Goal: Task Accomplishment & Management: Manage account settings

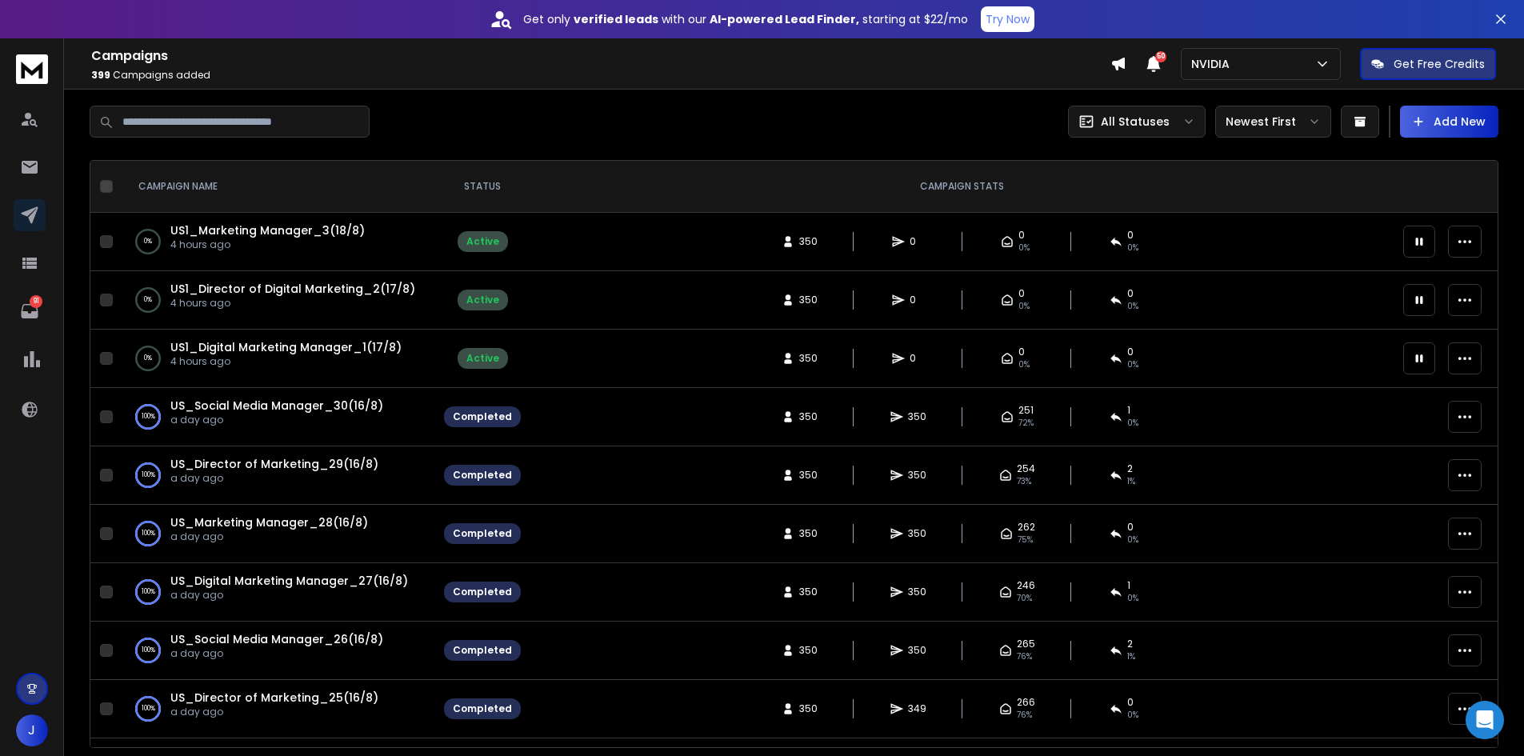
click at [1460, 128] on button "Add New" at bounding box center [1449, 122] width 98 height 32
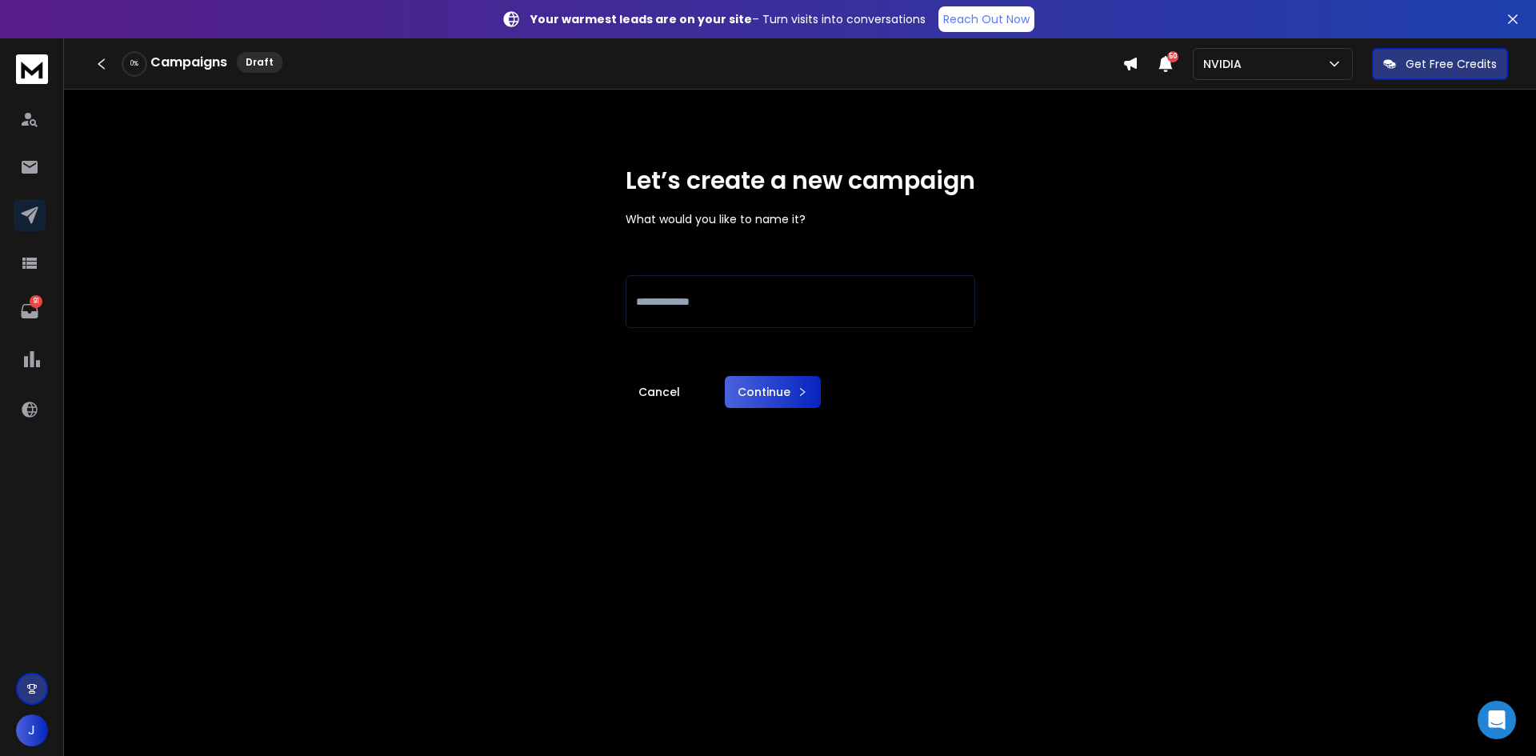
click at [741, 315] on input at bounding box center [799, 301] width 349 height 53
paste input "**********"
type input "**********"
click at [761, 377] on button "Continue" at bounding box center [773, 392] width 96 height 32
click at [772, 393] on div "Cancel Continue" at bounding box center [799, 392] width 349 height 32
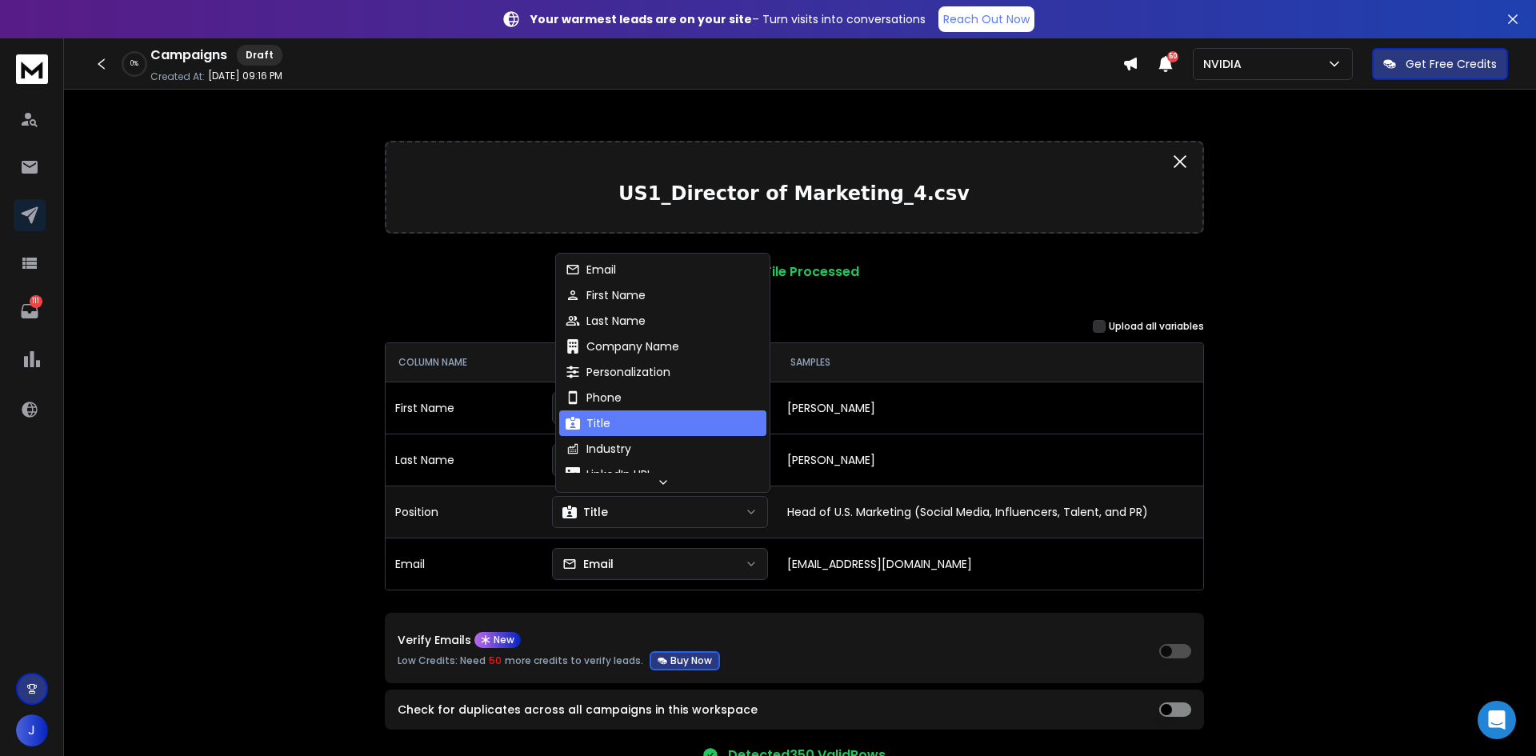
click at [696, 505] on button "Title" at bounding box center [660, 512] width 216 height 32
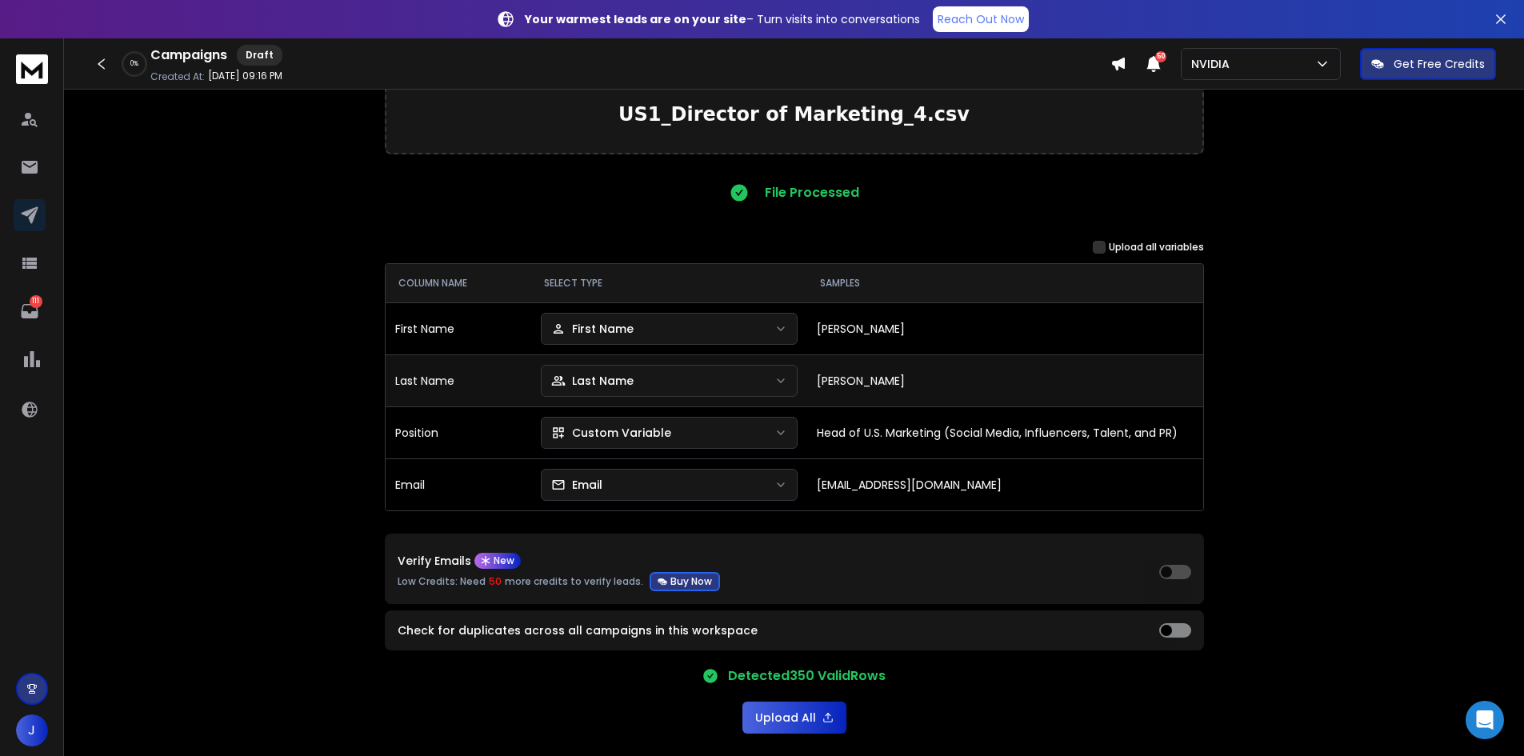
scroll to position [82, 0]
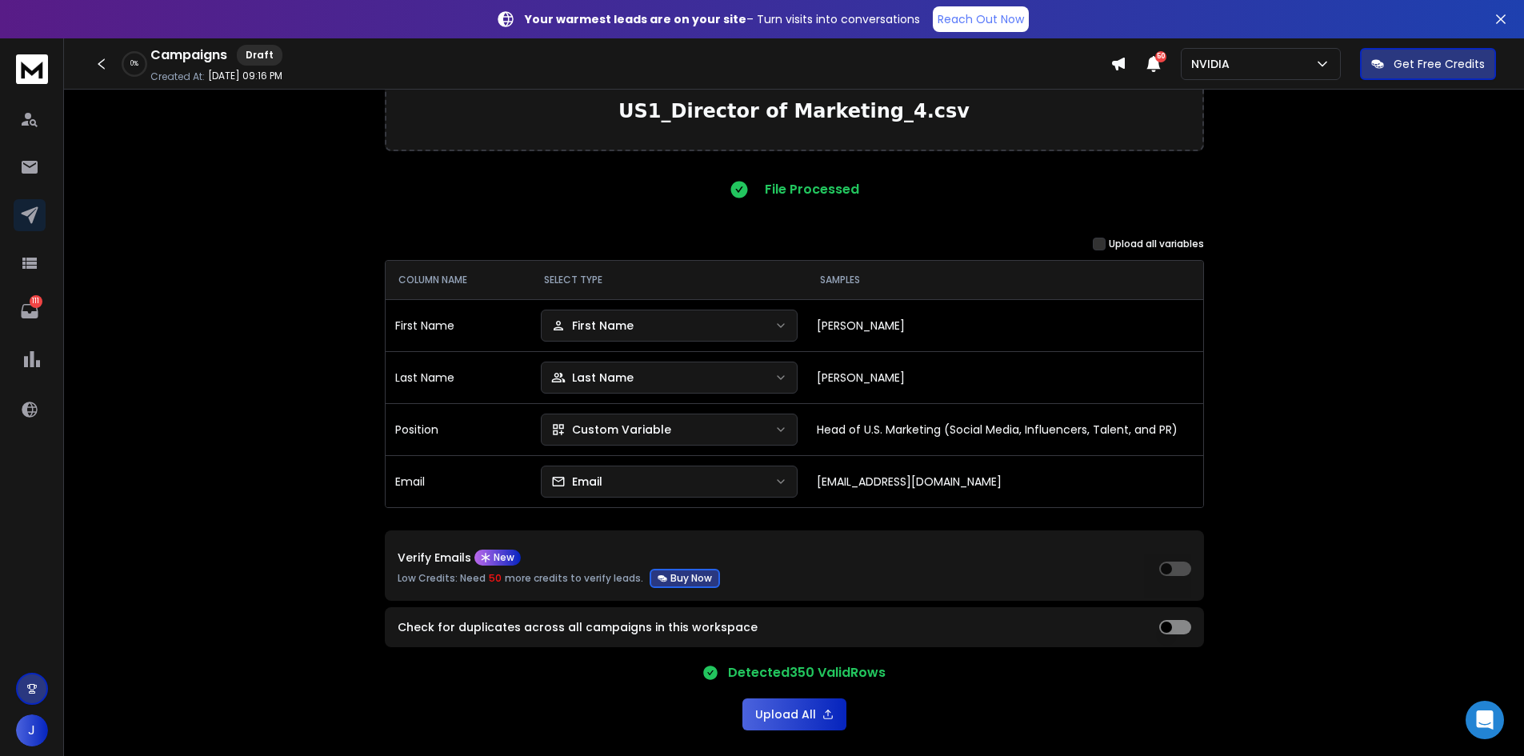
click at [783, 709] on button "Upload All" at bounding box center [794, 714] width 104 height 32
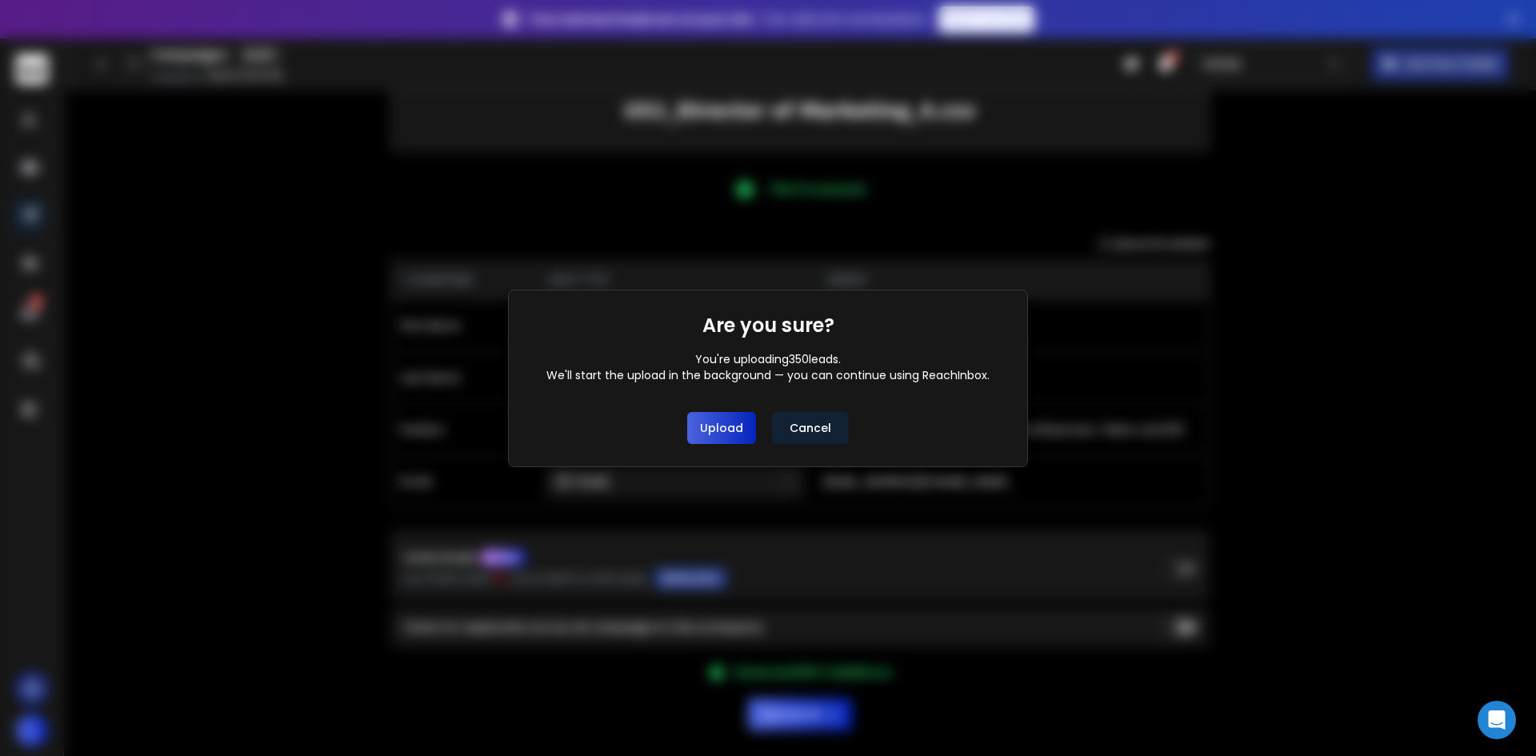
click at [716, 426] on button "Upload" at bounding box center [721, 428] width 69 height 32
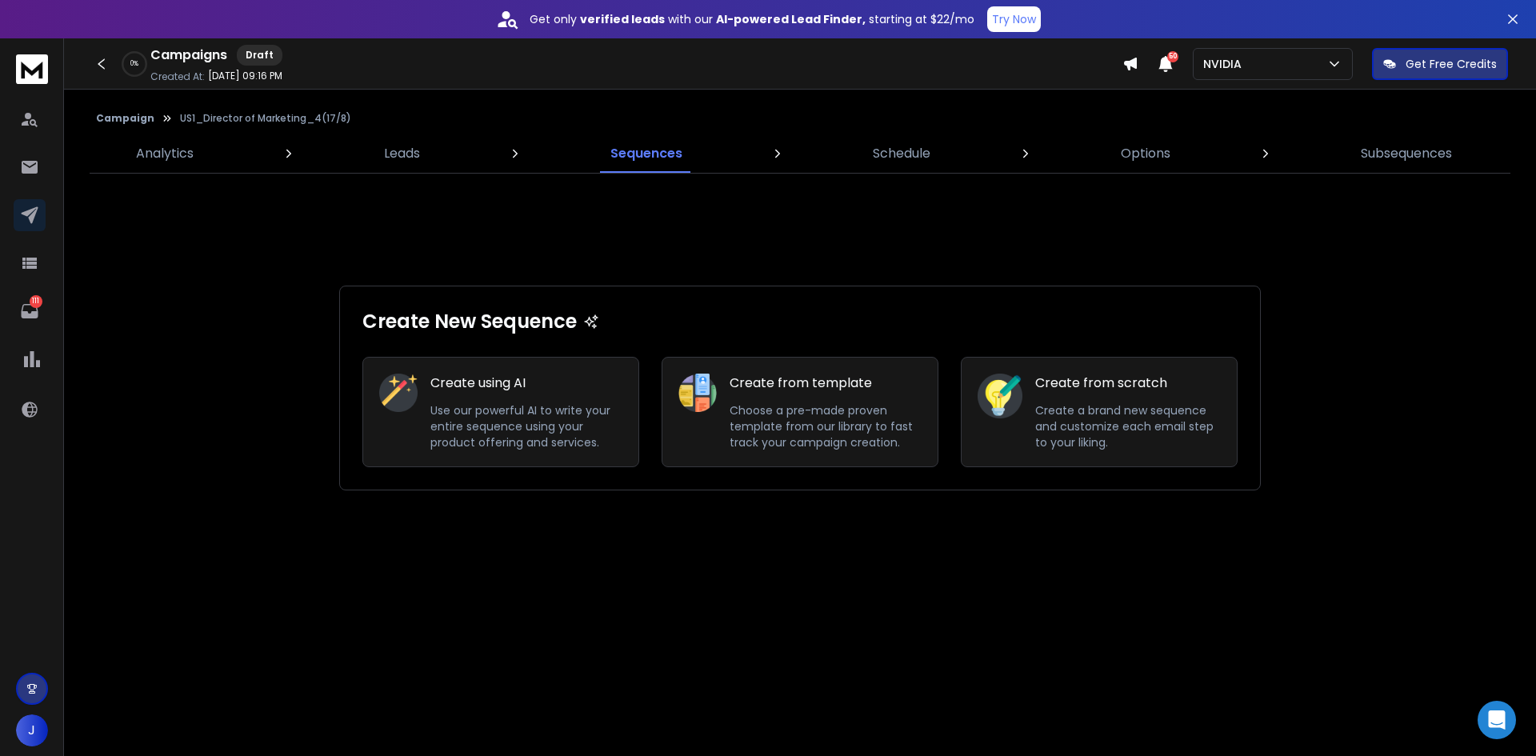
click at [1148, 392] on h1 "Create from scratch" at bounding box center [1128, 382] width 186 height 19
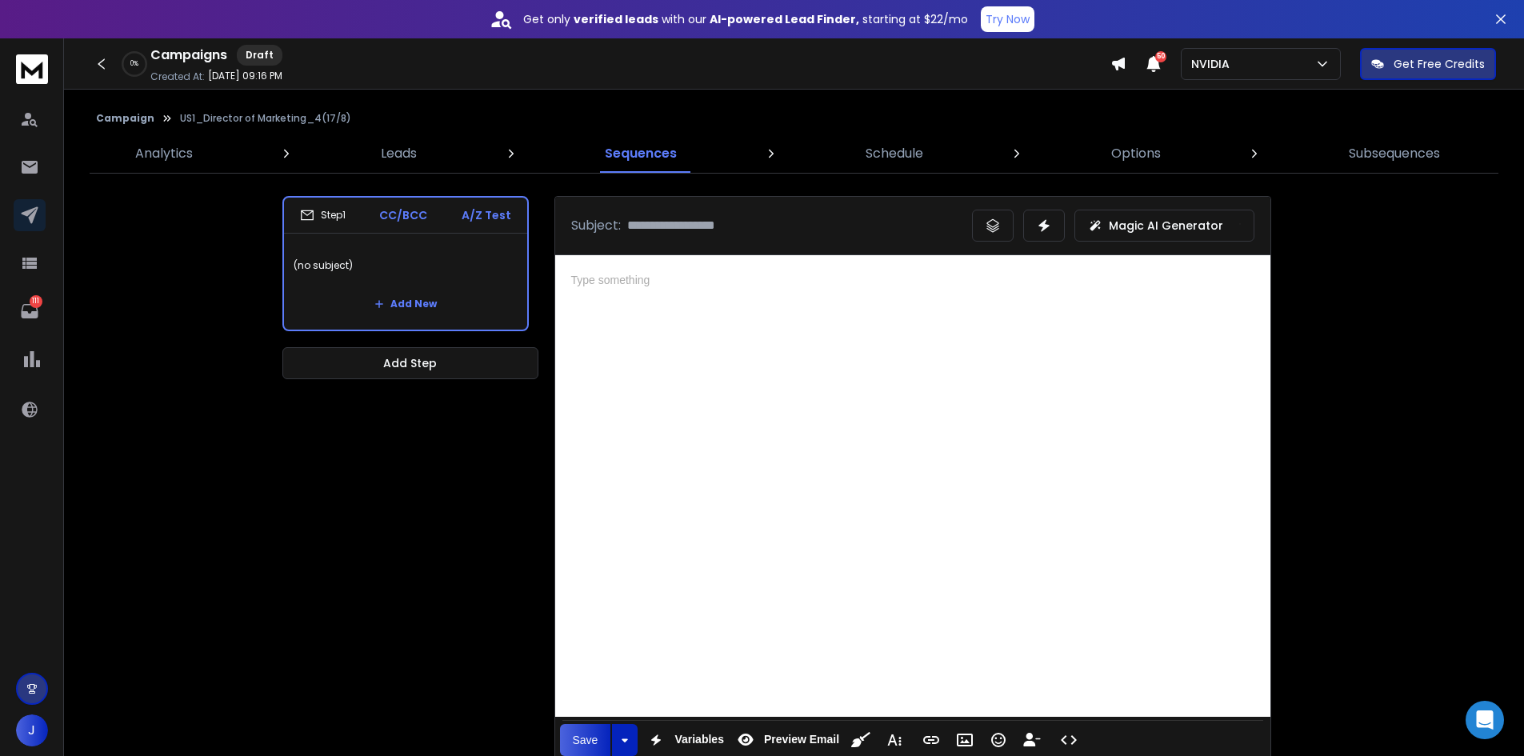
click at [723, 226] on input at bounding box center [791, 225] width 329 height 19
paste input "**********"
type input "**********"
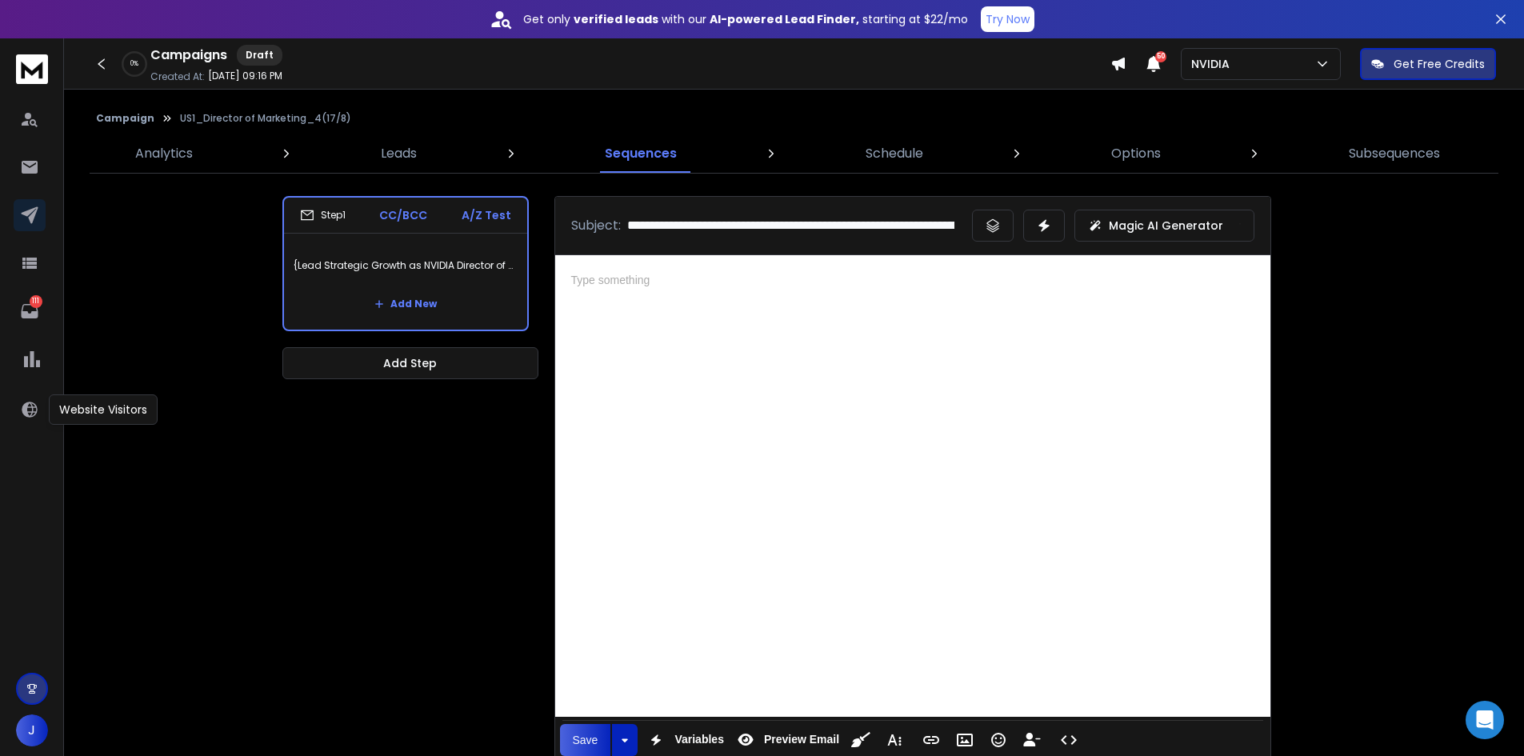
click at [820, 396] on div at bounding box center [912, 481] width 715 height 453
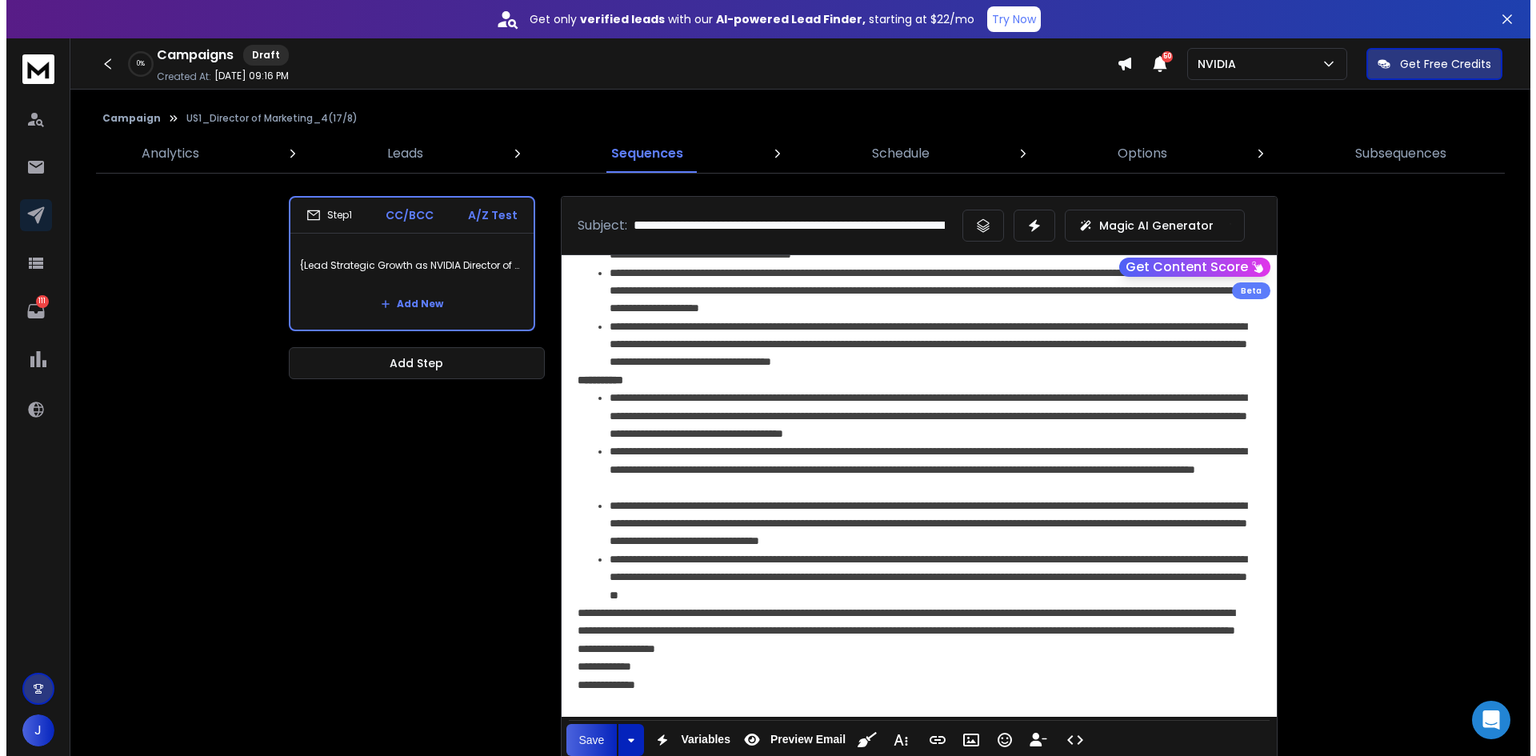
scroll to position [904, 0]
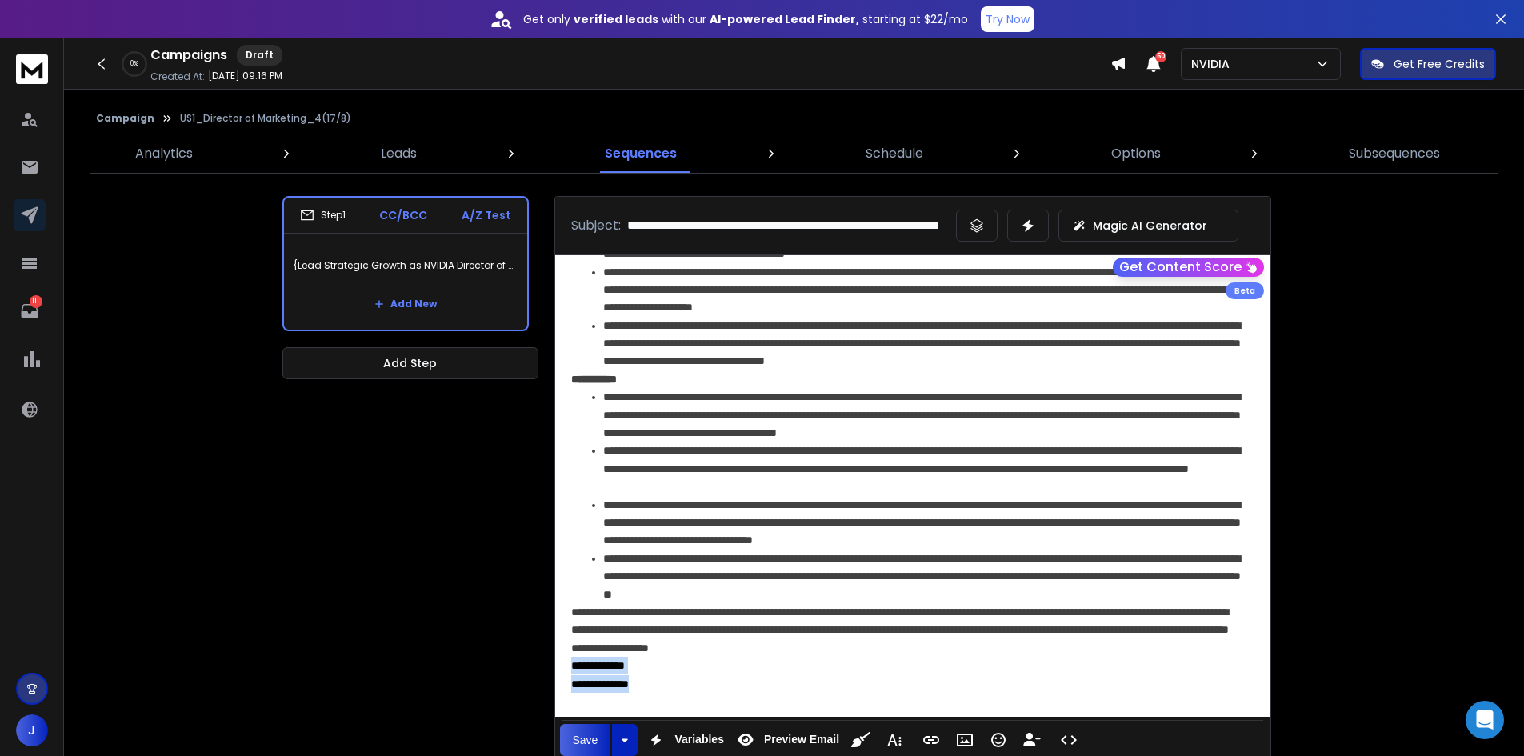
drag, startPoint x: 695, startPoint y: 698, endPoint x: 556, endPoint y: 672, distance: 141.6
click at [556, 672] on div "**********" at bounding box center [912, 481] width 715 height 453
click at [944, 639] on div "**********" at bounding box center [906, 630] width 671 height 54
click at [857, 677] on div "**********" at bounding box center [906, 693] width 671 height 36
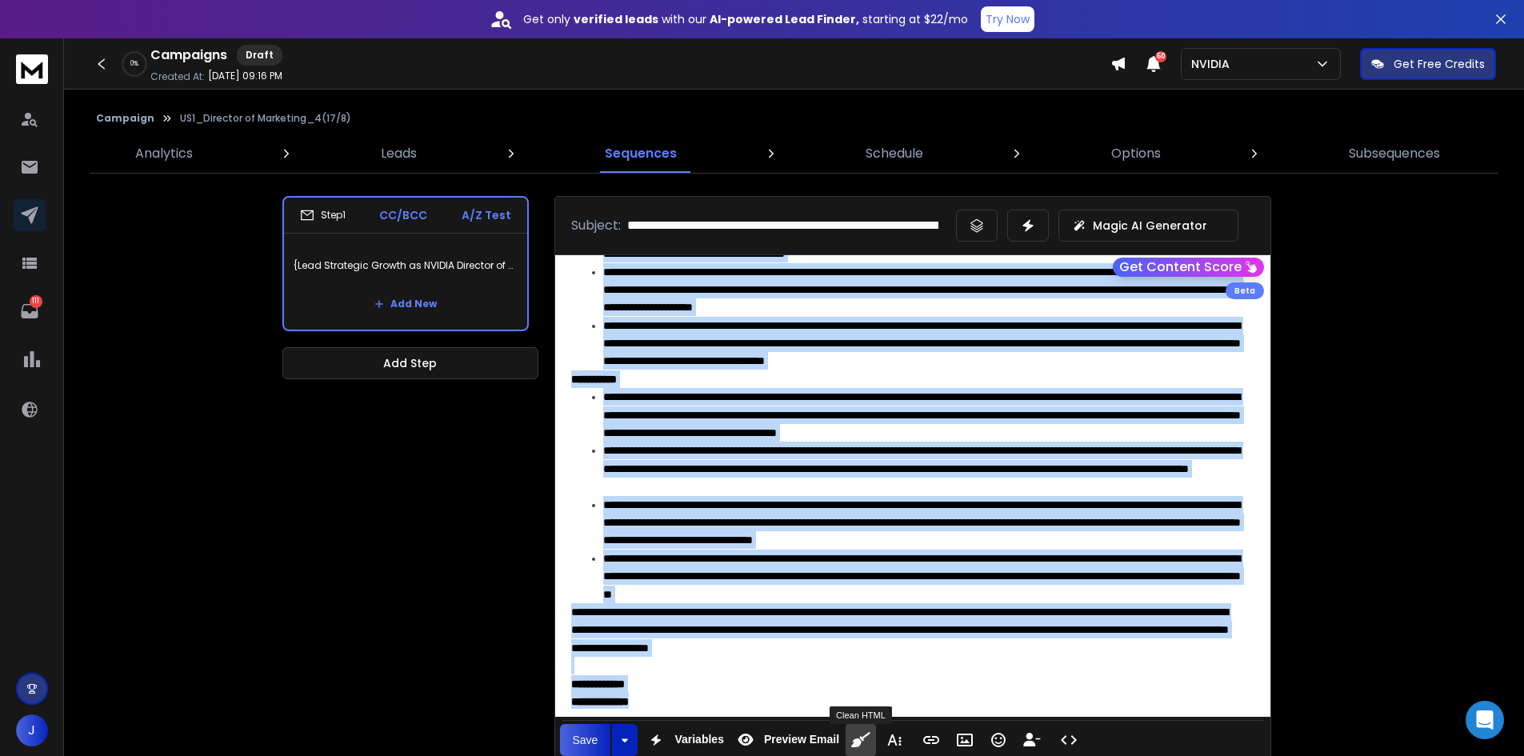
click at [866, 726] on button "Clean HTML" at bounding box center [860, 740] width 30 height 32
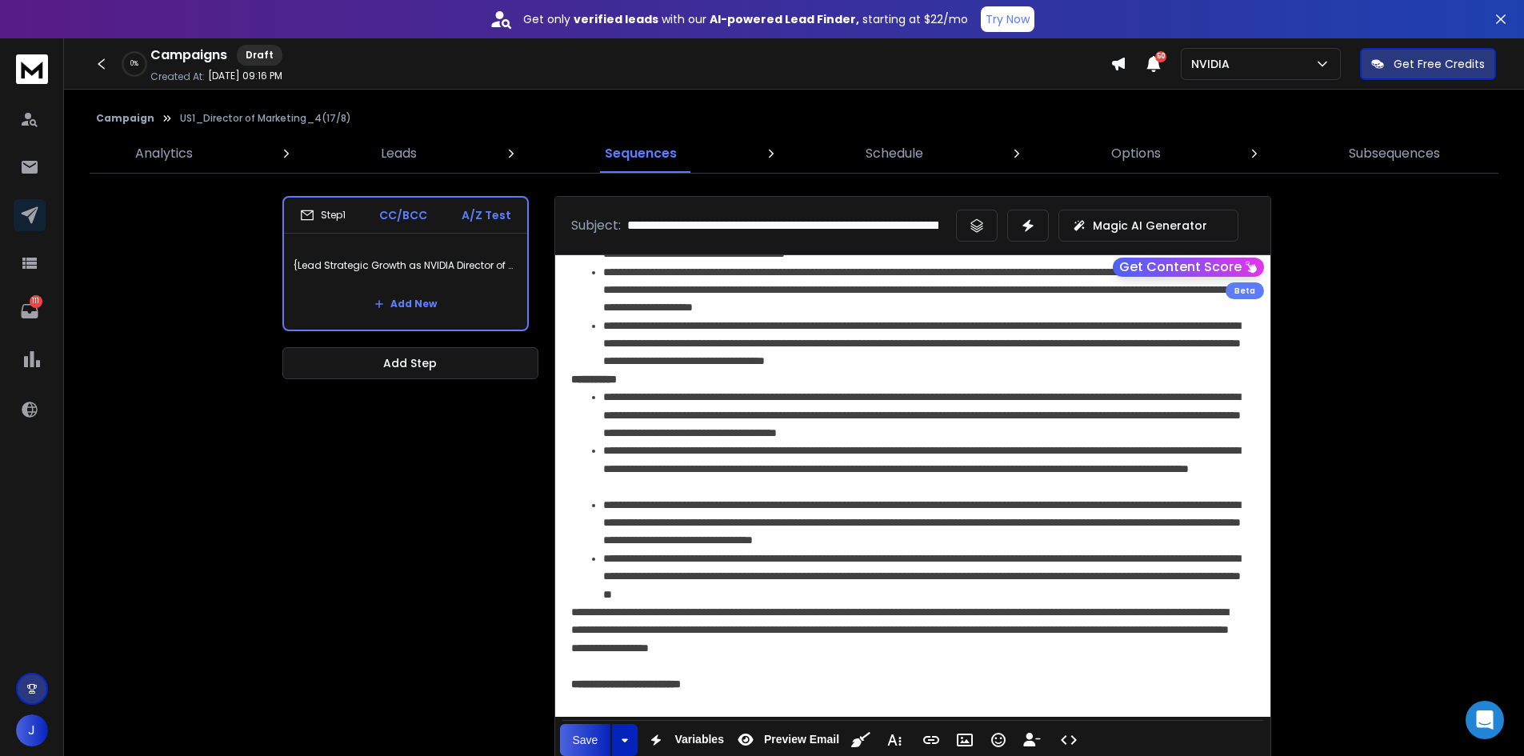
click at [860, 685] on div "**********" at bounding box center [912, 684] width 683 height 18
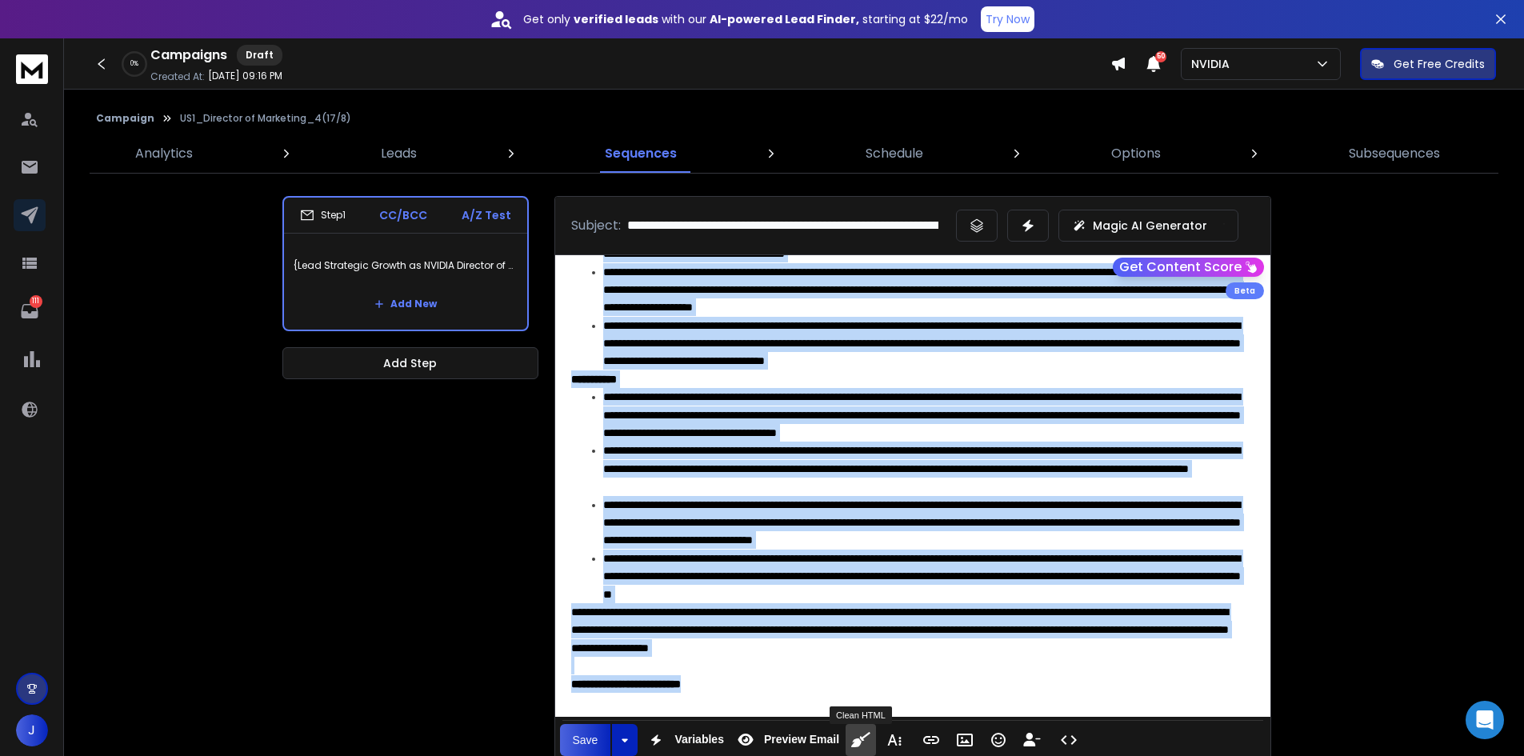
click at [867, 737] on icon "button" at bounding box center [860, 739] width 19 height 15
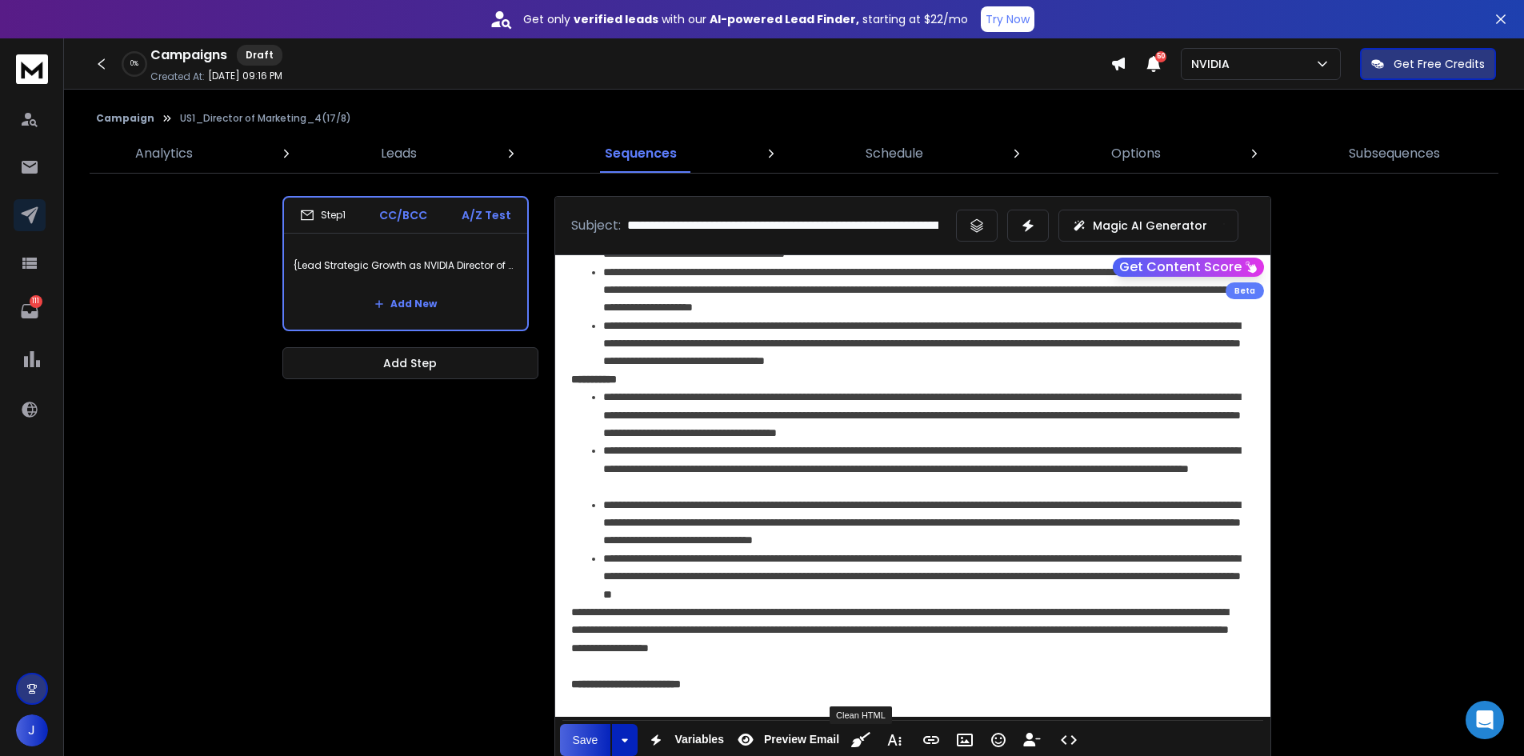
click at [829, 688] on div "**********" at bounding box center [912, 684] width 683 height 18
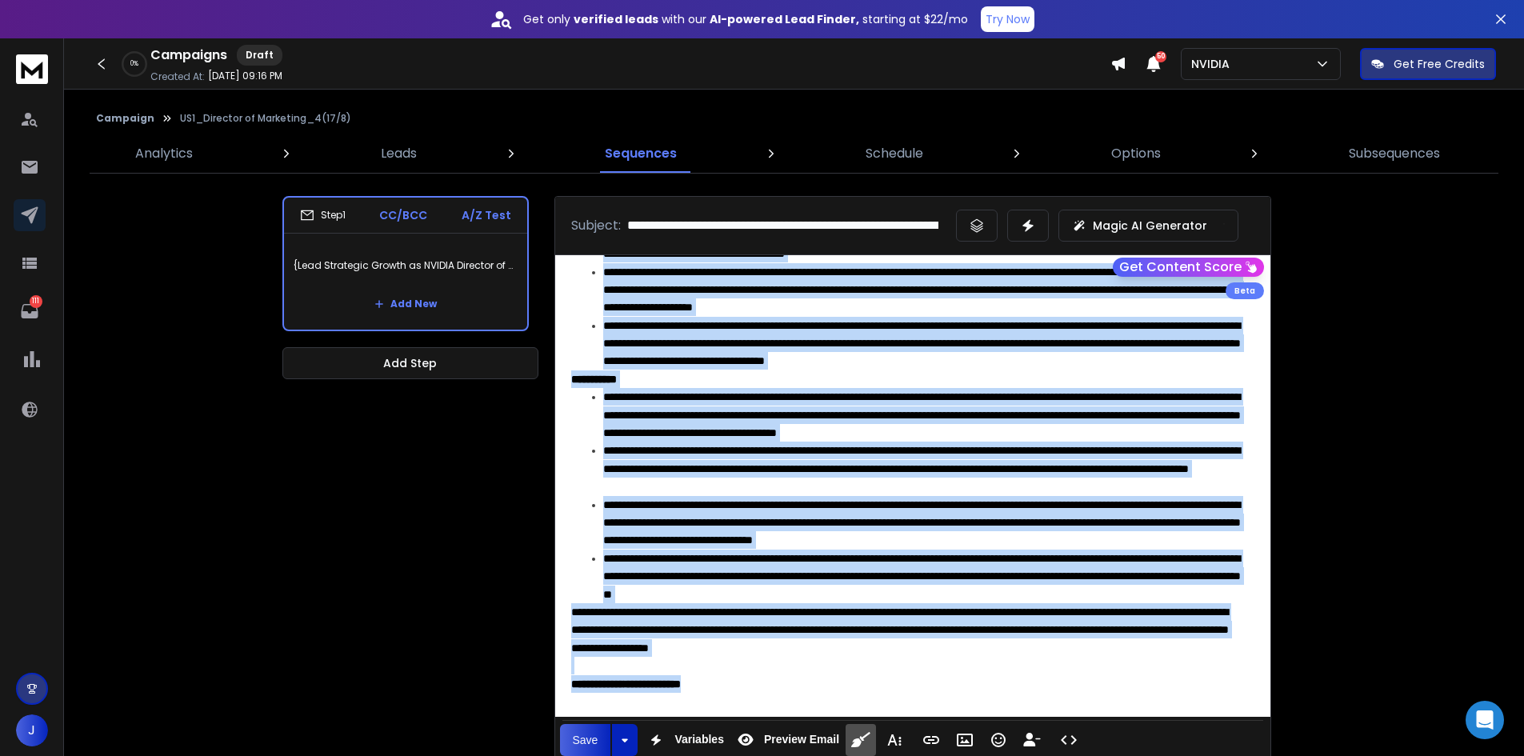
click at [861, 735] on icon "button" at bounding box center [860, 739] width 19 height 15
click at [643, 681] on strong "**********" at bounding box center [652, 683] width 57 height 11
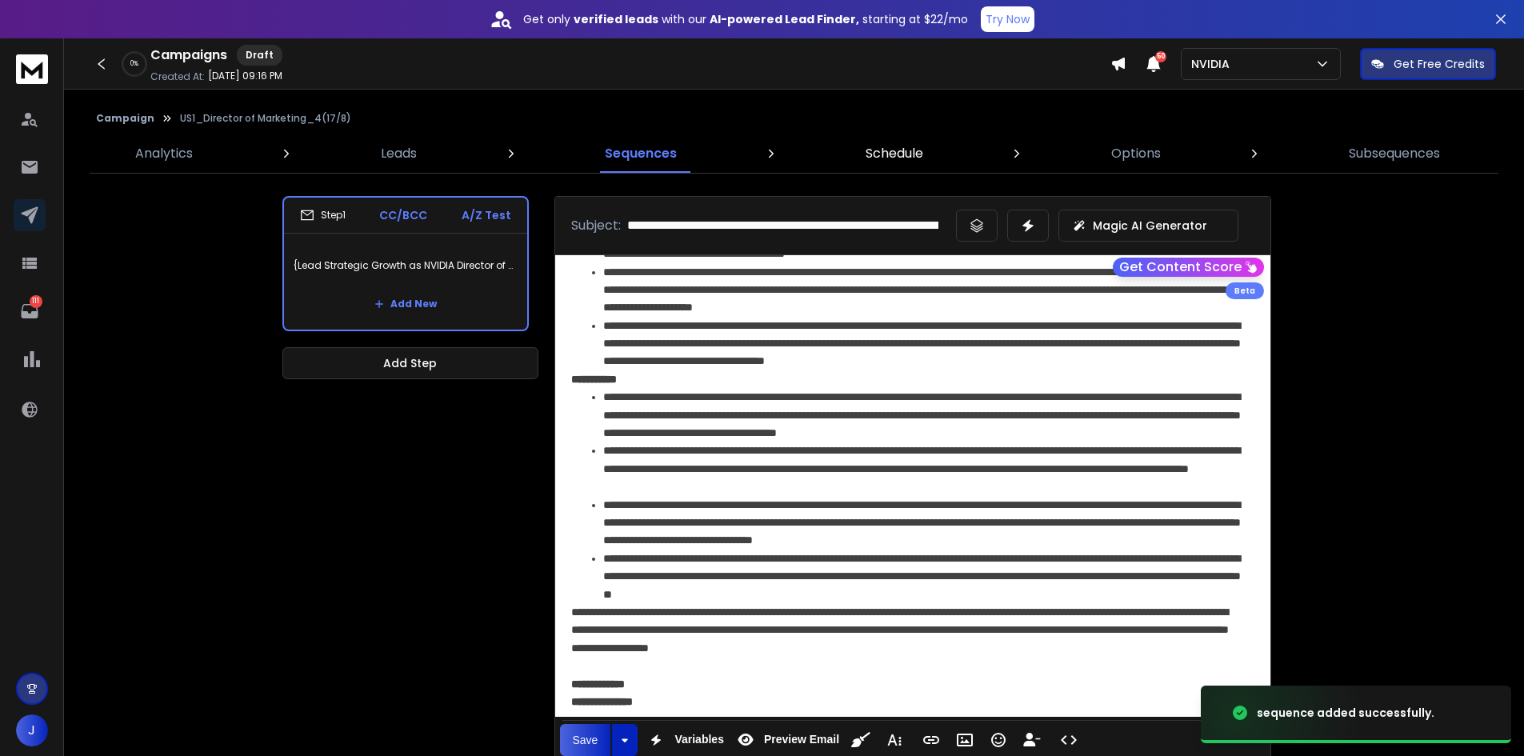
click at [901, 161] on p "Schedule" at bounding box center [894, 153] width 58 height 19
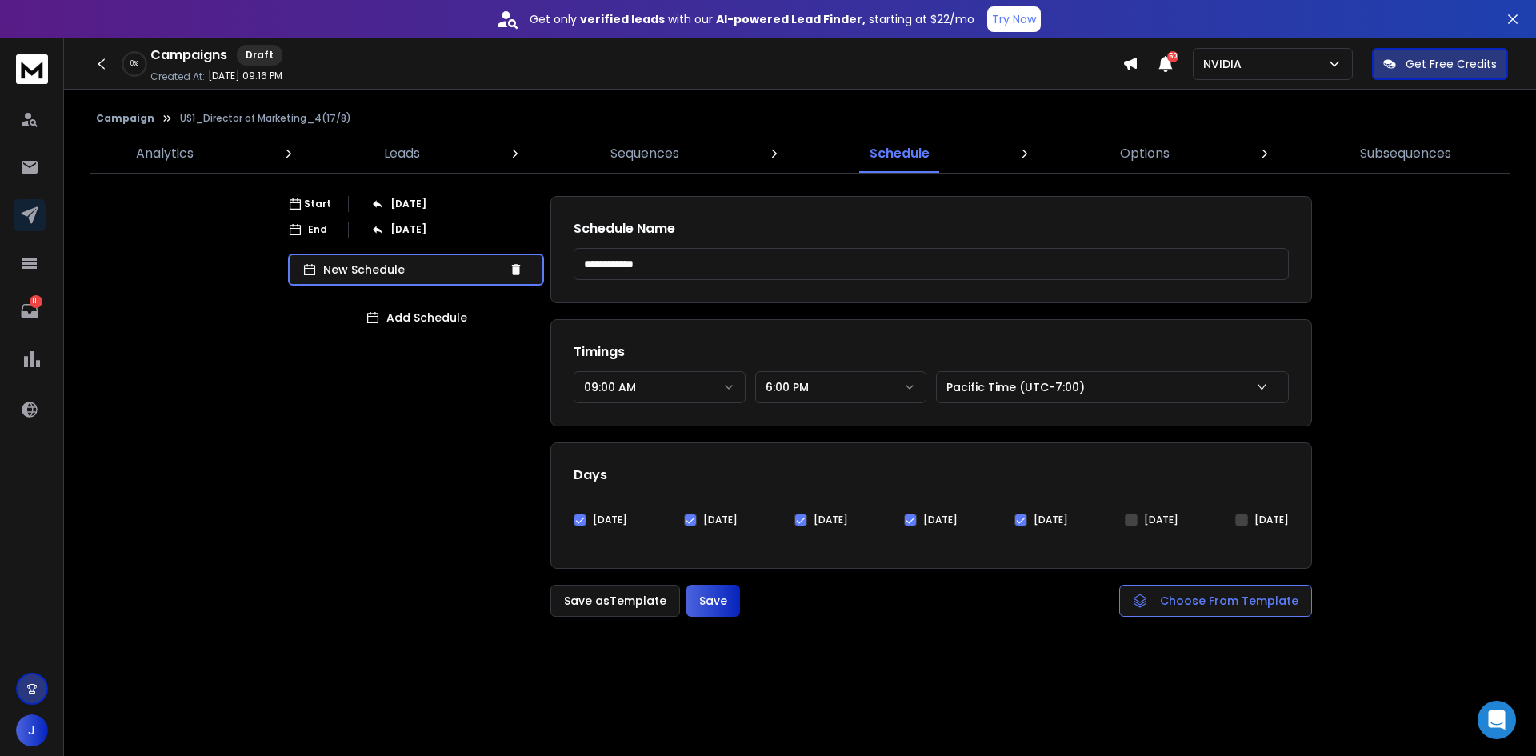
click at [725, 519] on label "Tuesday" at bounding box center [720, 519] width 34 height 13
click at [697, 519] on button "Tuesday" at bounding box center [690, 519] width 13 height 13
click at [821, 524] on label "Wednesday" at bounding box center [830, 519] width 34 height 13
click at [807, 524] on button "Wednesday" at bounding box center [800, 519] width 13 height 13
click at [917, 517] on button "Thursday" at bounding box center [910, 519] width 13 height 13
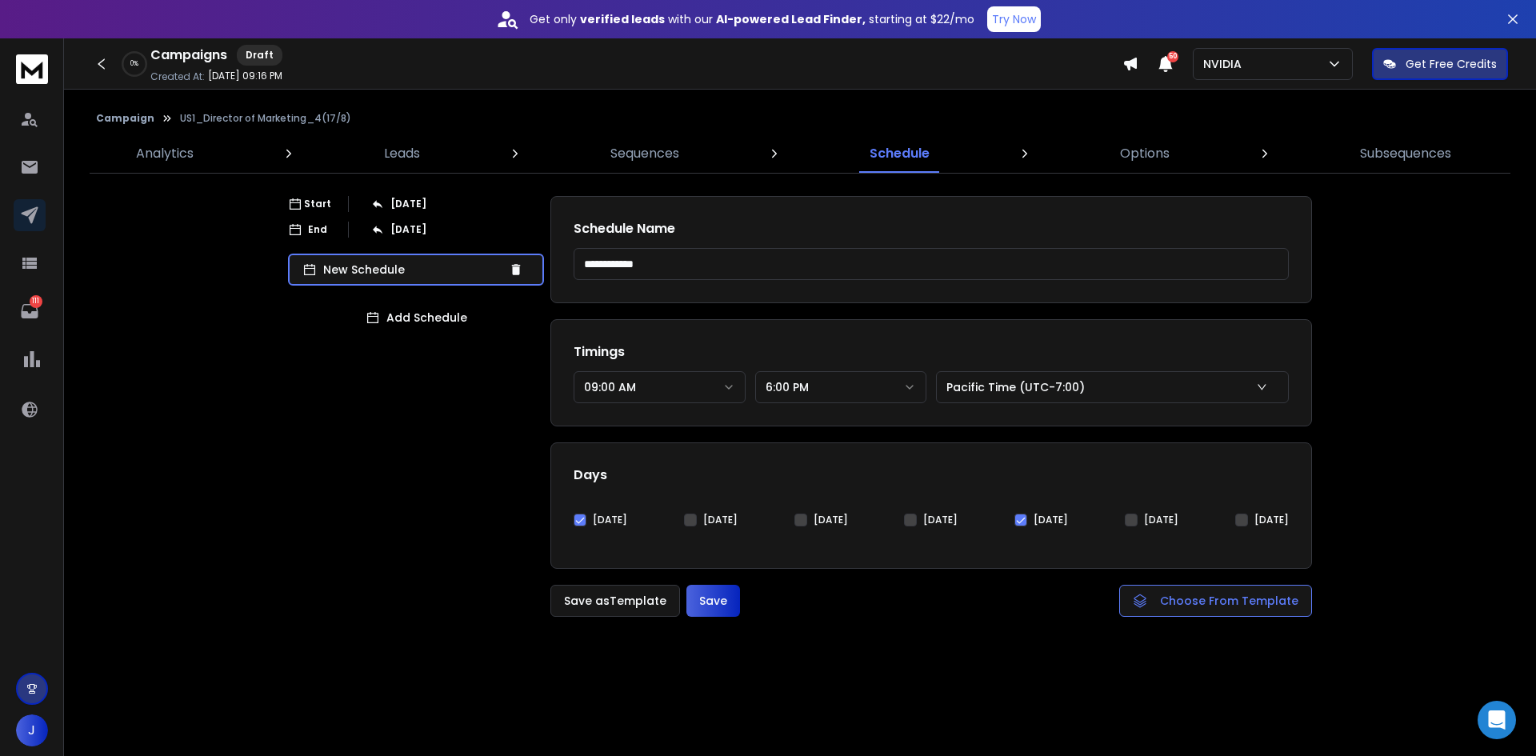
click at [1080, 522] on div "Monday Tuesday Wednesday Thursday Friday Saturday Sunday" at bounding box center [930, 519] width 715 height 51
click at [1068, 521] on label "Friday" at bounding box center [1050, 519] width 34 height 13
click at [1027, 521] on button "Friday" at bounding box center [1020, 519] width 13 height 13
click at [661, 393] on button "09:00 AM" at bounding box center [659, 387] width 172 height 32
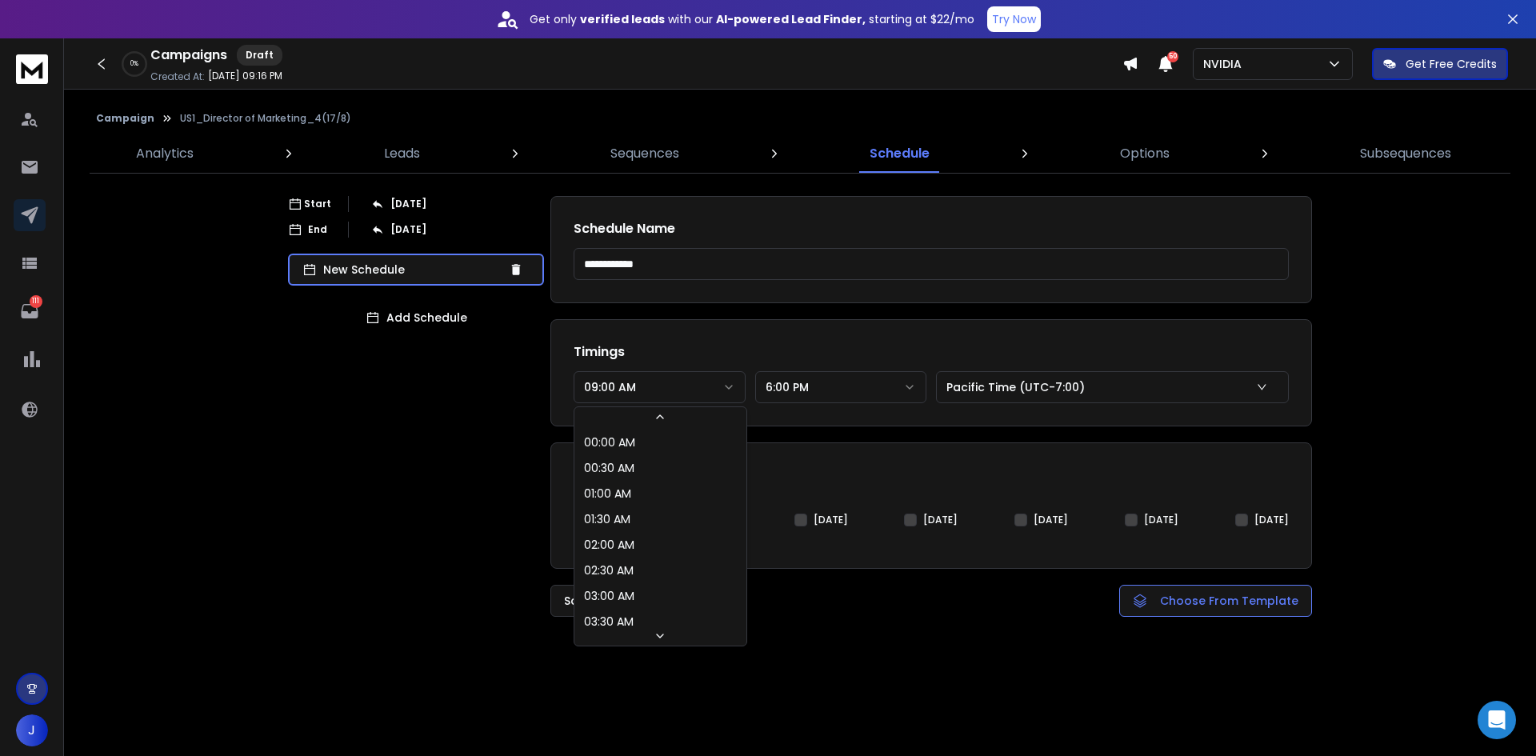
scroll to position [290, 0]
select select "********"
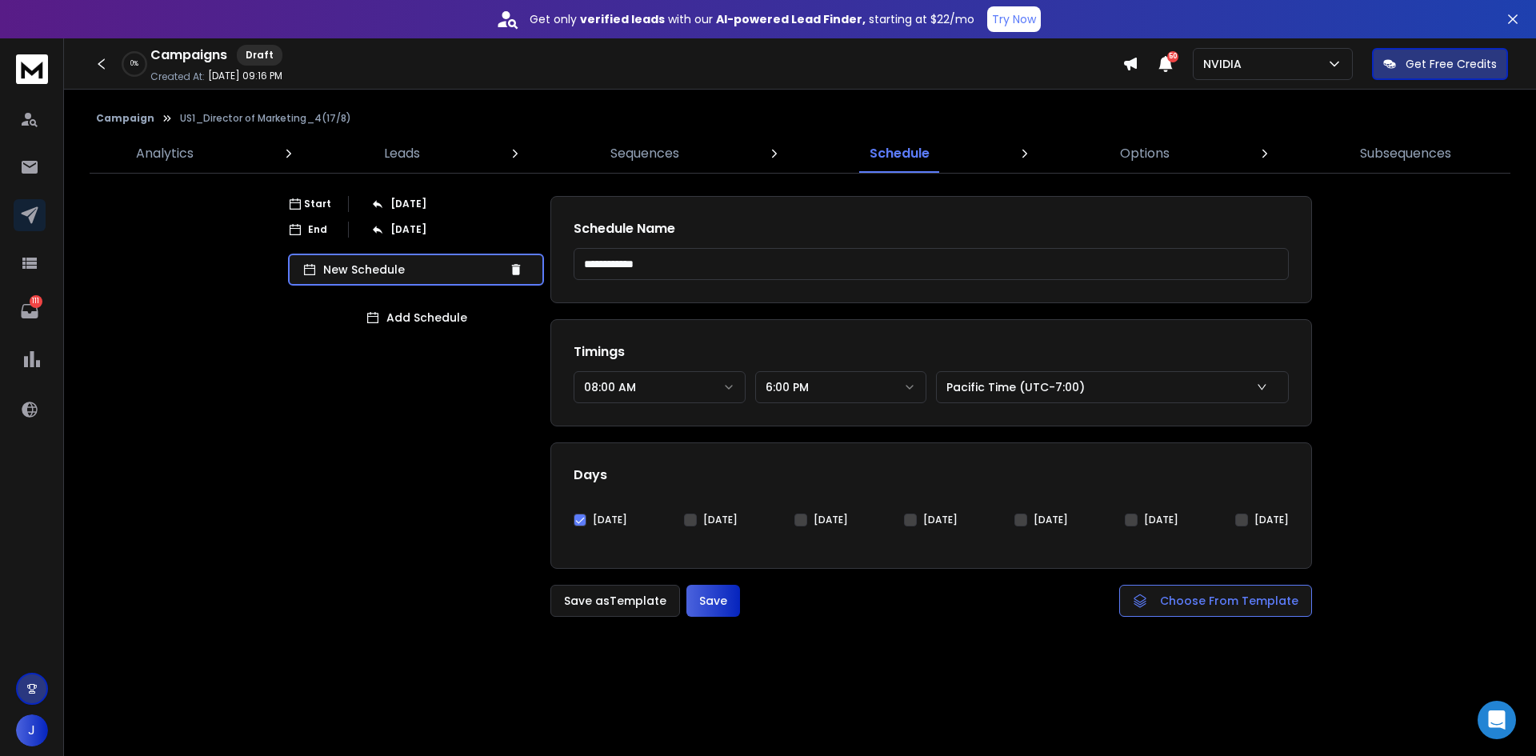
click at [861, 393] on button "6:00 PM" at bounding box center [841, 387] width 172 height 32
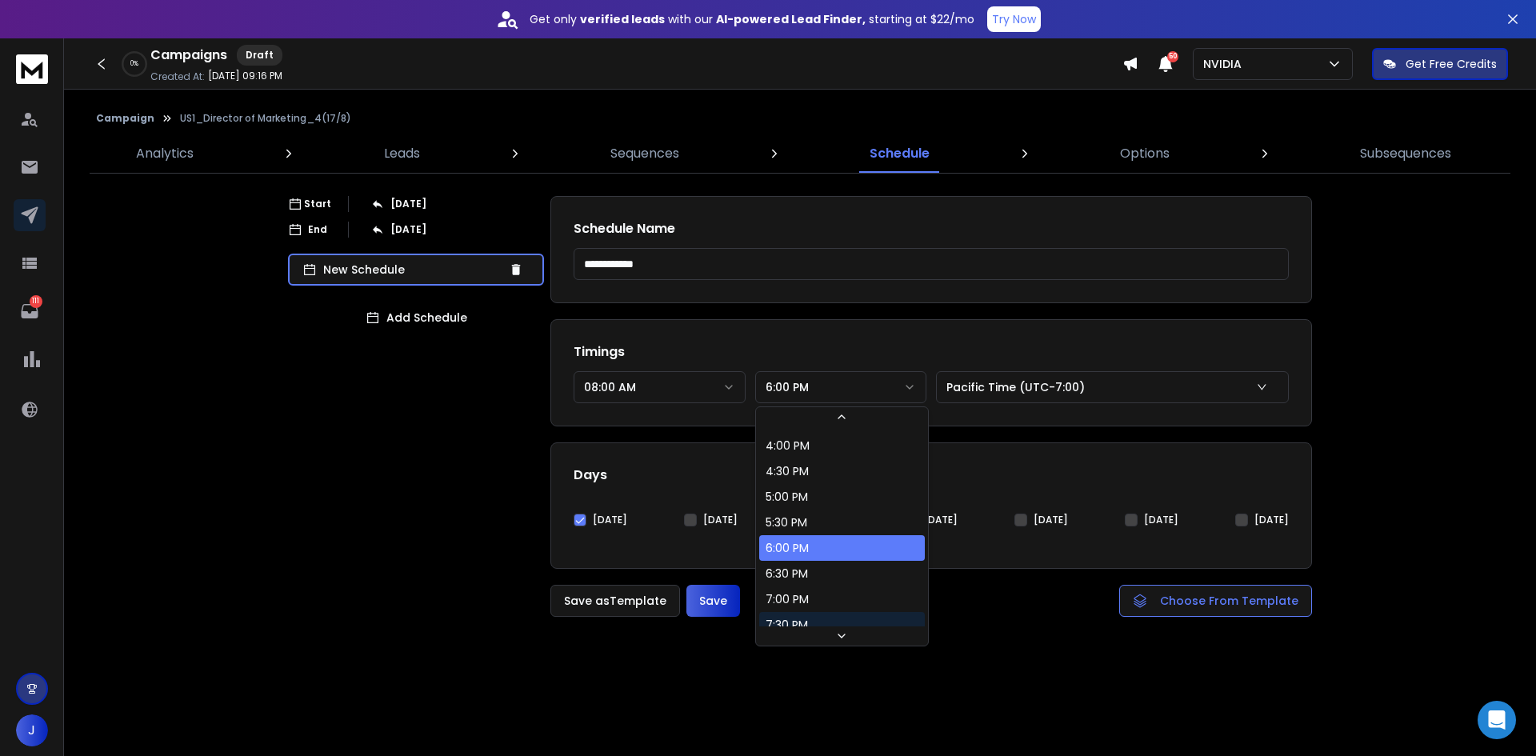
scroll to position [475, 0]
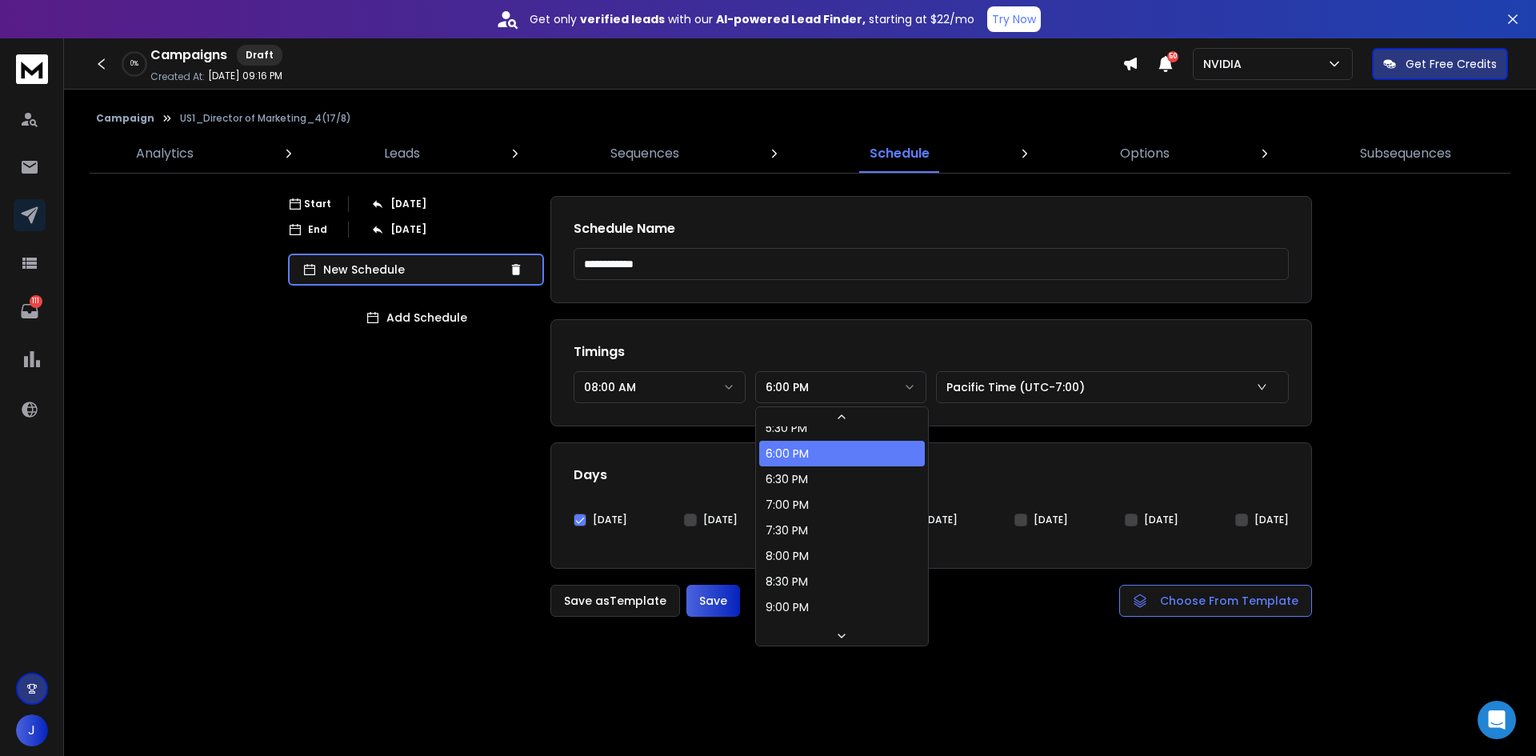
select select "********"
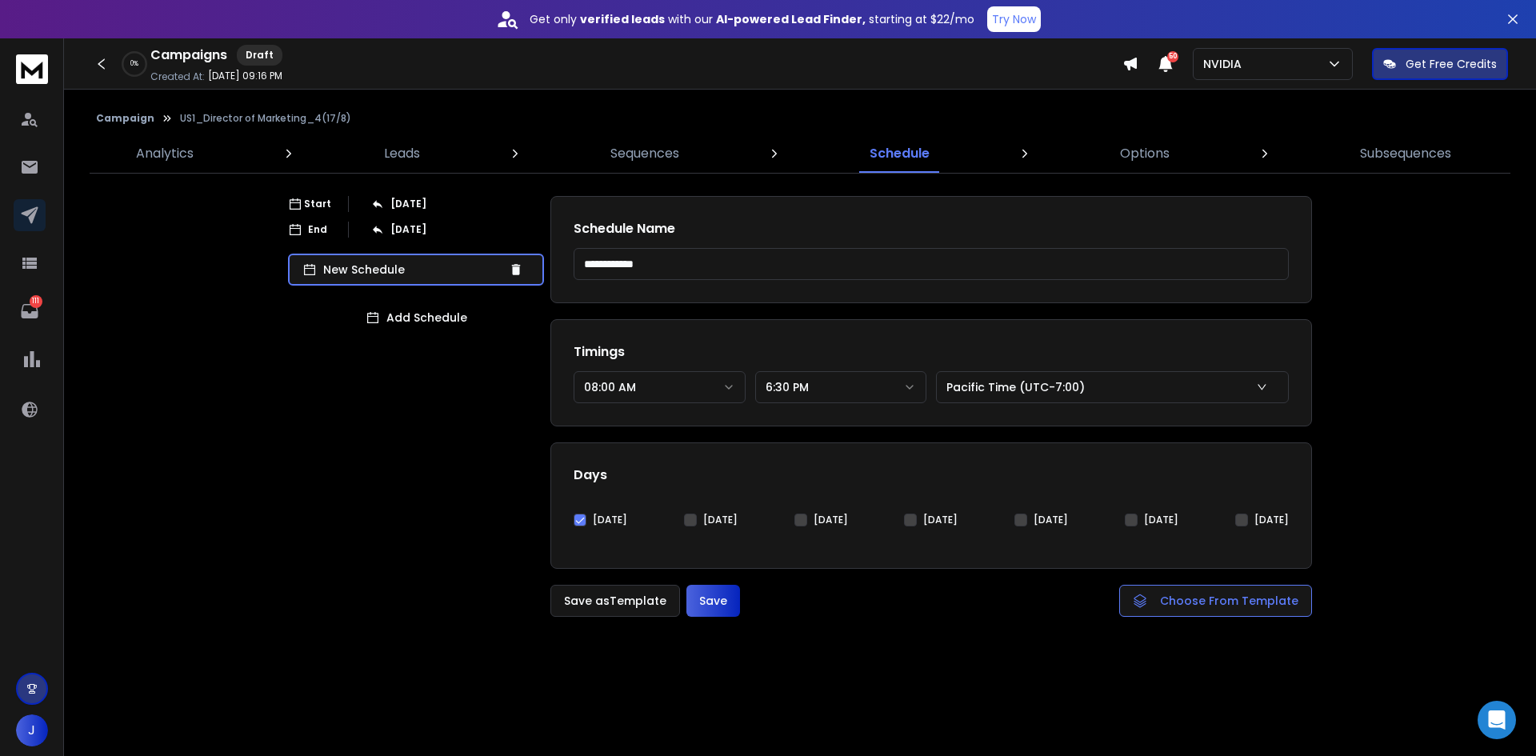
click at [700, 596] on button "Save" at bounding box center [713, 601] width 54 height 32
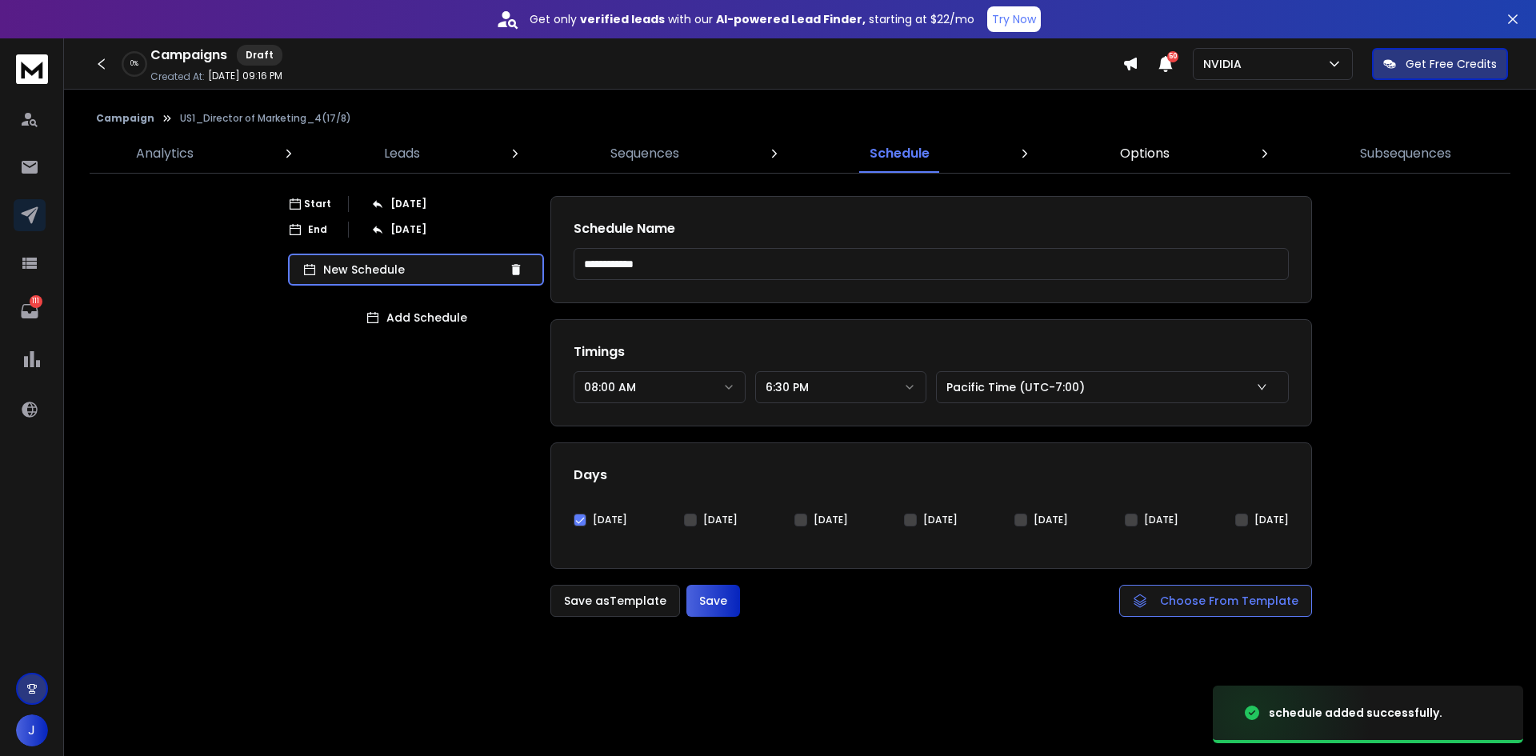
click at [1130, 146] on p "Options" at bounding box center [1145, 153] width 50 height 19
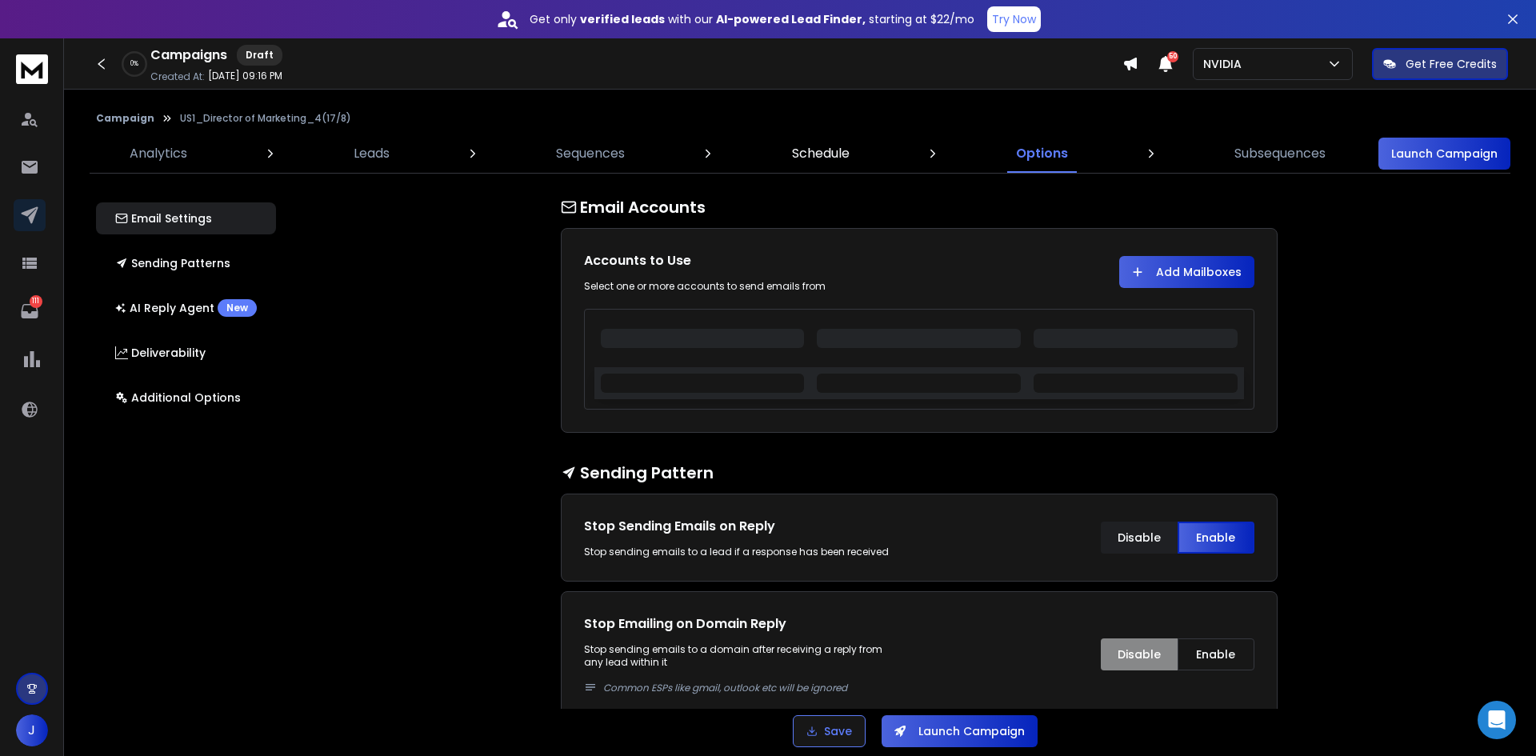
click at [807, 152] on p "Schedule" at bounding box center [821, 153] width 58 height 19
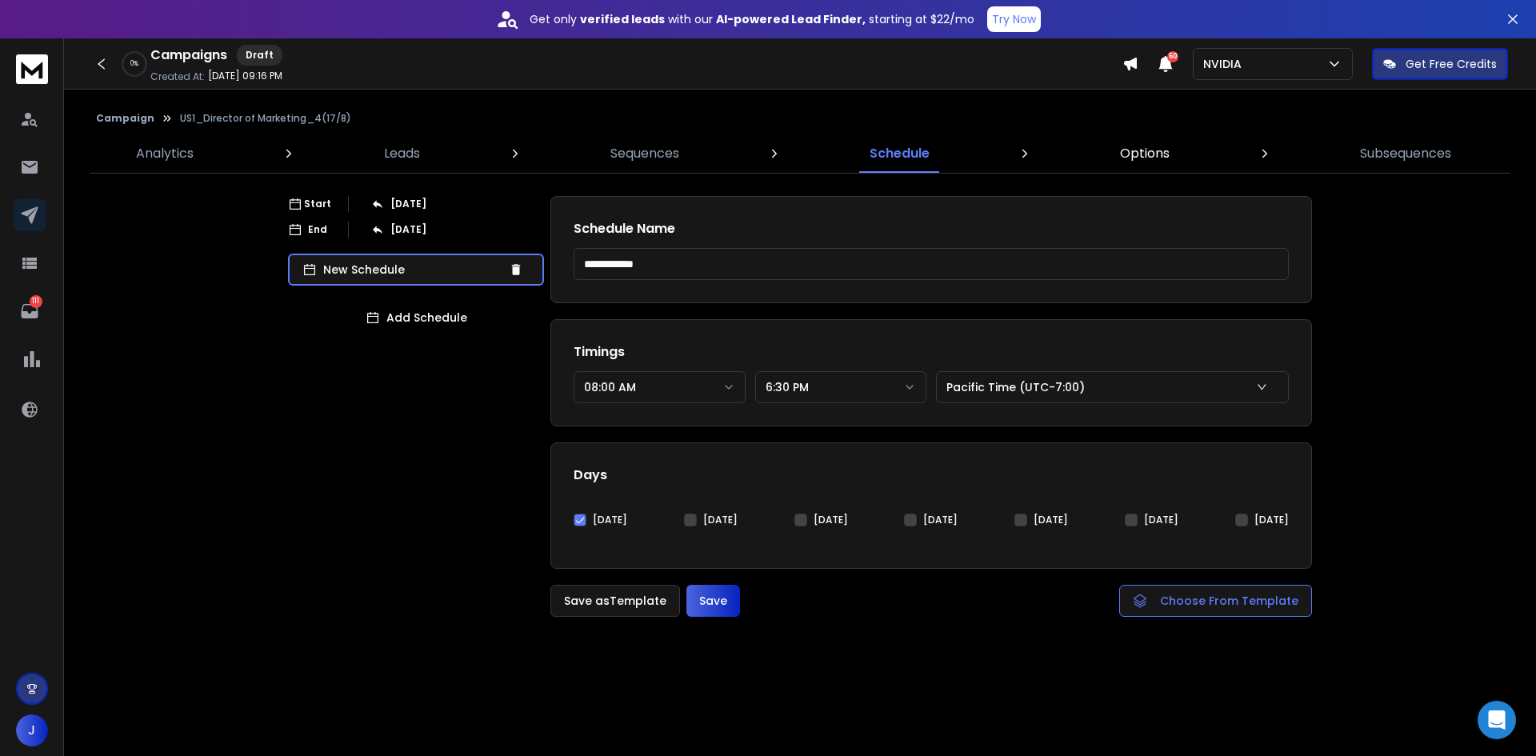
click at [1126, 147] on p "Options" at bounding box center [1145, 153] width 50 height 19
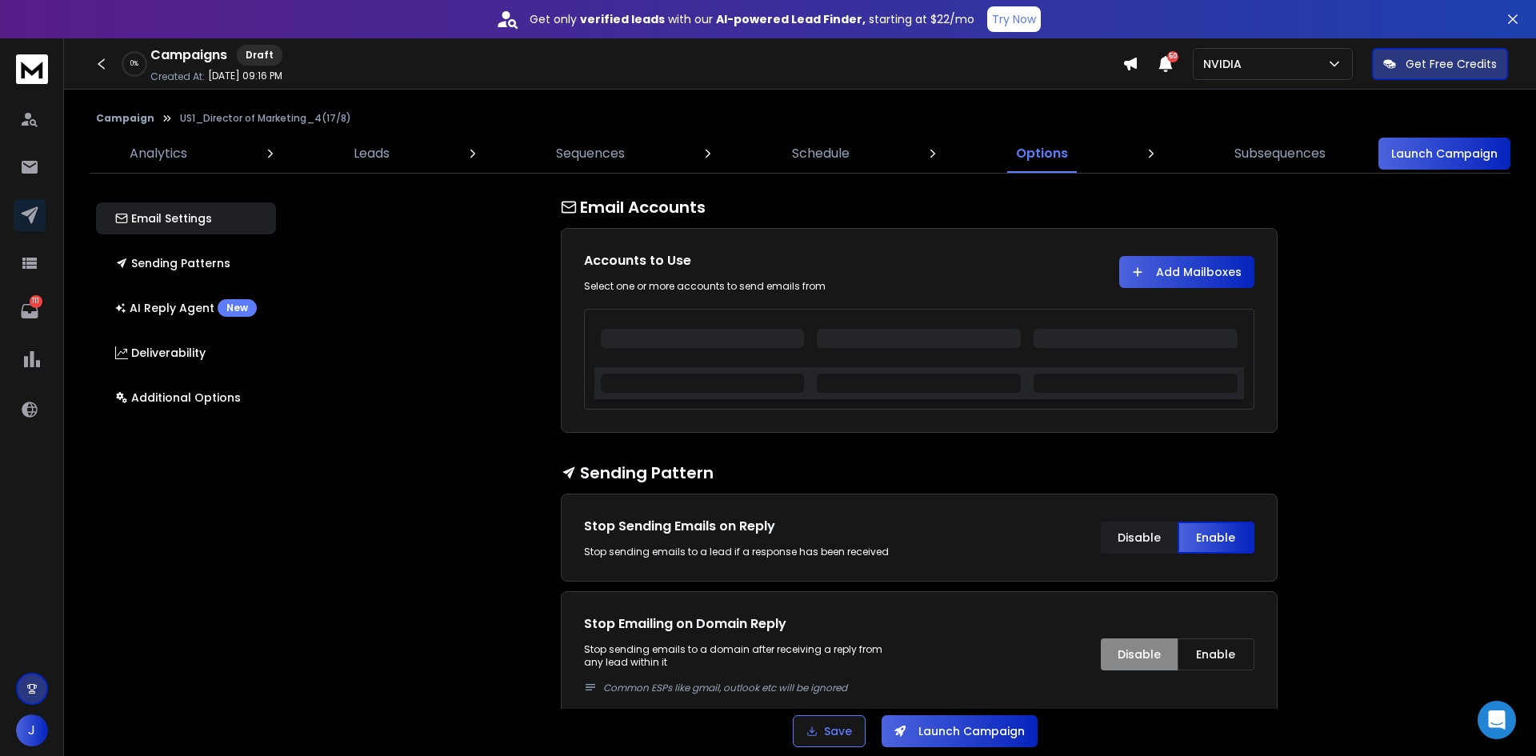
click at [1214, 270] on button "Add Mailboxes" at bounding box center [1186, 272] width 135 height 32
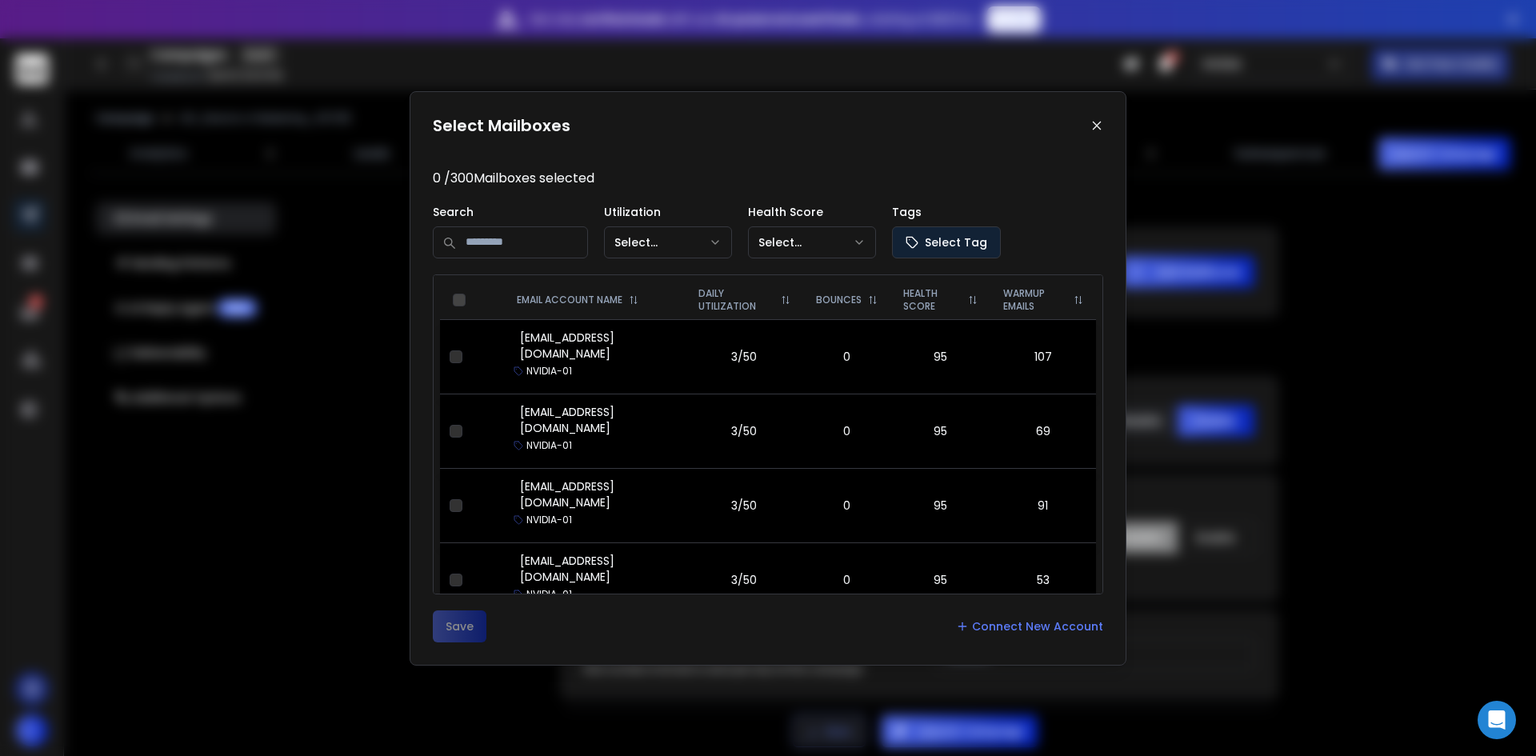
click at [973, 226] on button "Select Tag" at bounding box center [946, 242] width 109 height 32
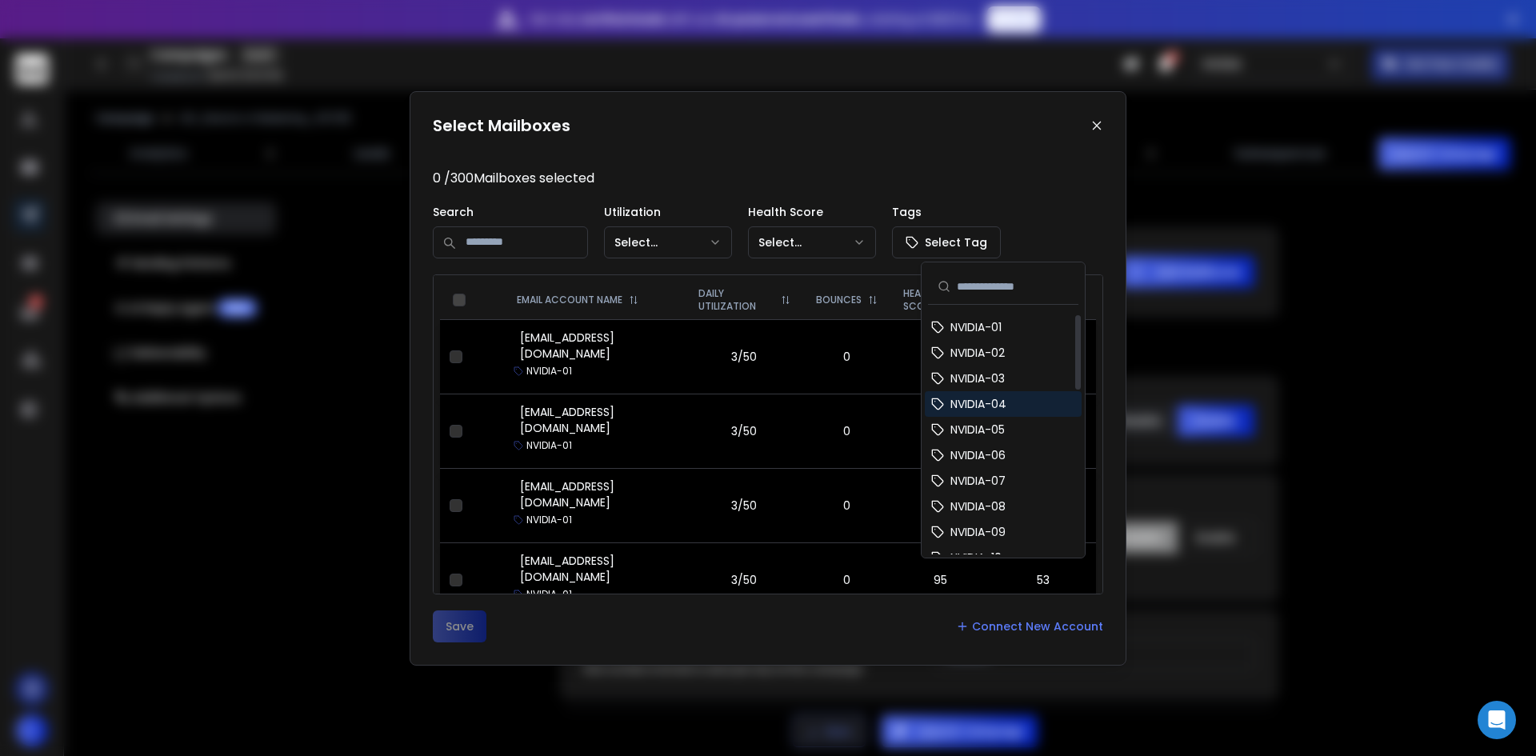
click at [984, 402] on span "NVIDIA-04" at bounding box center [978, 404] width 56 height 16
drag, startPoint x: 713, startPoint y: 637, endPoint x: 706, endPoint y: 630, distance: 9.6
click at [711, 637] on div "Save Connect New Account" at bounding box center [768, 626] width 670 height 32
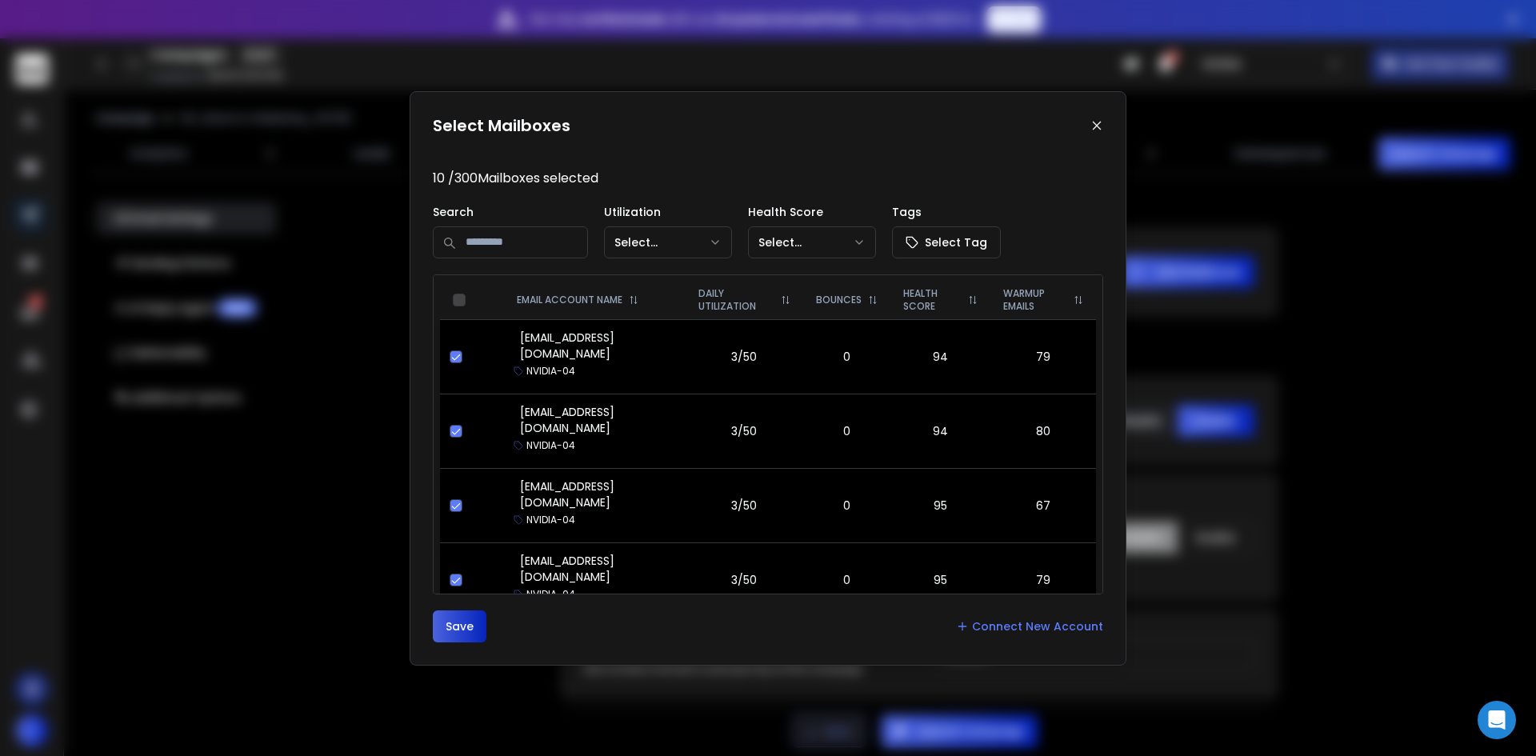
click at [473, 630] on button "Save" at bounding box center [460, 626] width 54 height 32
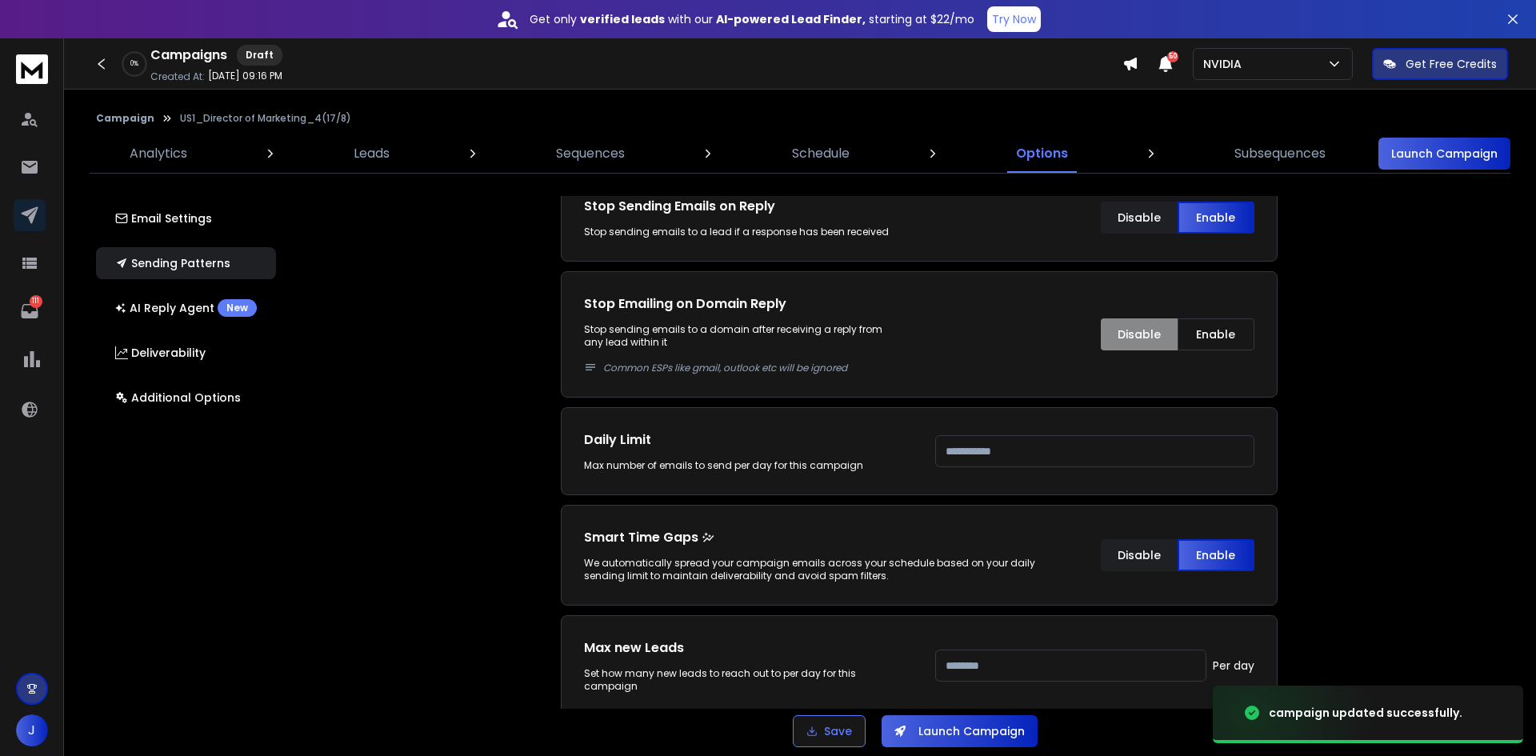
scroll to position [571, 0]
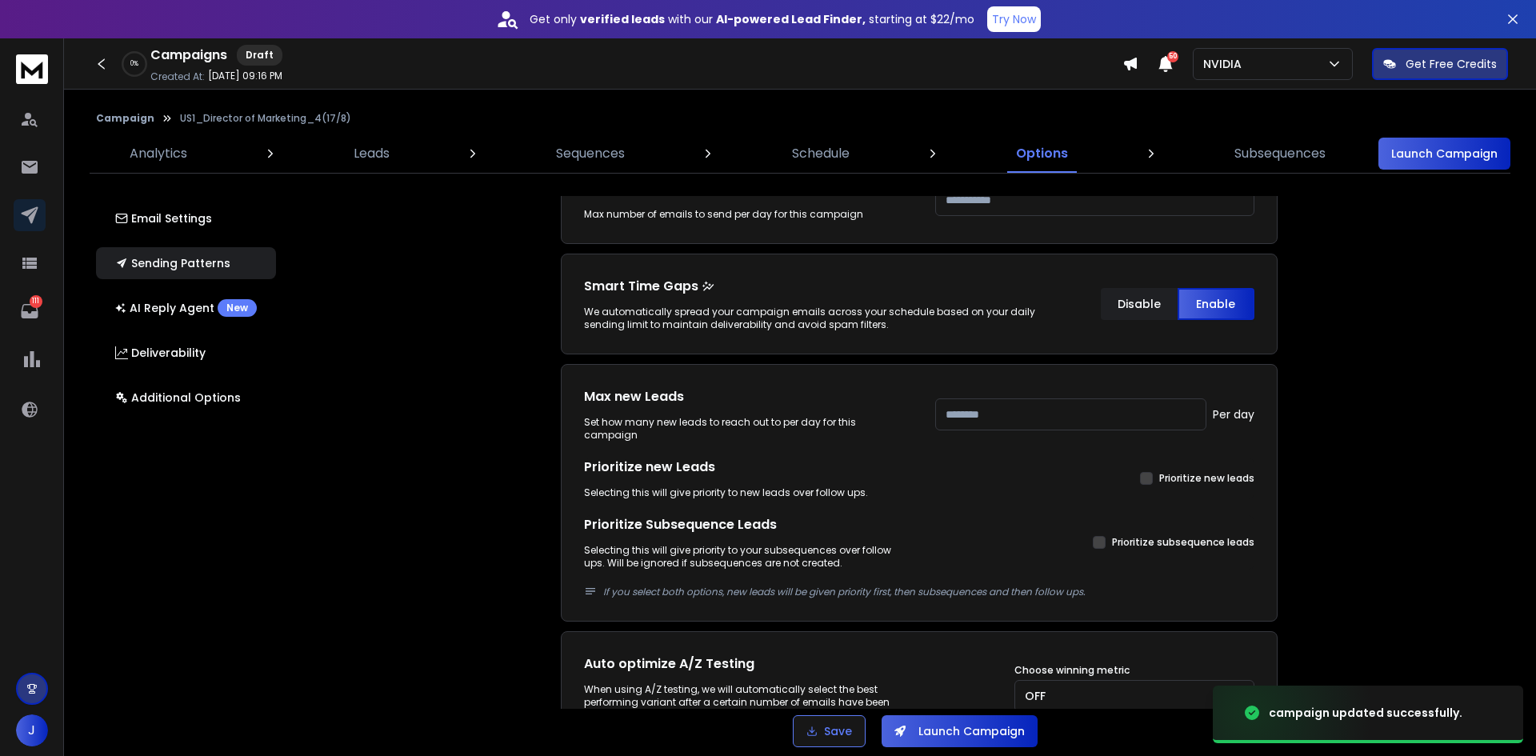
click at [982, 216] on input "***" at bounding box center [1094, 200] width 319 height 32
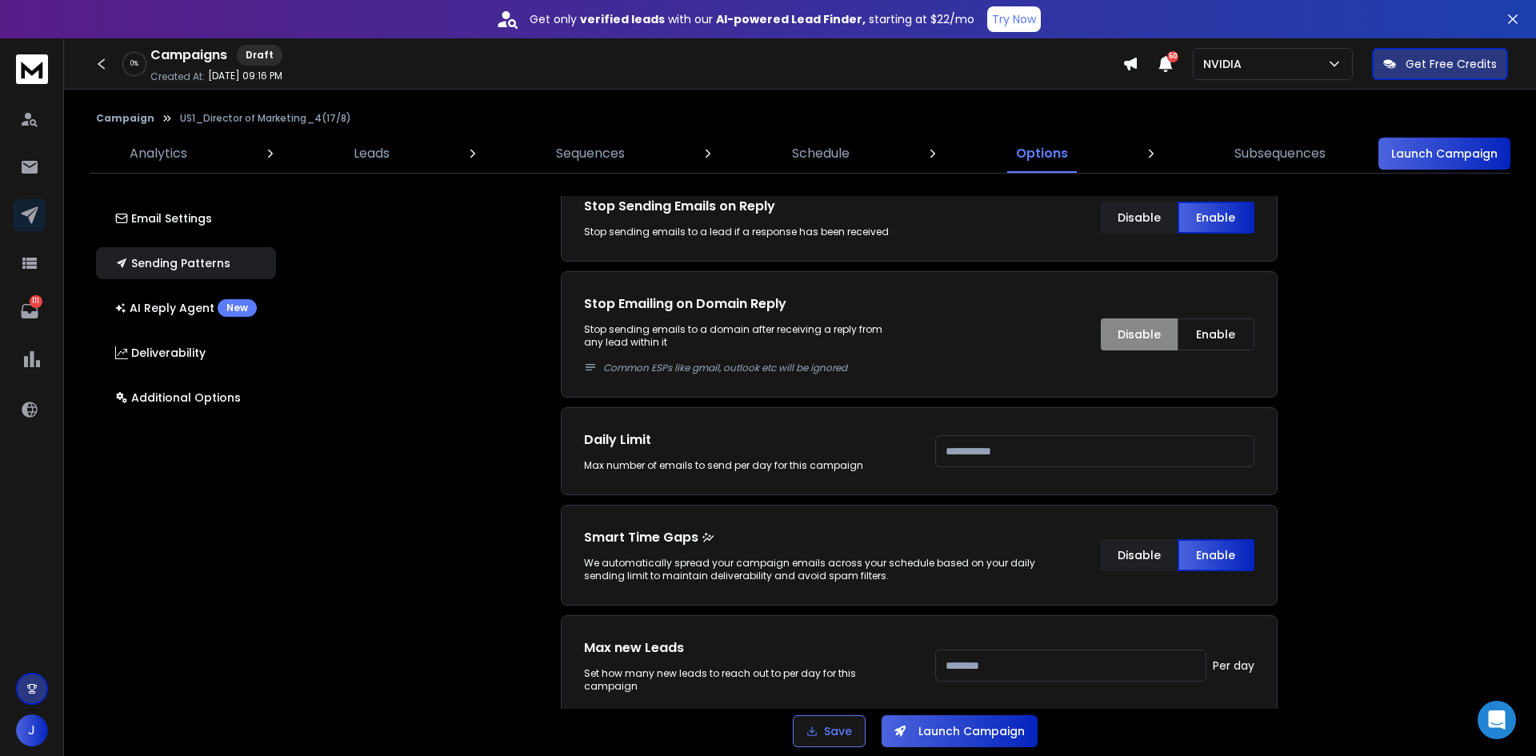
type input "***"
click at [967, 663] on input "***" at bounding box center [1070, 665] width 271 height 32
paste input "number"
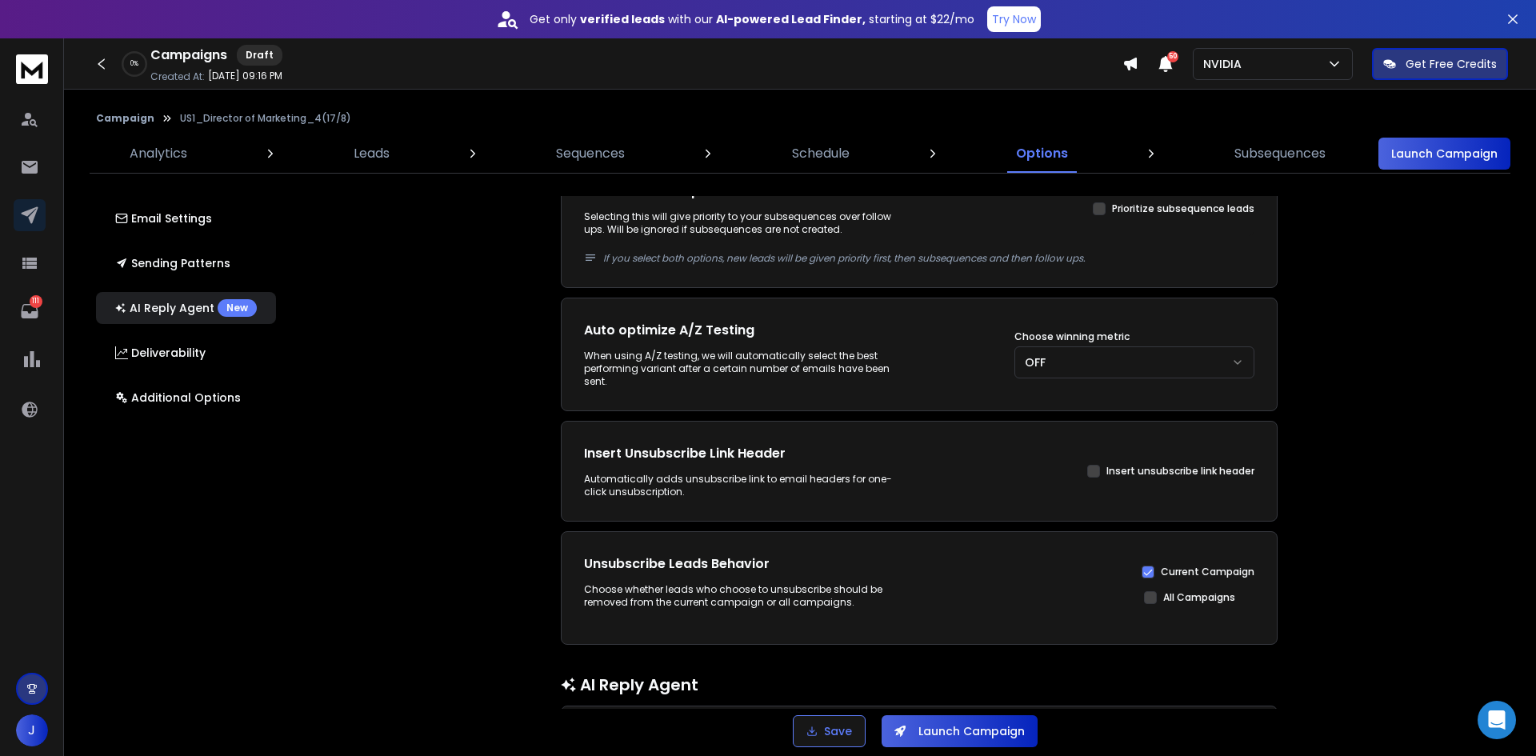
scroll to position [1531, 0]
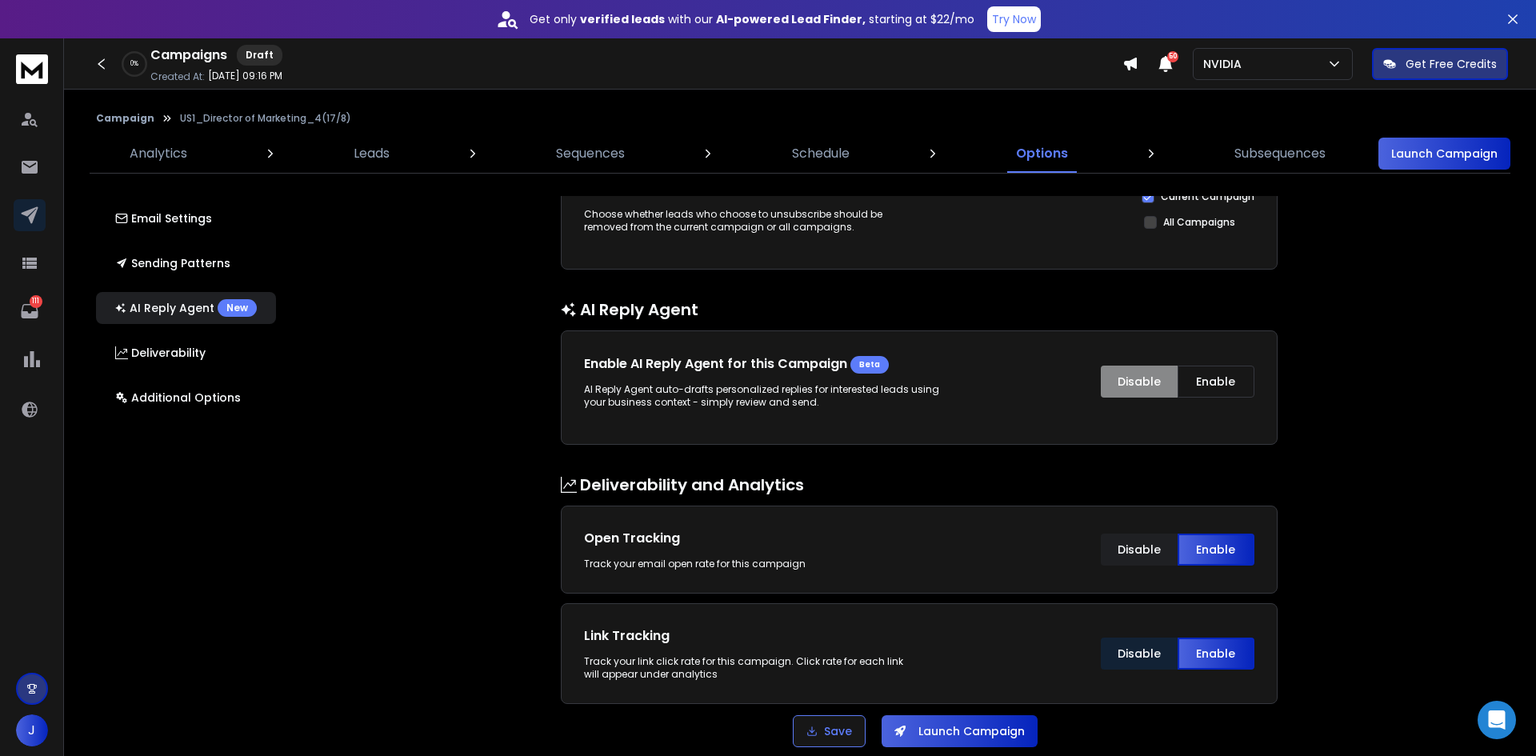
type input "***"
click at [1140, 649] on button "Disable" at bounding box center [1138, 653] width 77 height 32
click at [831, 734] on button "Save" at bounding box center [829, 731] width 73 height 32
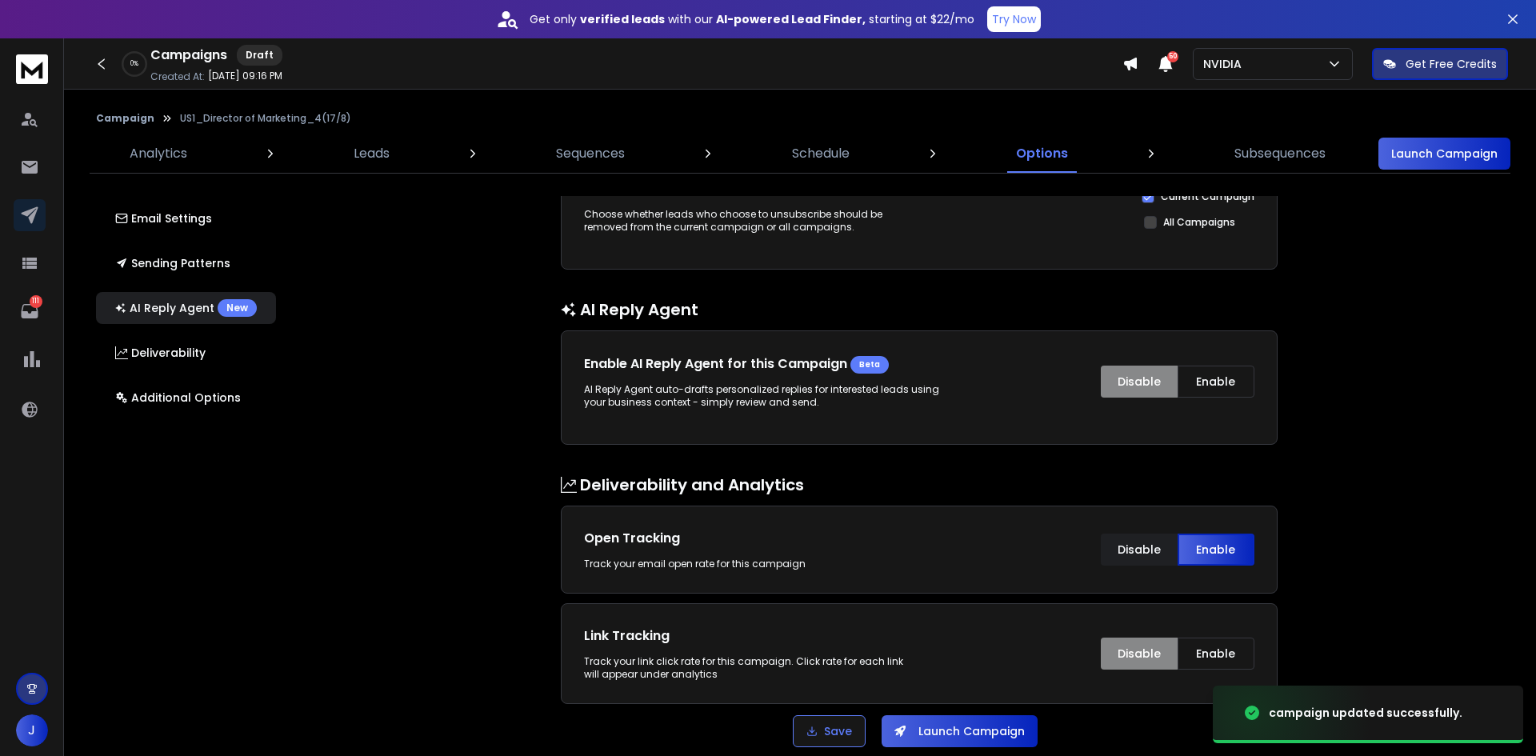
click at [920, 728] on button "Launch Campaign" at bounding box center [959, 731] width 156 height 32
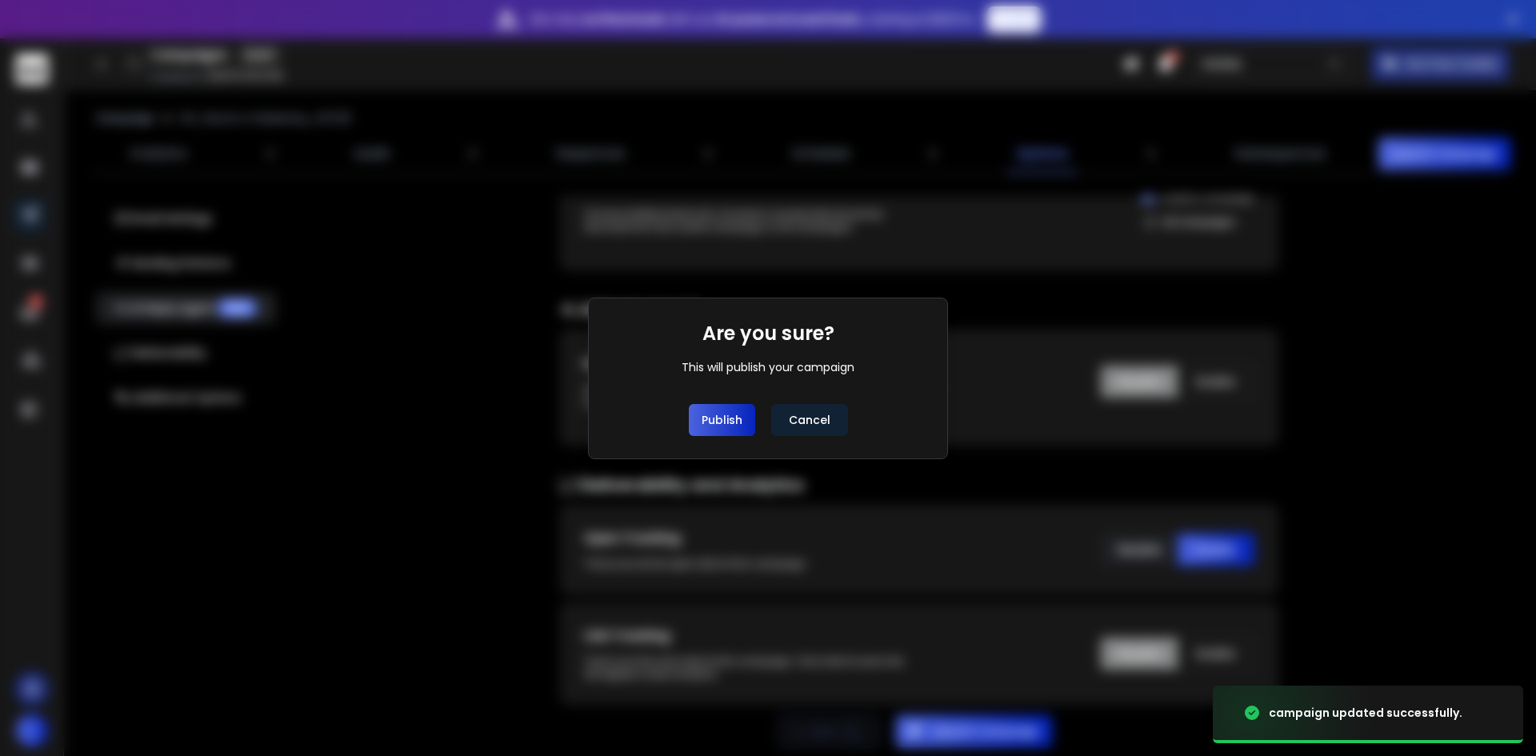
click at [717, 430] on button "Publish" at bounding box center [722, 420] width 66 height 32
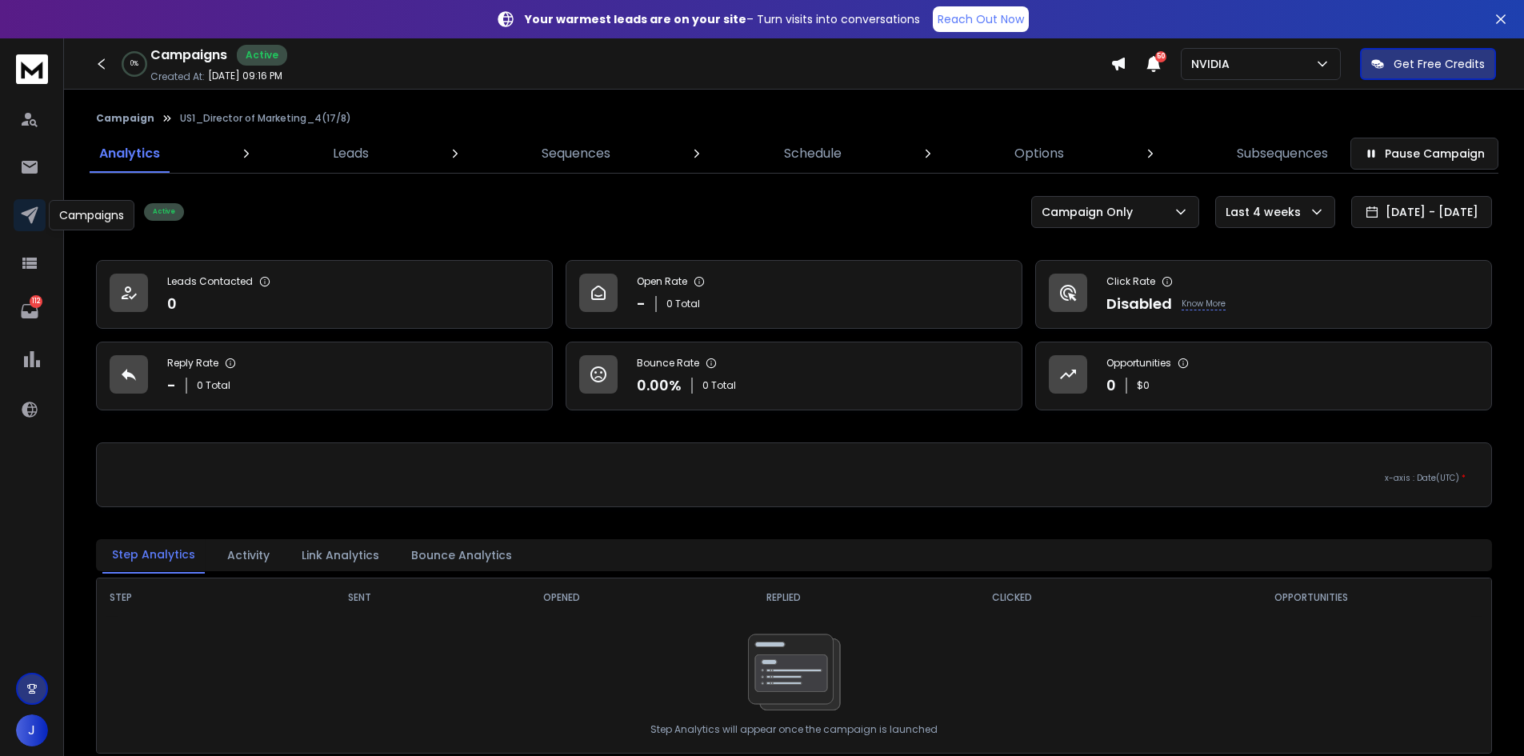
click at [23, 224] on icon at bounding box center [29, 215] width 19 height 19
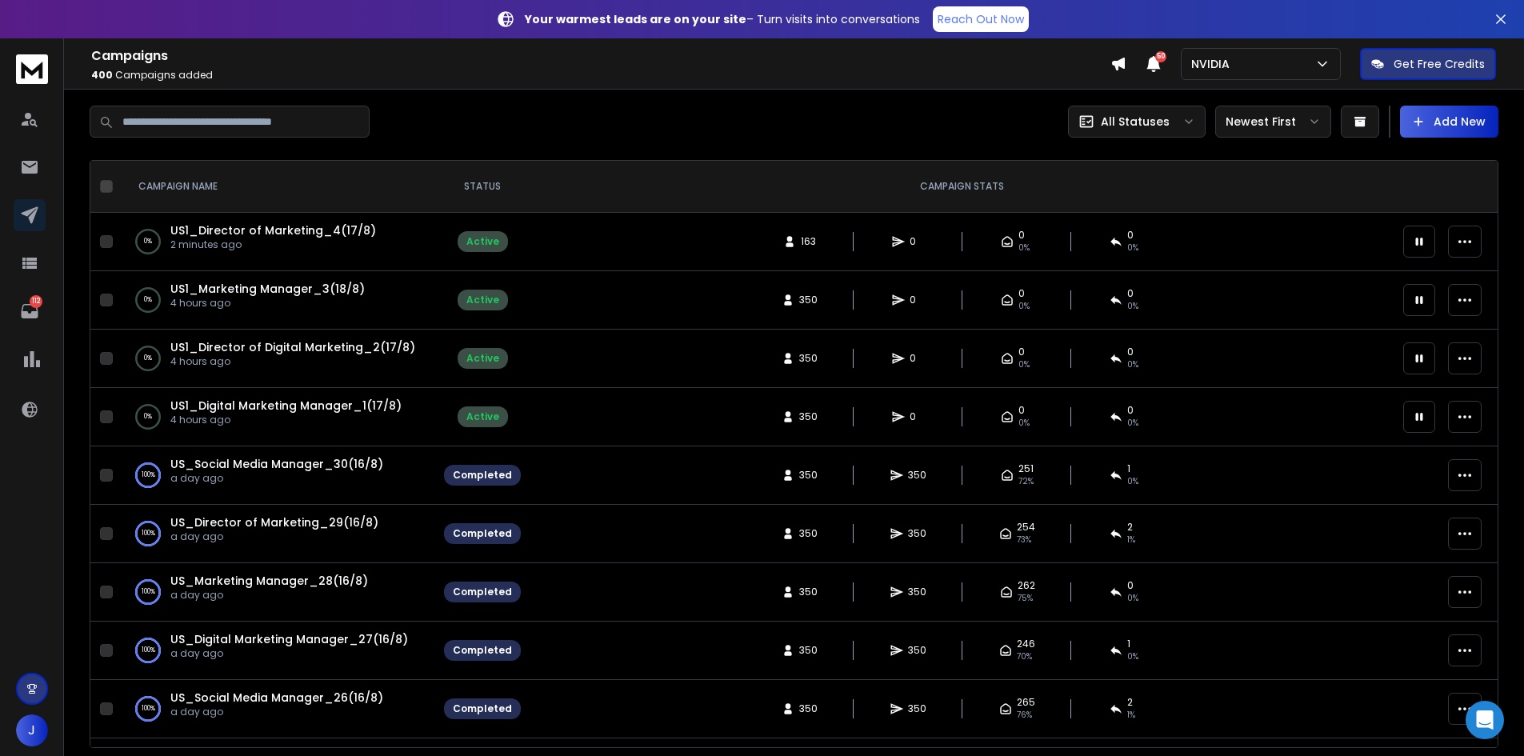
click at [1474, 121] on button "Add New" at bounding box center [1449, 122] width 98 height 32
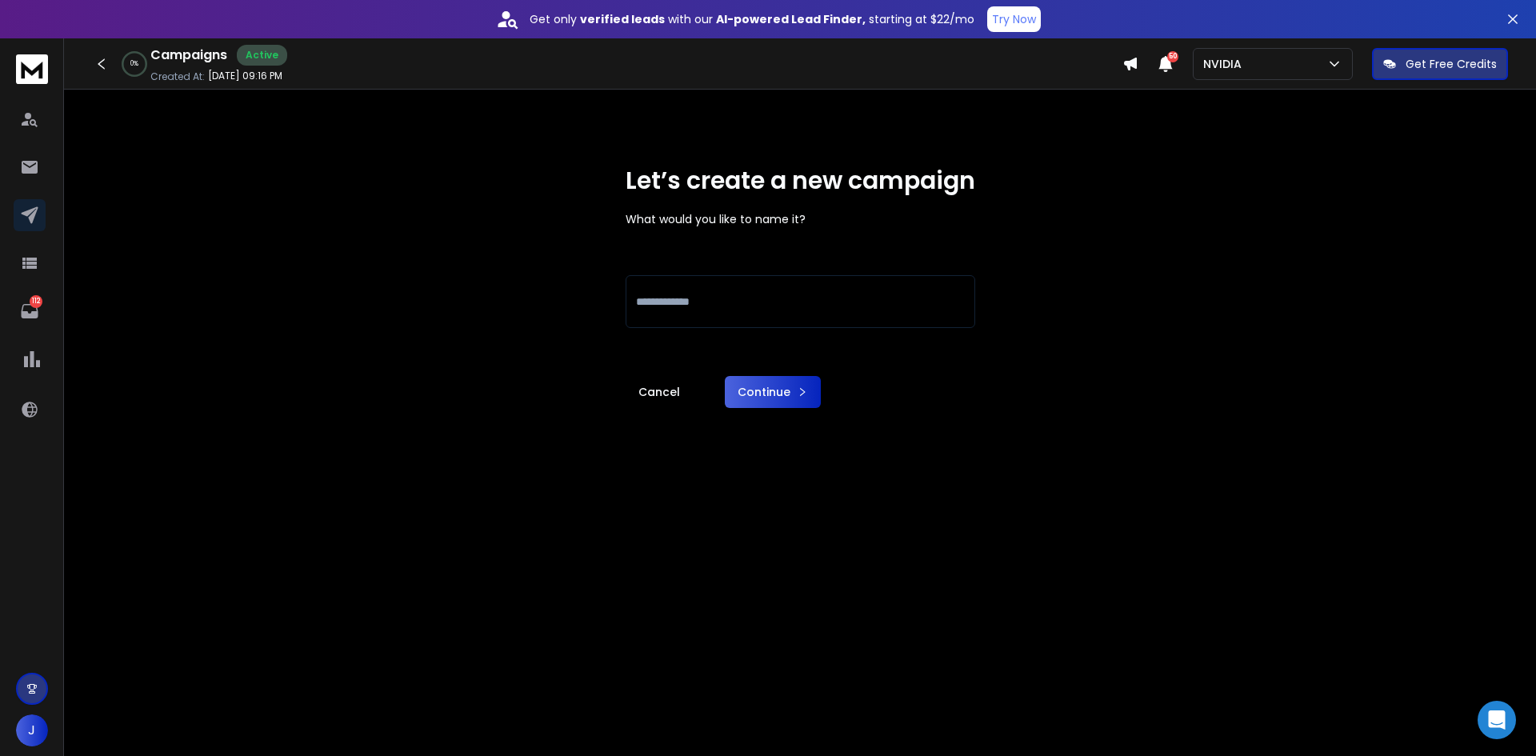
click at [725, 312] on input at bounding box center [799, 301] width 349 height 53
paste input "**********"
type input "**********"
click at [769, 394] on button "Continue" at bounding box center [773, 392] width 96 height 32
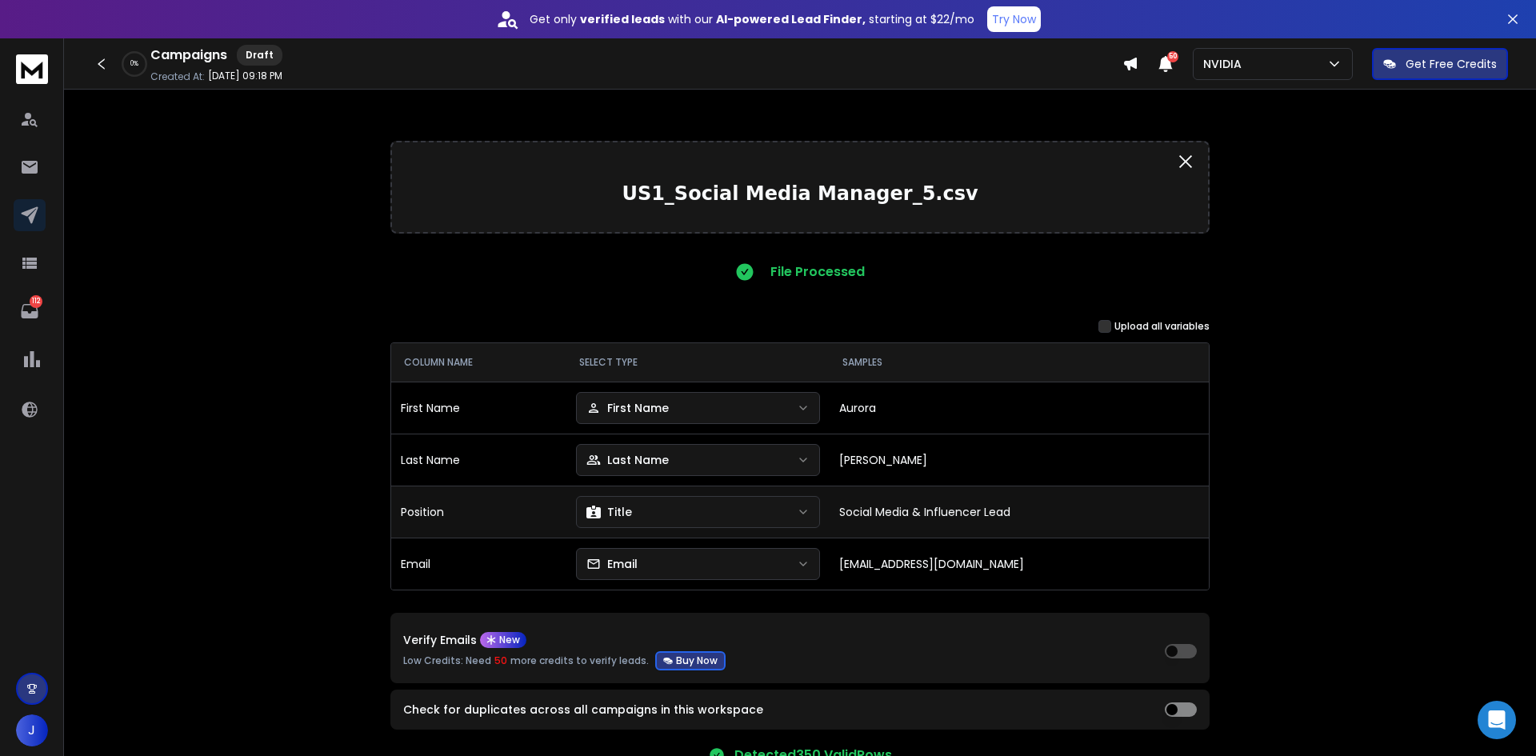
click at [668, 509] on button "Title" at bounding box center [698, 512] width 244 height 32
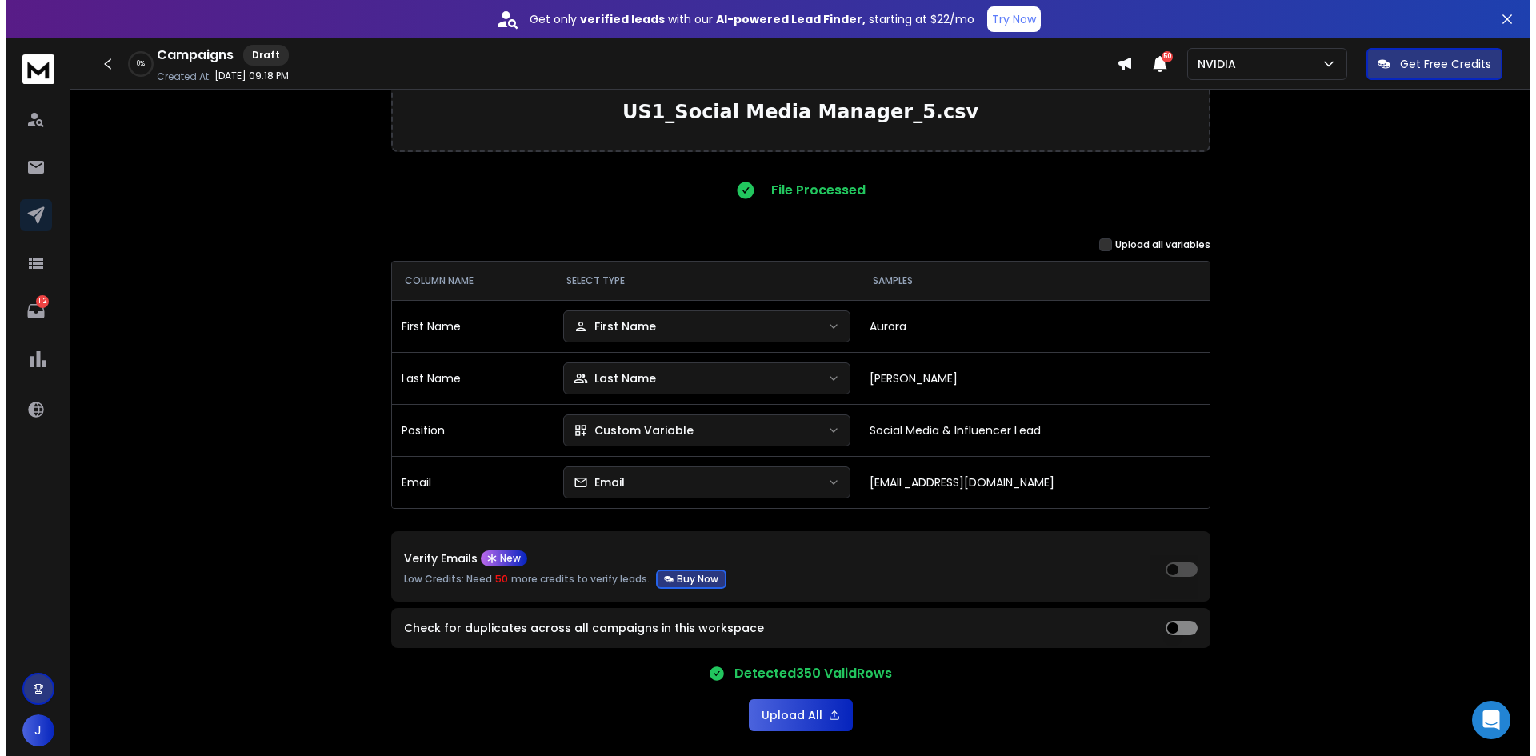
scroll to position [82, 0]
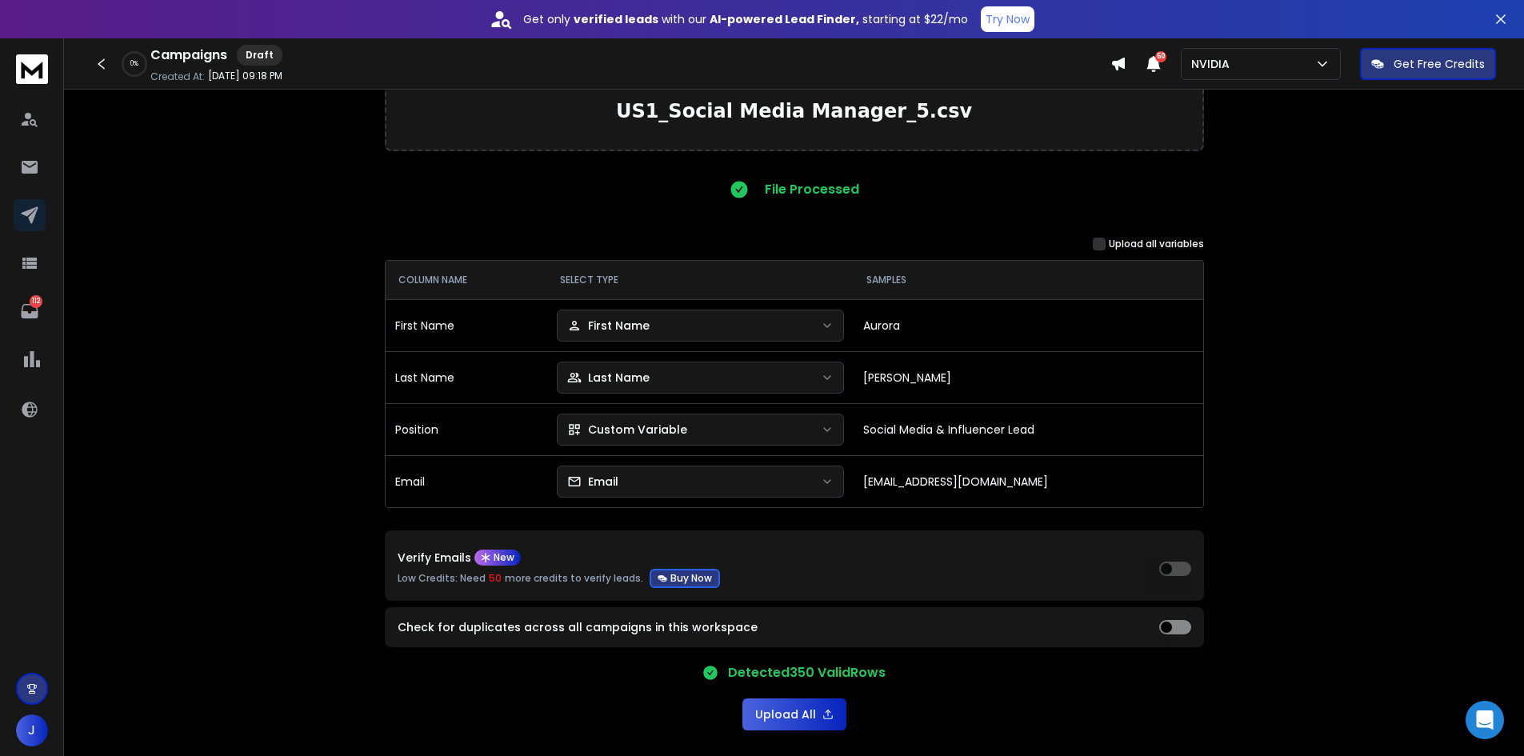
click at [806, 722] on button "Upload All" at bounding box center [794, 714] width 104 height 32
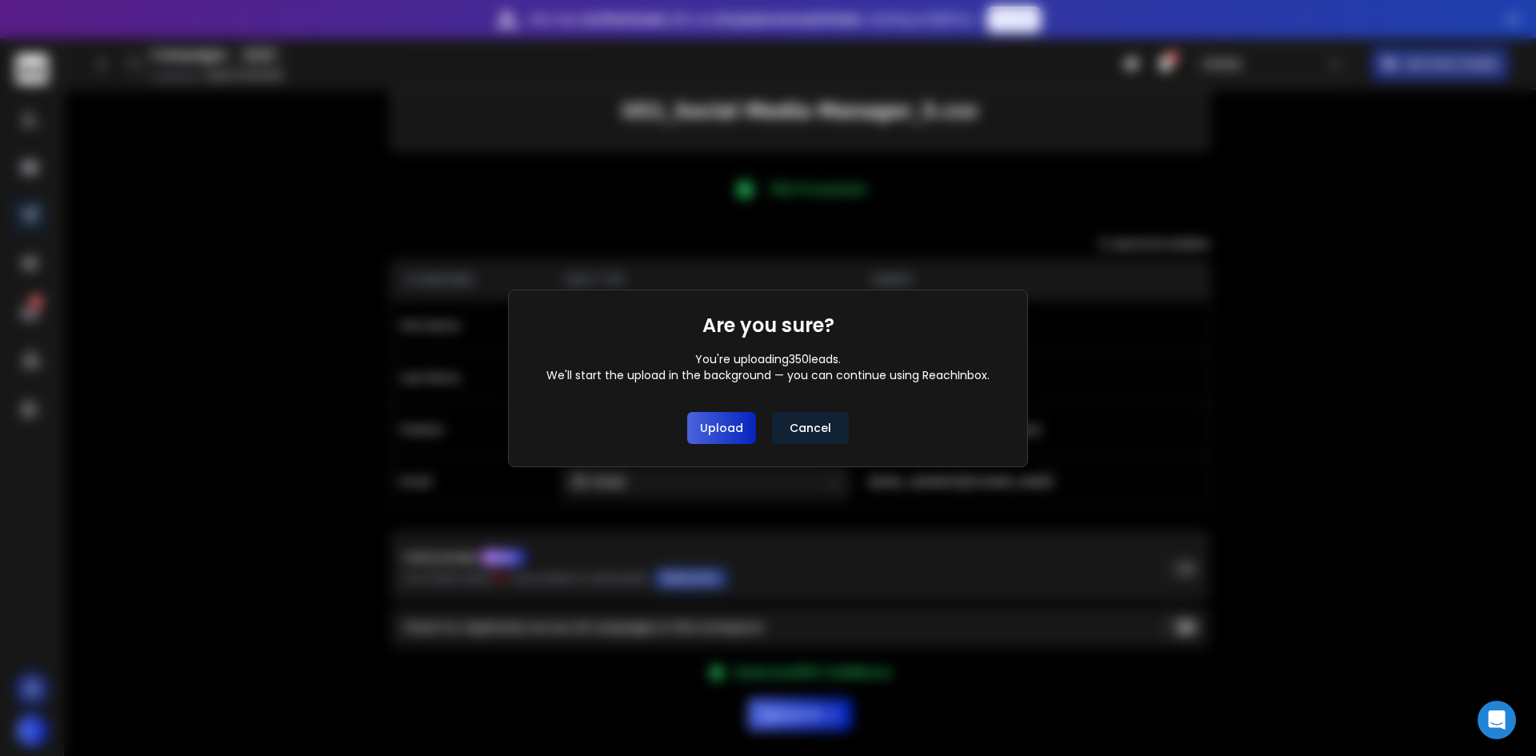
click at [705, 422] on button "Upload" at bounding box center [721, 428] width 69 height 32
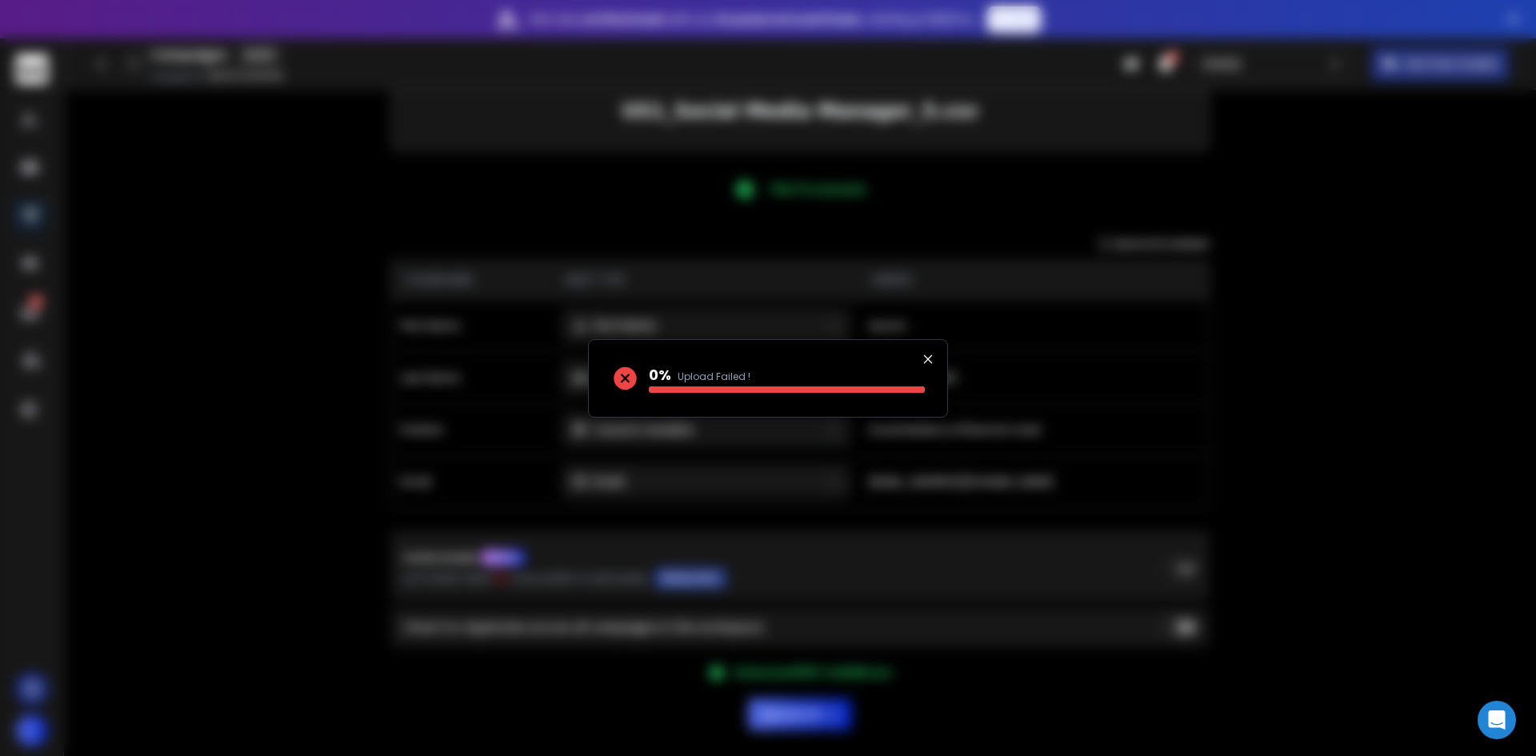
click at [949, 361] on div "0 % Upload Failed !" at bounding box center [768, 378] width 1536 height 110
click at [932, 361] on icon at bounding box center [927, 359] width 13 height 13
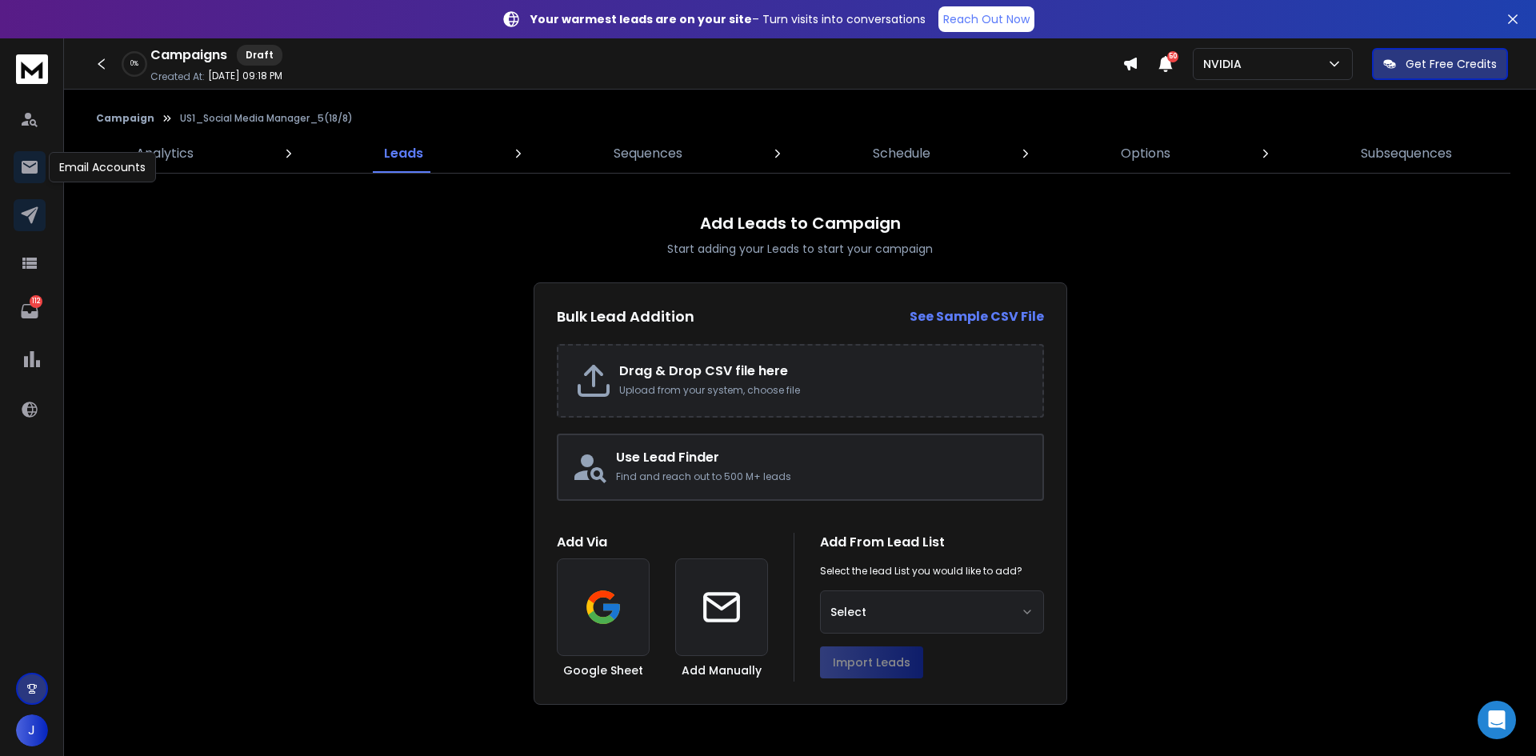
click at [31, 164] on icon at bounding box center [30, 167] width 16 height 13
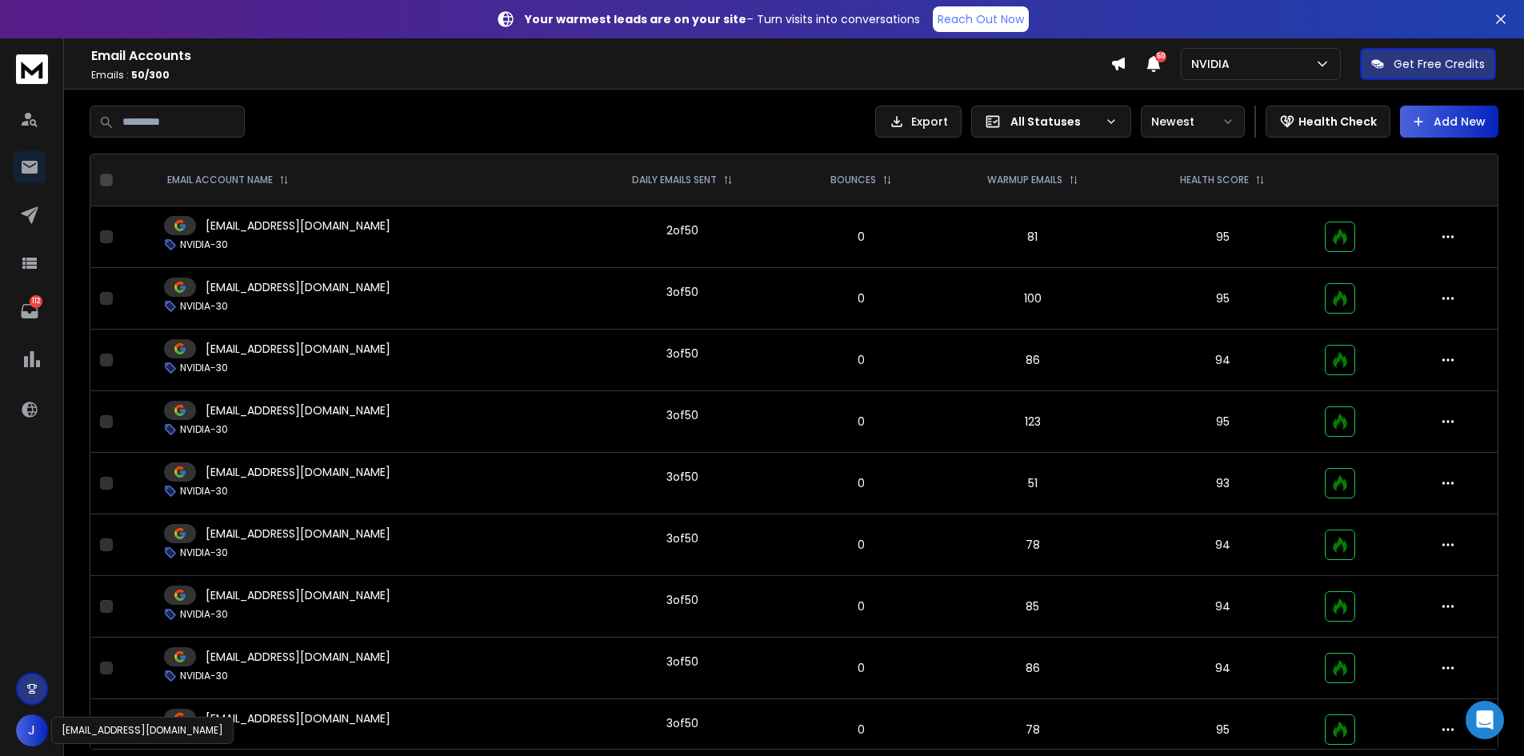
click at [34, 731] on span "J" at bounding box center [32, 730] width 32 height 32
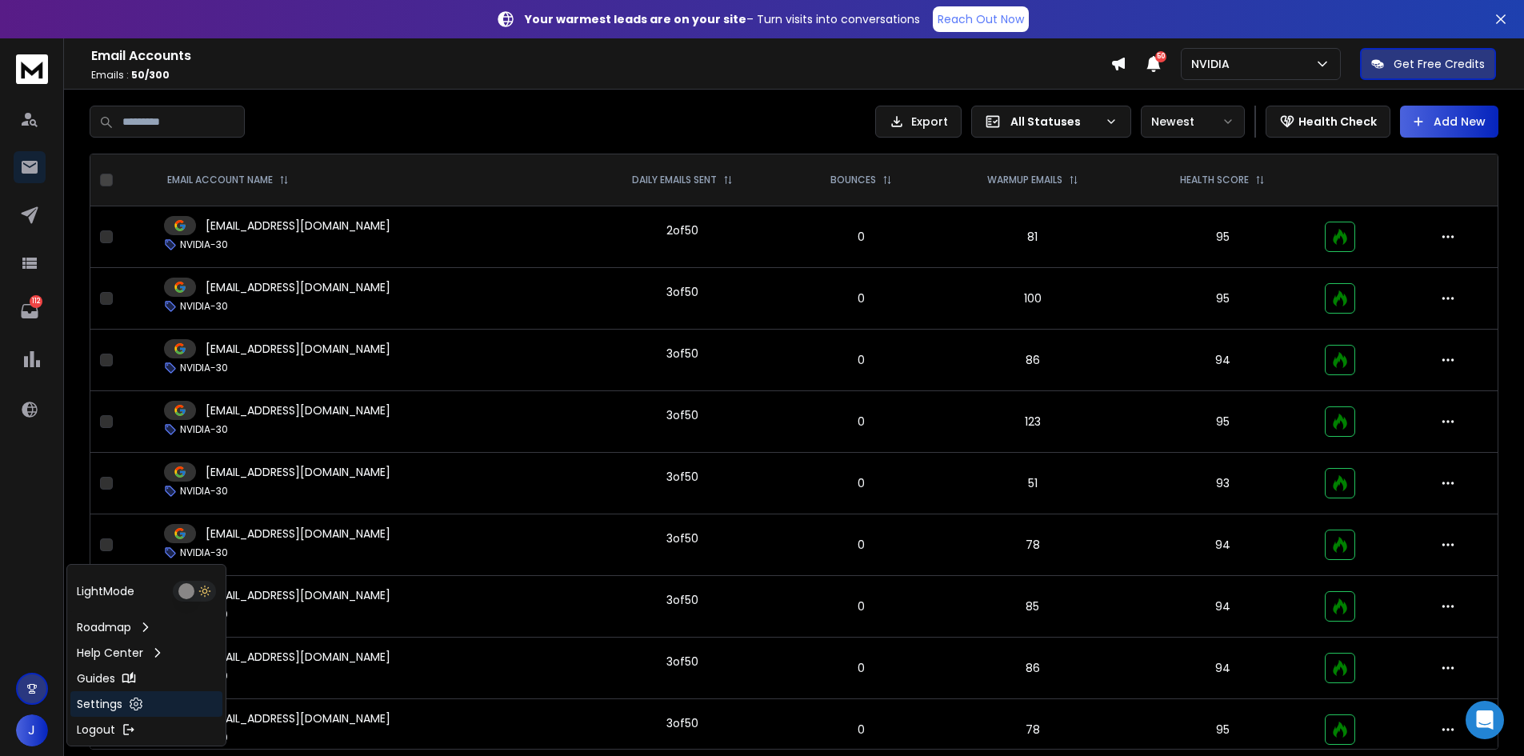
click at [98, 704] on p "Settings" at bounding box center [100, 704] width 46 height 16
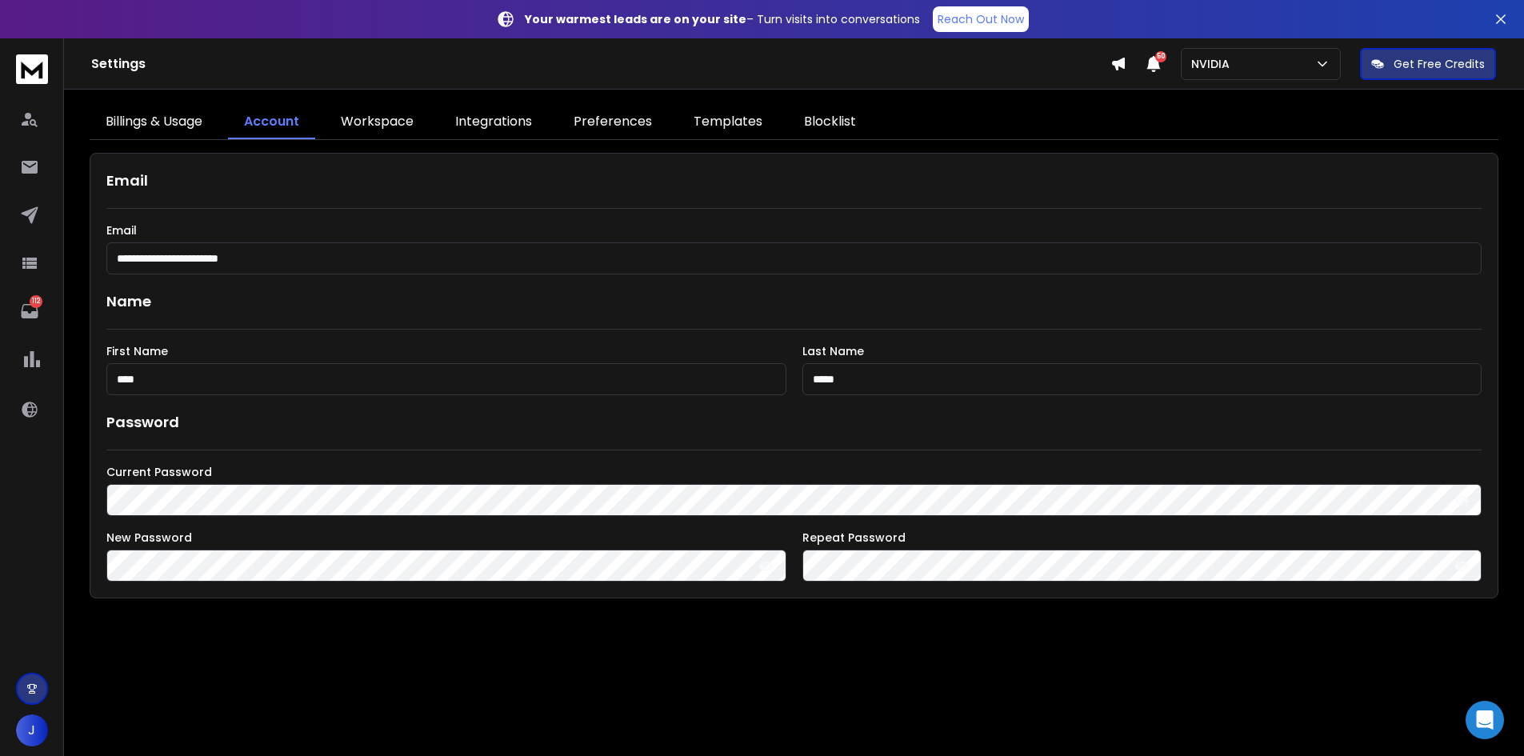
click at [169, 119] on link "Billings & Usage" at bounding box center [154, 123] width 129 height 34
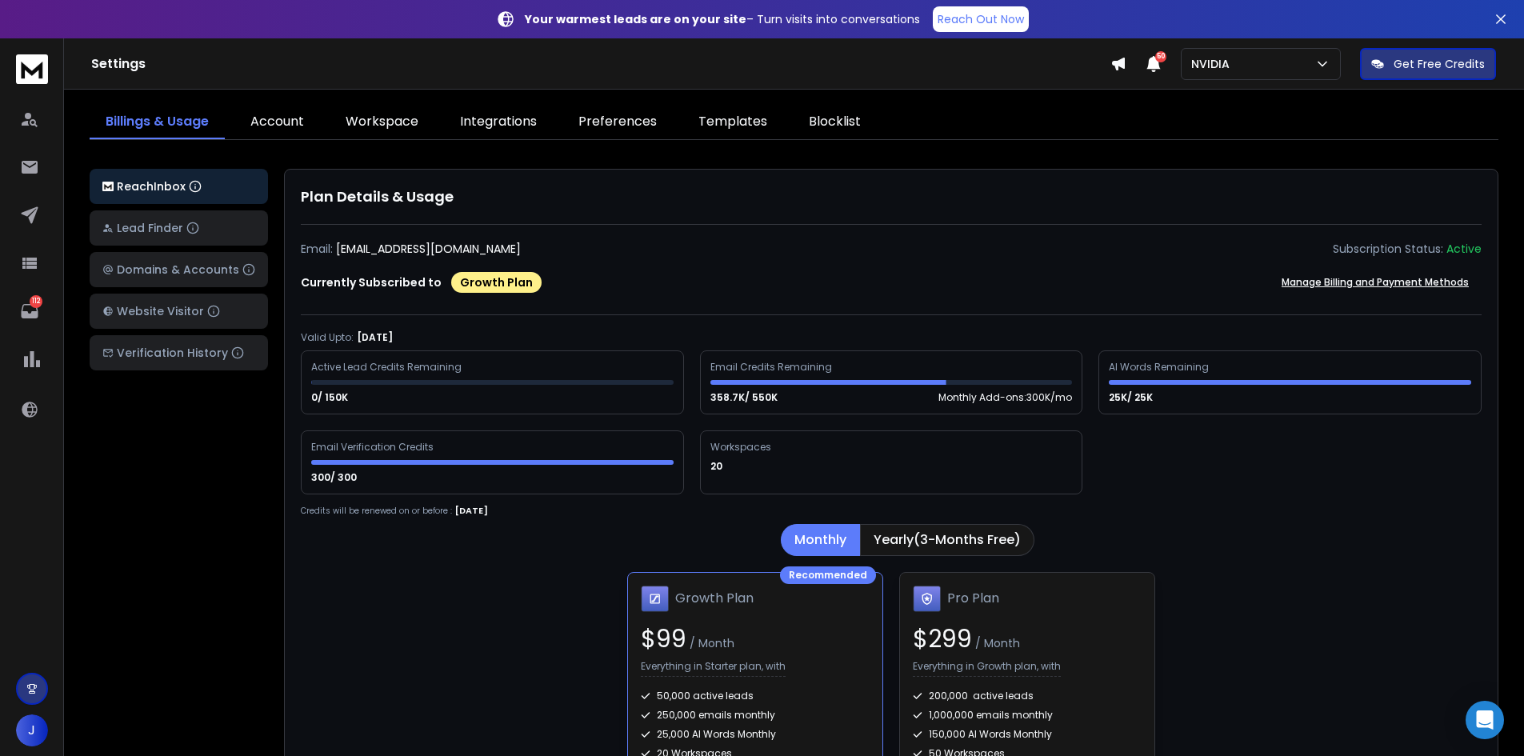
drag, startPoint x: 452, startPoint y: 619, endPoint x: 449, endPoint y: 596, distance: 23.4
click at [452, 619] on div "Recommended Growth Plan $ 99 / Month Everything in Starter plan, with 50,000 ac…" at bounding box center [891, 726] width 1180 height 308
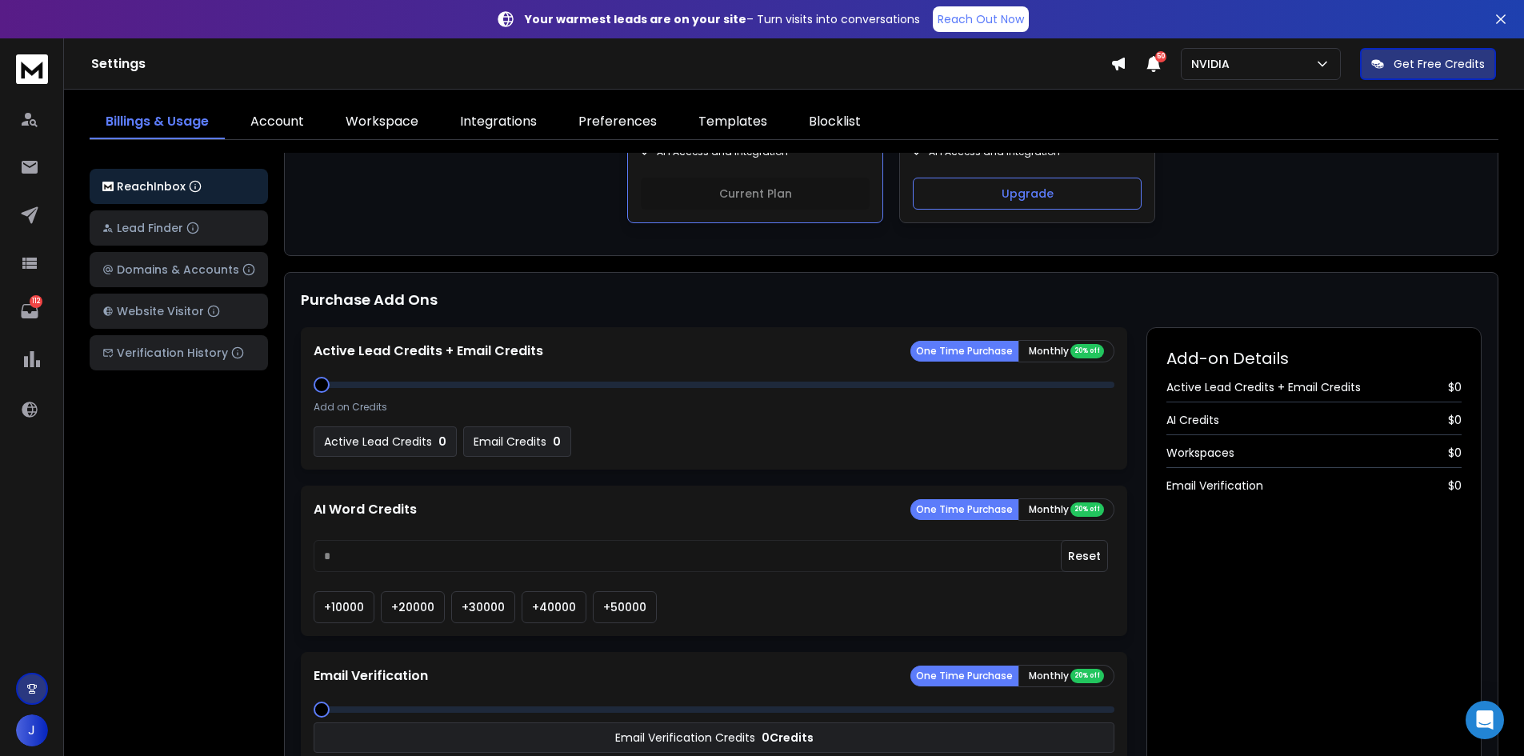
scroll to position [480, 0]
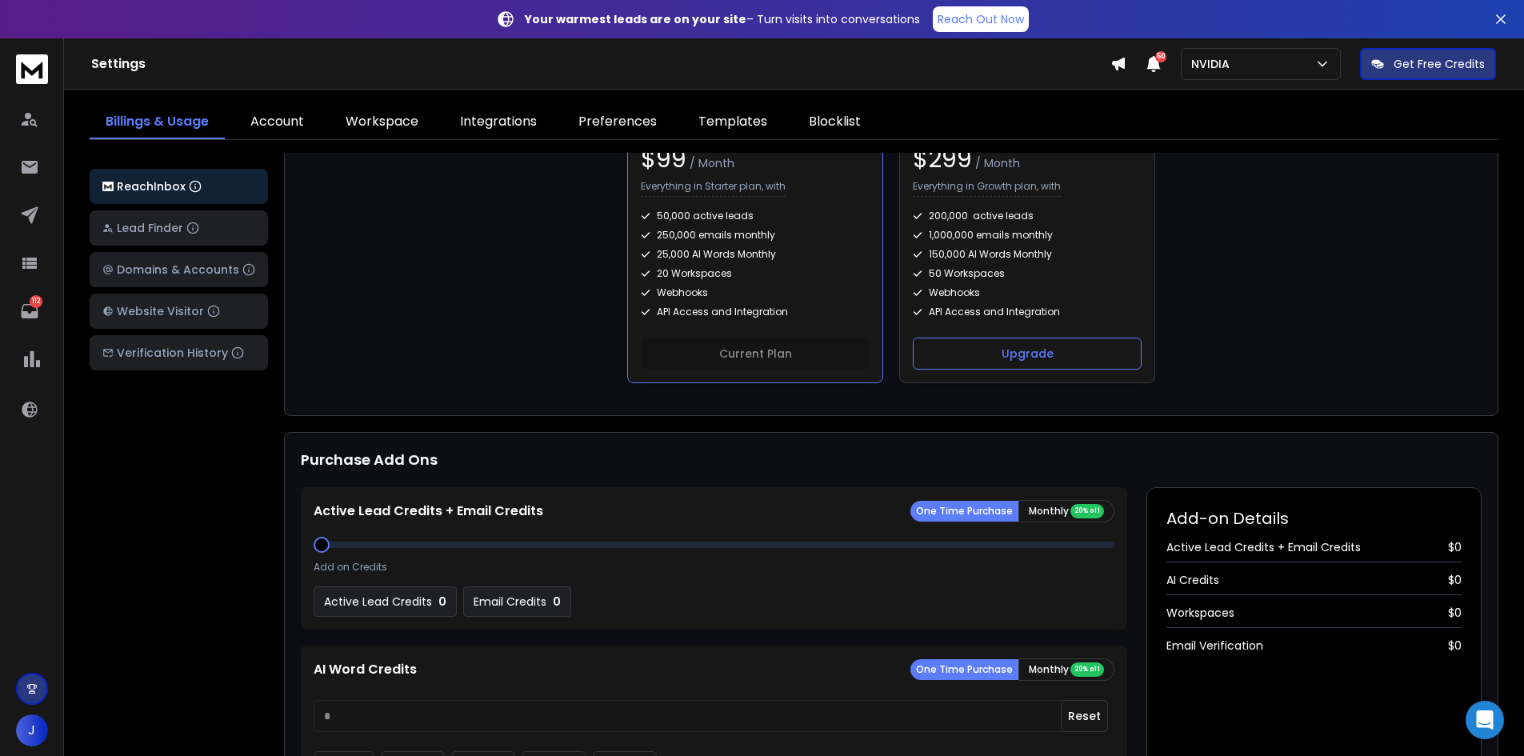
click at [601, 560] on div "Add on Credits Active Lead Credits 0 Email Credits 0" at bounding box center [714, 574] width 801 height 85
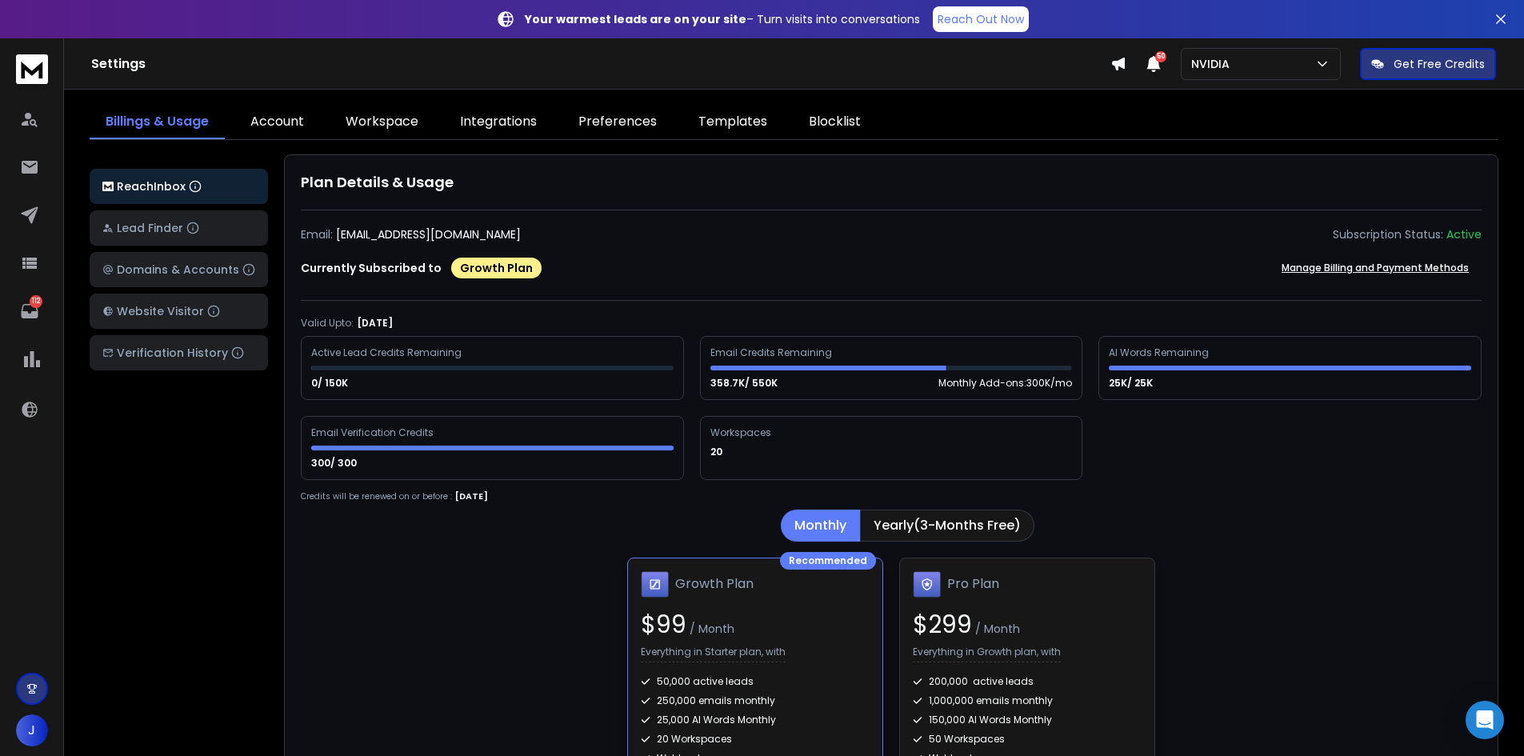
scroll to position [0, 0]
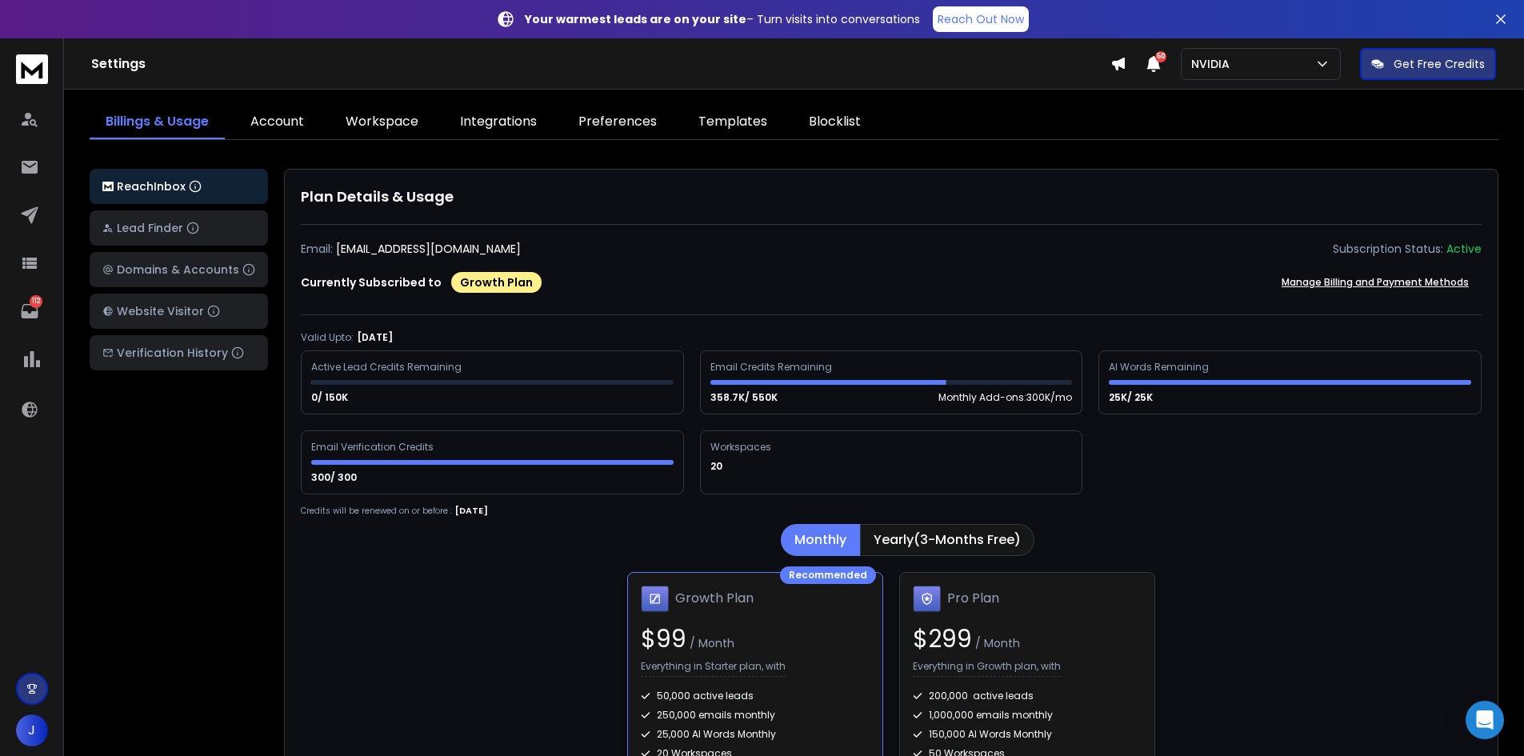
click at [1354, 279] on p "Manage Billing and Payment Methods" at bounding box center [1374, 282] width 187 height 13
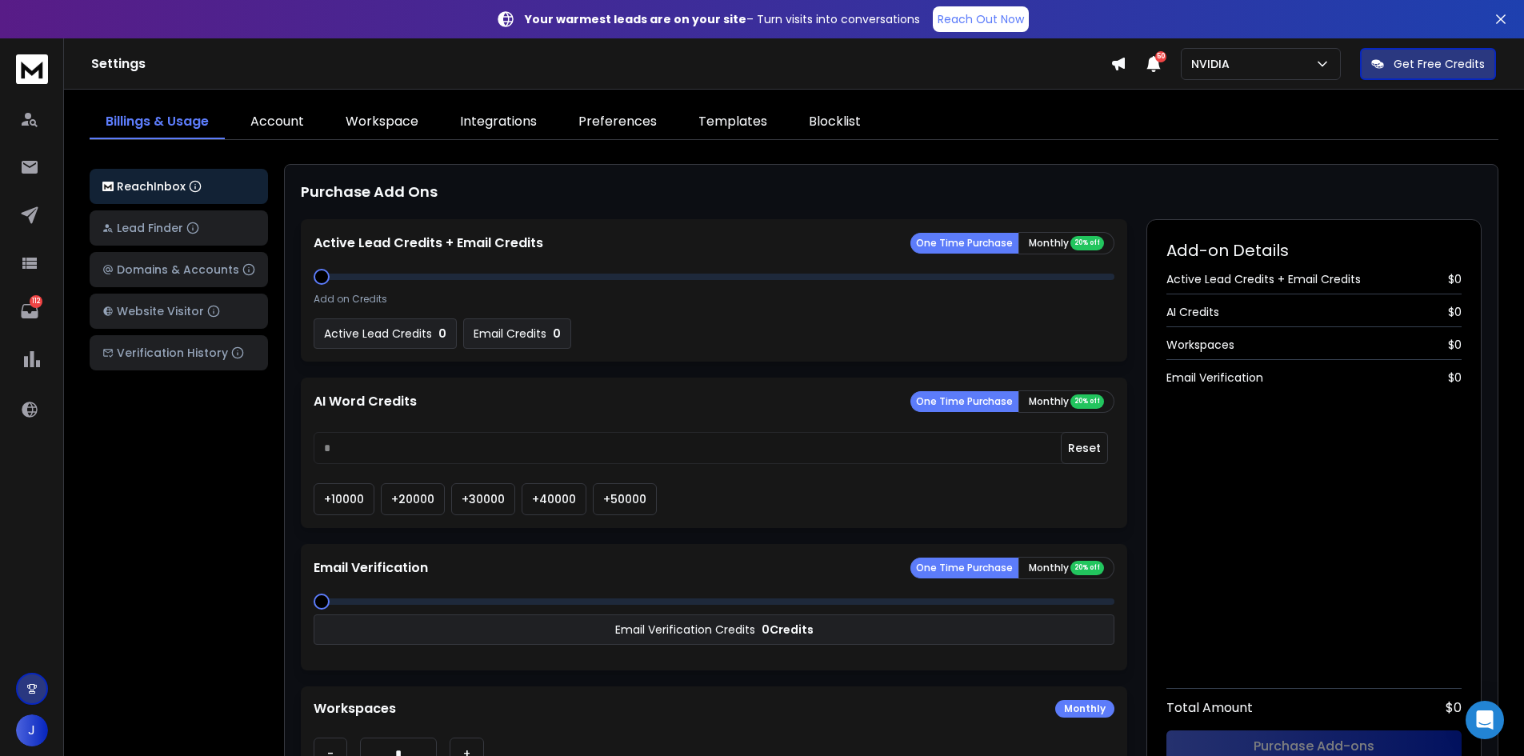
scroll to position [800, 0]
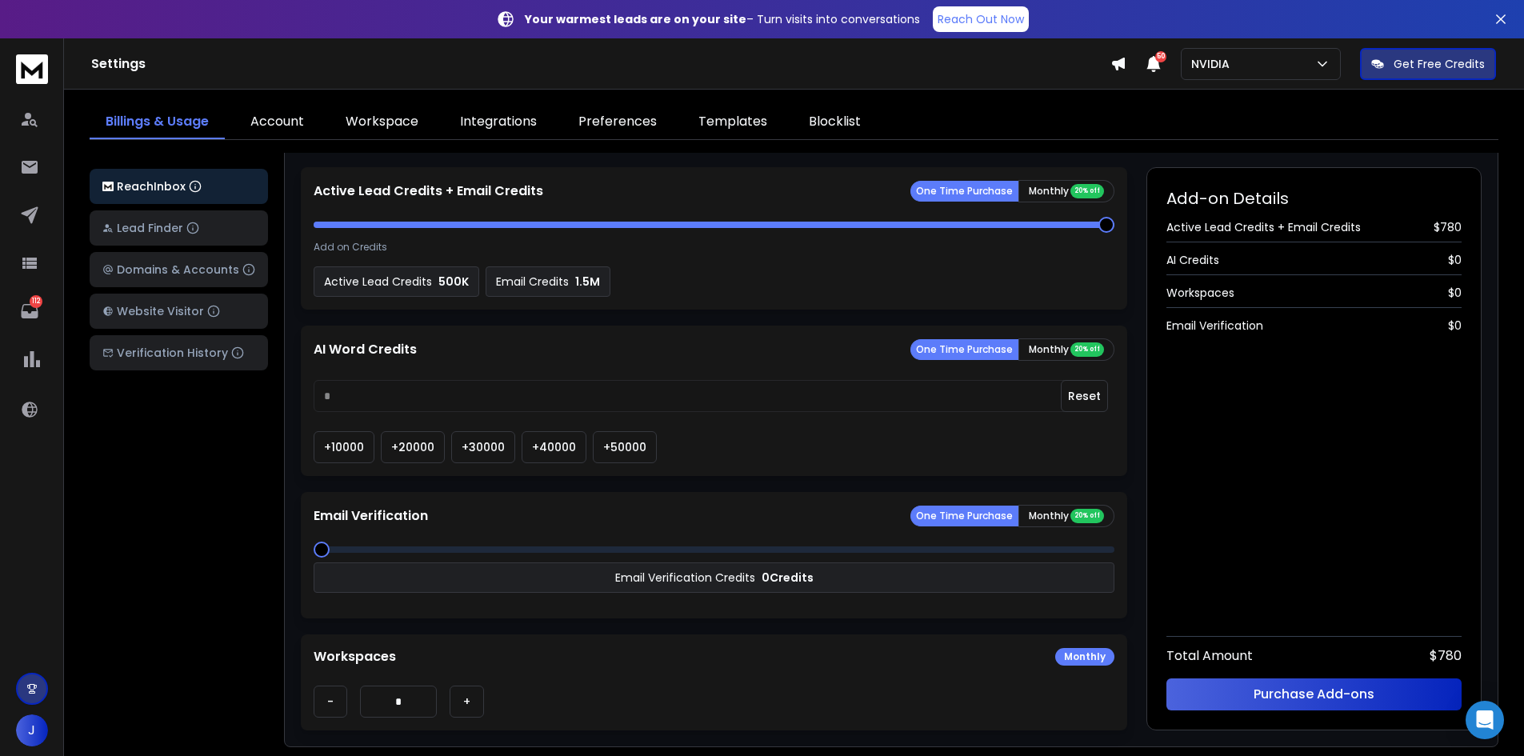
click at [1114, 218] on span at bounding box center [1106, 225] width 16 height 16
click at [1057, 189] on button "Monthly 20% off" at bounding box center [1066, 191] width 96 height 22
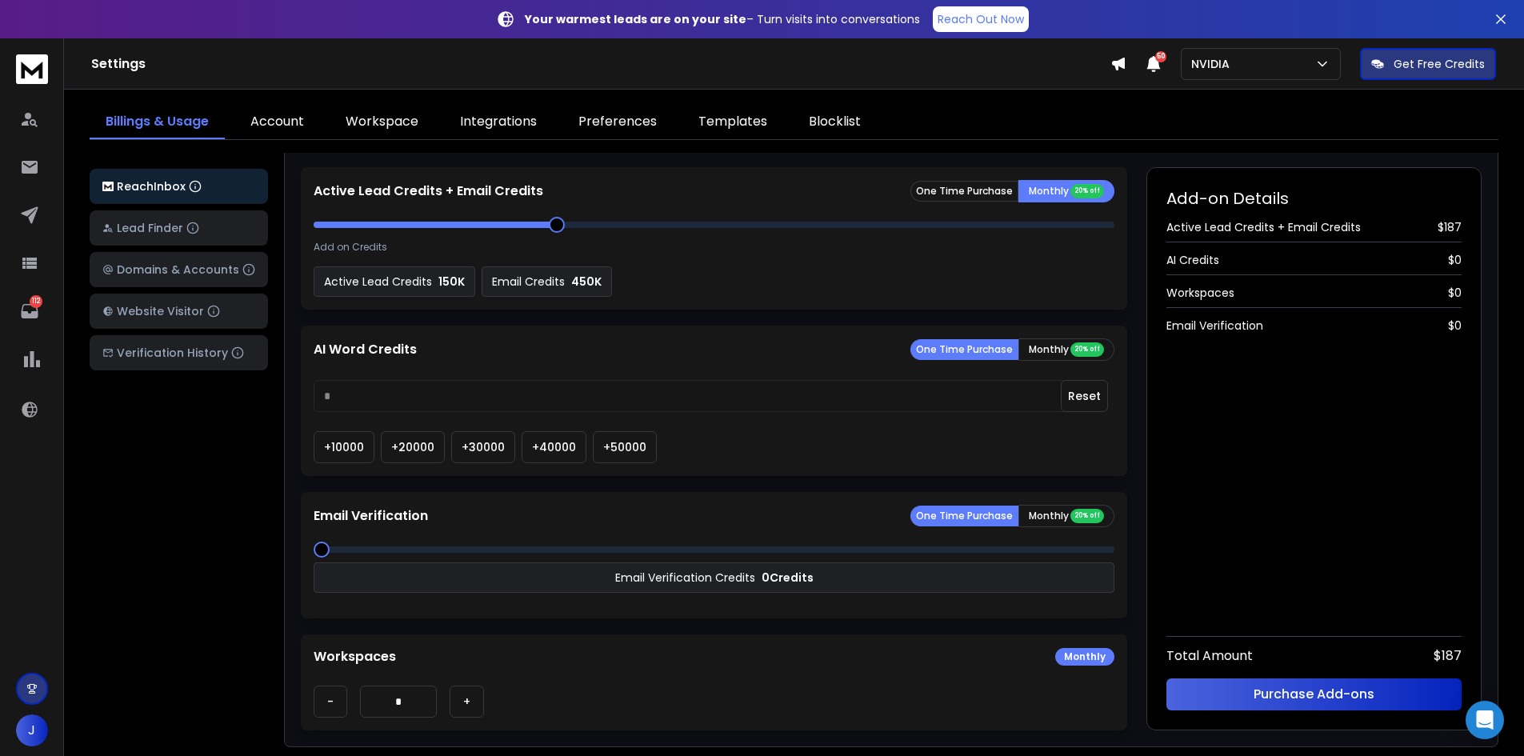
click at [557, 218] on span at bounding box center [557, 225] width 16 height 16
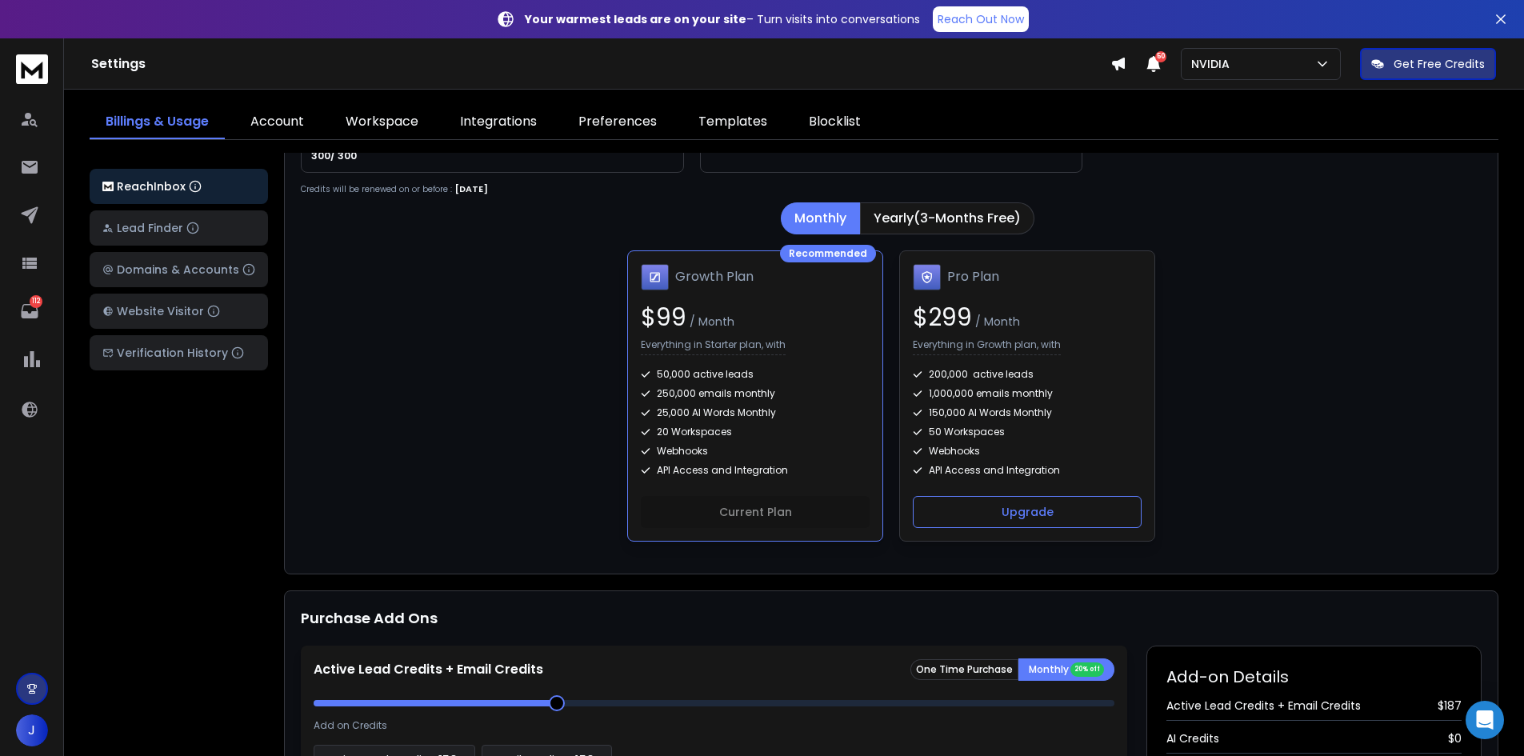
scroll to position [320, 0]
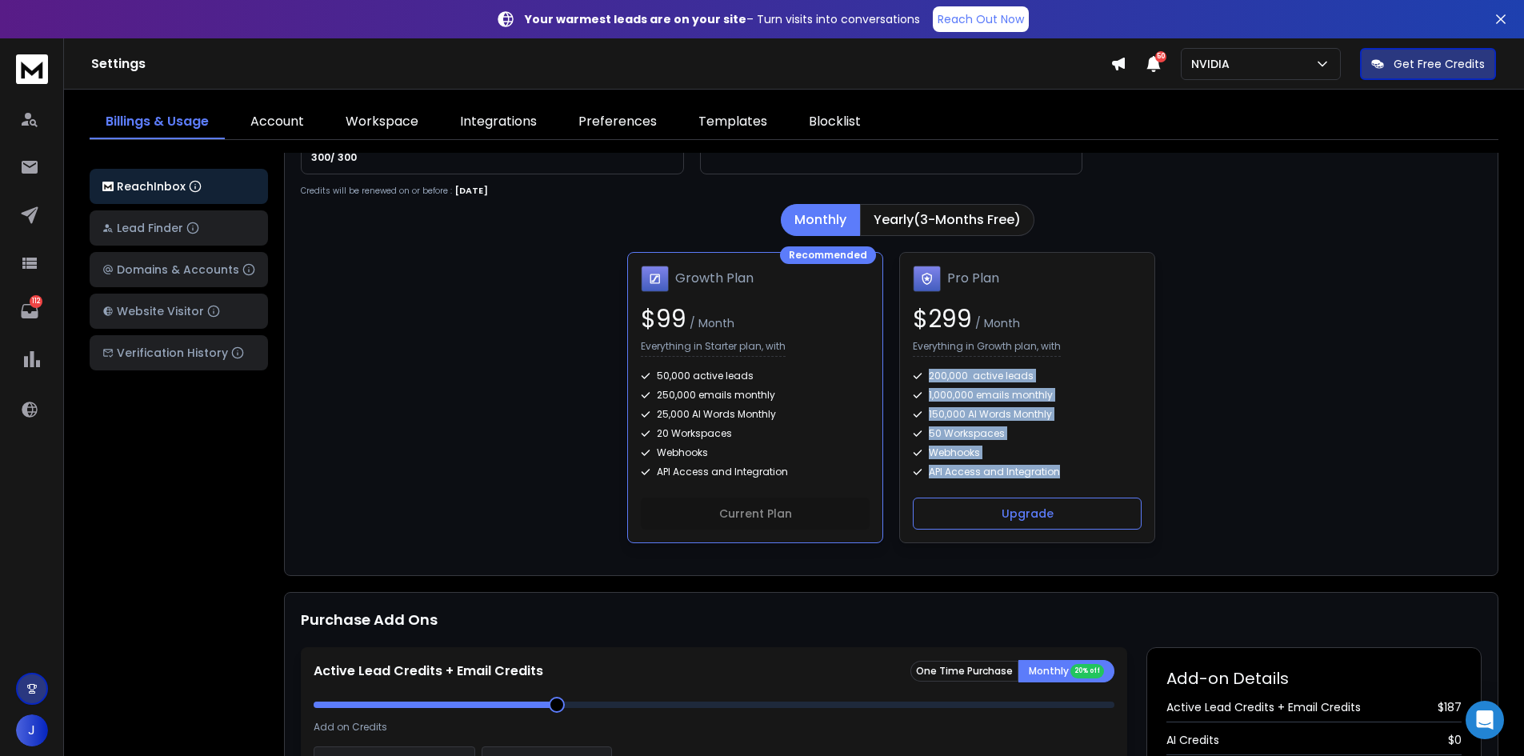
drag, startPoint x: 904, startPoint y: 369, endPoint x: 1076, endPoint y: 478, distance: 203.5
click at [1076, 478] on ul "200,000 active leads 1,000,000 emails monthly 150,000 AI Words Monthly 50 Works…" at bounding box center [1027, 420] width 229 height 115
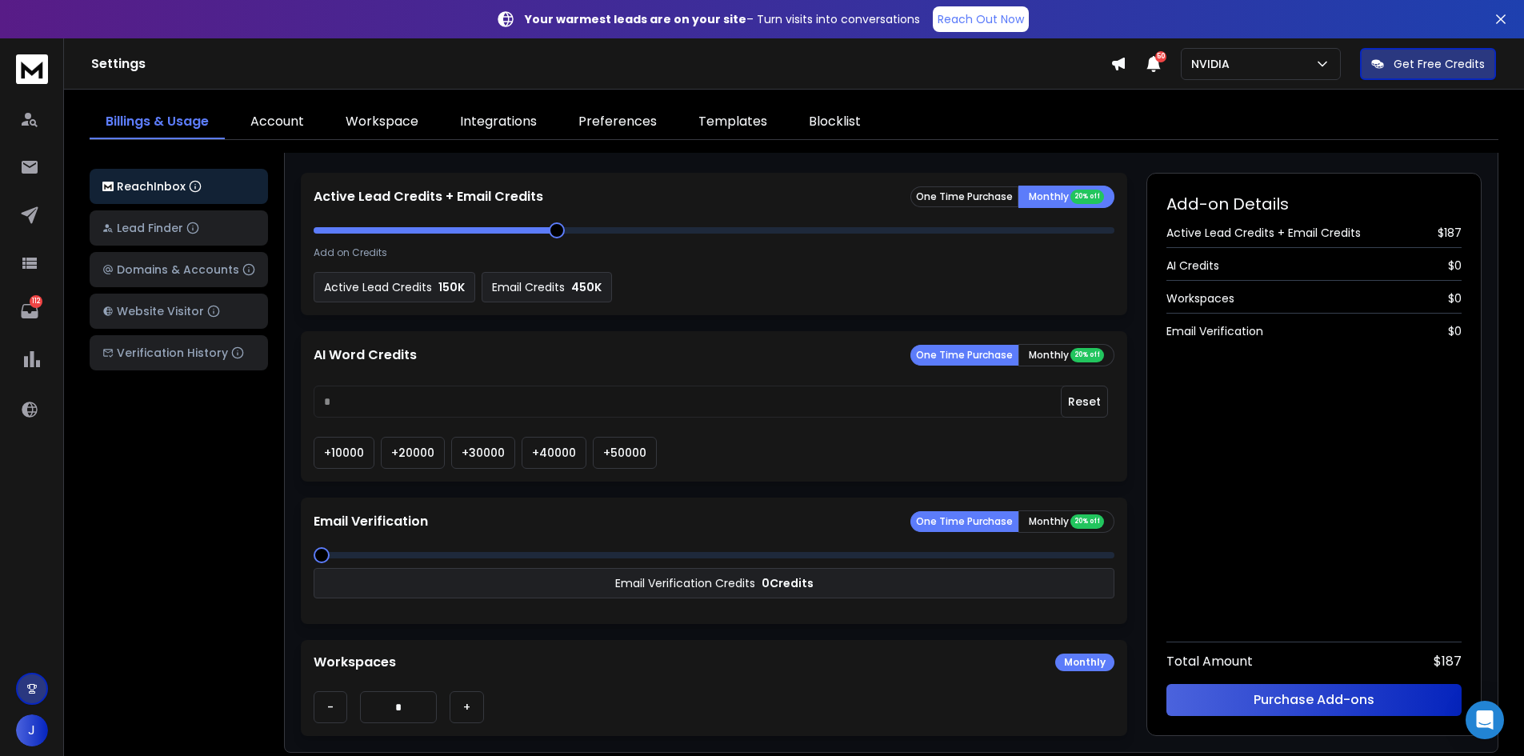
scroll to position [800, 0]
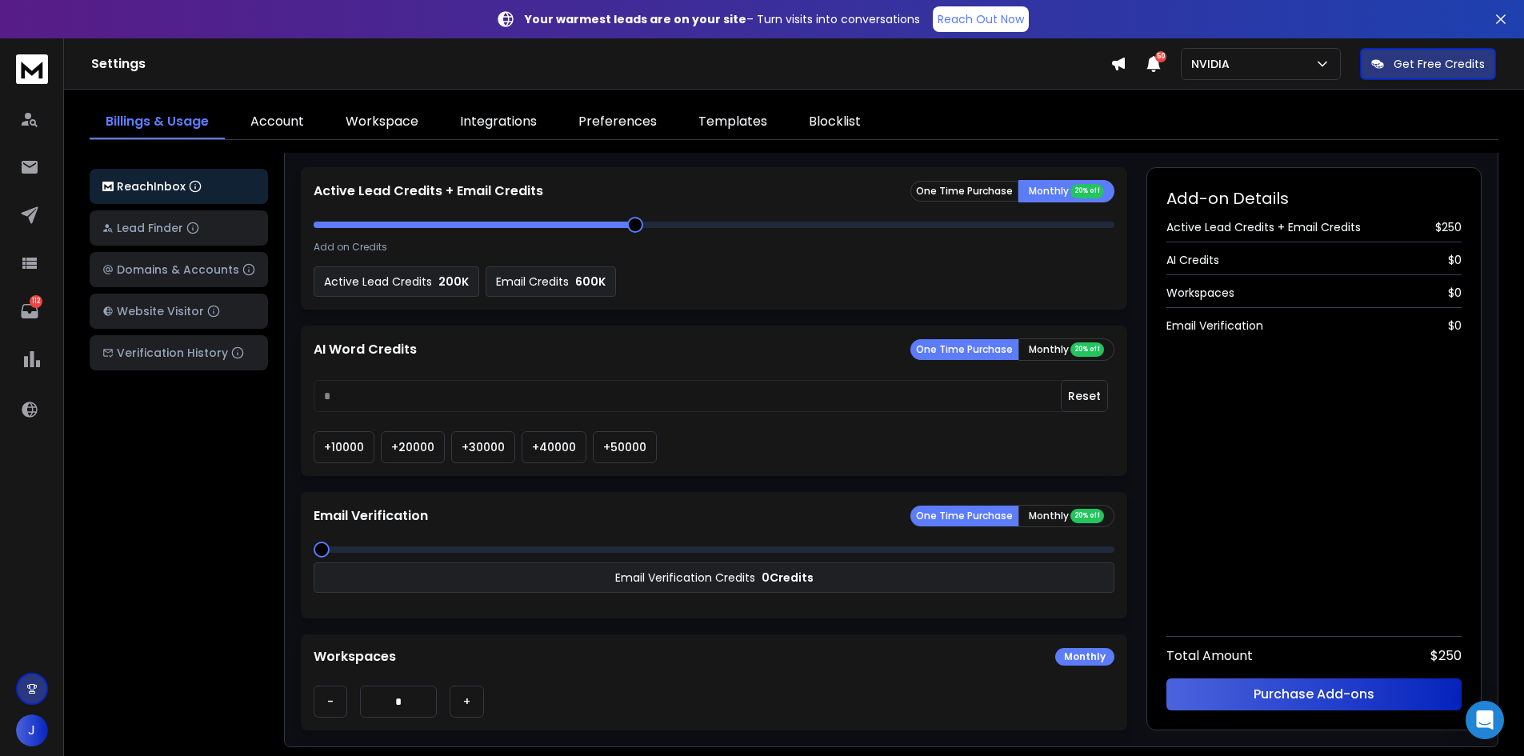
click at [635, 220] on span at bounding box center [635, 225] width 16 height 16
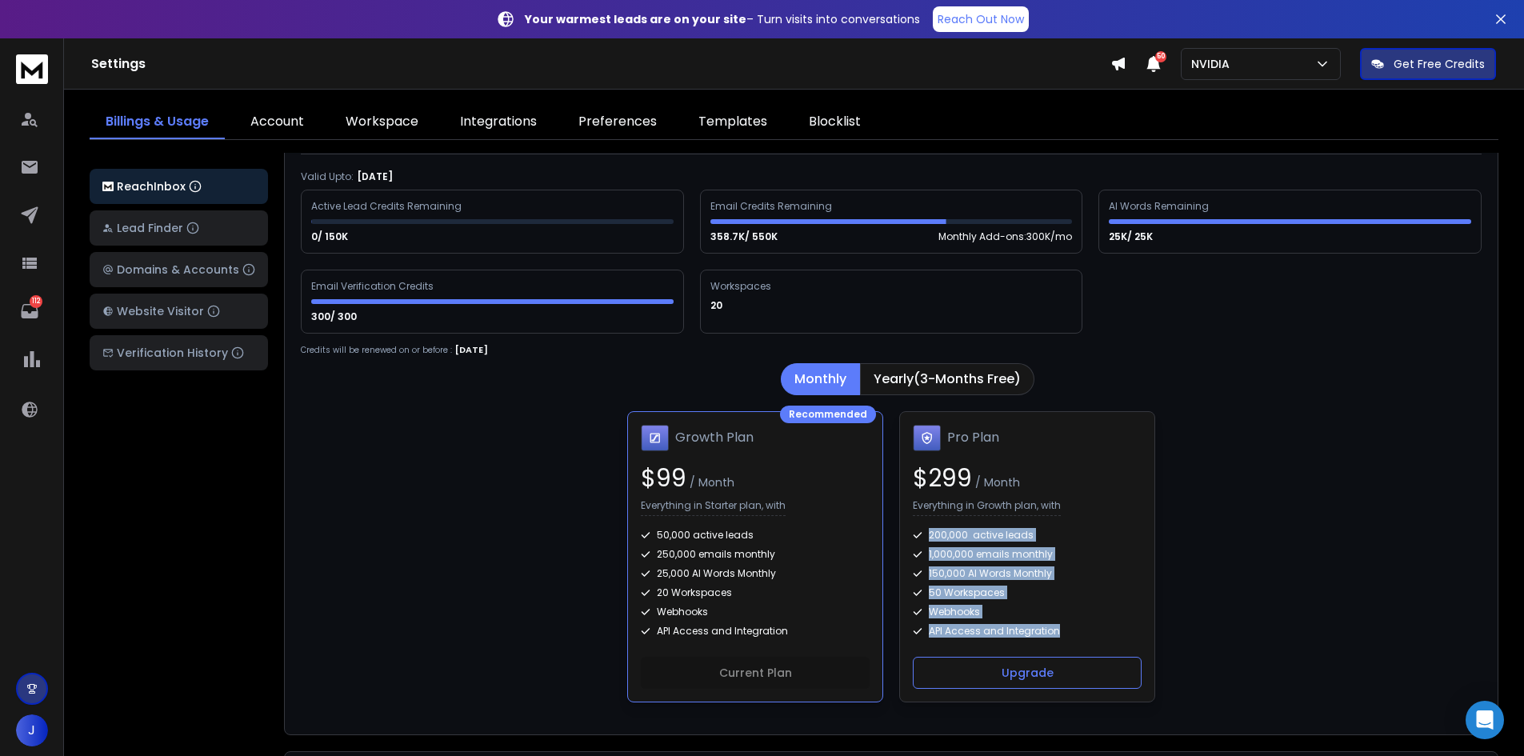
scroll to position [160, 0]
click at [996, 682] on button "Upgrade" at bounding box center [1027, 673] width 229 height 32
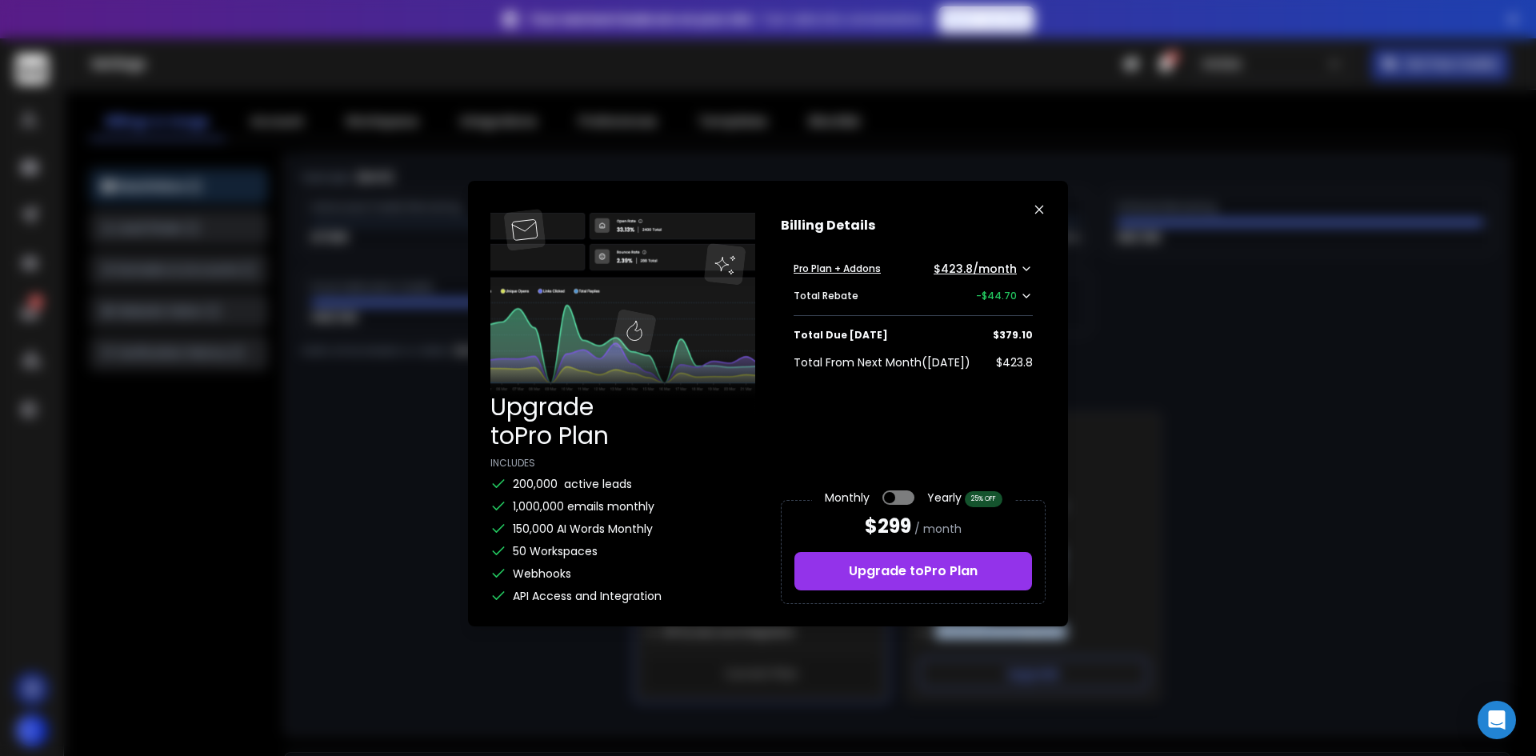
click at [1025, 270] on icon "button" at bounding box center [1026, 268] width 6 height 3
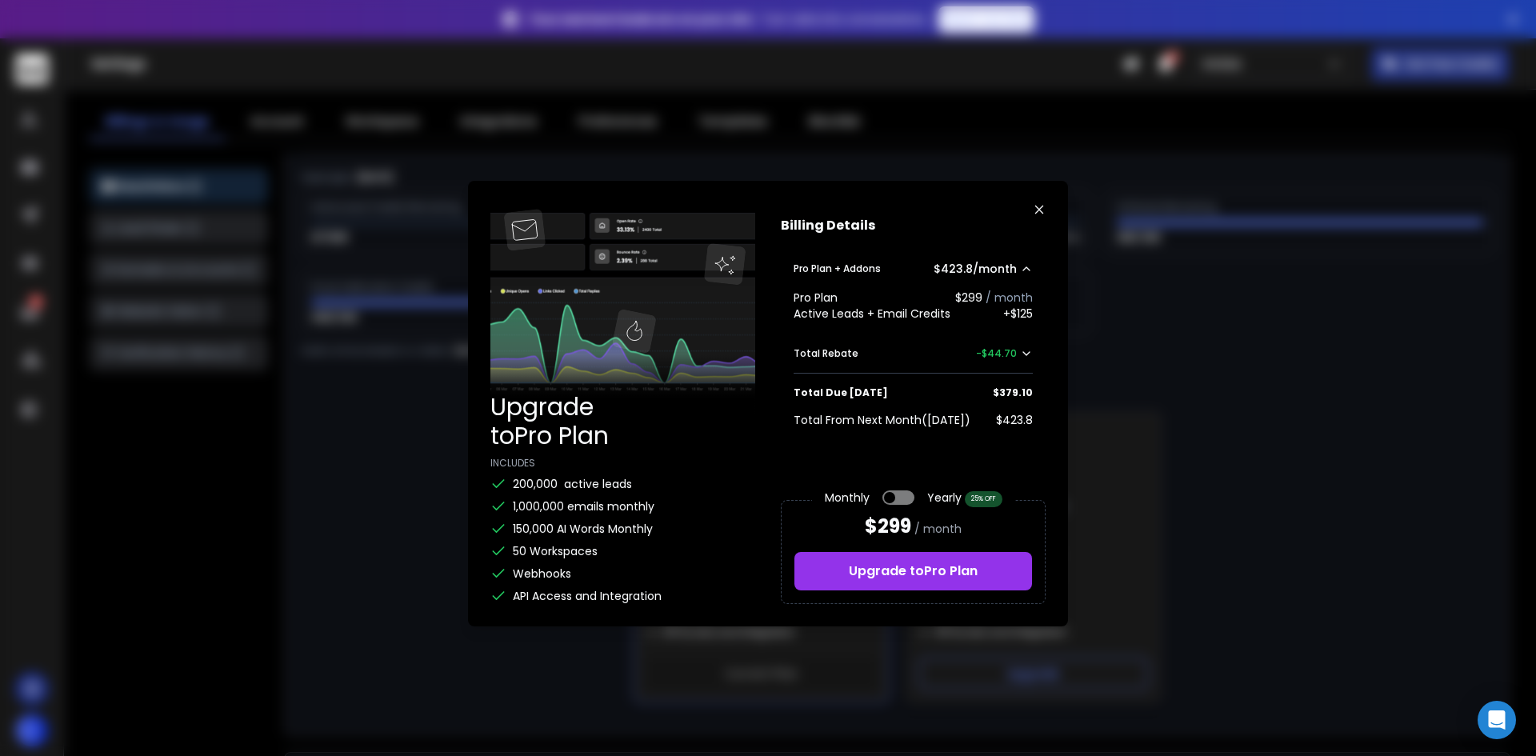
click at [1040, 212] on icon at bounding box center [1039, 210] width 9 height 9
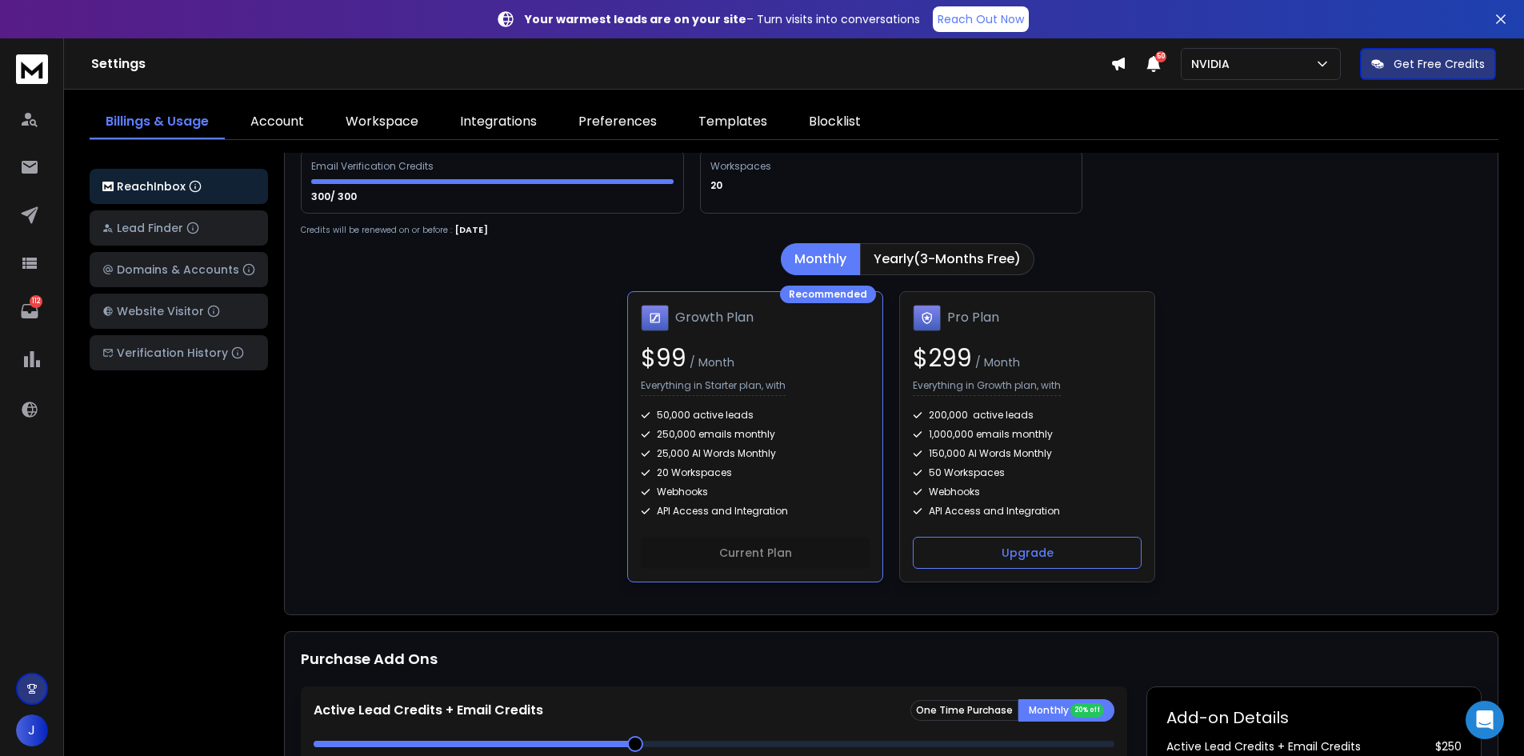
scroll to position [811, 0]
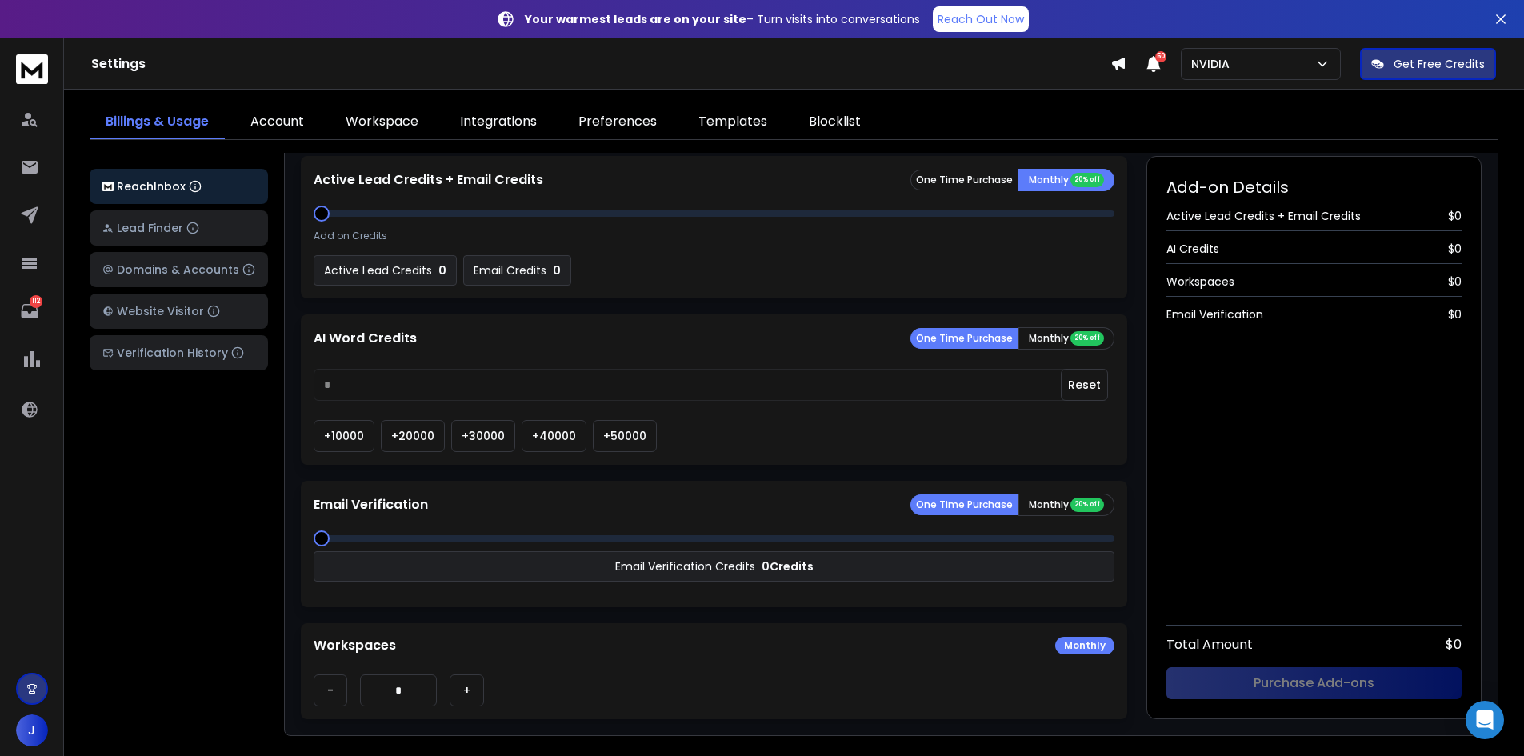
click at [314, 206] on span at bounding box center [322, 214] width 16 height 16
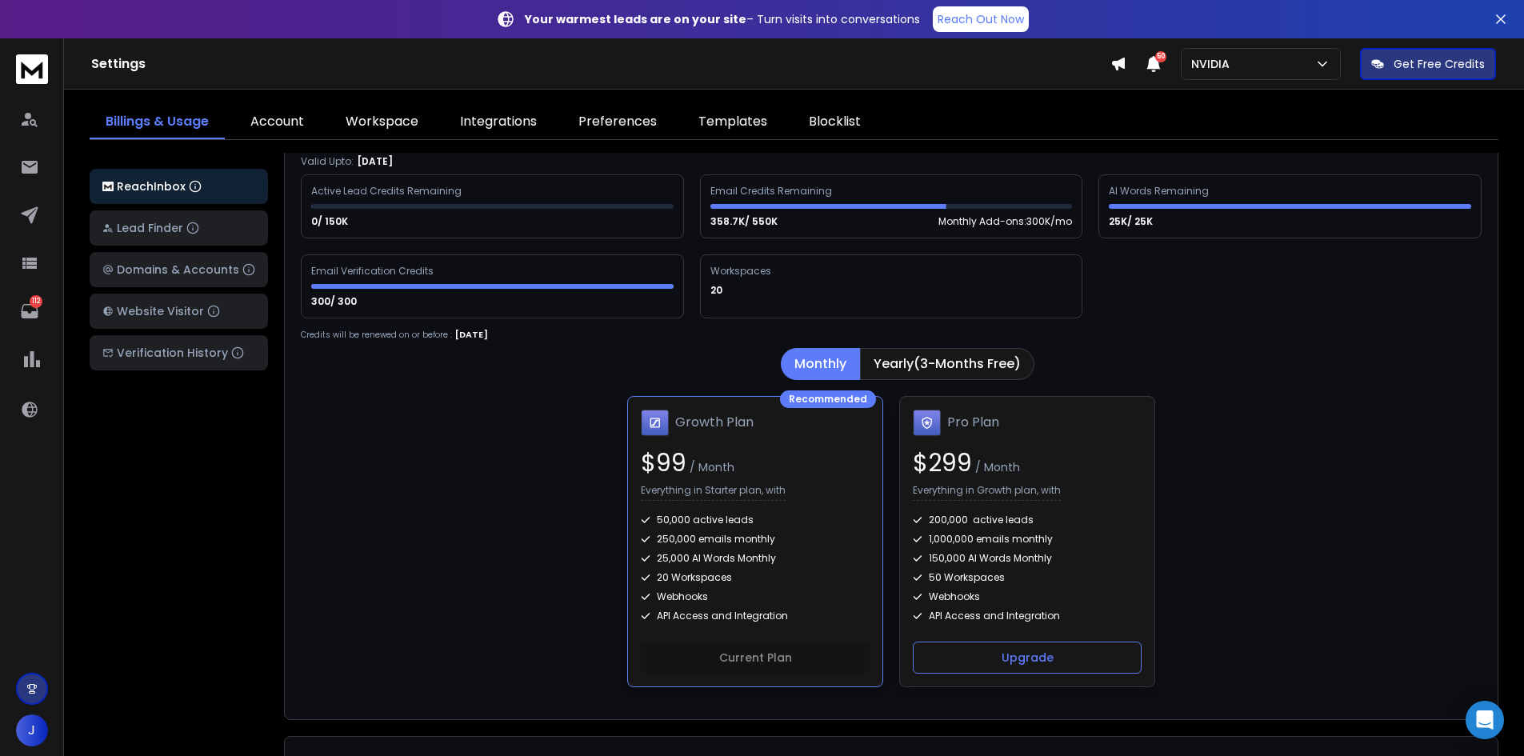
scroll to position [171, 0]
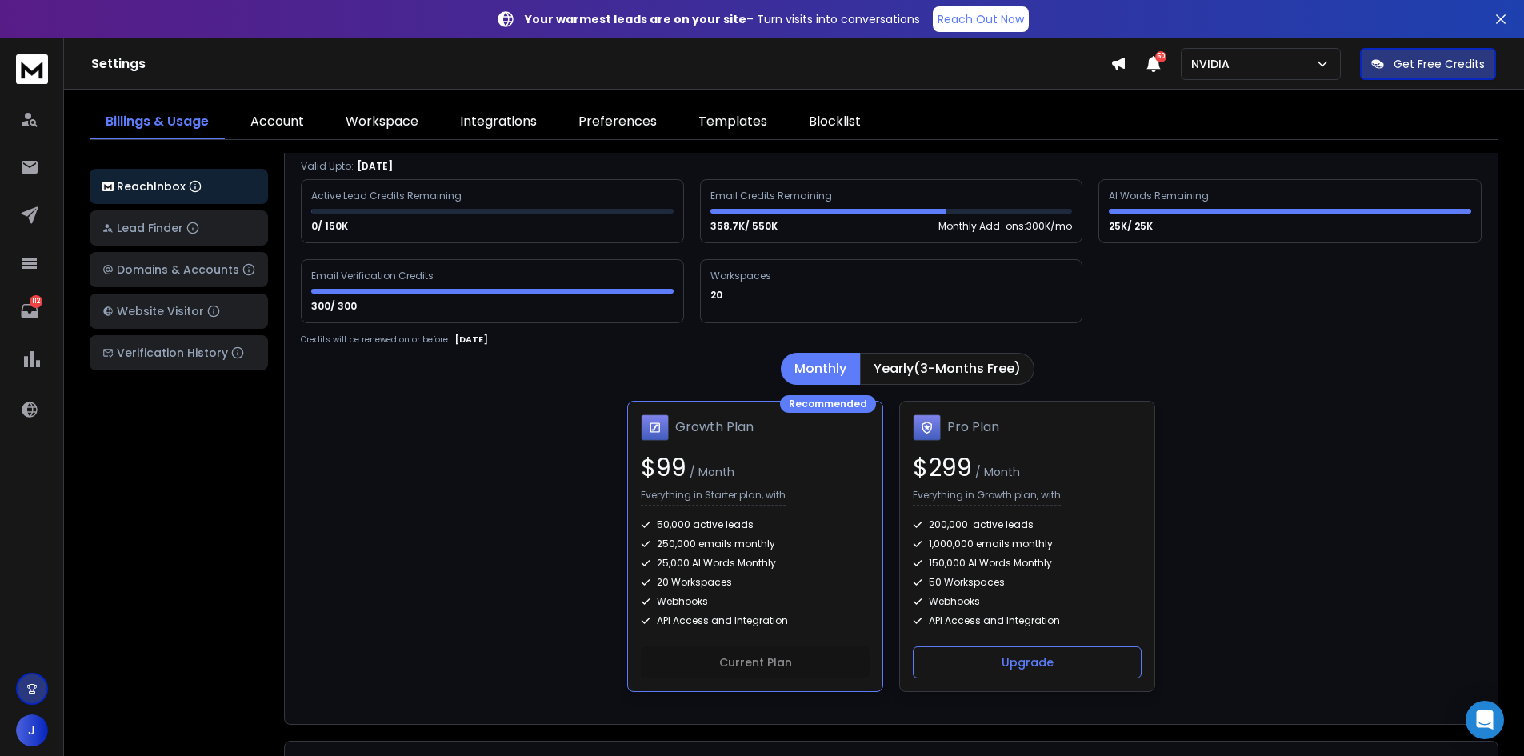
click at [981, 684] on div "Pro Plan $ 299 / Month Everything in Growth plan, with 200,000 active leads 1,0…" at bounding box center [1027, 547] width 256 height 292
click at [984, 668] on button "Upgrade" at bounding box center [1027, 662] width 229 height 32
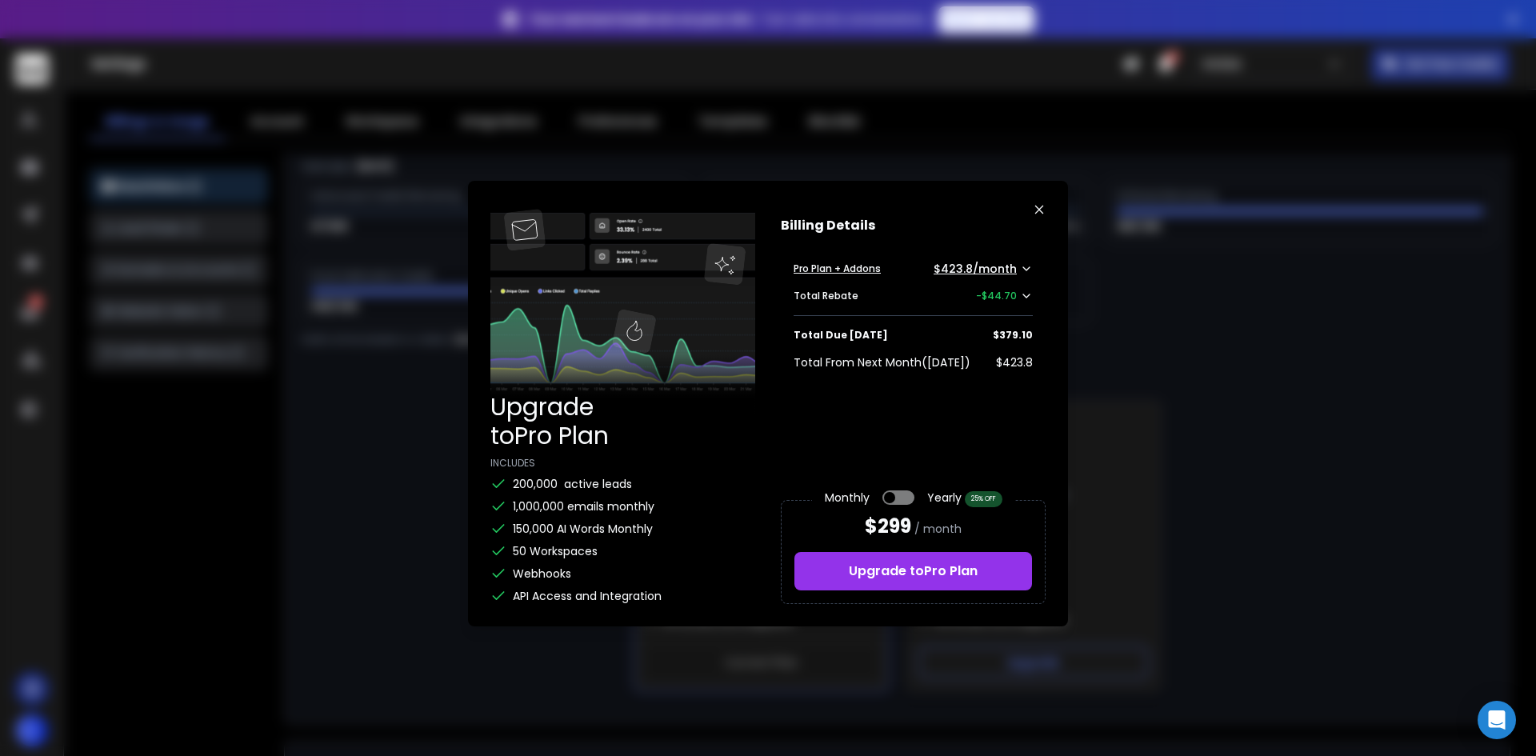
click at [1015, 272] on span "$423.8/month" at bounding box center [974, 269] width 83 height 16
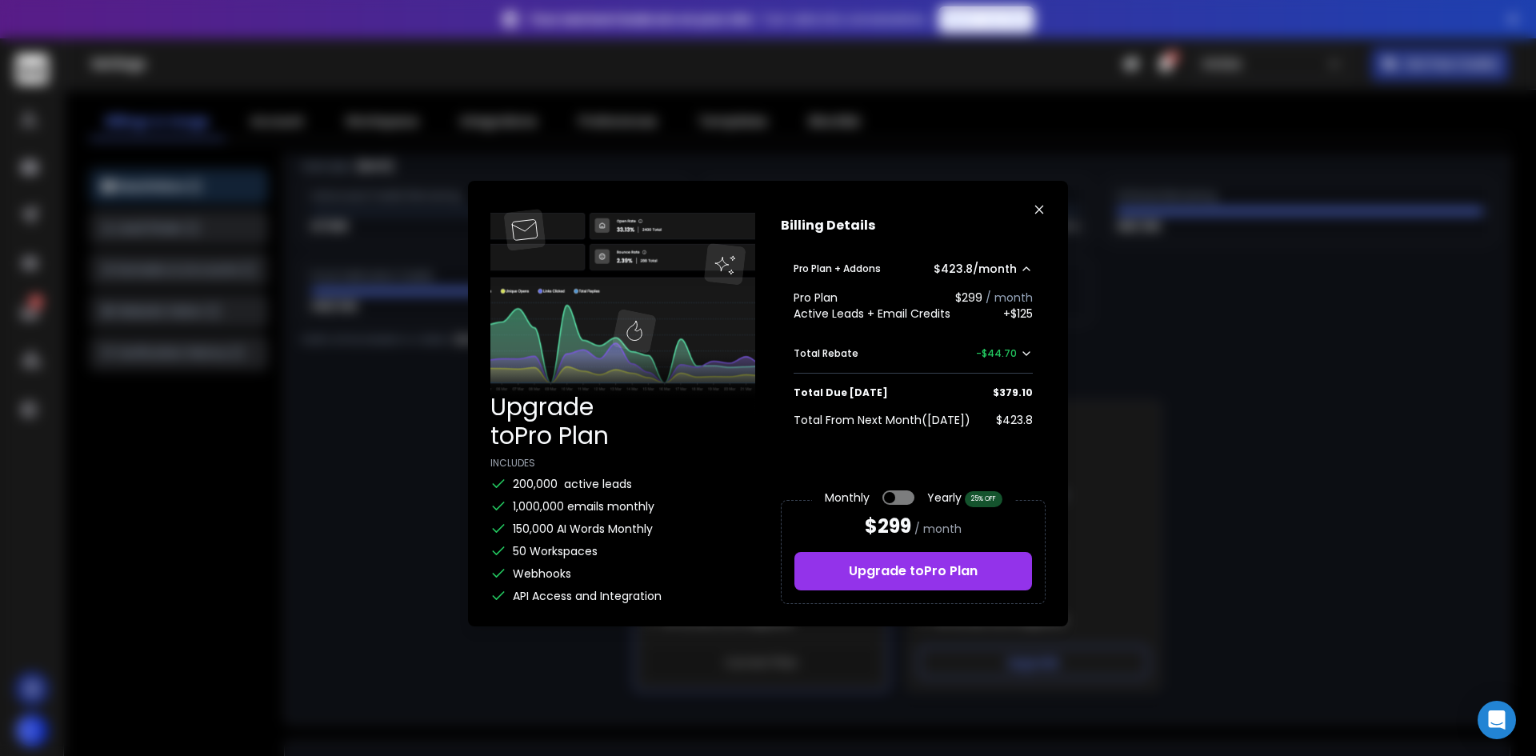
click at [1039, 213] on icon at bounding box center [1038, 209] width 13 height 13
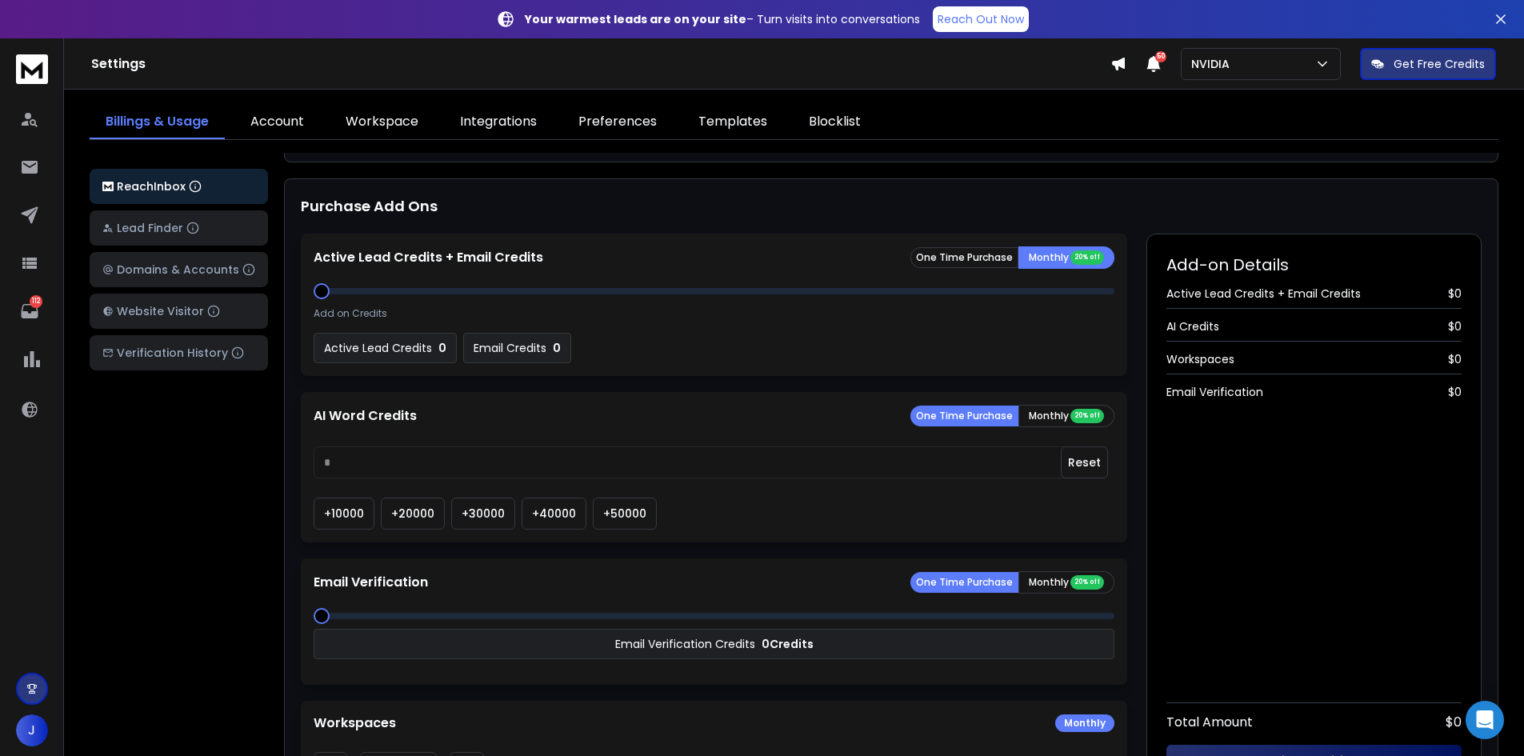
scroll to position [651, 0]
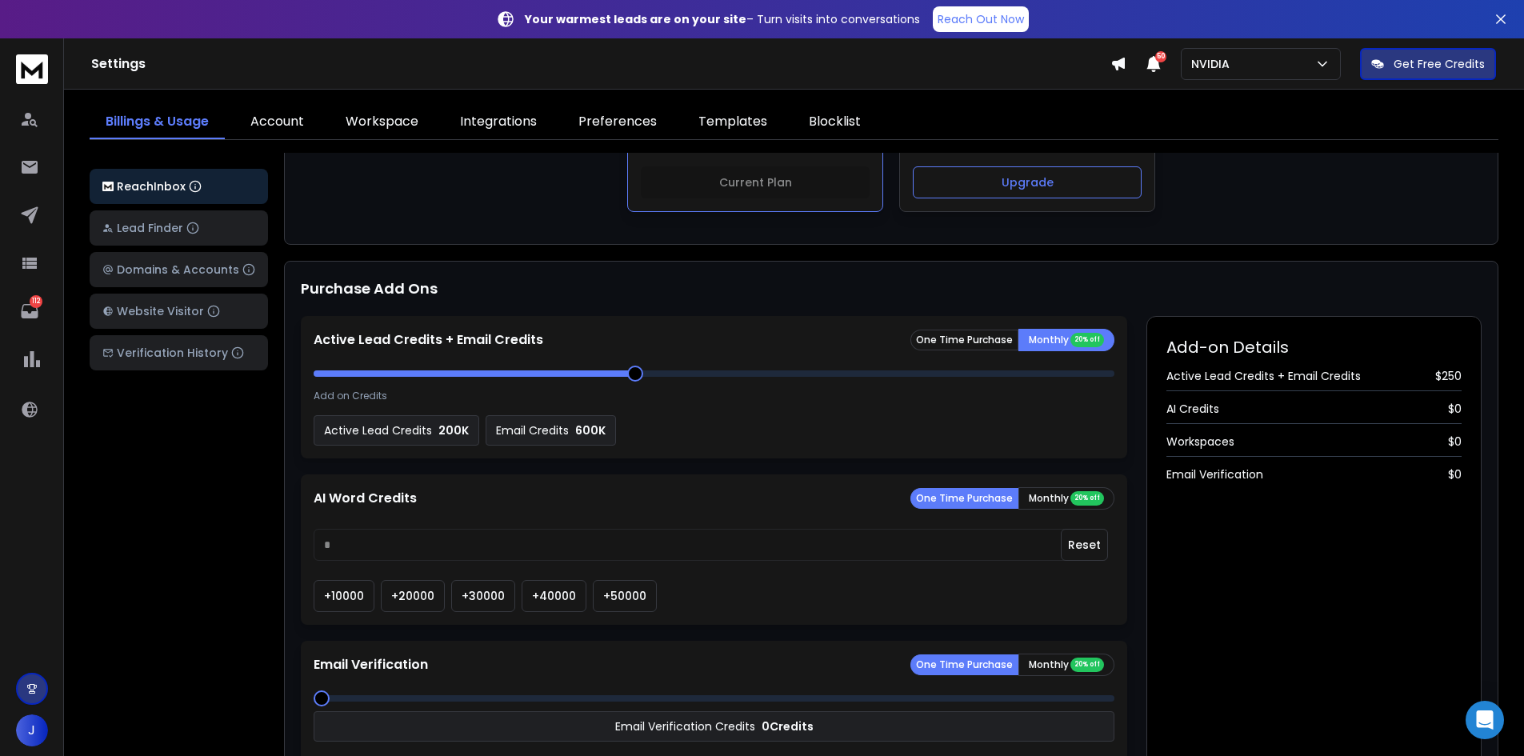
click at [627, 374] on span at bounding box center [635, 373] width 16 height 16
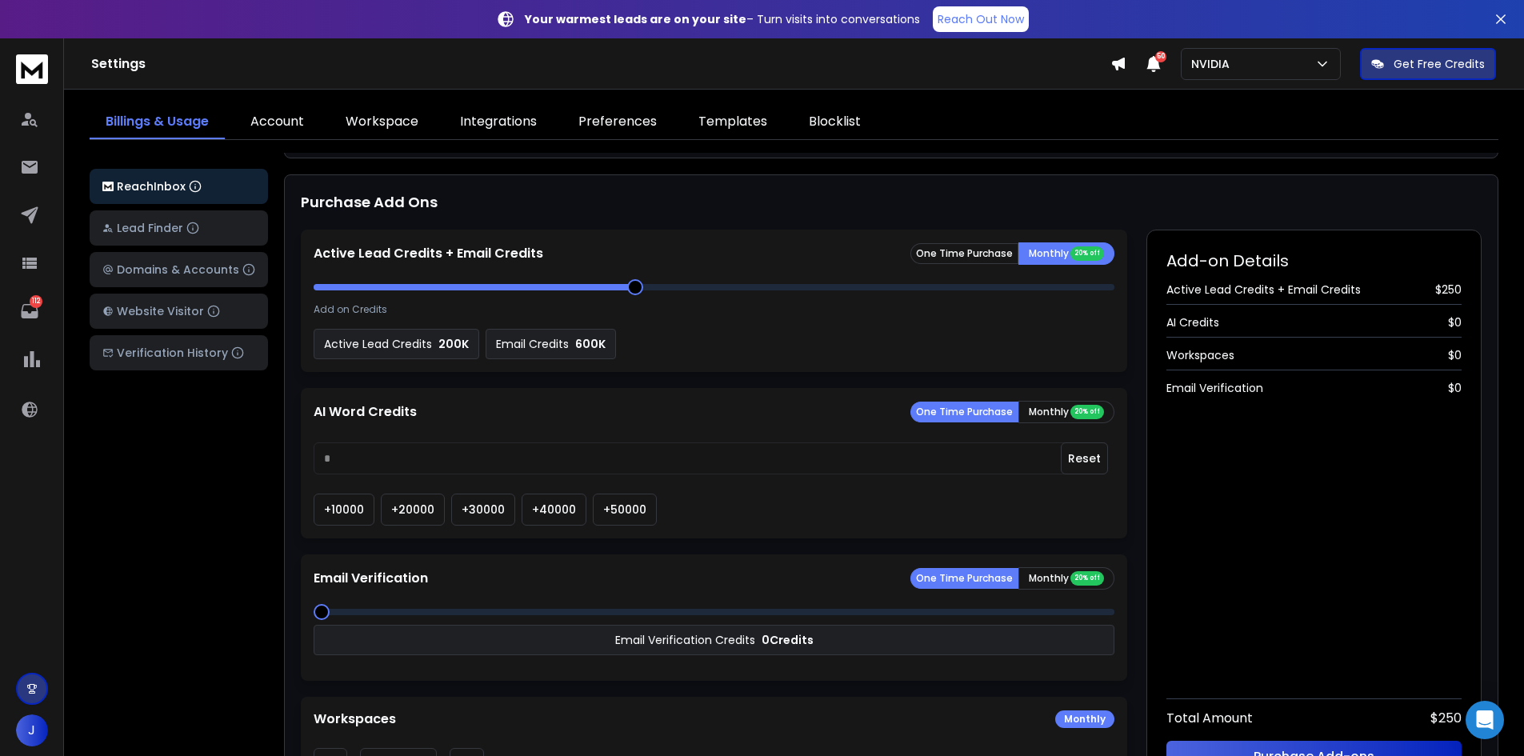
scroll to position [811, 0]
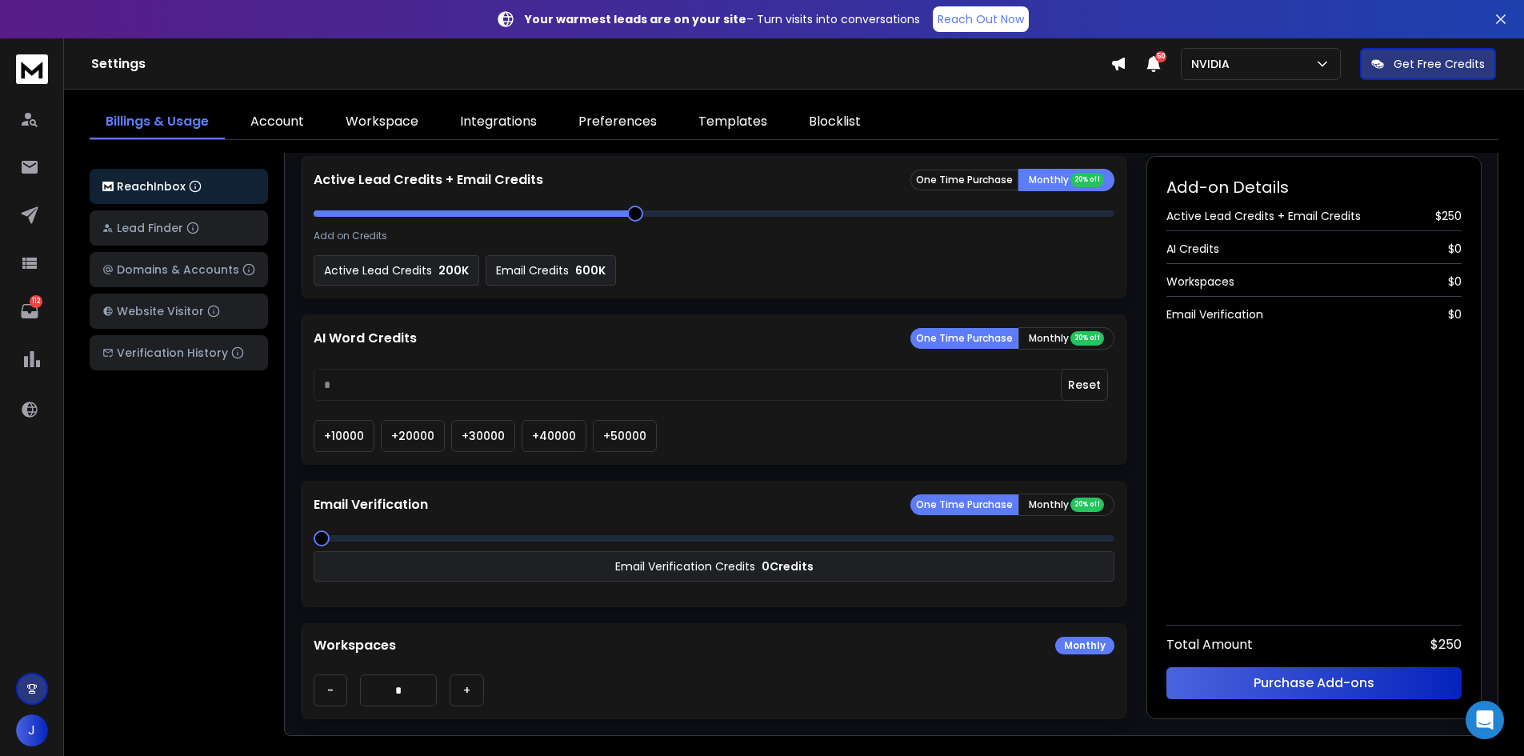
click at [1294, 675] on button "Purchase Add-ons" at bounding box center [1313, 683] width 295 height 32
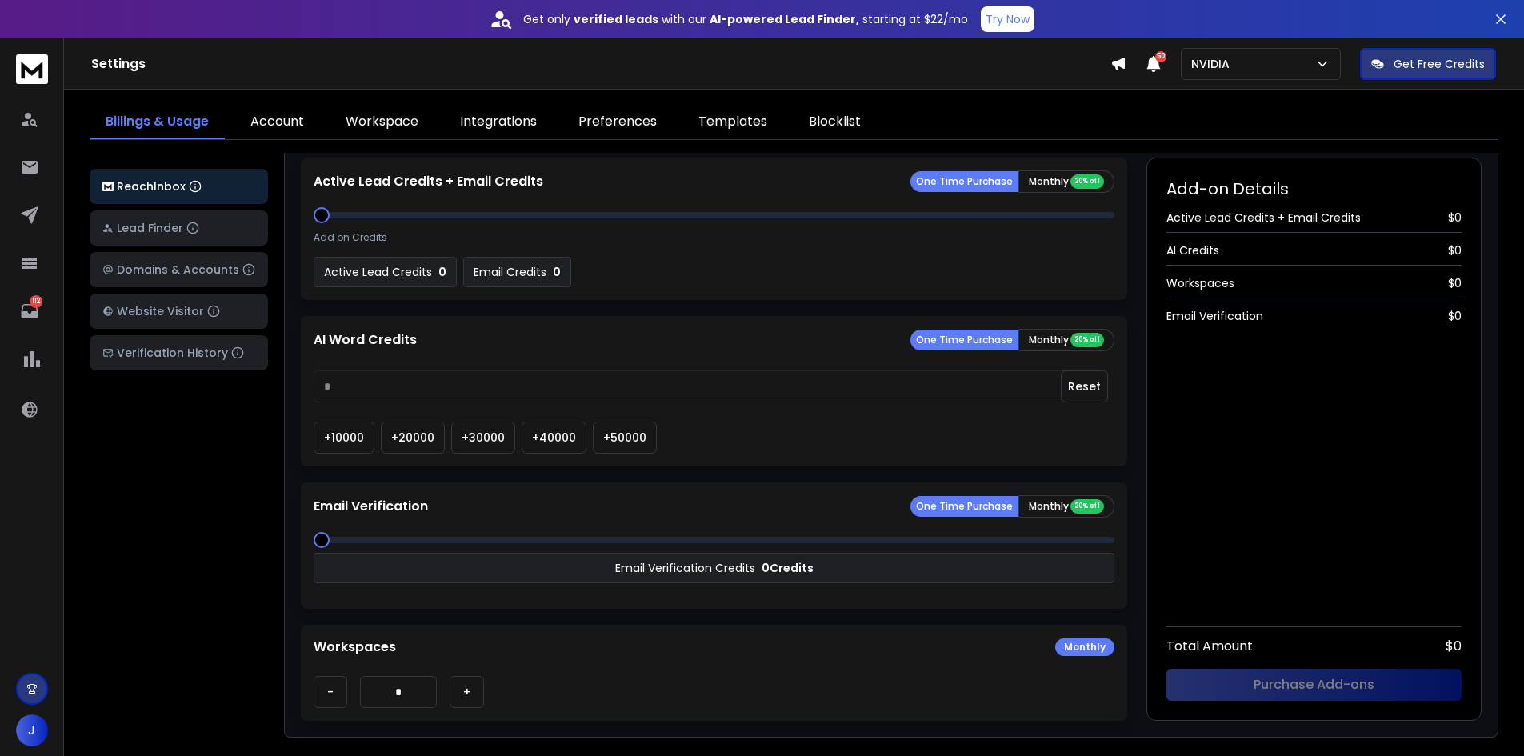
scroll to position [811, 0]
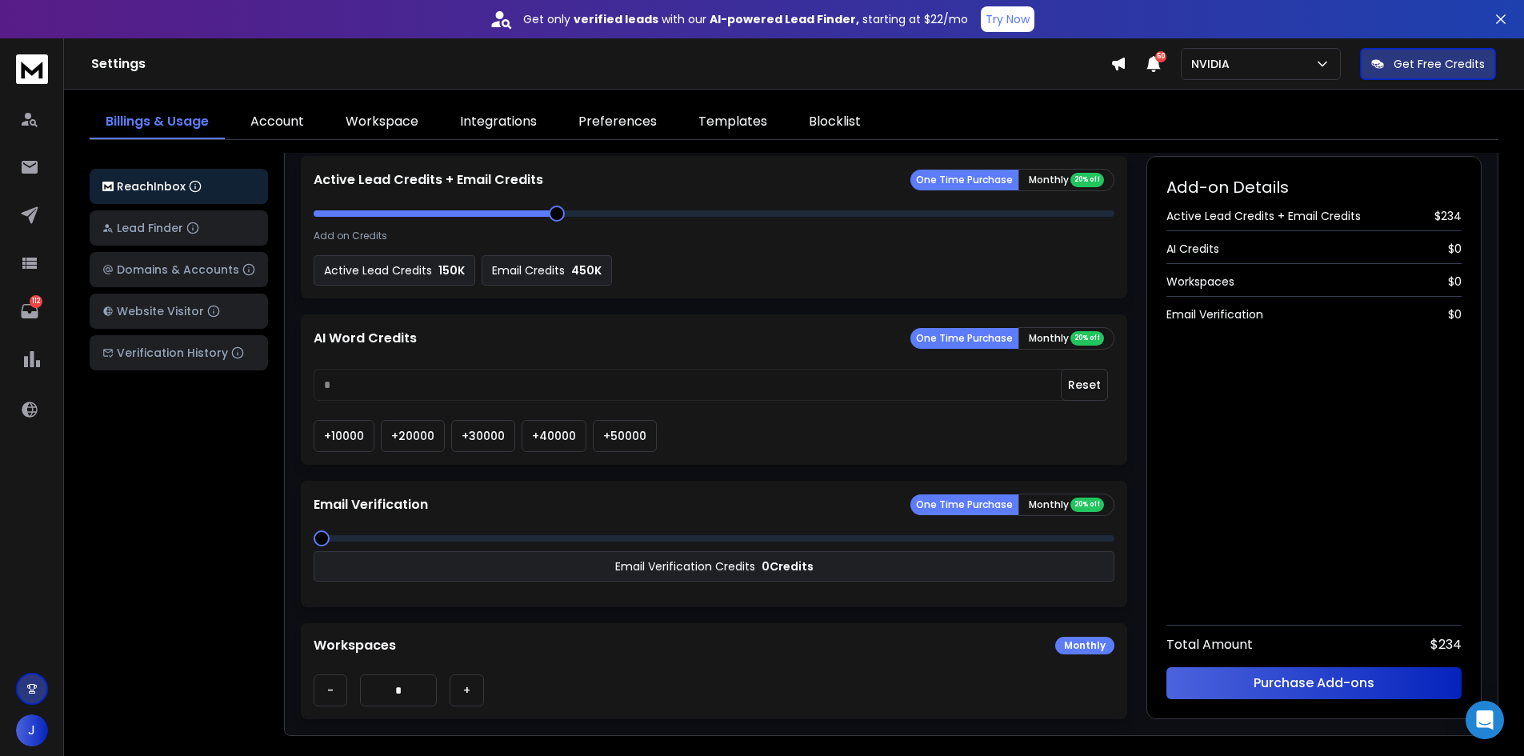
click at [549, 215] on span at bounding box center [557, 214] width 16 height 16
click at [627, 215] on span at bounding box center [635, 214] width 16 height 16
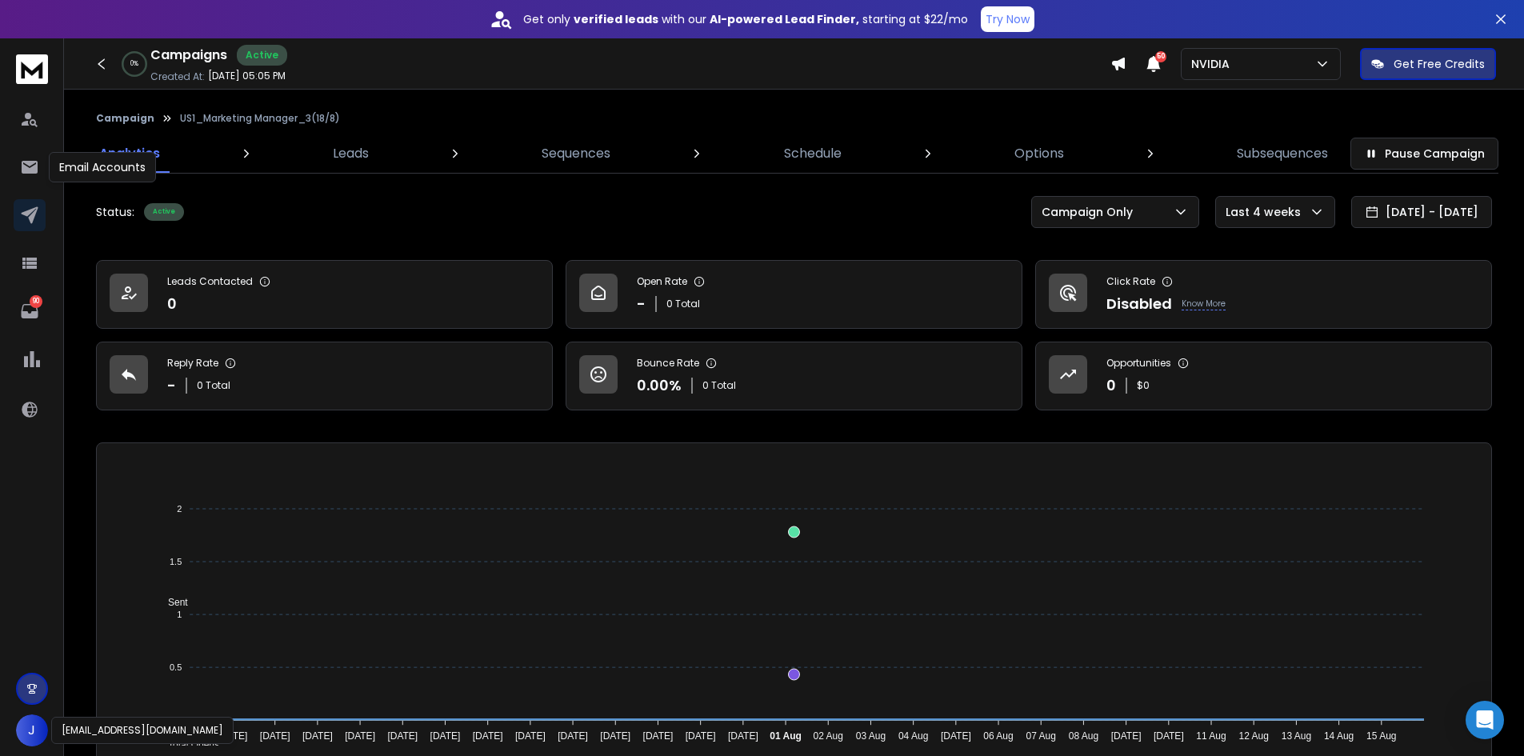
click at [34, 727] on span "J" at bounding box center [32, 730] width 32 height 32
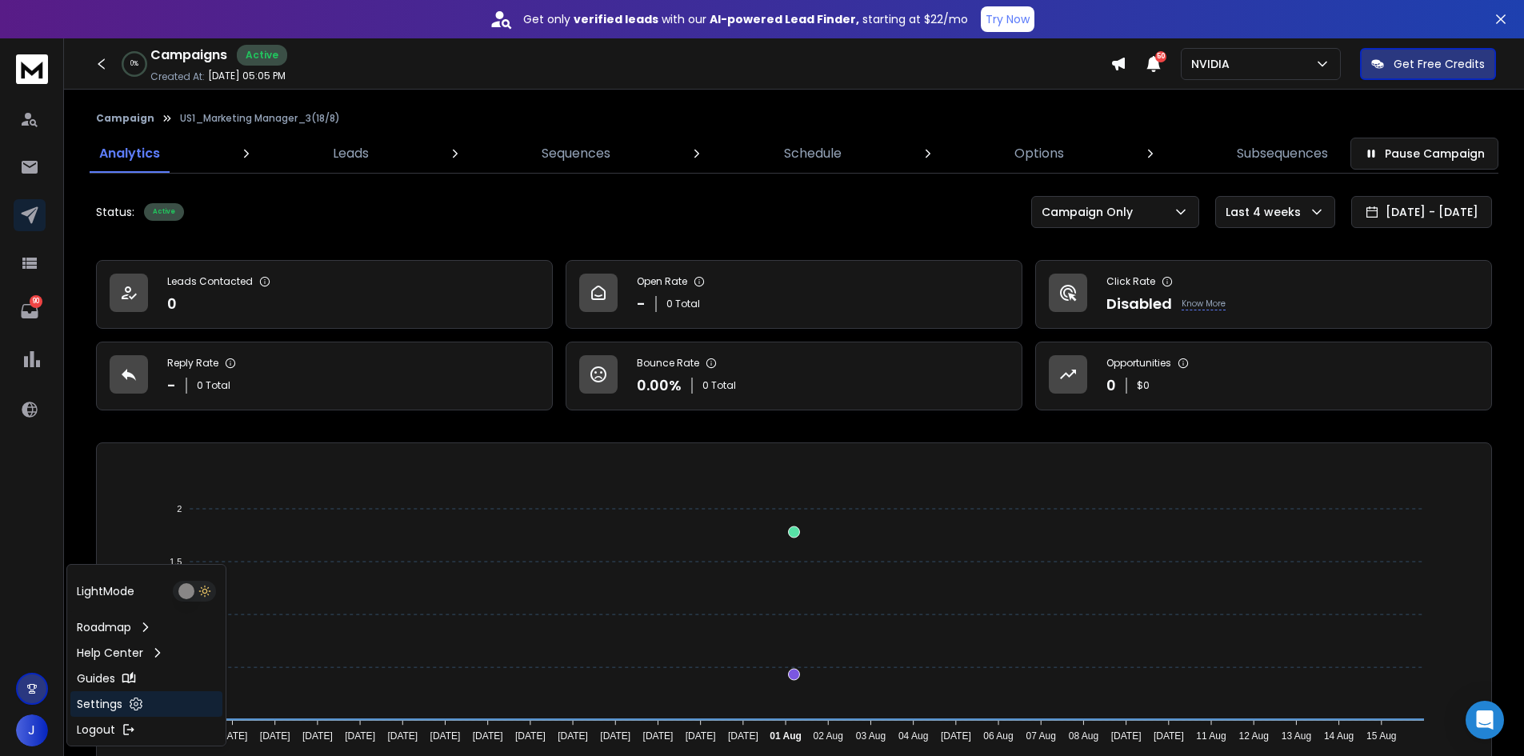
click at [106, 705] on p "Settings" at bounding box center [100, 704] width 46 height 16
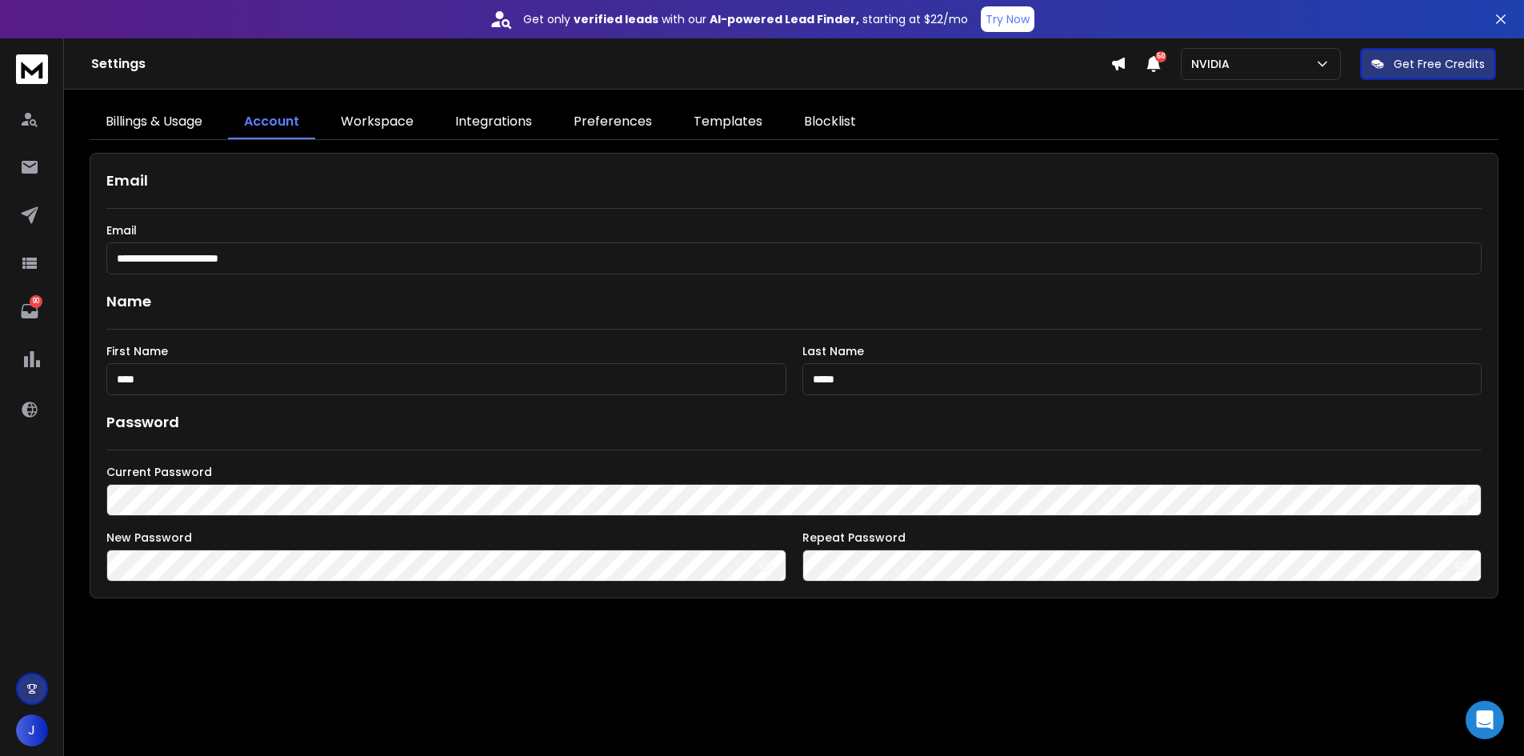
click at [377, 126] on link "Workspace" at bounding box center [377, 123] width 105 height 34
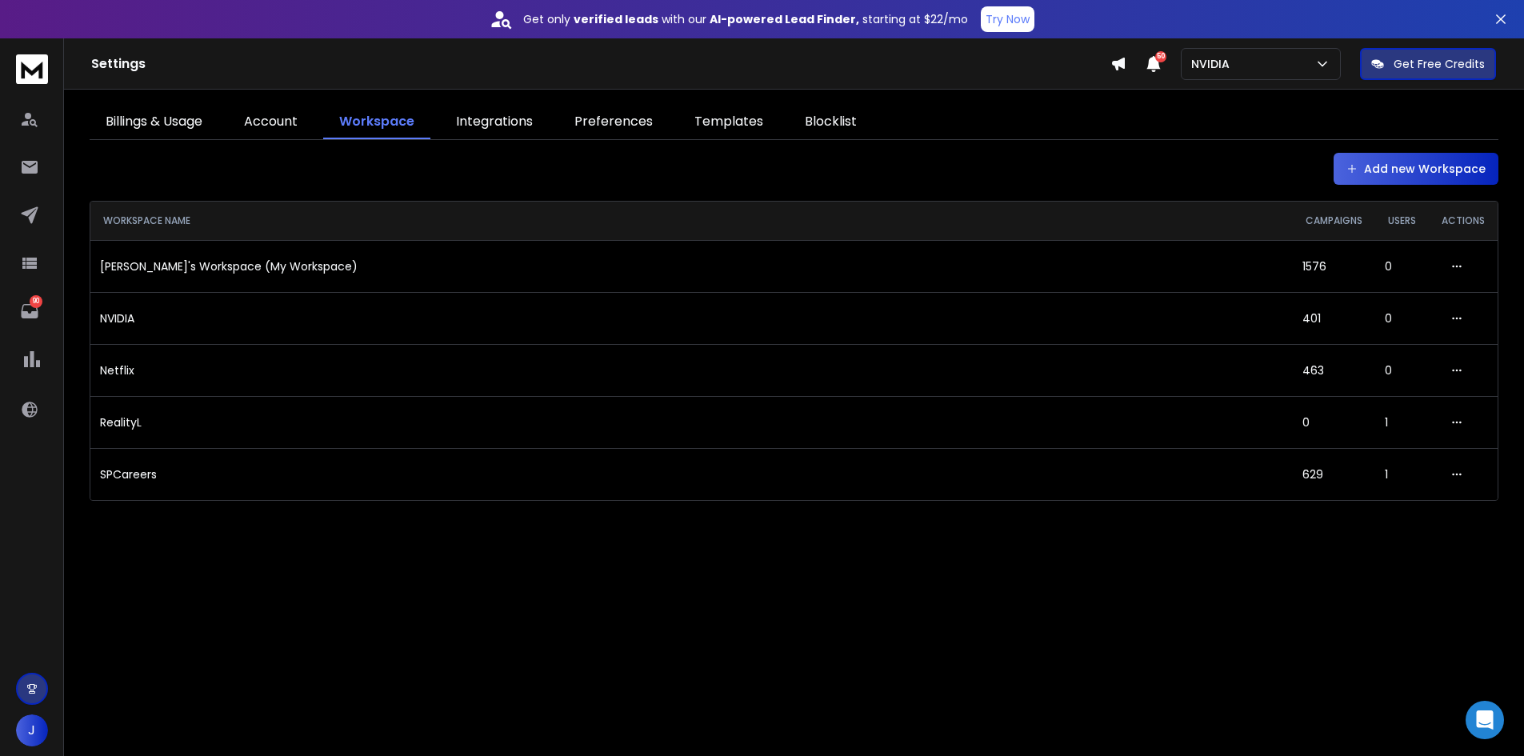
click at [129, 122] on link "Billings & Usage" at bounding box center [154, 123] width 129 height 34
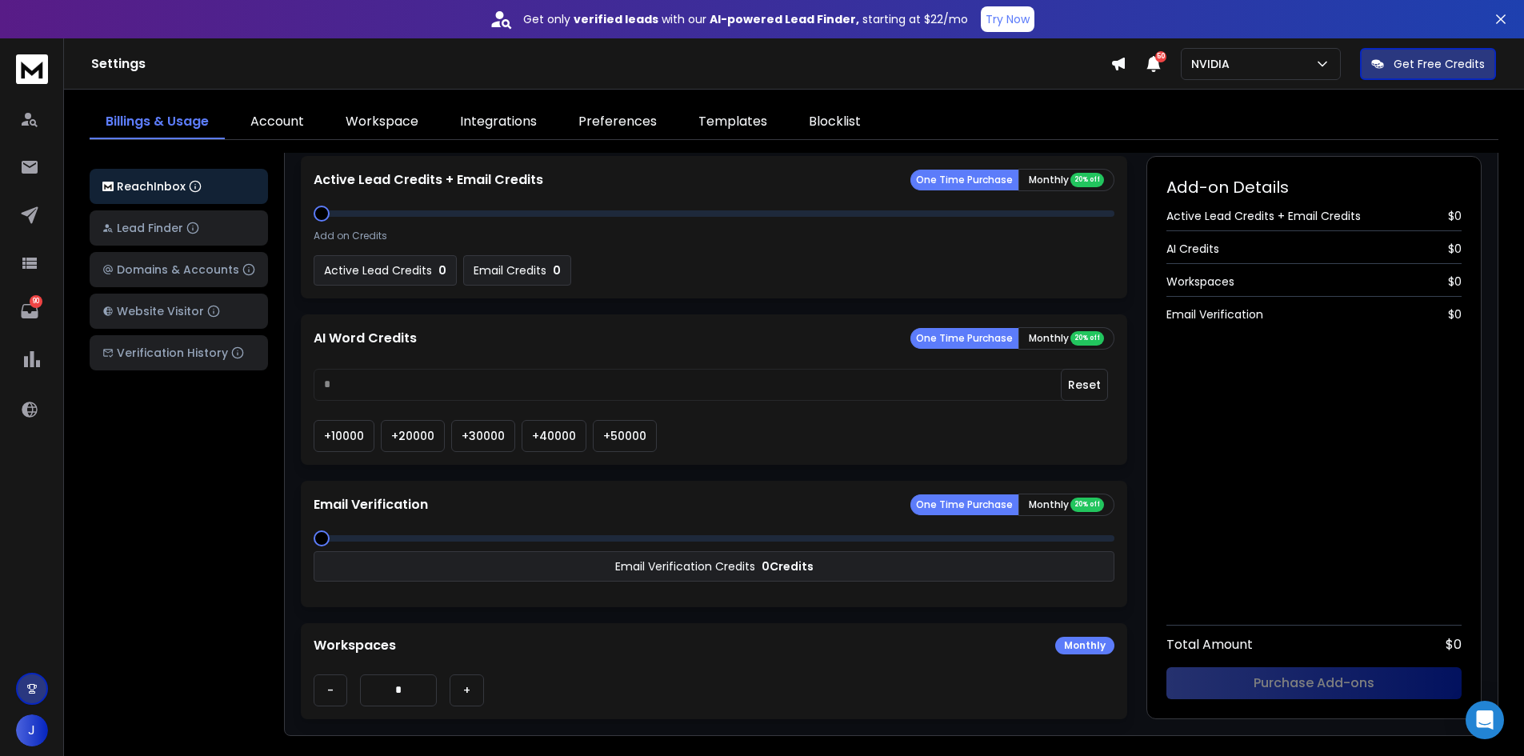
scroll to position [651, 0]
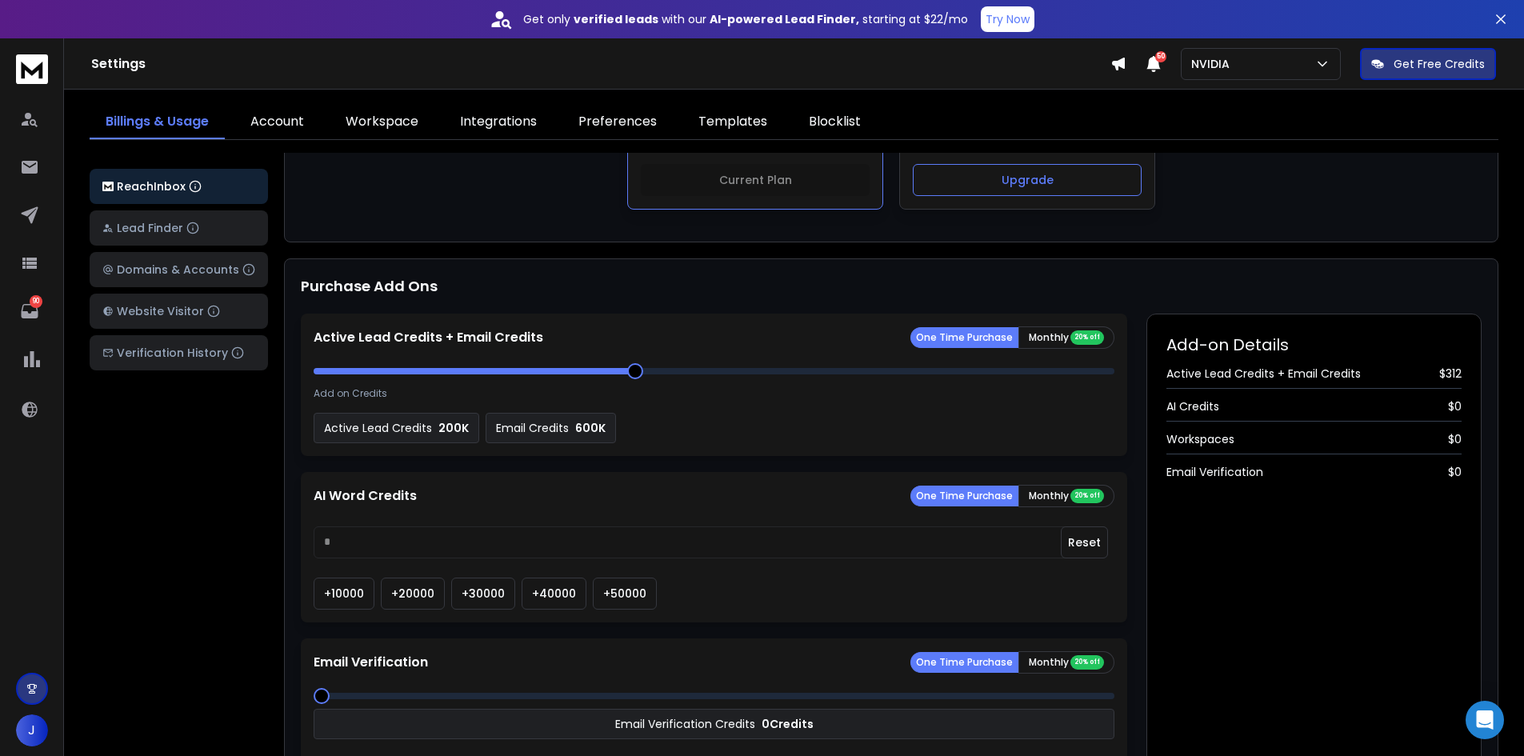
click at [627, 375] on span at bounding box center [635, 371] width 16 height 16
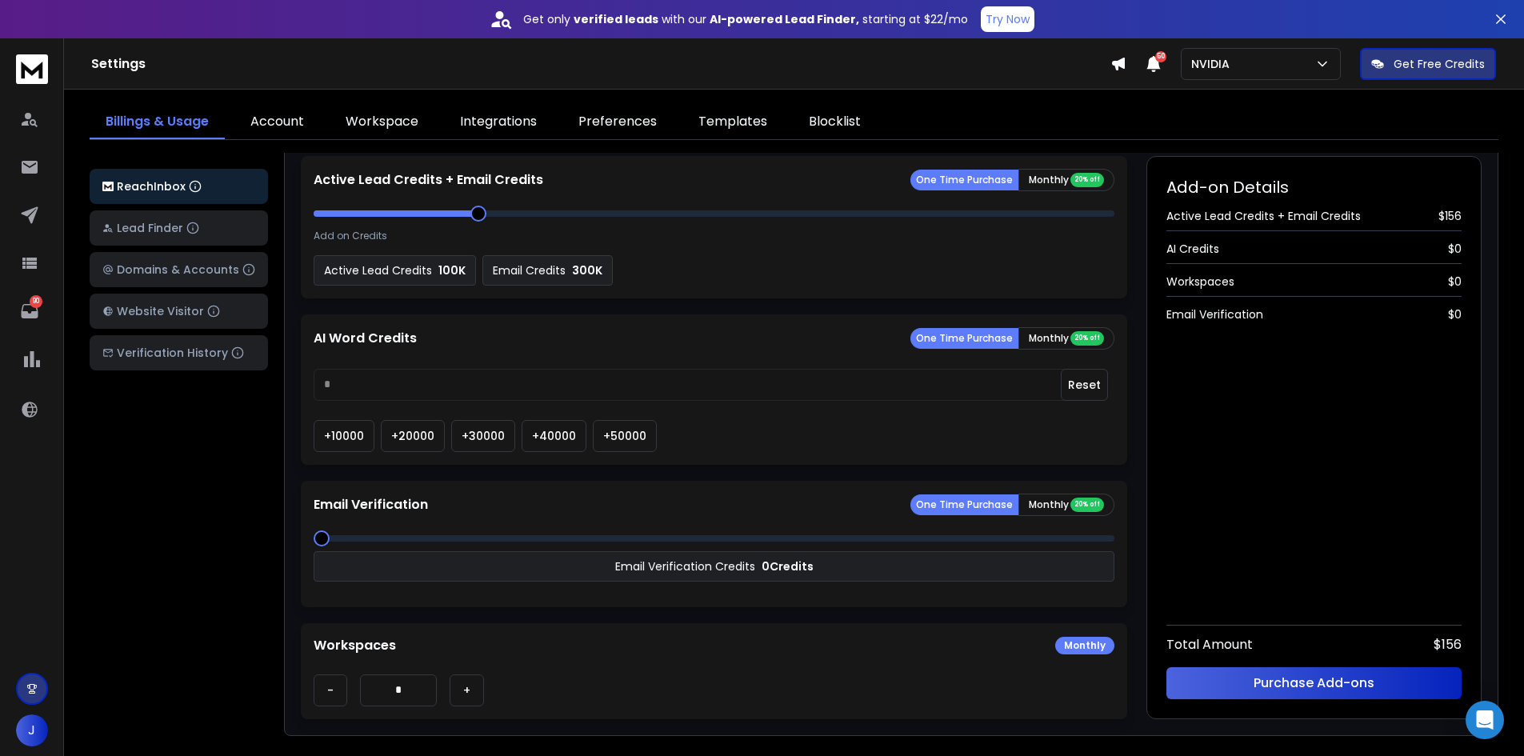
click at [470, 222] on span at bounding box center [478, 214] width 16 height 16
click at [1034, 178] on button "Monthly 20% off" at bounding box center [1066, 180] width 96 height 22
click at [627, 215] on span at bounding box center [635, 214] width 16 height 16
click at [968, 178] on button "One Time Purchase" at bounding box center [964, 180] width 108 height 21
click at [549, 211] on span at bounding box center [557, 214] width 16 height 16
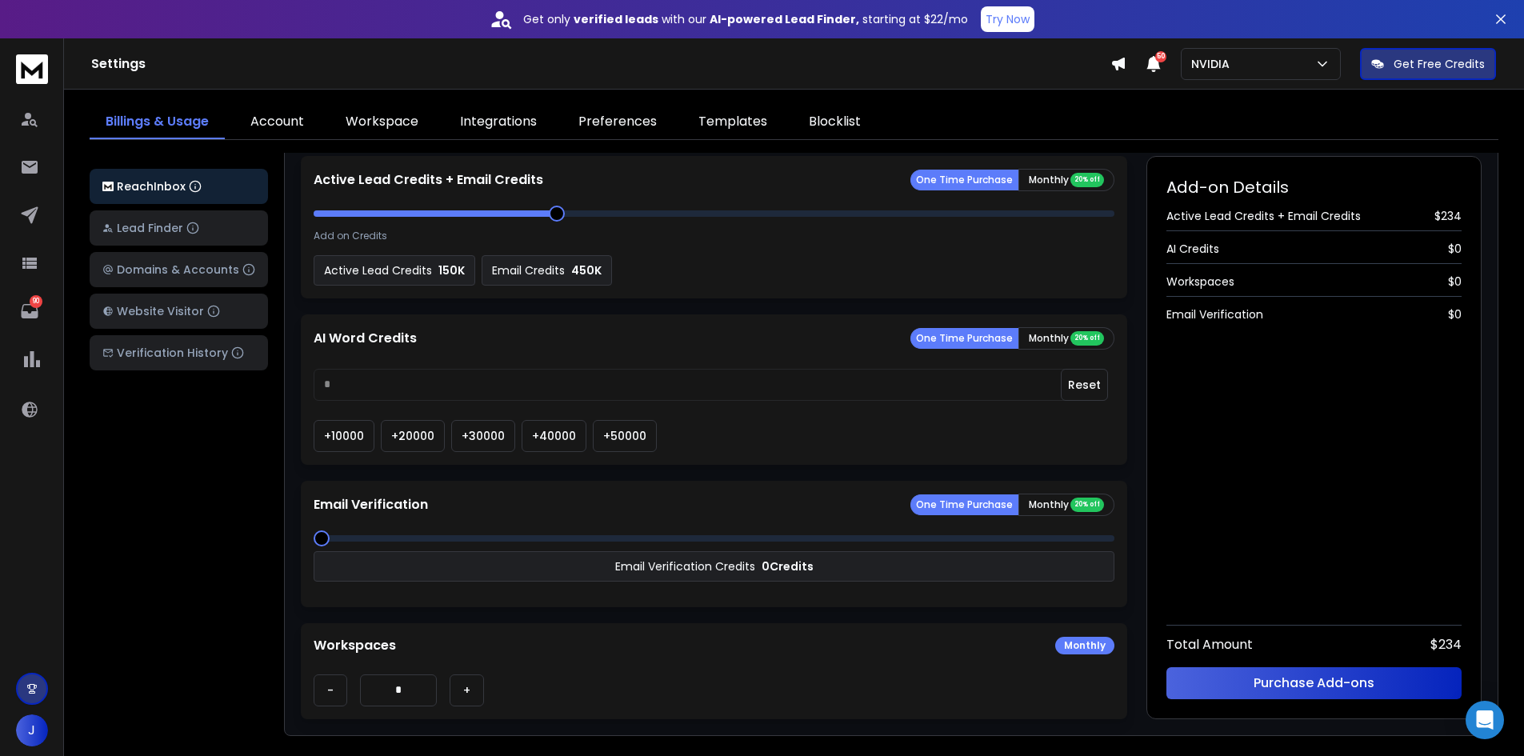
click at [1356, 685] on button "Purchase Add-ons" at bounding box center [1313, 683] width 295 height 32
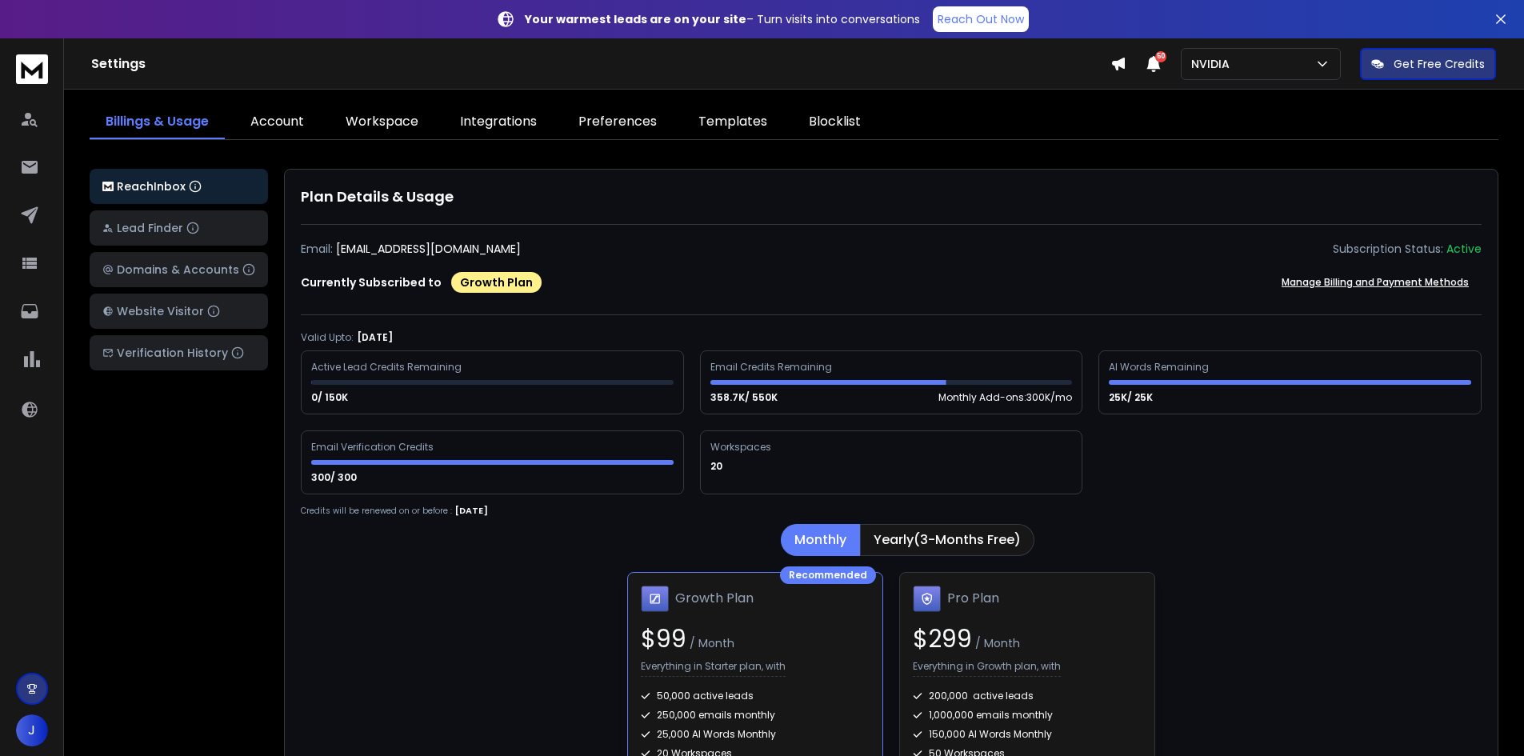
scroll to position [811, 0]
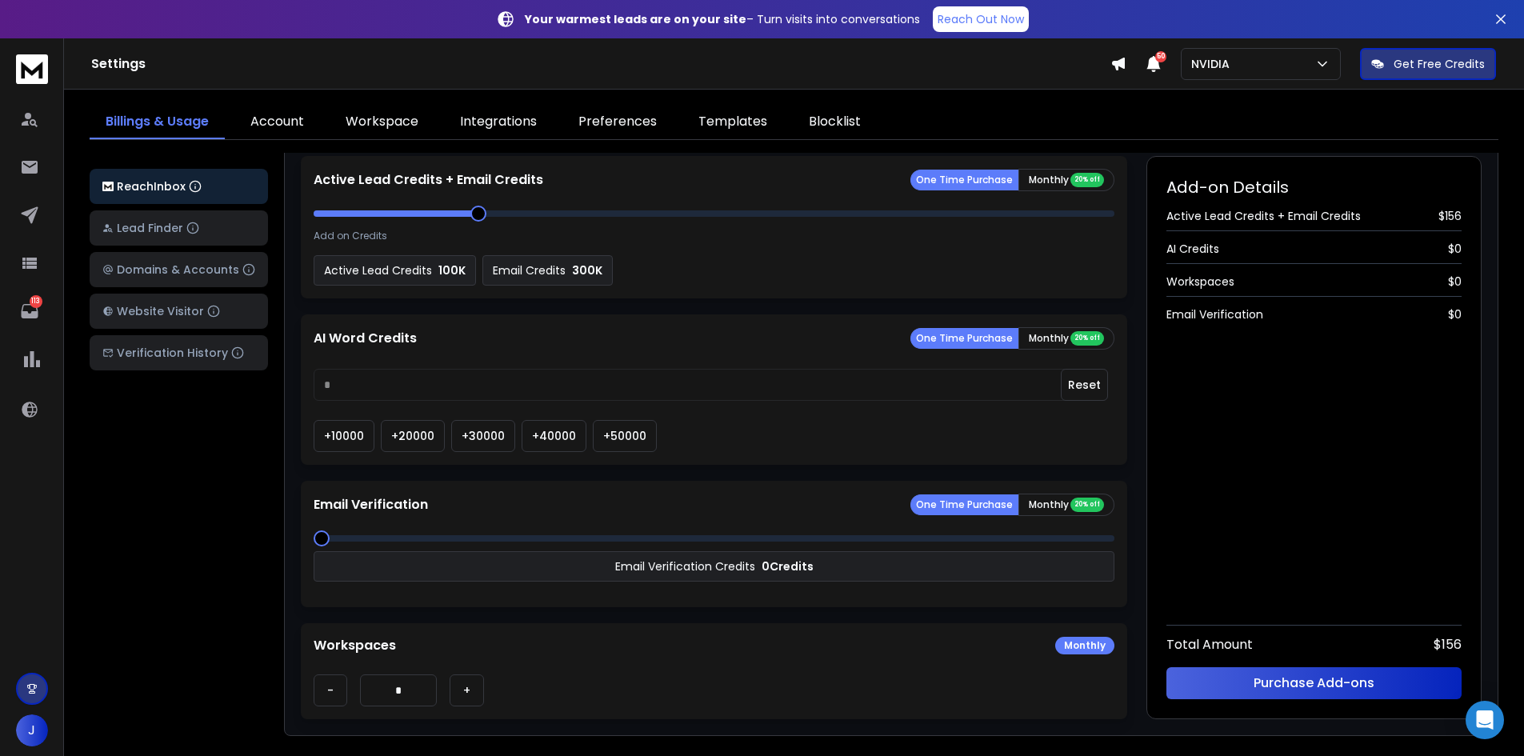
click at [477, 210] on span at bounding box center [478, 214] width 16 height 16
click at [1211, 682] on button "Purchase Add-ons" at bounding box center [1313, 683] width 295 height 32
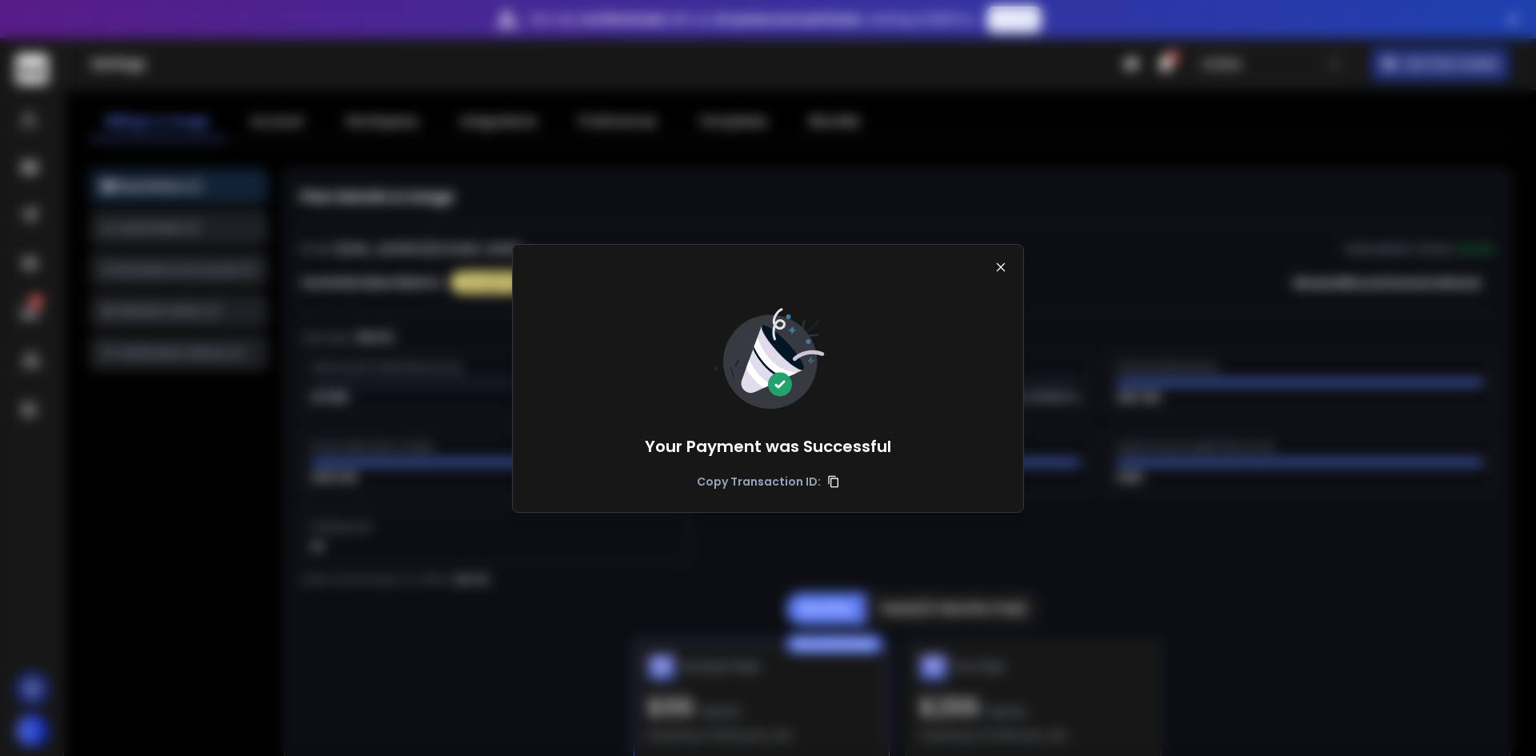
click at [1004, 268] on icon at bounding box center [1000, 267] width 13 height 13
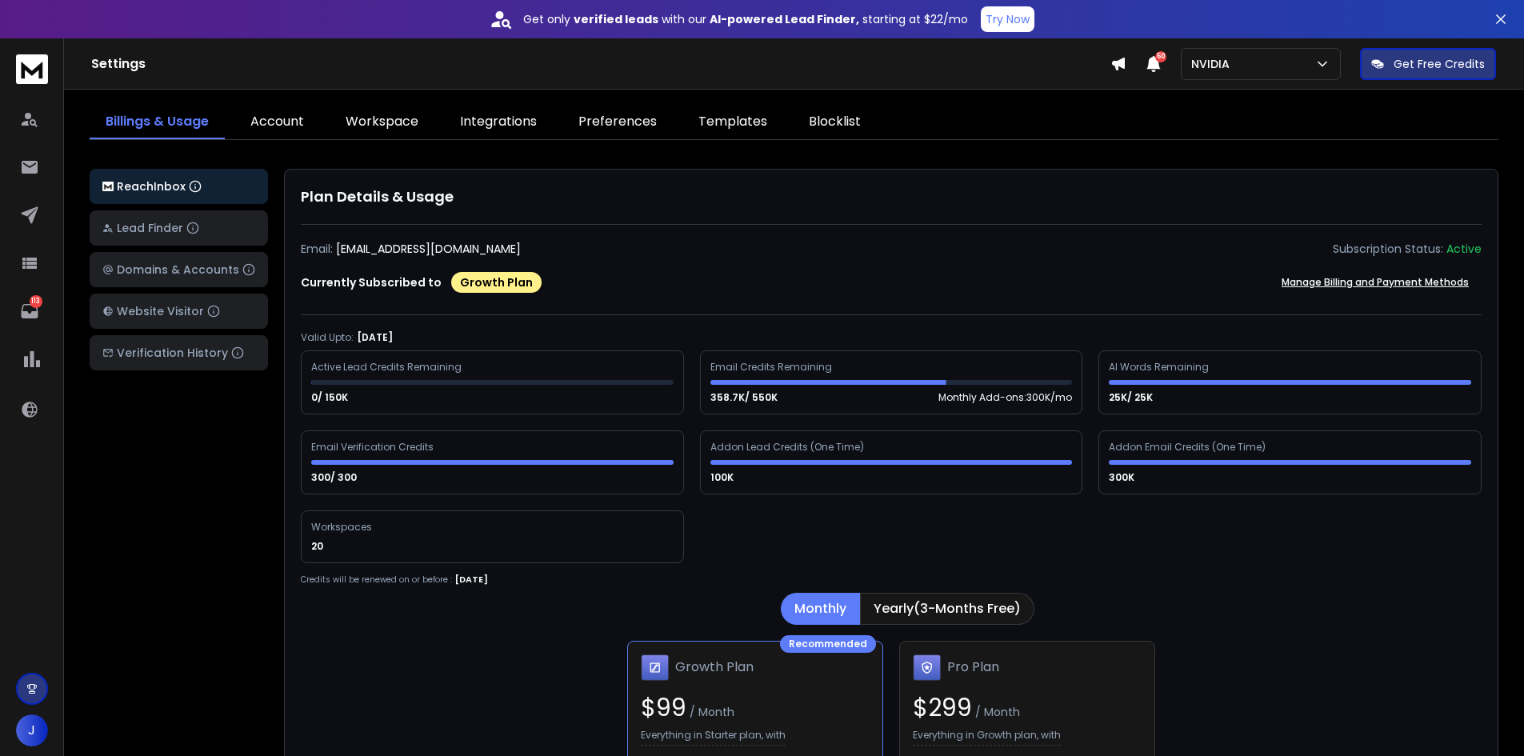
click at [242, 481] on div "ReachInbox Lead Finder Domains & Accounts Website Visitor Verification History …" at bounding box center [794, 473] width 1408 height 641
click at [211, 439] on div "ReachInbox Lead Finder Domains & Accounts Website Visitor Verification History …" at bounding box center [794, 473] width 1408 height 641
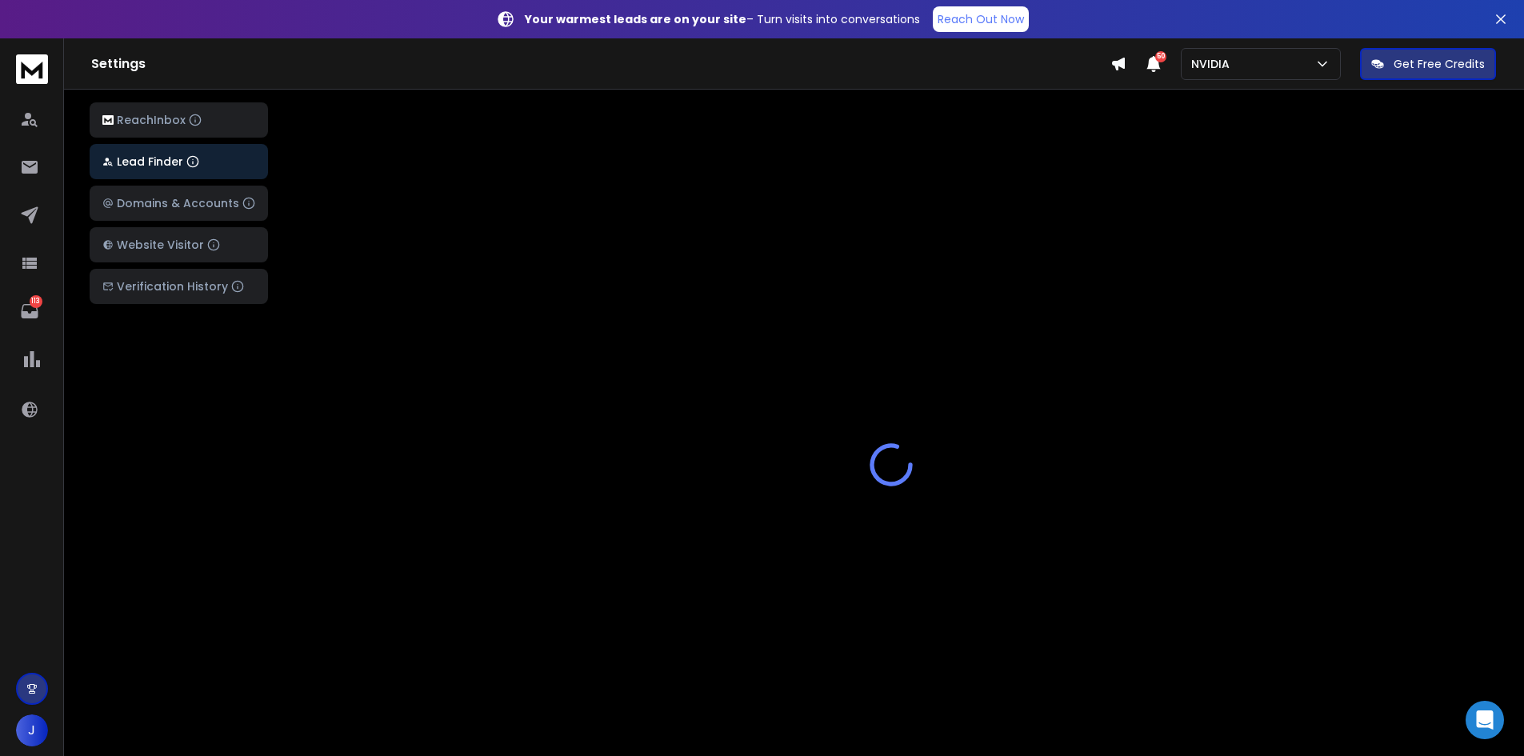
click at [142, 156] on button "Lead Finder" at bounding box center [179, 161] width 178 height 35
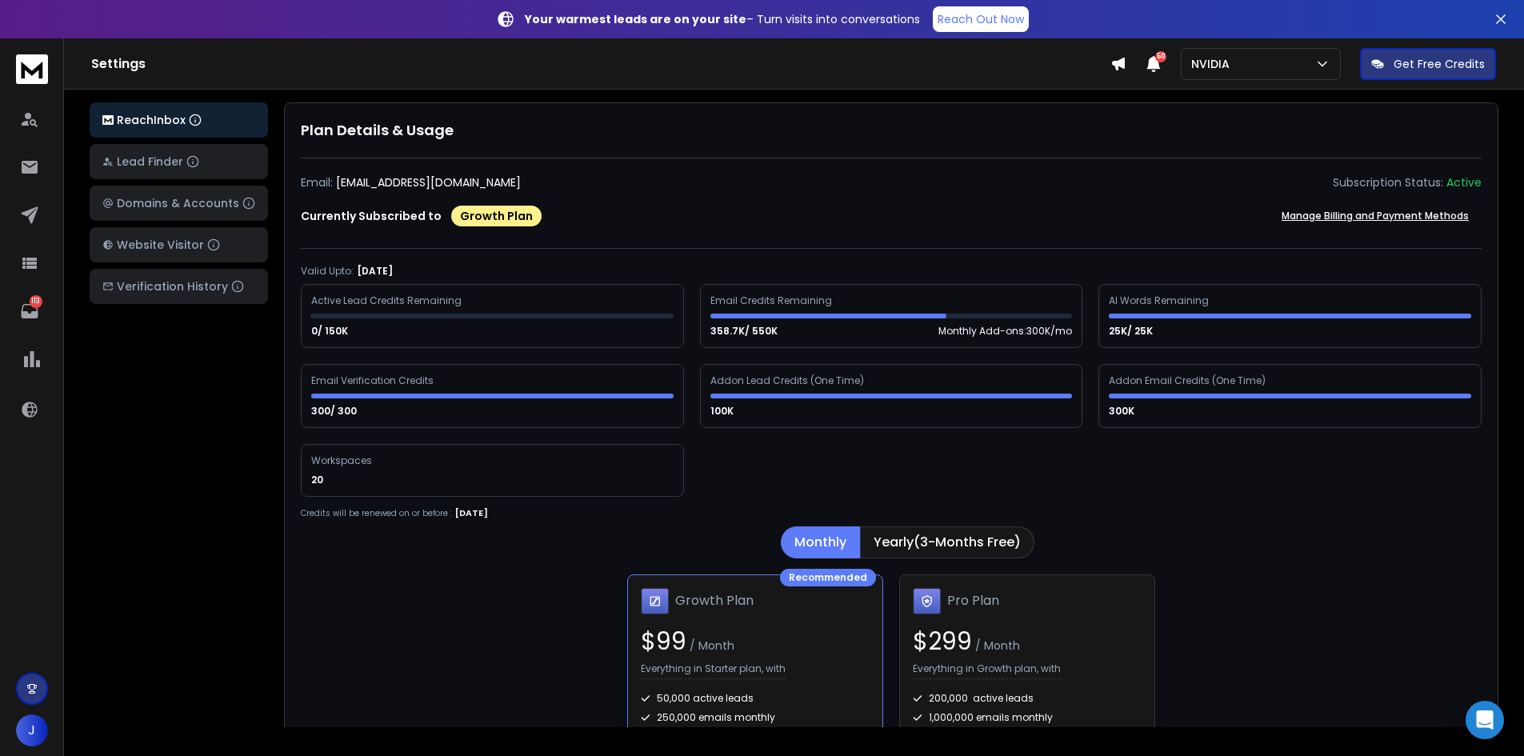
click at [148, 126] on button "ReachInbox" at bounding box center [179, 119] width 178 height 35
click at [643, 290] on div "Active Lead Credits Remaining 0/ 150K" at bounding box center [492, 316] width 383 height 64
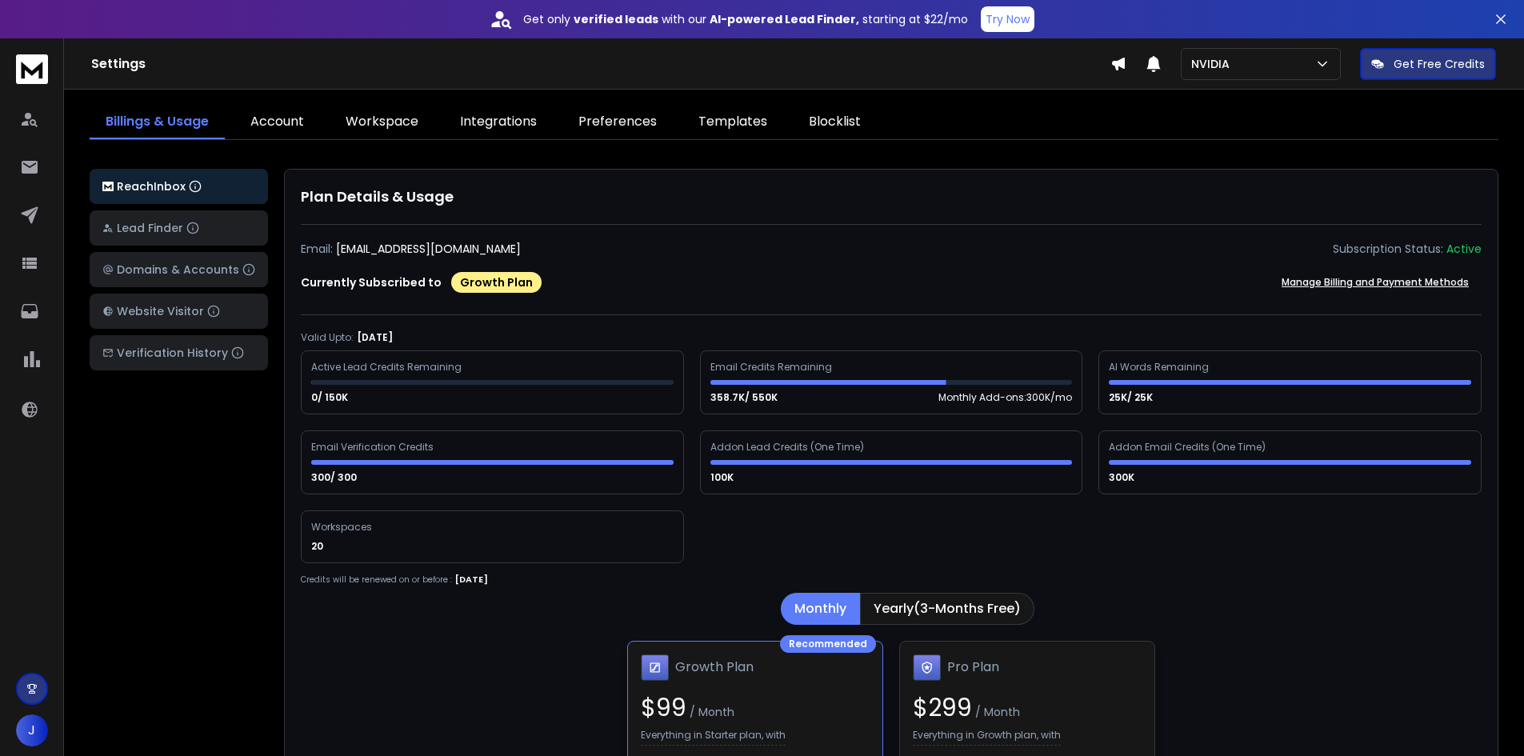
scroll to position [66, 0]
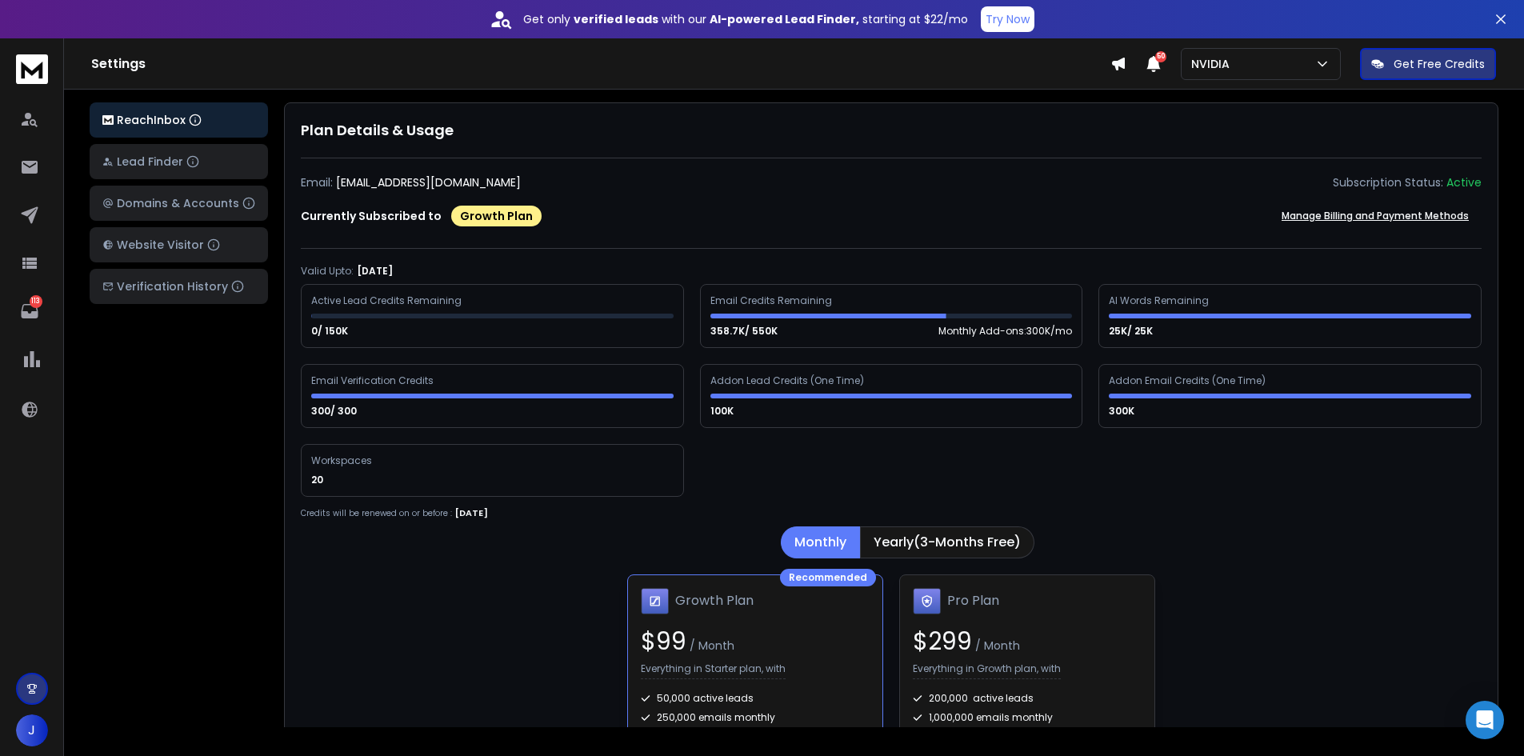
click at [765, 158] on div at bounding box center [891, 158] width 1180 height 1
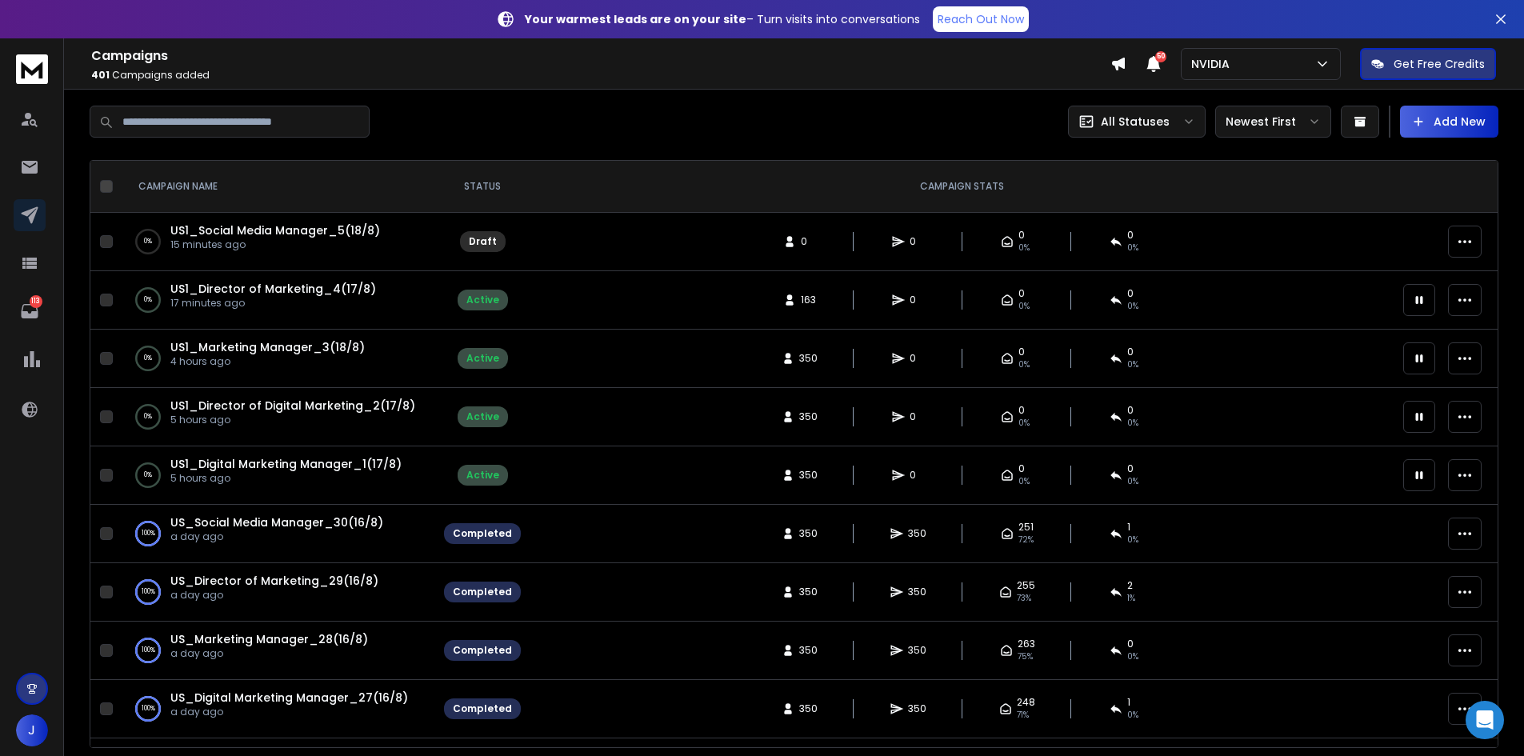
click at [325, 233] on span "US1_Social Media Manager_5(18/8)" at bounding box center [275, 230] width 210 height 16
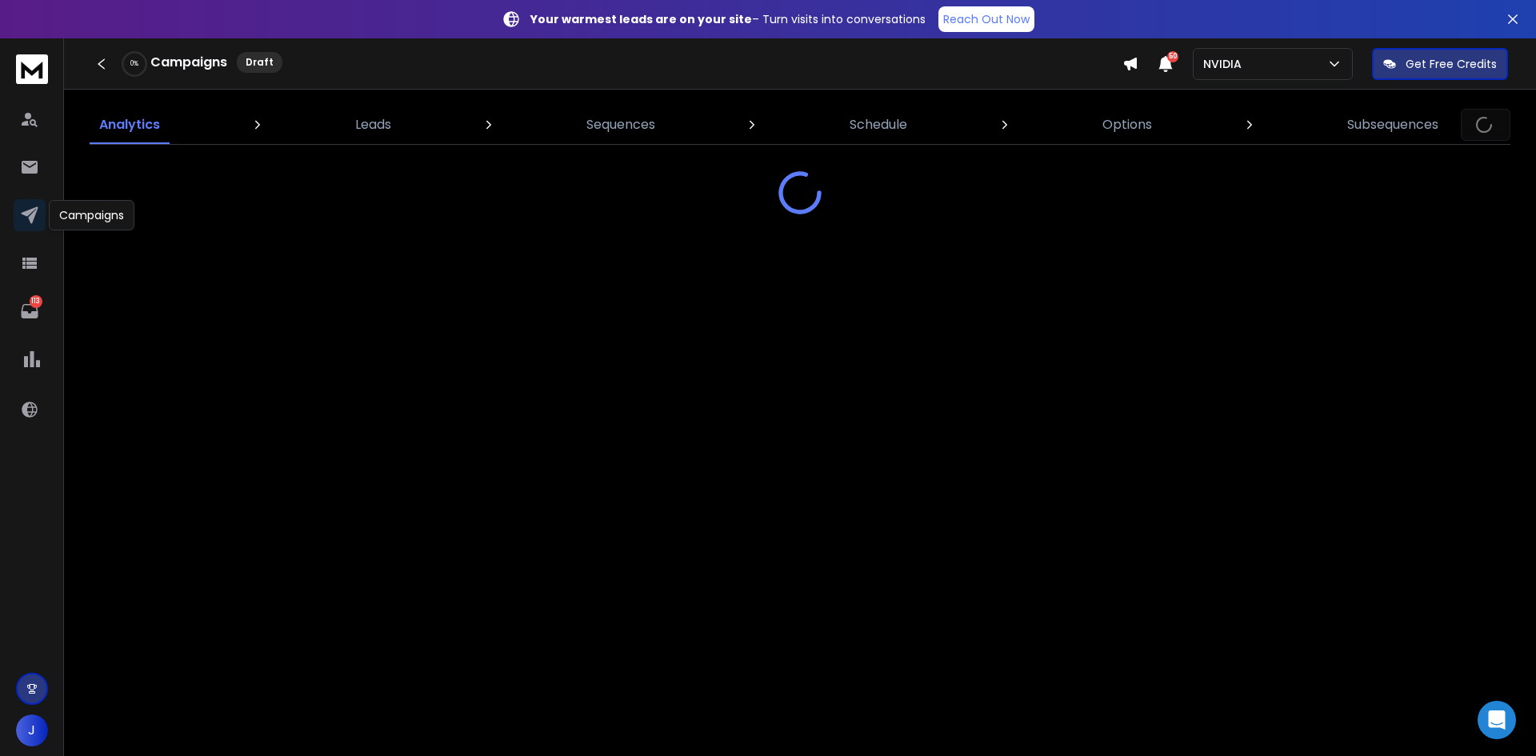
click at [31, 215] on icon at bounding box center [29, 214] width 17 height 17
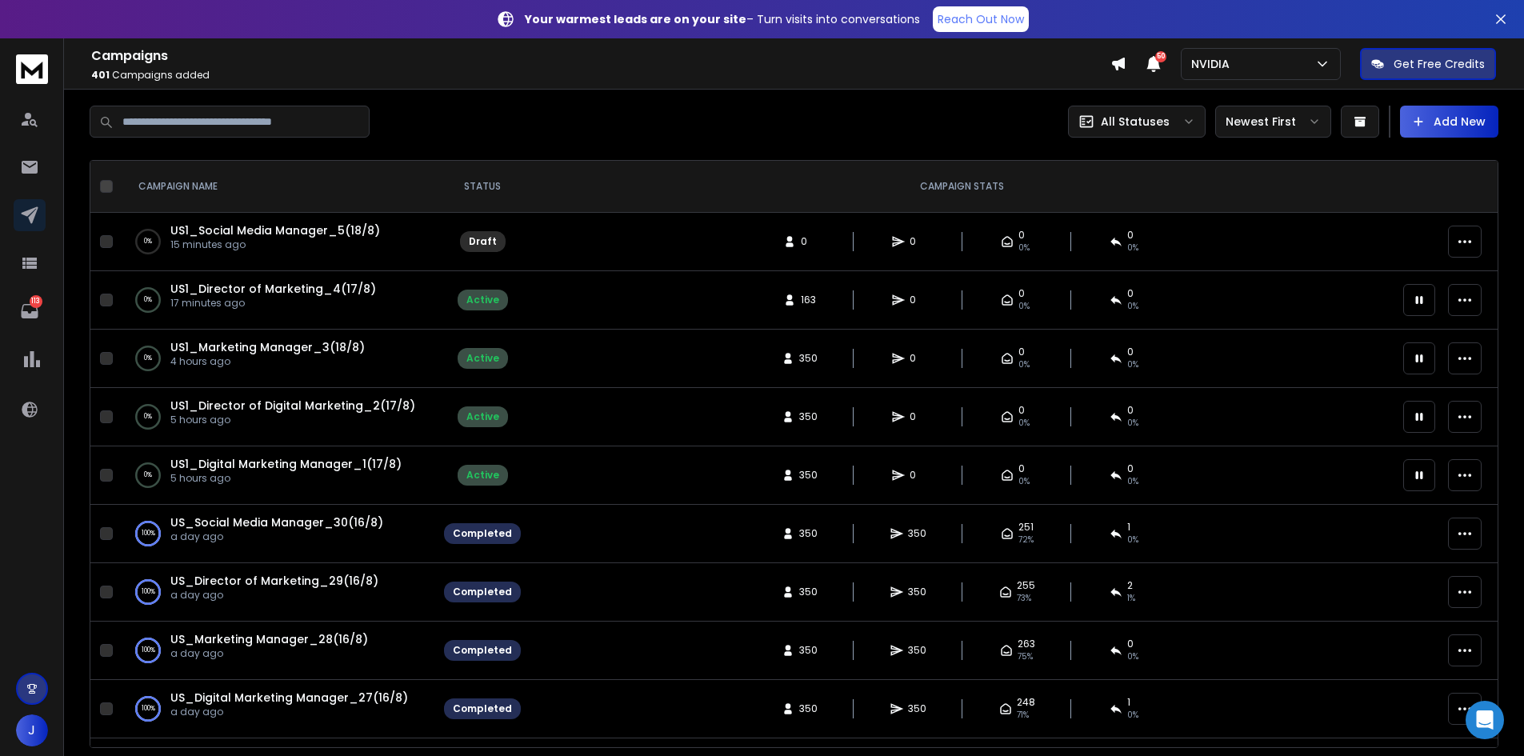
click at [1458, 240] on icon "button" at bounding box center [1464, 242] width 16 height 16
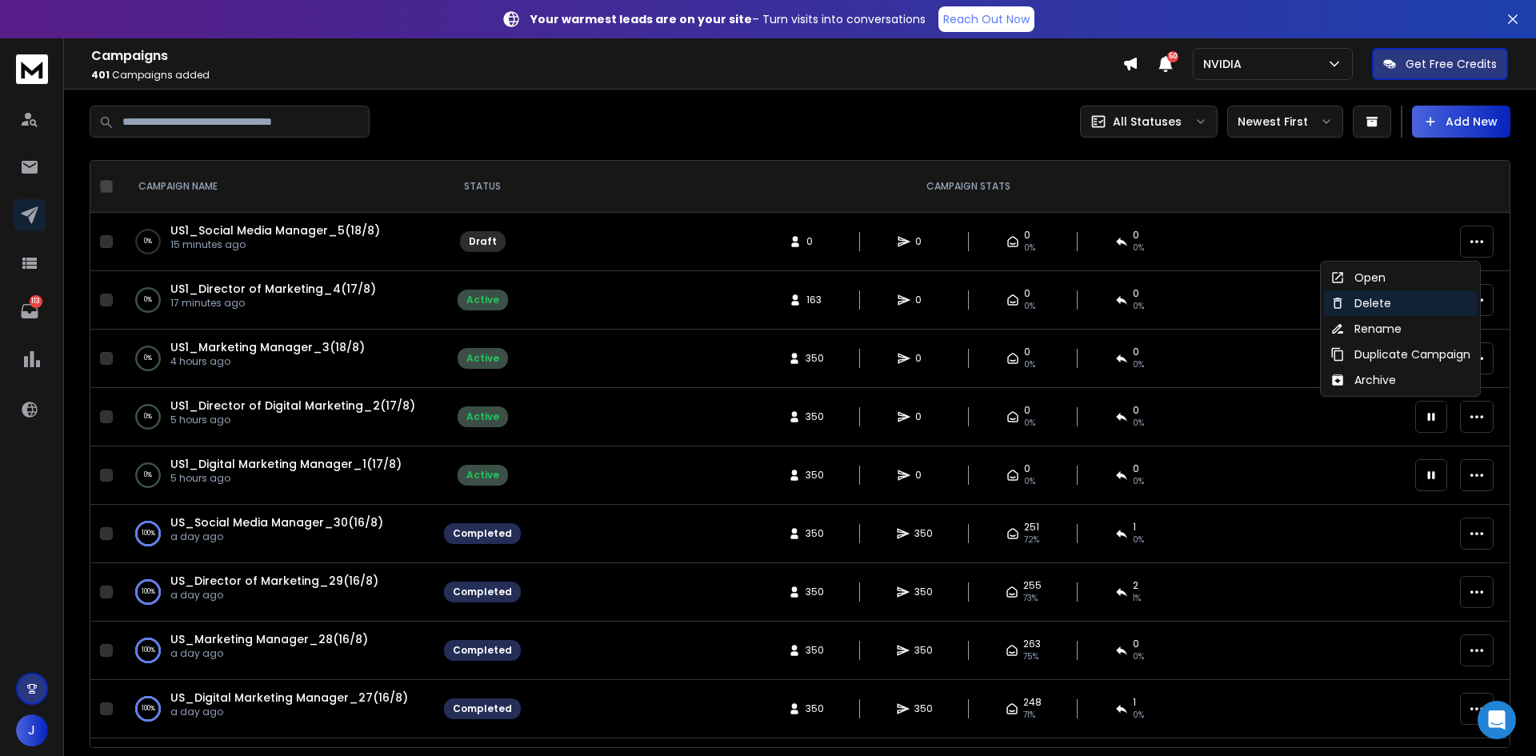
click at [1368, 303] on div "Delete" at bounding box center [1360, 303] width 61 height 16
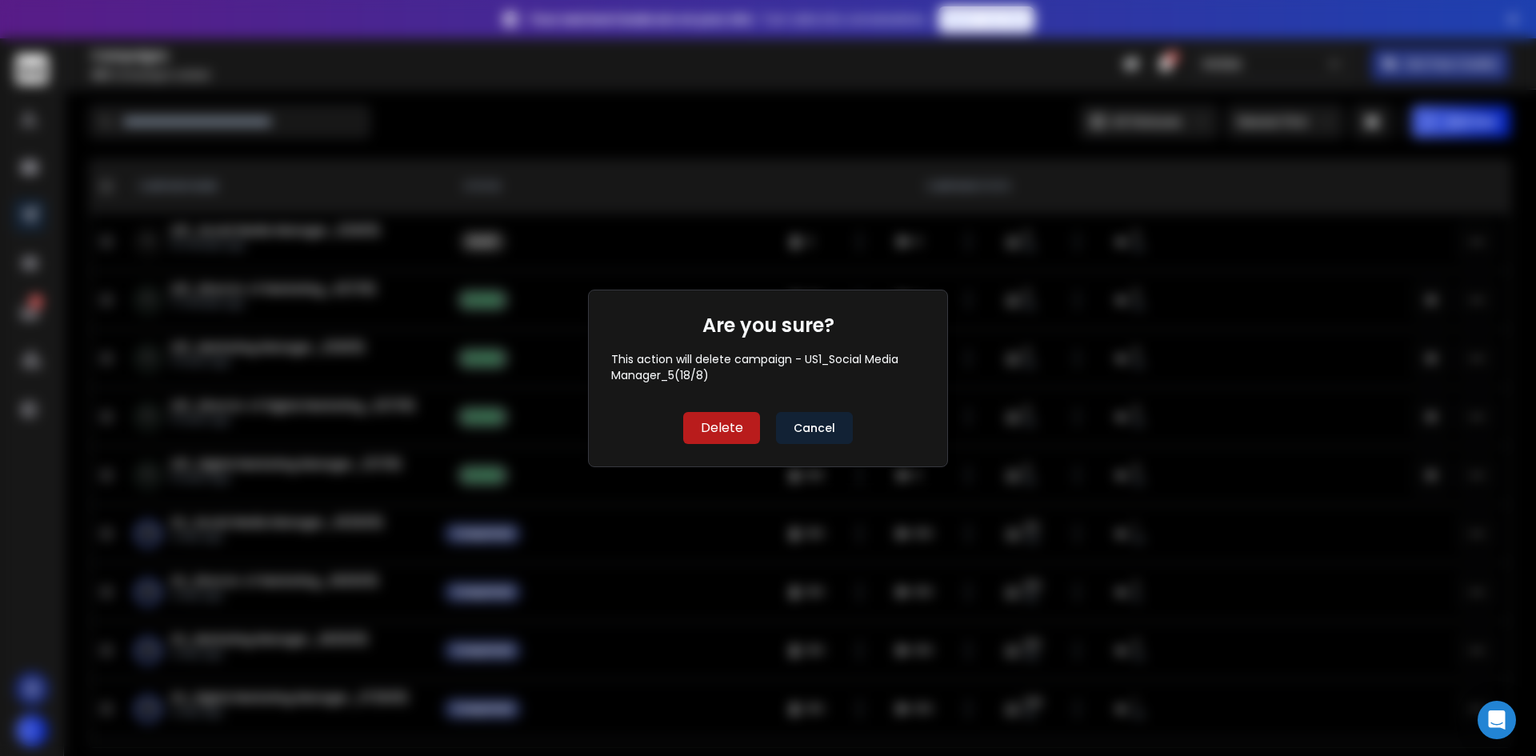
click at [708, 415] on button "Delete" at bounding box center [721, 428] width 77 height 32
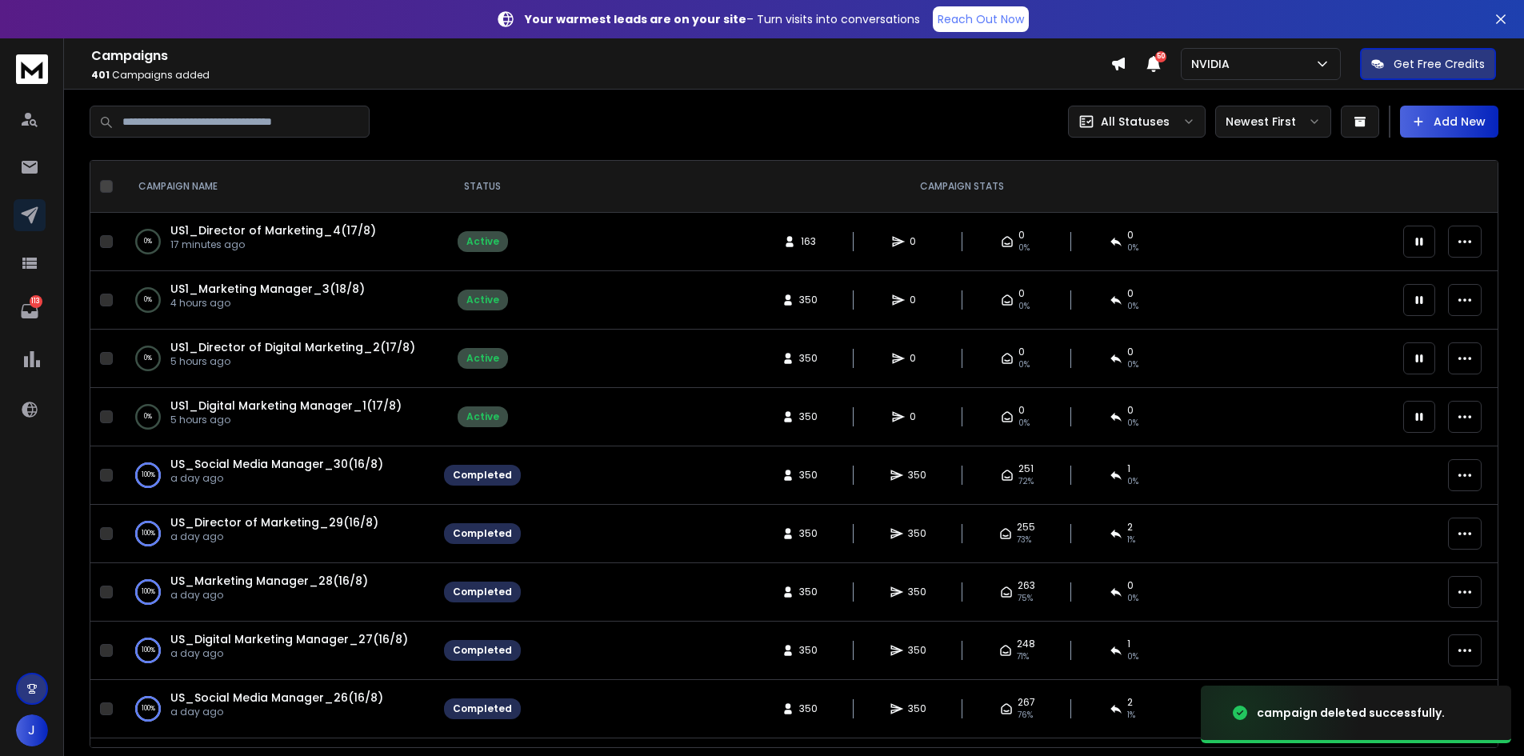
click at [1456, 240] on icon "button" at bounding box center [1464, 242] width 16 height 16
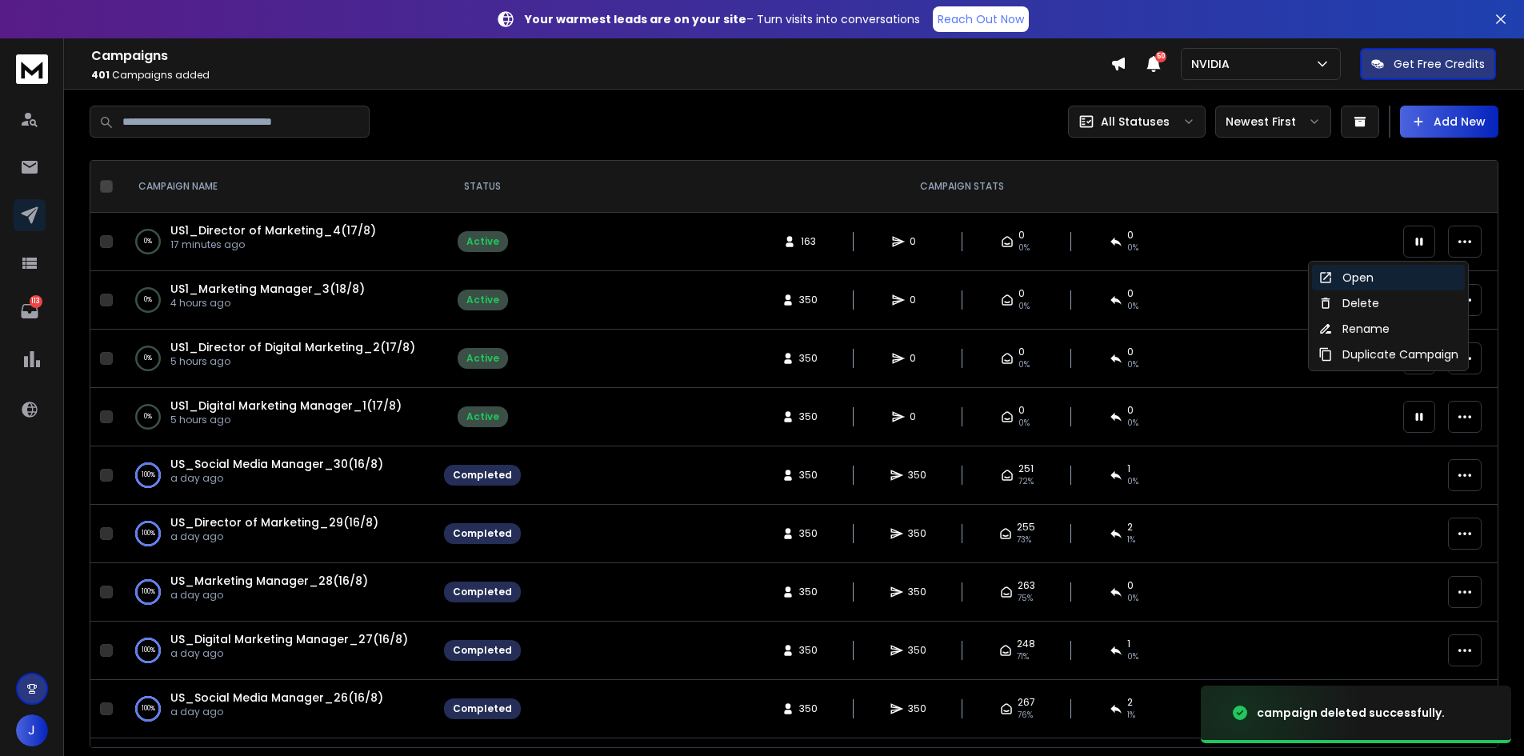
click at [267, 226] on span "US1_Director of Marketing_4(17/8)" at bounding box center [273, 230] width 206 height 16
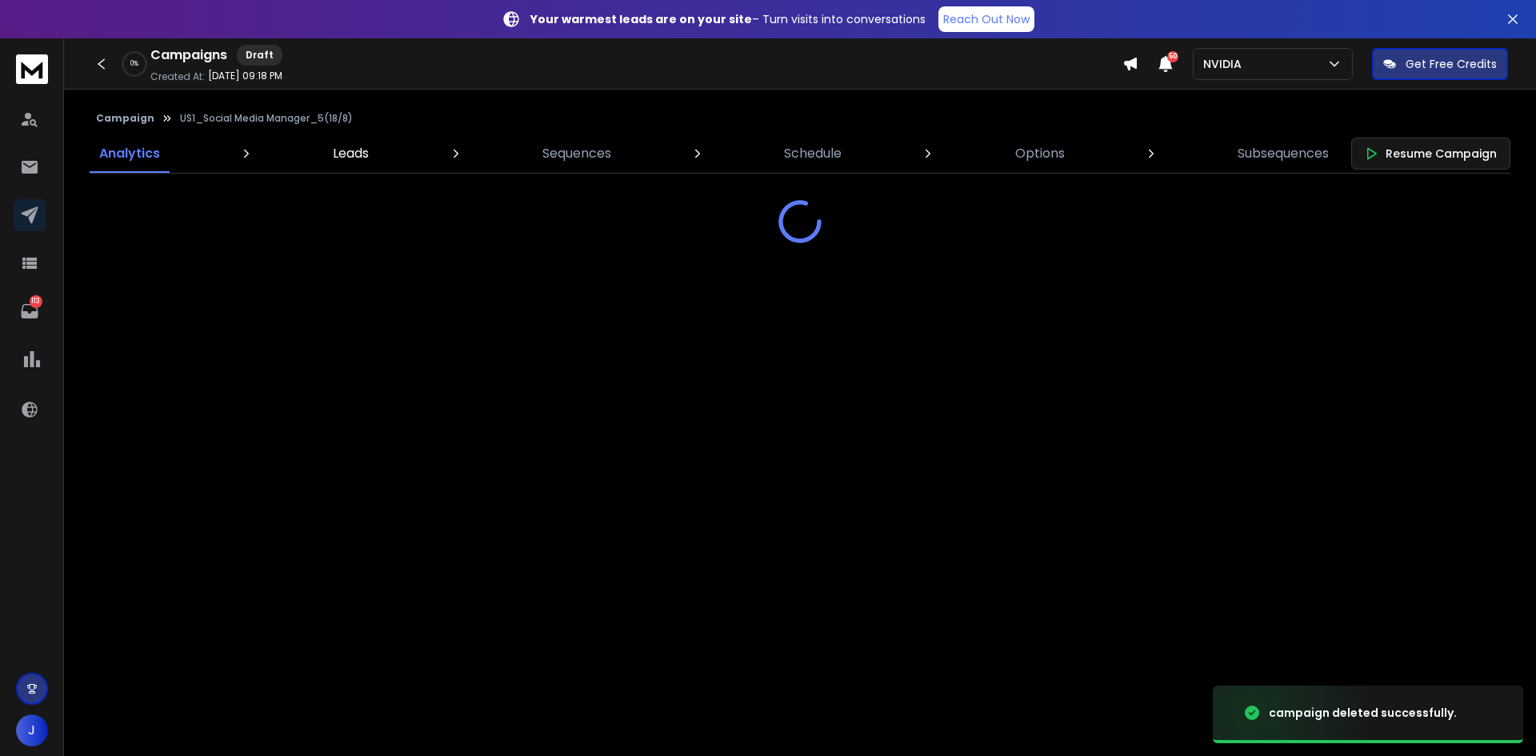
click at [354, 150] on p "Leads" at bounding box center [351, 153] width 36 height 19
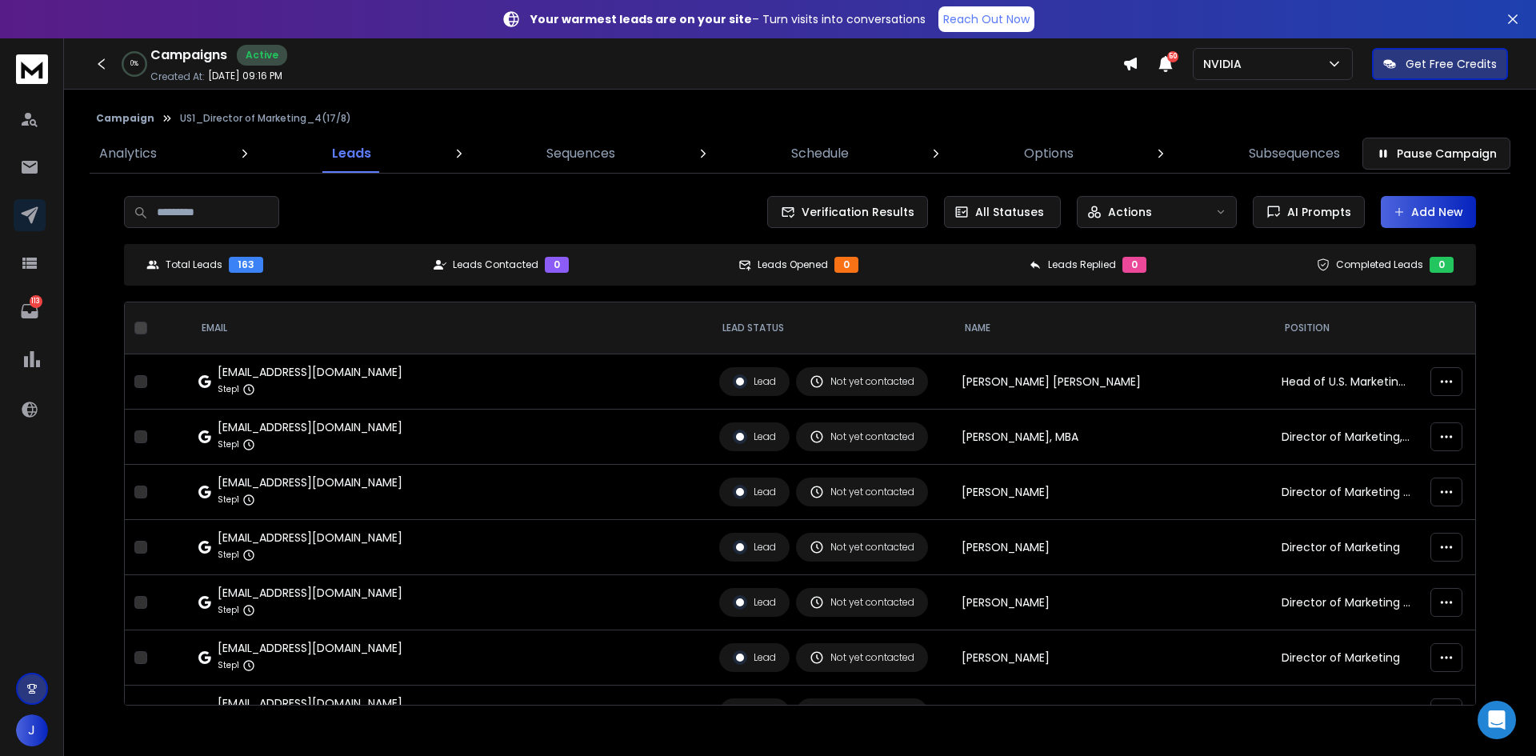
click at [1414, 214] on button "Add New" at bounding box center [1427, 212] width 95 height 32
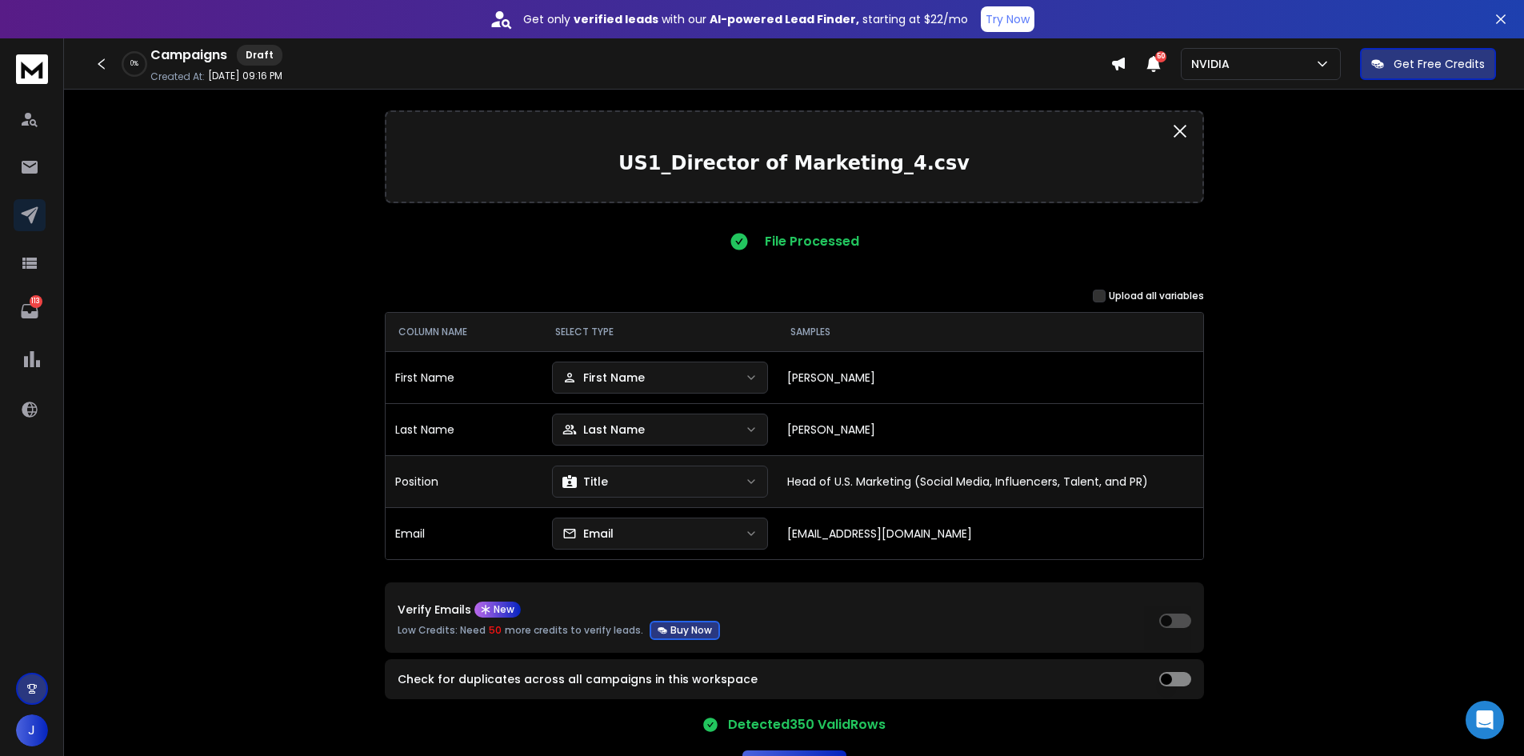
scroll to position [82, 0]
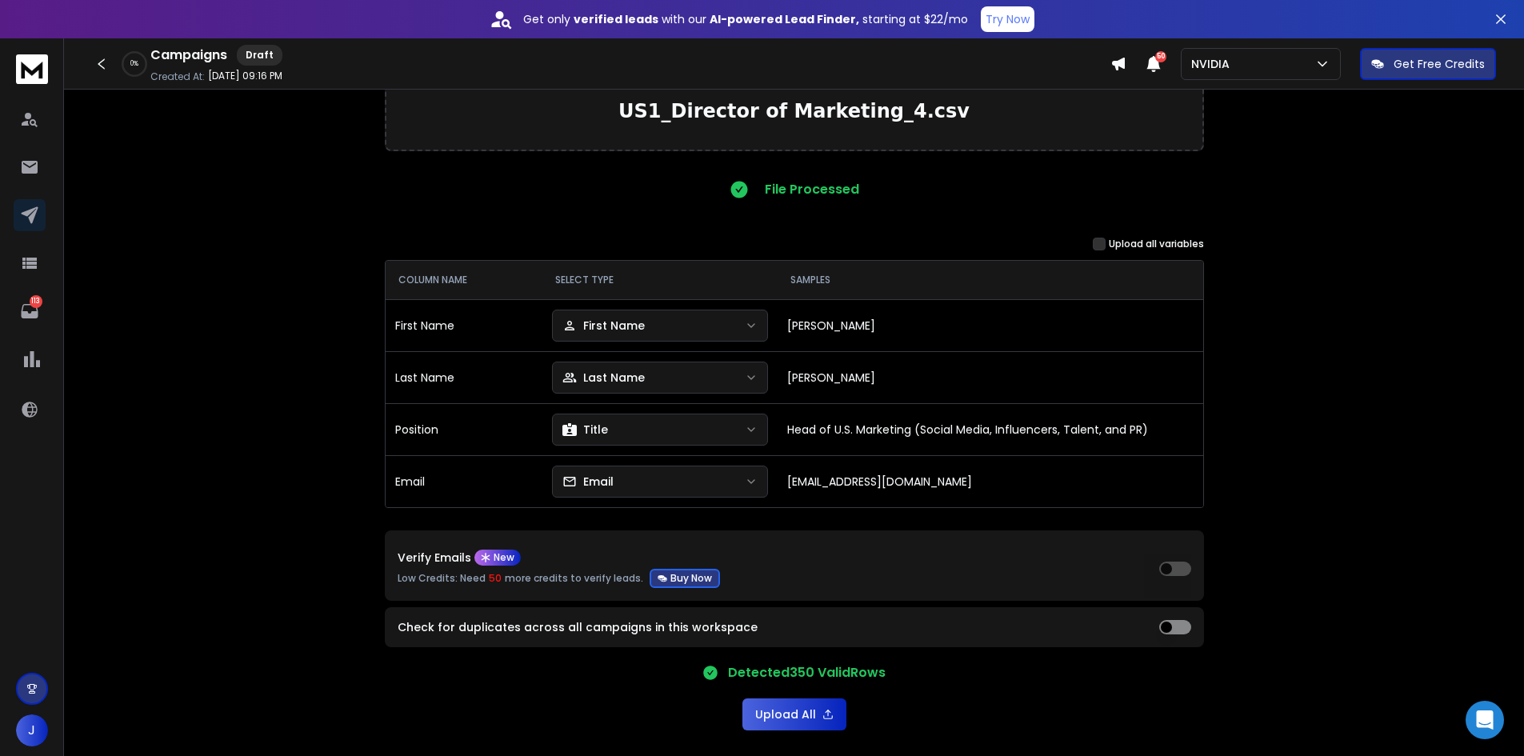
click at [801, 718] on button "Upload All" at bounding box center [794, 714] width 104 height 32
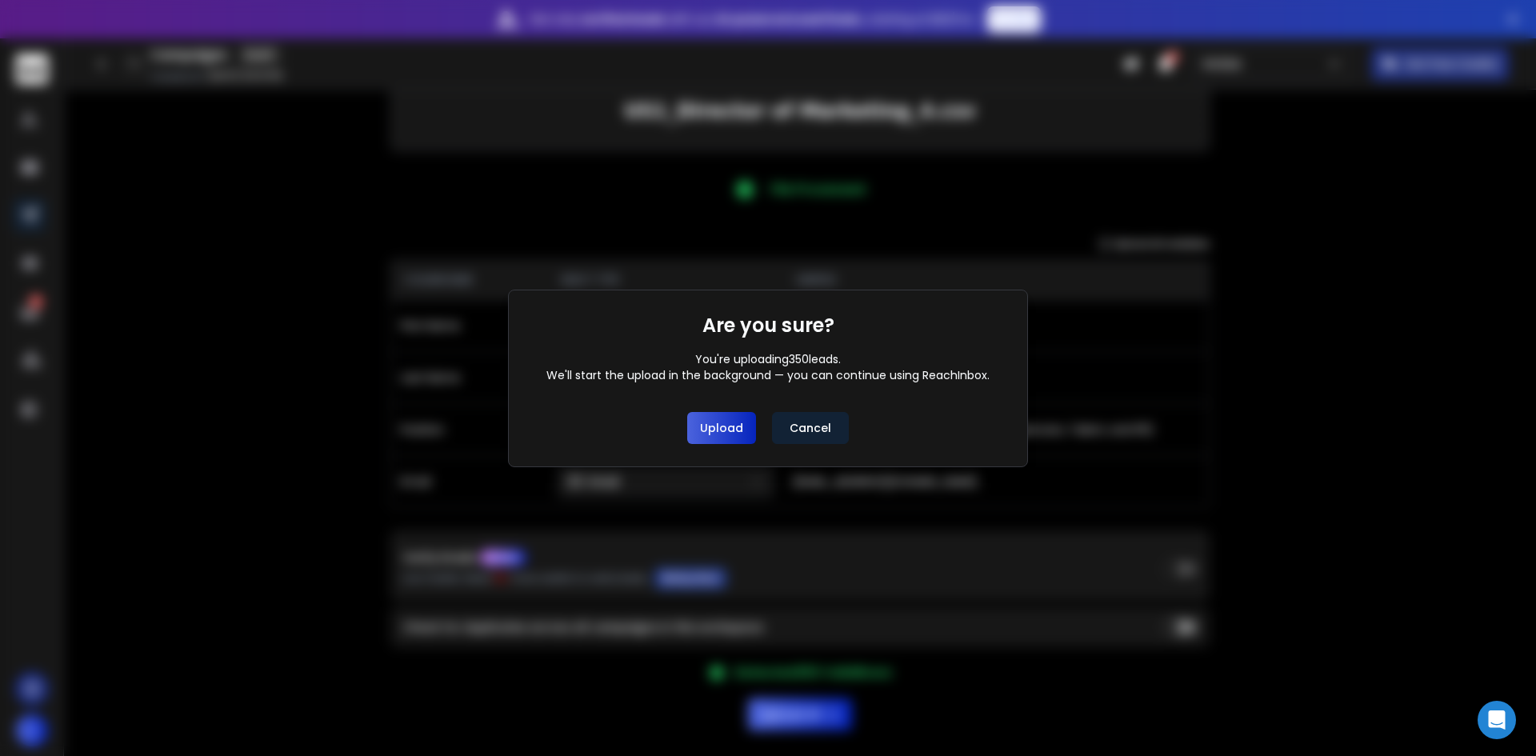
click at [725, 415] on button "Upload" at bounding box center [721, 428] width 69 height 32
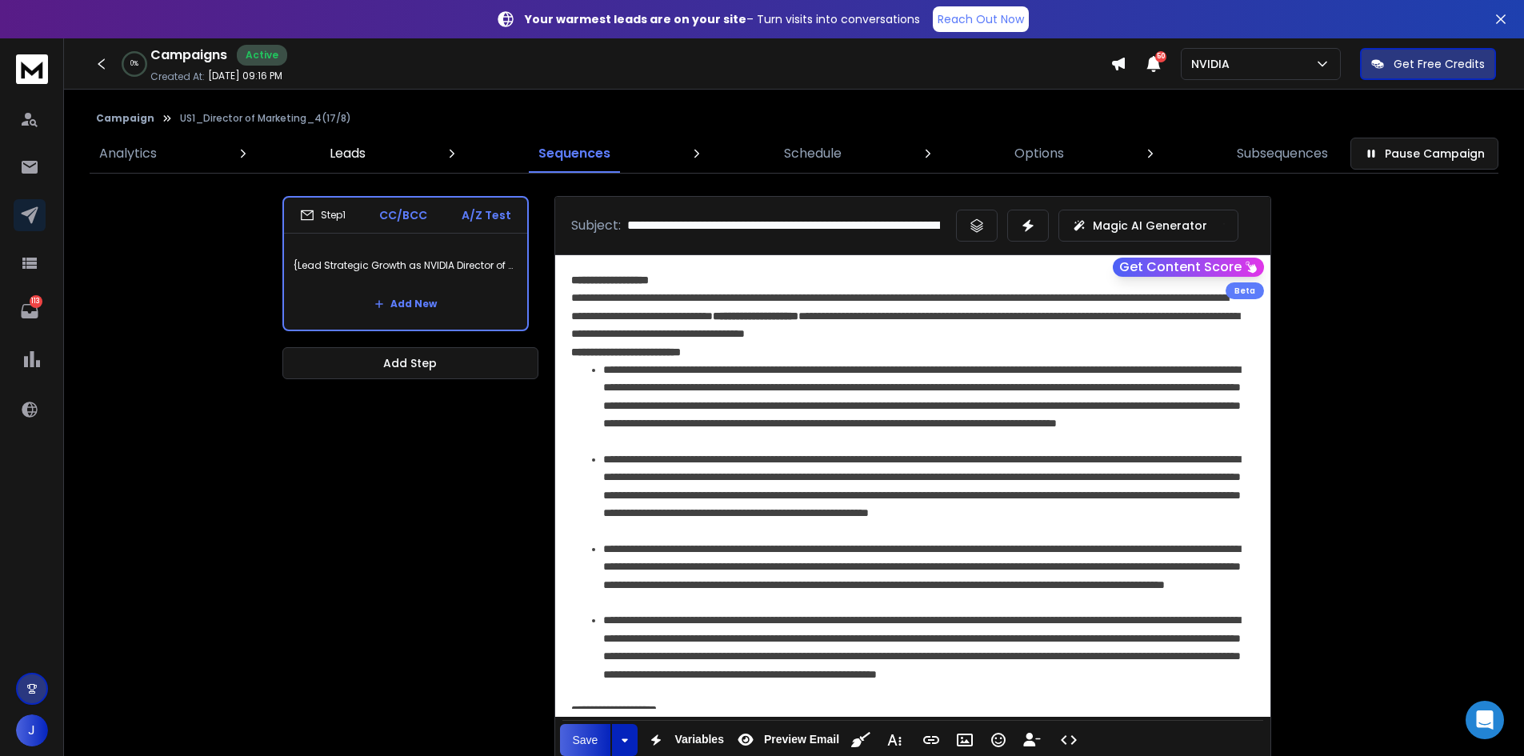
click at [365, 159] on p "Leads" at bounding box center [347, 153] width 36 height 19
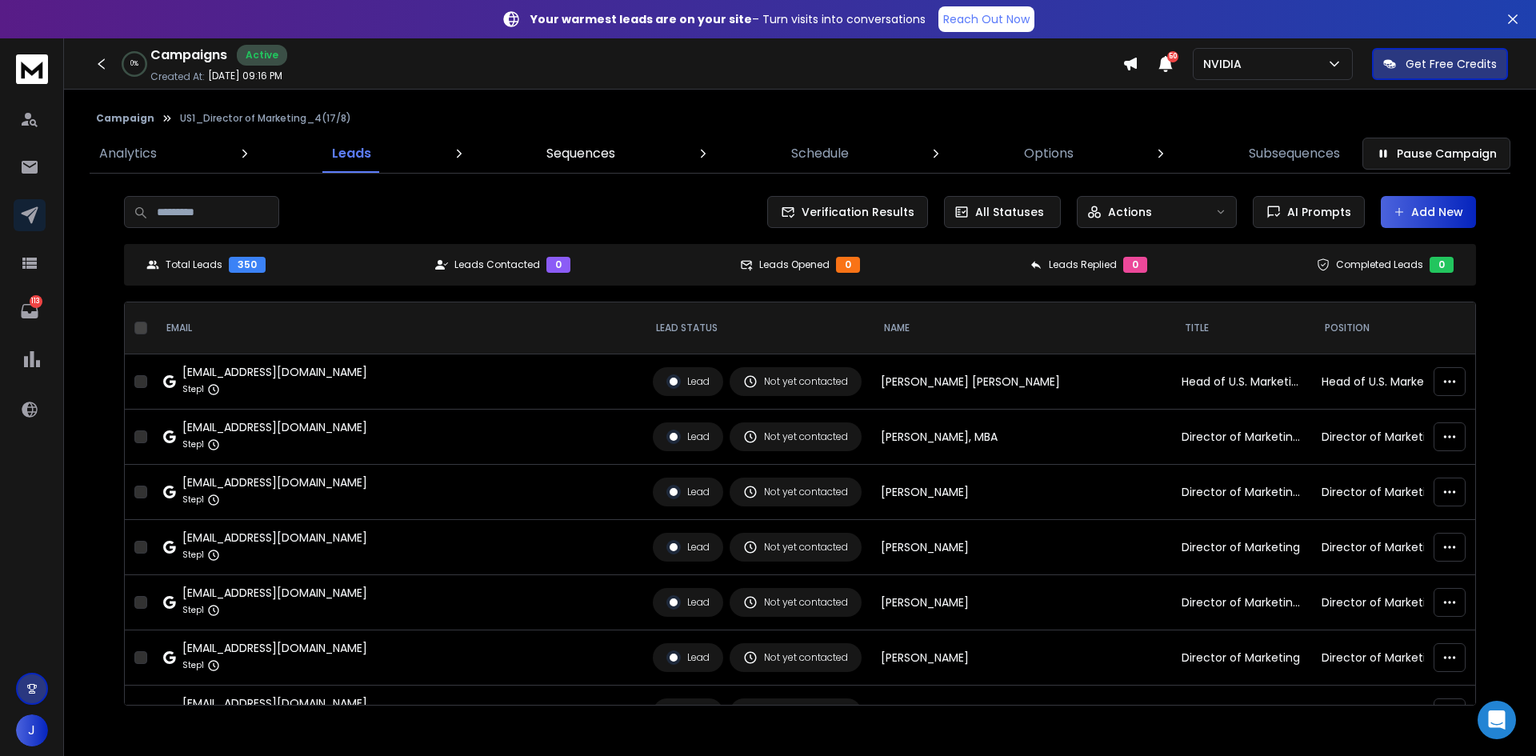
click at [562, 151] on p "Sequences" at bounding box center [580, 153] width 69 height 19
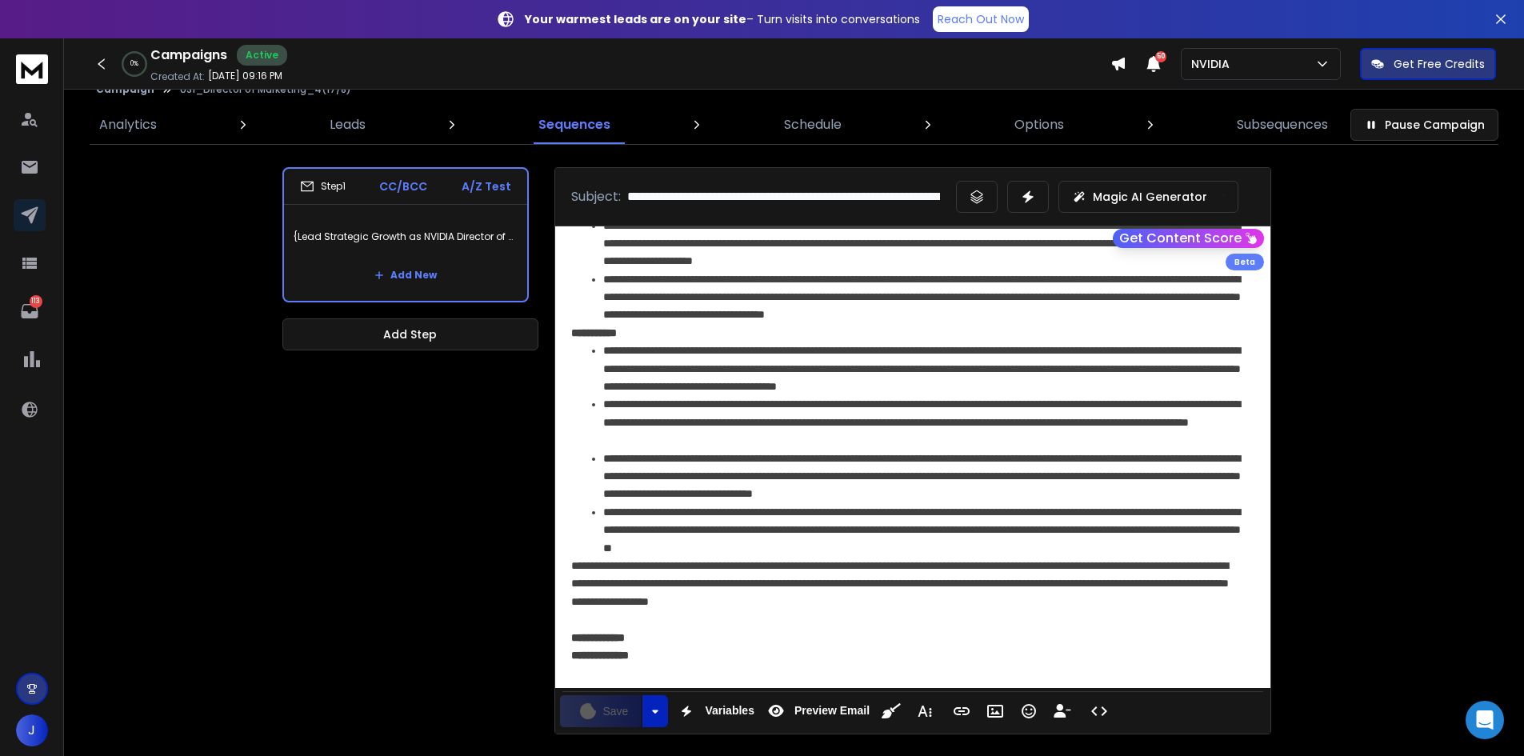
scroll to position [30, 0]
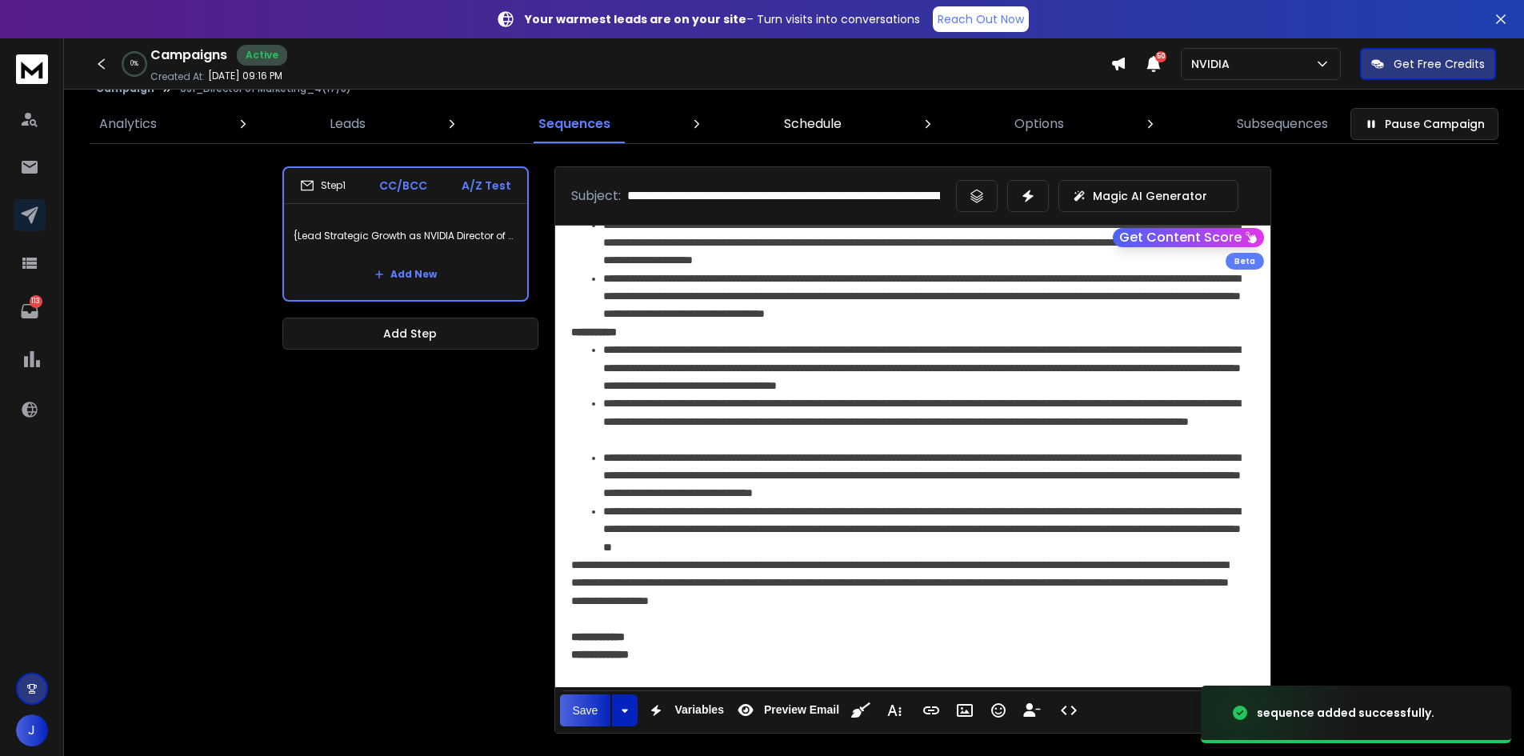
click at [809, 113] on link "Schedule" at bounding box center [812, 124] width 77 height 38
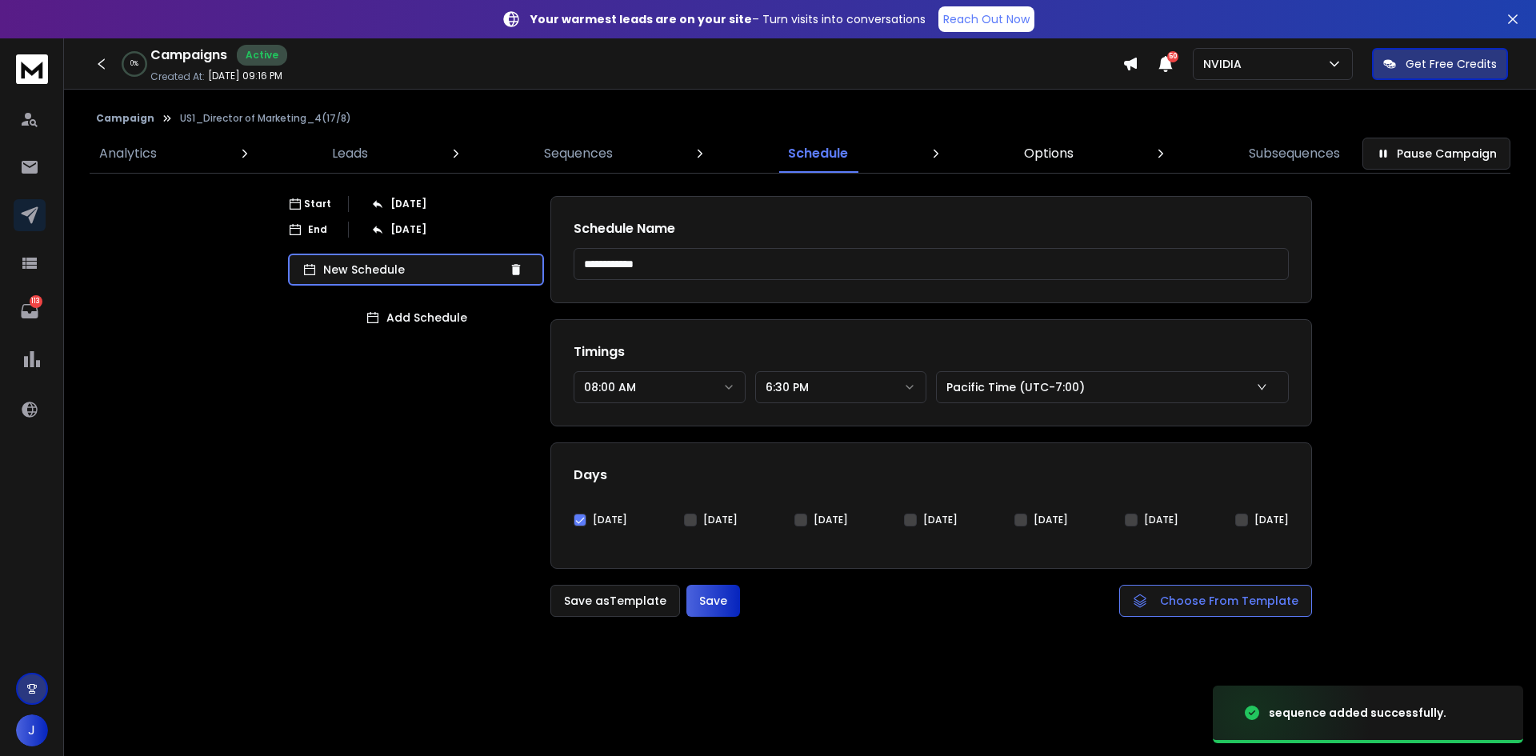
click at [1068, 153] on p "Options" at bounding box center [1049, 153] width 50 height 19
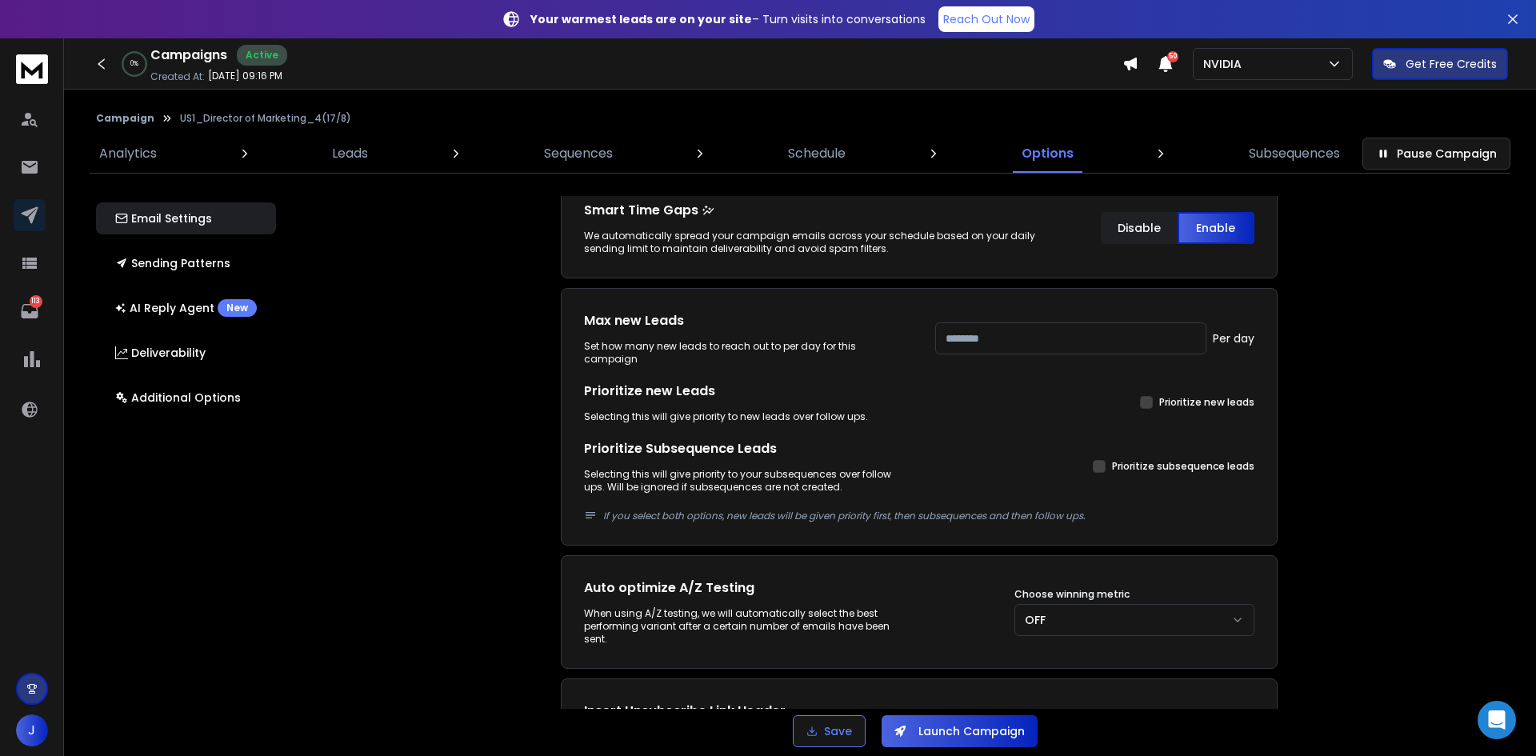
scroll to position [1120, 0]
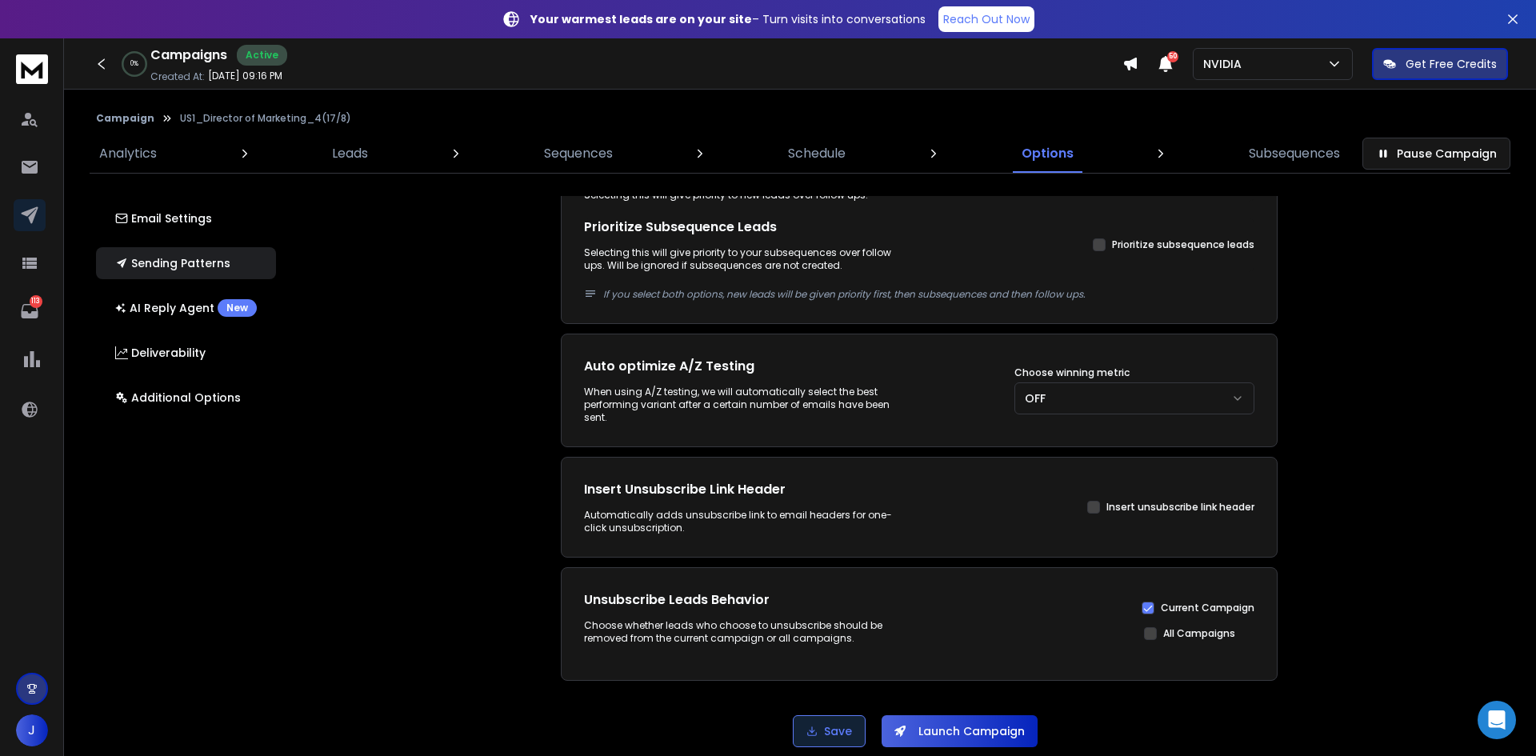
click at [843, 728] on button "Save" at bounding box center [829, 731] width 73 height 32
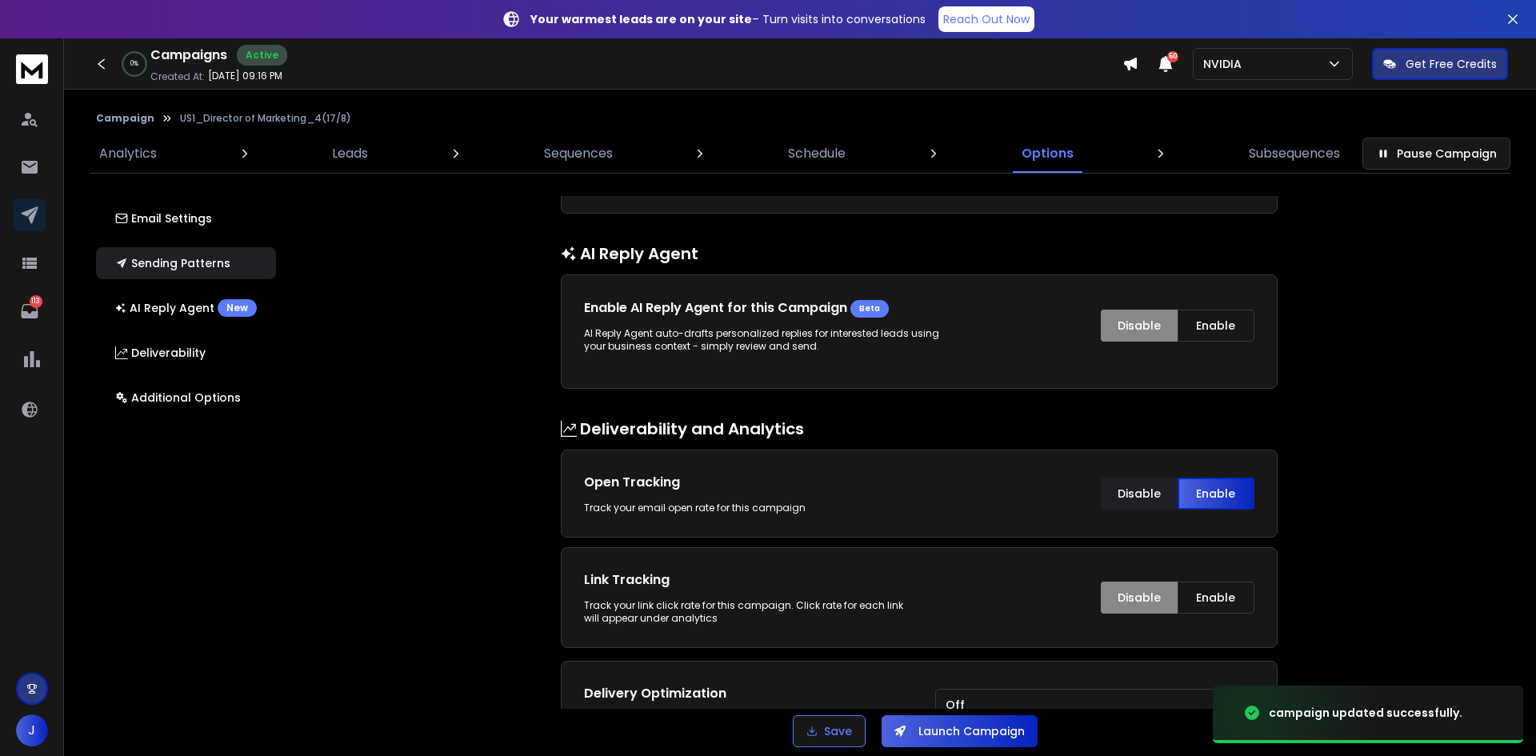
scroll to position [1600, 0]
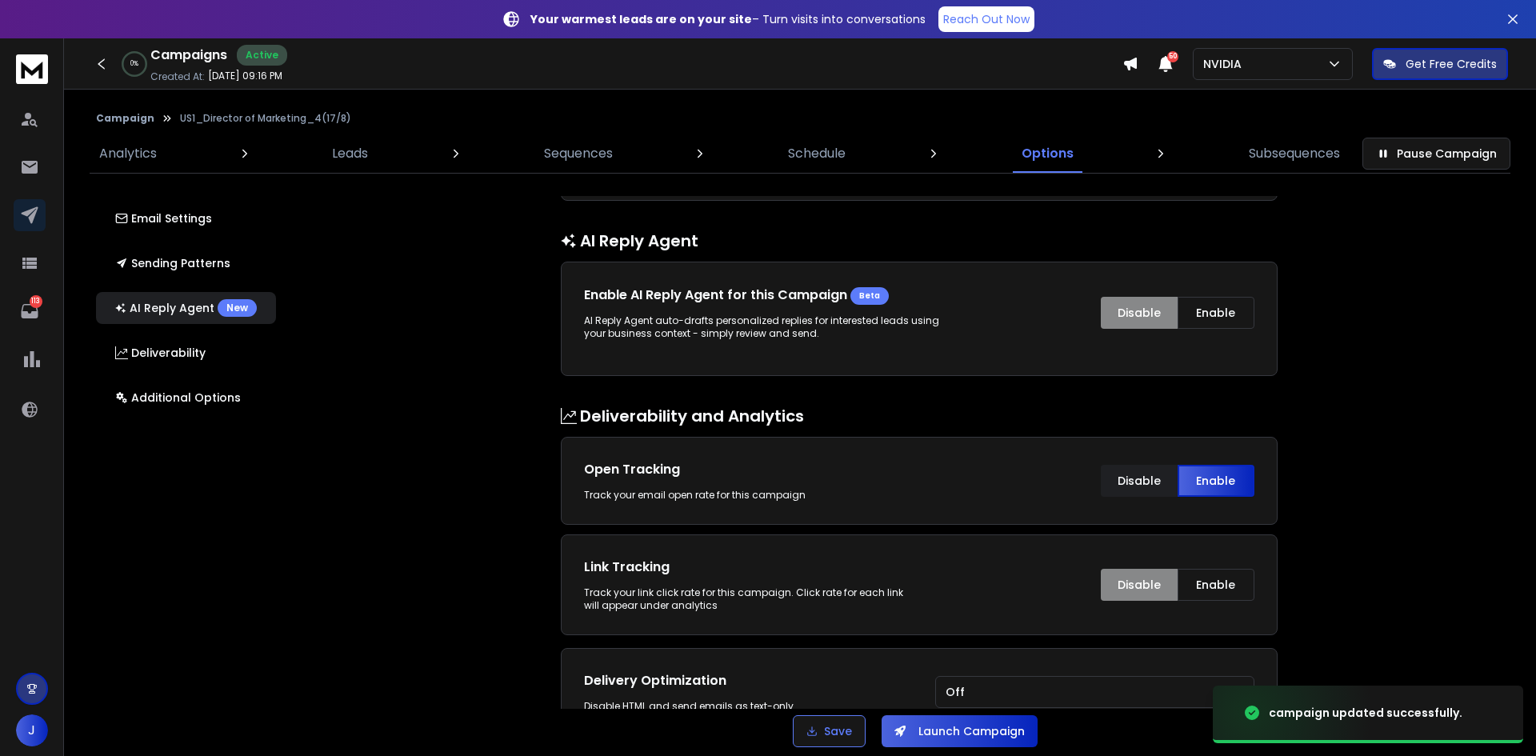
click at [984, 729] on button "Launch Campaign" at bounding box center [959, 731] width 156 height 32
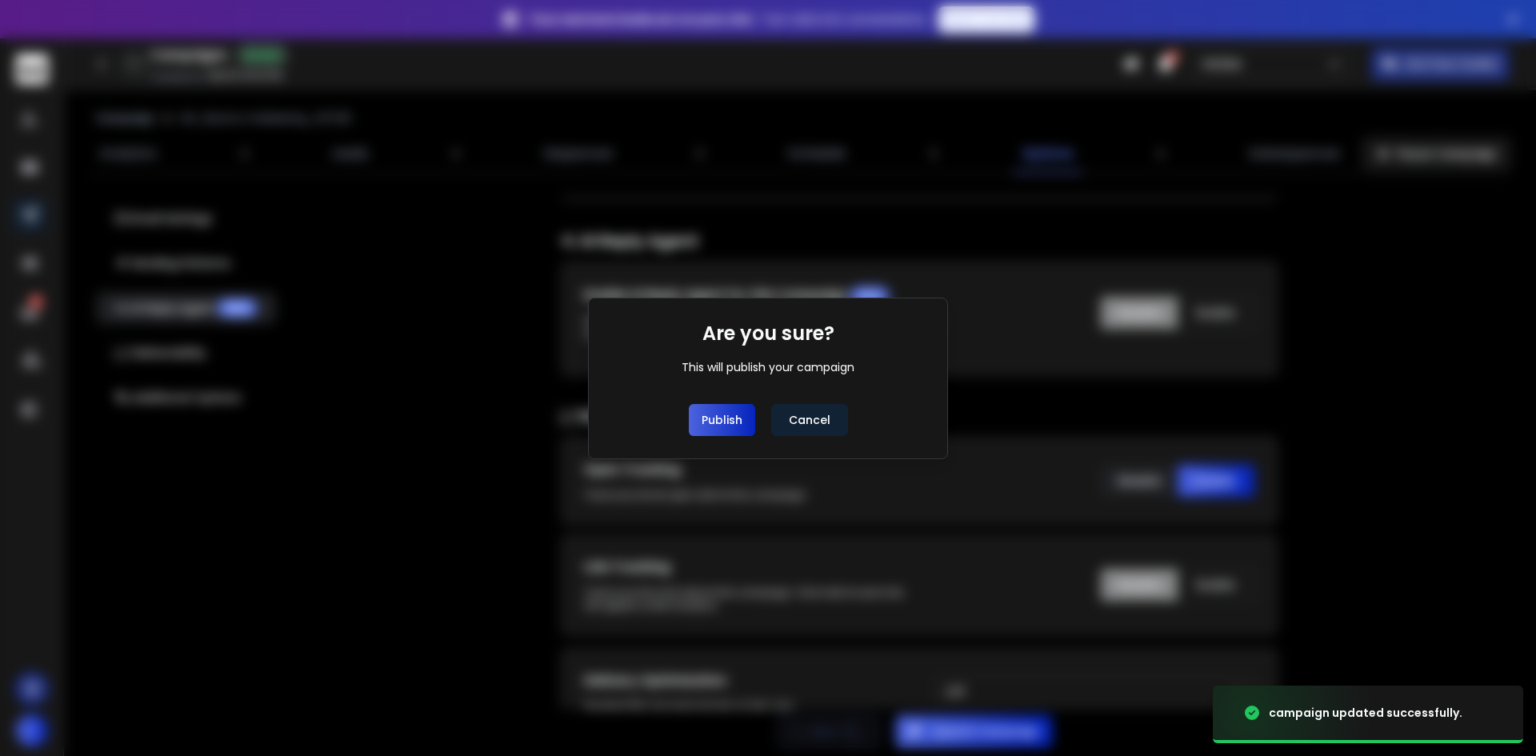
click at [731, 405] on button "Publish" at bounding box center [722, 420] width 66 height 32
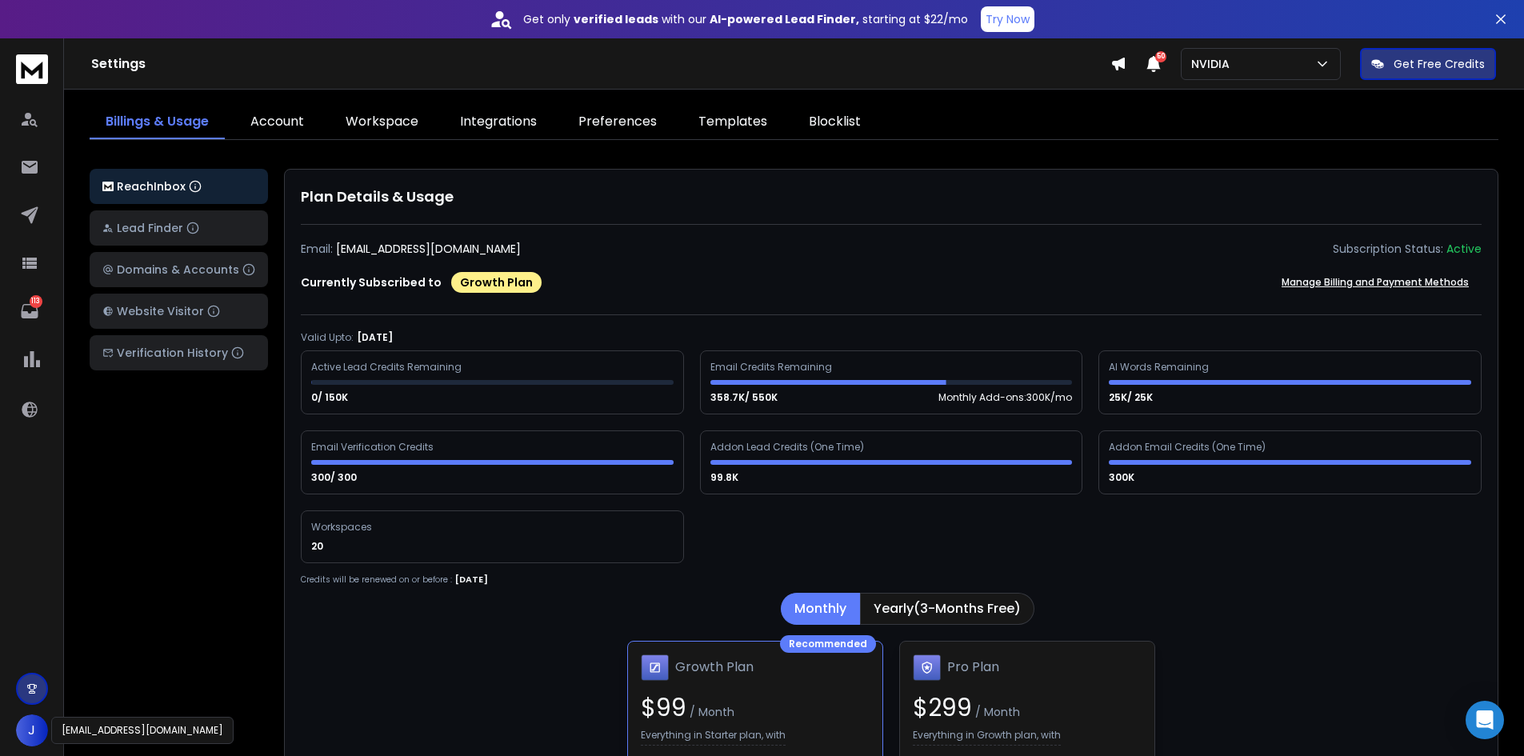
click at [18, 731] on span "J" at bounding box center [32, 730] width 32 height 32
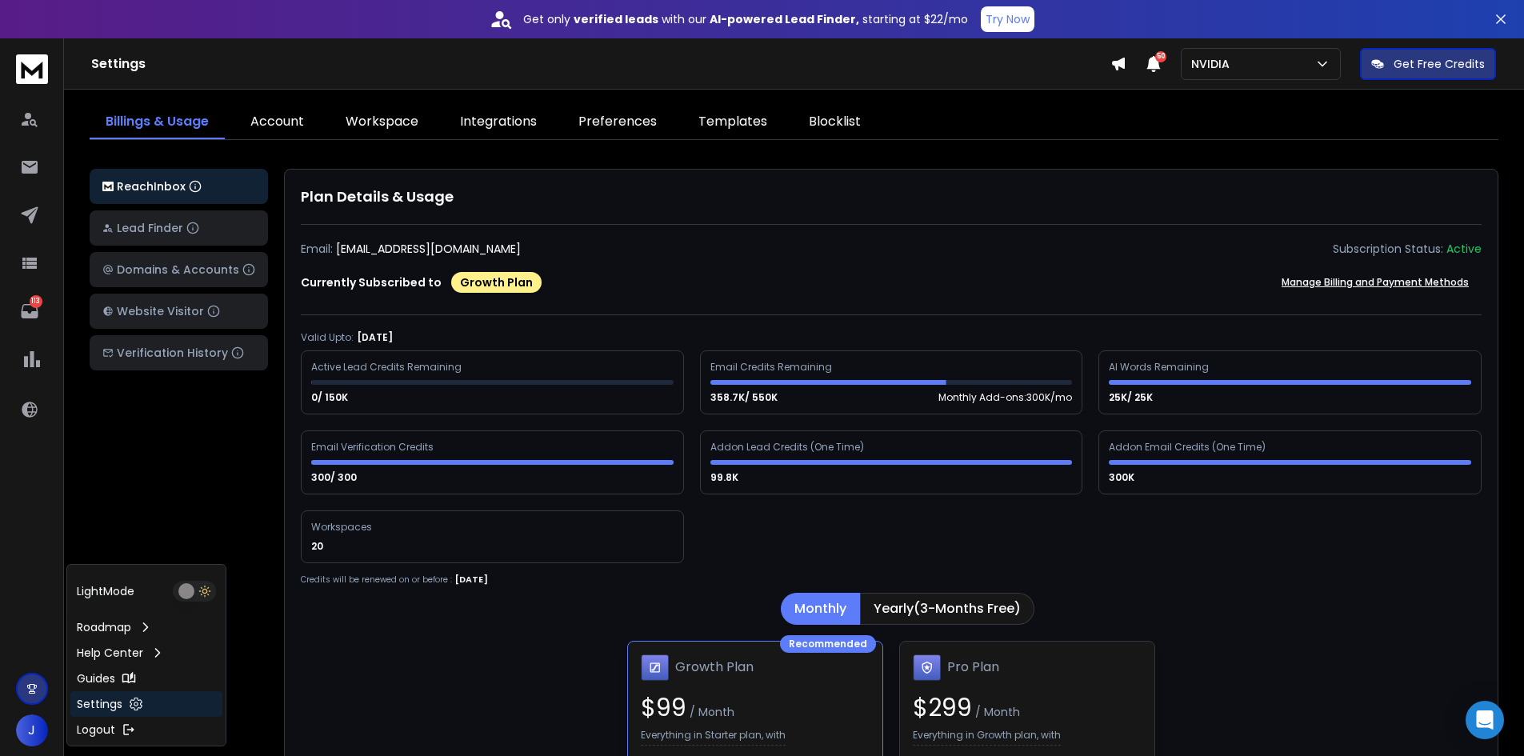
click at [100, 704] on p "Settings" at bounding box center [100, 704] width 46 height 16
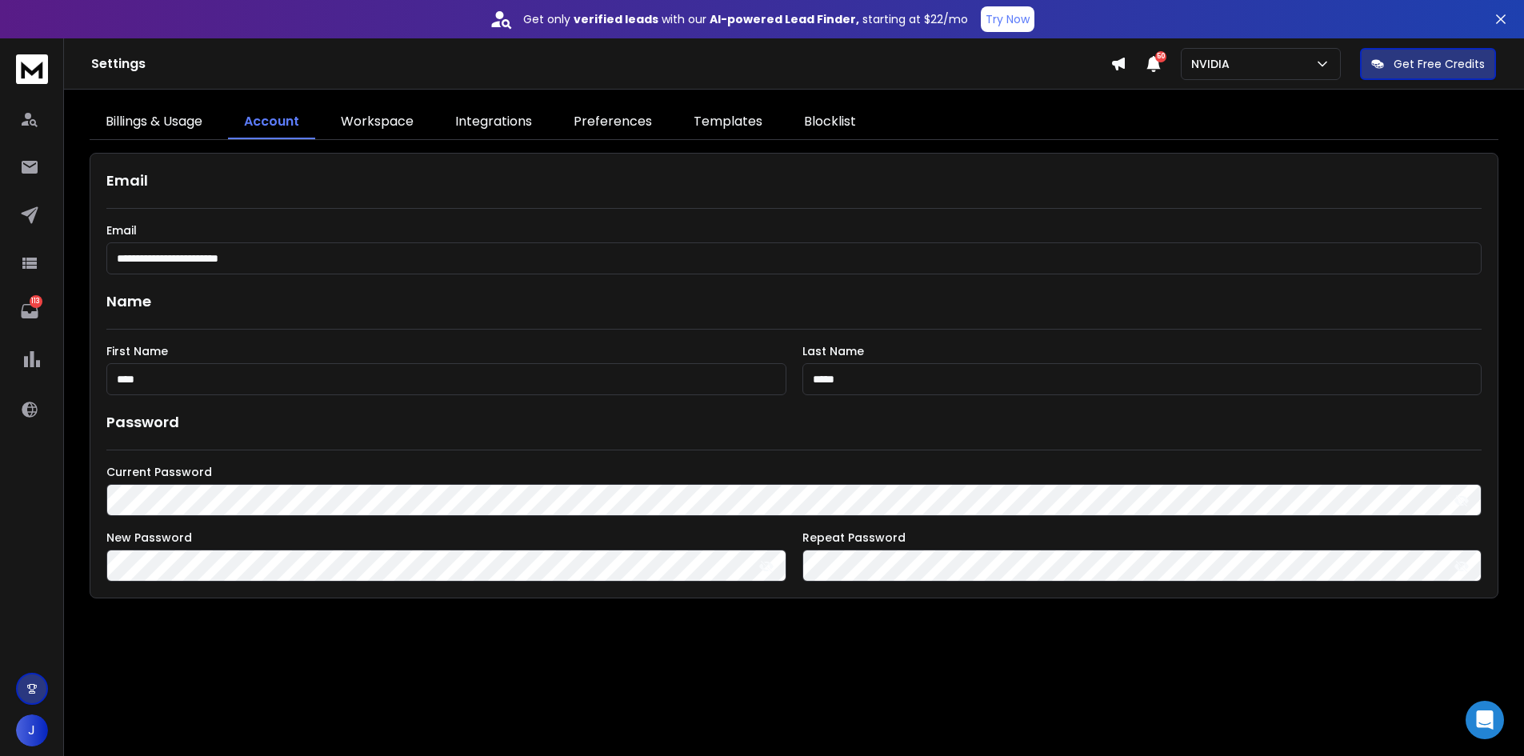
click at [157, 102] on div "**********" at bounding box center [794, 456] width 1460 height 733
click at [156, 109] on link "Billings & Usage" at bounding box center [154, 123] width 129 height 34
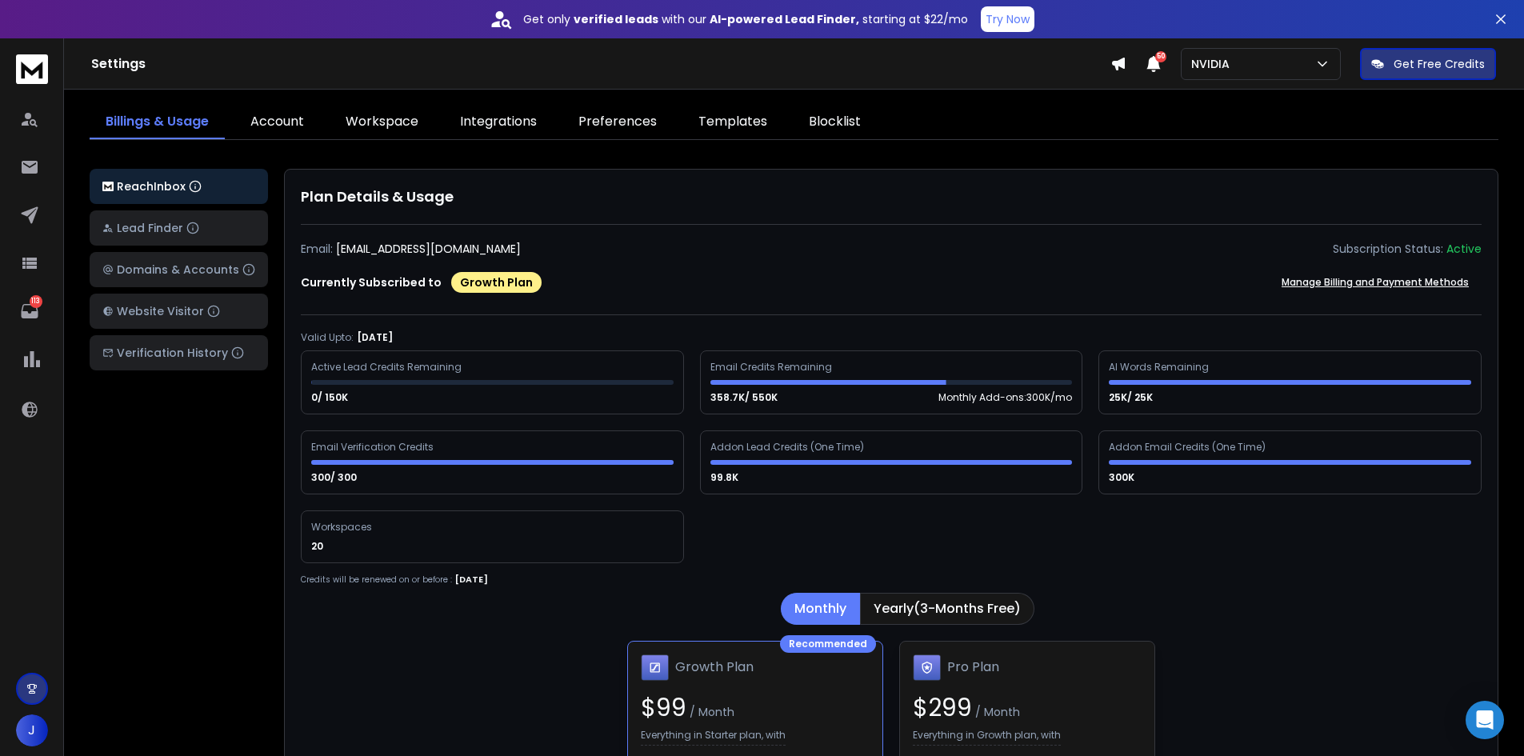
click at [693, 254] on div "Email: josearturorosas@gmail.com Subscription Status: Active" at bounding box center [891, 249] width 1180 height 16
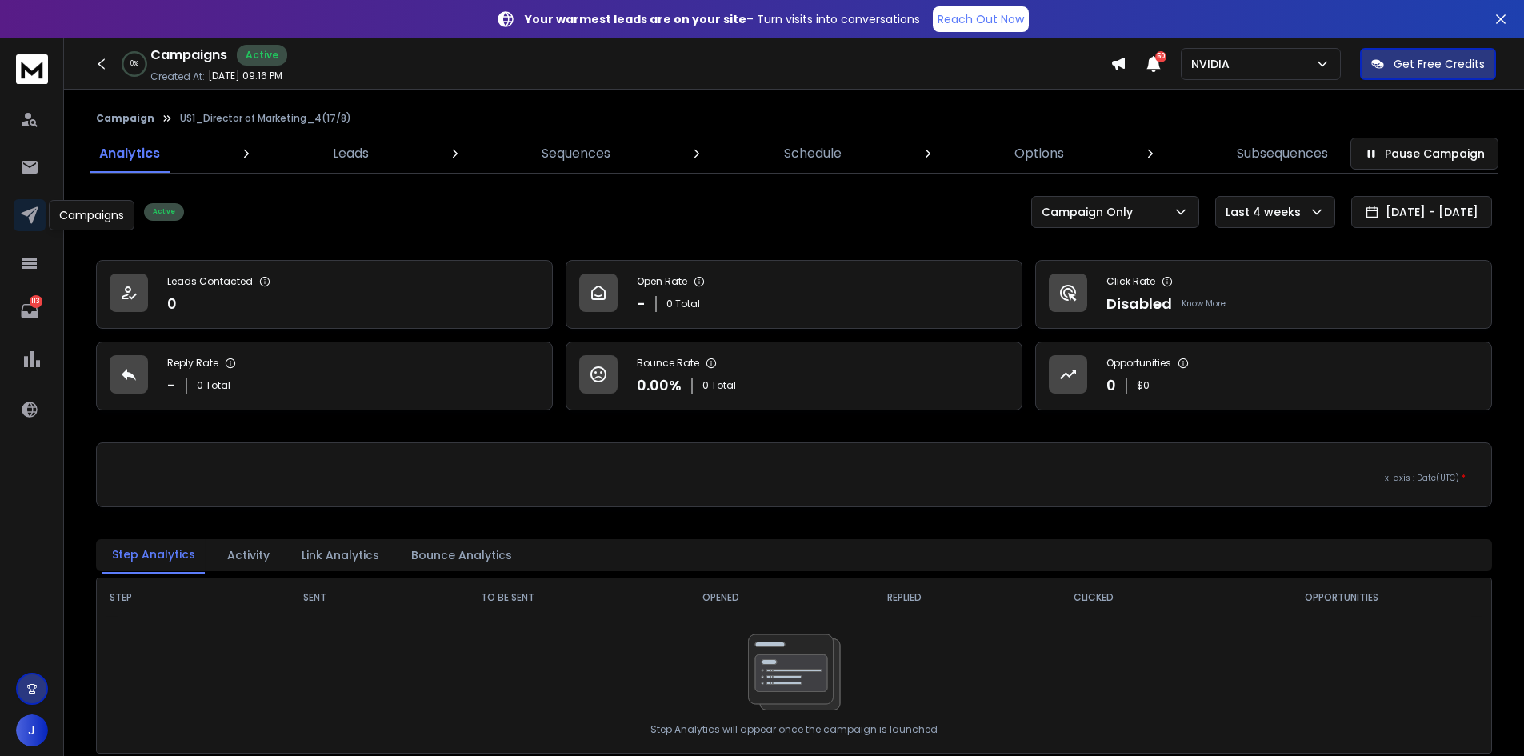
click at [31, 214] on icon at bounding box center [29, 215] width 19 height 19
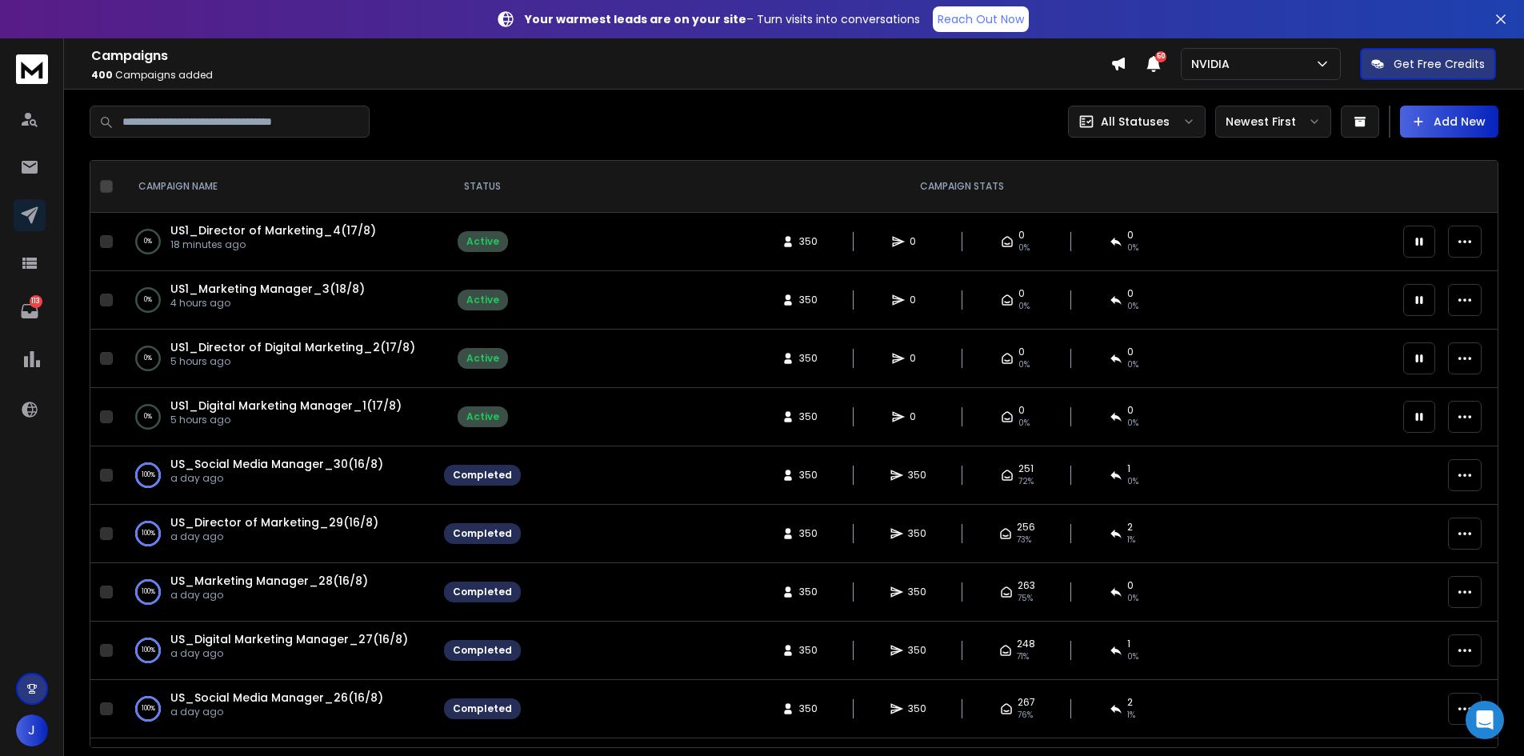
click at [1463, 129] on button "Add New" at bounding box center [1449, 122] width 98 height 32
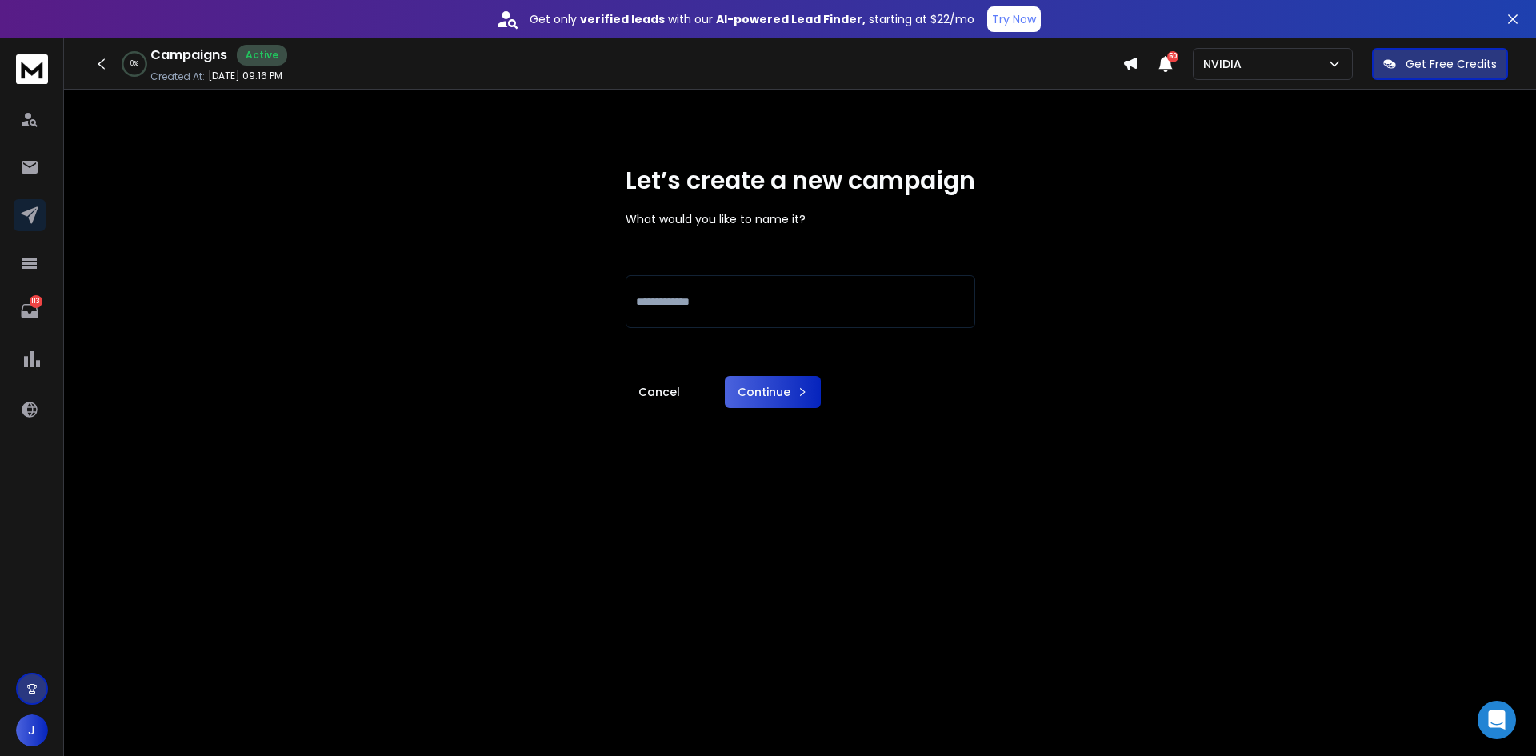
click at [788, 315] on input at bounding box center [799, 301] width 349 height 53
paste input "**********"
type input "**********"
click at [797, 393] on icon "submit" at bounding box center [802, 391] width 11 height 11
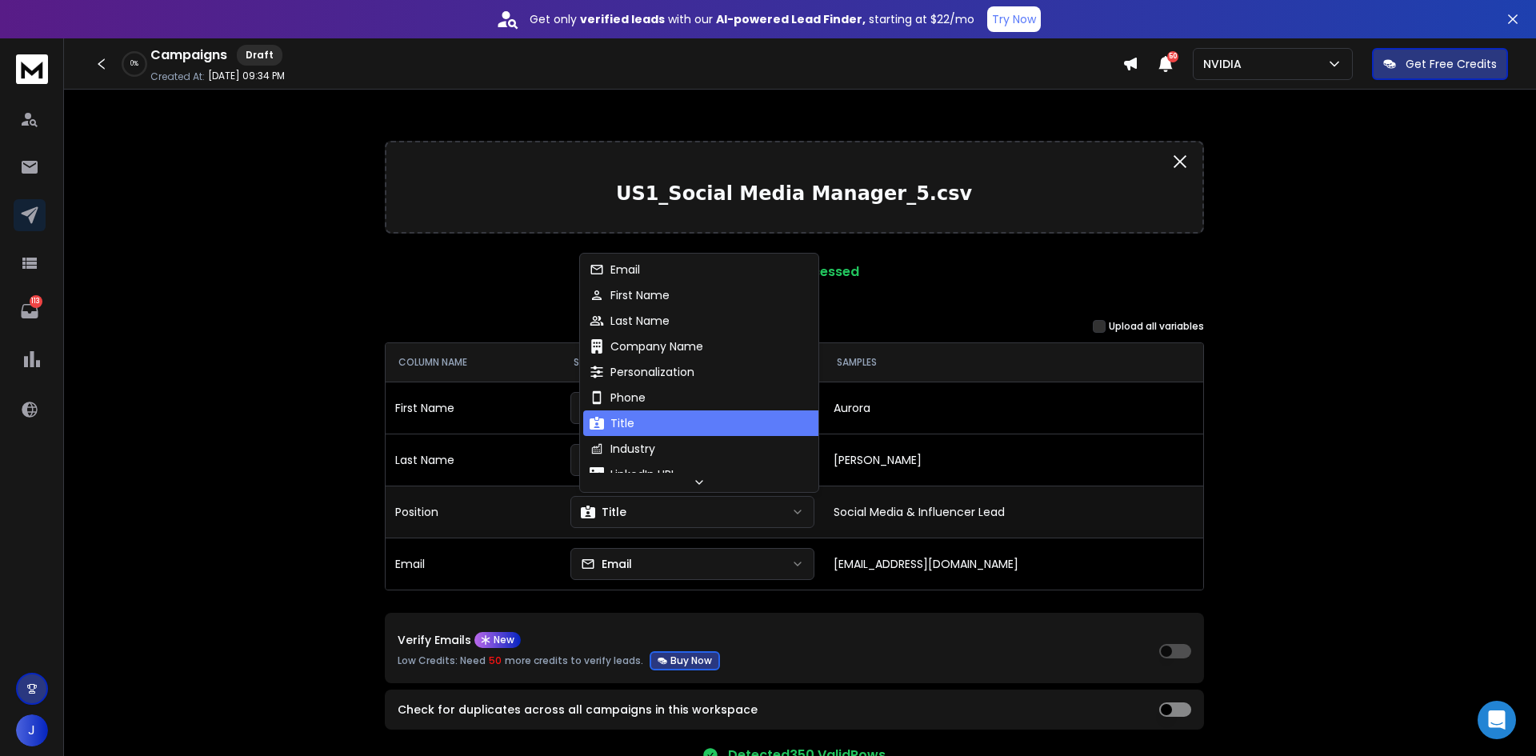
click at [642, 510] on button "Title" at bounding box center [692, 512] width 244 height 32
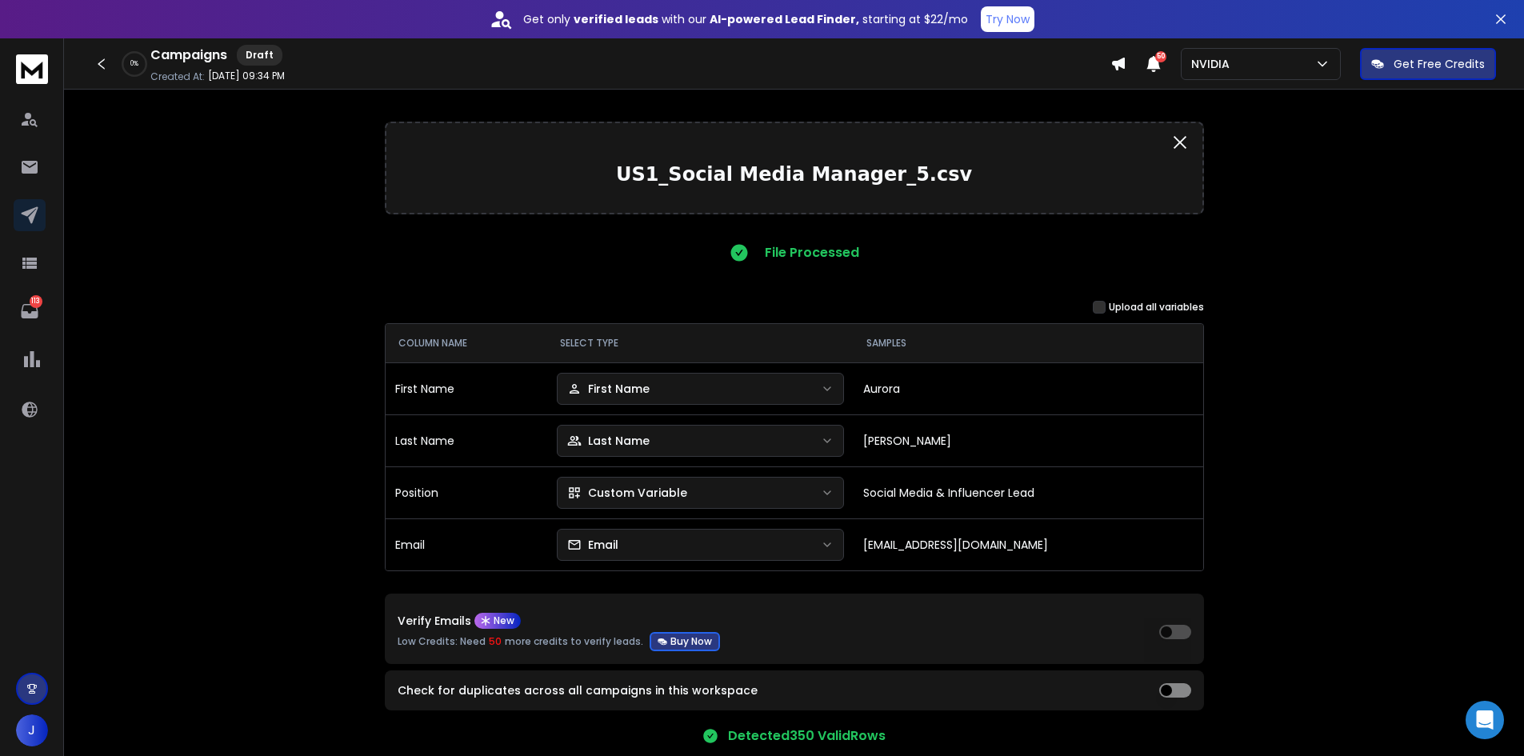
scroll to position [82, 0]
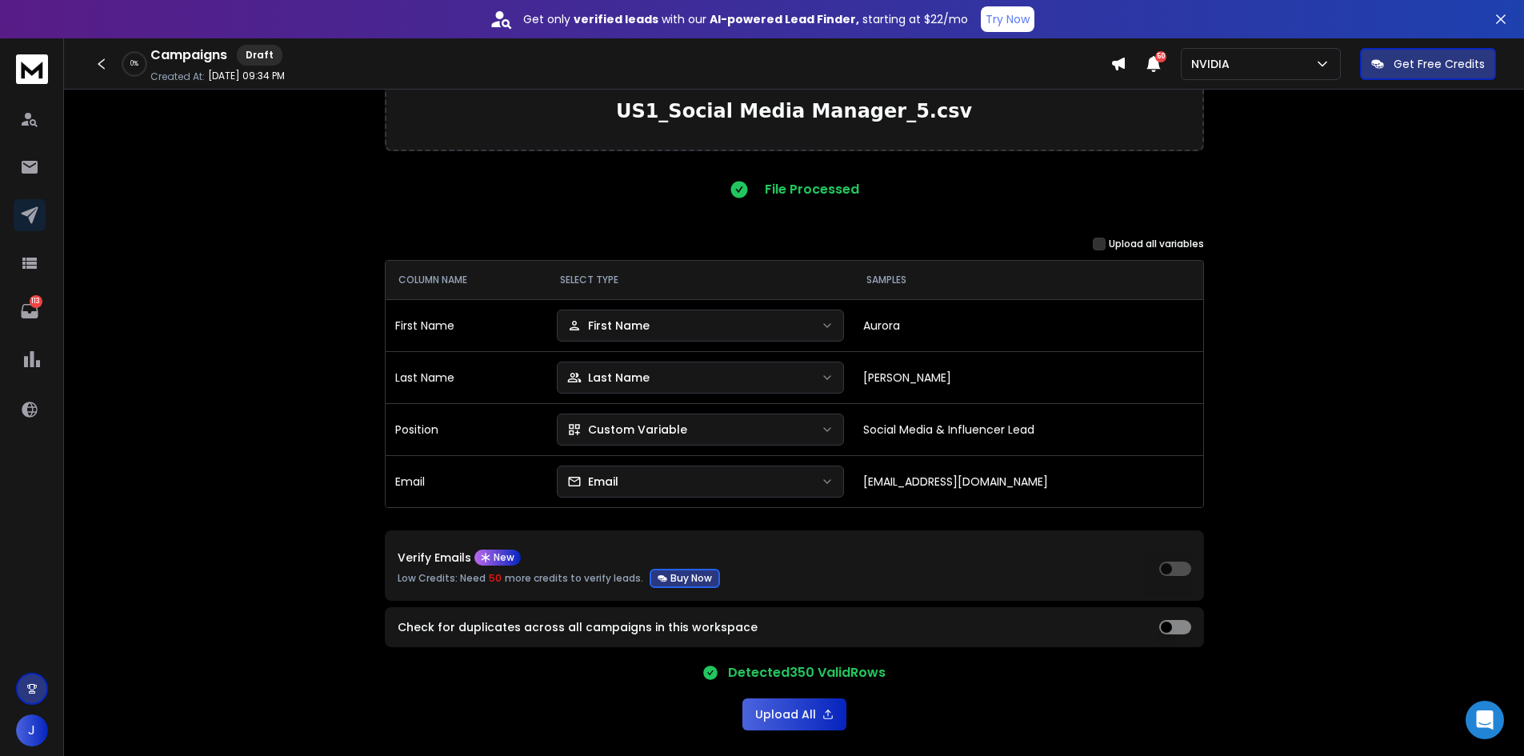
click at [788, 703] on button "Upload All" at bounding box center [794, 714] width 104 height 32
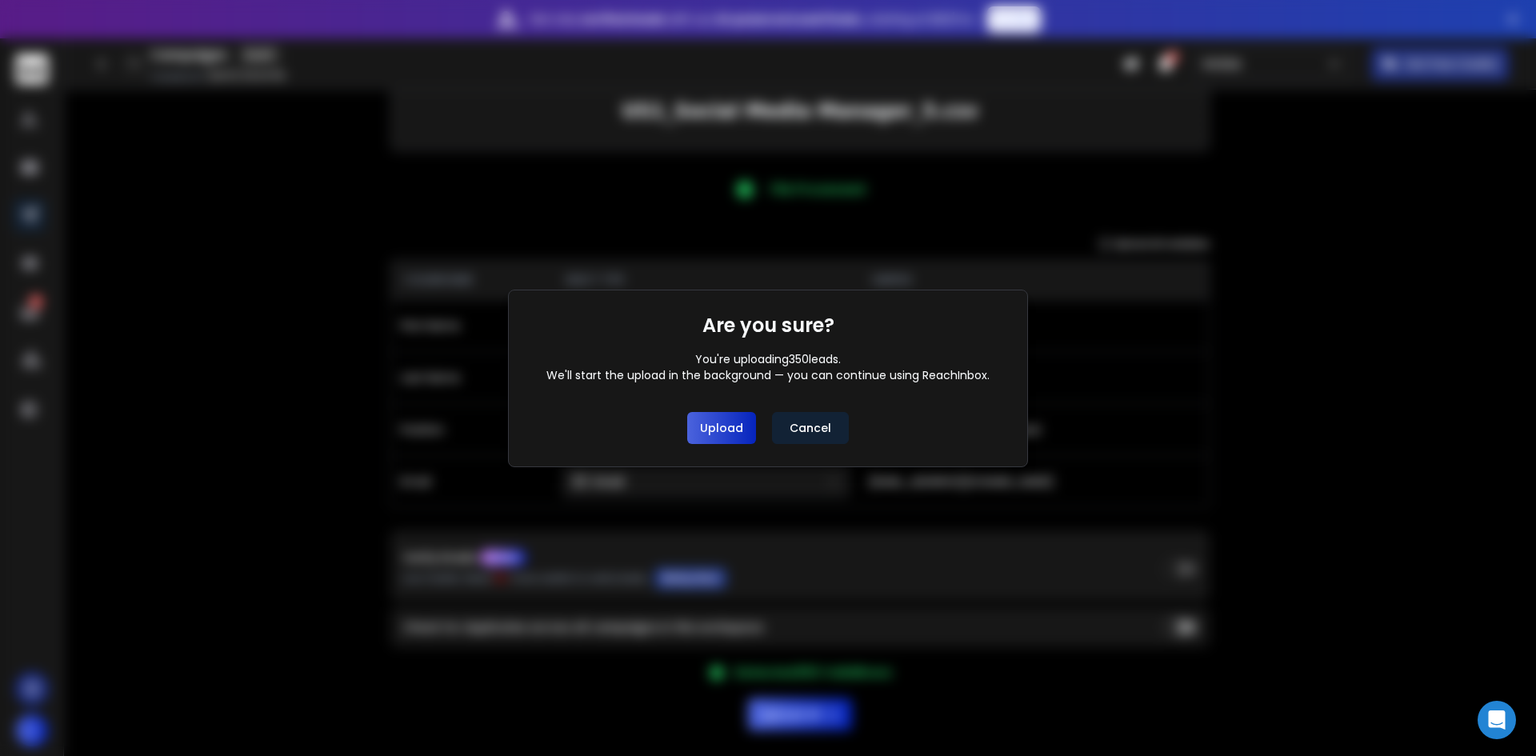
click at [732, 416] on button "Upload" at bounding box center [721, 428] width 69 height 32
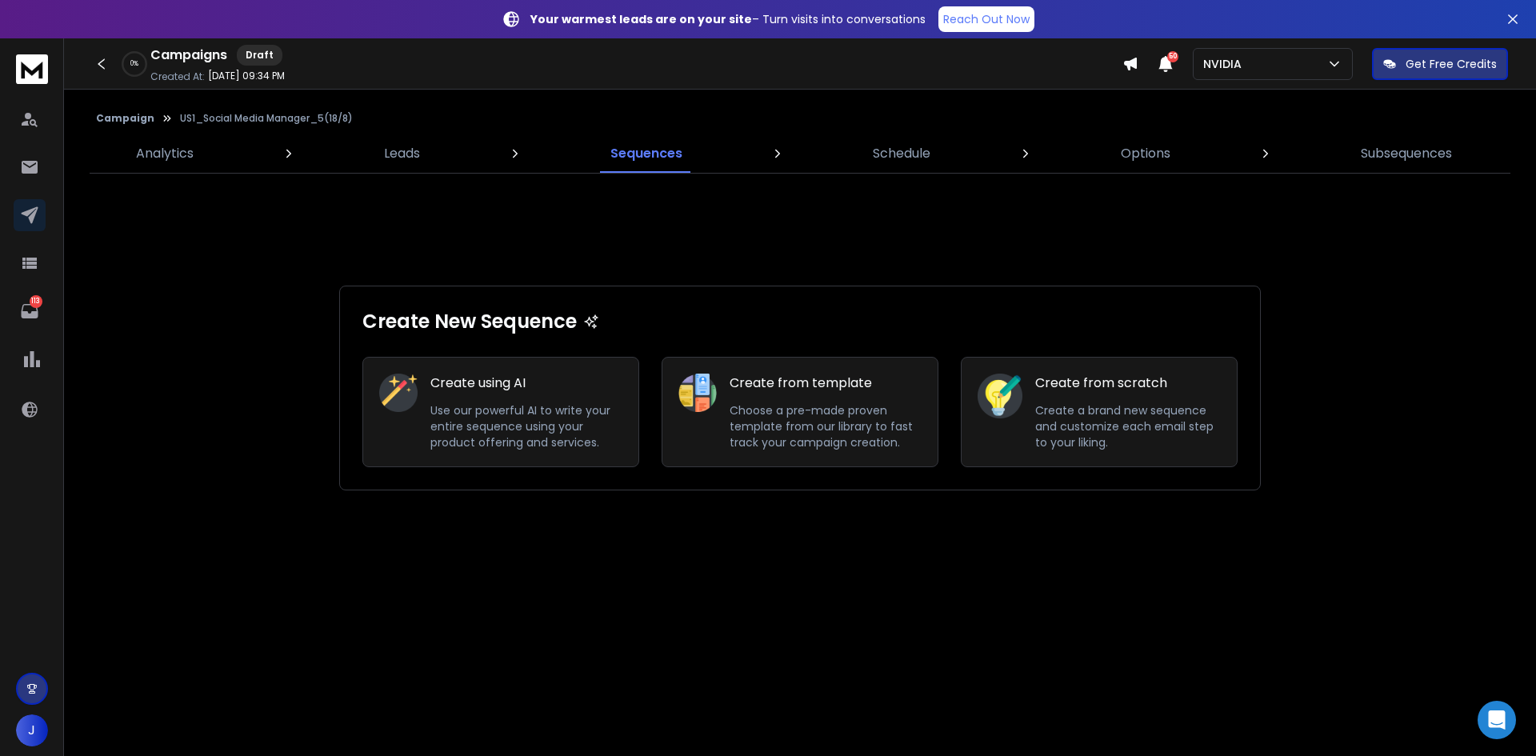
click at [1154, 429] on p "Create a brand new sequence and customize each email step to your liking." at bounding box center [1128, 426] width 186 height 48
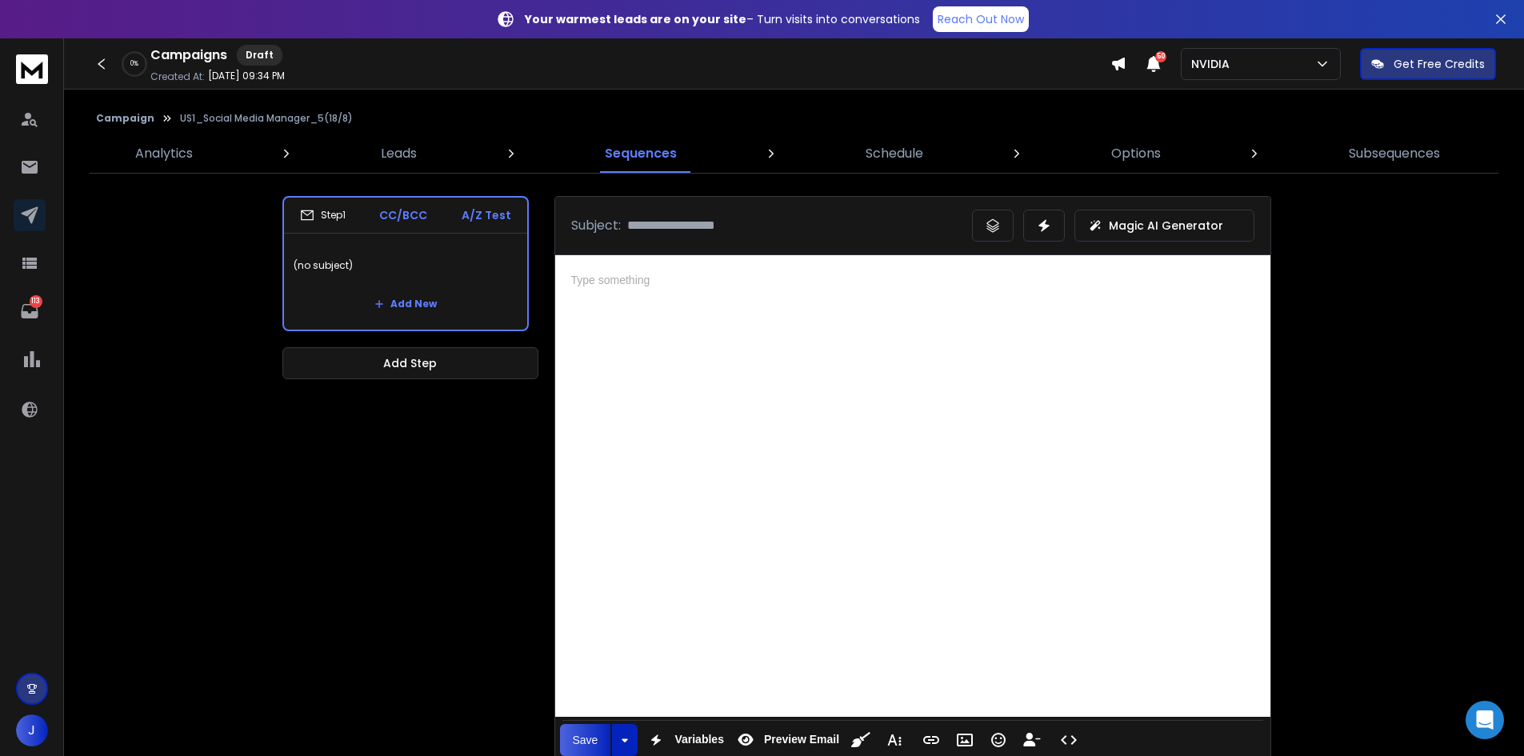
click at [747, 228] on input at bounding box center [791, 225] width 329 height 19
paste input "**********"
type input "**********"
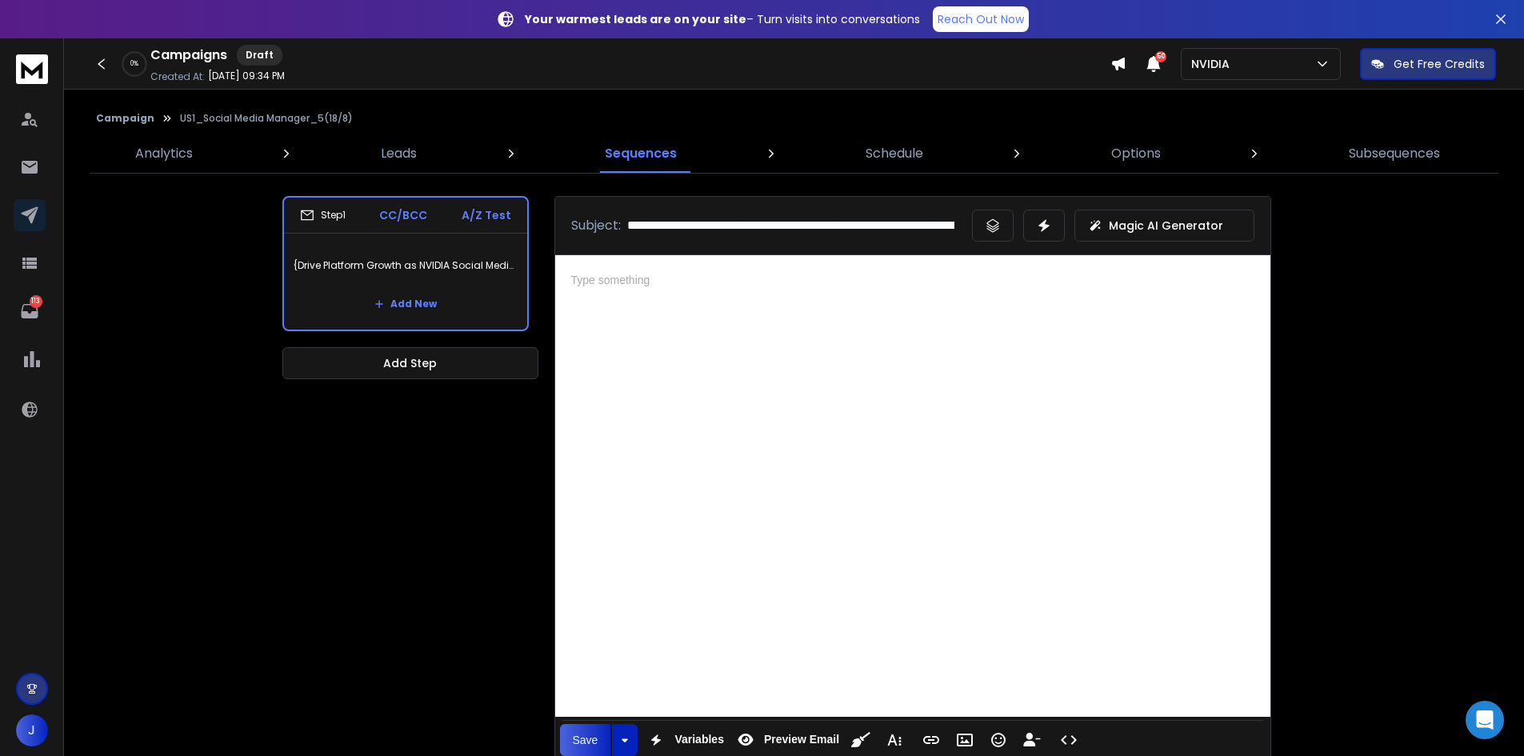
click at [893, 354] on div at bounding box center [912, 481] width 715 height 453
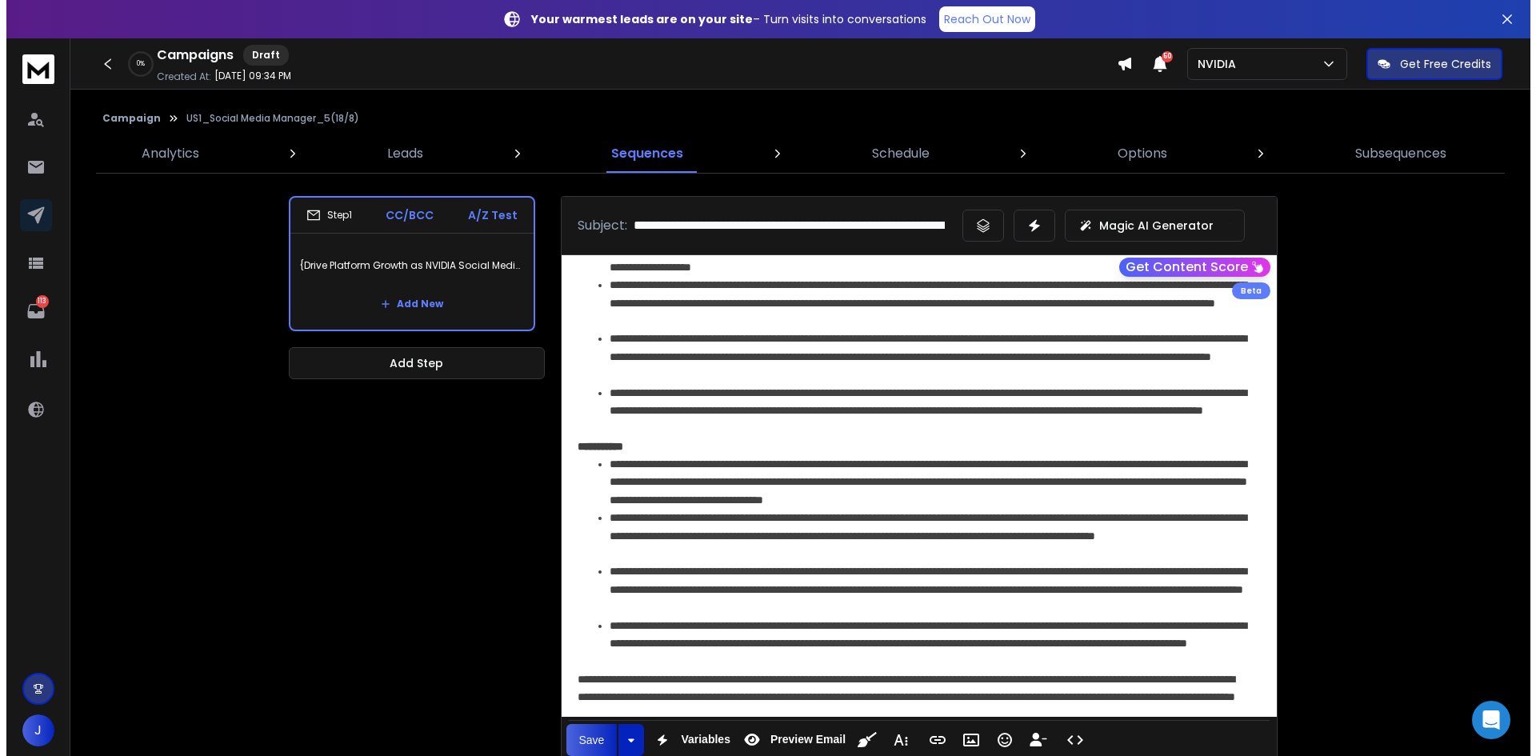
scroll to position [850, 0]
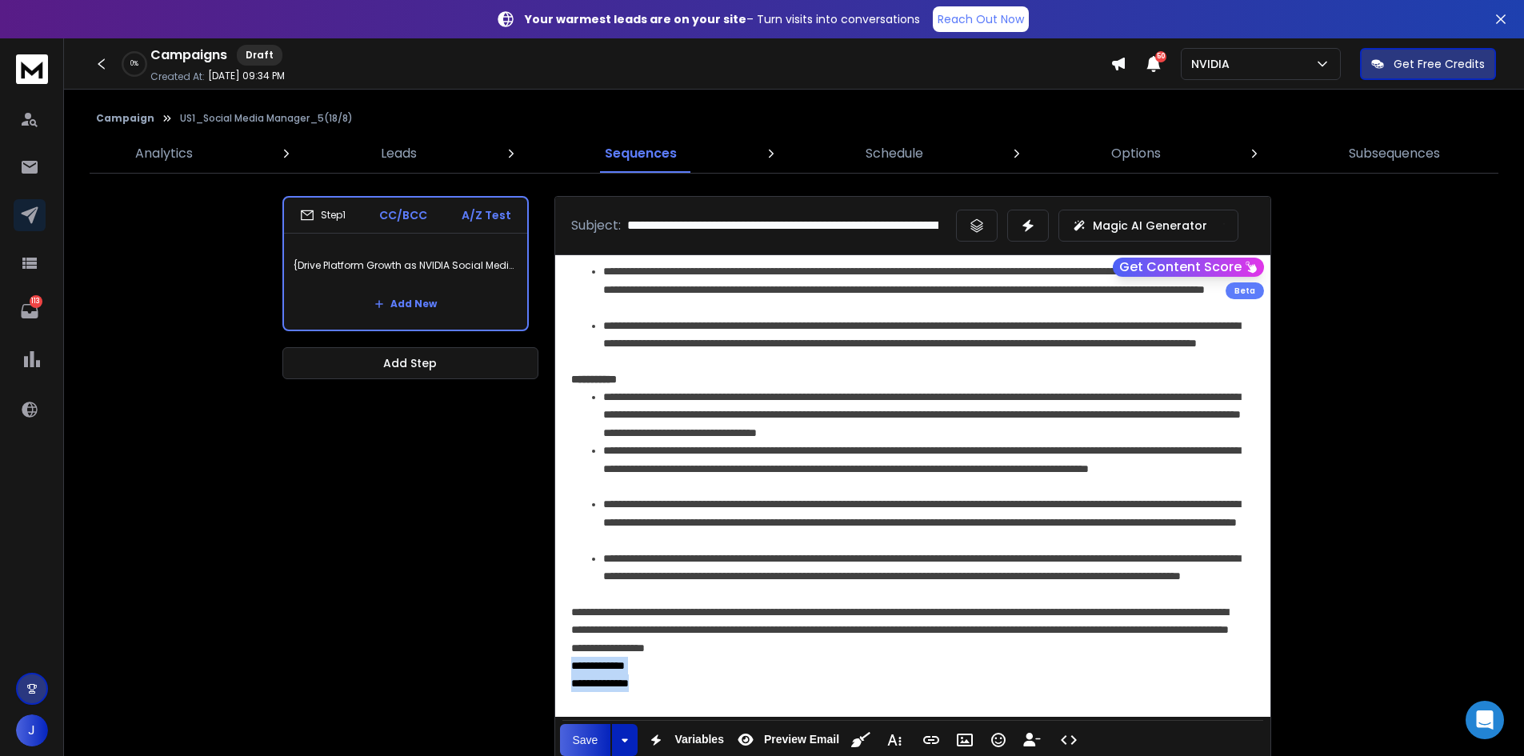
drag, startPoint x: 675, startPoint y: 693, endPoint x: 543, endPoint y: 668, distance: 134.4
click at [543, 668] on div "Step 1 CC/BCC A/Z Test {Drive Platform Growth as NVIDIA Social Media Manager| N…" at bounding box center [794, 479] width 1024 height 567
click at [978, 645] on div "**********" at bounding box center [906, 630] width 671 height 54
click at [861, 686] on div "**********" at bounding box center [906, 692] width 671 height 36
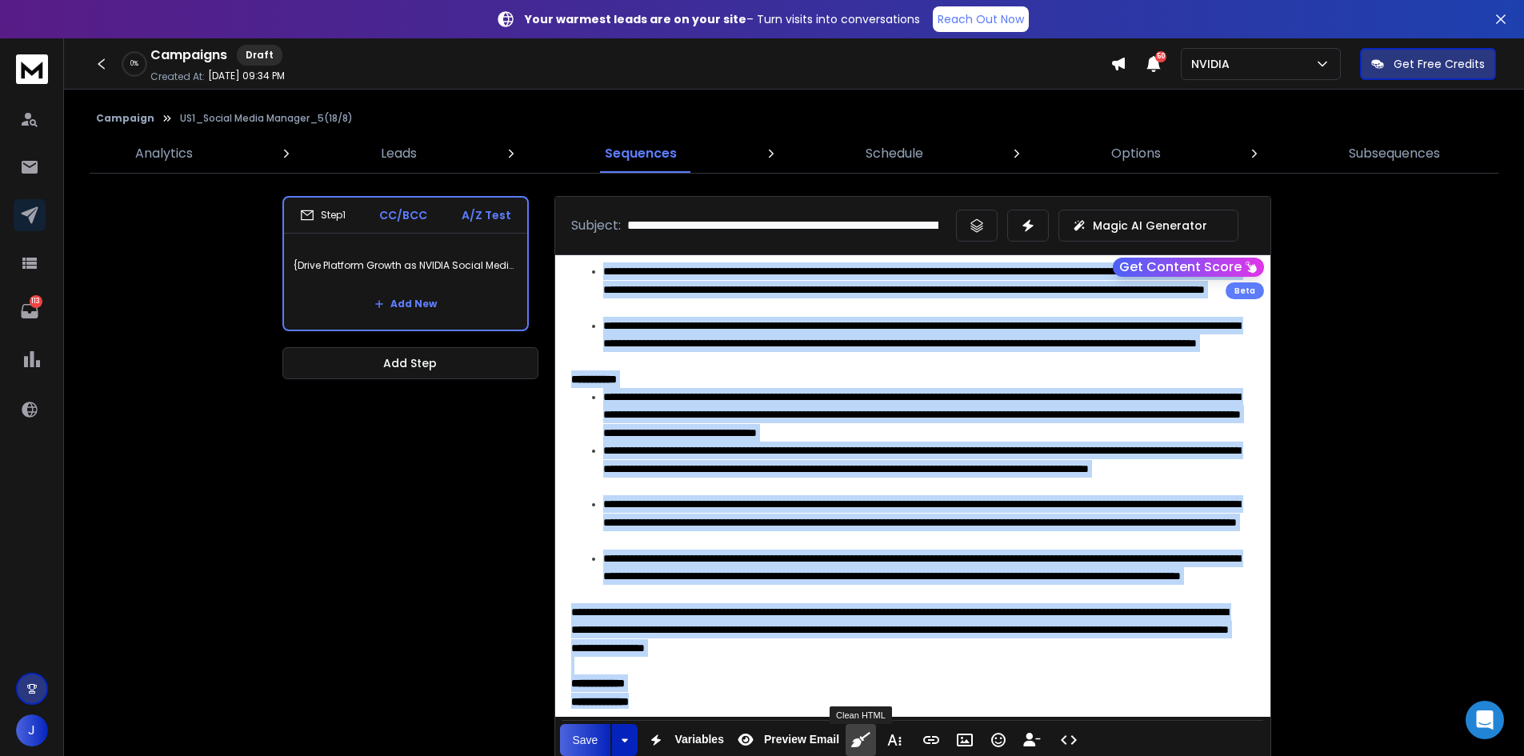
click at [857, 735] on icon "button" at bounding box center [860, 739] width 19 height 15
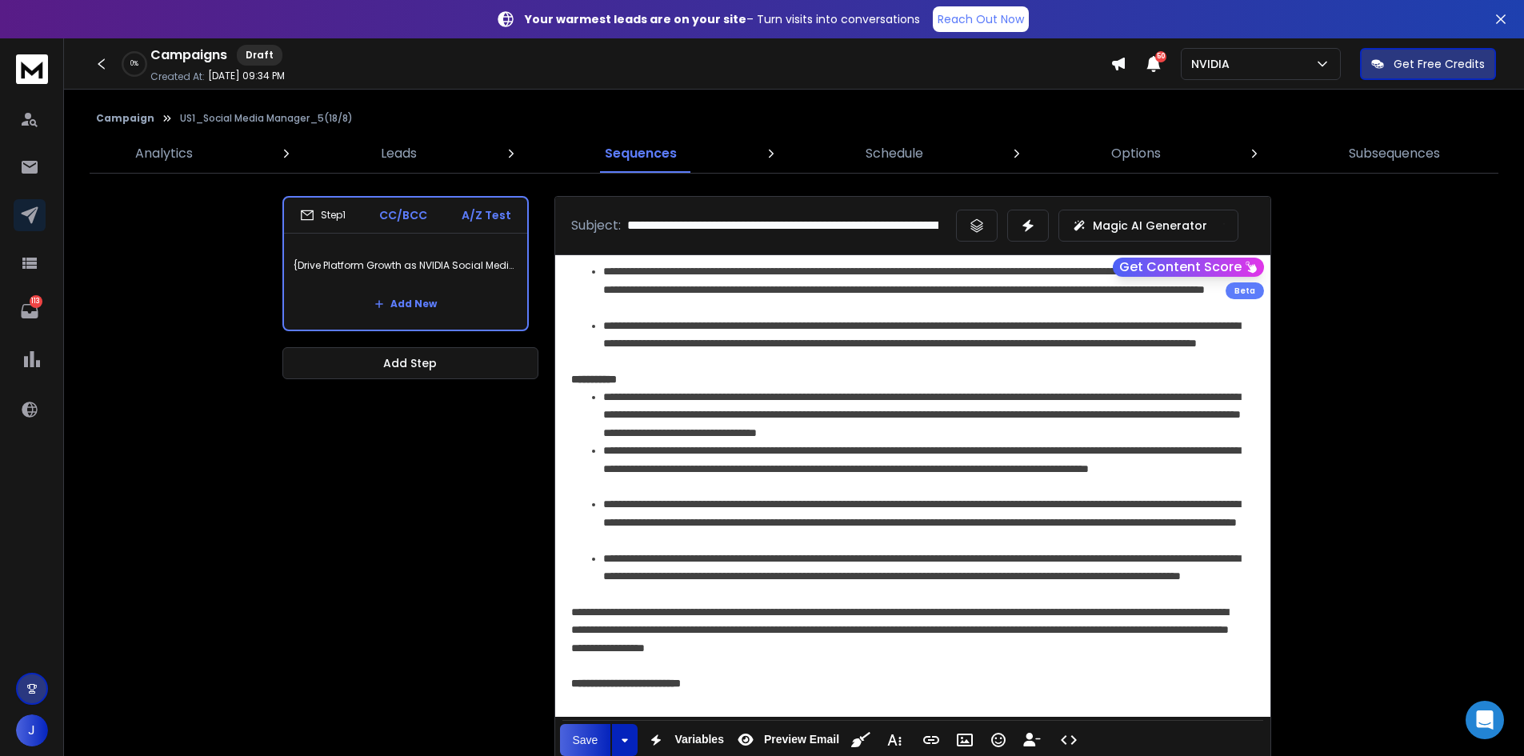
click at [842, 691] on div "**********" at bounding box center [912, 683] width 683 height 18
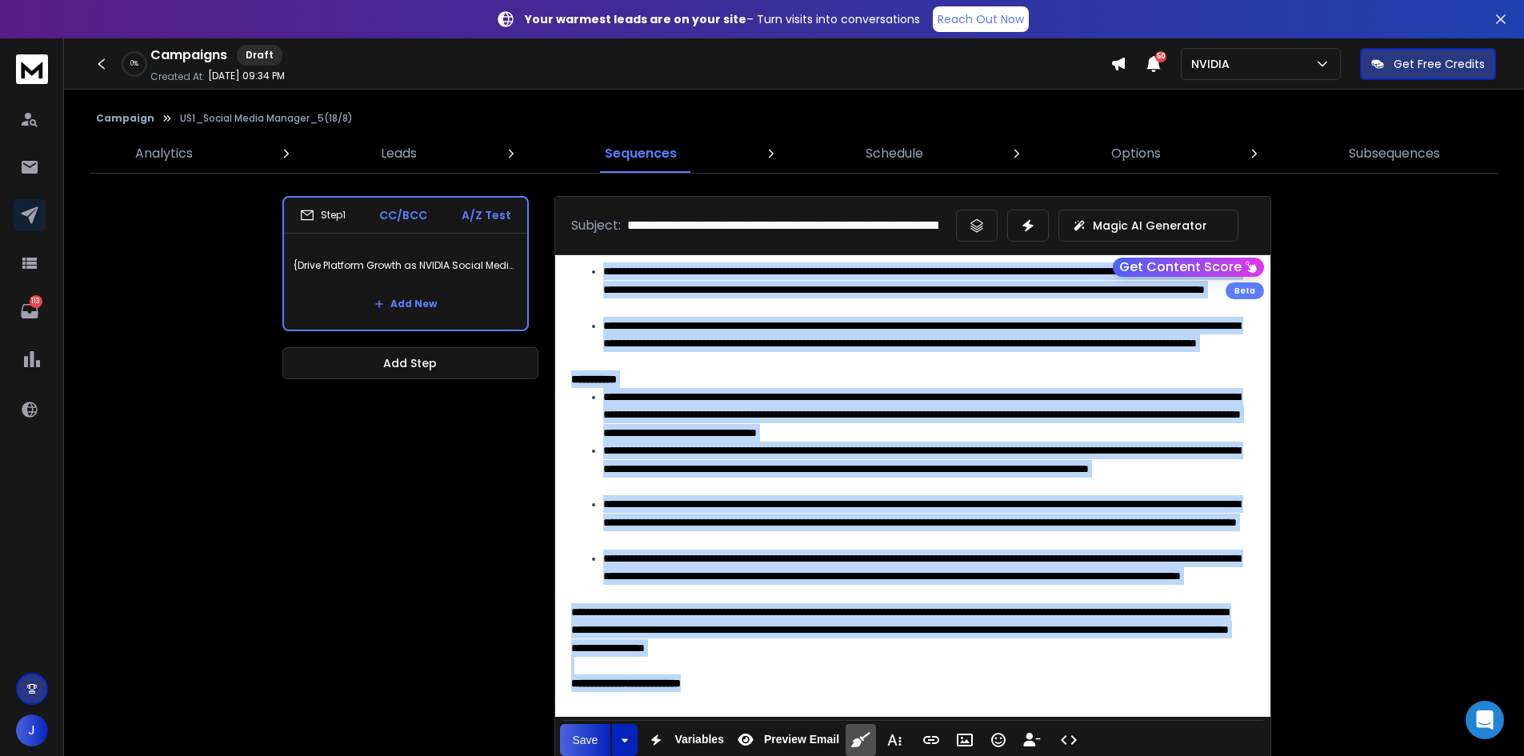
click at [855, 727] on button "Clean HTML" at bounding box center [860, 740] width 30 height 32
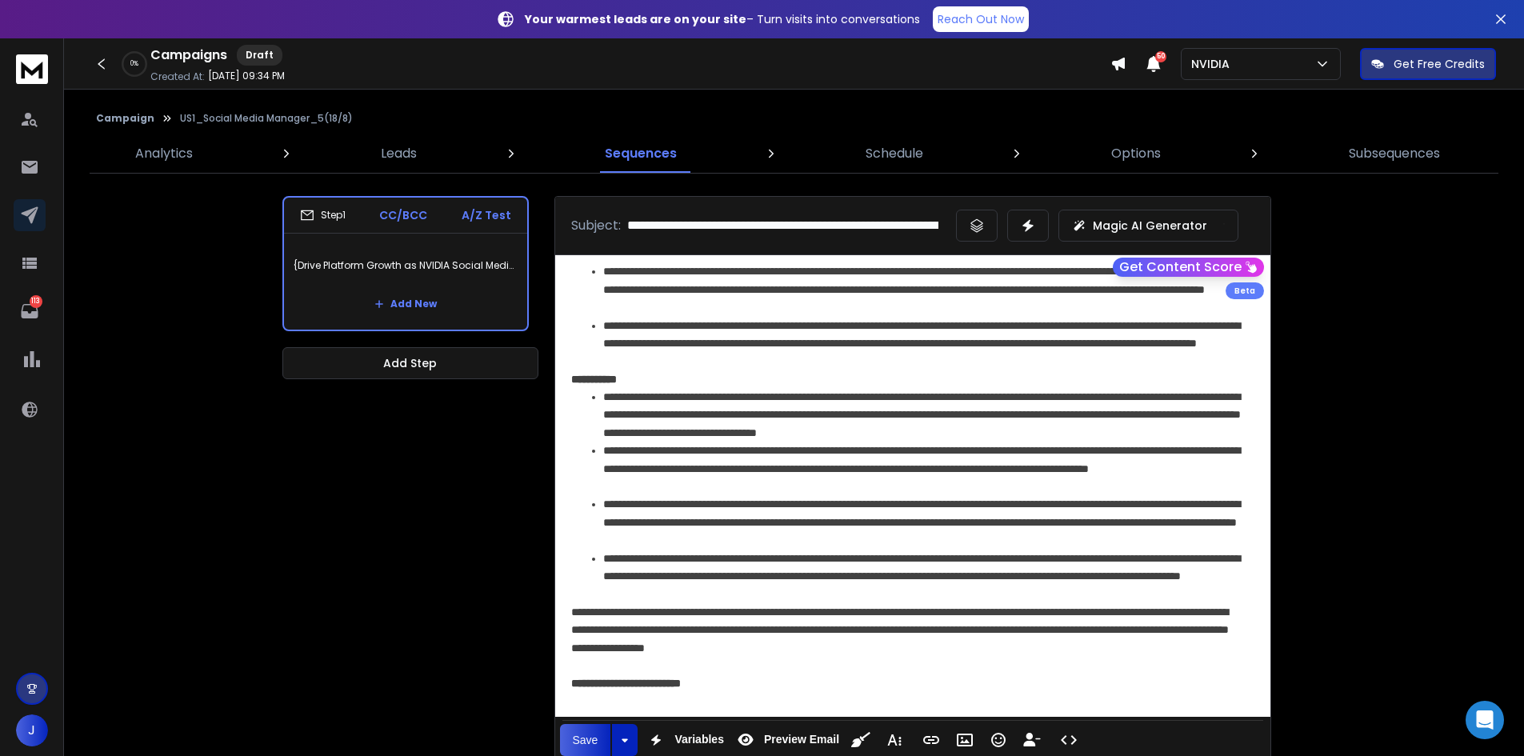
click at [849, 701] on div "**********" at bounding box center [912, 481] width 715 height 453
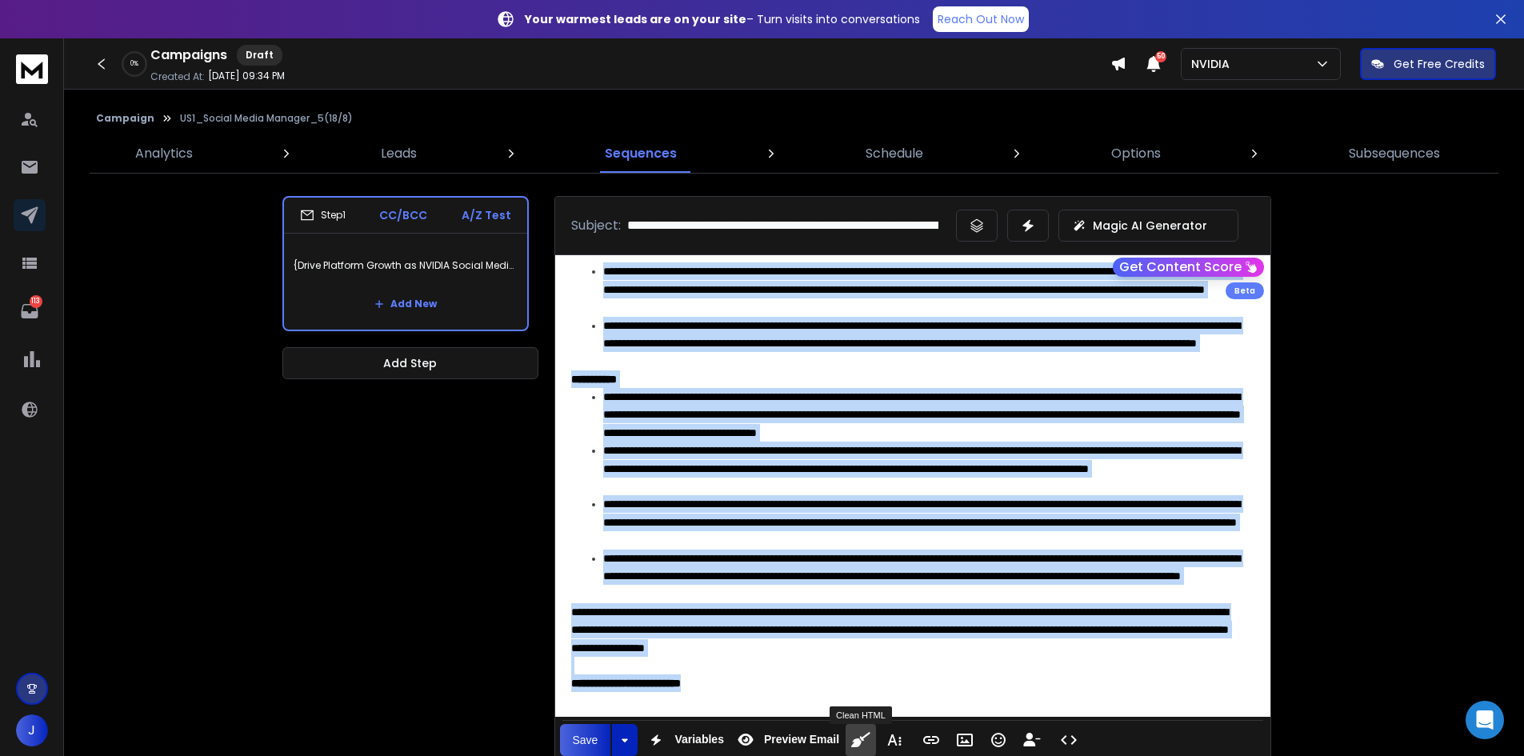
click at [857, 729] on button "Clean HTML" at bounding box center [860, 740] width 30 height 32
click at [644, 682] on strong "**********" at bounding box center [652, 682] width 57 height 11
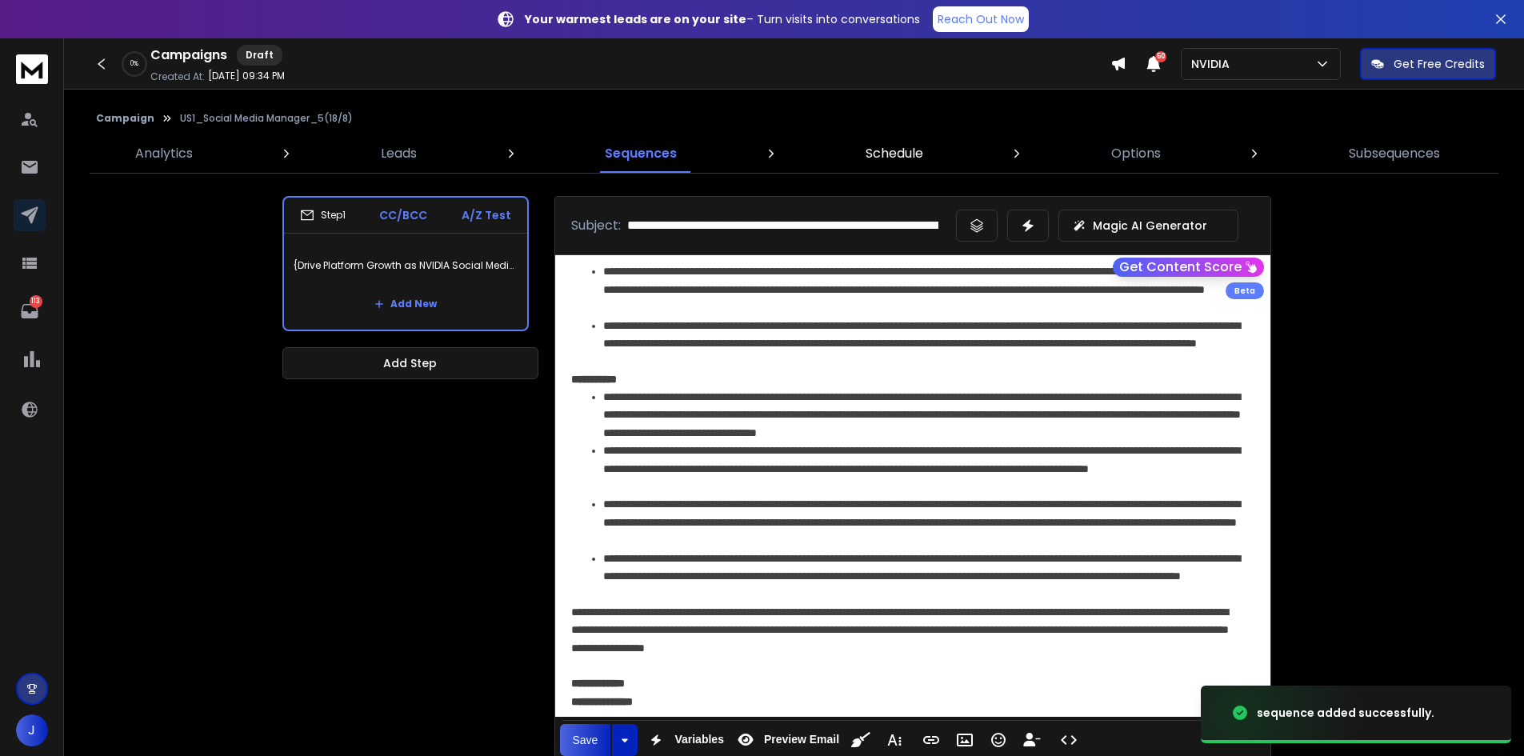
click at [890, 147] on p "Schedule" at bounding box center [894, 153] width 58 height 19
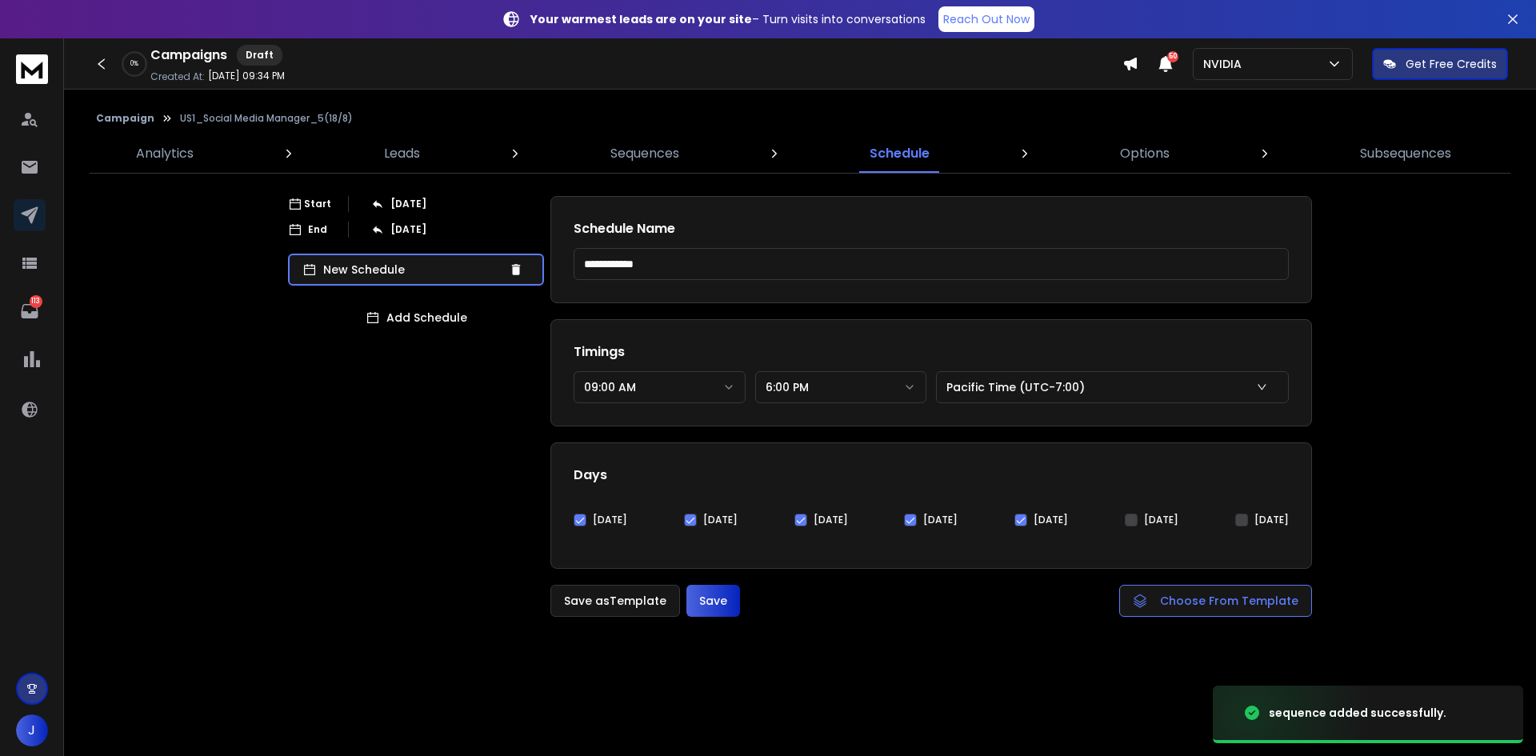
click at [689, 512] on div "[DATE]" at bounding box center [711, 520] width 54 height 32
click at [703, 515] on label "[DATE]" at bounding box center [720, 519] width 34 height 13
click at [697, 515] on button "[DATE]" at bounding box center [690, 519] width 13 height 13
click at [833, 506] on div "[DATE]" at bounding box center [821, 520] width 54 height 32
click at [837, 515] on label "[DATE]" at bounding box center [830, 519] width 34 height 13
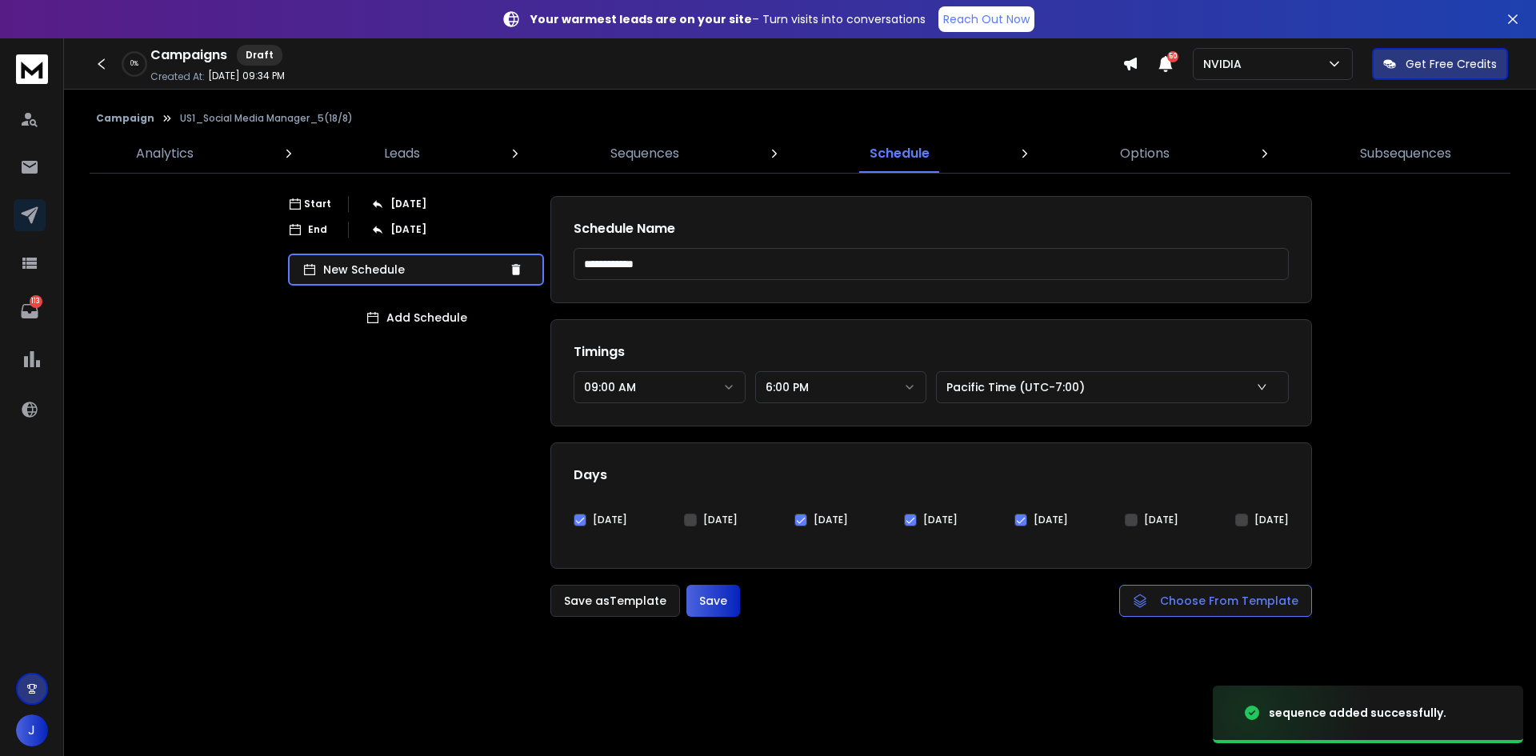
click at [807, 515] on button "[DATE]" at bounding box center [800, 519] width 13 height 13
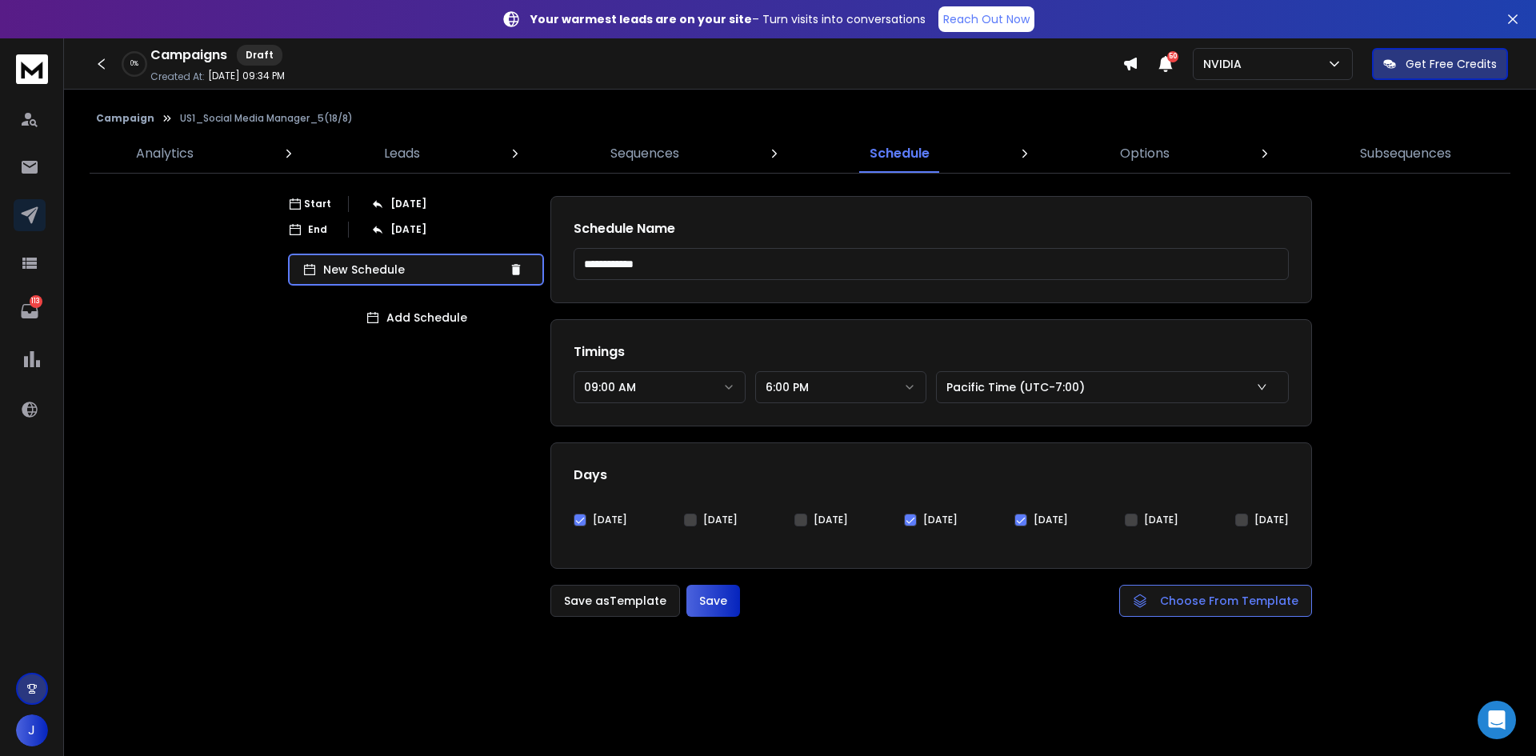
click at [947, 517] on label "[DATE]" at bounding box center [940, 519] width 34 height 13
click at [917, 517] on button "[DATE]" at bounding box center [910, 519] width 13 height 13
click at [1075, 525] on div "[DATE] [DATE] [DATE] [DATE] [DATE] [DATE] [DATE]" at bounding box center [930, 519] width 715 height 51
click at [1068, 522] on label "[DATE]" at bounding box center [1050, 519] width 34 height 13
click at [1027, 522] on button "[DATE]" at bounding box center [1020, 519] width 13 height 13
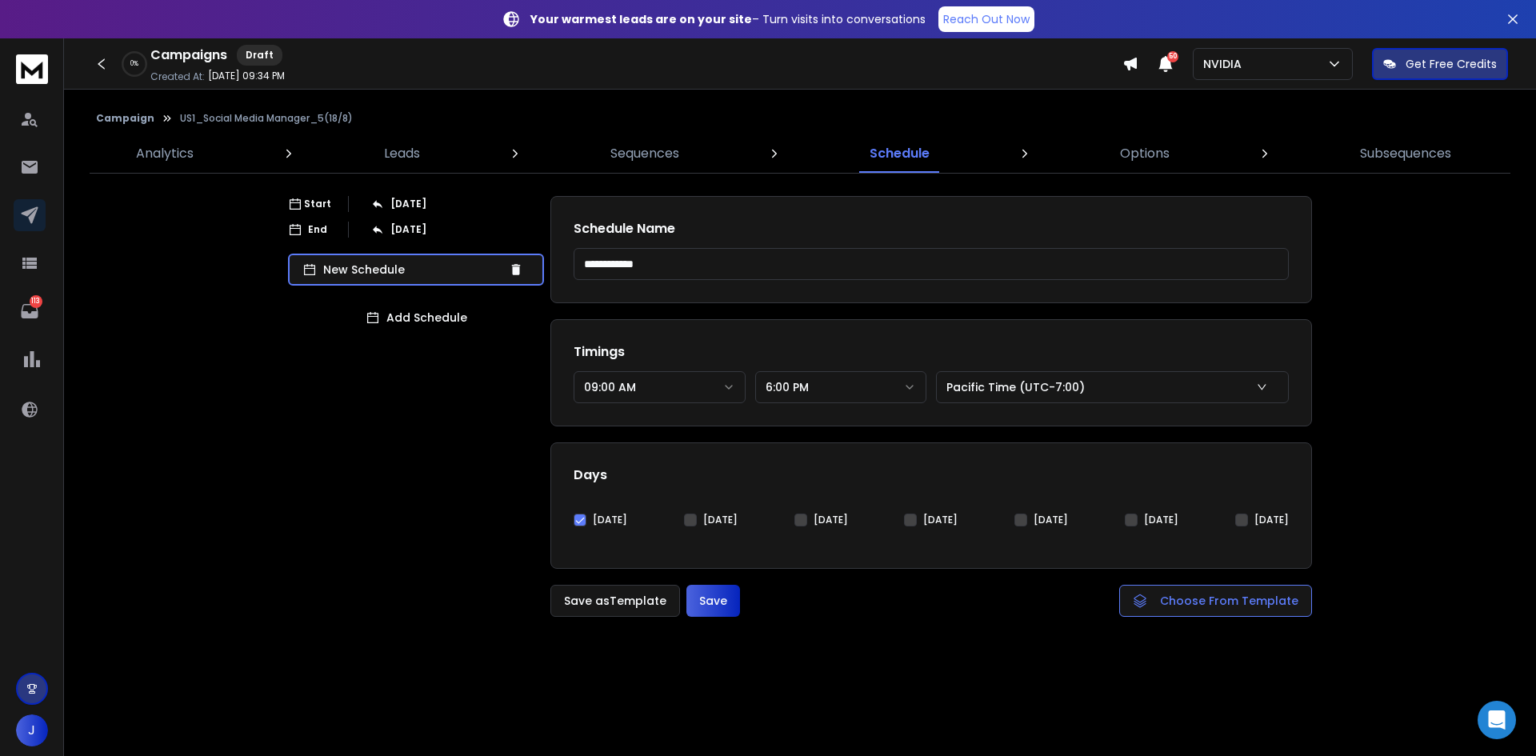
click at [612, 388] on button "09:00 AM" at bounding box center [659, 387] width 172 height 32
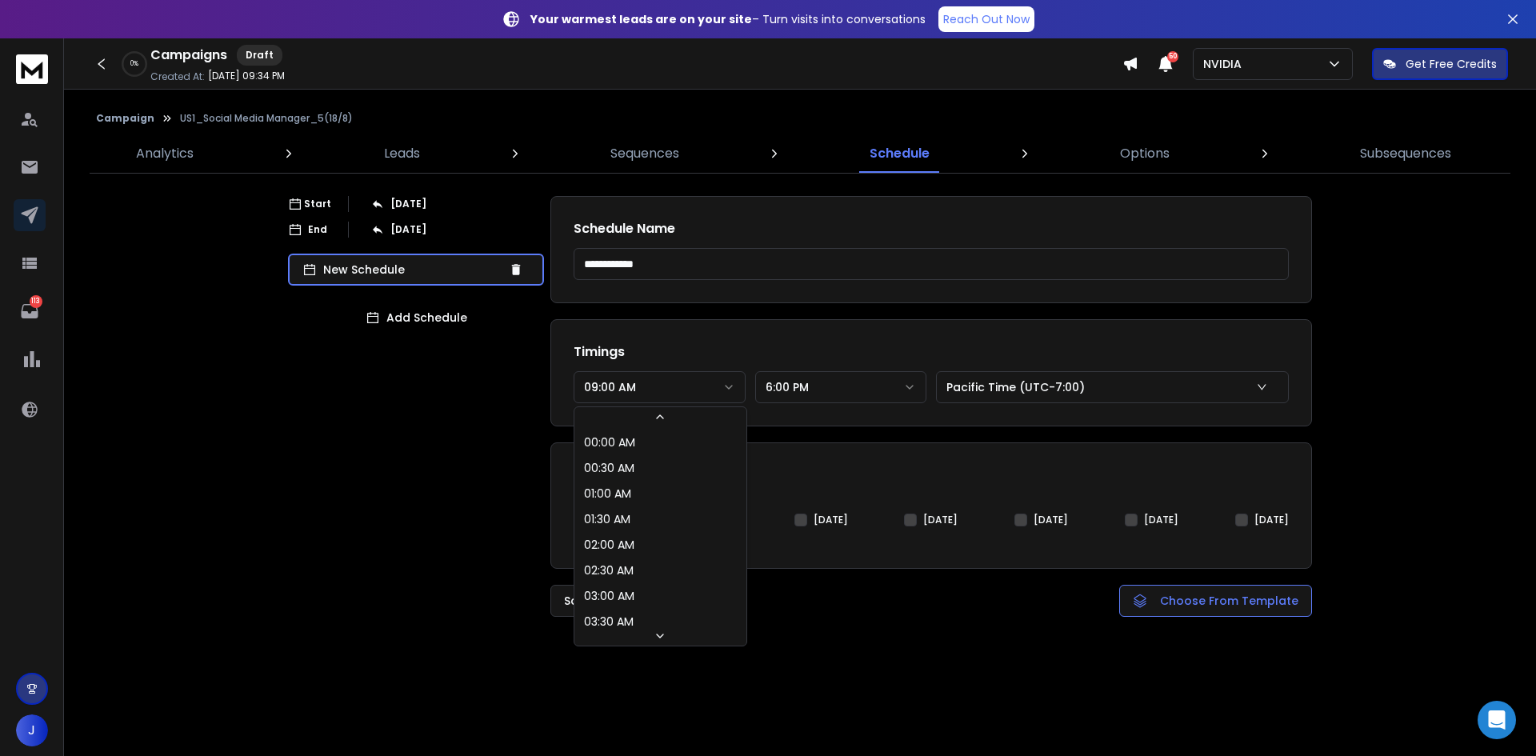
scroll to position [290, 0]
select select "********"
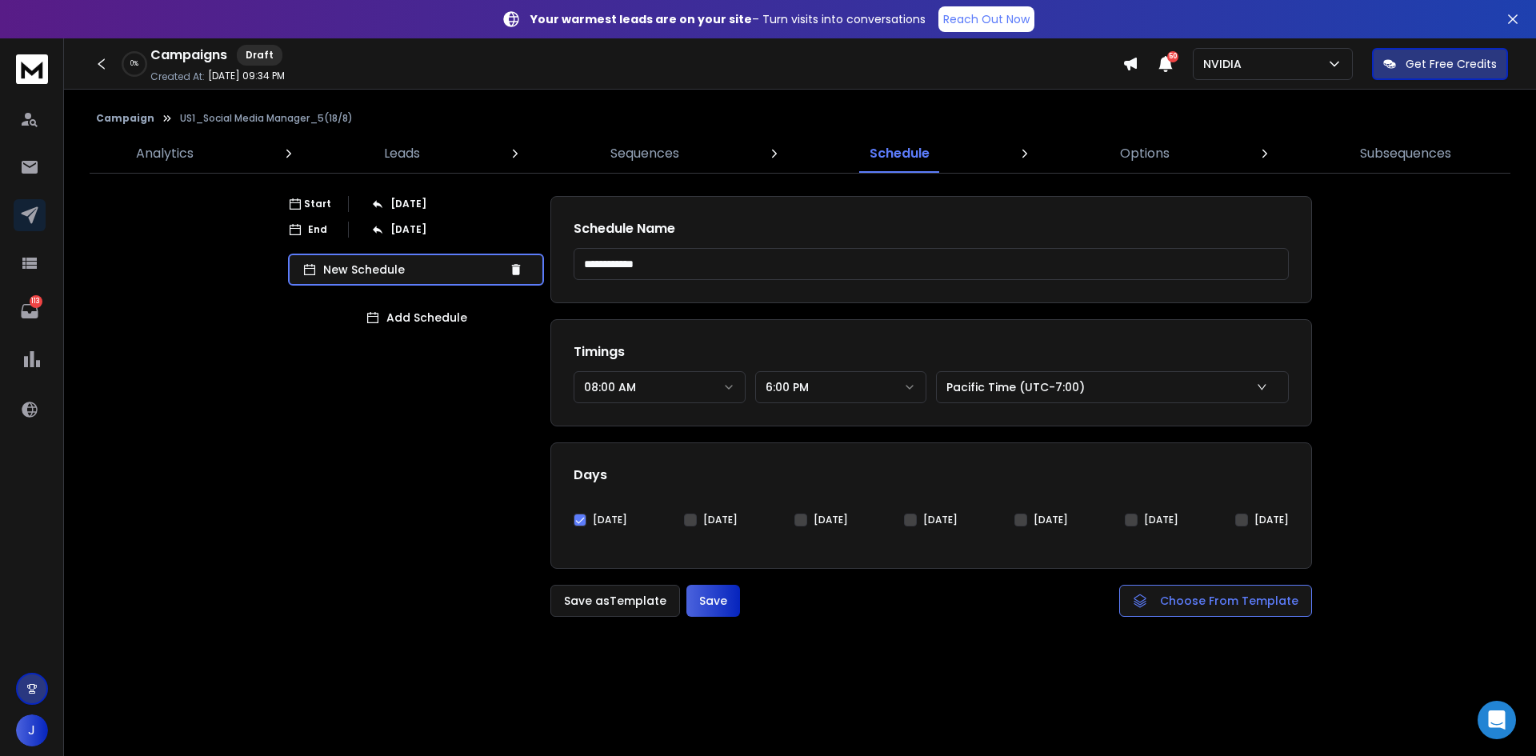
click at [801, 383] on button "6:00 PM" at bounding box center [841, 387] width 172 height 32
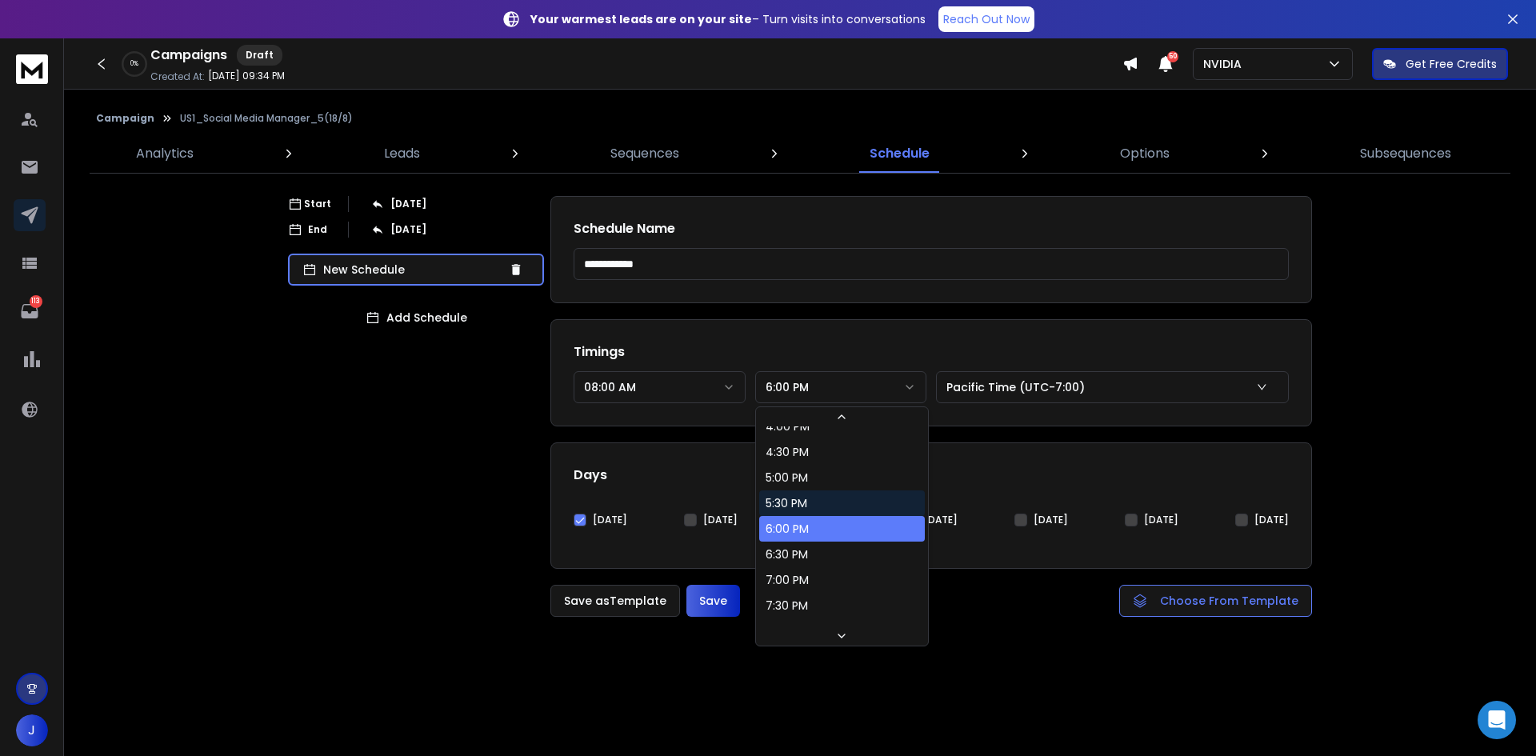
scroll to position [475, 0]
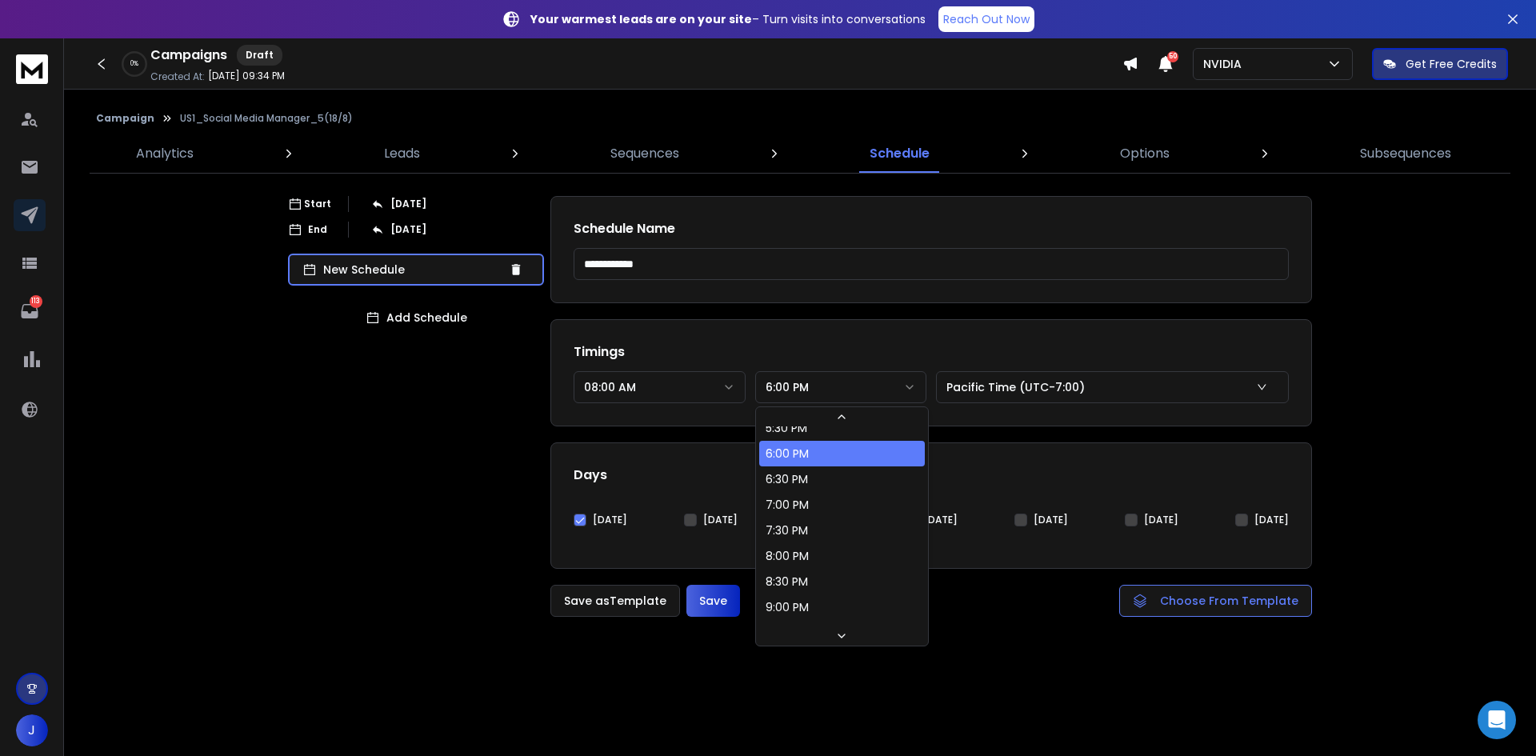
select select "********"
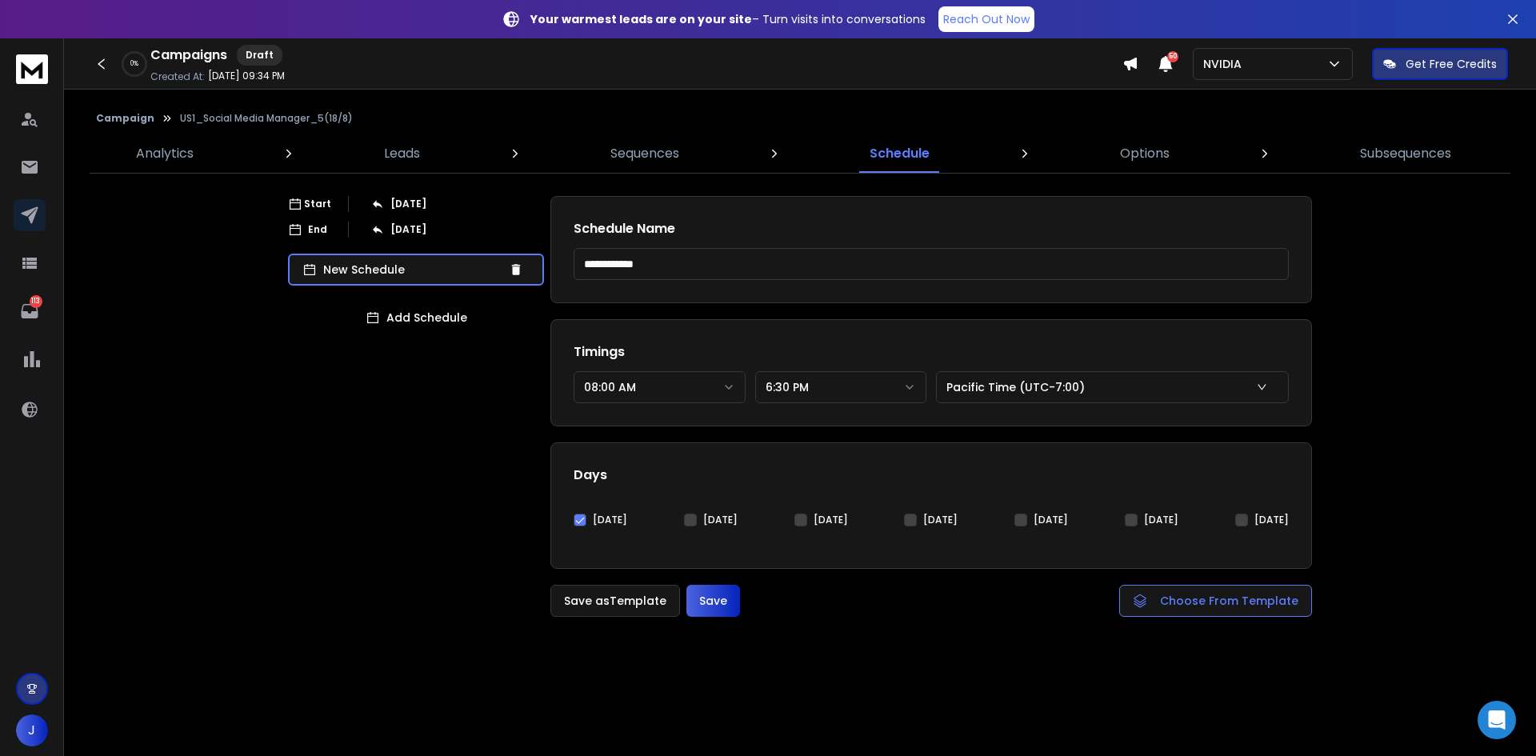
click at [721, 600] on button "Save" at bounding box center [713, 601] width 54 height 32
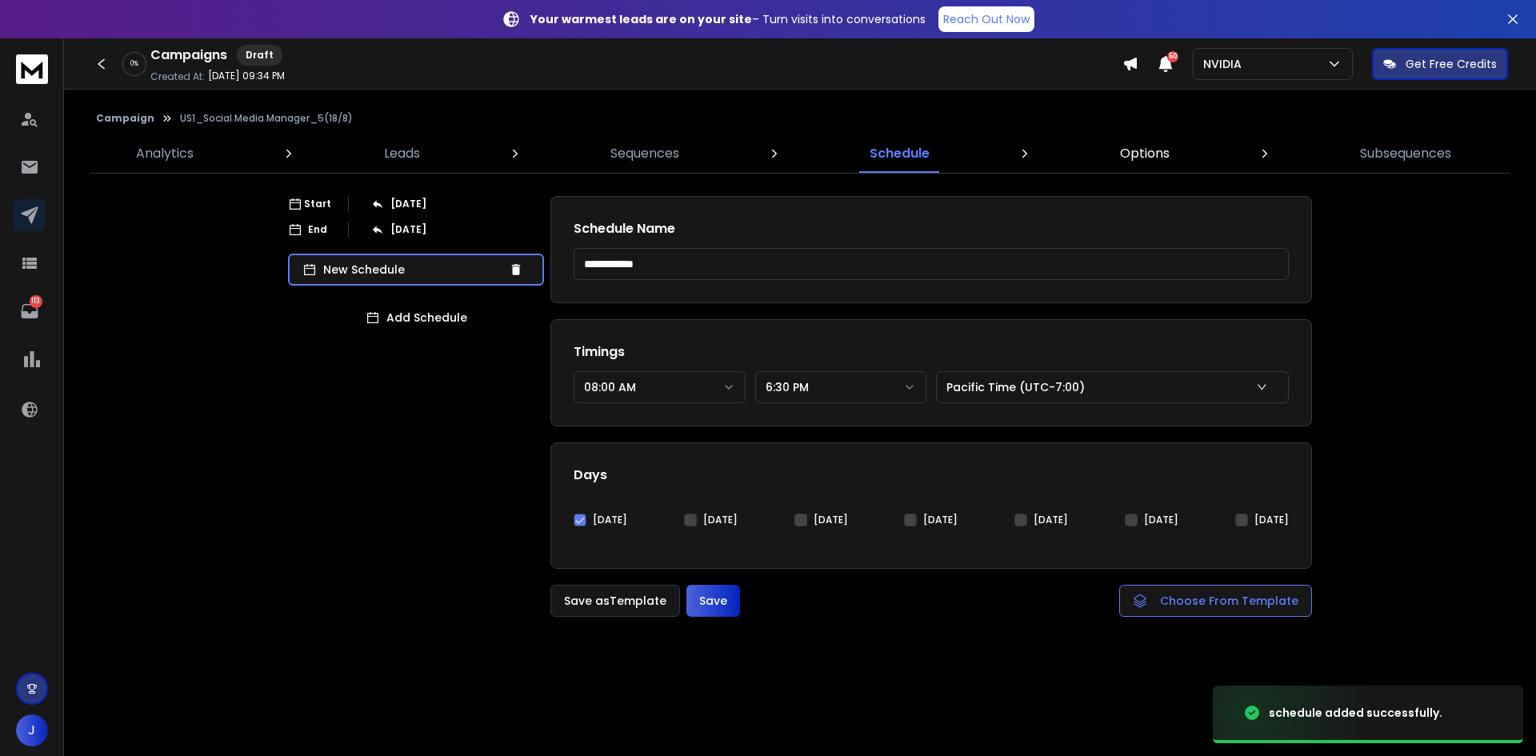
click at [1131, 158] on p "Options" at bounding box center [1145, 153] width 50 height 19
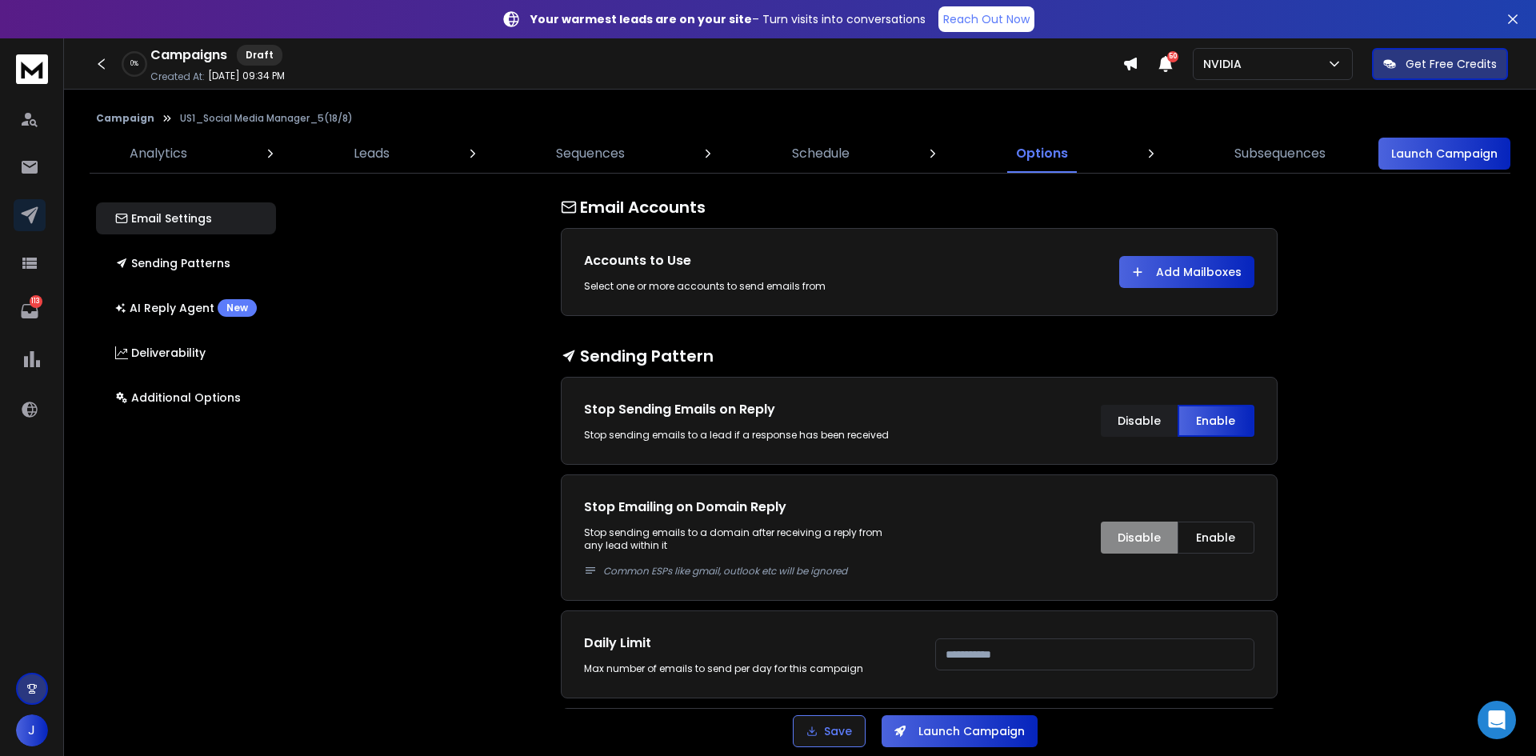
click at [1172, 274] on button "Add Mailboxes" at bounding box center [1186, 272] width 135 height 32
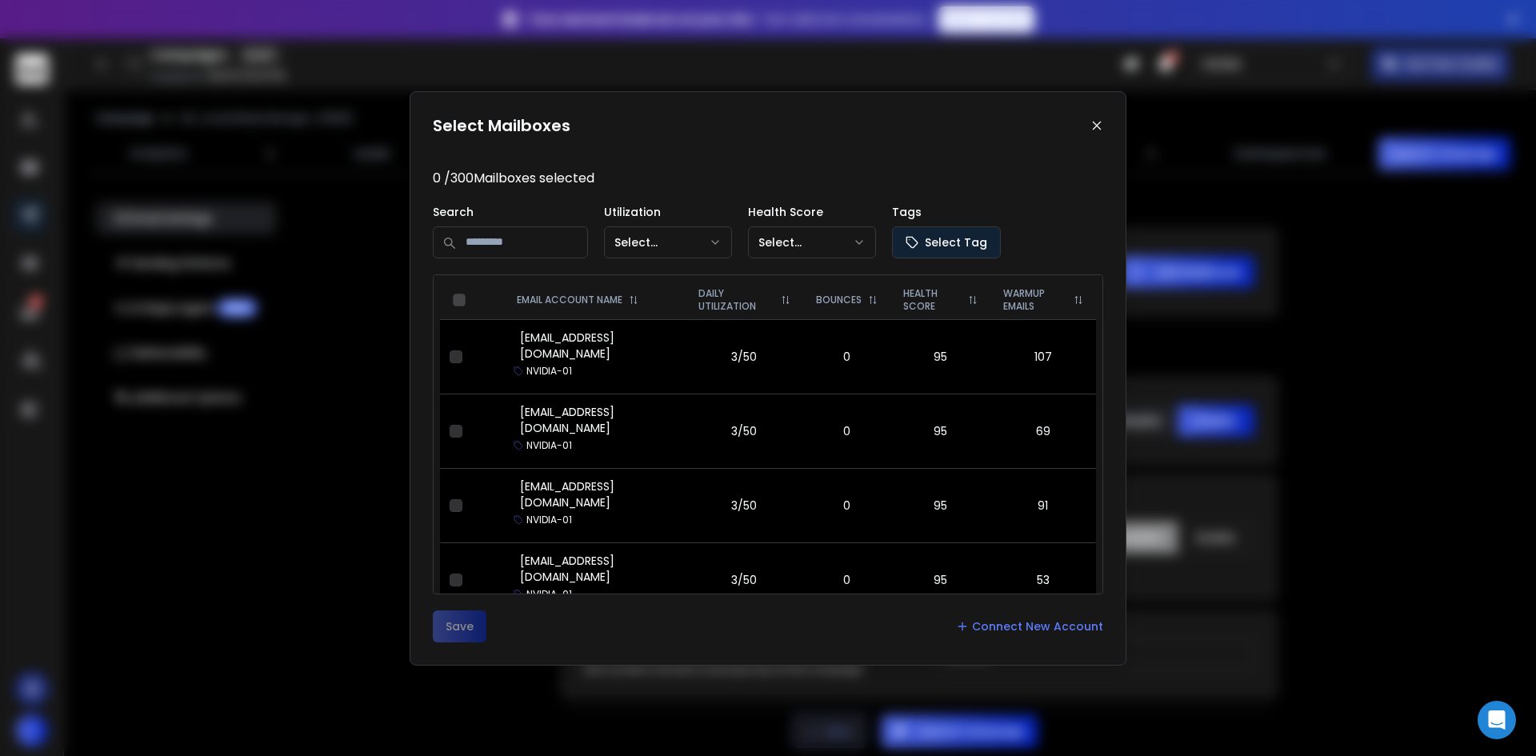
click at [996, 244] on button "Select Tag" at bounding box center [946, 242] width 109 height 32
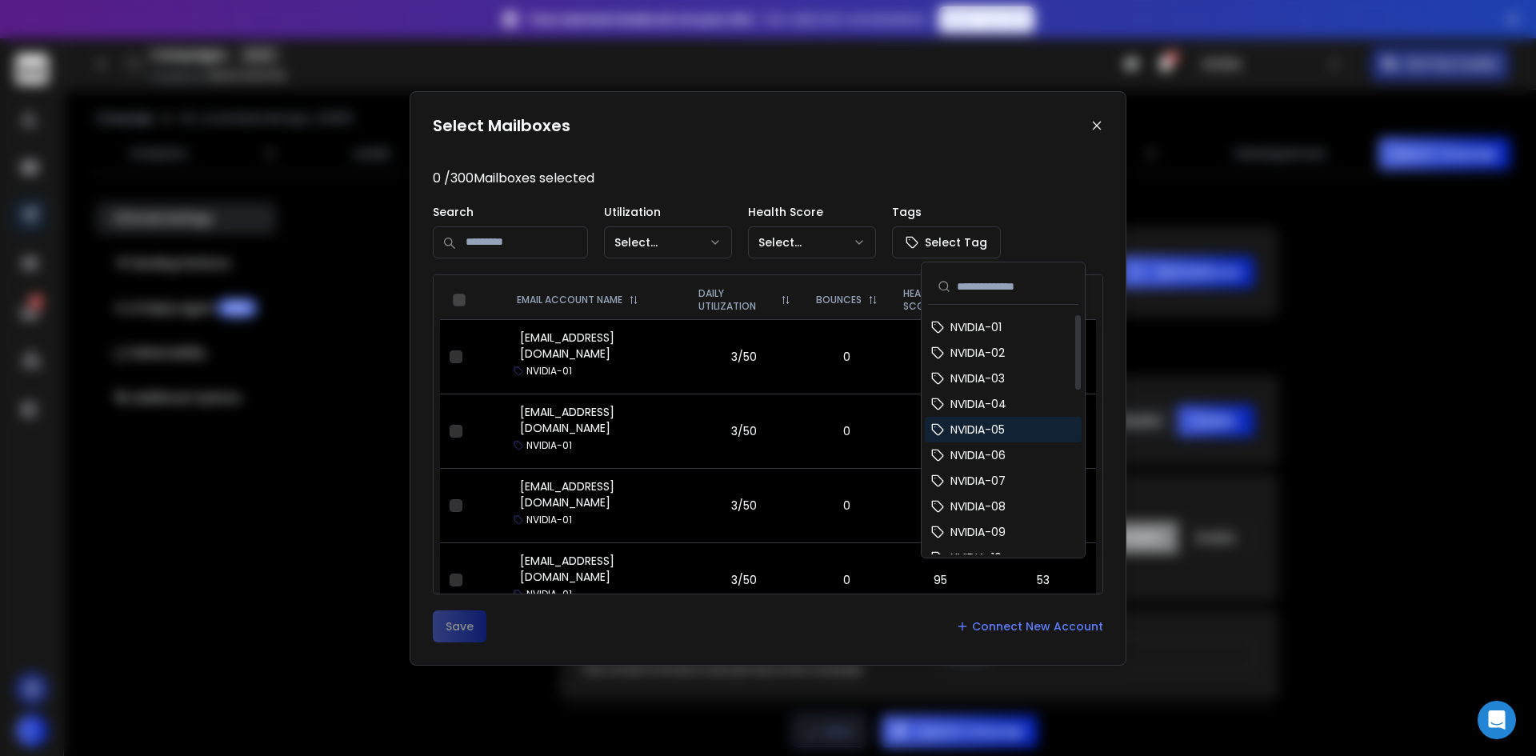
click at [1009, 425] on div "NVIDIA-05" at bounding box center [1003, 429] width 144 height 16
click at [811, 627] on div "Save Connect New Account" at bounding box center [768, 626] width 670 height 32
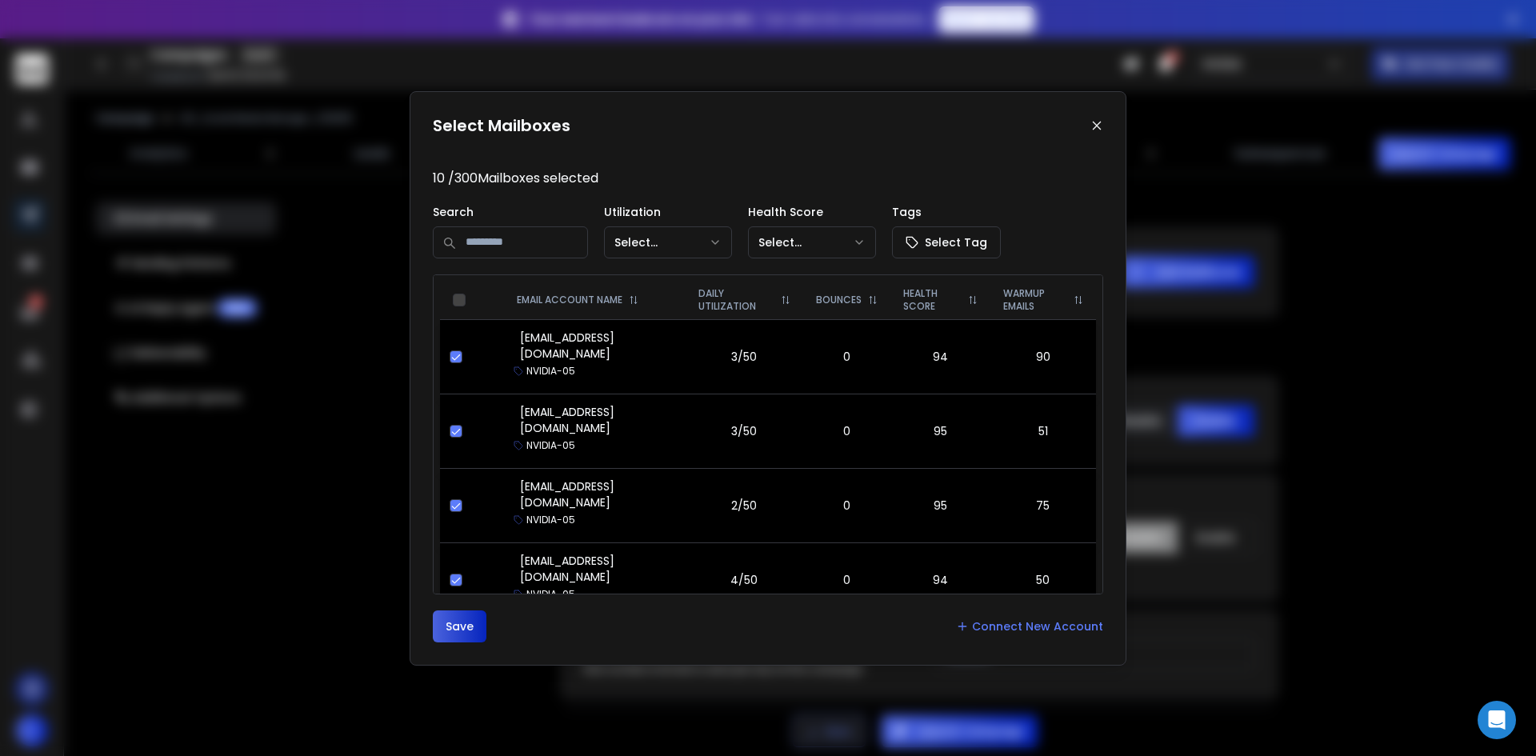
click at [460, 635] on button "Save" at bounding box center [460, 626] width 54 height 32
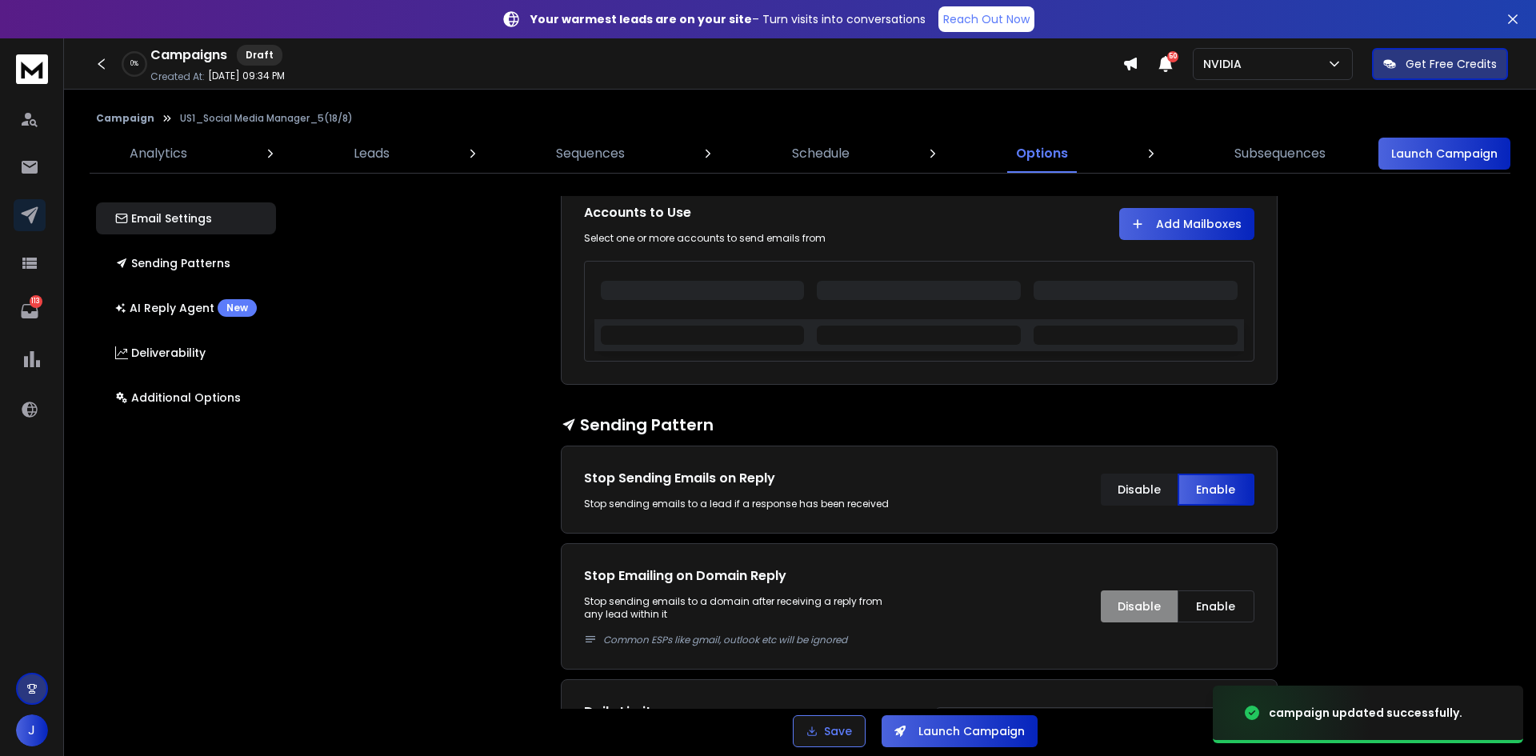
scroll to position [320, 0]
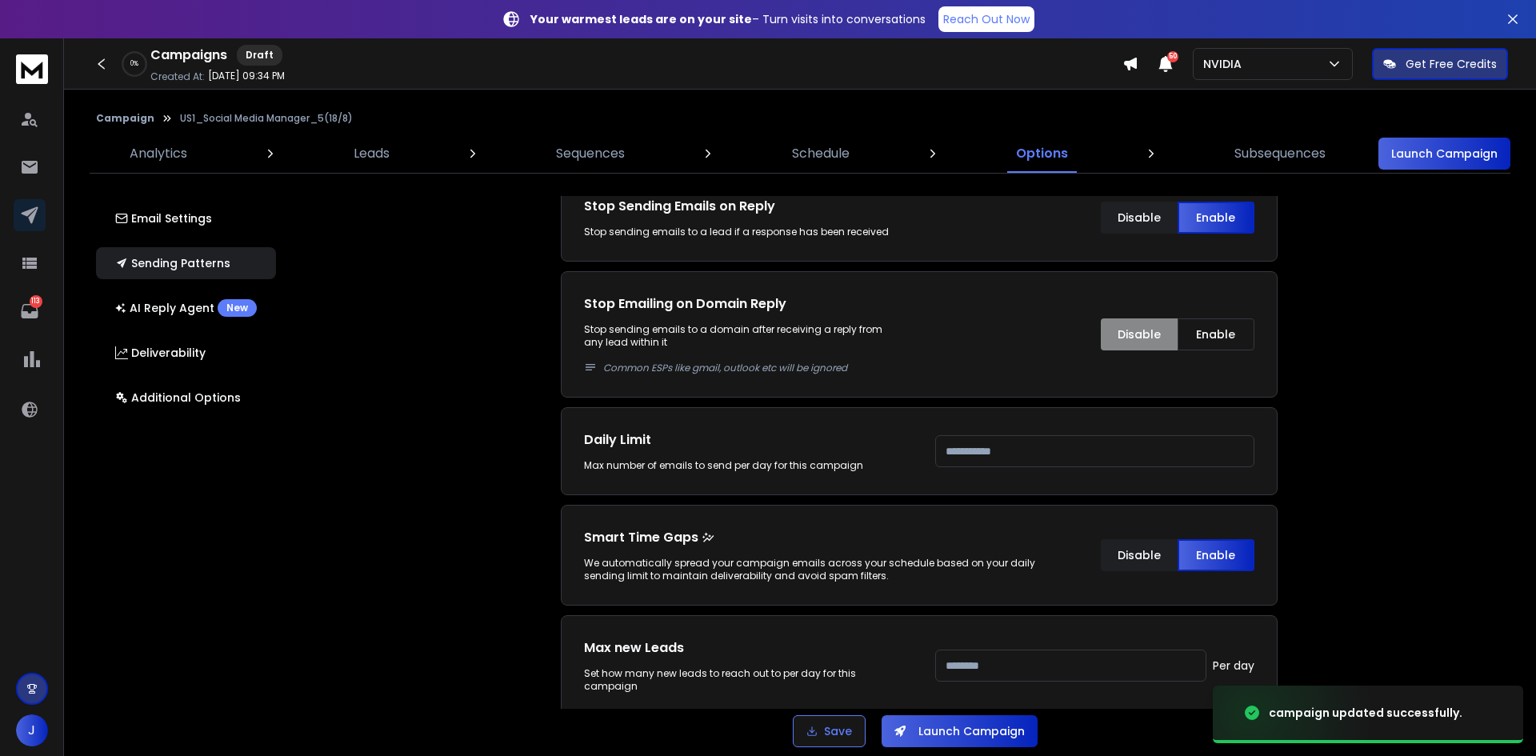
click at [975, 449] on input "***" at bounding box center [1094, 451] width 319 height 32
type input "***"
click at [966, 668] on input "***" at bounding box center [1070, 665] width 271 height 32
paste input "number"
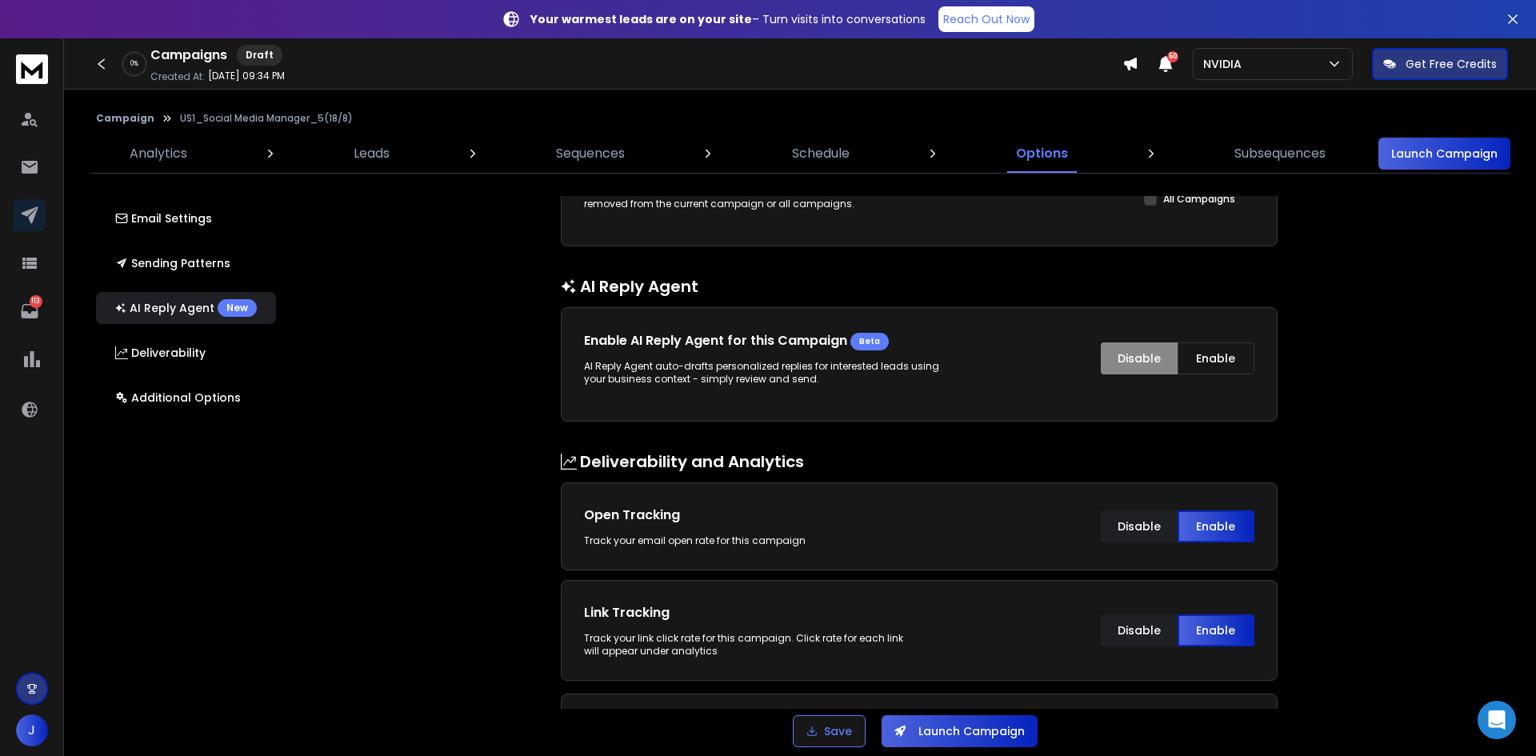
scroll to position [1691, 0]
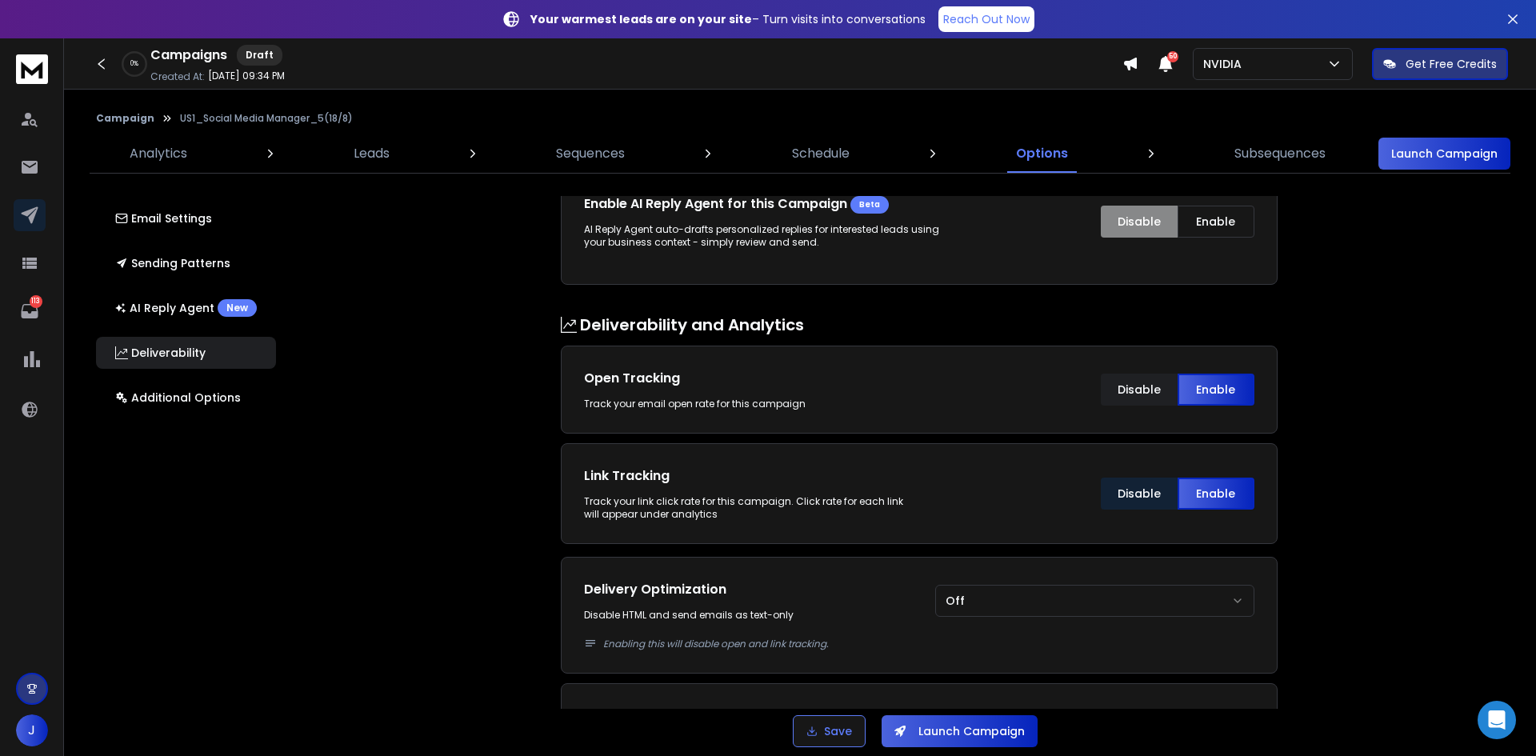
type input "***"
click at [1129, 479] on button "Disable" at bounding box center [1138, 493] width 77 height 32
click at [831, 722] on button "Save" at bounding box center [829, 731] width 73 height 32
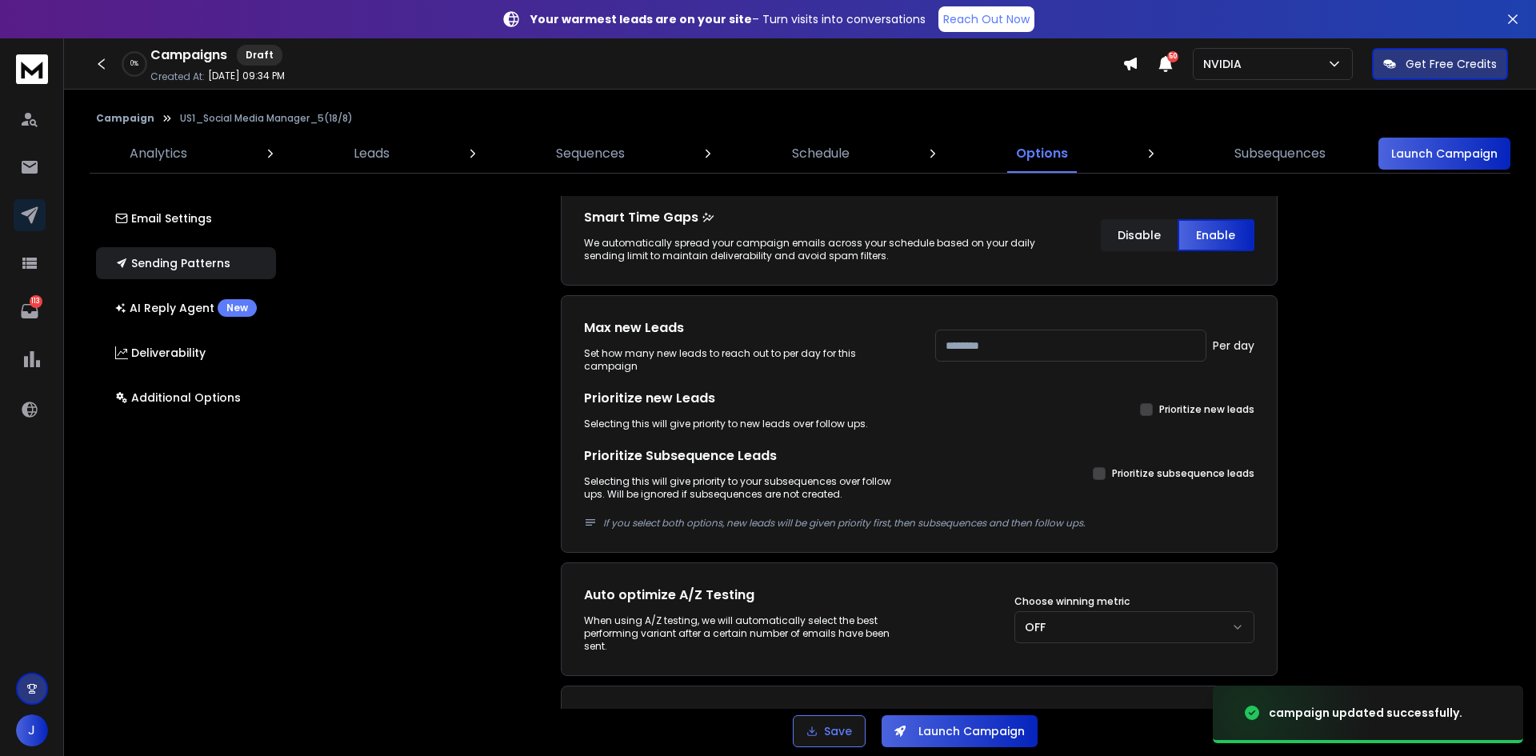
scroll to position [0, 0]
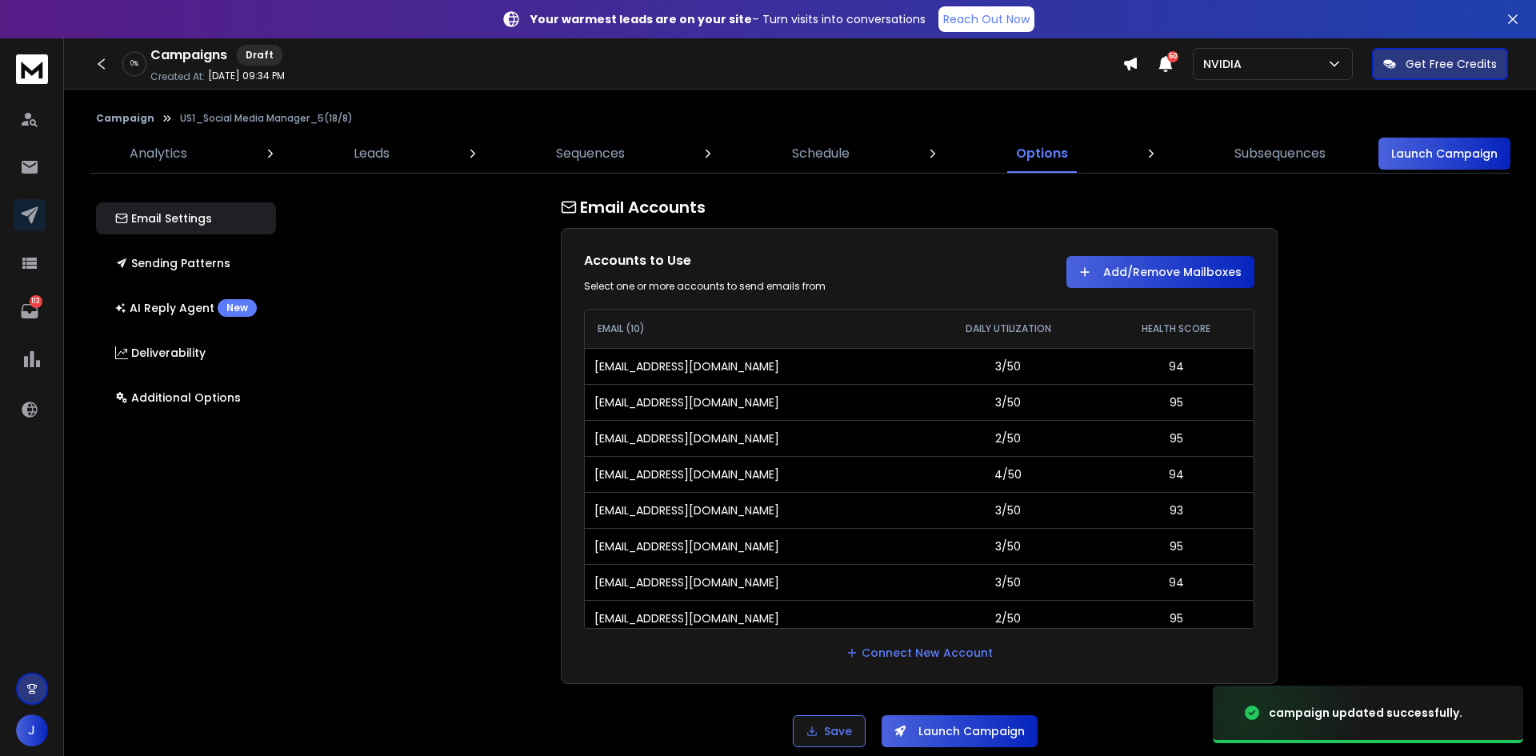
click at [949, 719] on button "Launch Campaign" at bounding box center [959, 731] width 156 height 32
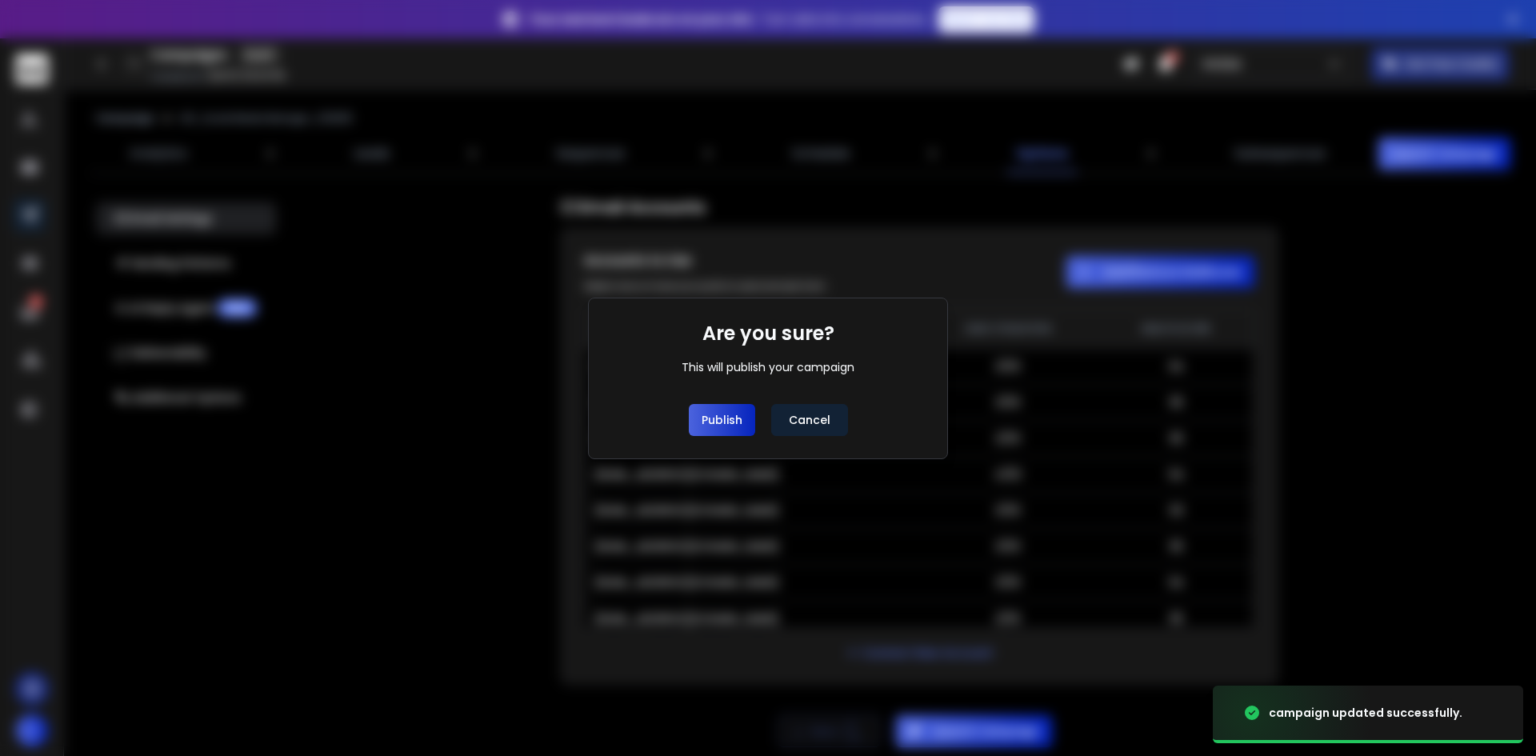
click at [708, 414] on button "Publish" at bounding box center [722, 420] width 66 height 32
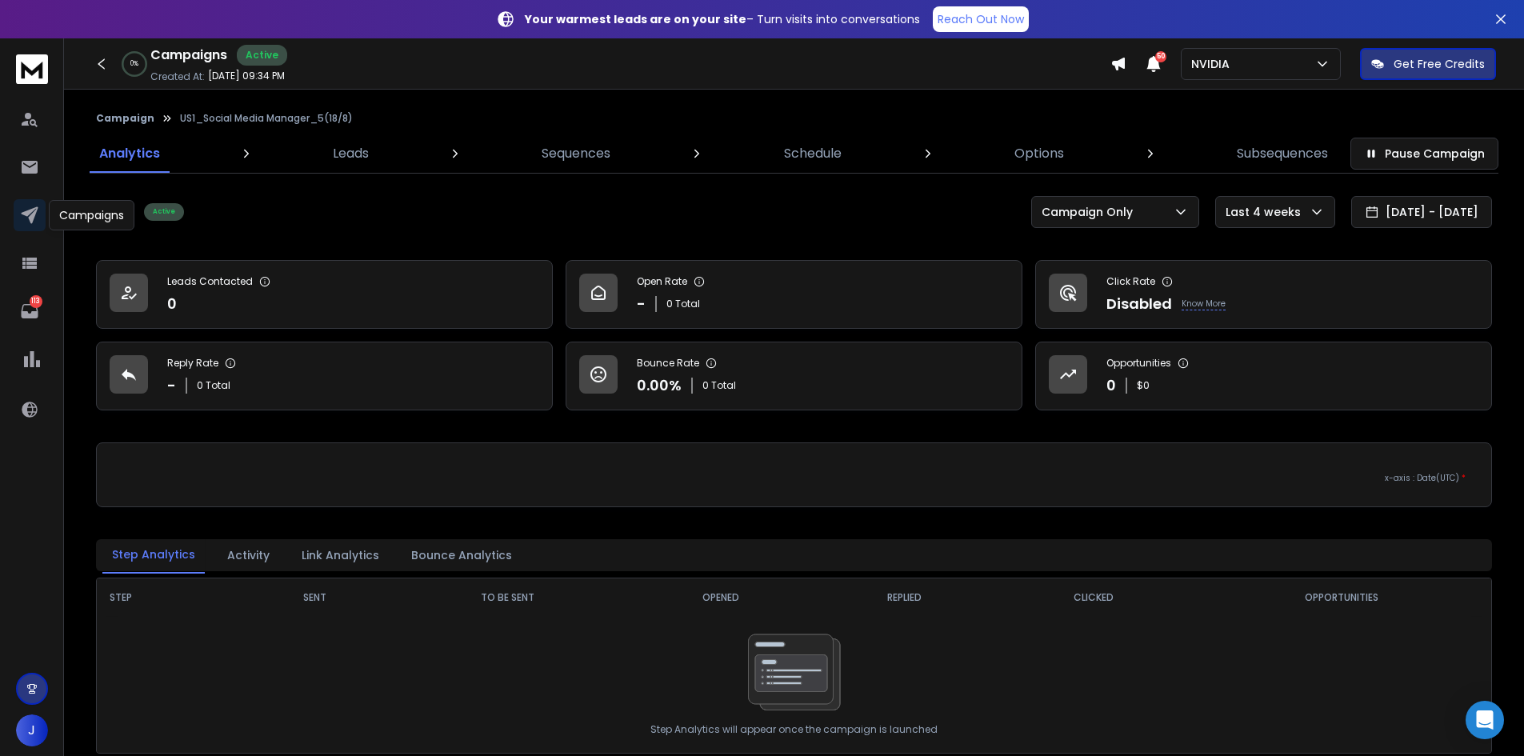
click at [28, 214] on icon at bounding box center [29, 214] width 17 height 17
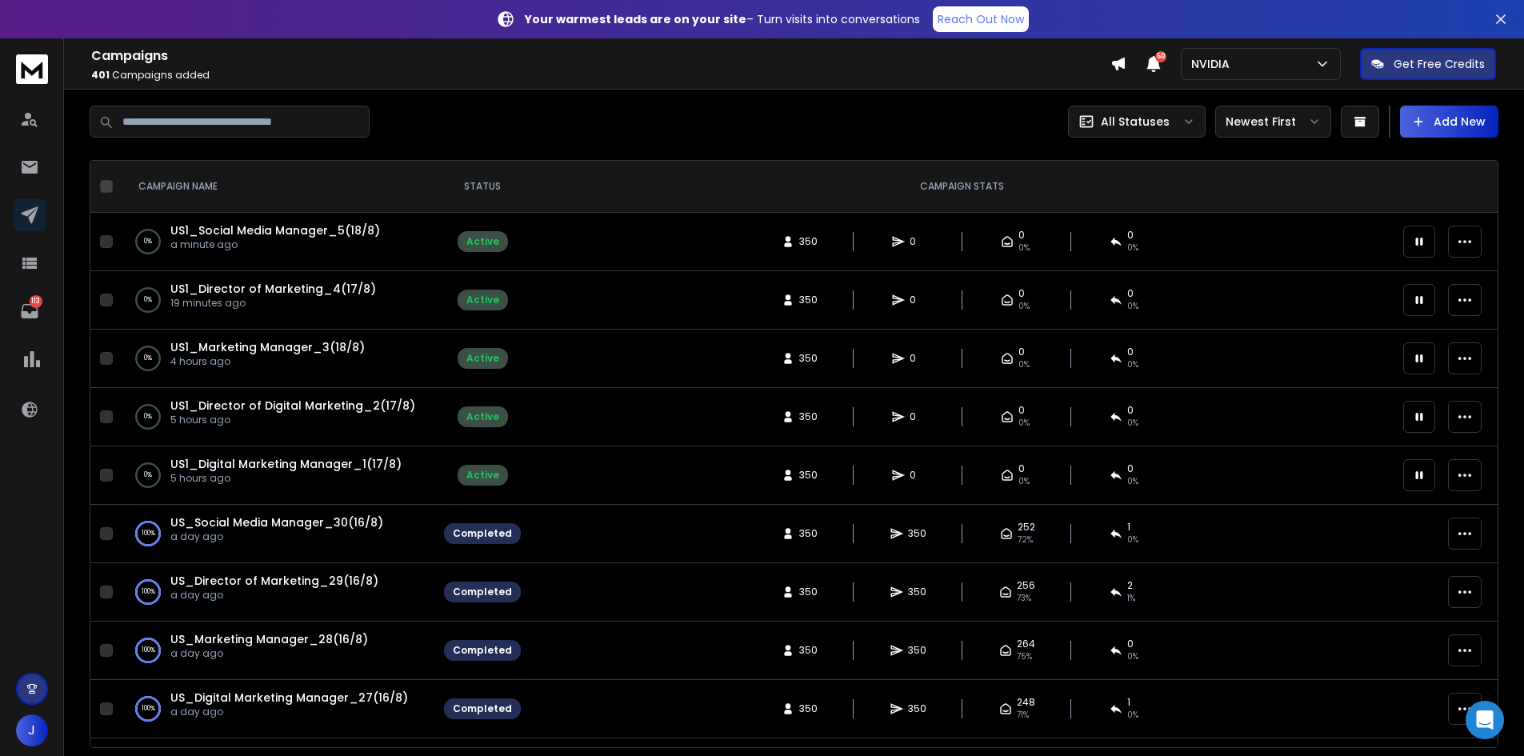
click at [1435, 115] on button "Add New" at bounding box center [1449, 122] width 98 height 32
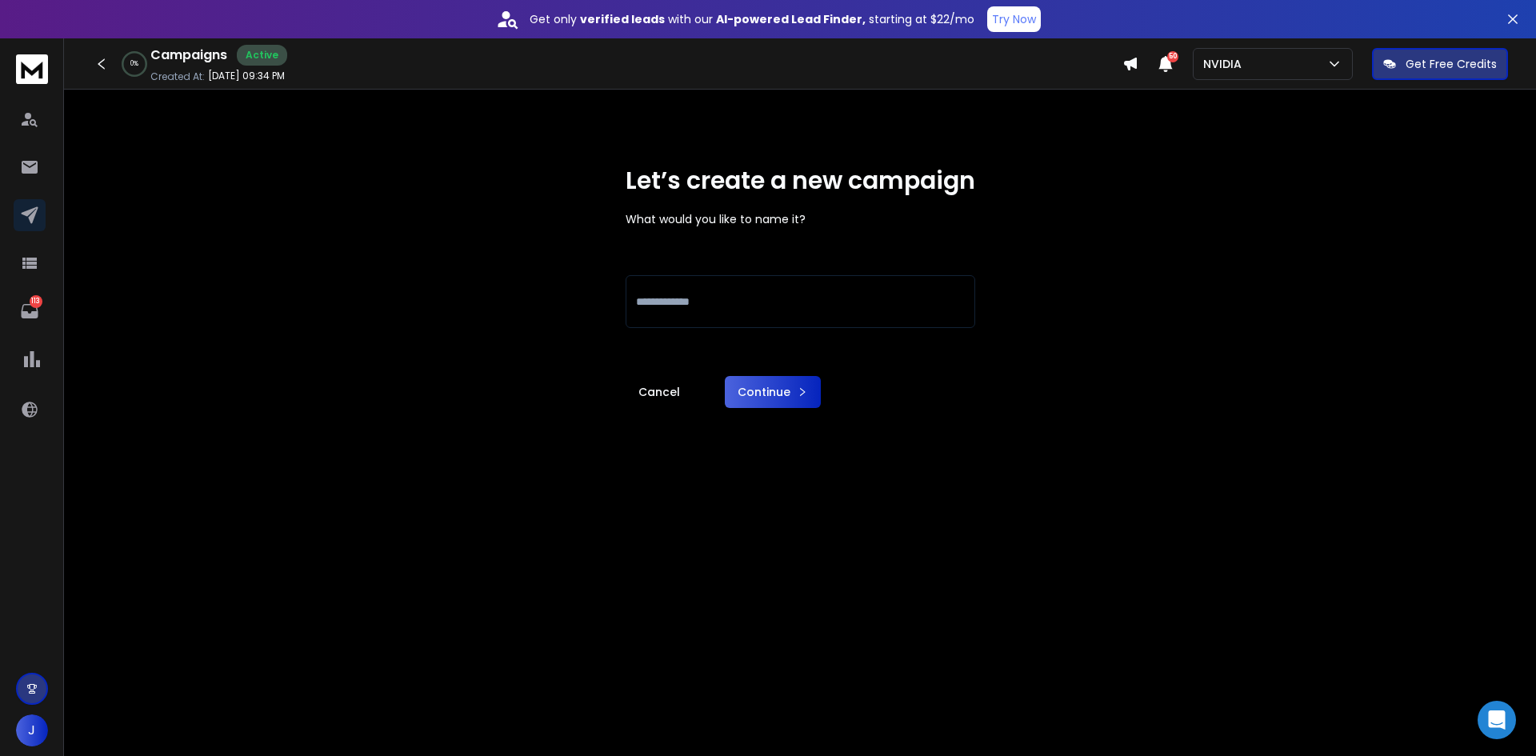
click at [864, 278] on input at bounding box center [799, 301] width 349 height 53
paste input "**********"
type input "**********"
click at [780, 372] on form "**********" at bounding box center [799, 325] width 349 height 165
click at [781, 381] on button "Continue" at bounding box center [773, 392] width 96 height 32
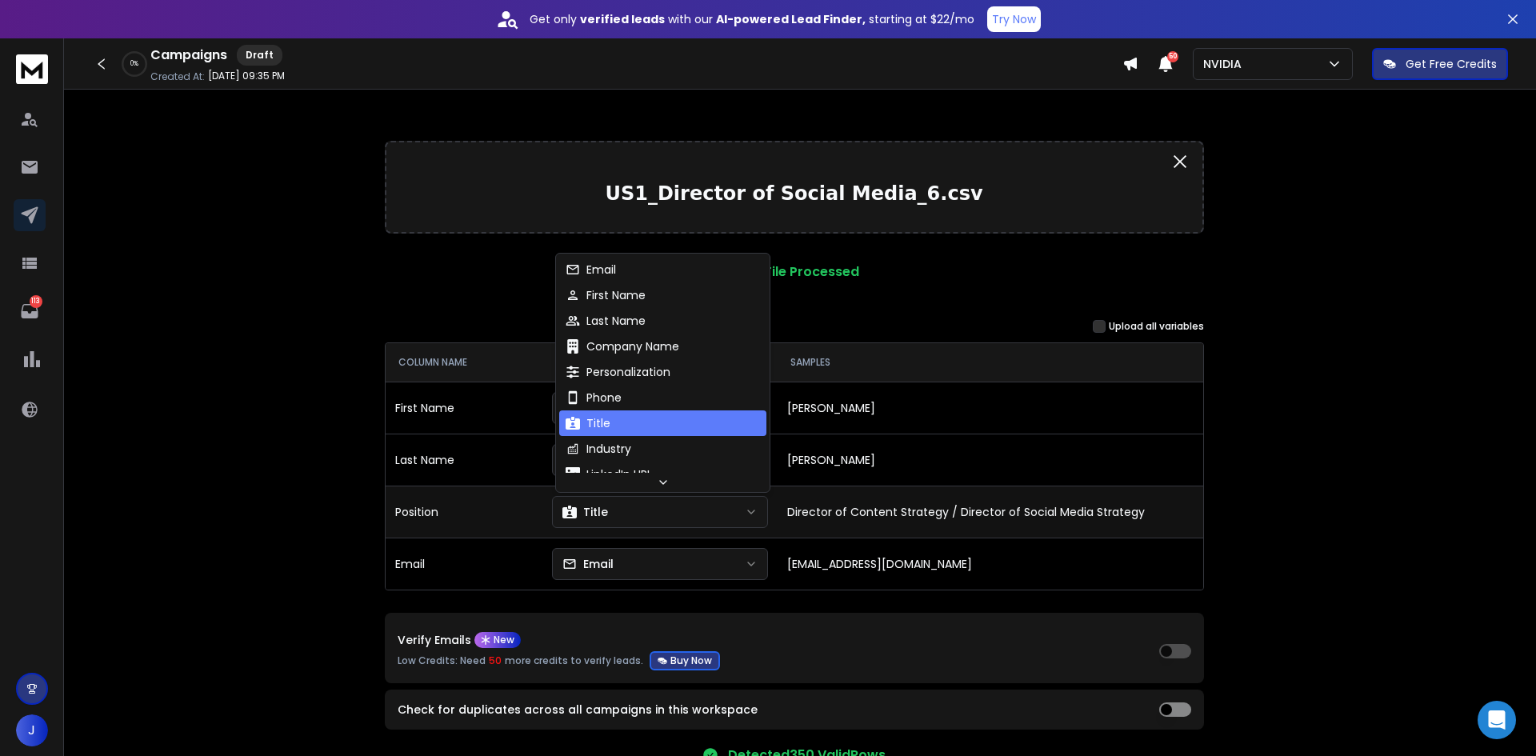
click at [599, 513] on div "Title" at bounding box center [585, 512] width 46 height 16
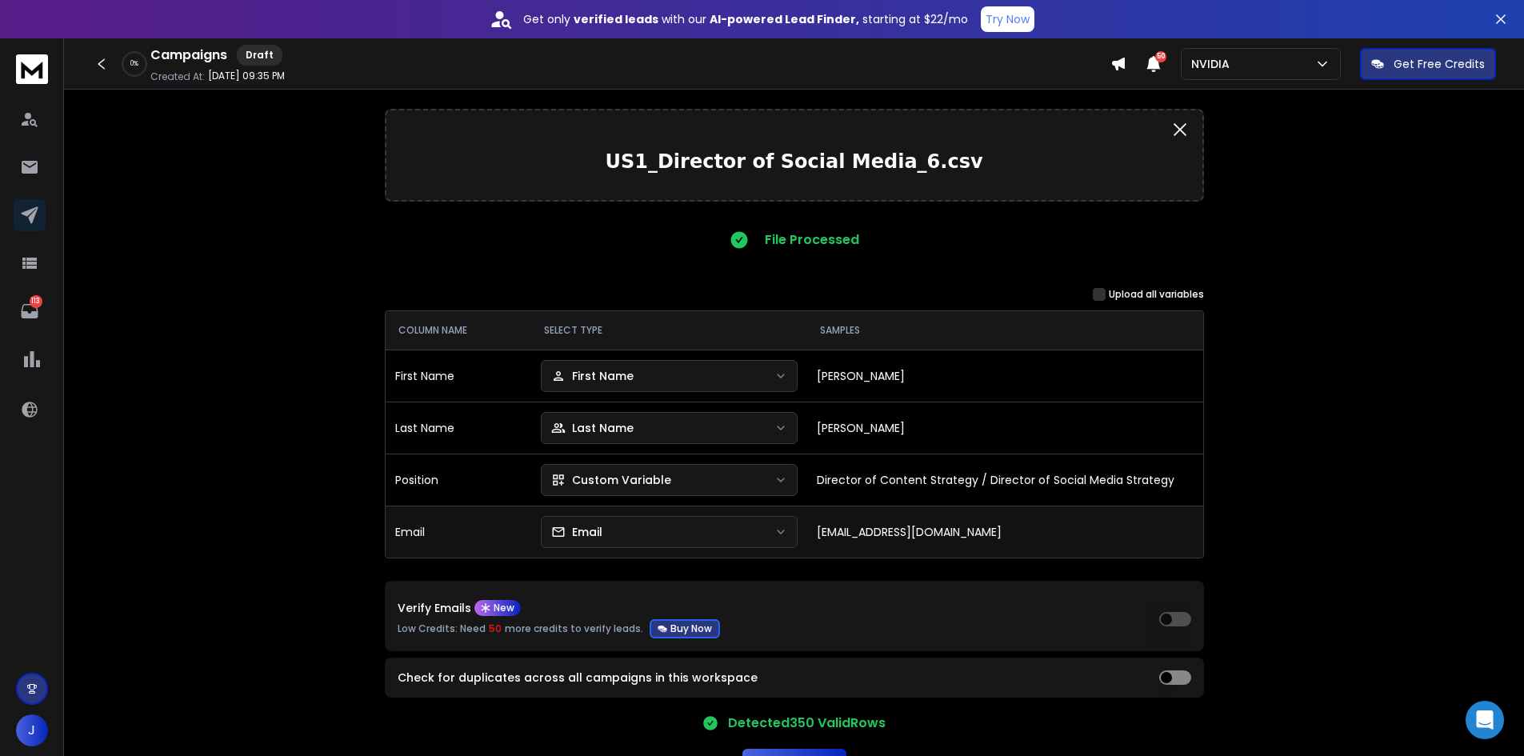
scroll to position [82, 0]
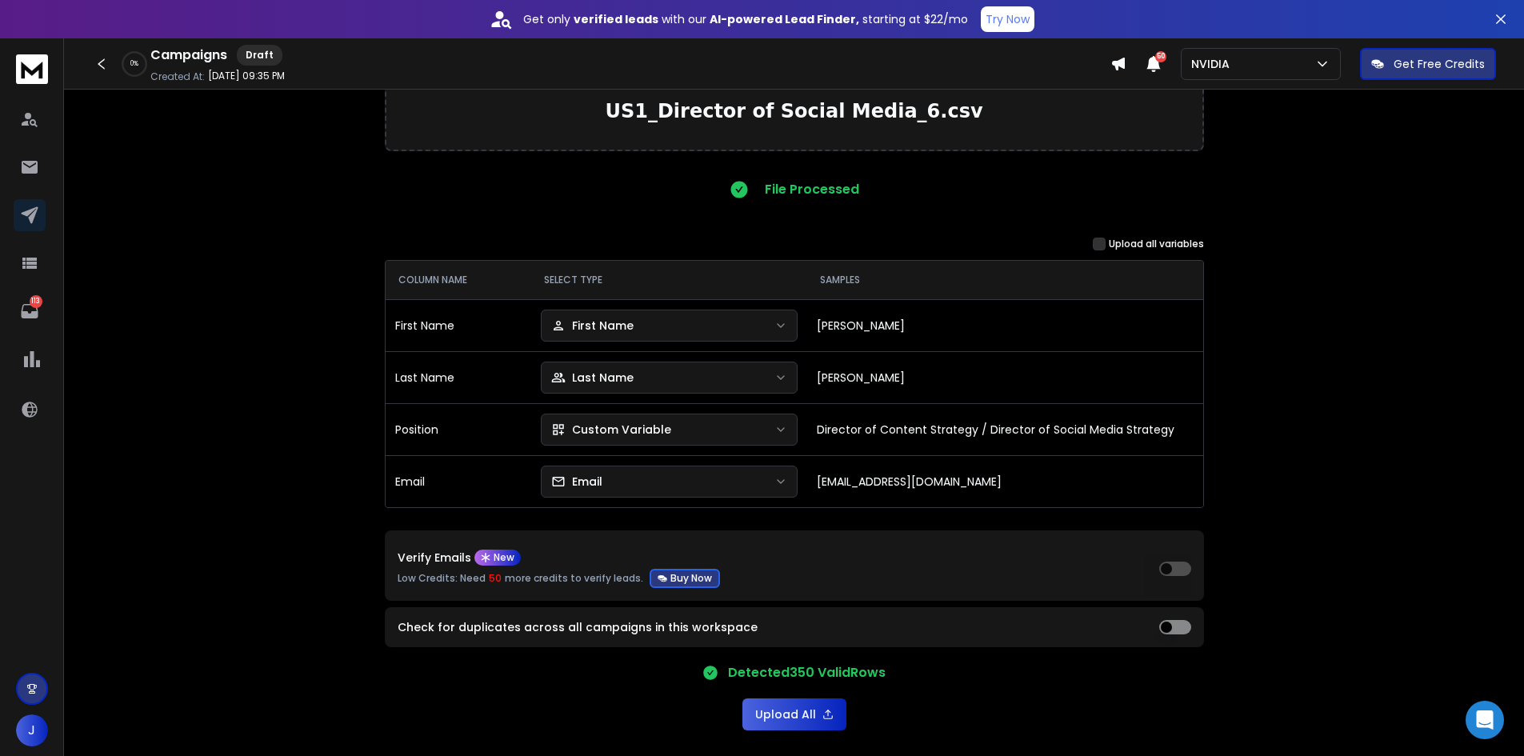
click at [800, 703] on button "Upload All" at bounding box center [794, 714] width 104 height 32
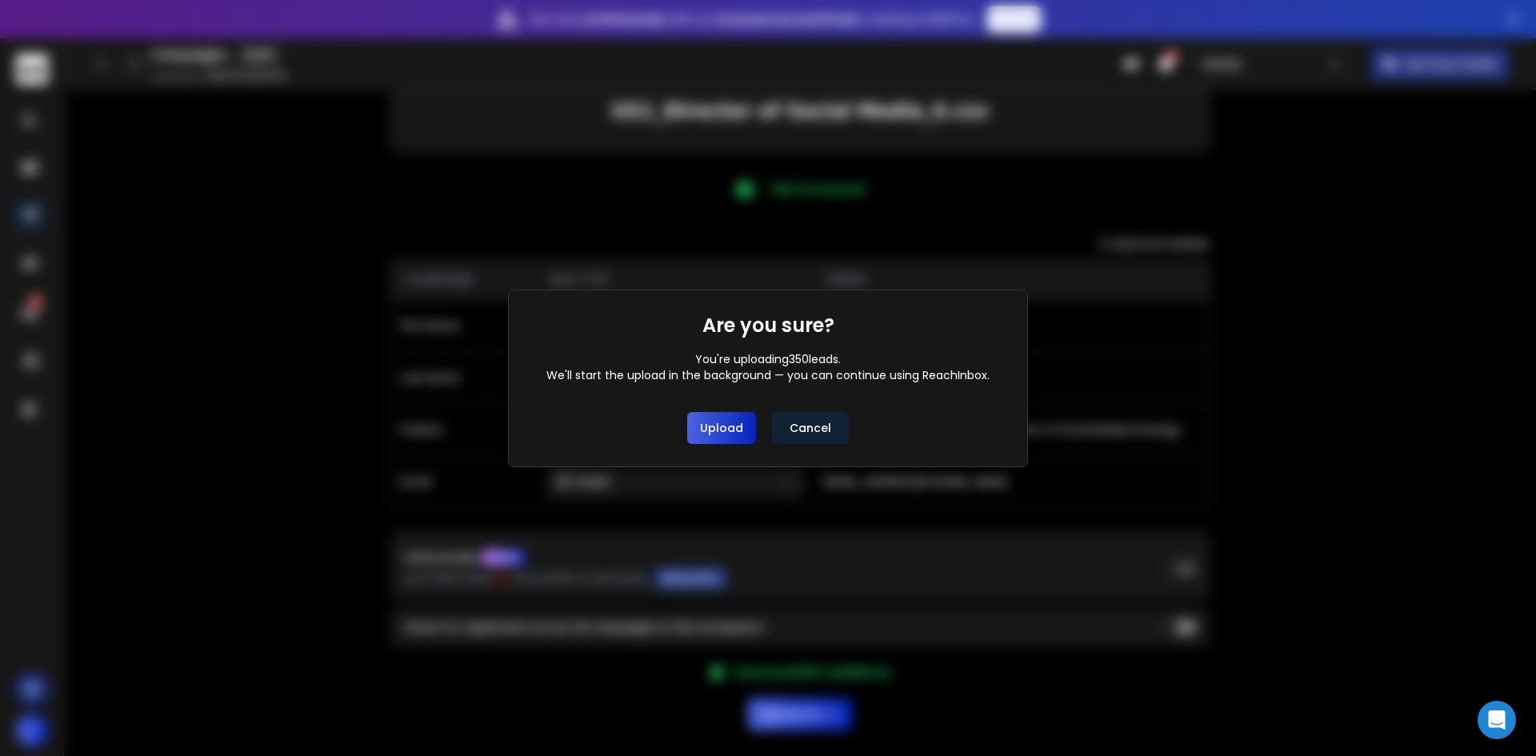
click at [728, 435] on button "Upload" at bounding box center [721, 428] width 69 height 32
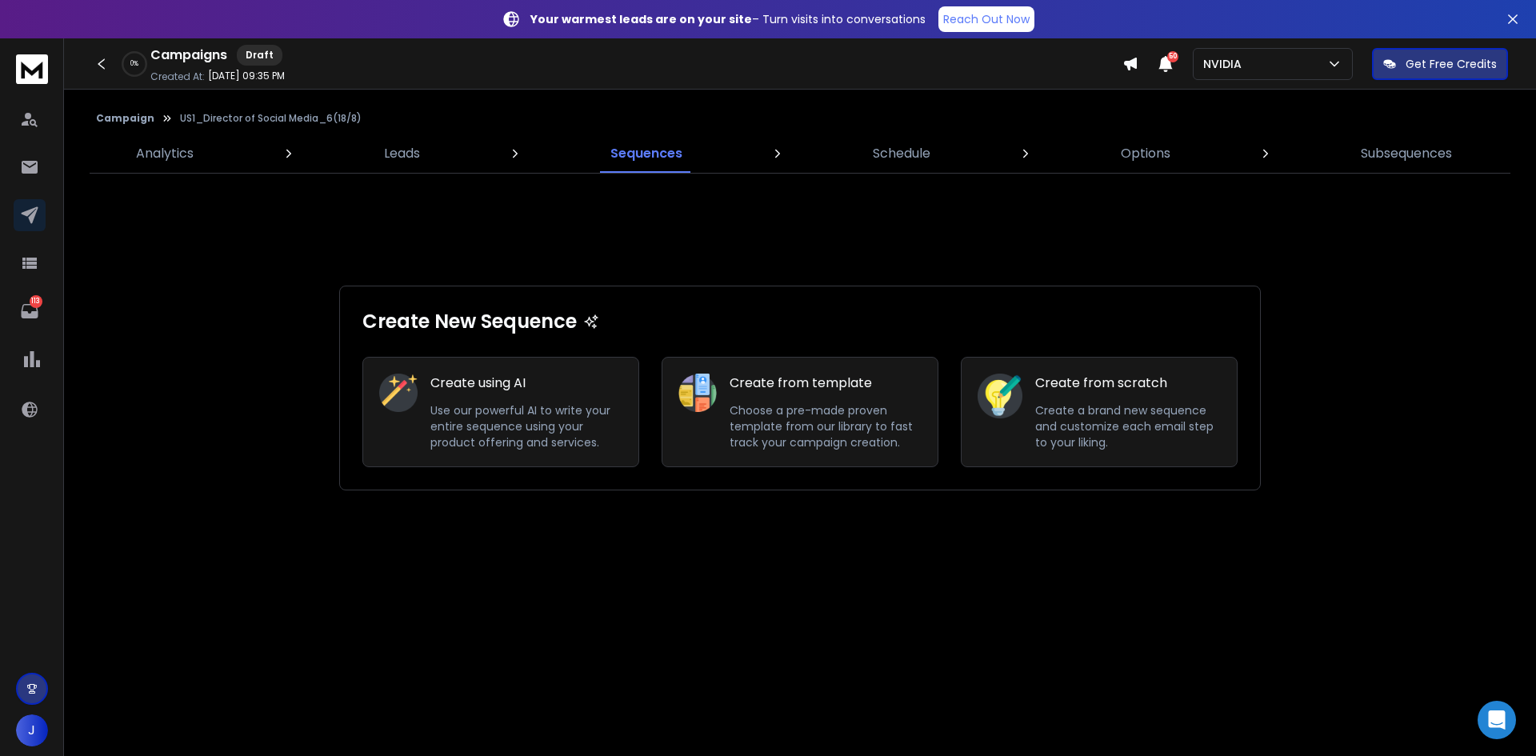
click at [1026, 389] on div "Create from scratch Create a brand new sequence and customize each email step t…" at bounding box center [1099, 412] width 277 height 110
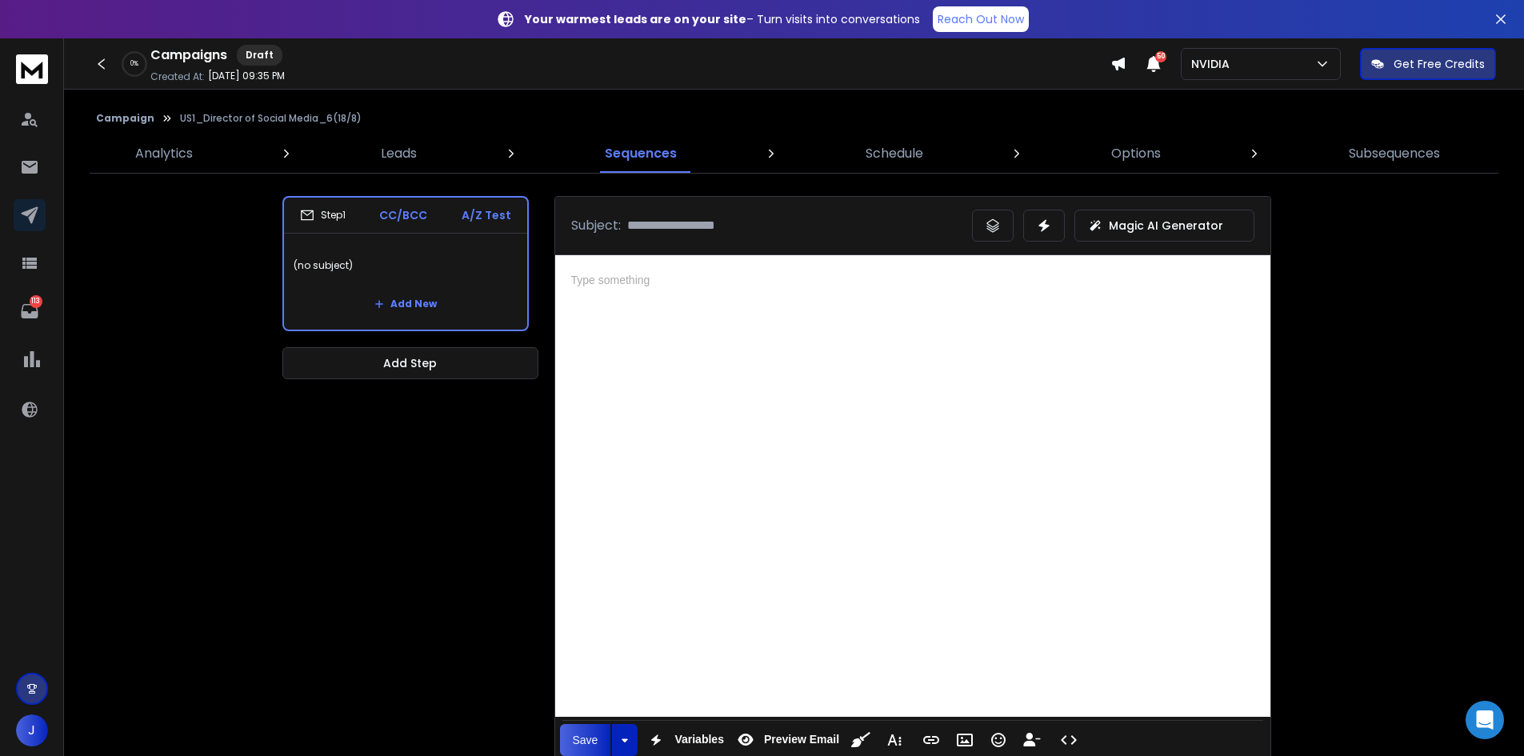
click at [709, 225] on input at bounding box center [791, 225] width 329 height 19
paste input "**********"
type input "**********"
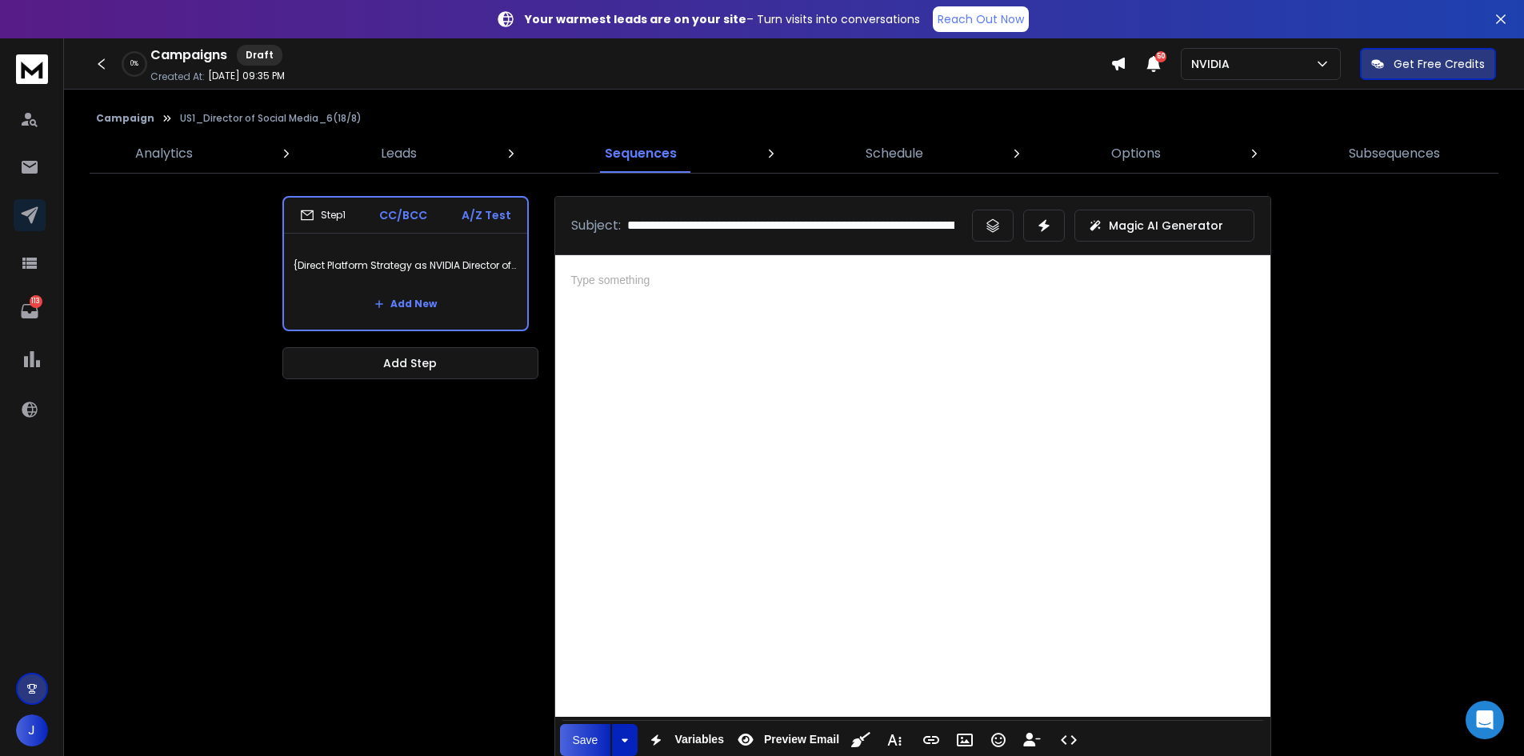
click at [689, 318] on div at bounding box center [912, 481] width 715 height 453
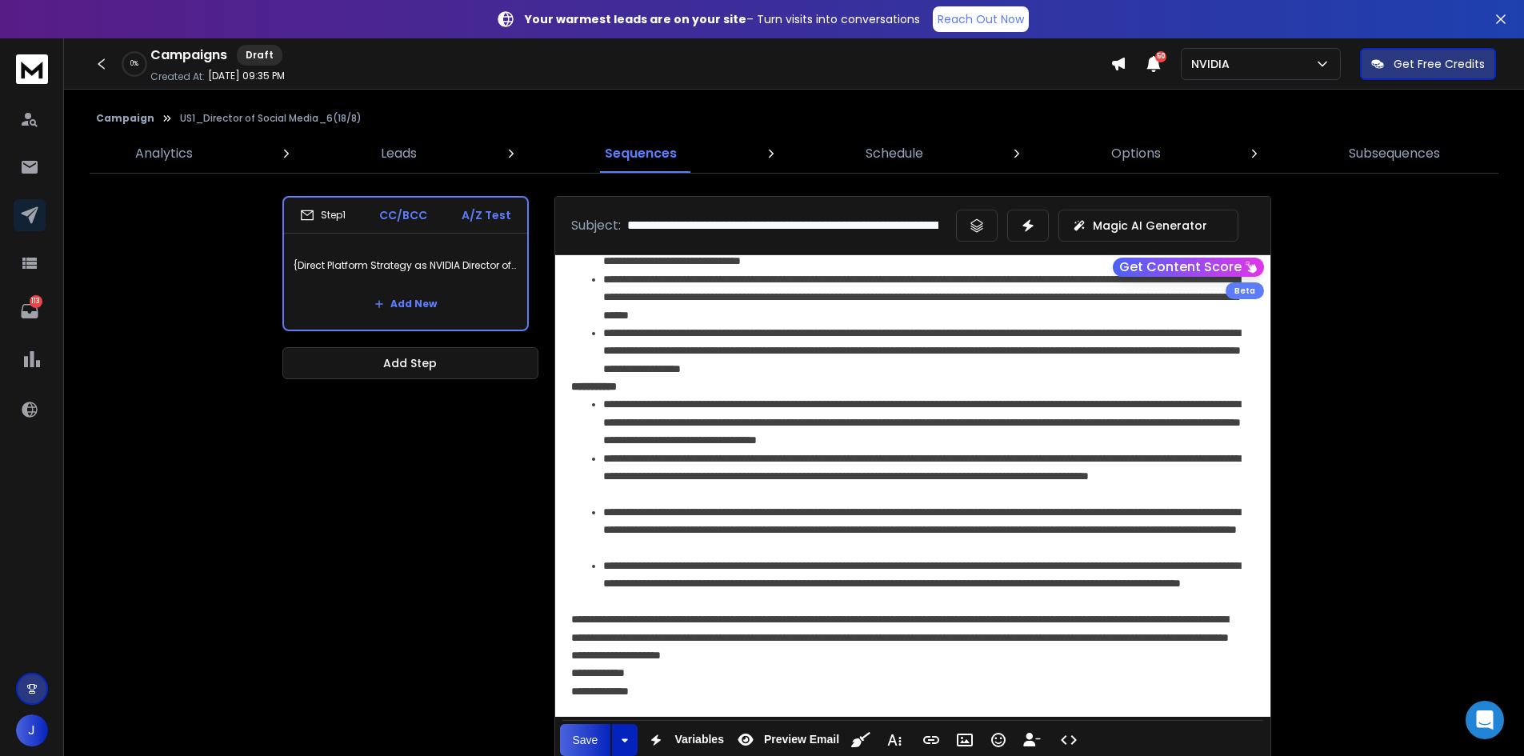
scroll to position [868, 0]
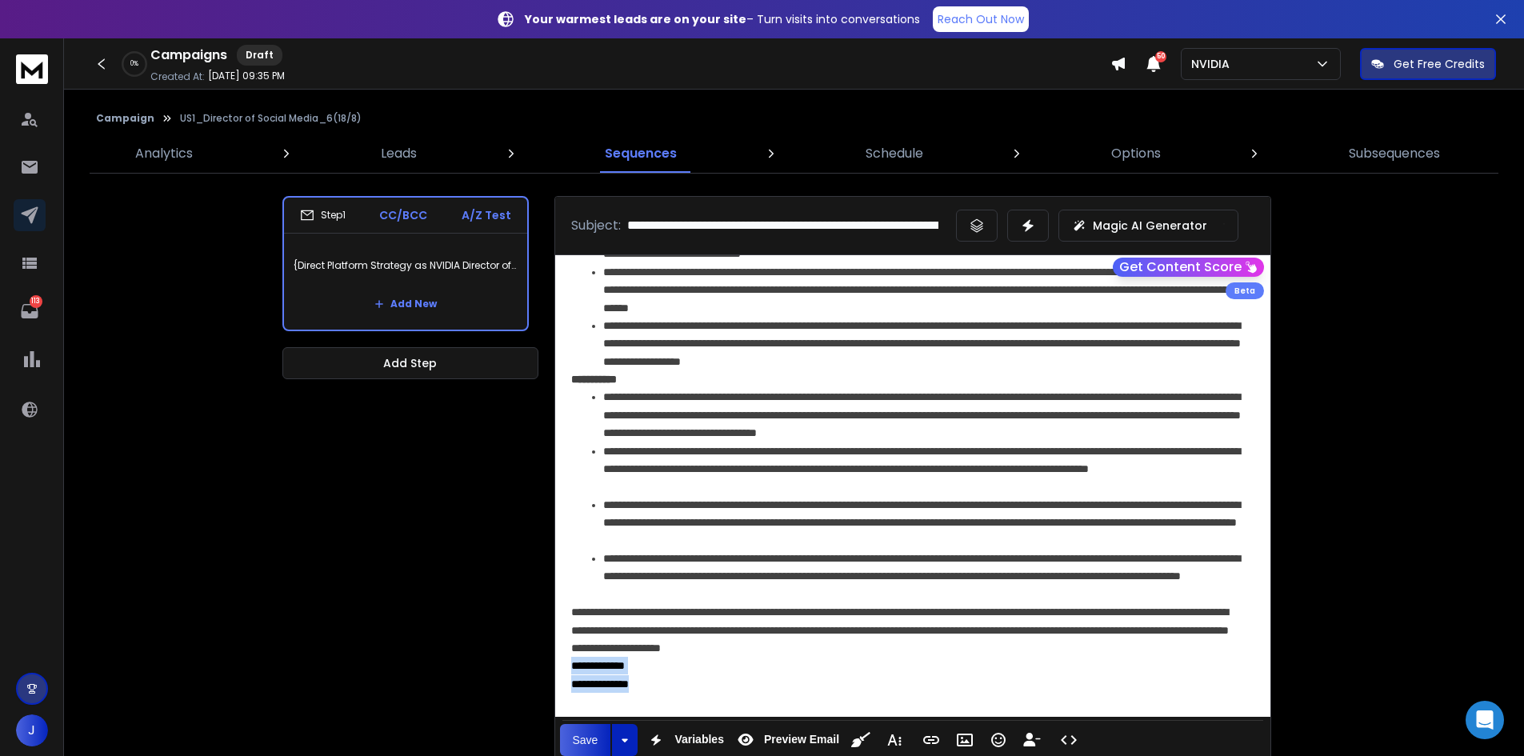
drag, startPoint x: 673, startPoint y: 692, endPoint x: 555, endPoint y: 664, distance: 120.8
click at [555, 664] on div "**********" at bounding box center [912, 481] width 715 height 453
click at [964, 641] on div "**********" at bounding box center [906, 630] width 671 height 54
click at [793, 690] on div "**********" at bounding box center [906, 693] width 671 height 36
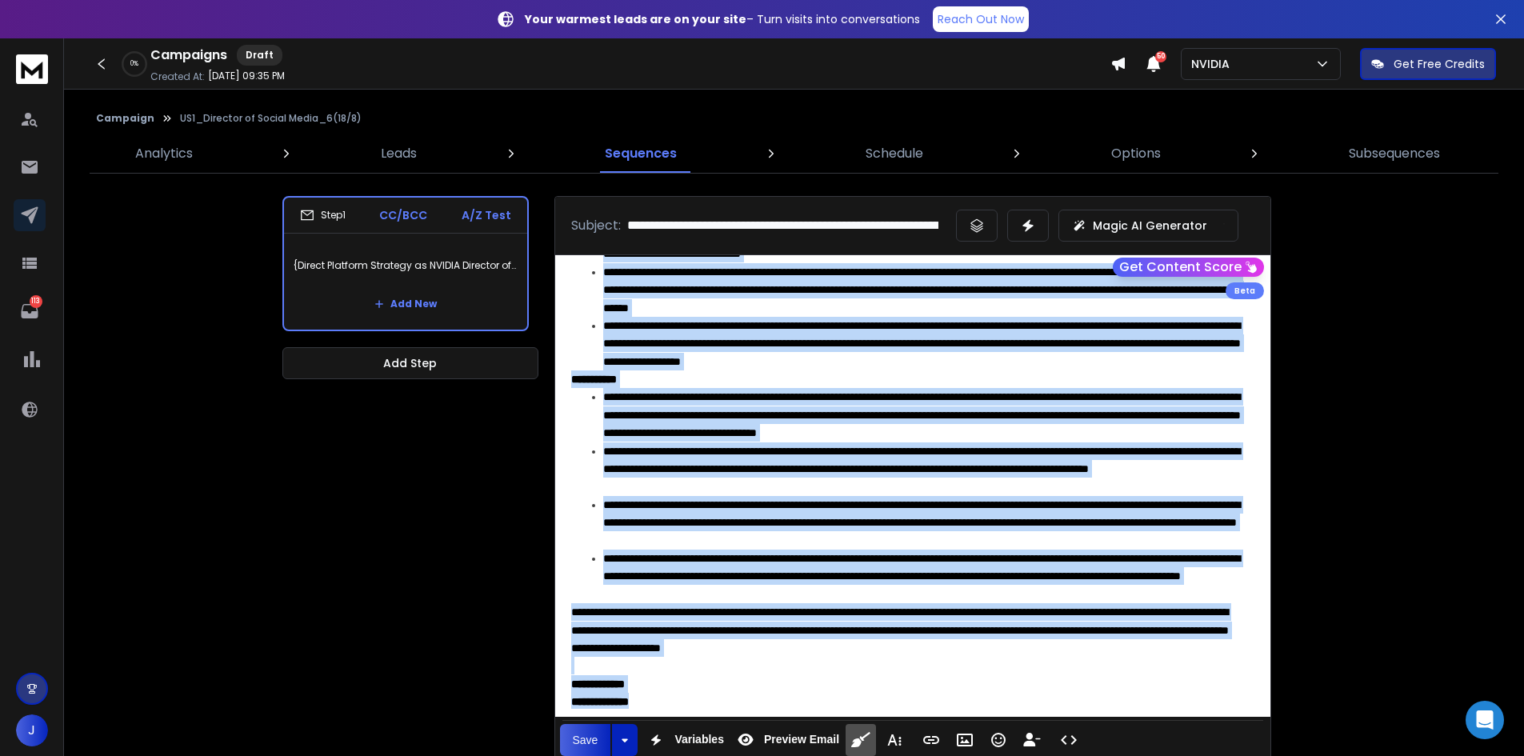
click at [873, 743] on button "Clean HTML" at bounding box center [860, 740] width 30 height 32
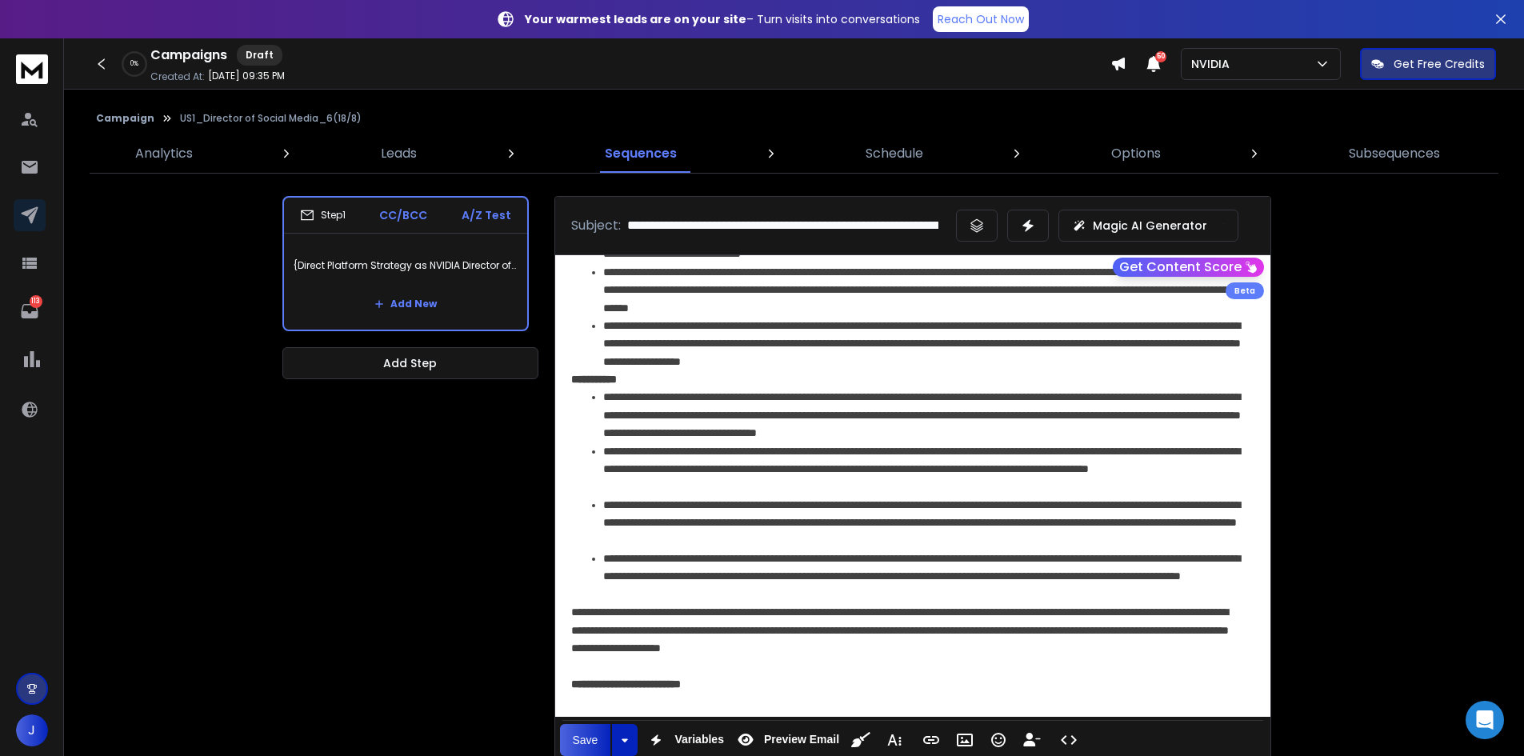
click at [834, 686] on div "**********" at bounding box center [912, 684] width 683 height 18
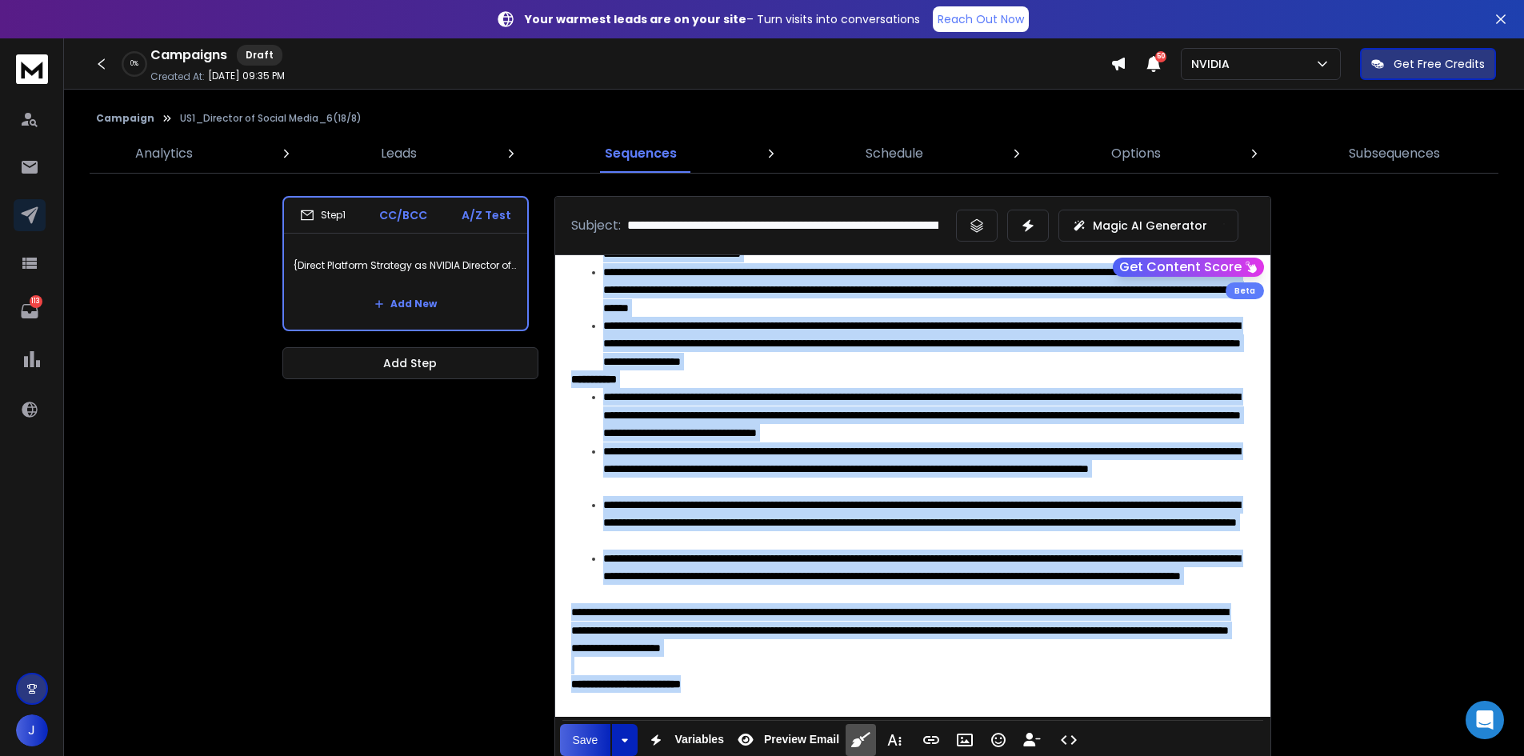
click at [853, 744] on icon "button" at bounding box center [860, 739] width 19 height 15
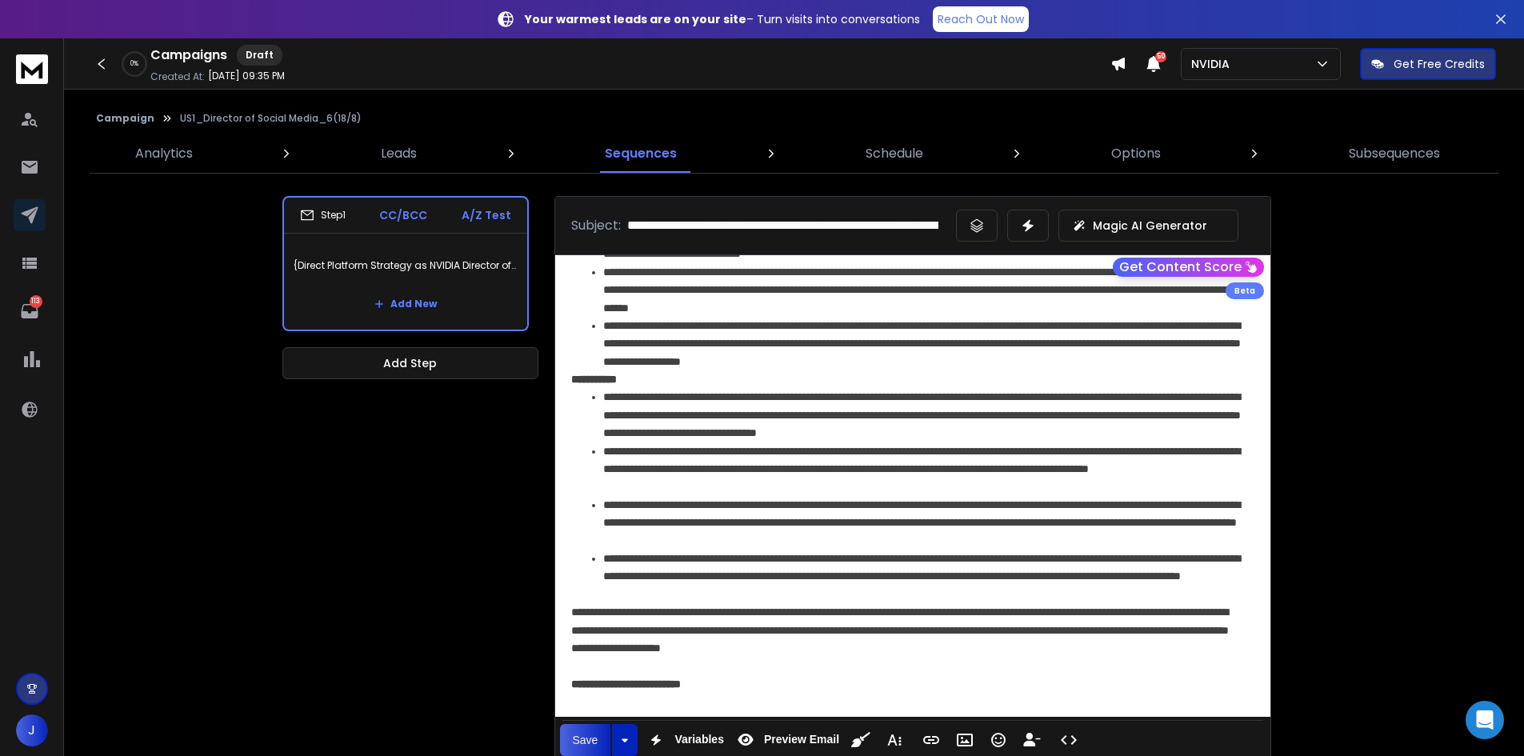
click at [837, 693] on div "**********" at bounding box center [912, 684] width 683 height 18
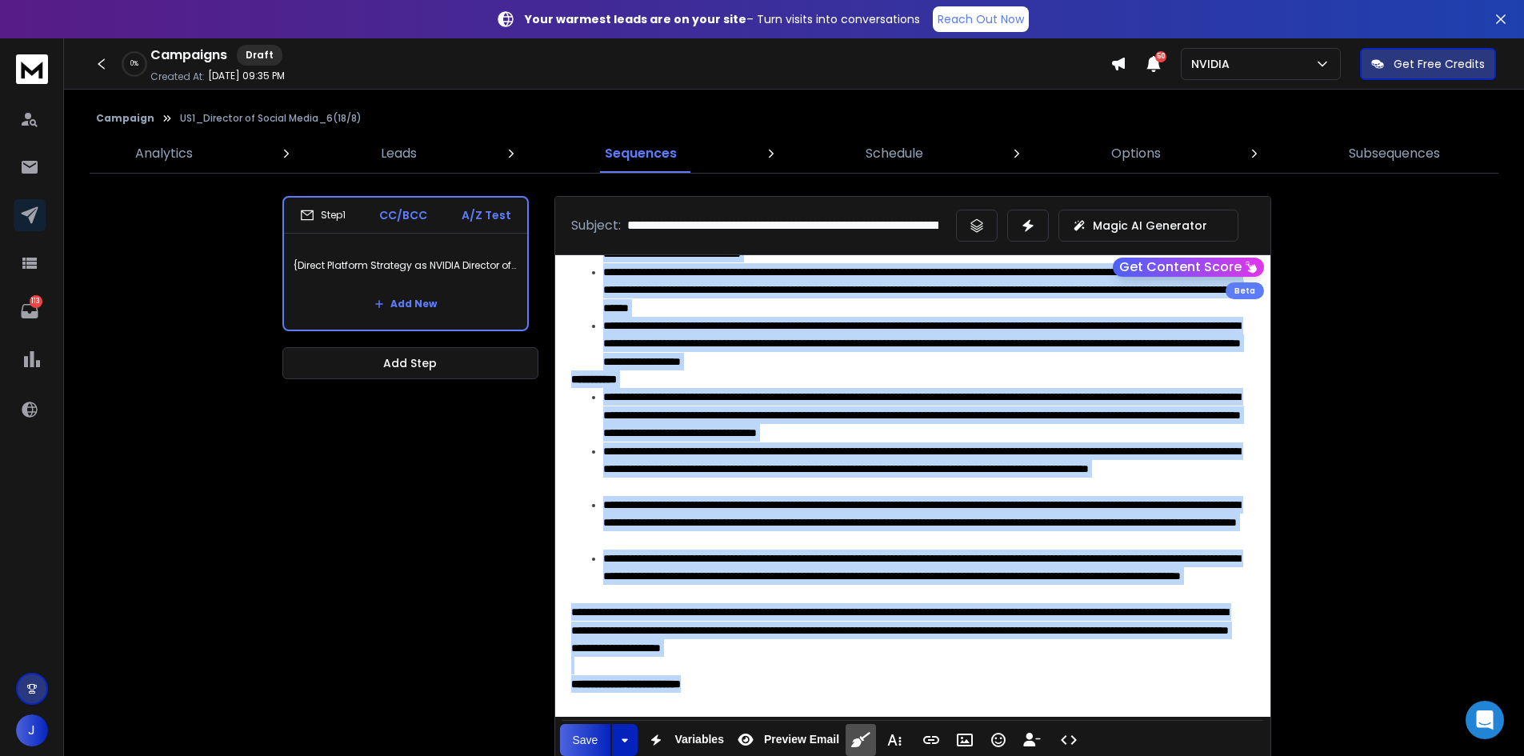
click at [862, 736] on icon "button" at bounding box center [860, 739] width 19 height 15
click at [645, 676] on div "**********" at bounding box center [912, 684] width 683 height 18
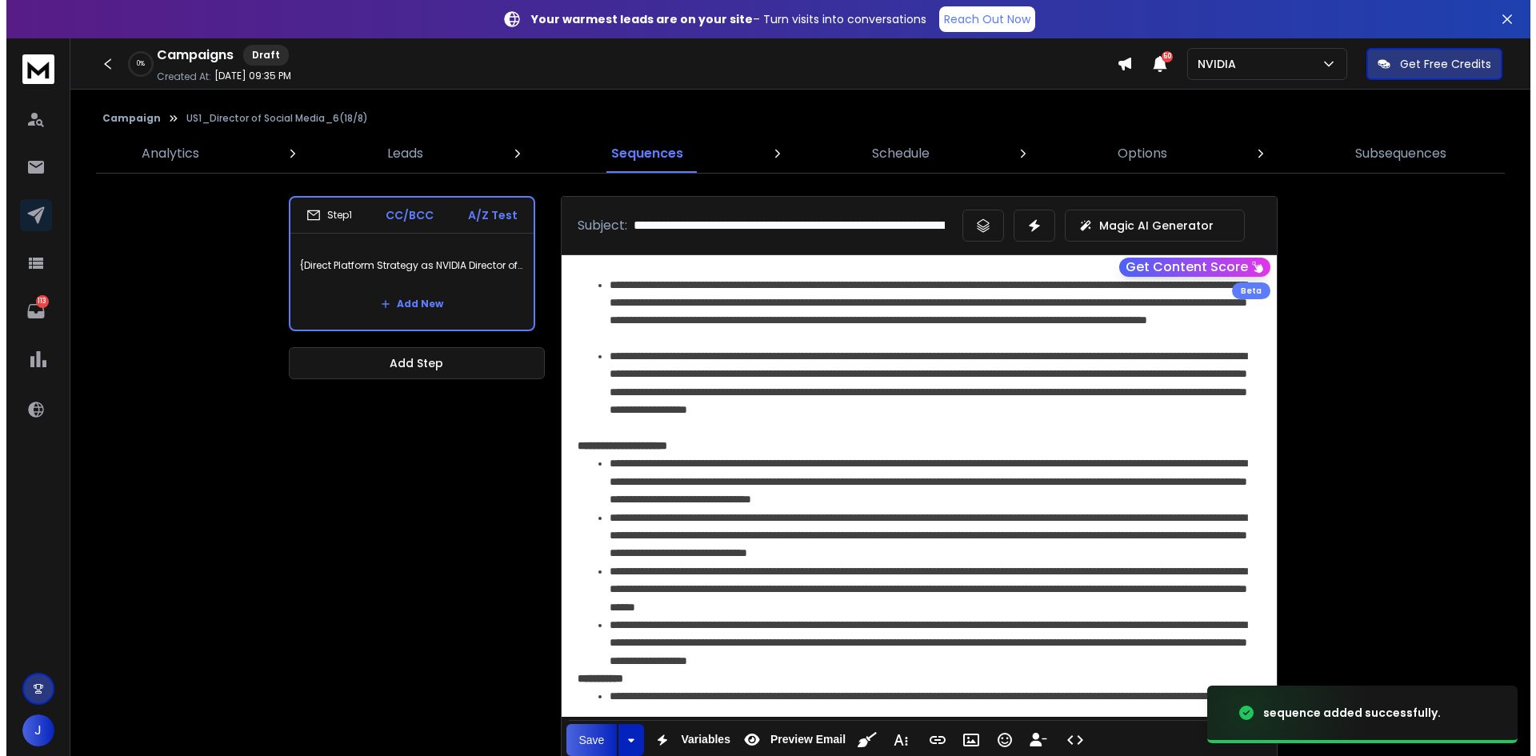
scroll to position [0, 0]
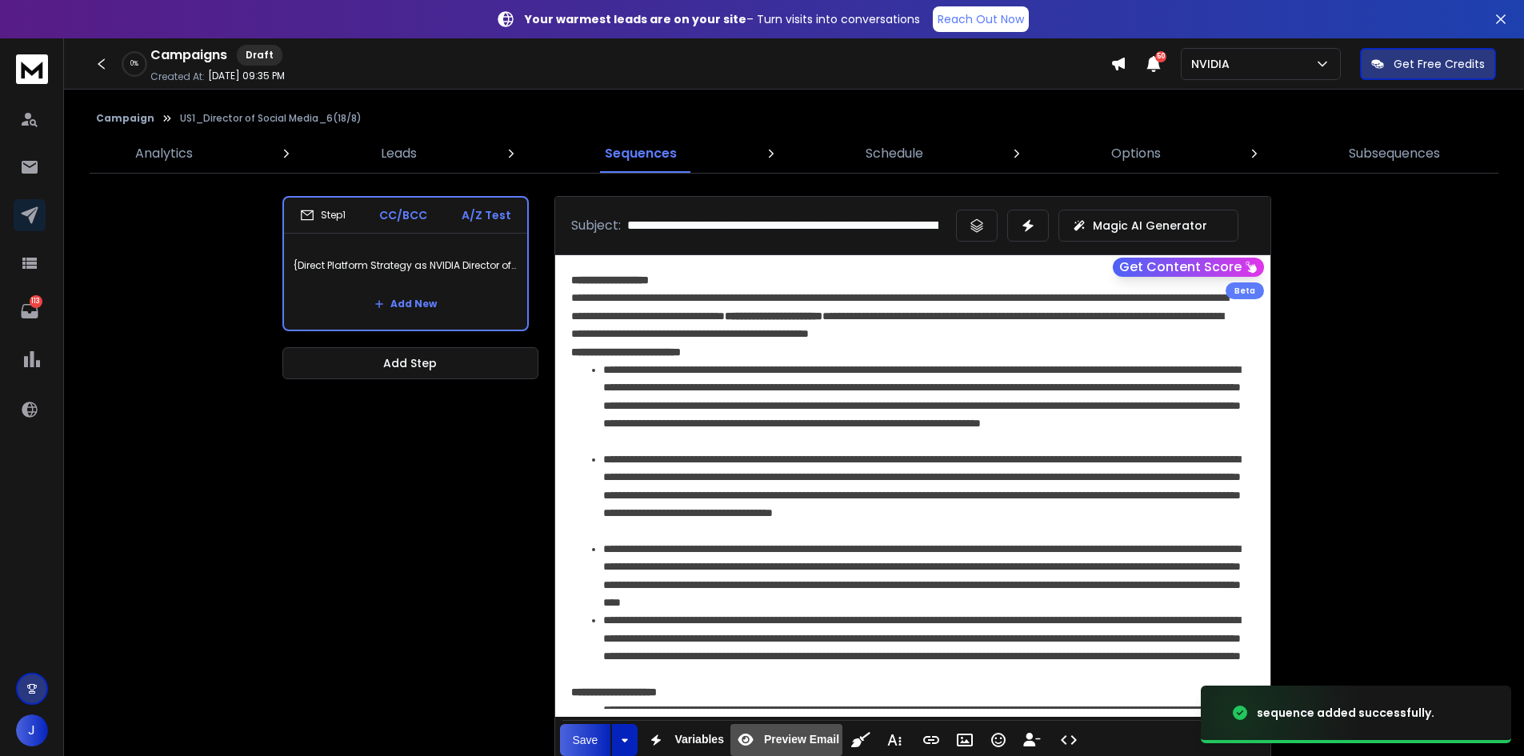
click at [822, 741] on span "Preview Email" at bounding box center [802, 740] width 82 height 14
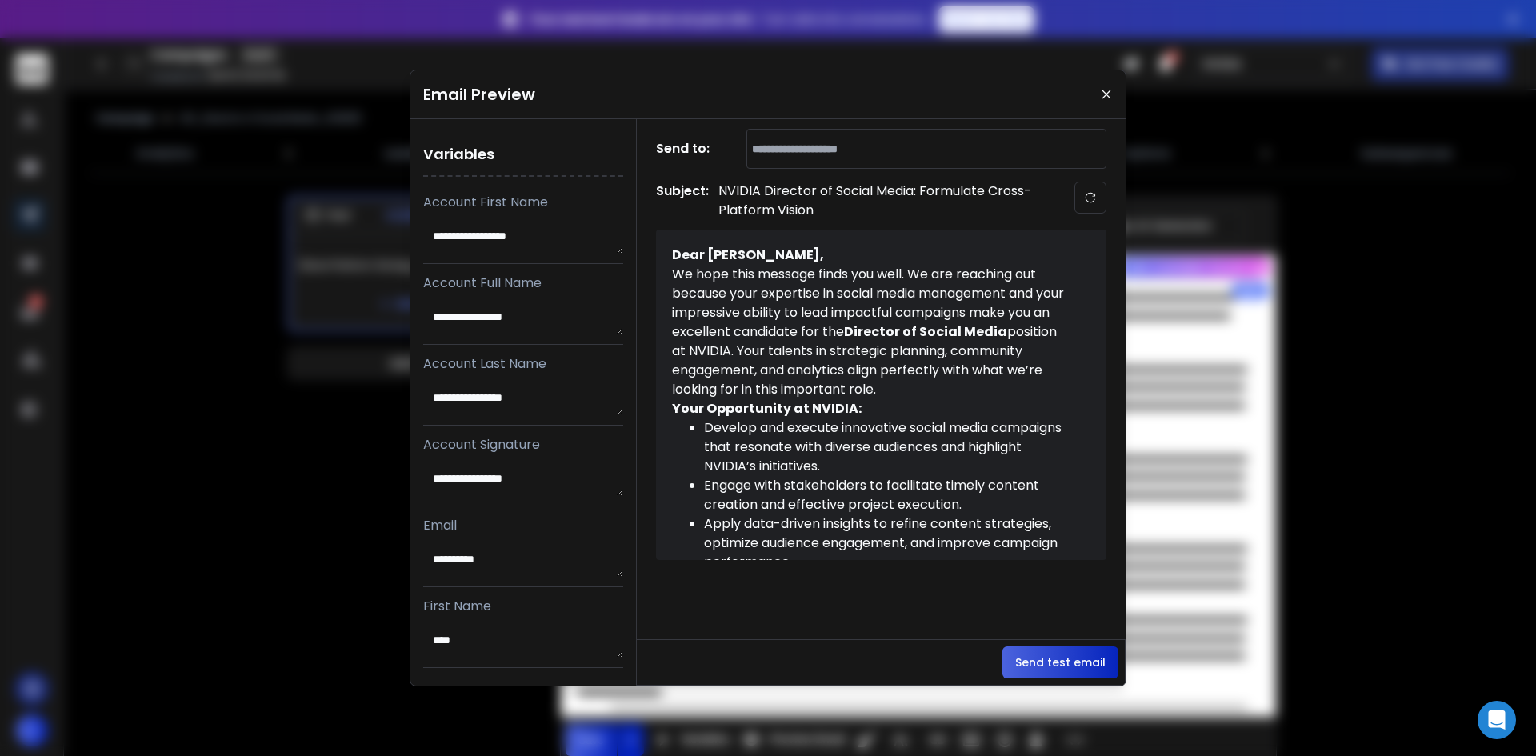
scroll to position [235, 0]
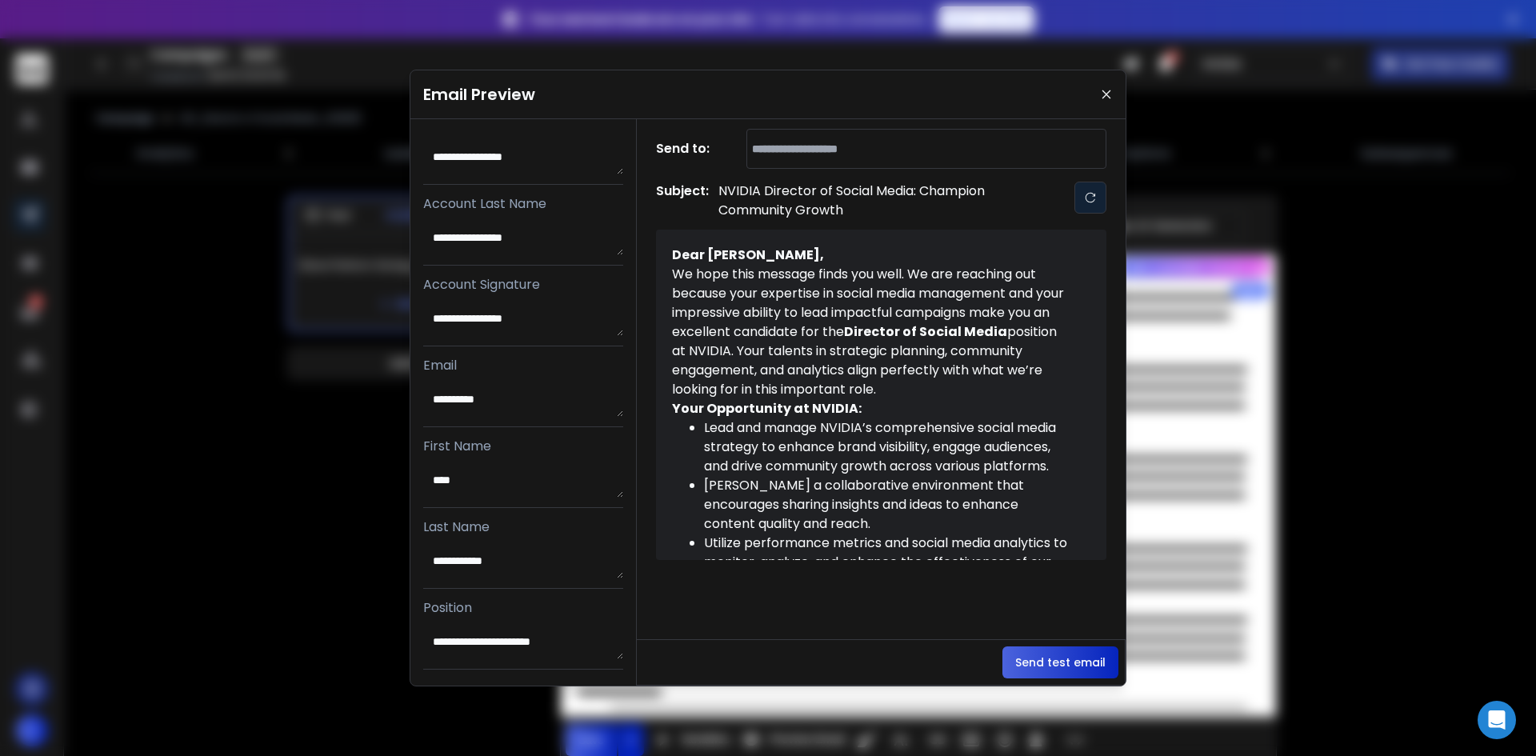
click at [1092, 193] on icon at bounding box center [1089, 197] width 11 height 11
click at [1104, 184] on button at bounding box center [1090, 198] width 32 height 32
click at [1103, 184] on button at bounding box center [1090, 198] width 32 height 32
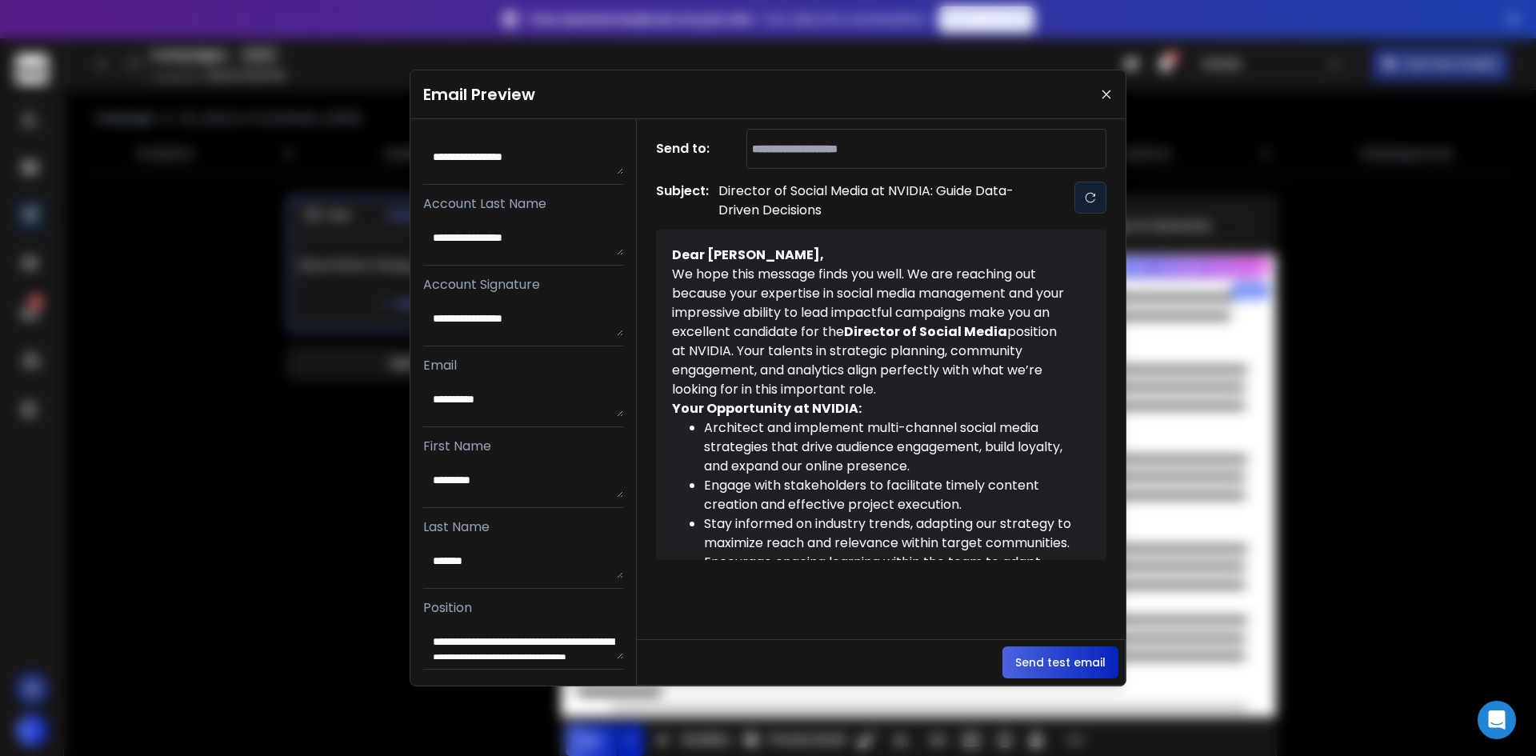
click at [1103, 184] on button at bounding box center [1090, 198] width 32 height 32
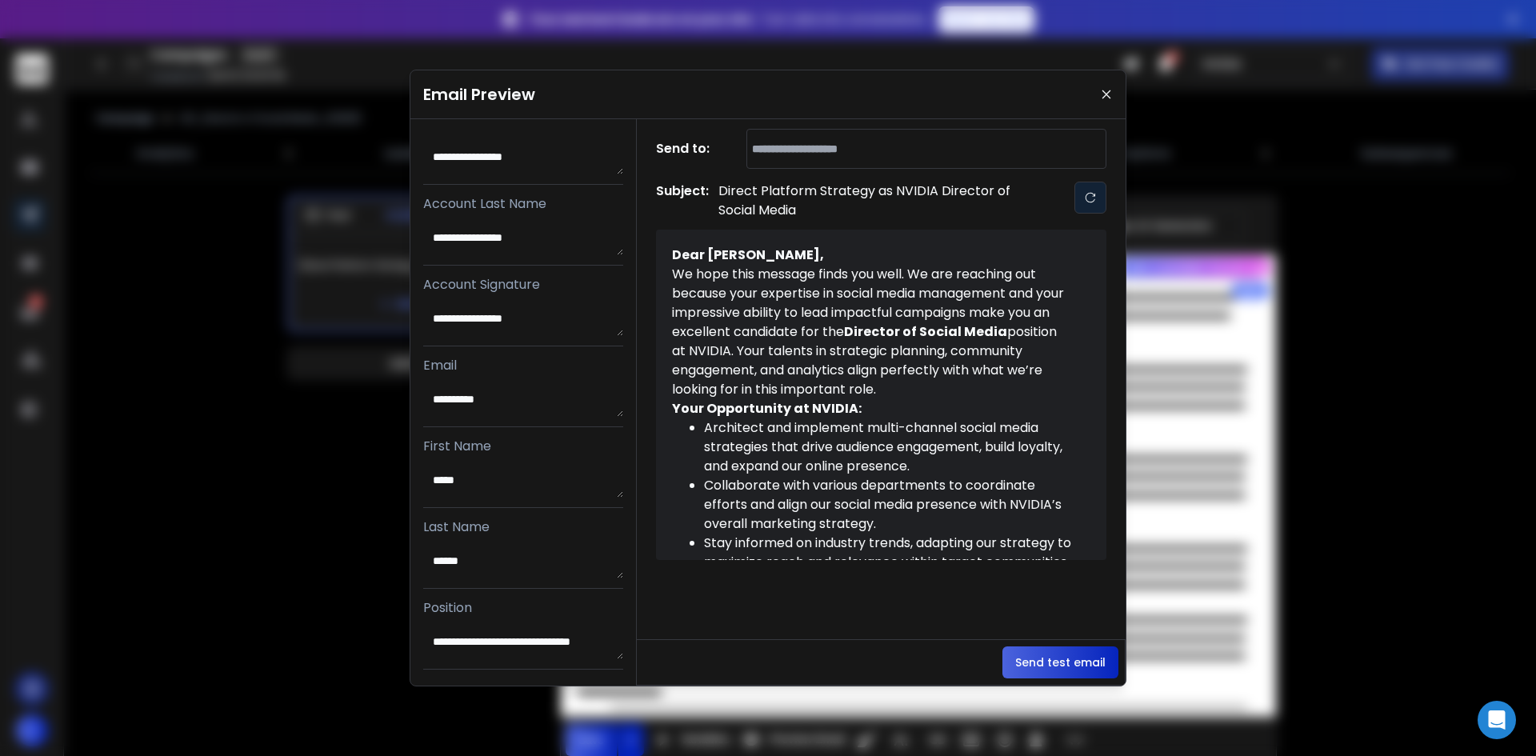
click at [1102, 184] on button at bounding box center [1090, 198] width 32 height 32
click at [1103, 98] on icon at bounding box center [1106, 94] width 9 height 9
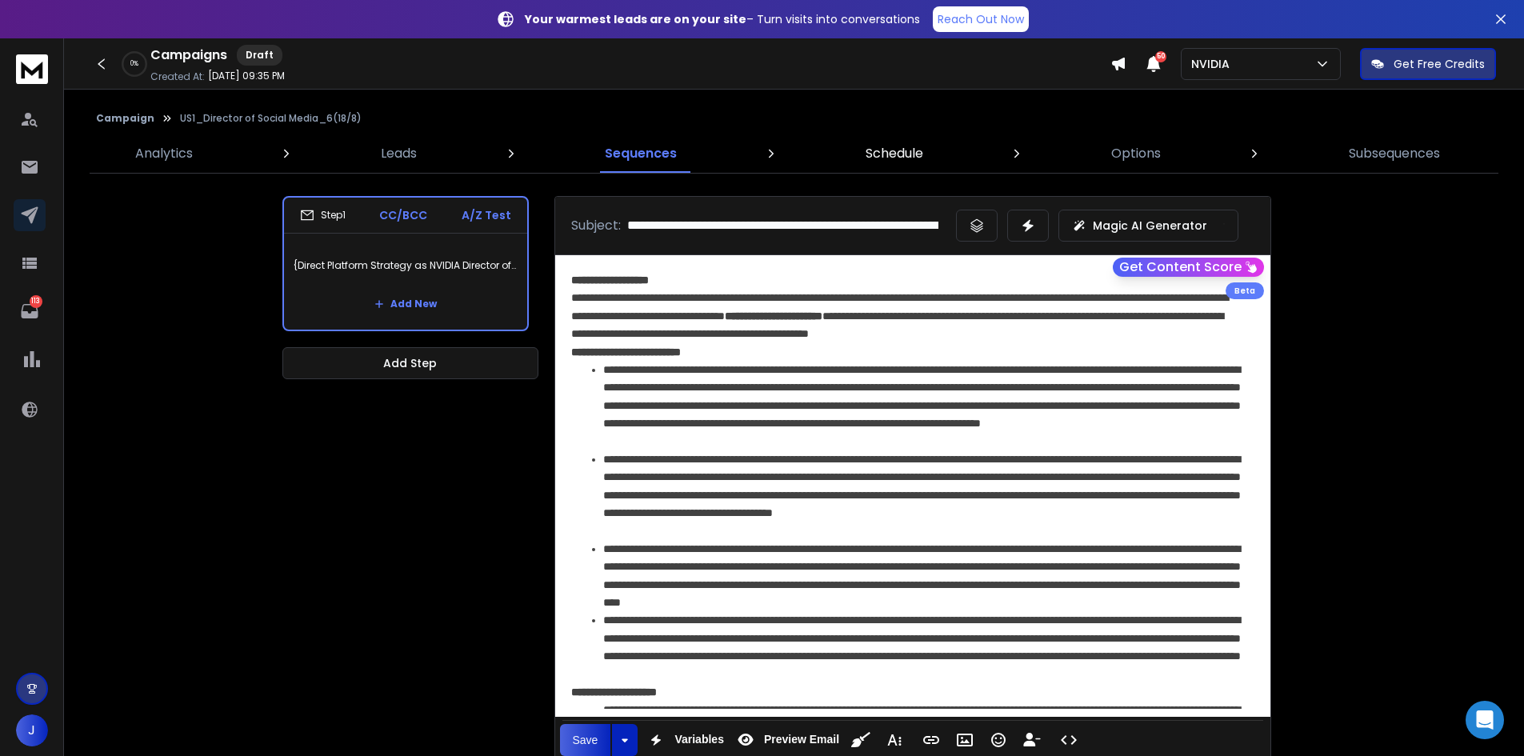
click at [917, 143] on link "Schedule" at bounding box center [894, 153] width 77 height 38
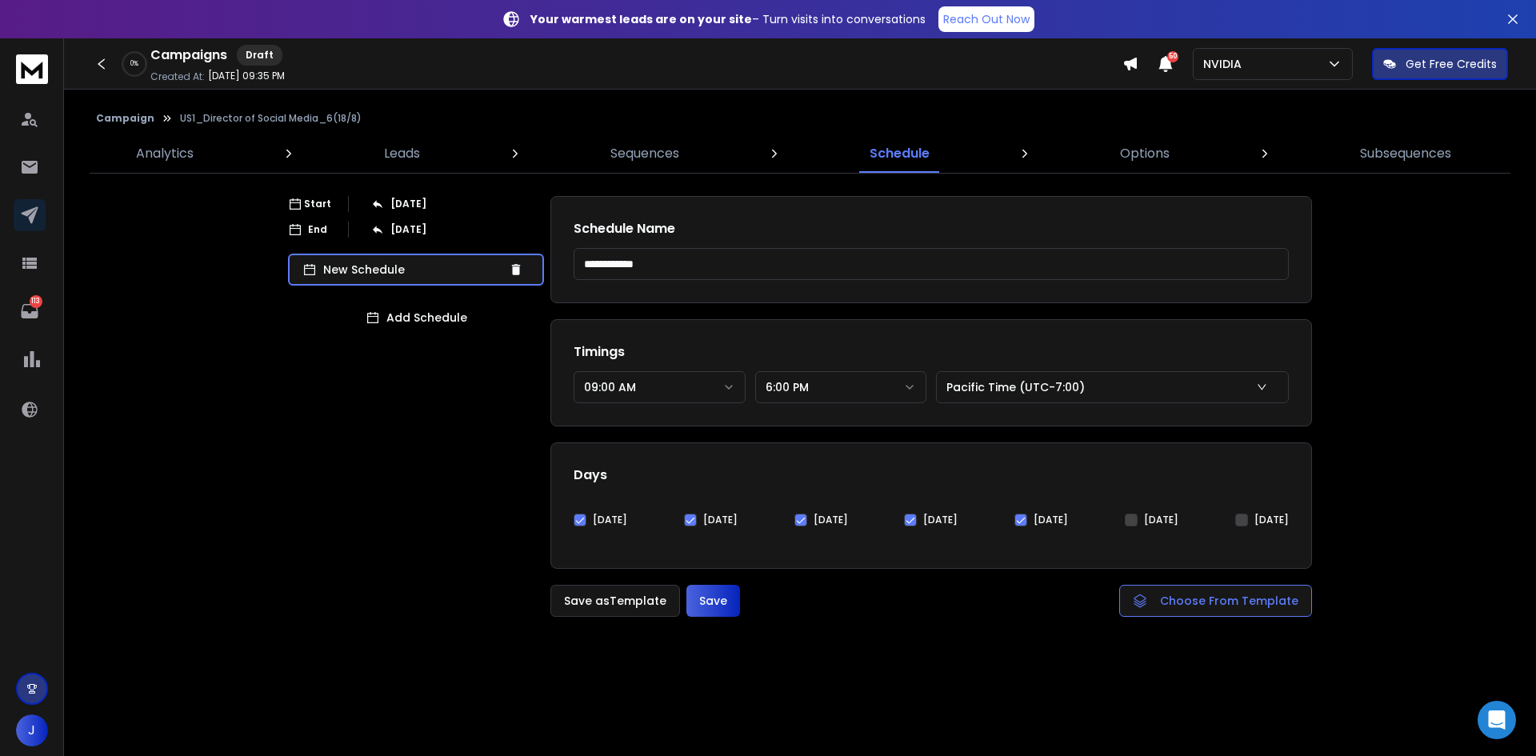
click at [622, 522] on label "[DATE]" at bounding box center [610, 519] width 34 height 13
click at [586, 522] on button "[DATE]" at bounding box center [579, 519] width 13 height 13
click at [704, 522] on label "[DATE]" at bounding box center [720, 519] width 34 height 13
click at [697, 522] on button "[DATE]" at bounding box center [690, 519] width 13 height 13
click at [824, 520] on label "[DATE]" at bounding box center [830, 519] width 34 height 13
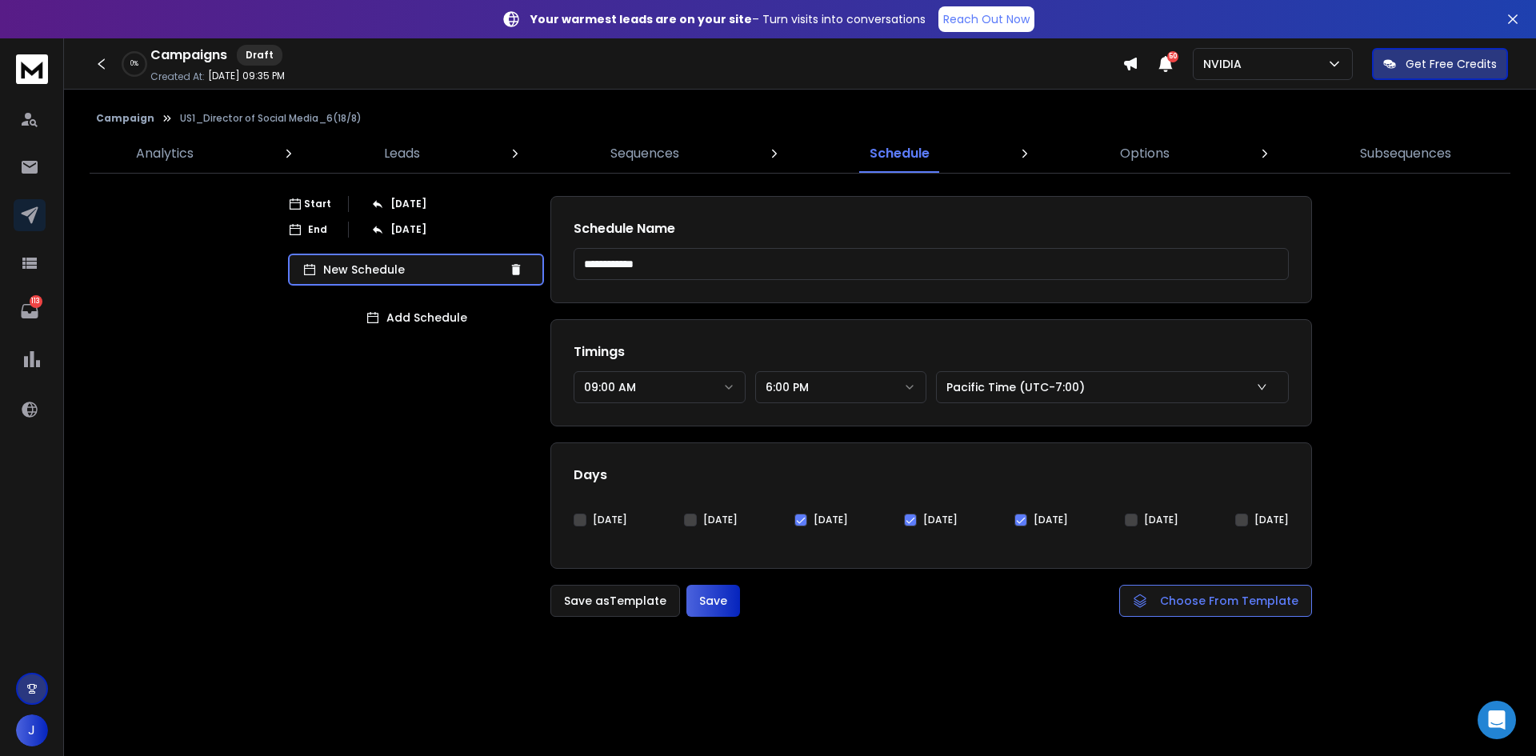
click at [807, 520] on button "[DATE]" at bounding box center [800, 519] width 13 height 13
click at [954, 523] on label "[DATE]" at bounding box center [940, 519] width 34 height 13
click at [917, 523] on button "[DATE]" at bounding box center [910, 519] width 13 height 13
click at [1038, 520] on div "[DATE]" at bounding box center [1041, 519] width 54 height 13
click at [1057, 524] on label "[DATE]" at bounding box center [1050, 519] width 34 height 13
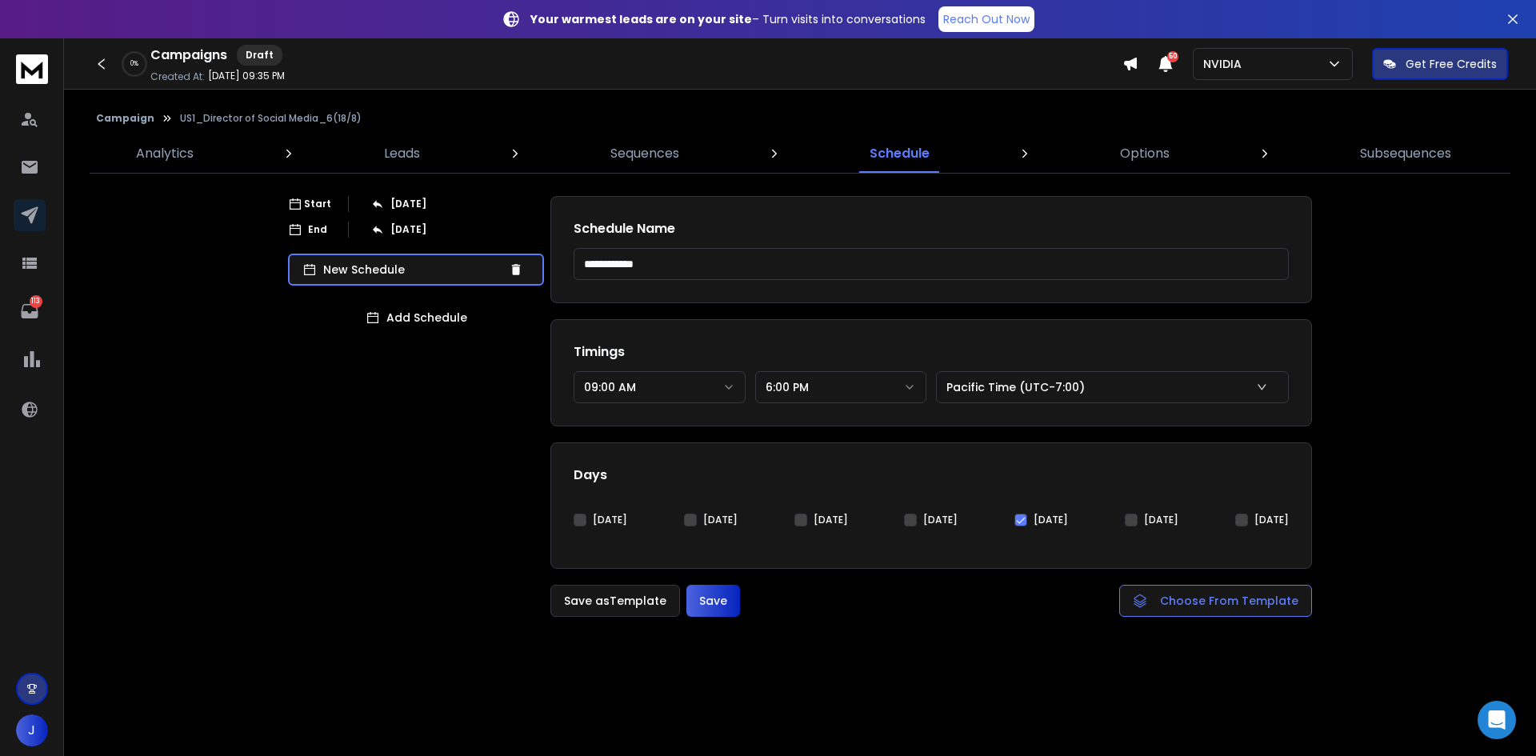
click at [1027, 524] on button "[DATE]" at bounding box center [1020, 519] width 13 height 13
click at [623, 521] on label "[DATE]" at bounding box center [610, 519] width 34 height 13
click at [586, 521] on button "[DATE]" at bounding box center [579, 519] width 13 height 13
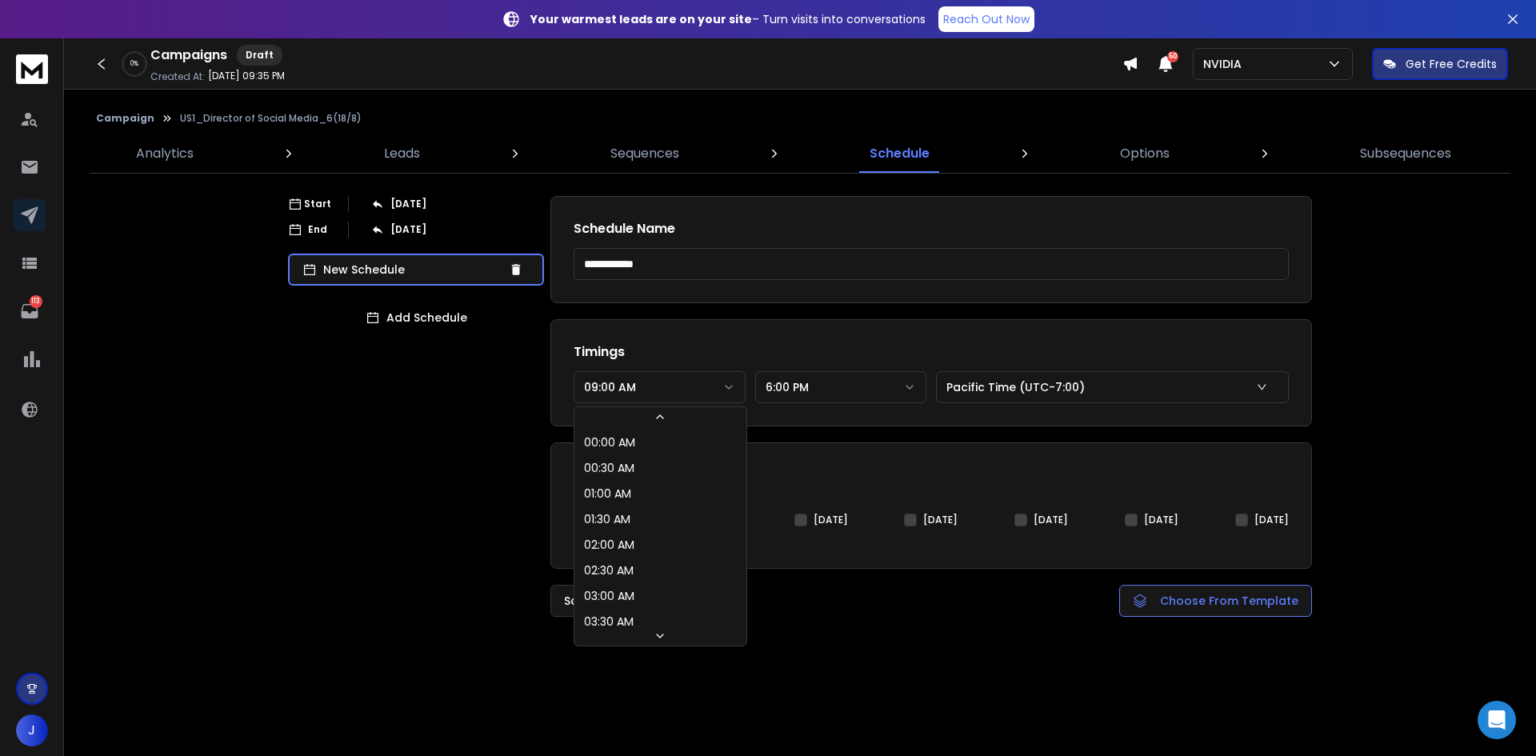
scroll to position [290, 0]
click at [640, 379] on button "09:00 AM" at bounding box center [659, 387] width 172 height 32
select select "********"
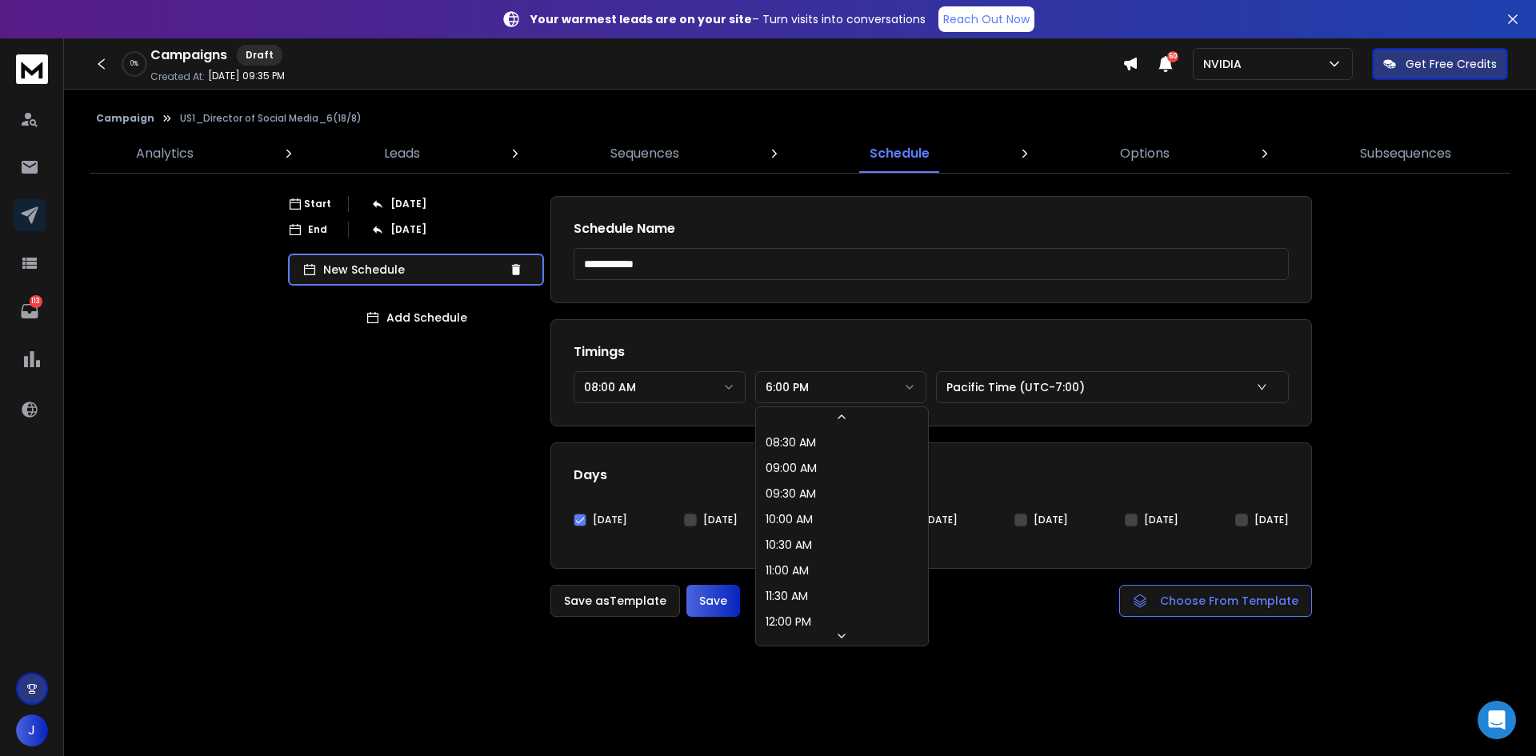
click at [803, 396] on button "6:00 PM" at bounding box center [841, 387] width 172 height 32
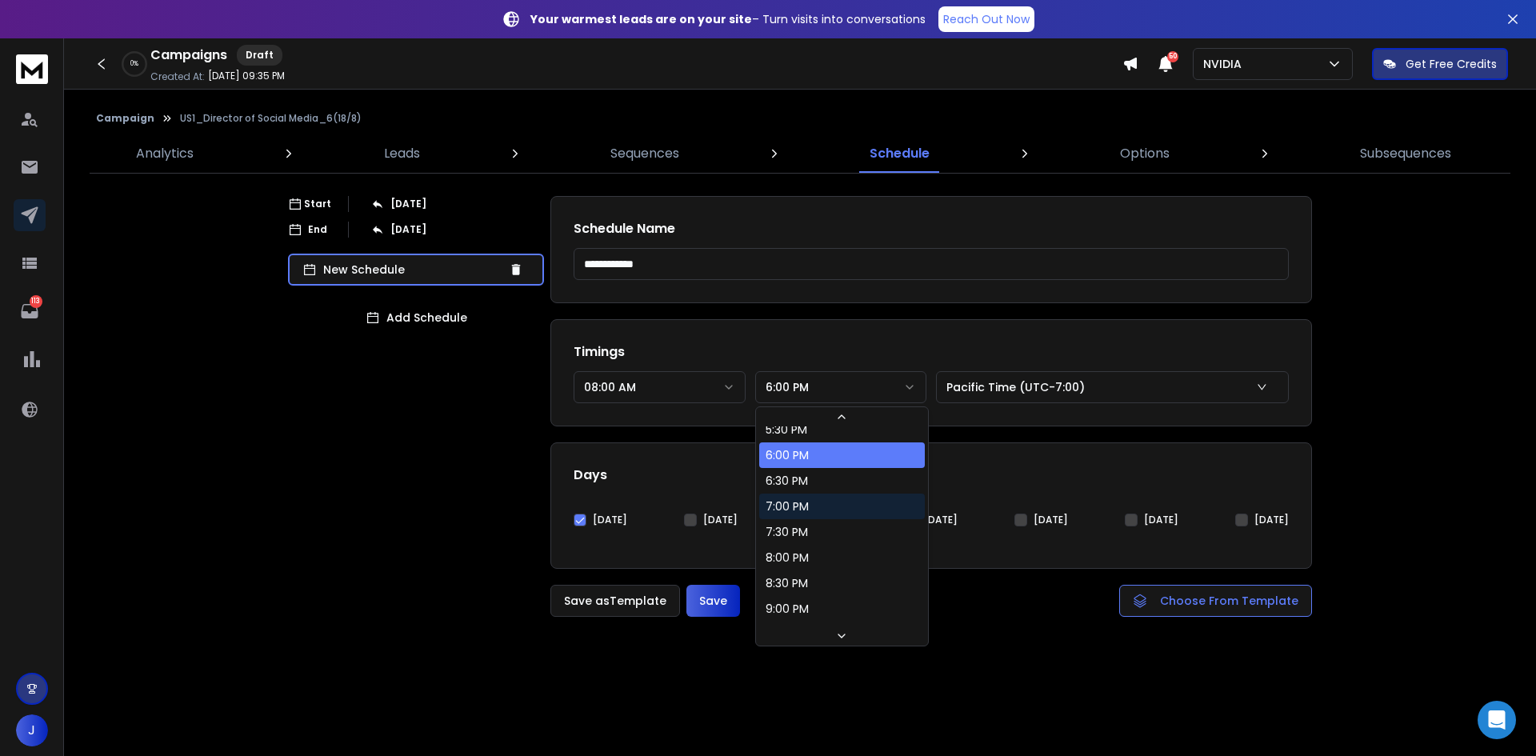
scroll to position [475, 0]
select select "********"
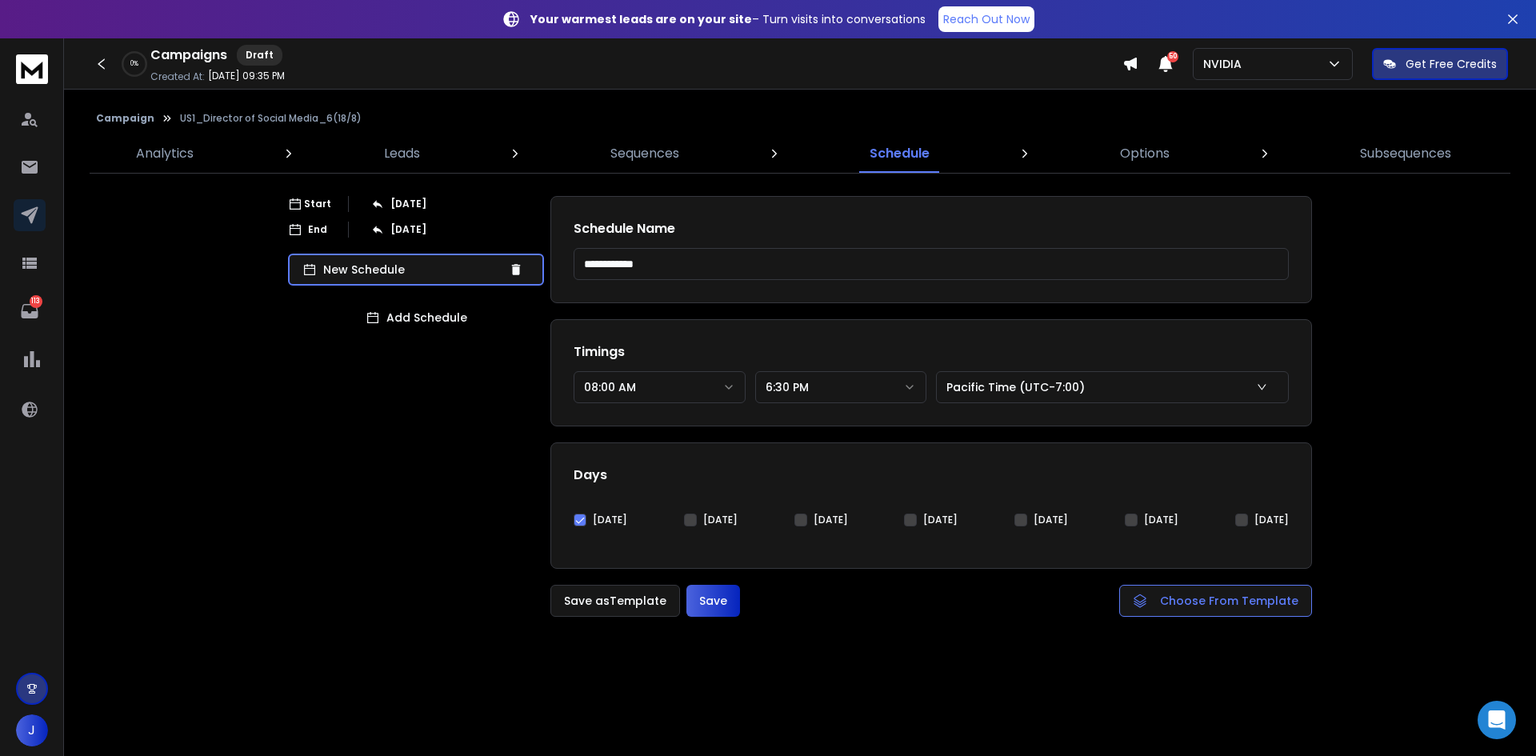
click at [711, 589] on button "Save" at bounding box center [713, 601] width 54 height 32
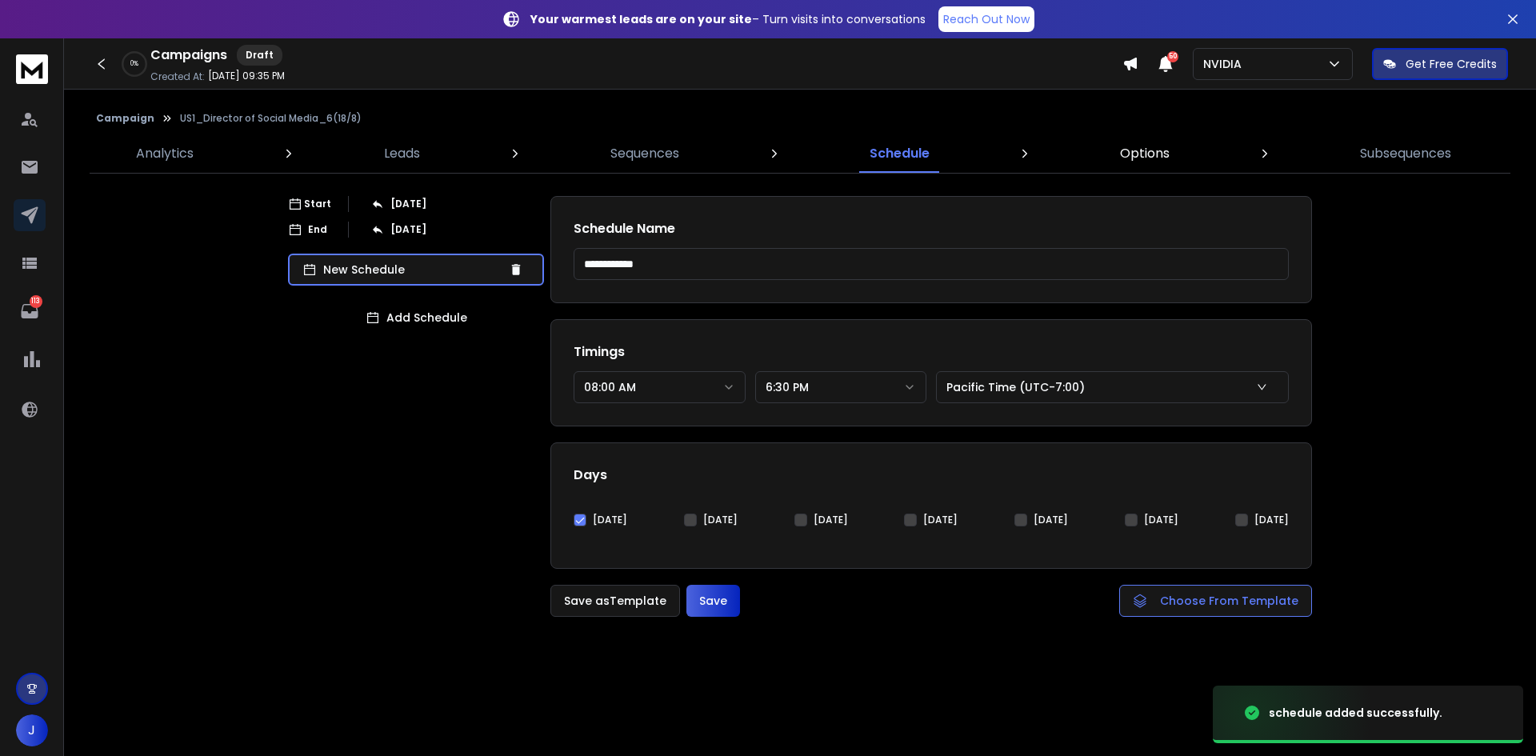
click at [1160, 151] on p "Options" at bounding box center [1145, 153] width 50 height 19
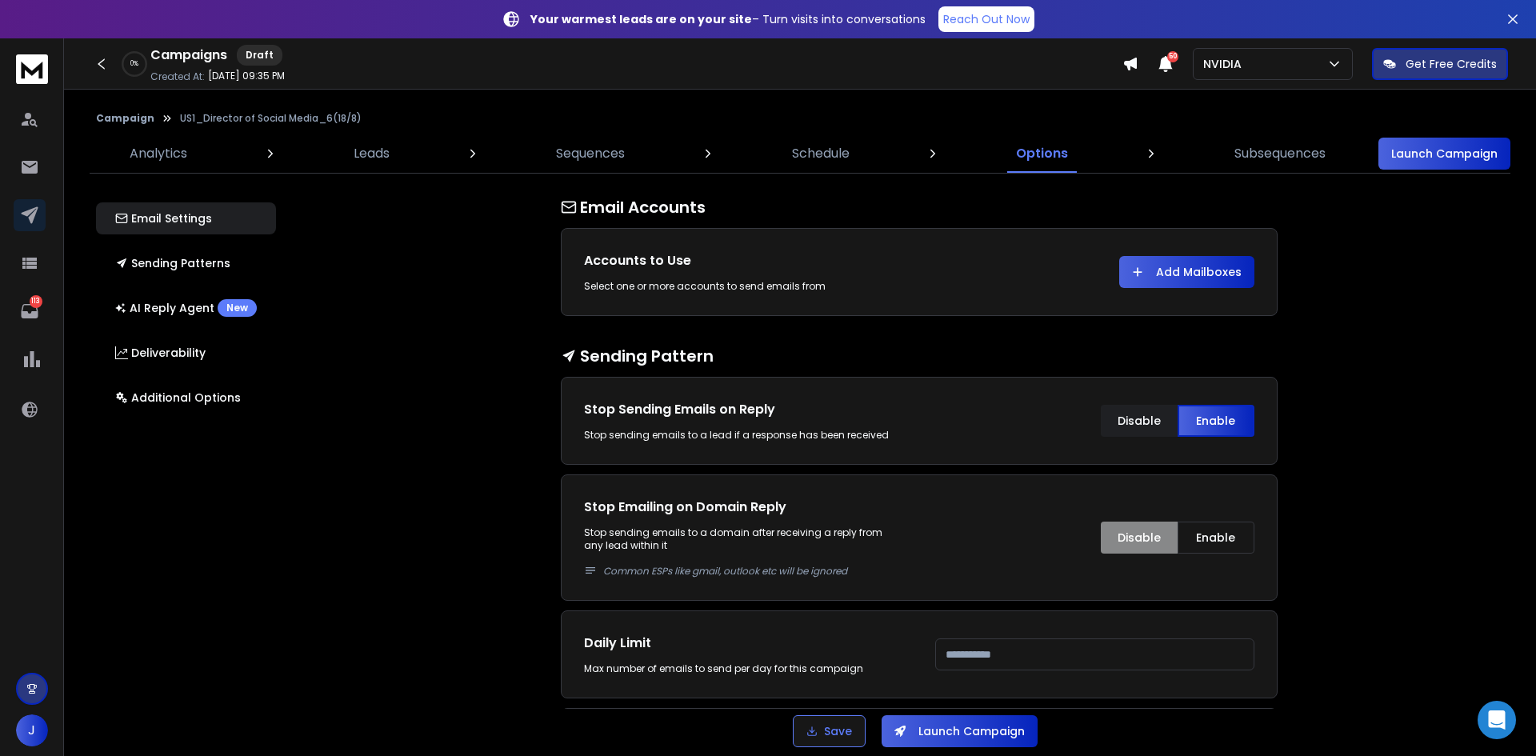
click at [1209, 268] on button "Add Mailboxes" at bounding box center [1186, 272] width 135 height 32
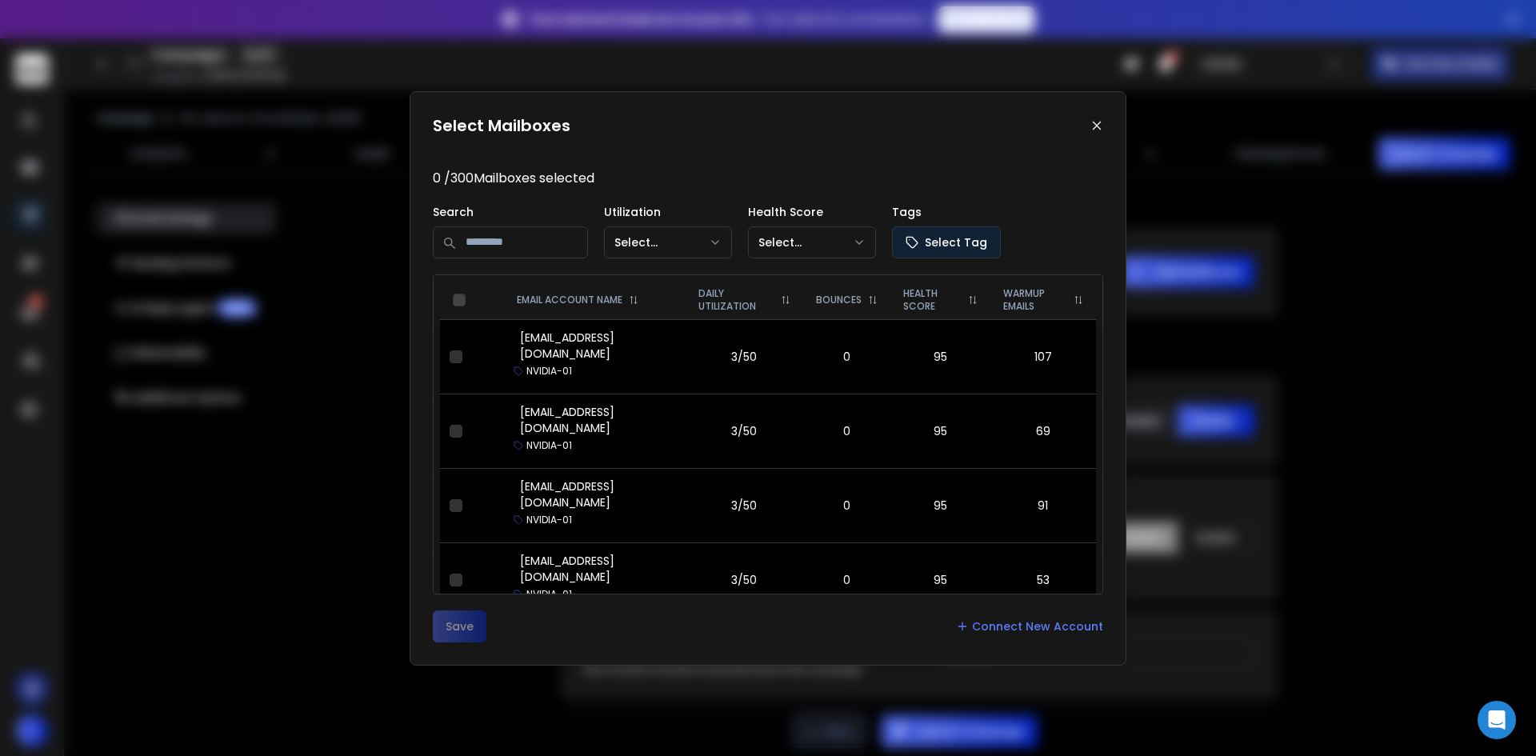
click at [984, 236] on button "Select Tag" at bounding box center [946, 242] width 109 height 32
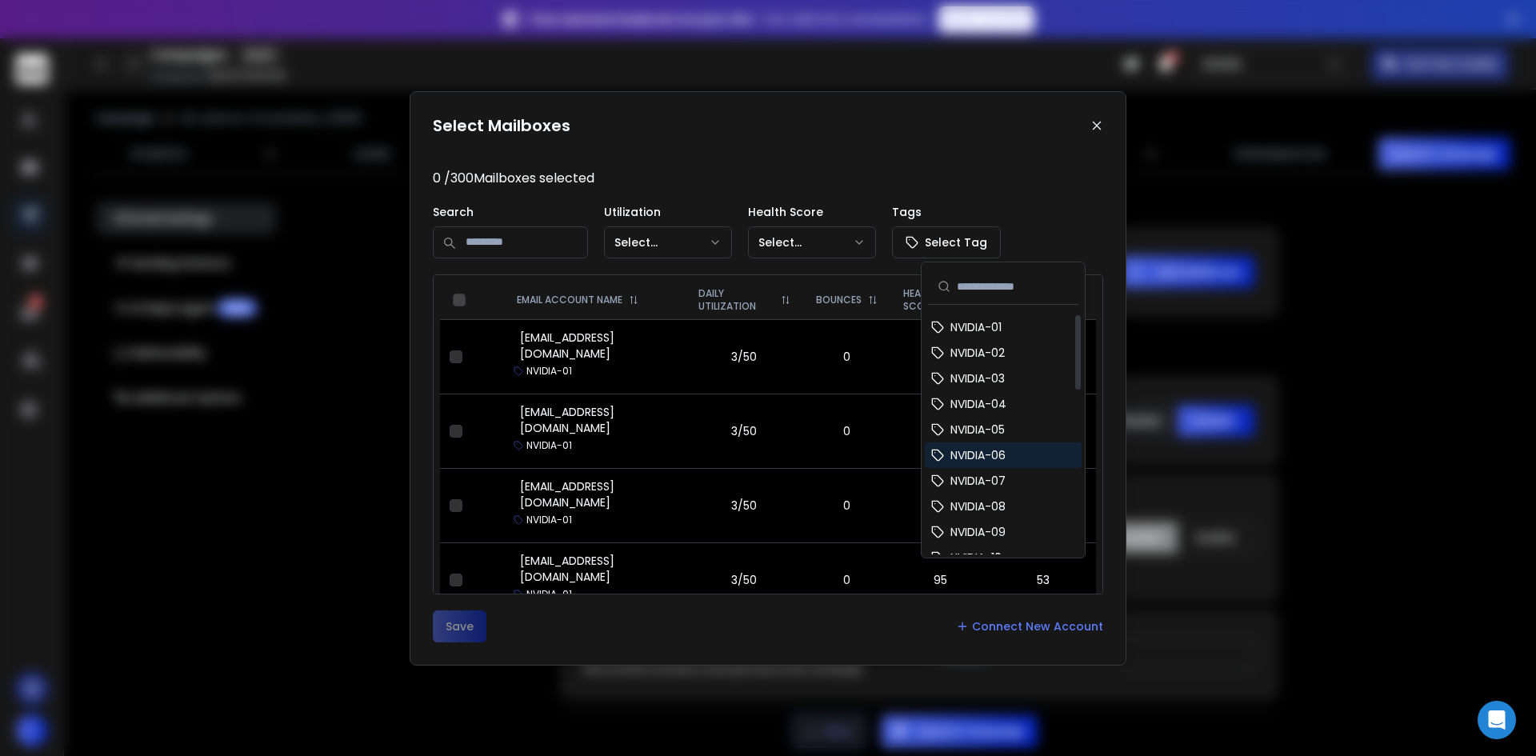
click at [1013, 453] on div "NVIDIA-06" at bounding box center [1003, 455] width 144 height 16
click at [758, 645] on div "Select Mailboxes 0 / 300 Mailboxes selected Search Utilization Select... Health…" at bounding box center [767, 378] width 717 height 574
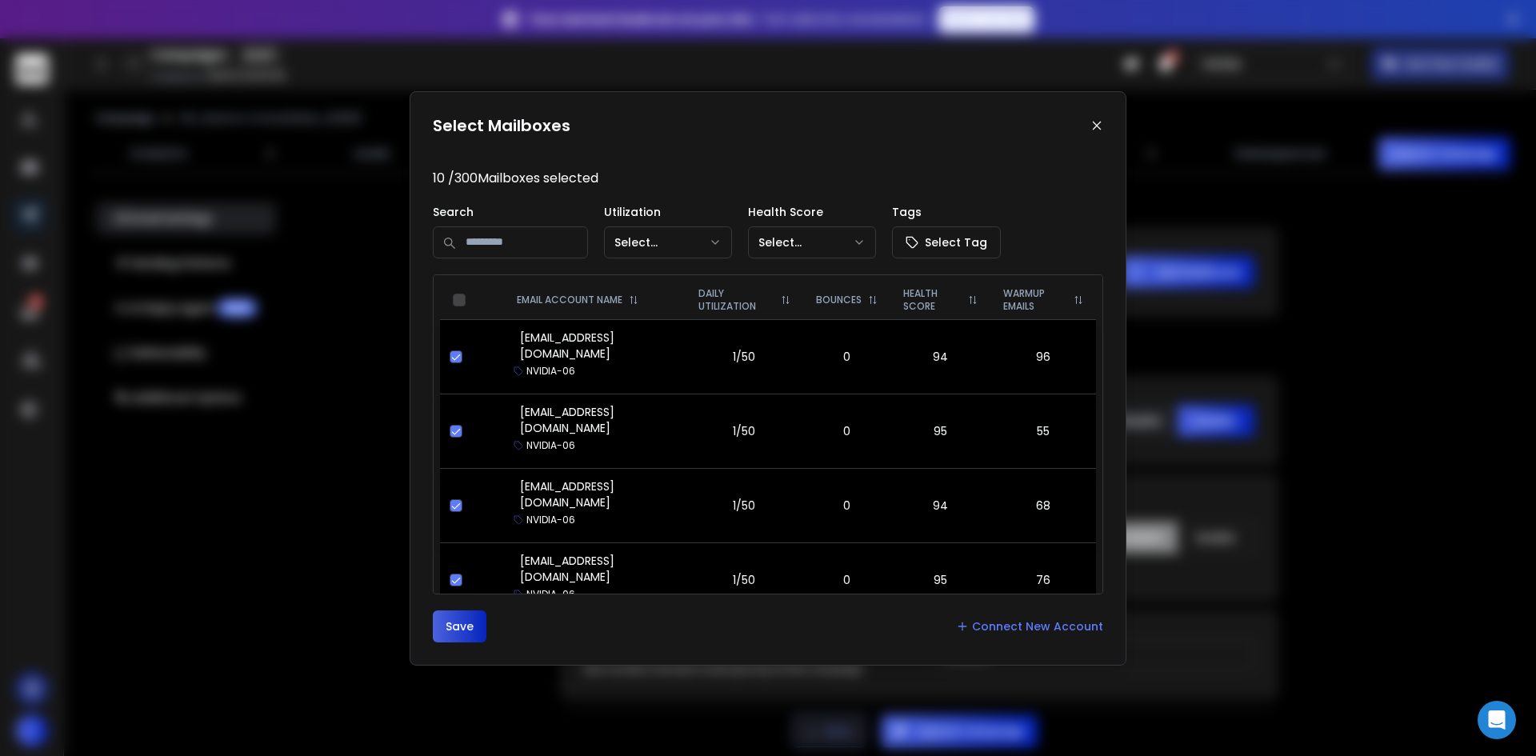
click at [462, 621] on button "Save" at bounding box center [460, 626] width 54 height 32
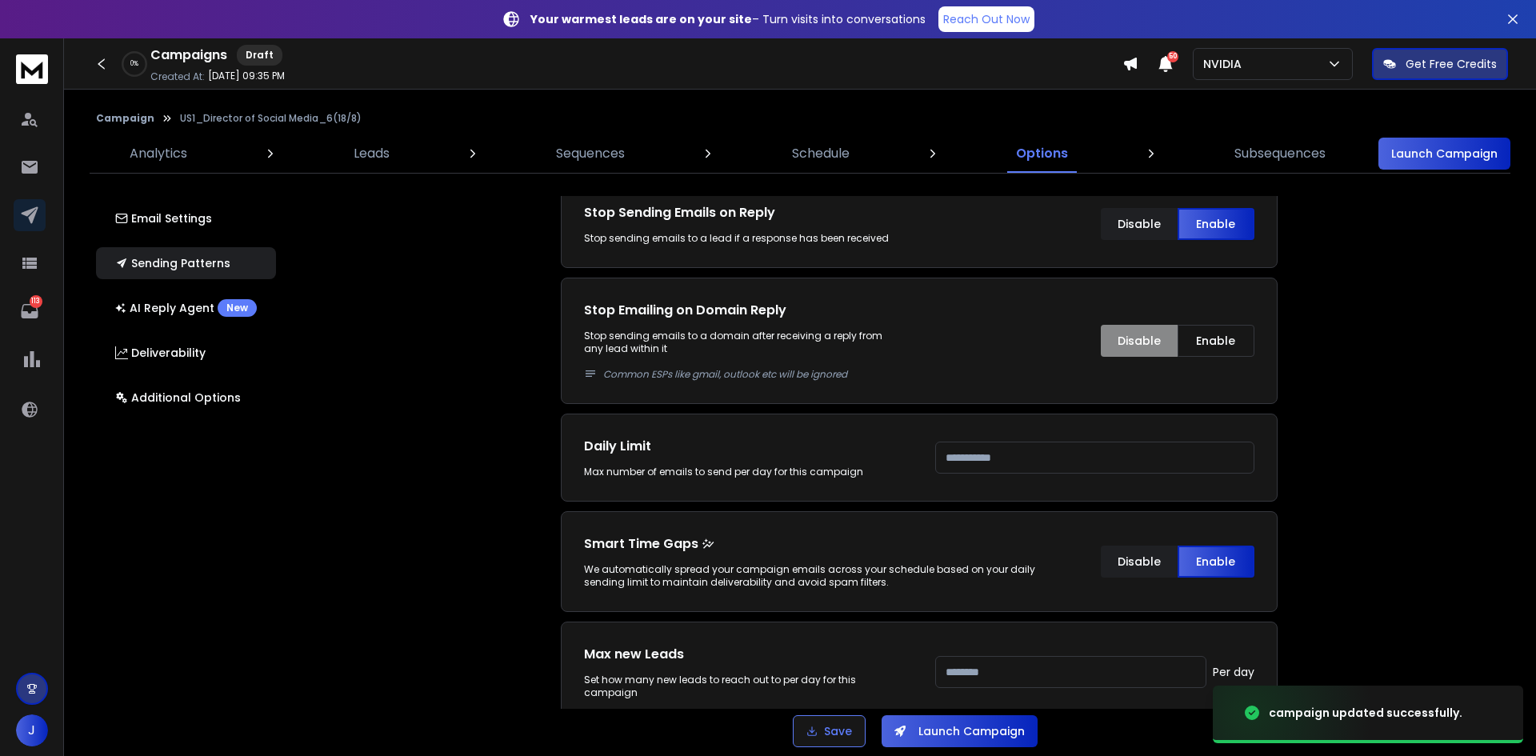
scroll to position [320, 0]
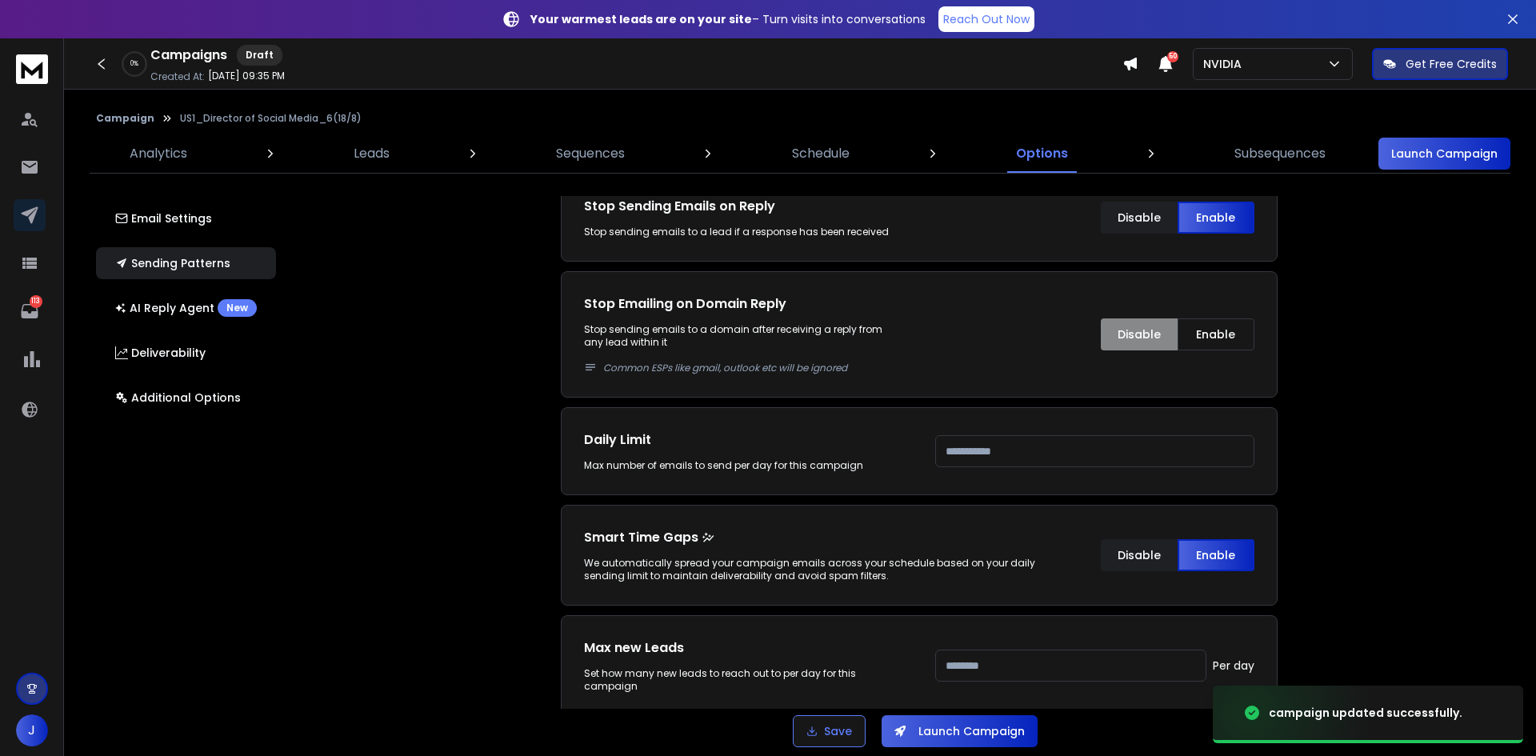
click at [1024, 465] on input "***" at bounding box center [1094, 451] width 319 height 32
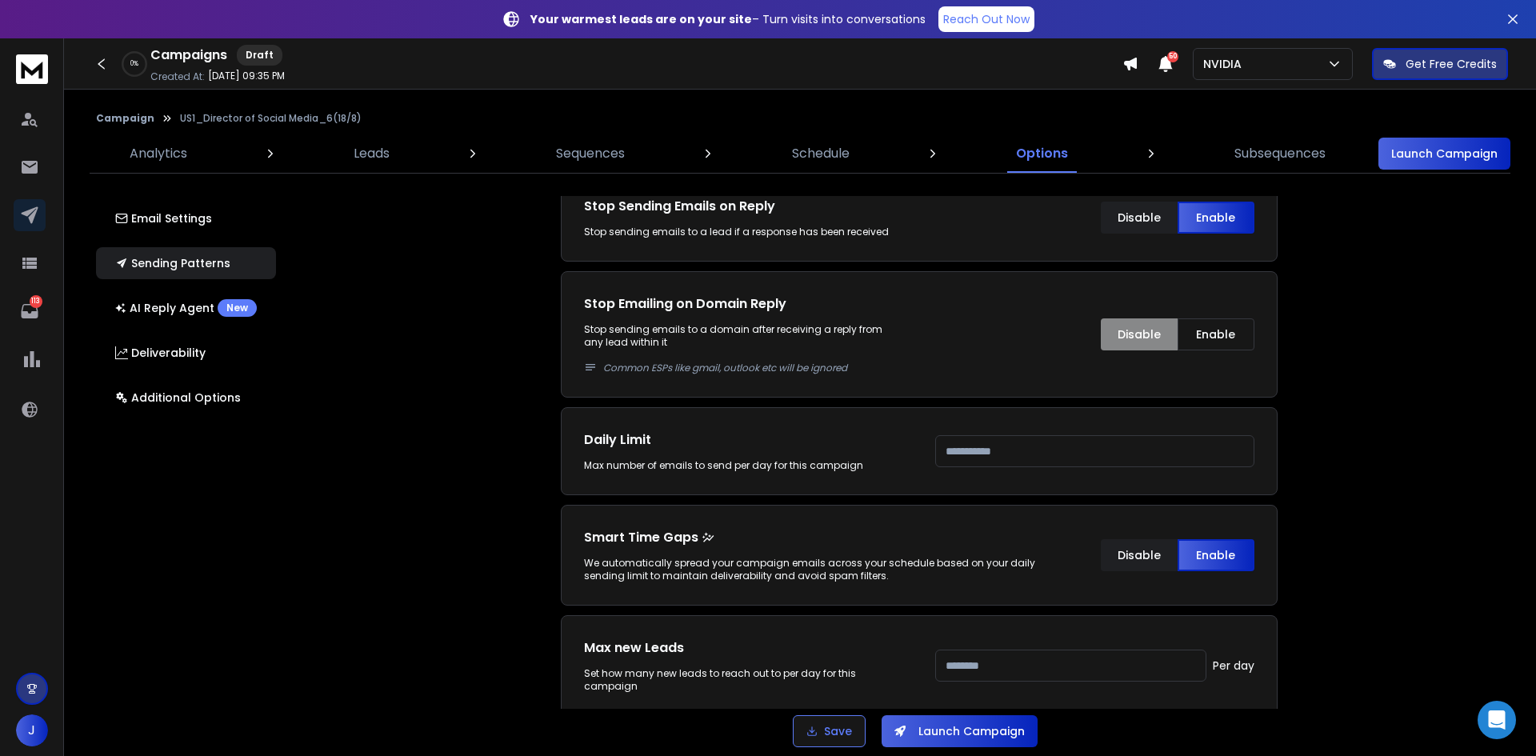
type input "***"
click at [980, 652] on input "***" at bounding box center [1070, 665] width 271 height 32
paste input "number"
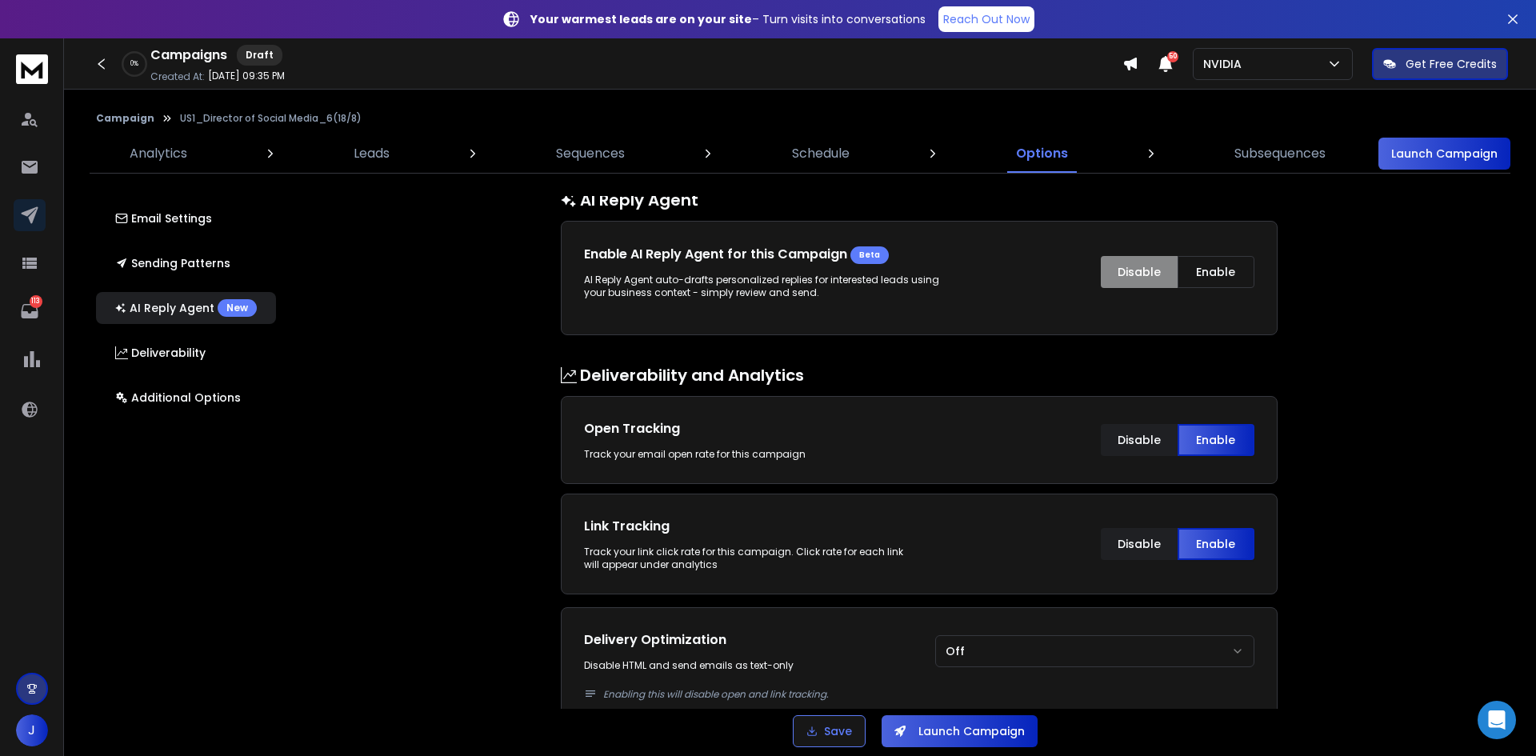
scroll to position [1691, 0]
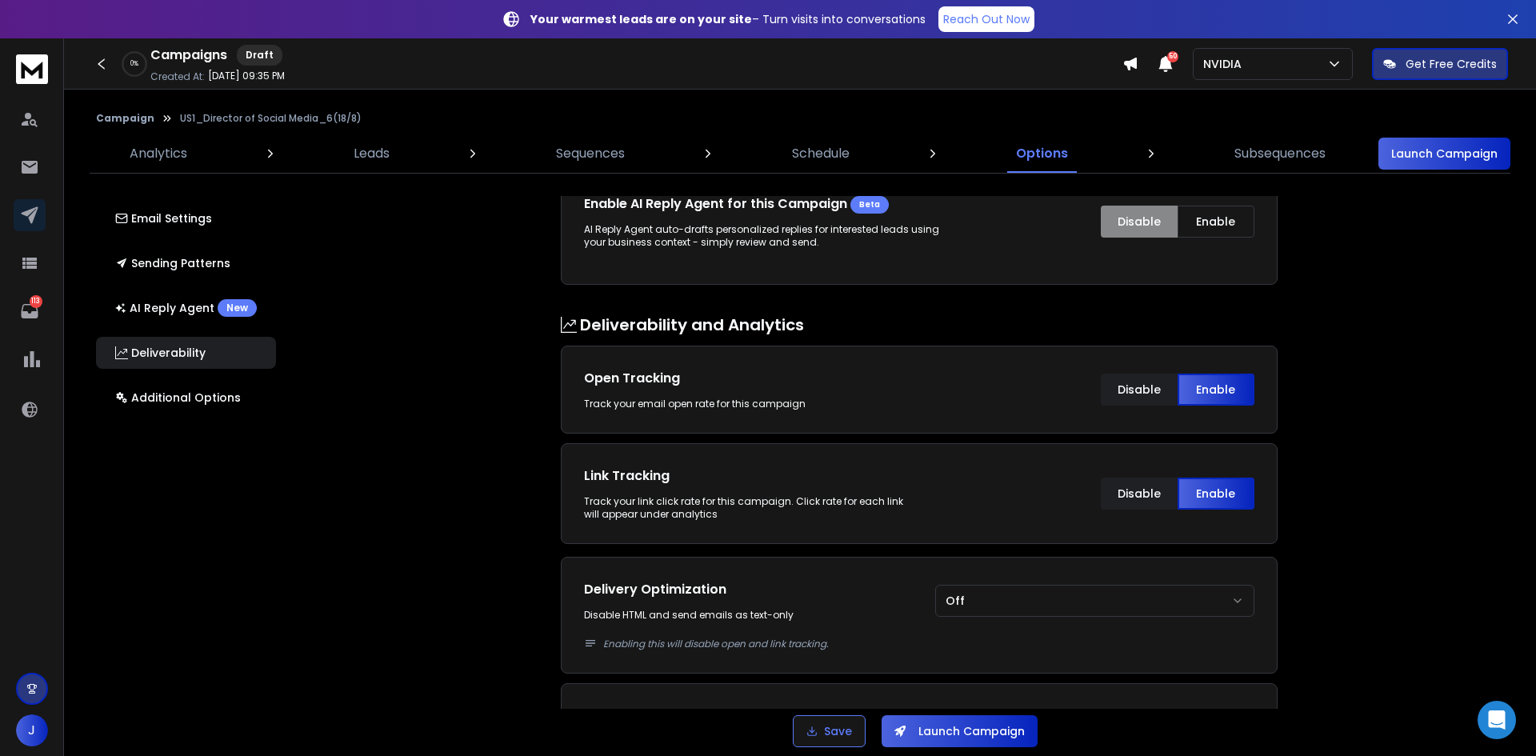
type input "***"
click at [1154, 513] on div "Link Tracking Track your link click rate for this campaign. Click rate for each…" at bounding box center [919, 493] width 670 height 54
click at [1150, 500] on button "Disable" at bounding box center [1138, 493] width 77 height 32
click at [837, 724] on button "Save" at bounding box center [829, 731] width 73 height 32
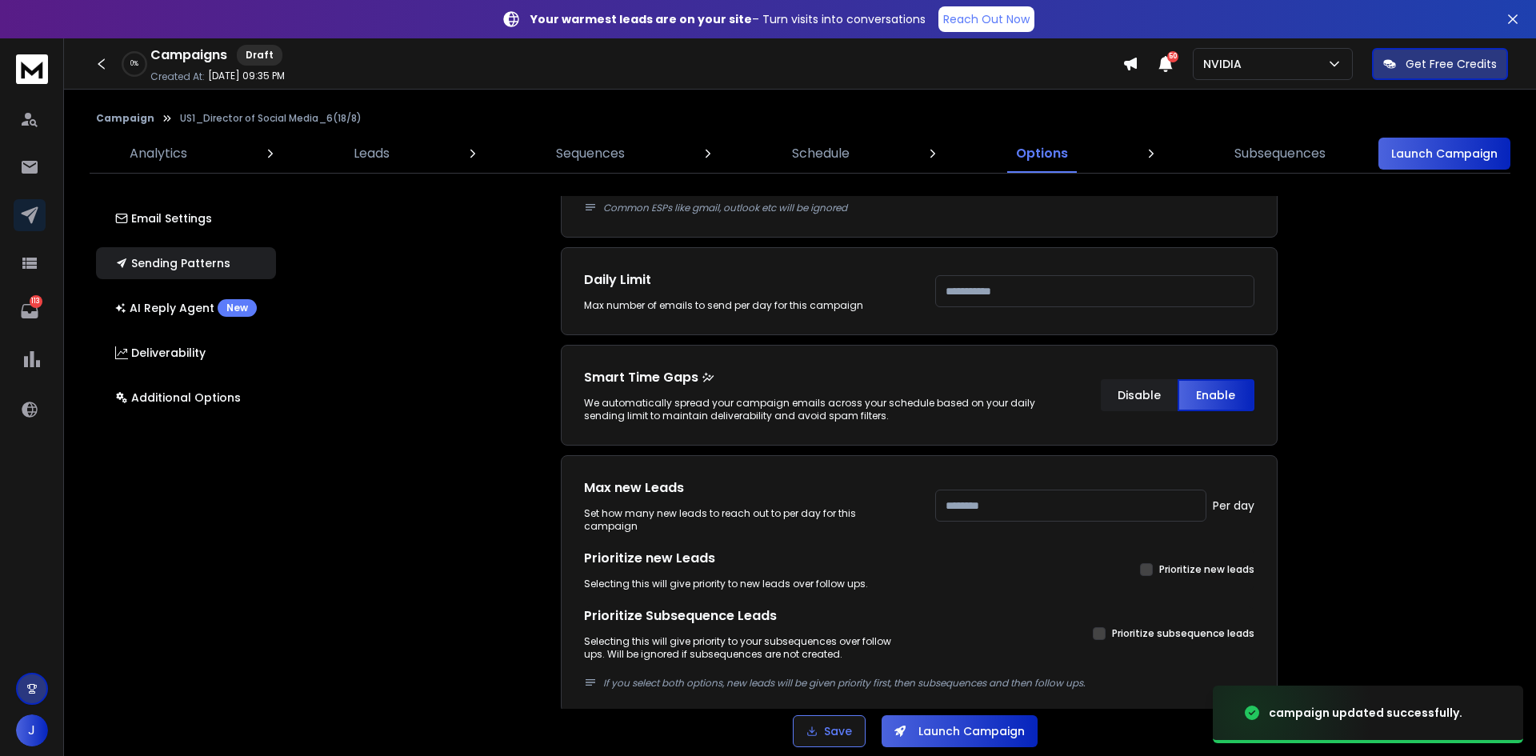
scroll to position [91, 0]
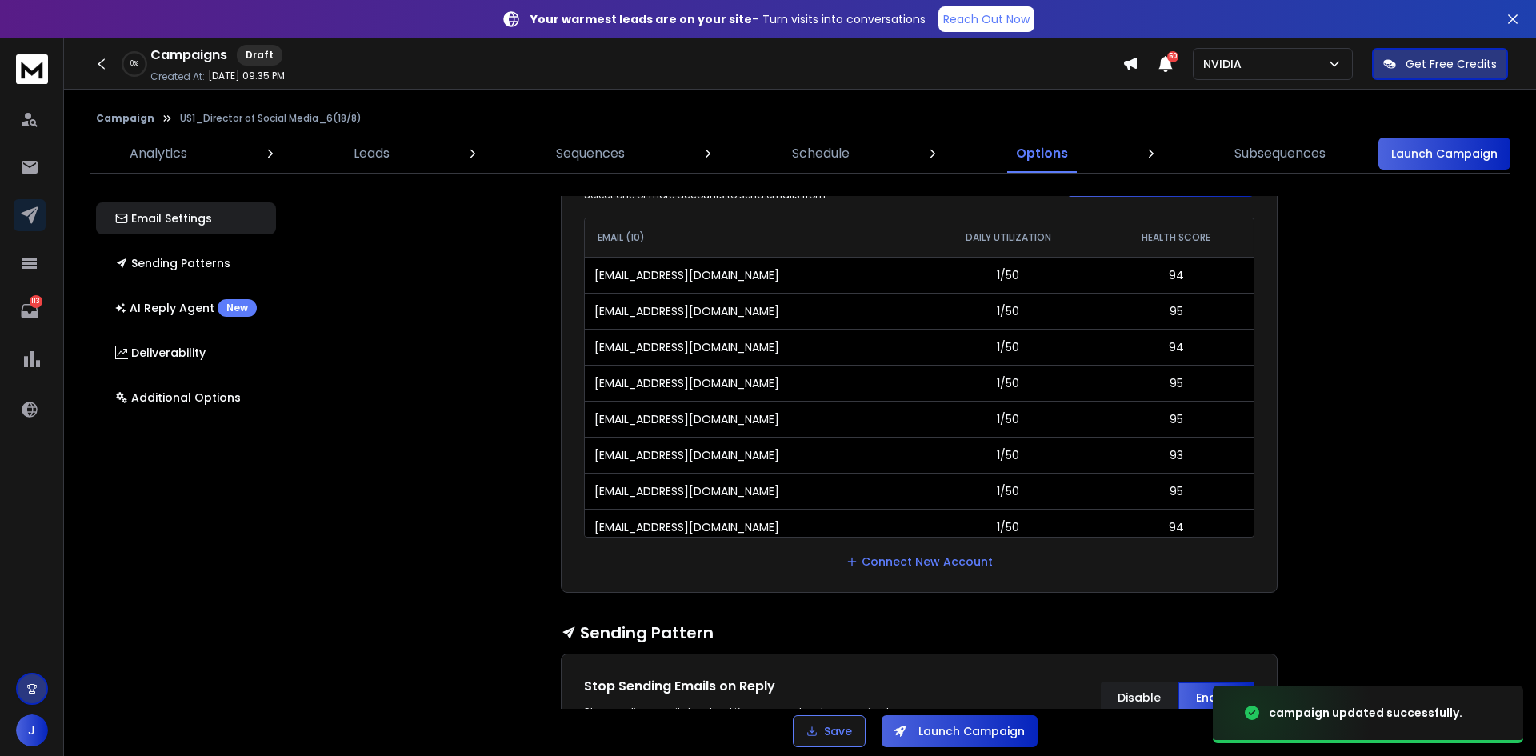
click at [954, 721] on button "Launch Campaign" at bounding box center [959, 731] width 156 height 32
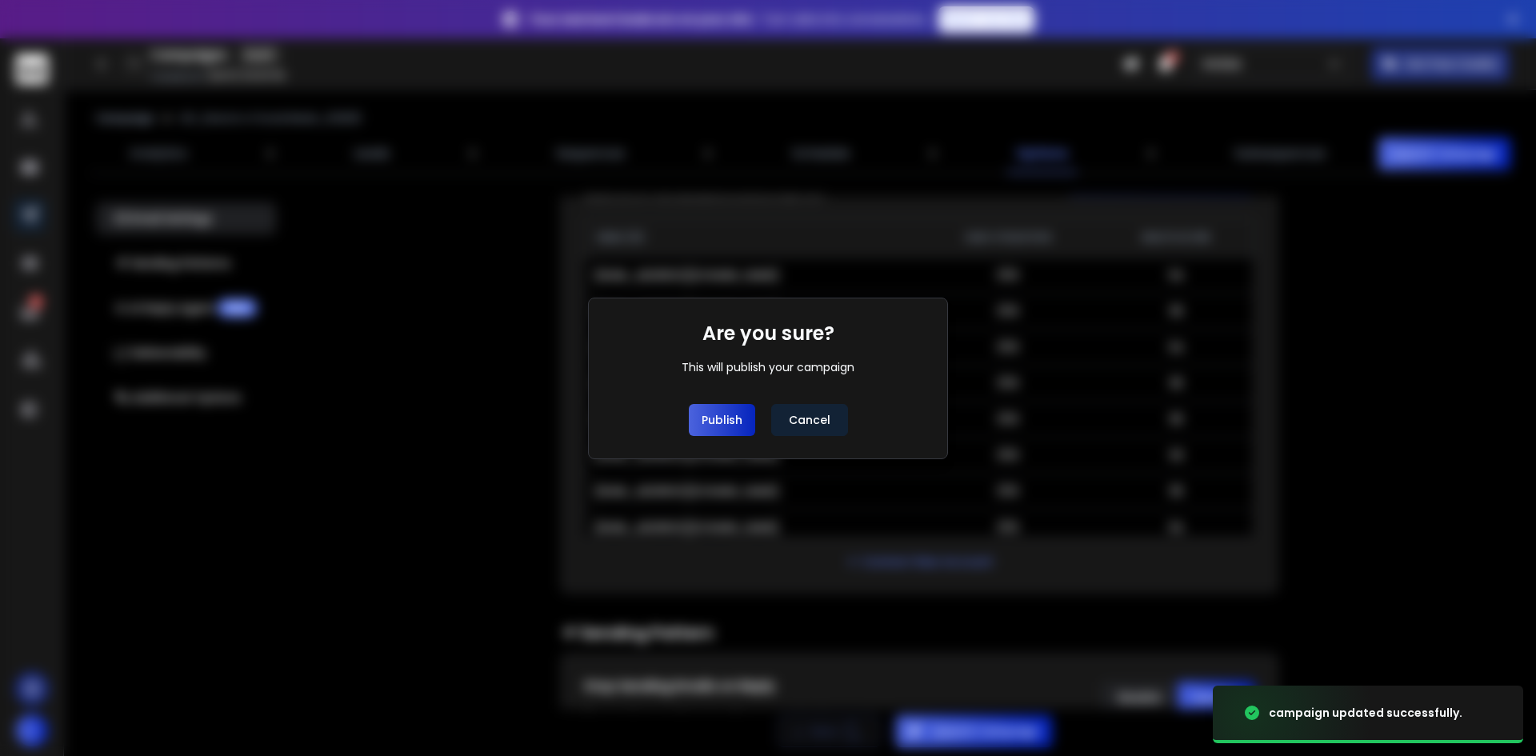
click at [738, 408] on button "Publish" at bounding box center [722, 420] width 66 height 32
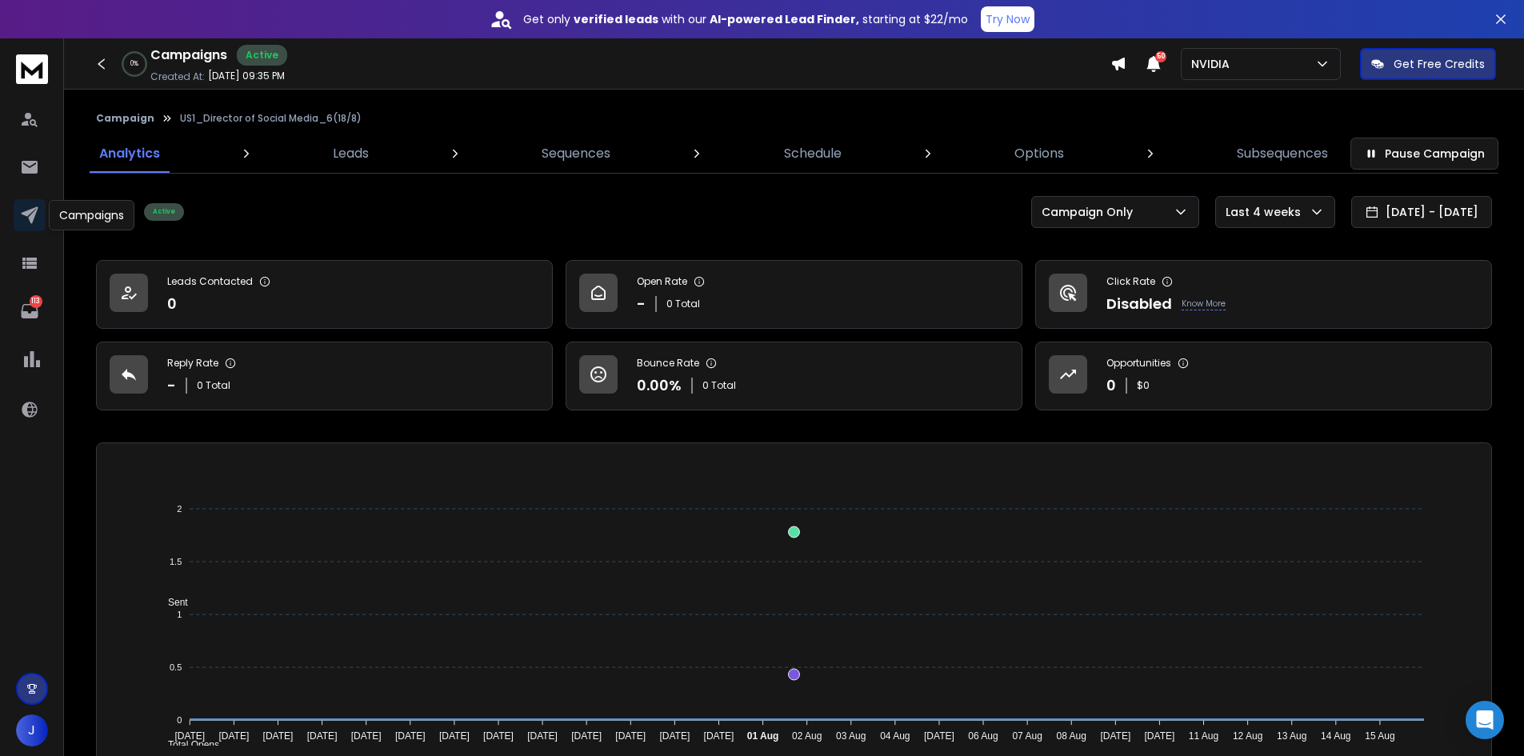
click at [28, 226] on link at bounding box center [30, 215] width 32 height 32
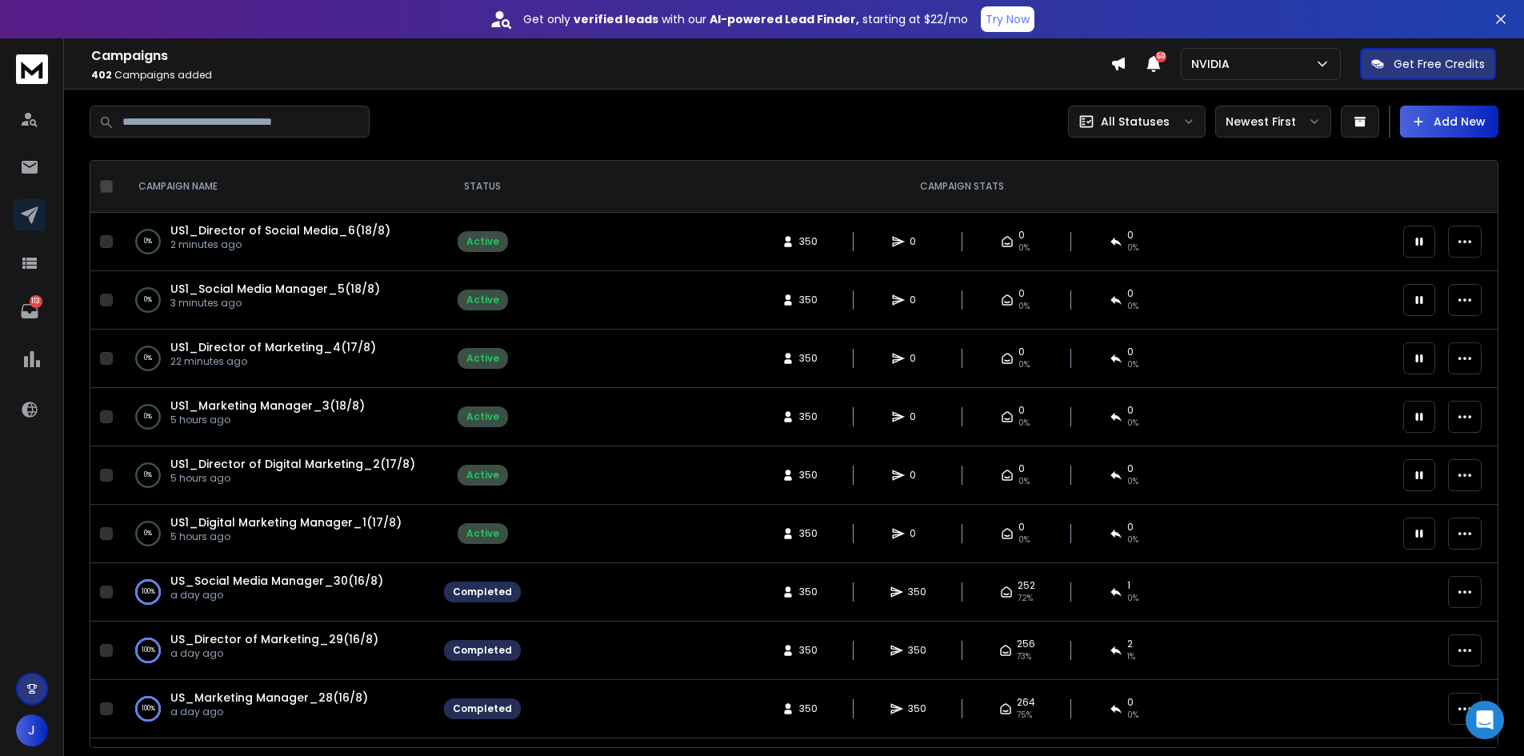
click at [1442, 122] on button "Add New" at bounding box center [1449, 122] width 98 height 32
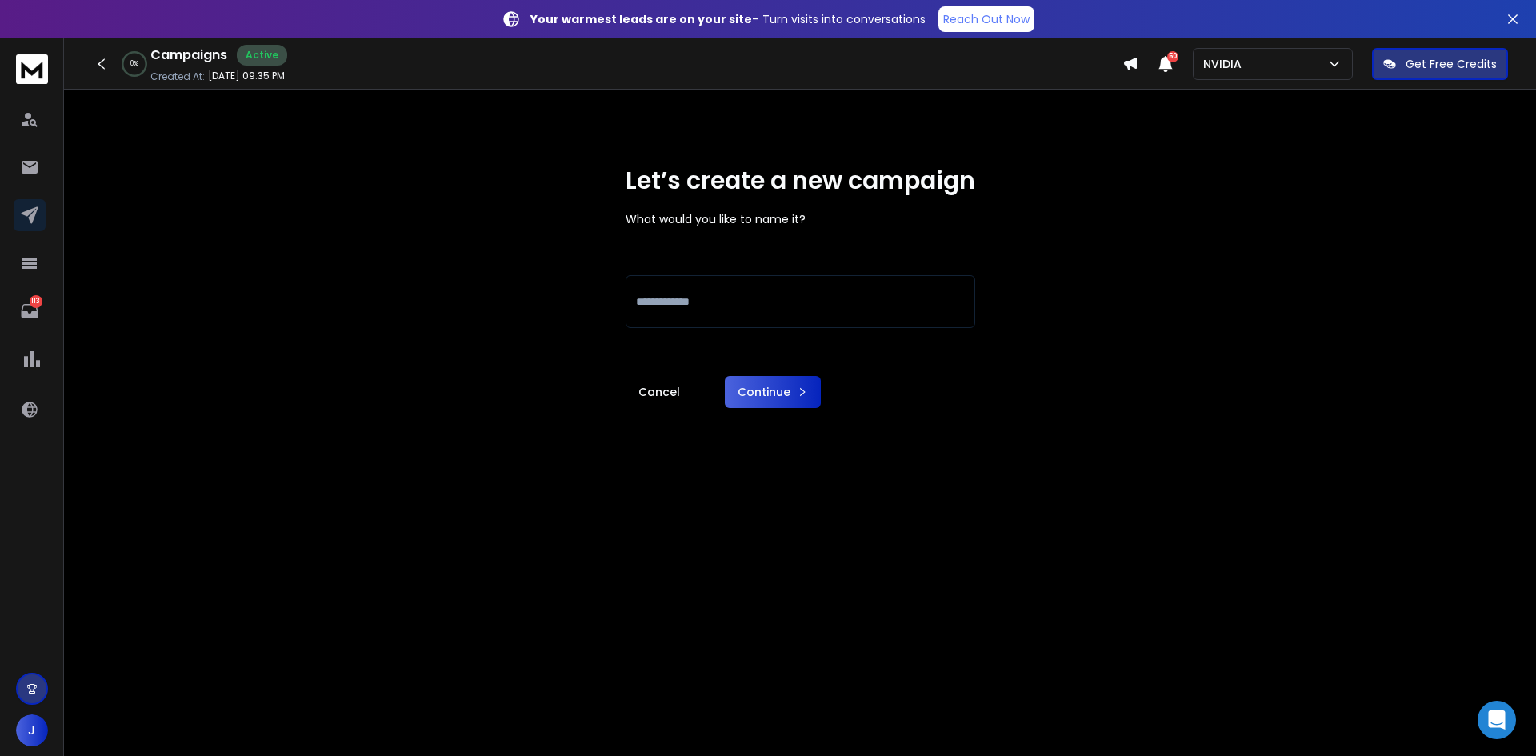
click at [834, 288] on input at bounding box center [799, 301] width 349 height 53
paste input "**********"
type input "**********"
click at [781, 382] on button "Continue" at bounding box center [773, 392] width 96 height 32
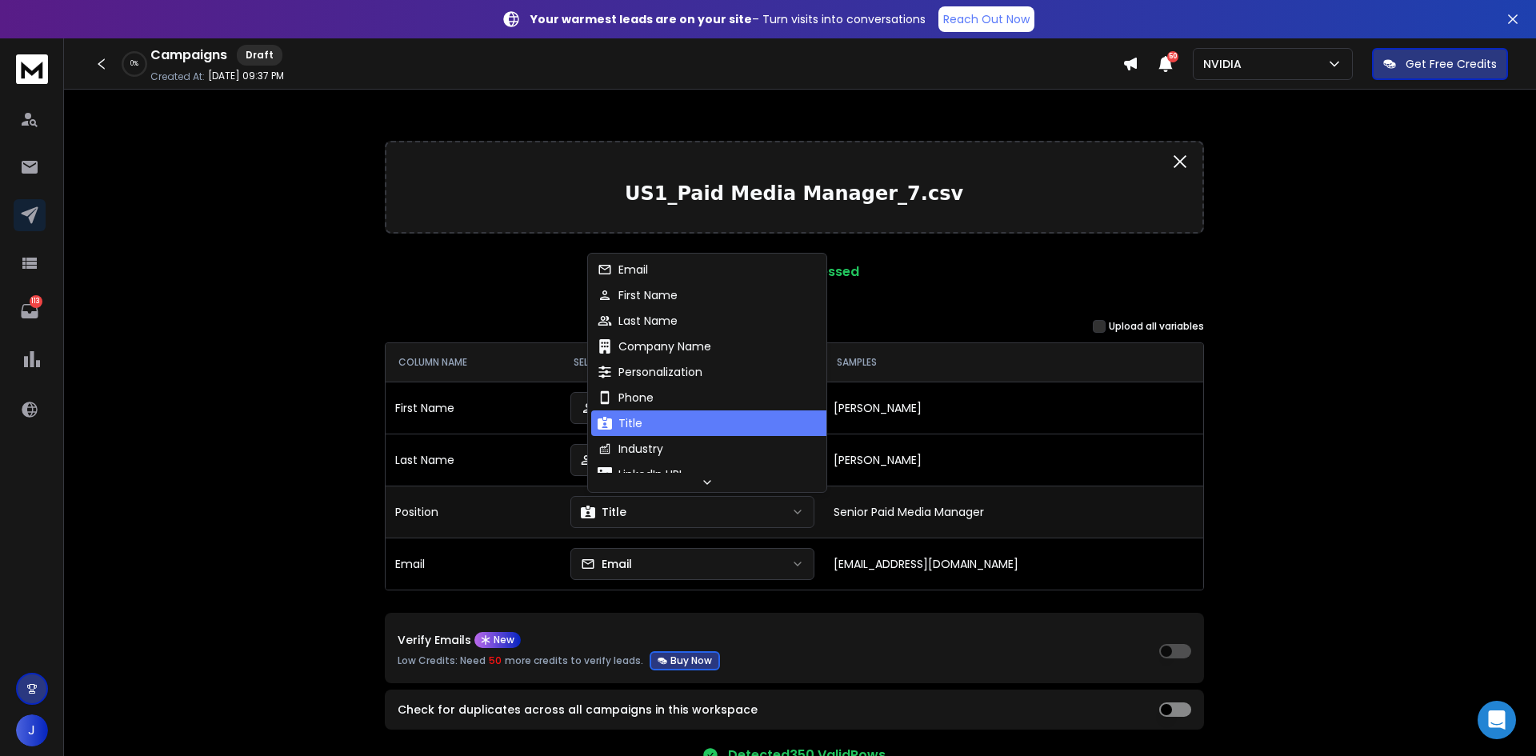
click at [657, 514] on button "Title" at bounding box center [692, 512] width 244 height 32
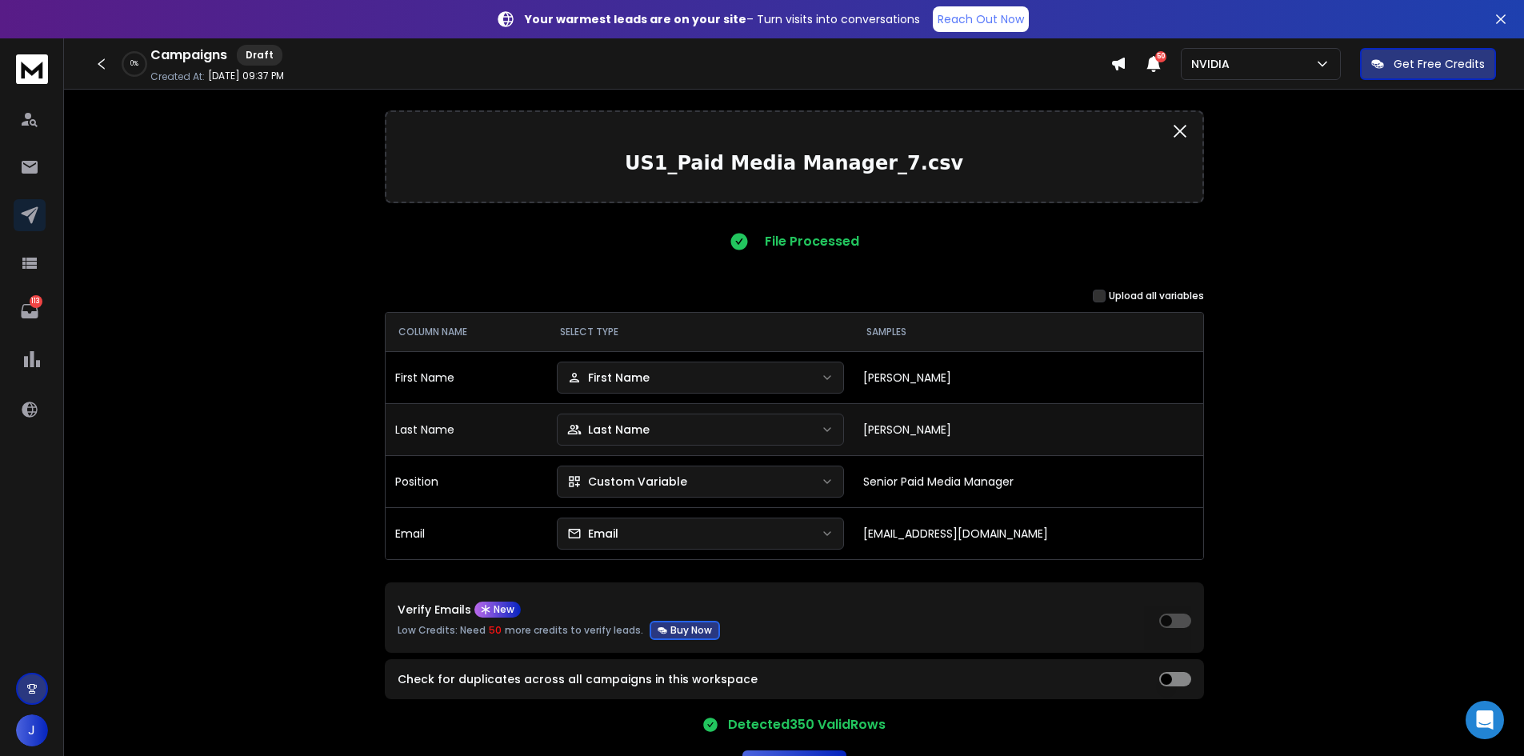
scroll to position [82, 0]
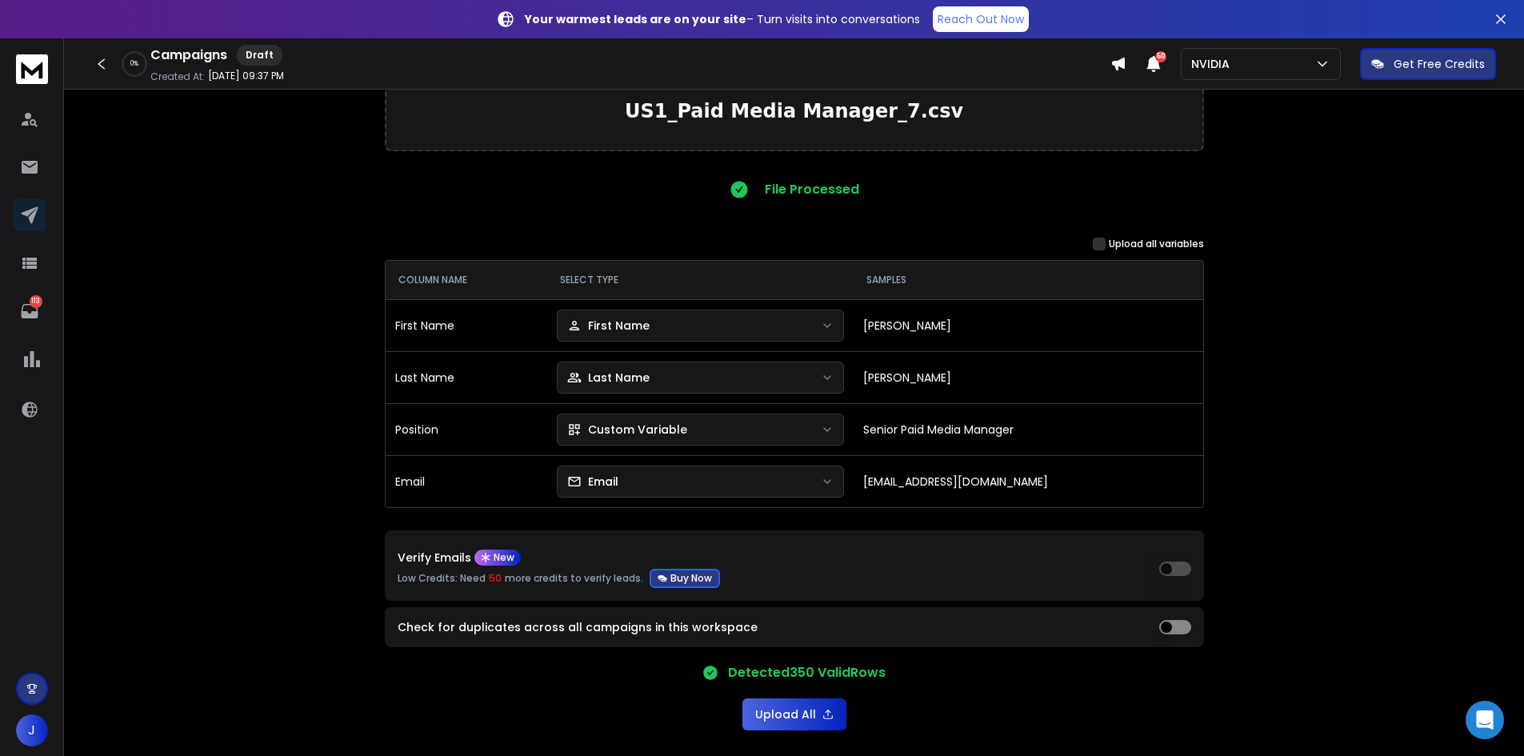
click at [793, 711] on button "Upload All" at bounding box center [794, 714] width 104 height 32
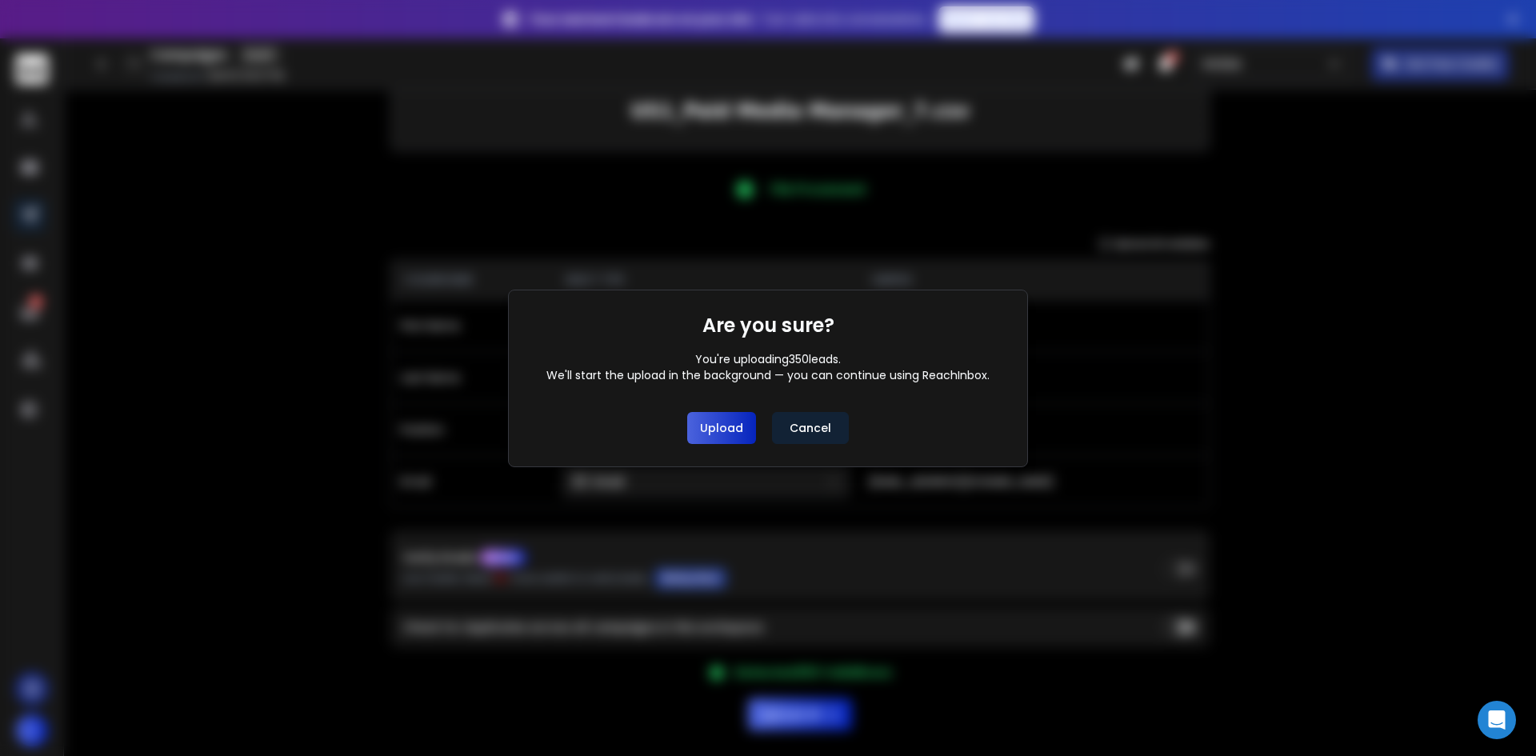
click at [741, 425] on button "Upload" at bounding box center [721, 428] width 69 height 32
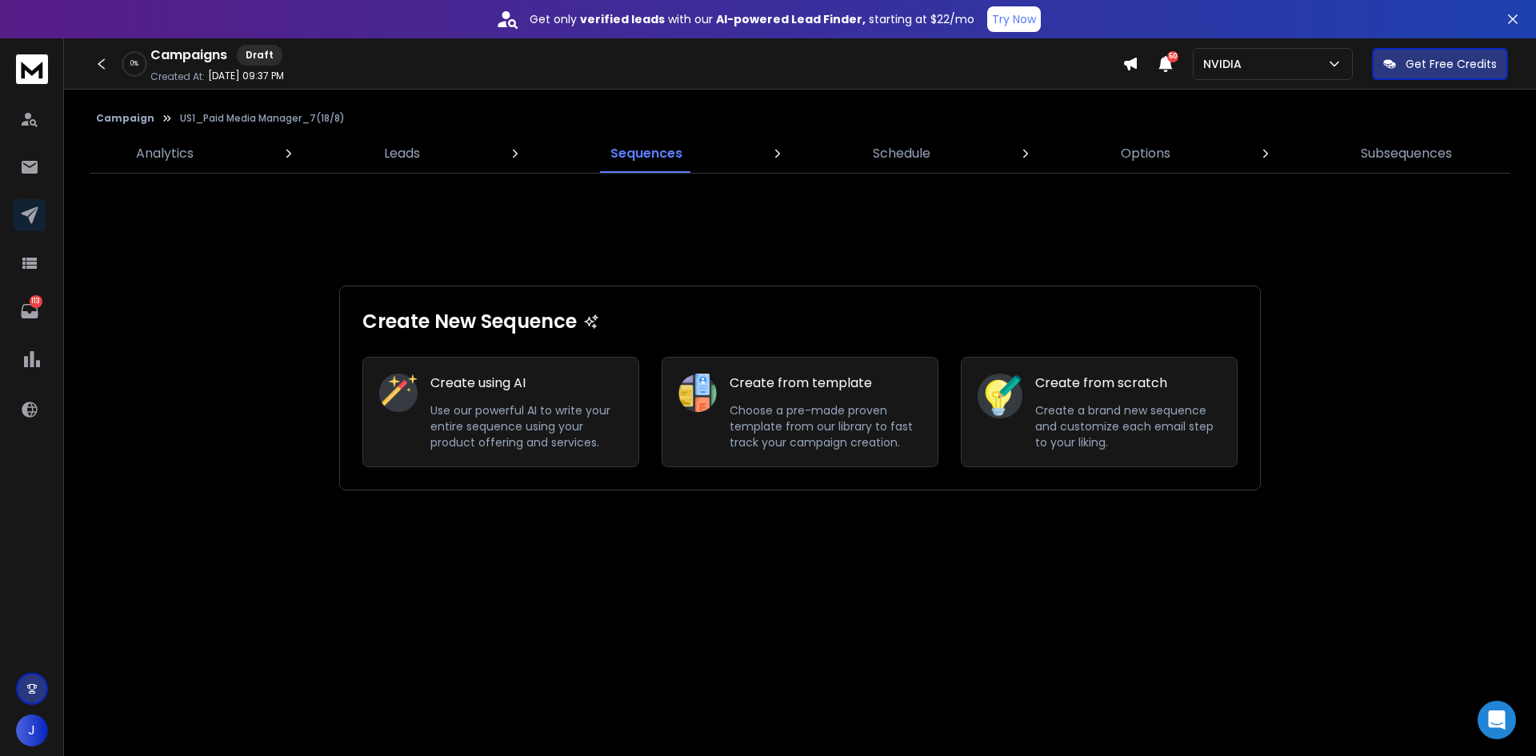
click at [1076, 418] on p "Create a brand new sequence and customize each email step to your liking." at bounding box center [1128, 426] width 186 height 48
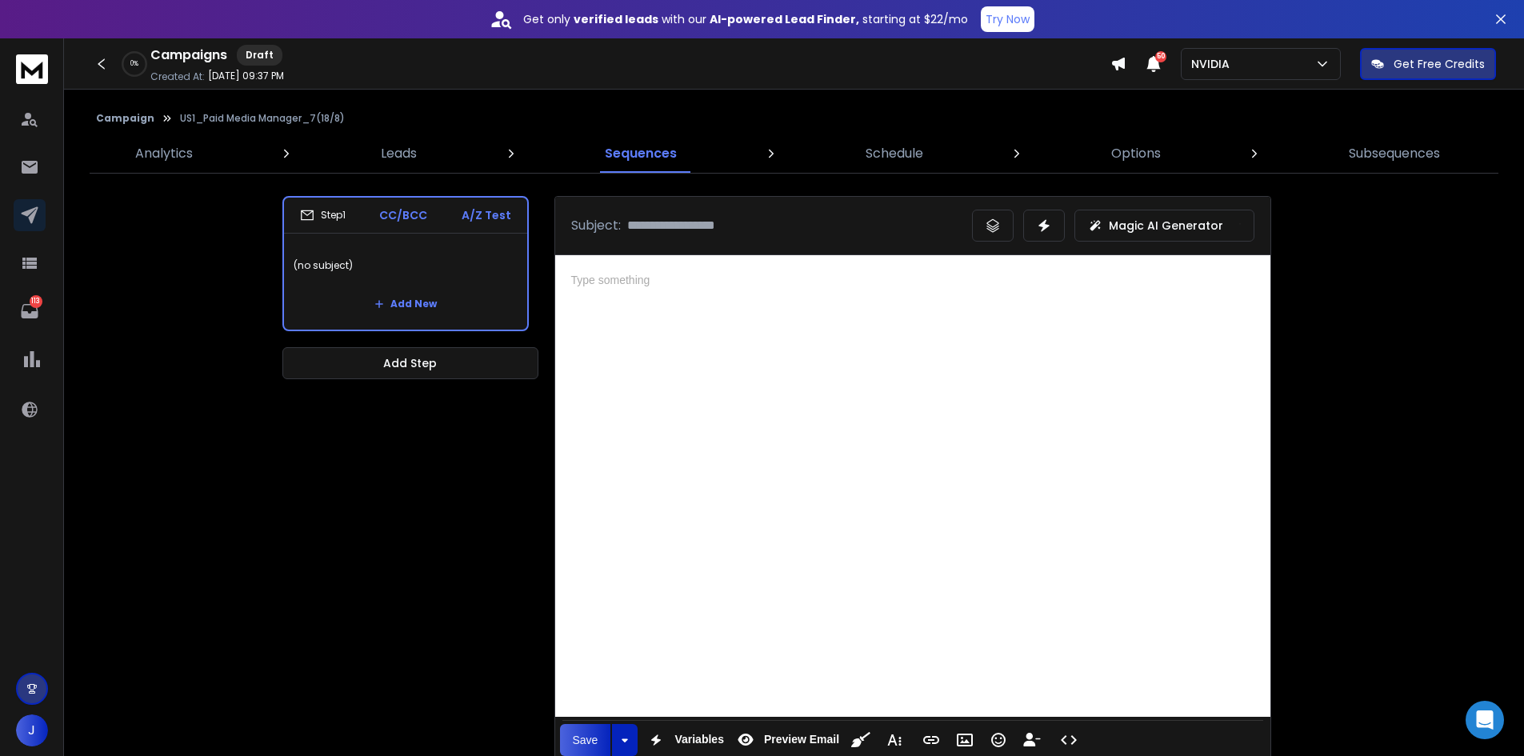
drag, startPoint x: 805, startPoint y: 246, endPoint x: 804, endPoint y: 232, distance: 13.7
click at [805, 246] on div "Subject: Magic AI Generator" at bounding box center [912, 226] width 715 height 58
click at [804, 232] on input at bounding box center [791, 225] width 329 height 19
paste input "**********"
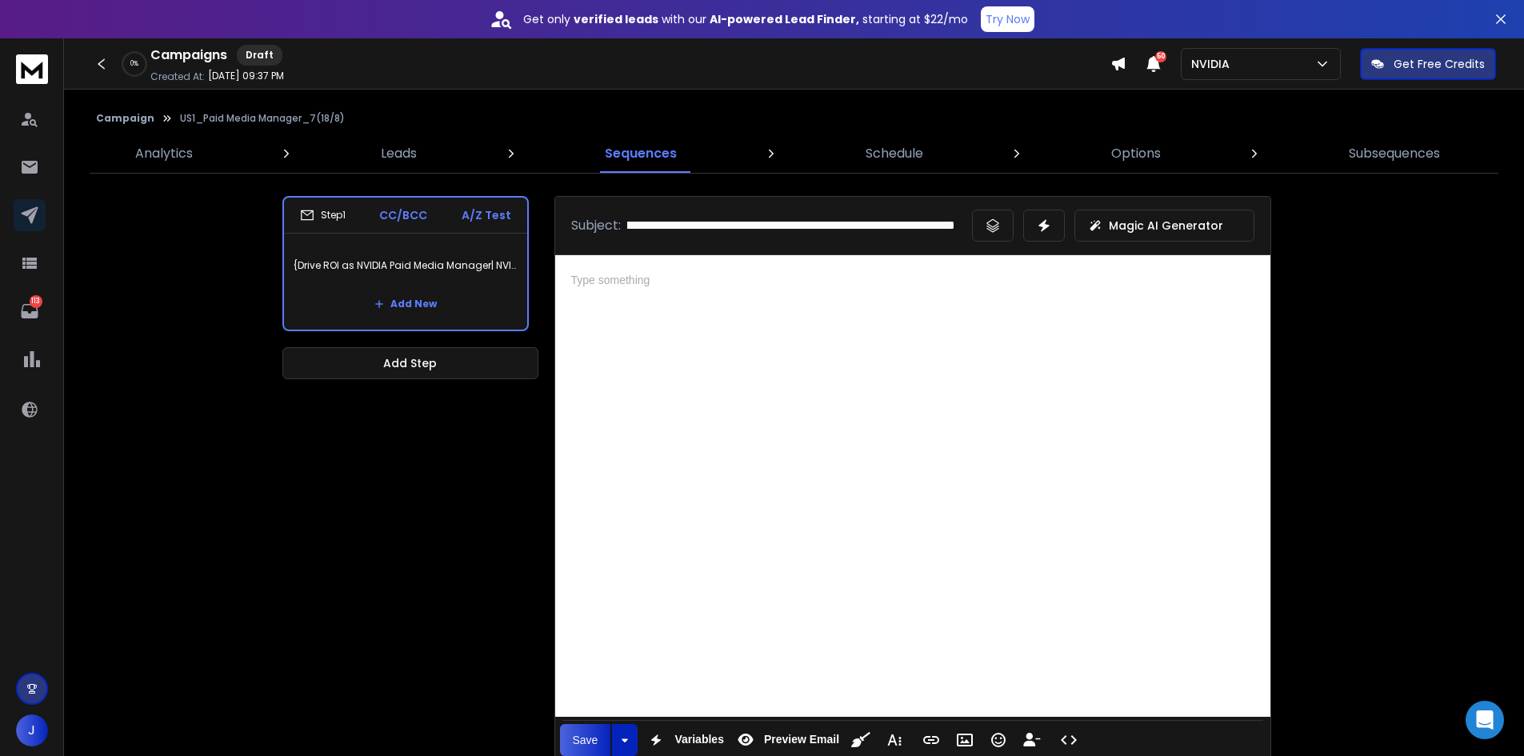
type input "**********"
click at [724, 349] on div at bounding box center [912, 481] width 715 height 453
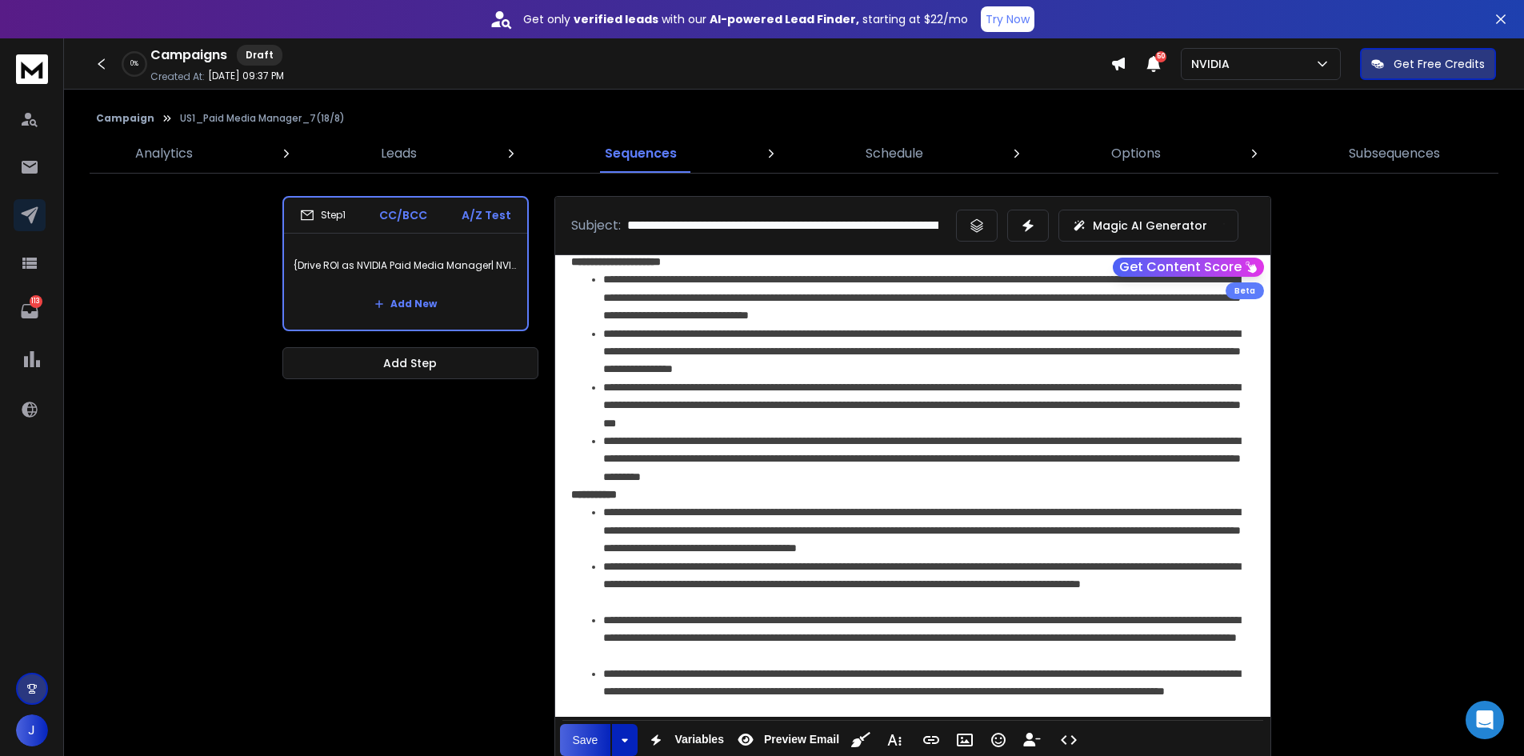
scroll to position [868, 0]
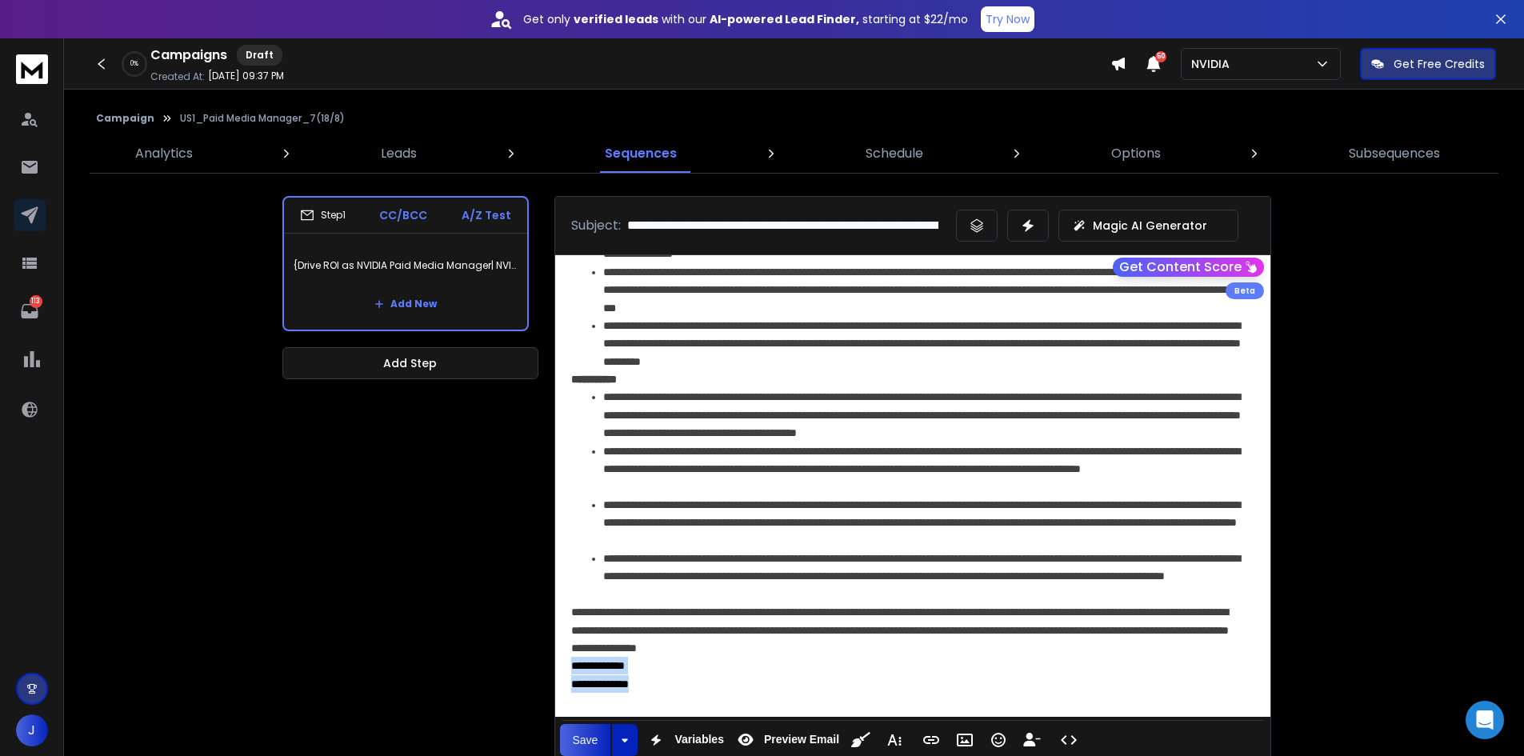
drag, startPoint x: 676, startPoint y: 696, endPoint x: 549, endPoint y: 663, distance: 131.3
click at [549, 663] on div "**********" at bounding box center [794, 479] width 1024 height 567
click at [937, 647] on div "**********" at bounding box center [906, 630] width 671 height 54
click at [766, 681] on div "**********" at bounding box center [906, 693] width 671 height 36
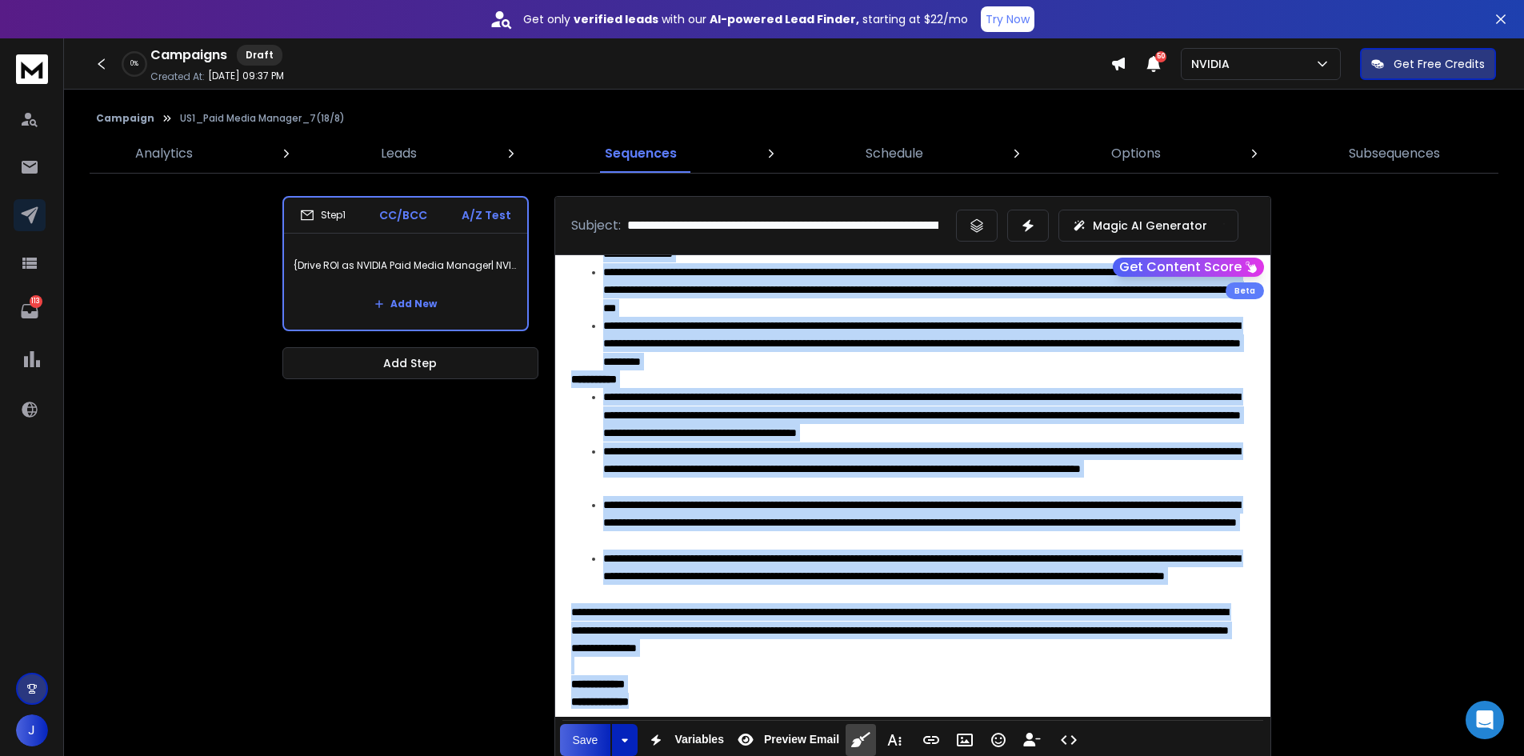
click at [861, 731] on button "Clean HTML" at bounding box center [860, 740] width 30 height 32
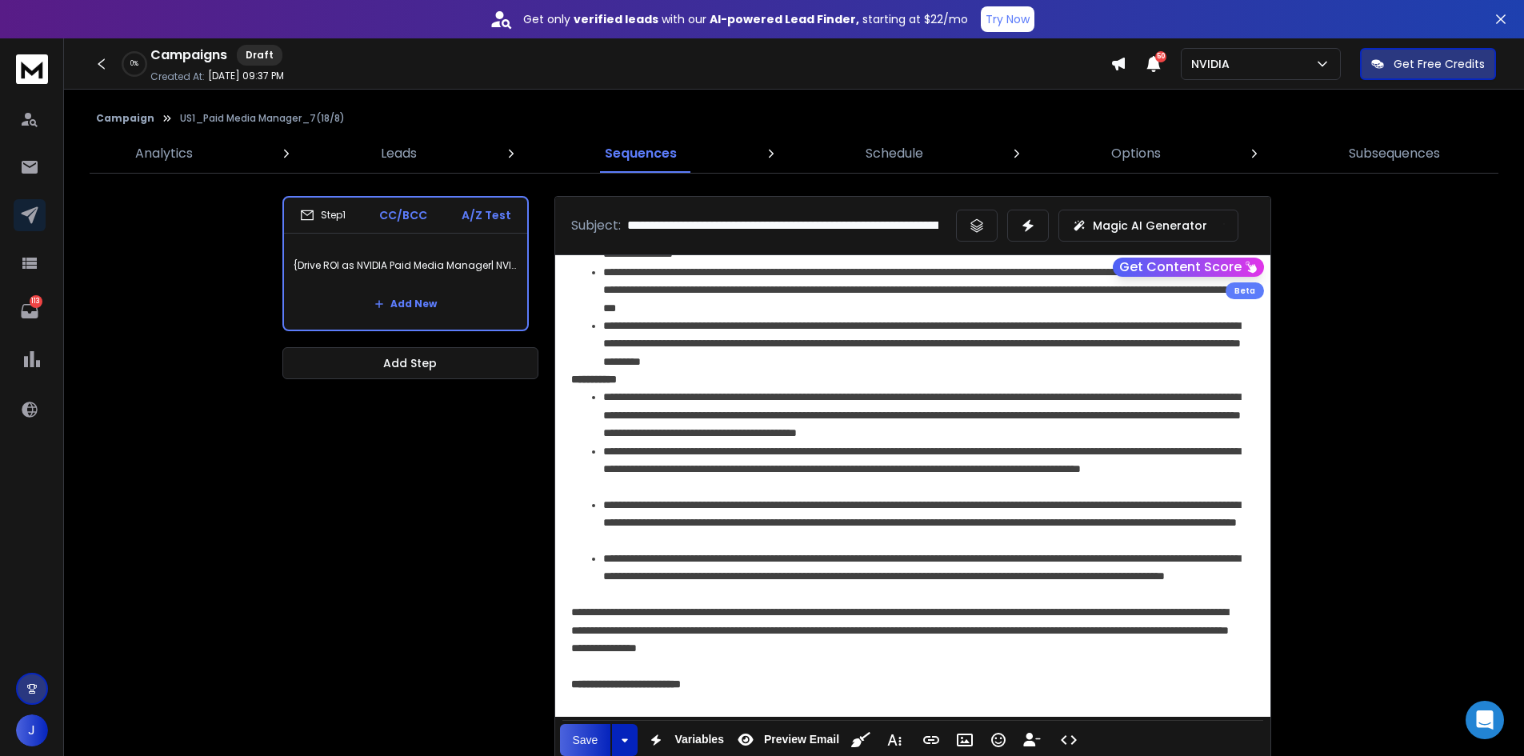
click at [852, 685] on div "**********" at bounding box center [912, 684] width 683 height 18
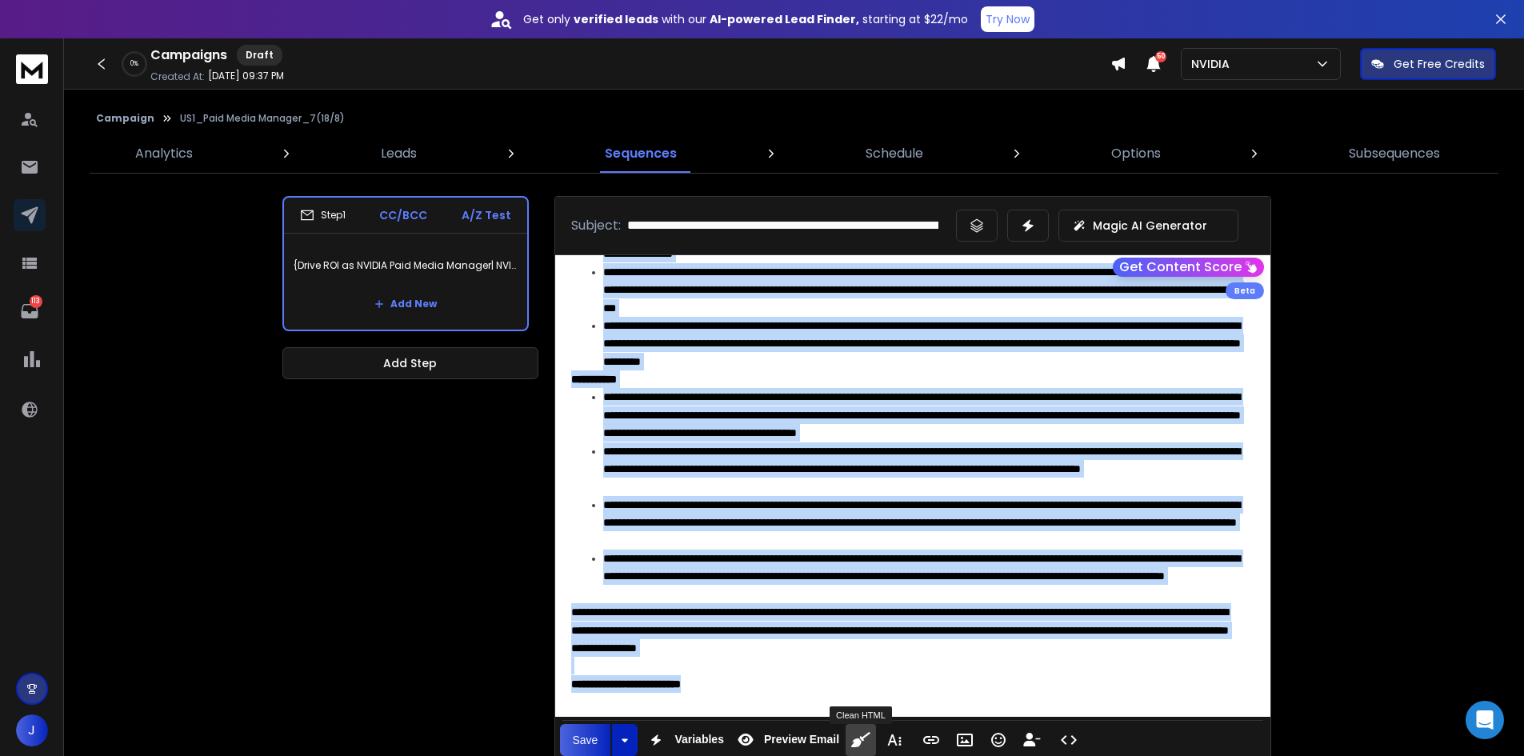
click at [859, 733] on icon "button" at bounding box center [860, 739] width 19 height 15
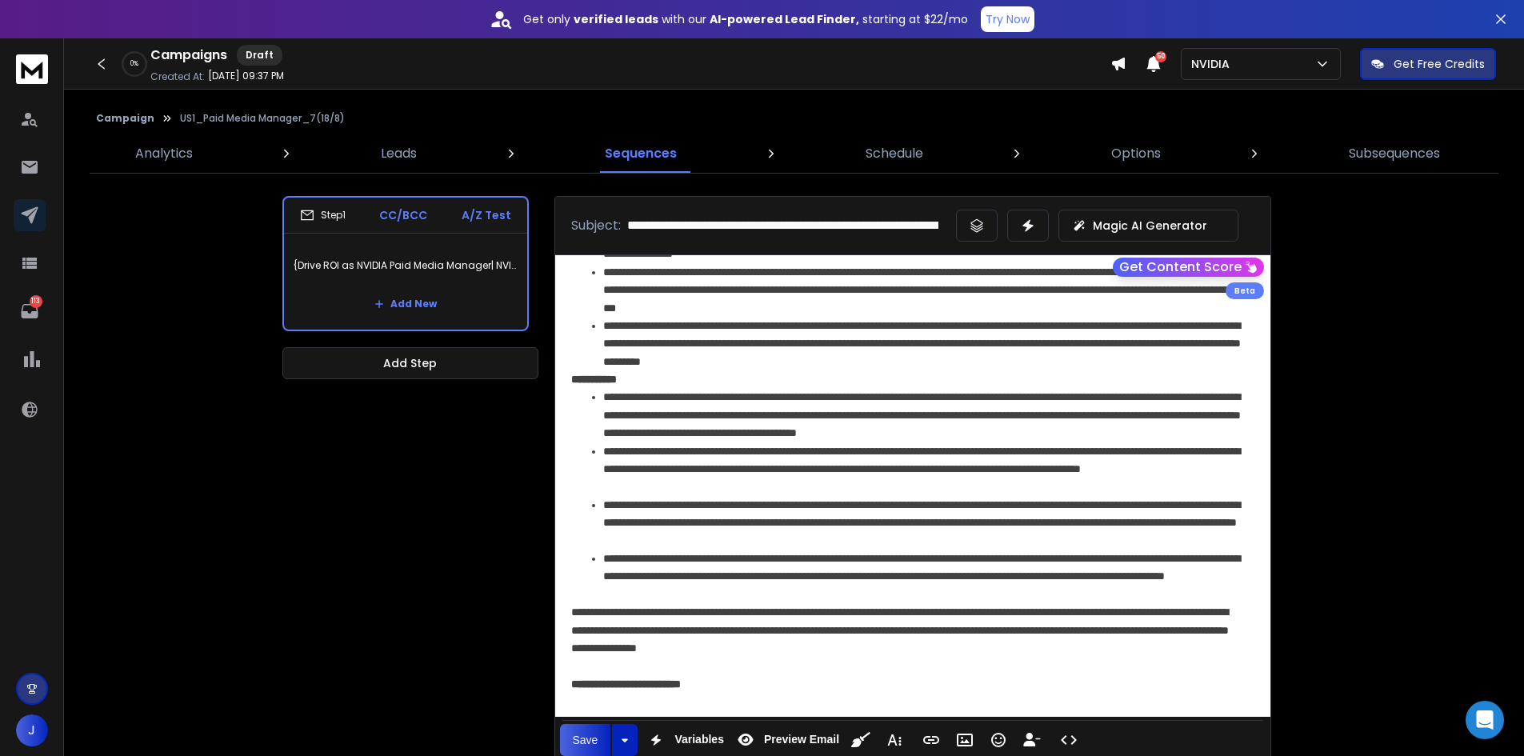
click at [856, 672] on div at bounding box center [912, 666] width 683 height 18
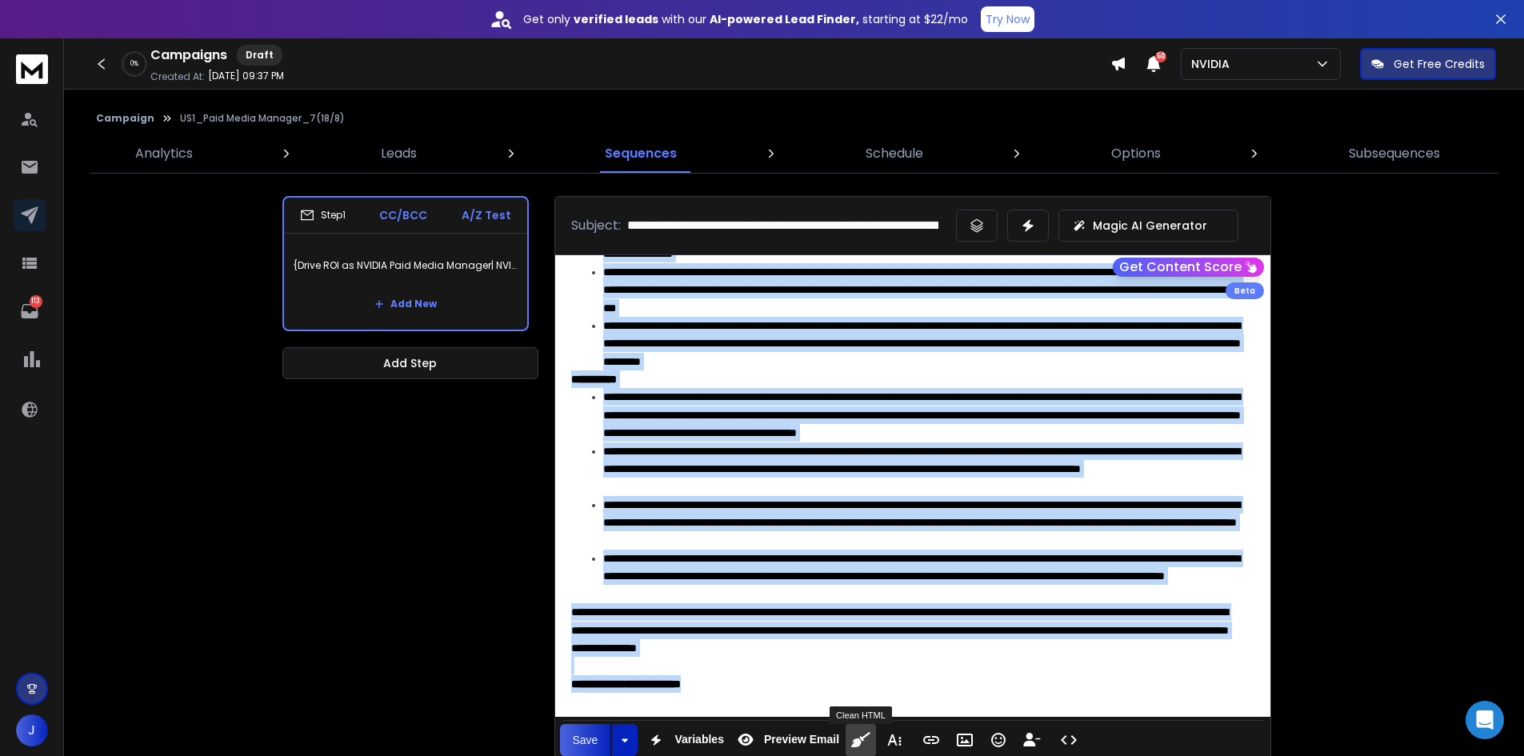
click at [866, 733] on icon "button" at bounding box center [860, 739] width 19 height 15
click at [644, 685] on strong "**********" at bounding box center [652, 683] width 57 height 11
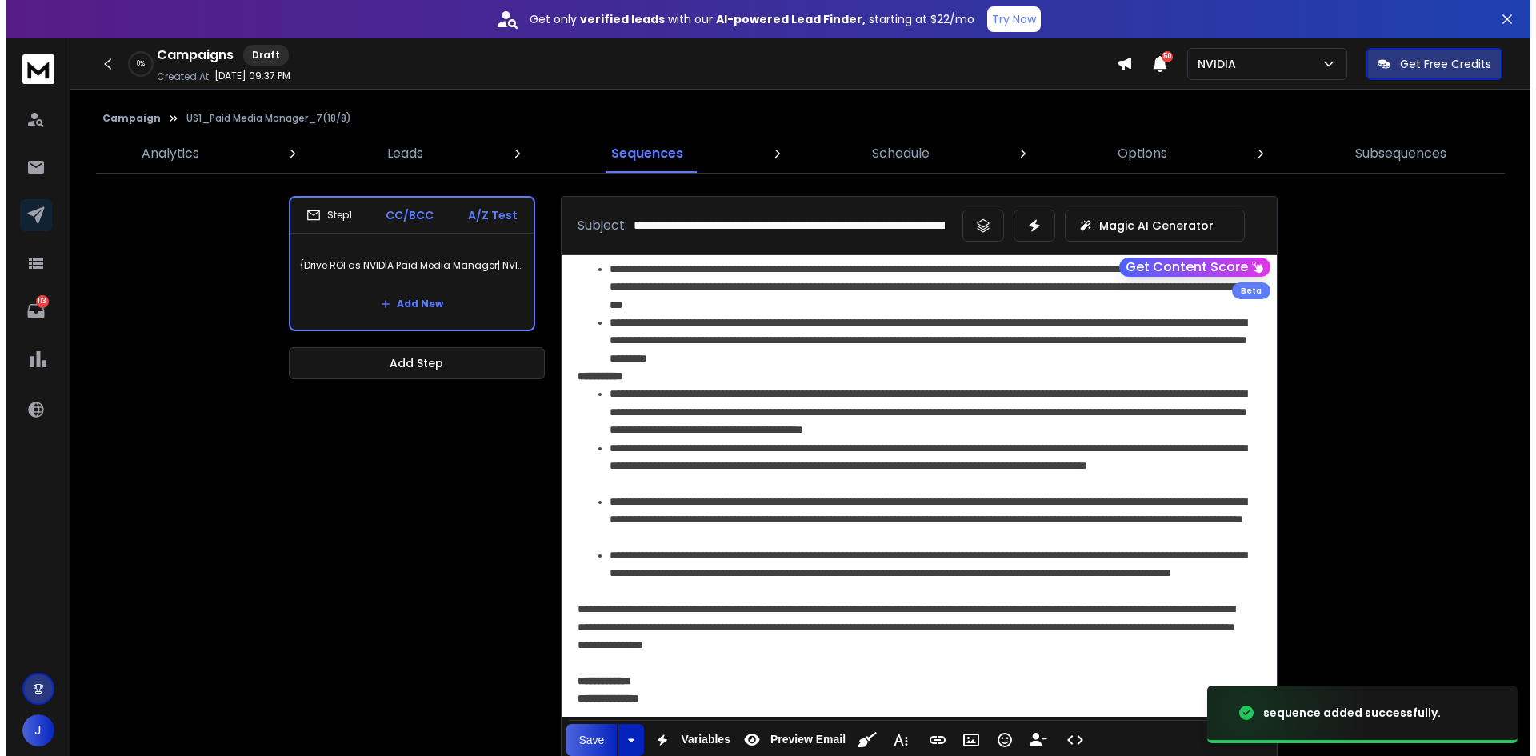
scroll to position [886, 0]
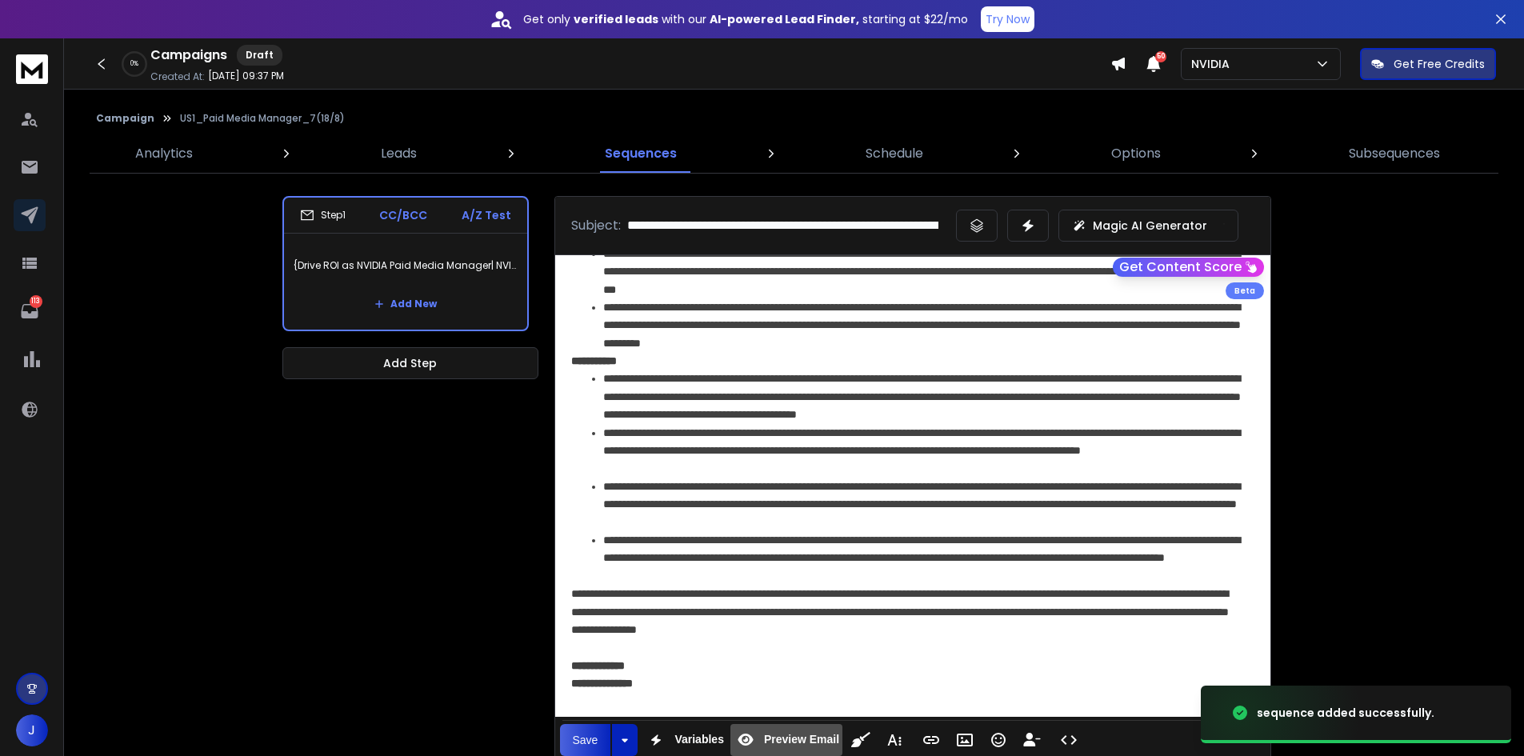
click at [800, 733] on span "Preview Email" at bounding box center [802, 740] width 82 height 14
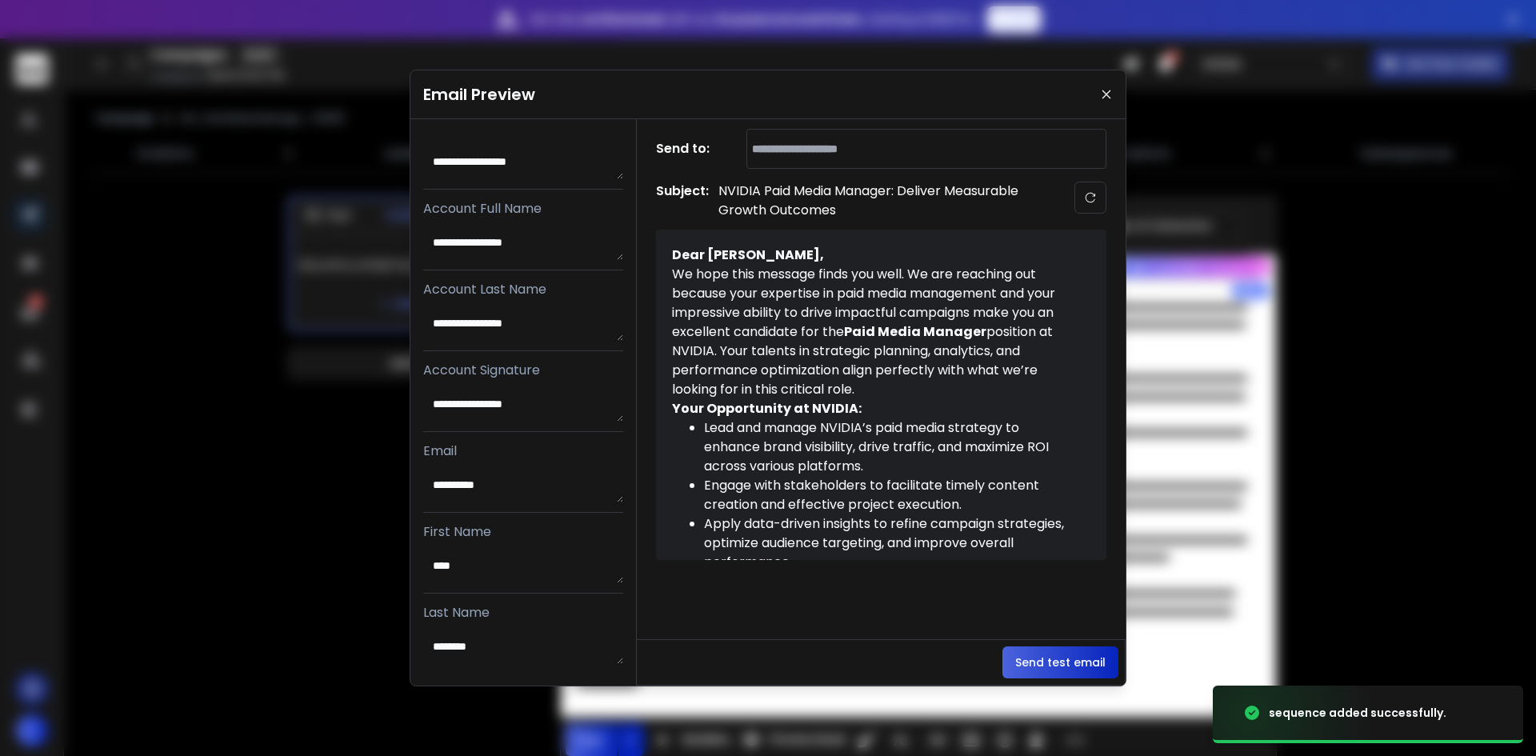
scroll to position [160, 0]
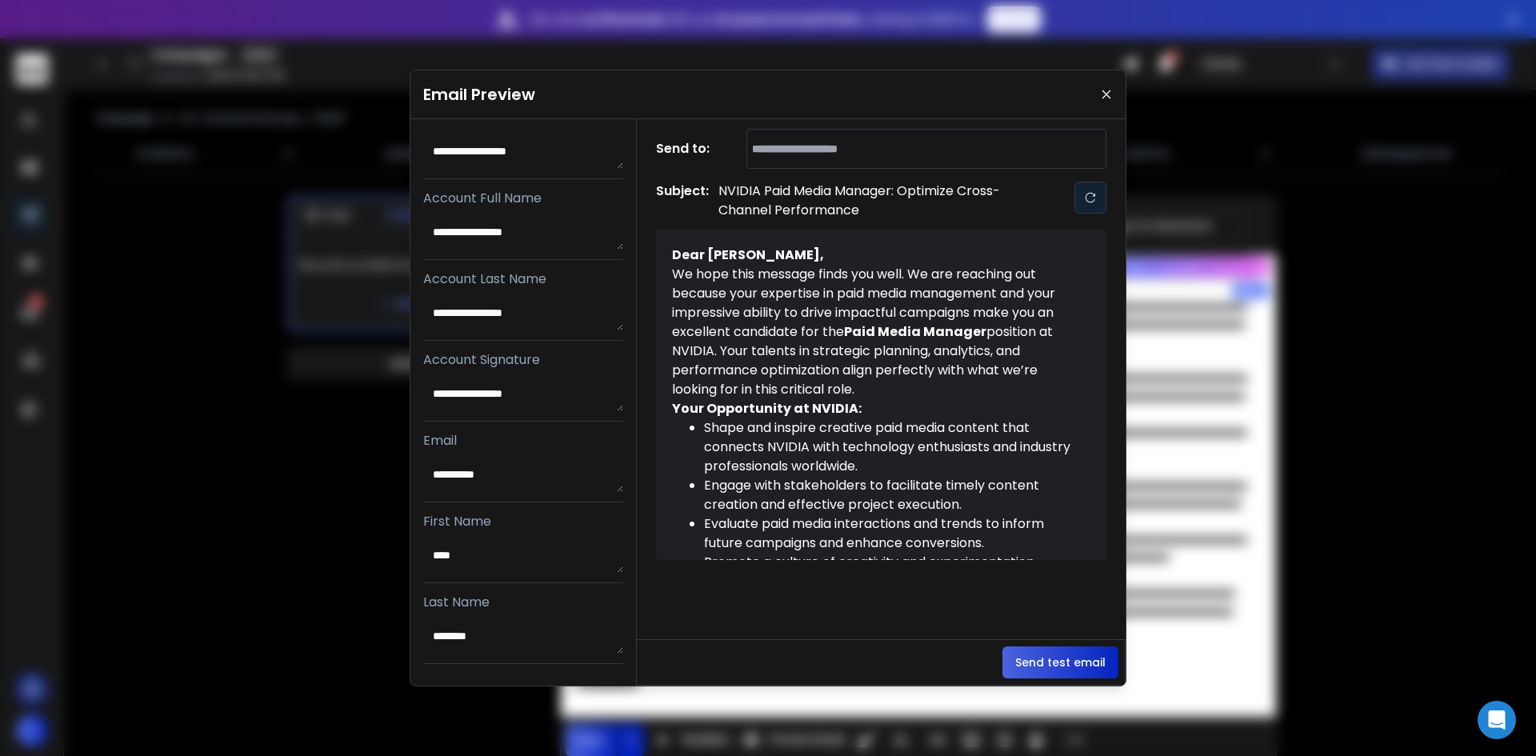
click at [1089, 202] on icon at bounding box center [1090, 198] width 10 height 10
click at [1091, 198] on icon at bounding box center [1089, 197] width 11 height 11
click at [1094, 199] on icon at bounding box center [1090, 198] width 10 height 10
copy p "Paid Media Manager at NVIDIA: Orchestrate Search, Social, Display"
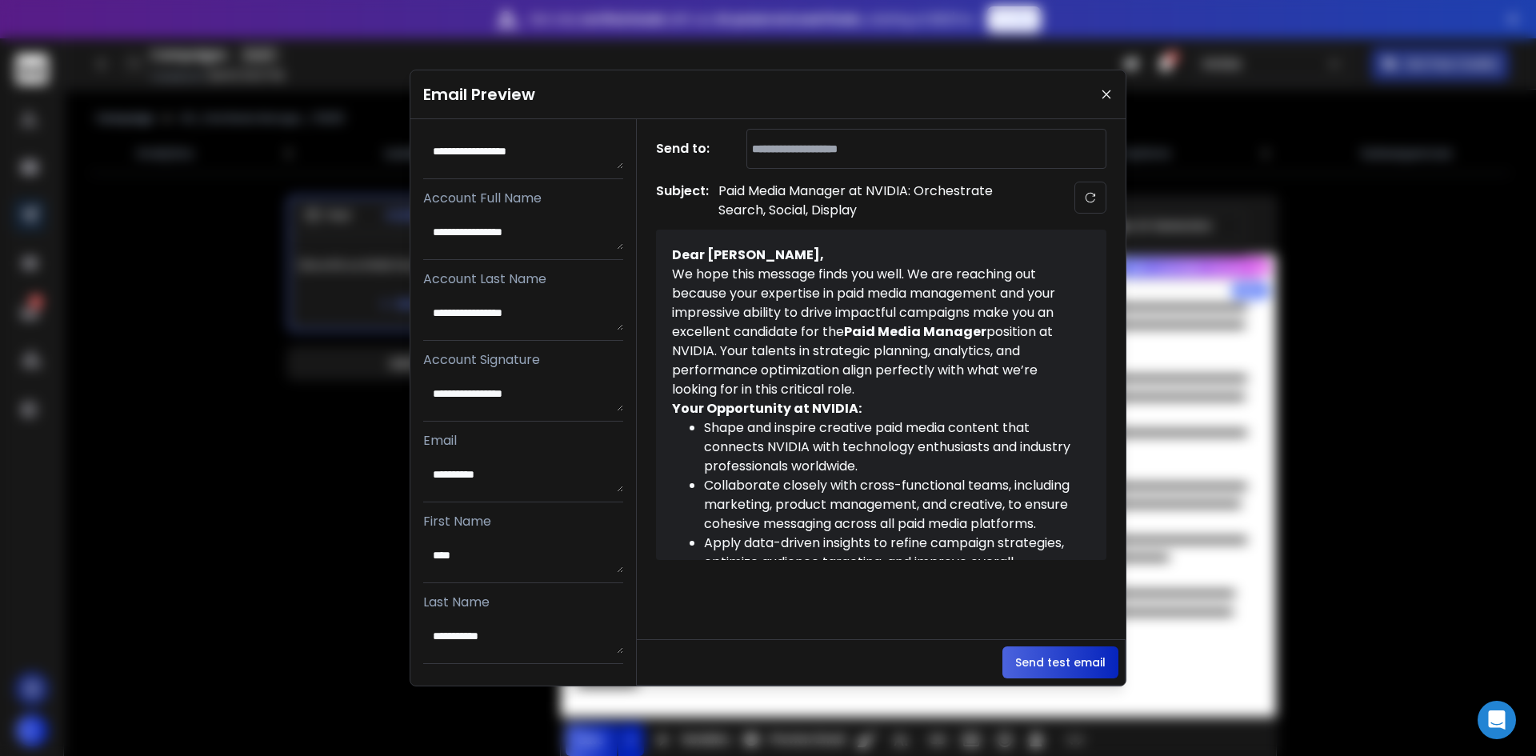
drag, startPoint x: 867, startPoint y: 210, endPoint x: 729, endPoint y: 182, distance: 141.2
click at [729, 182] on p "Paid Media Manager at NVIDIA: Orchestrate Search, Social, Display" at bounding box center [878, 201] width 320 height 38
click at [1084, 193] on icon at bounding box center [1089, 197] width 11 height 11
click at [1108, 93] on icon at bounding box center [1106, 94] width 9 height 9
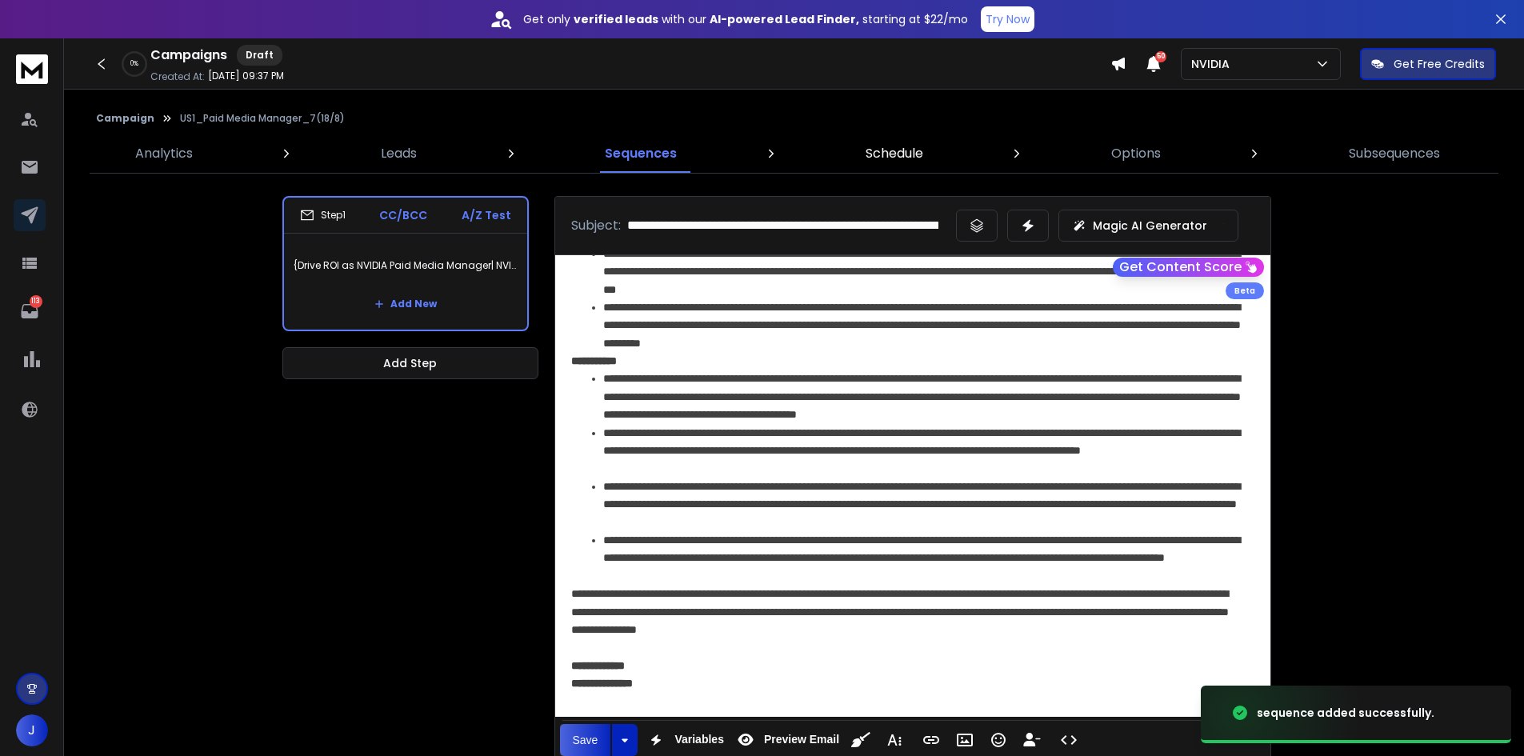
click at [908, 154] on p "Schedule" at bounding box center [894, 153] width 58 height 19
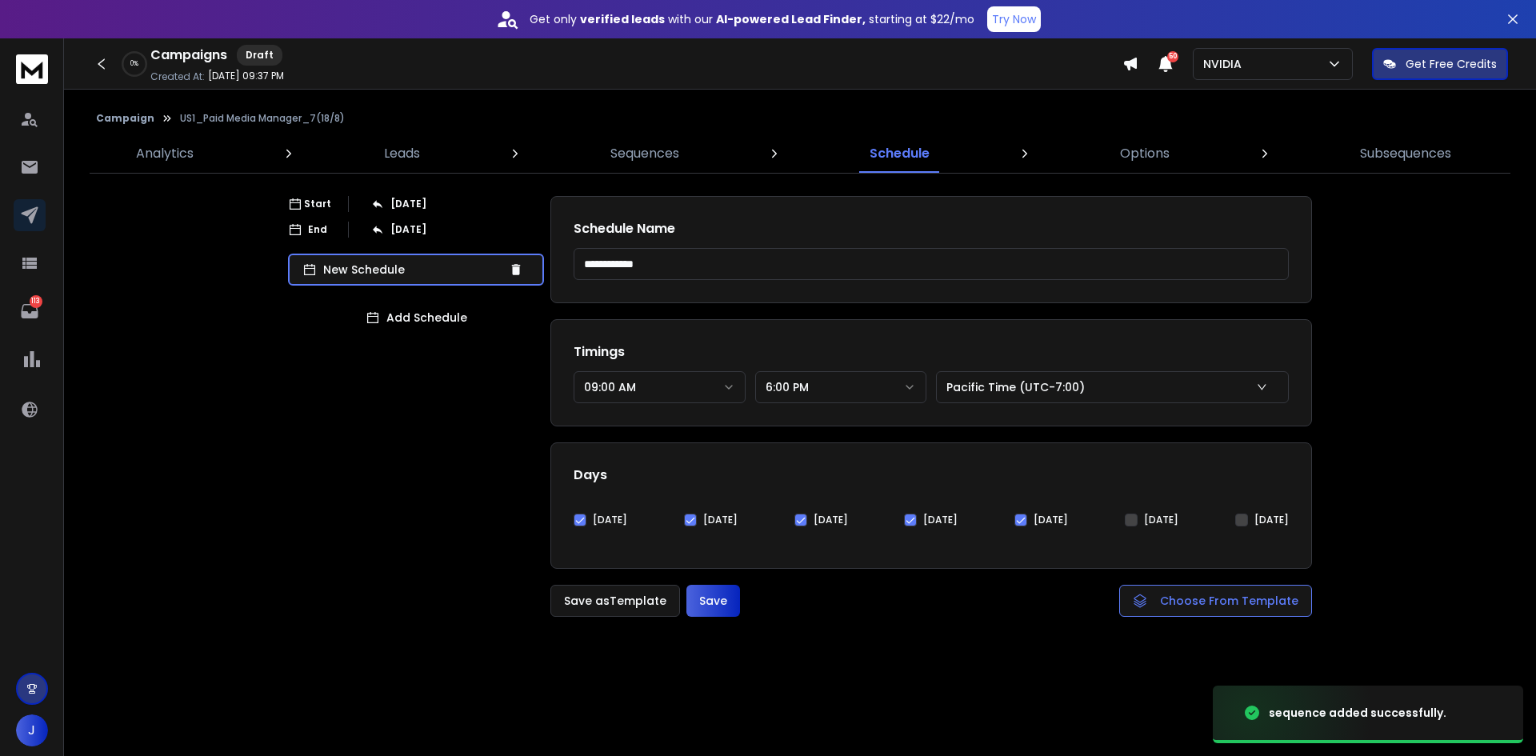
drag, startPoint x: 613, startPoint y: 513, endPoint x: 622, endPoint y: 514, distance: 9.6
click at [613, 514] on label "[DATE]" at bounding box center [610, 519] width 34 height 13
click at [586, 514] on button "[DATE]" at bounding box center [579, 519] width 13 height 13
click at [593, 510] on div "[DATE]" at bounding box center [600, 520] width 54 height 32
click at [595, 516] on label "[DATE]" at bounding box center [610, 519] width 34 height 13
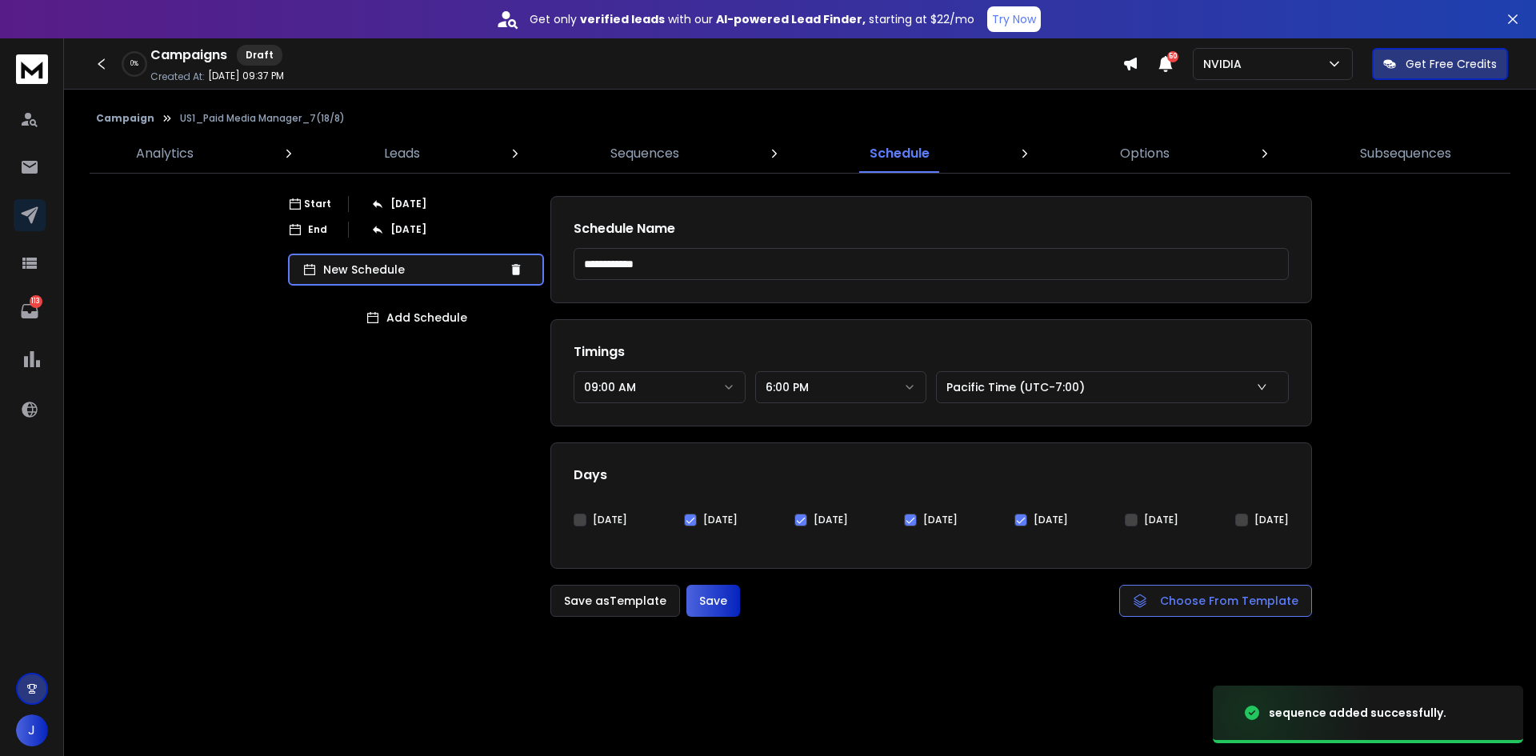
click at [586, 516] on button "[DATE]" at bounding box center [579, 519] width 13 height 13
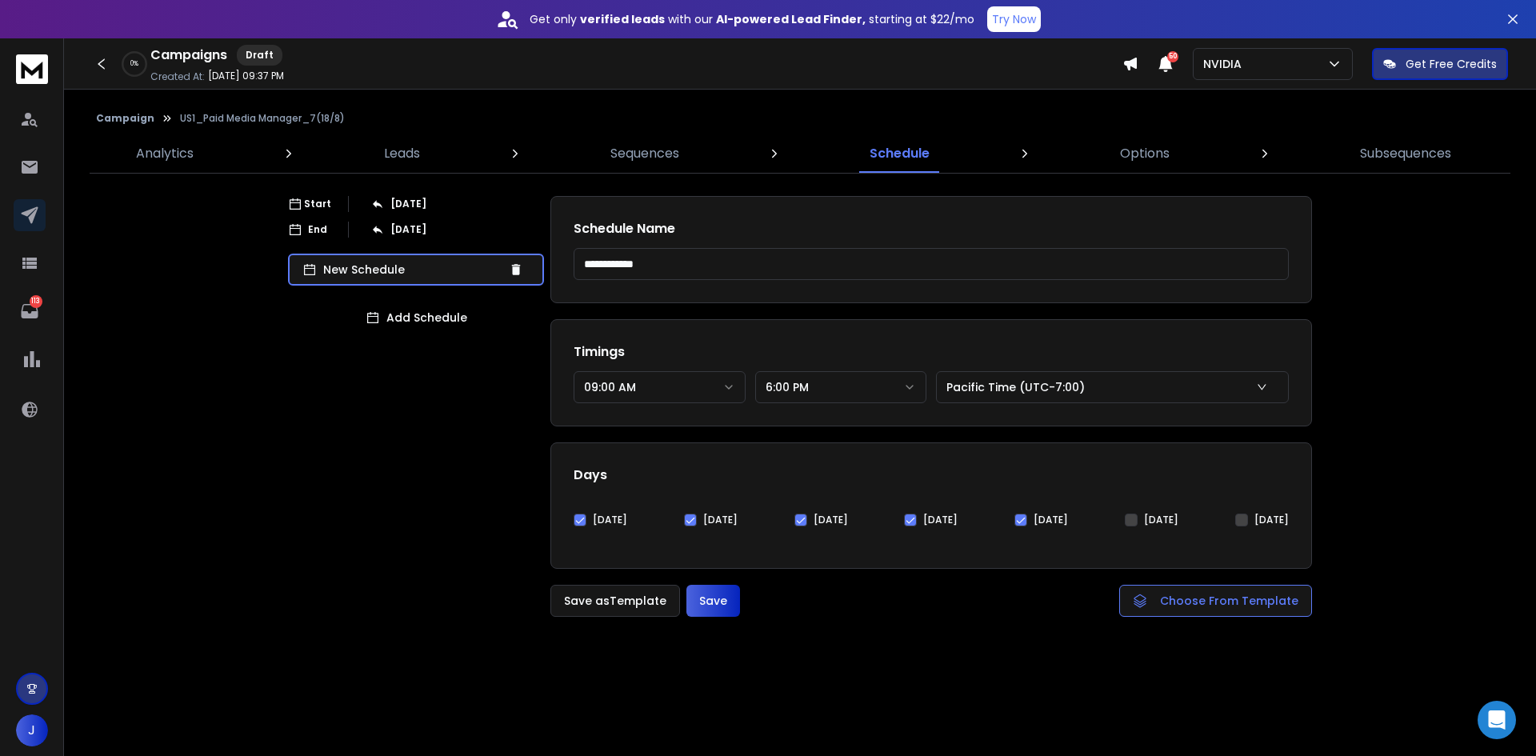
click at [729, 517] on label "[DATE]" at bounding box center [720, 519] width 34 height 13
click at [697, 517] on button "[DATE]" at bounding box center [690, 519] width 13 height 13
click at [837, 517] on label "[DATE]" at bounding box center [830, 519] width 34 height 13
click at [807, 517] on button "[DATE]" at bounding box center [800, 519] width 13 height 13
click at [944, 518] on label "[DATE]" at bounding box center [940, 519] width 34 height 13
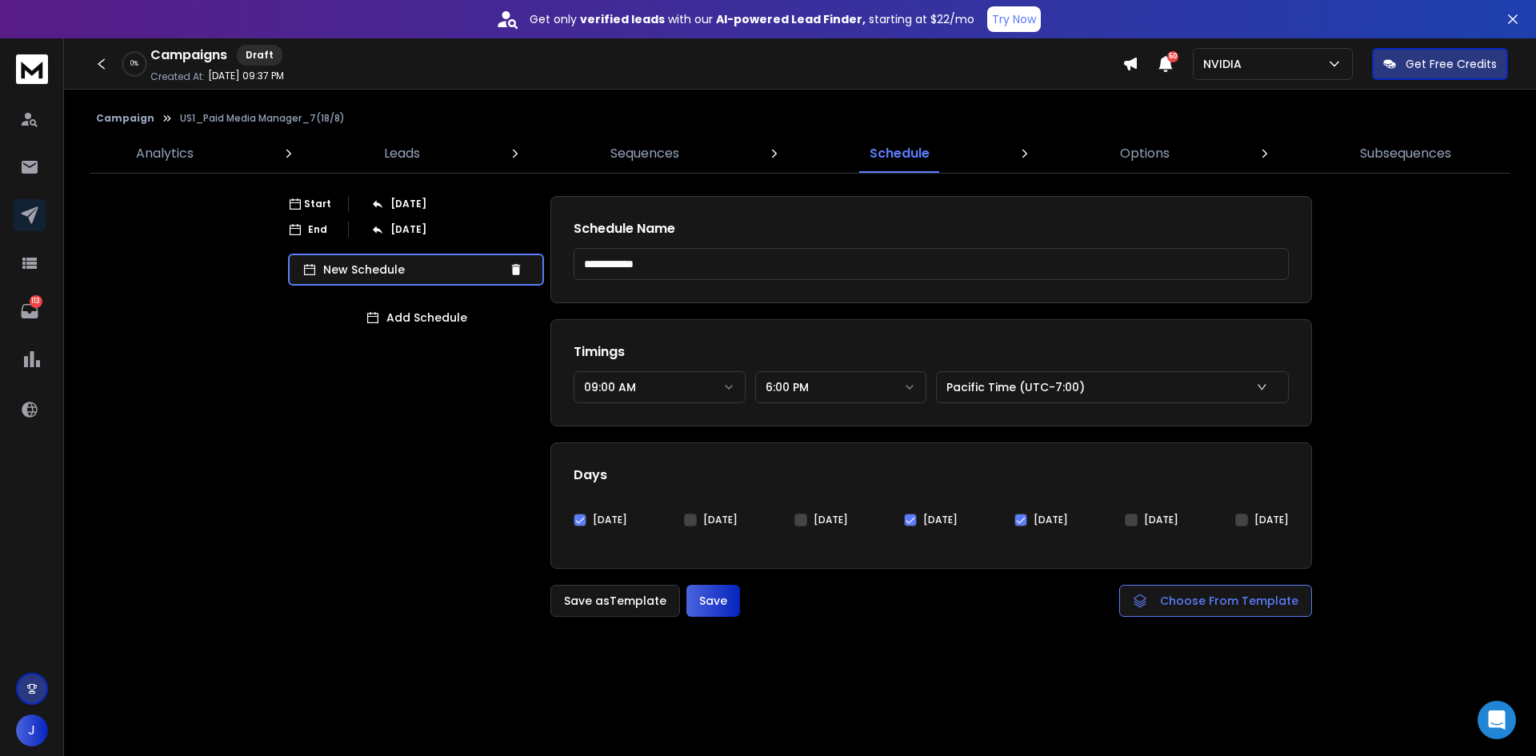
click at [917, 518] on button "[DATE]" at bounding box center [910, 519] width 13 height 13
click at [1047, 521] on label "[DATE]" at bounding box center [1050, 519] width 34 height 13
click at [1027, 521] on button "[DATE]" at bounding box center [1020, 519] width 13 height 13
click at [647, 403] on div "Timings 09:00 AM ******** ******** ******** ******** ******** ******** ********…" at bounding box center [930, 372] width 761 height 107
click at [644, 396] on button "09:00 AM" at bounding box center [659, 387] width 172 height 32
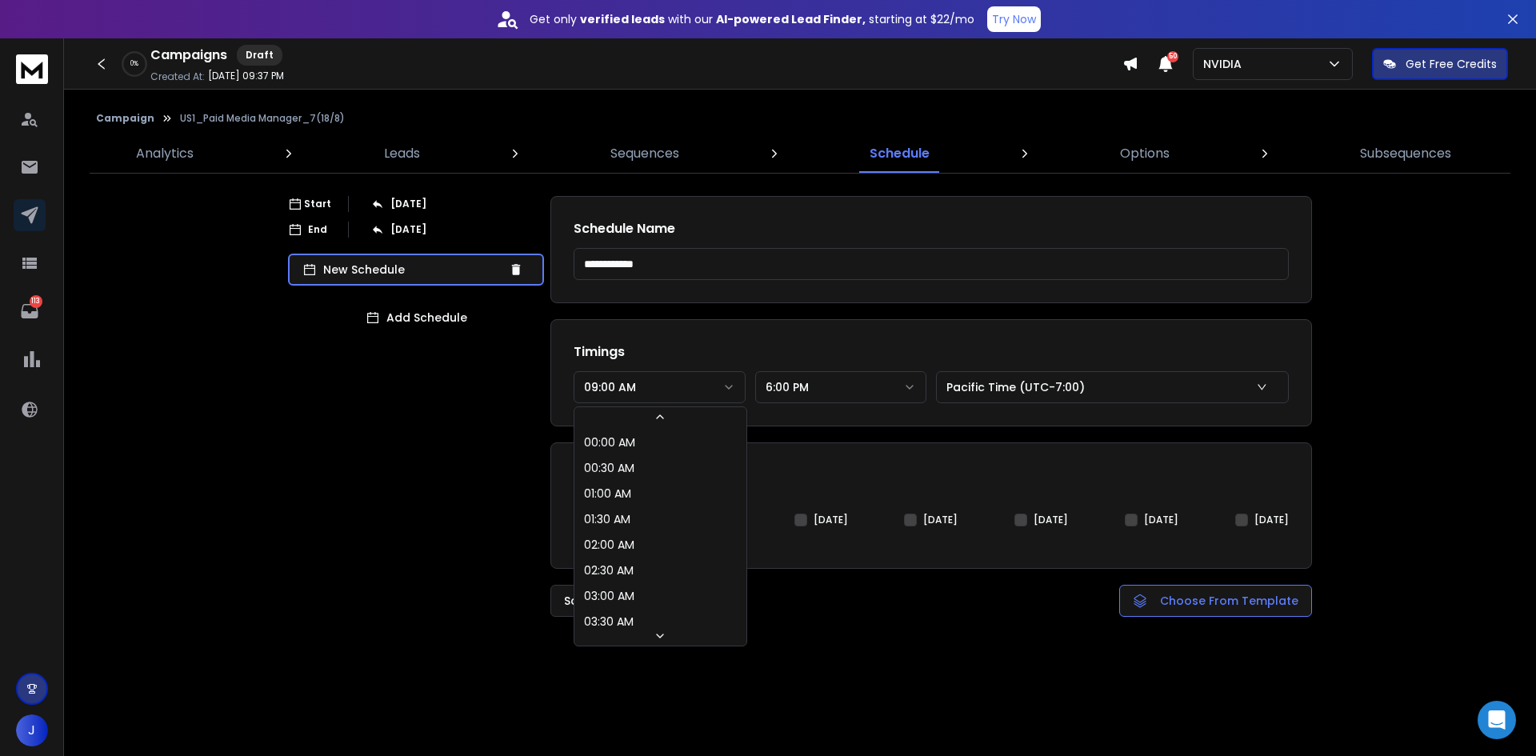
scroll to position [290, 0]
select select "********"
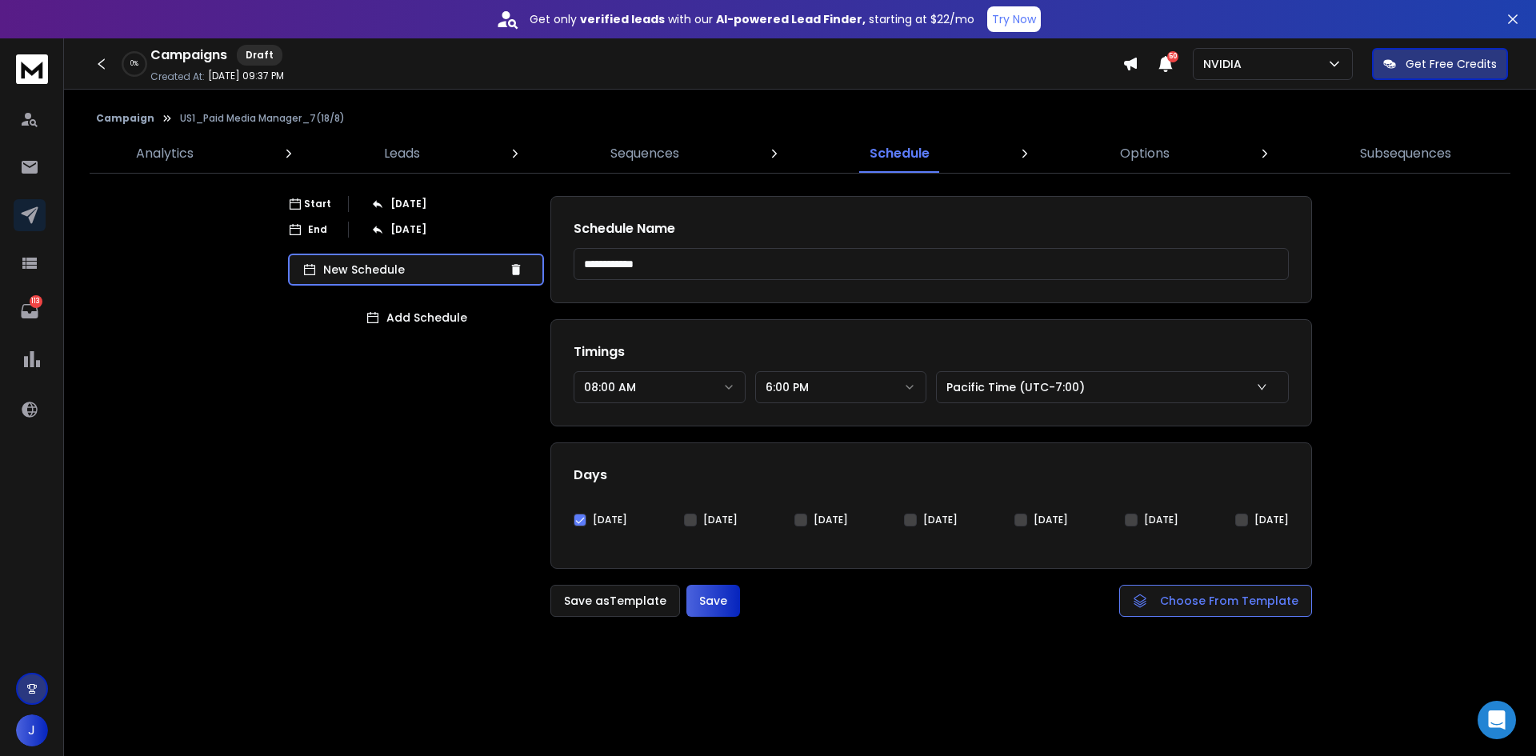
click at [801, 369] on div "Timings 08:00 AM ******** ******** ******** ******** ******** ******** ********…" at bounding box center [930, 372] width 715 height 61
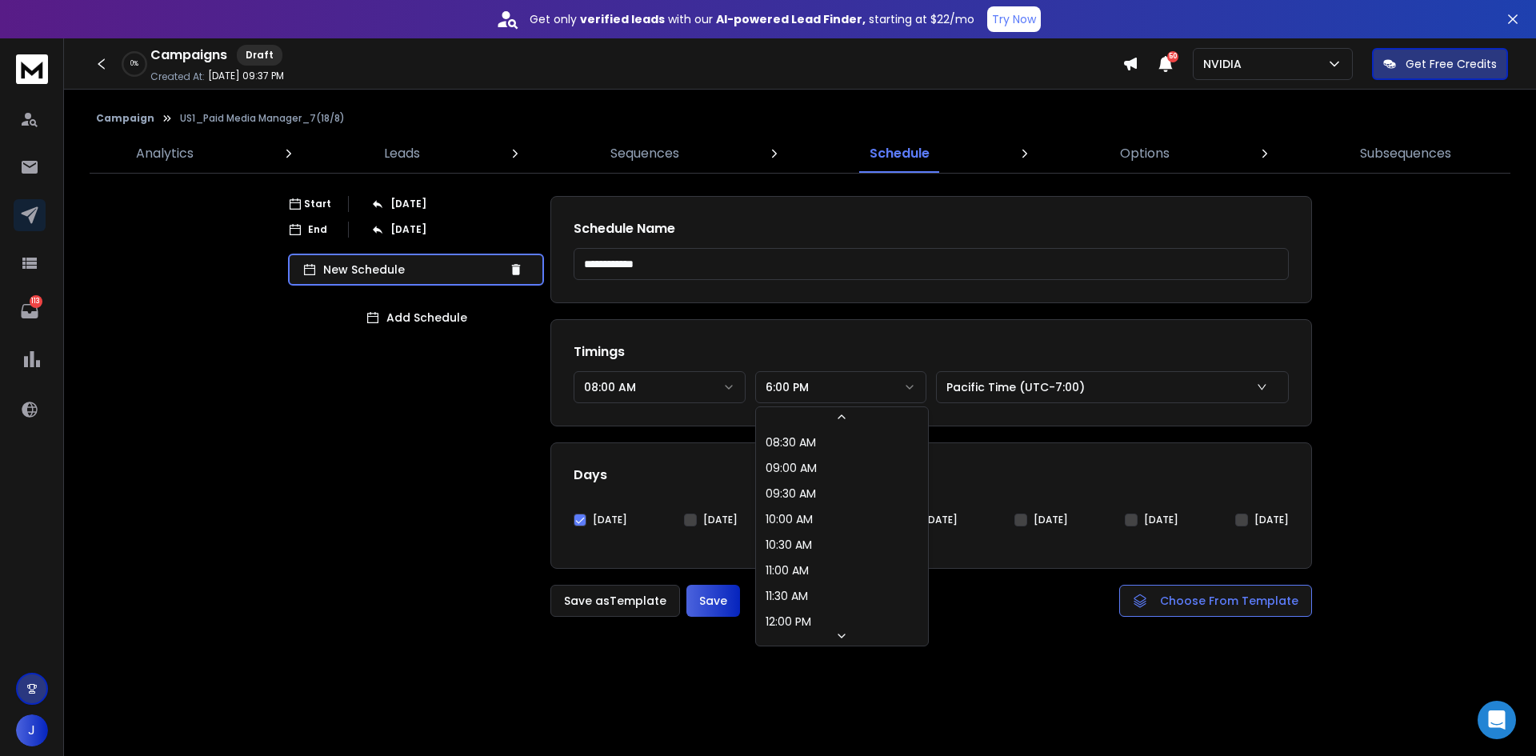
click at [810, 393] on button "6:00 PM" at bounding box center [841, 387] width 172 height 32
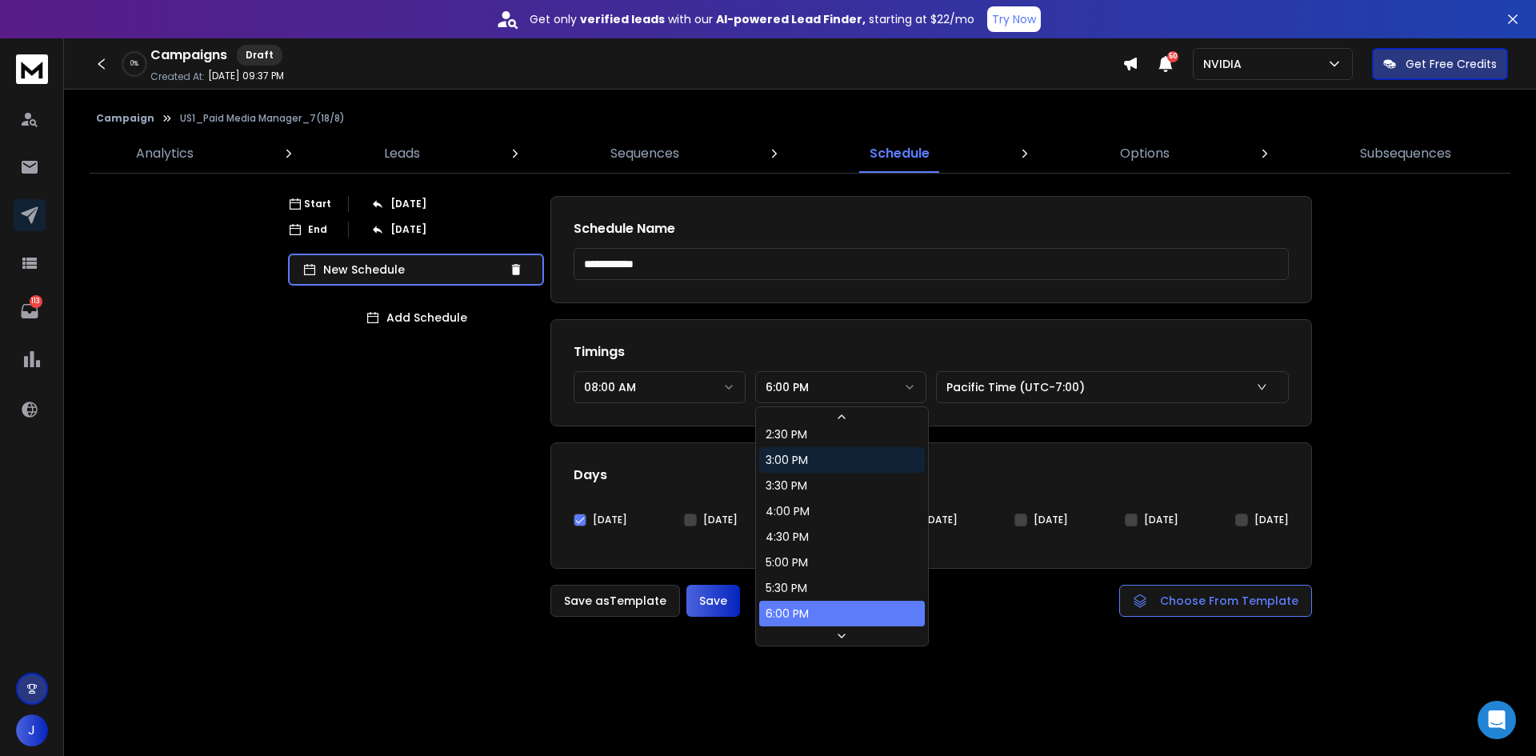
scroll to position [475, 0]
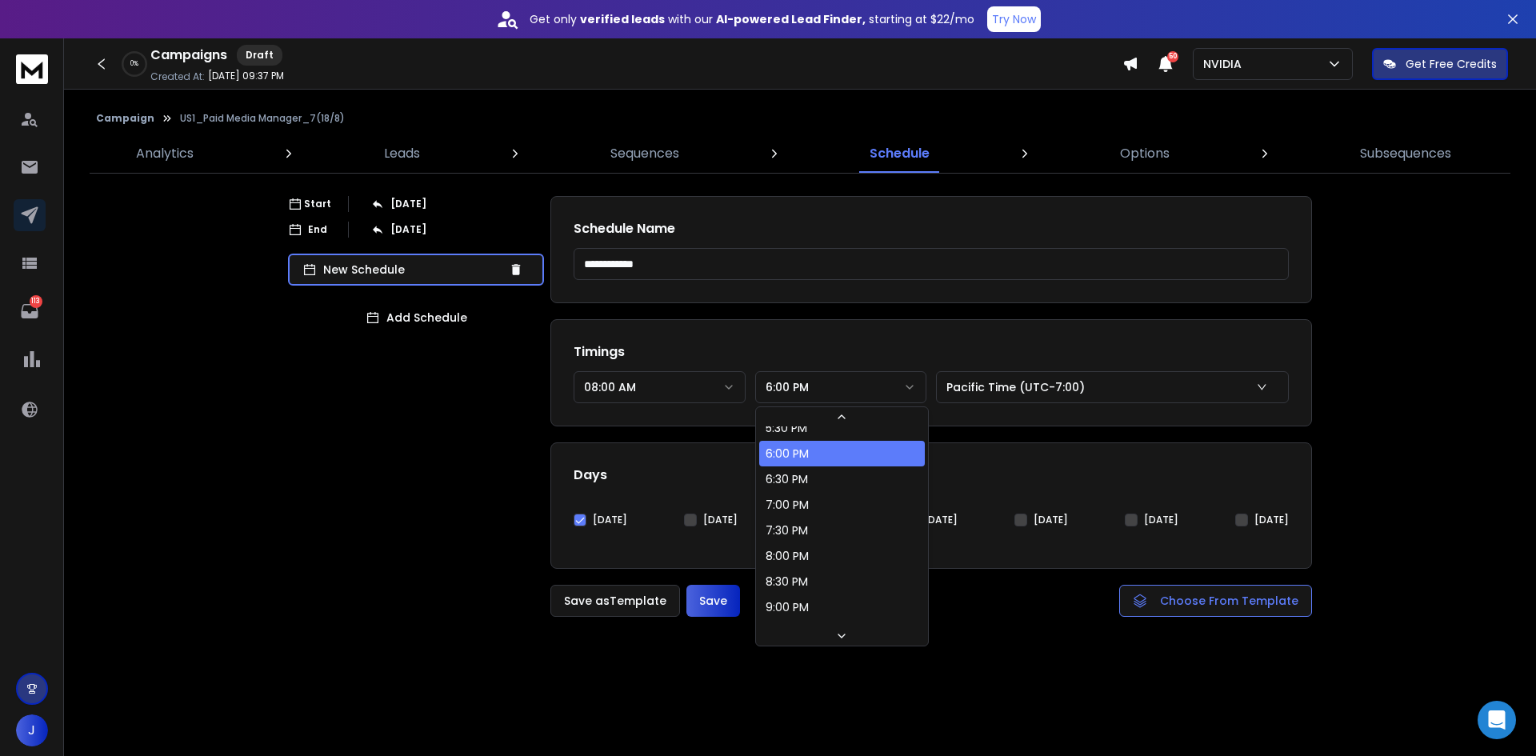
select select "********"
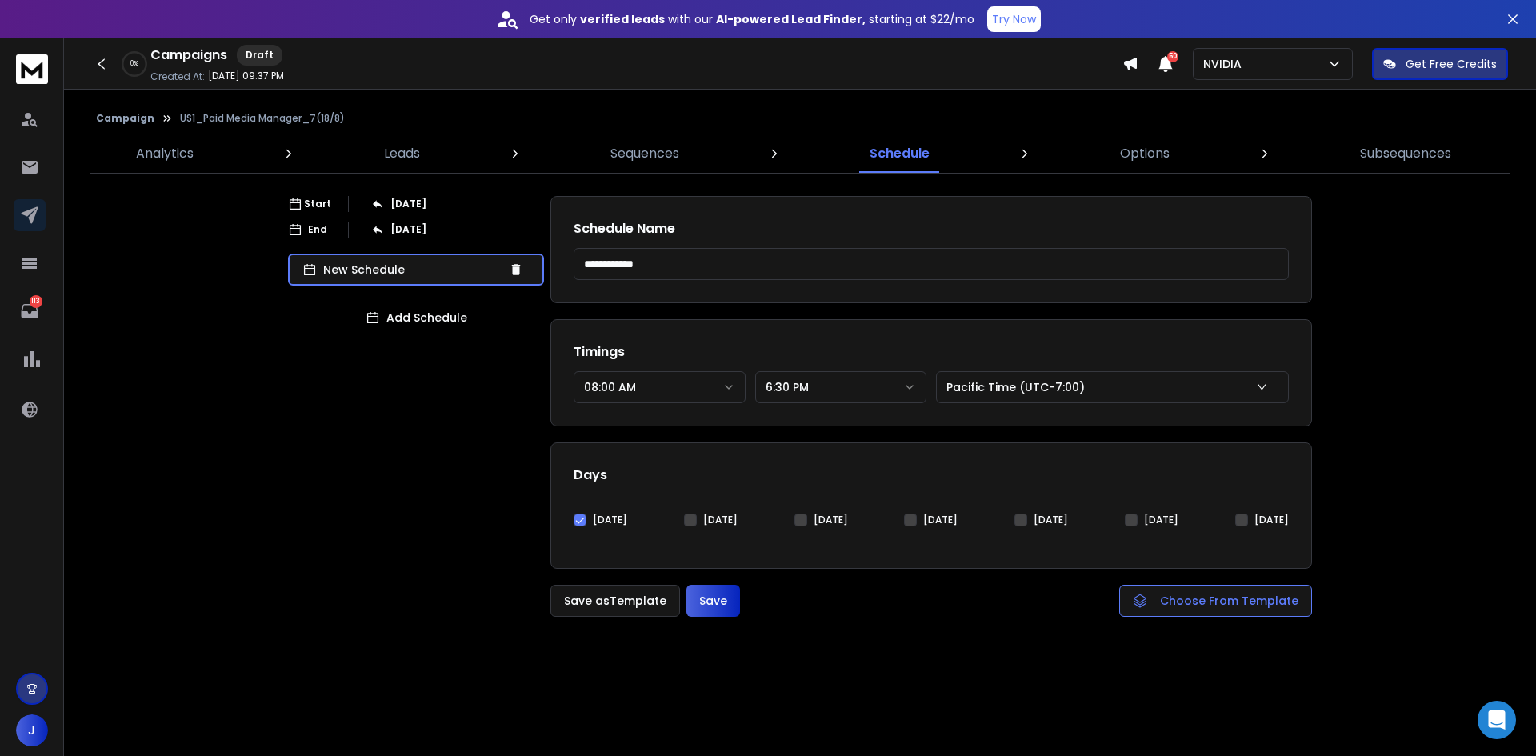
click at [708, 609] on button "Save" at bounding box center [713, 601] width 54 height 32
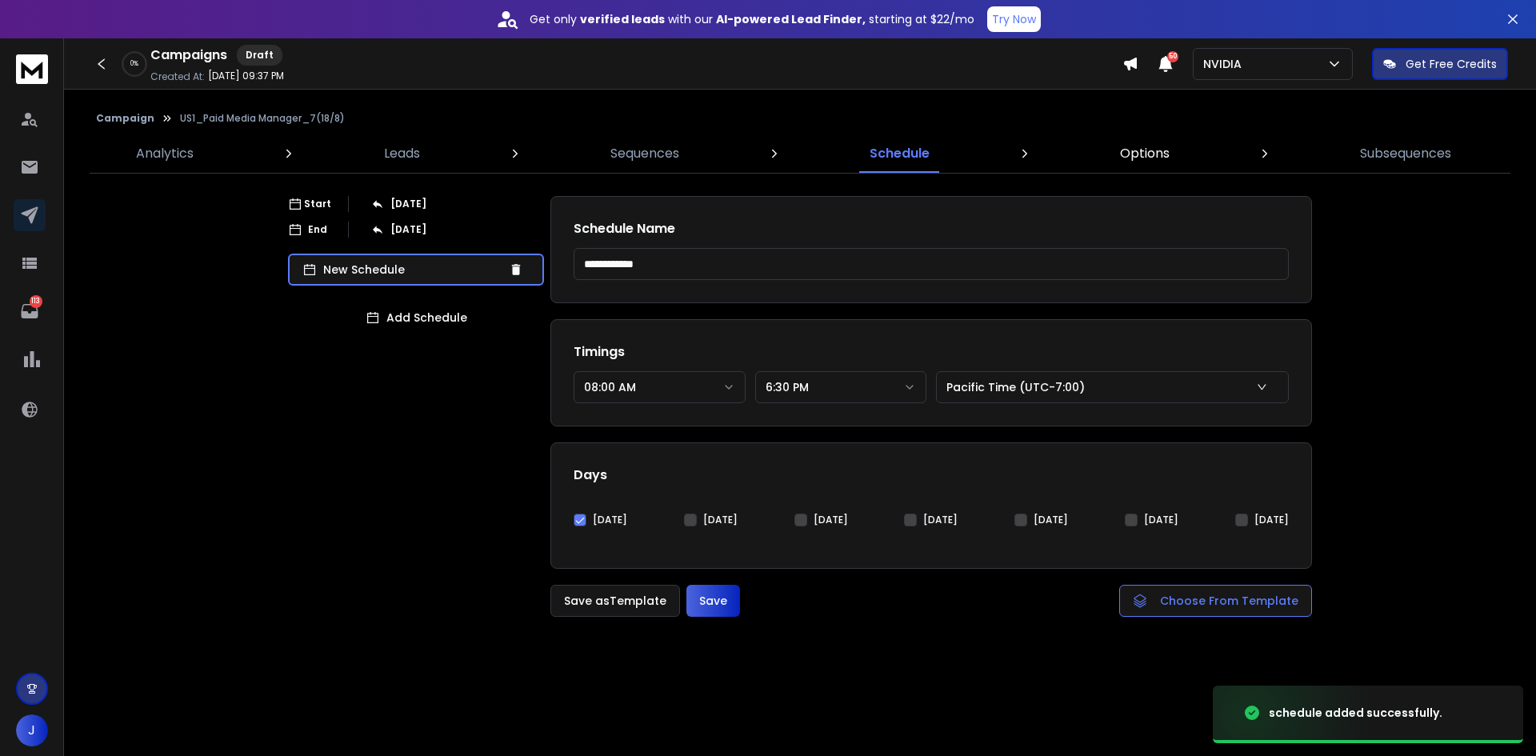
click at [1141, 149] on p "Options" at bounding box center [1145, 153] width 50 height 19
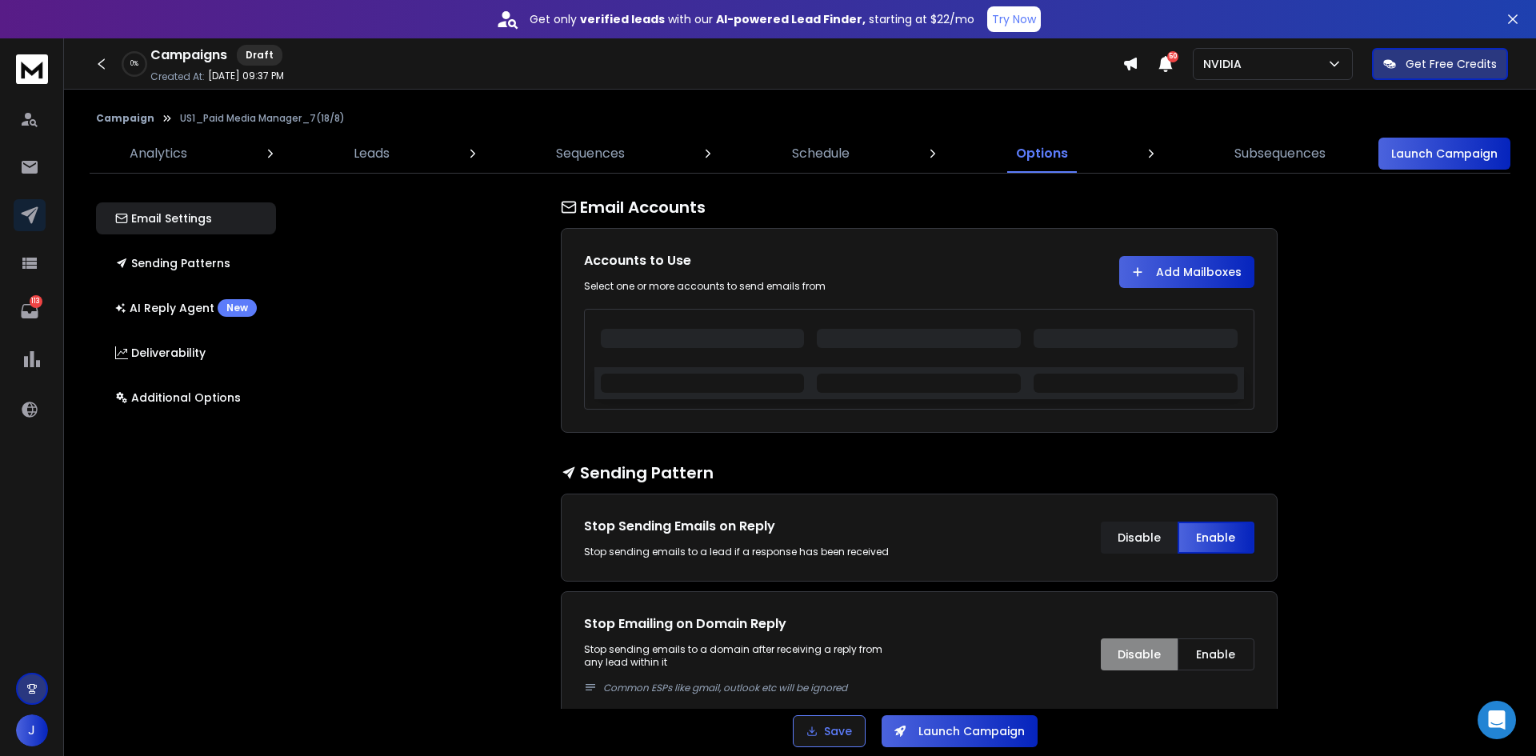
click at [1169, 274] on button "Add Mailboxes" at bounding box center [1186, 272] width 135 height 32
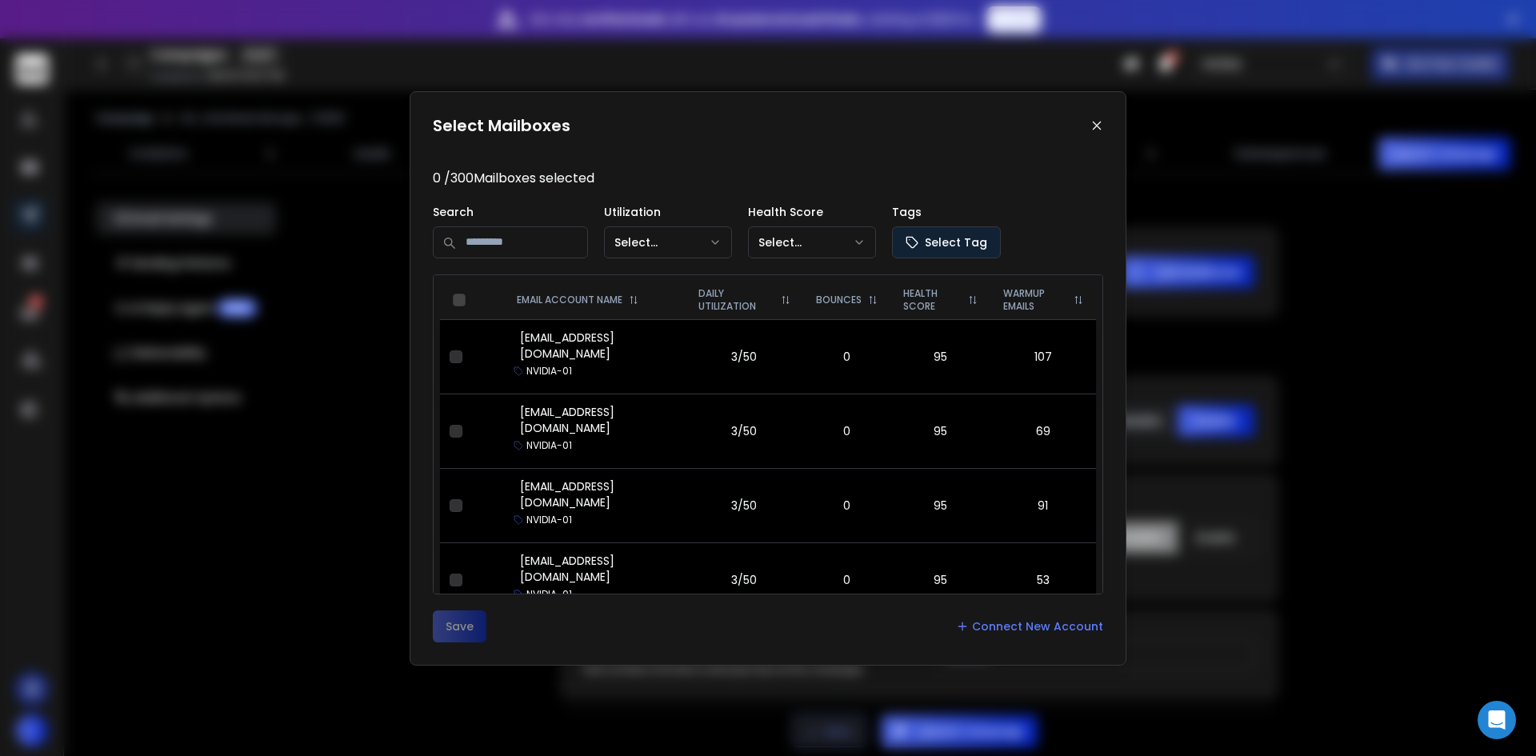
click at [1000, 247] on button "Select Tag" at bounding box center [946, 242] width 109 height 32
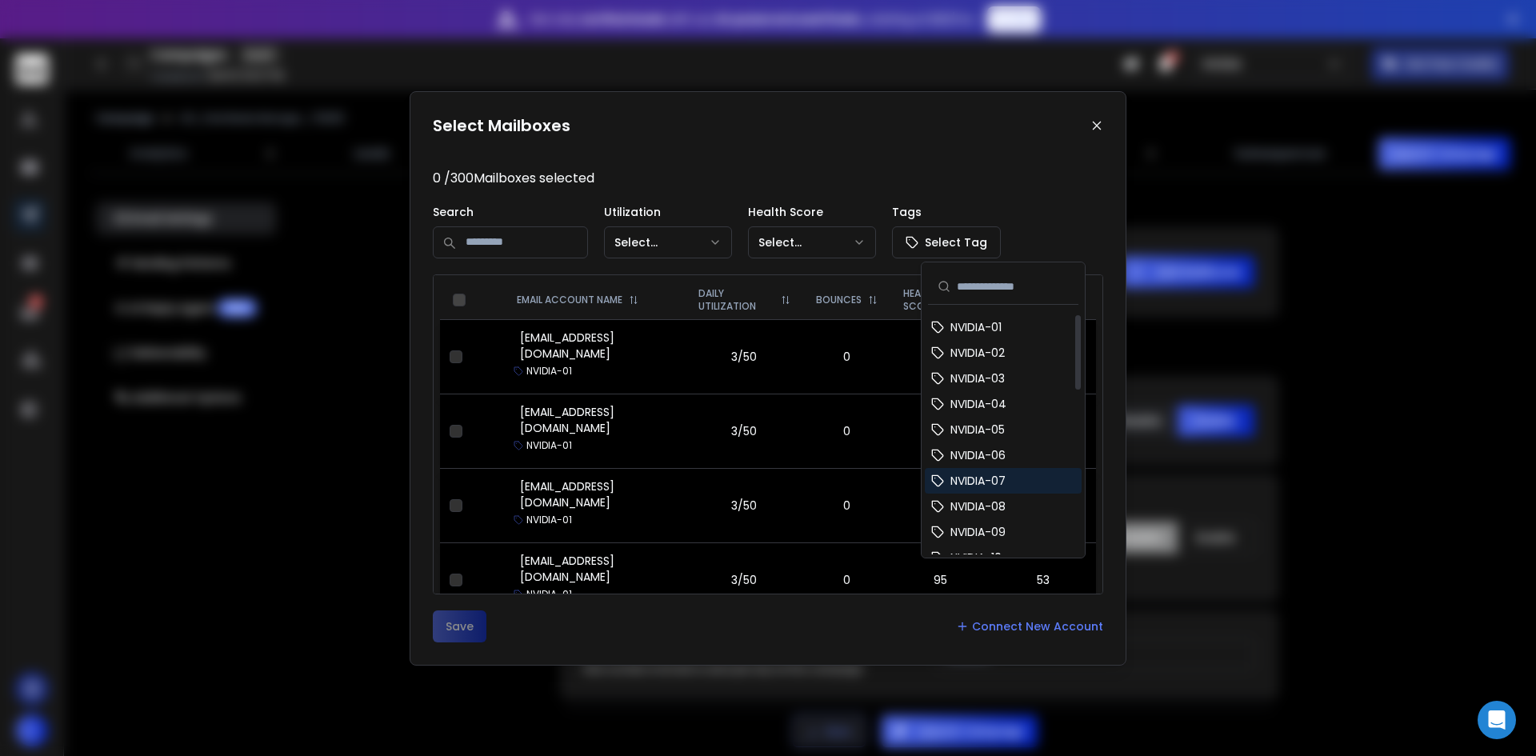
click at [999, 476] on span "NVIDIA-07" at bounding box center [977, 481] width 55 height 16
click at [749, 637] on div "Save Connect New Account" at bounding box center [768, 626] width 670 height 32
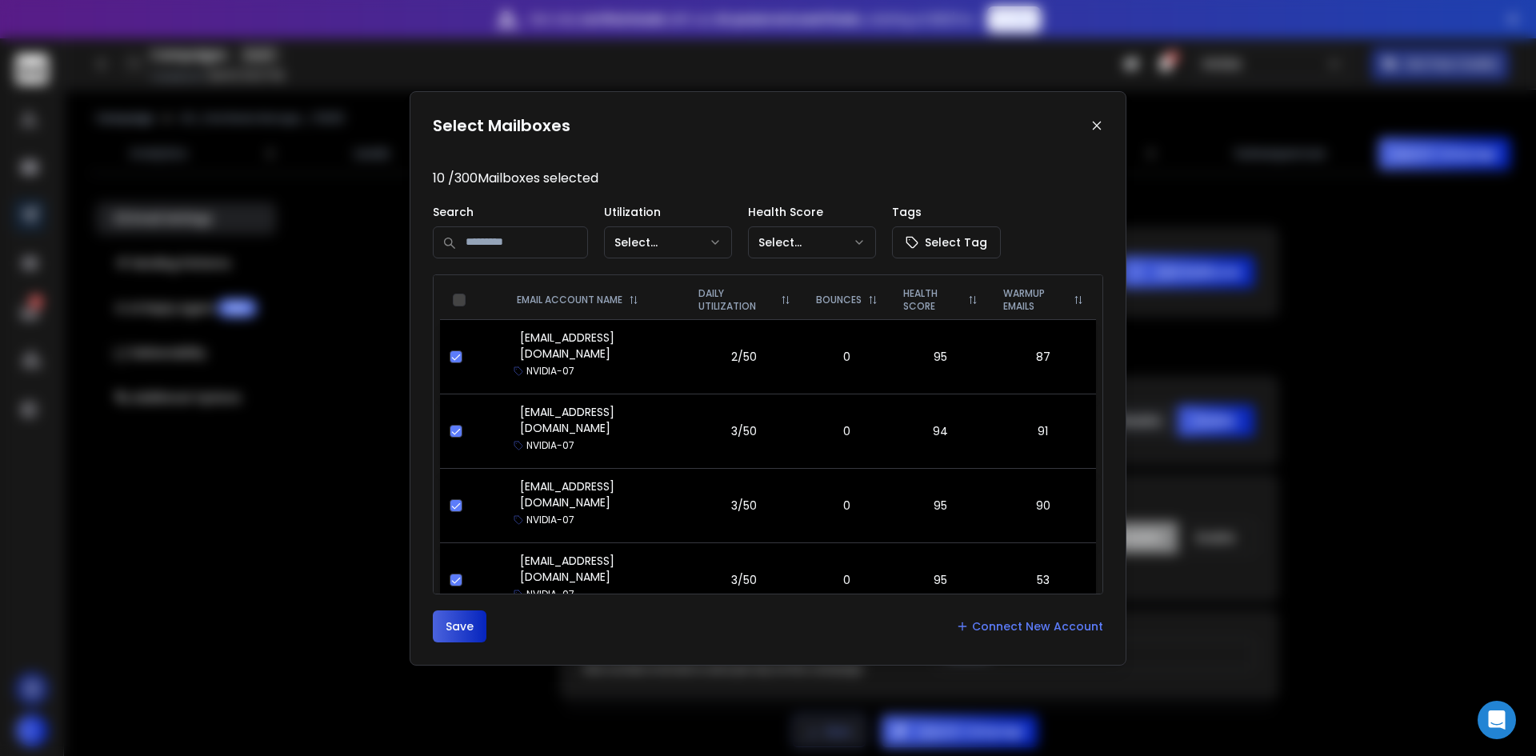
click at [453, 625] on button "Save" at bounding box center [460, 626] width 54 height 32
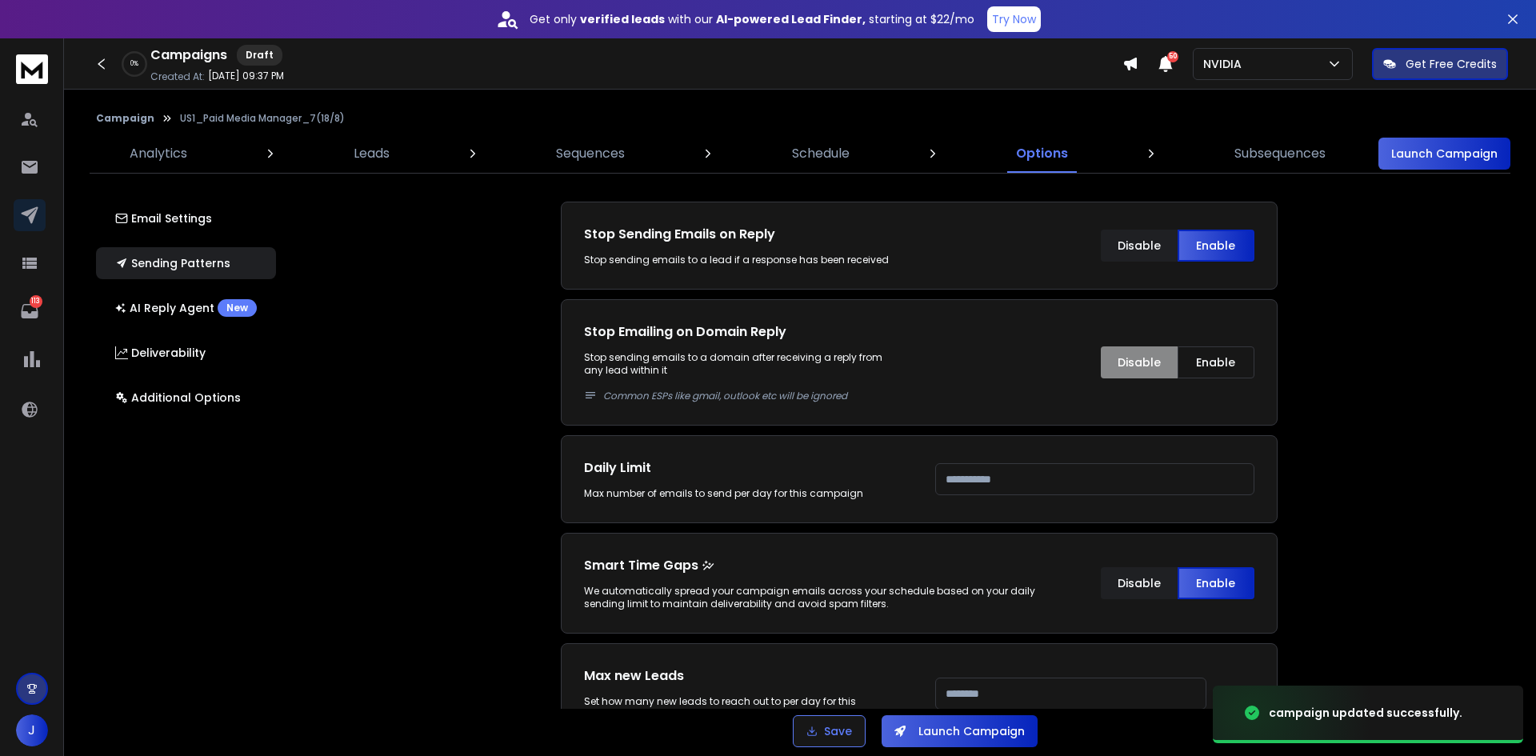
scroll to position [320, 0]
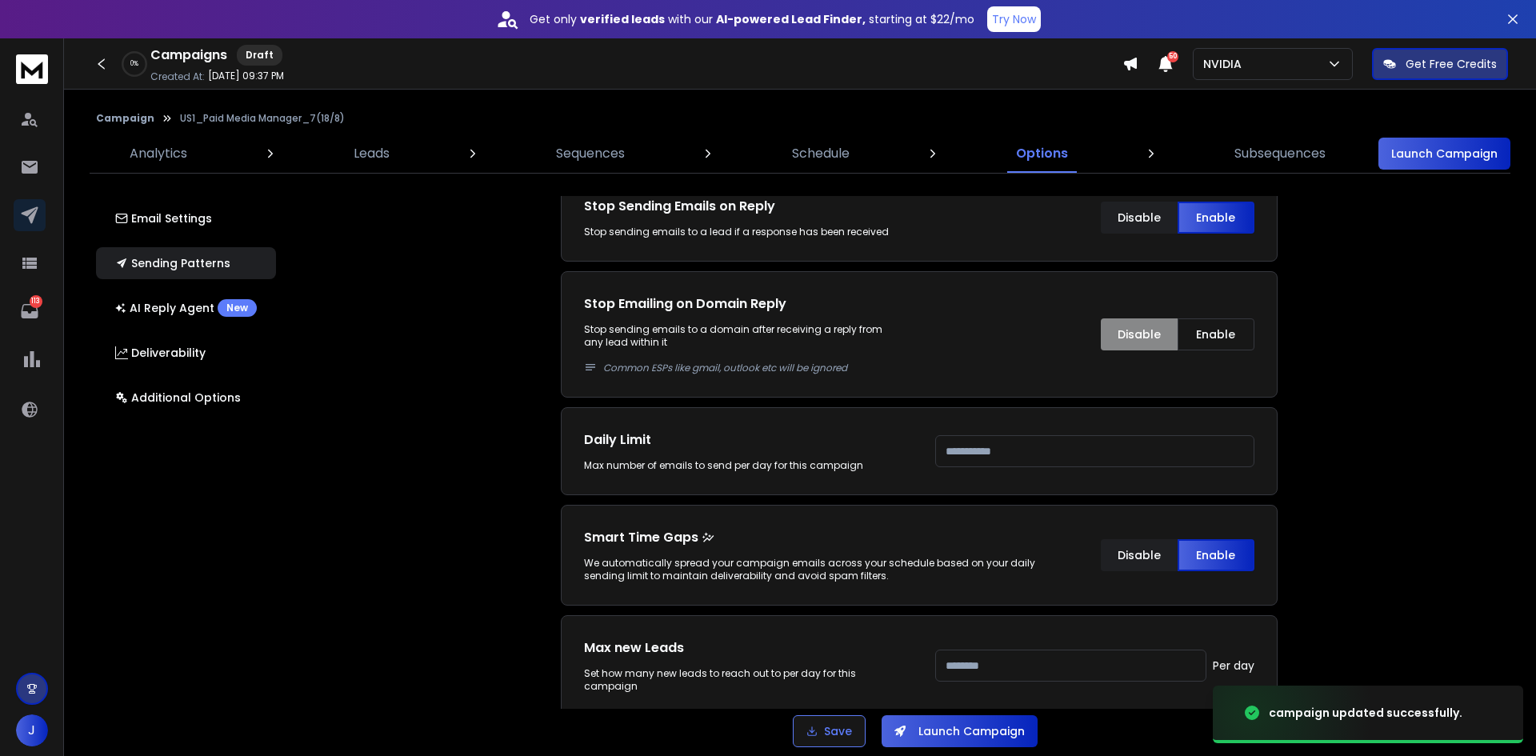
click at [1040, 457] on input "***" at bounding box center [1094, 451] width 319 height 32
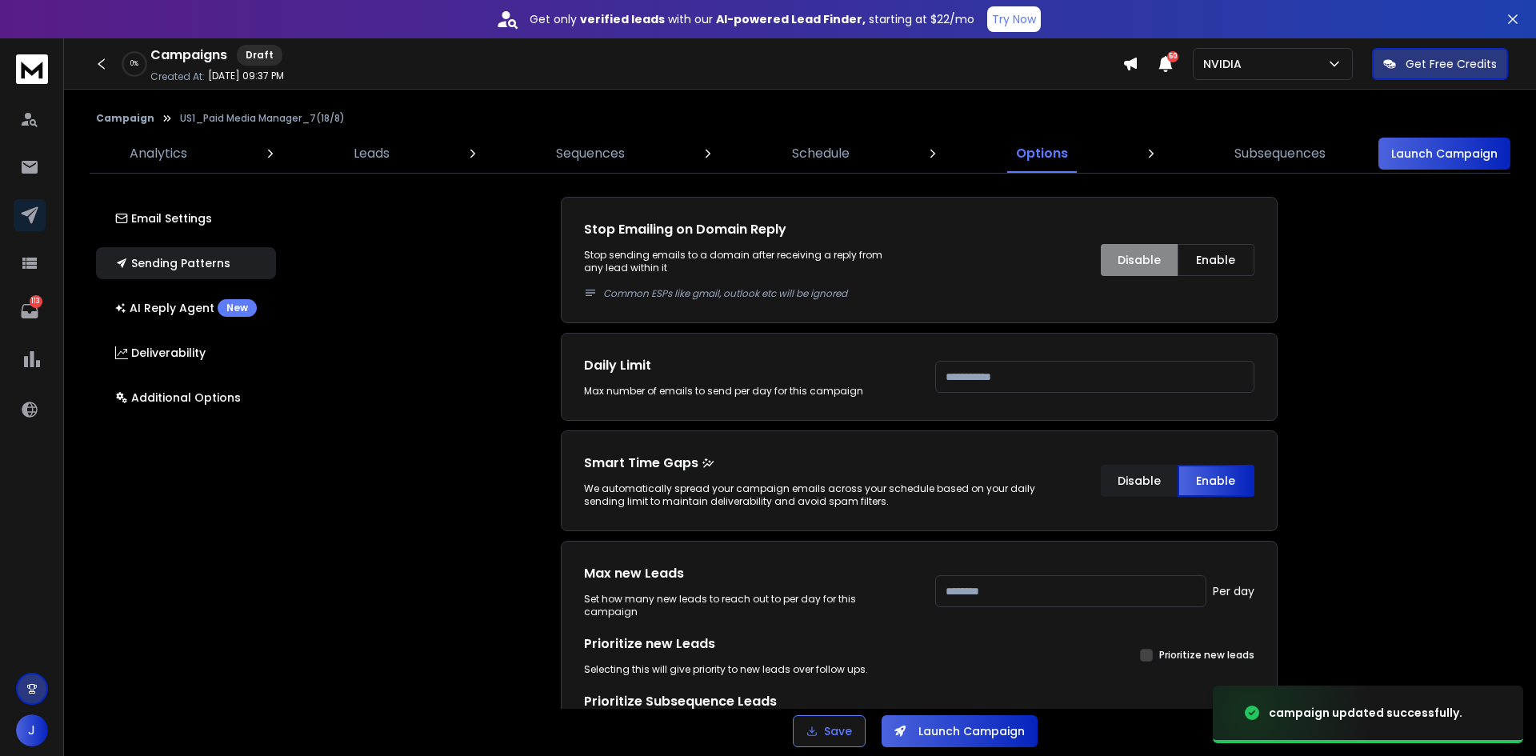
scroll to position [731, 0]
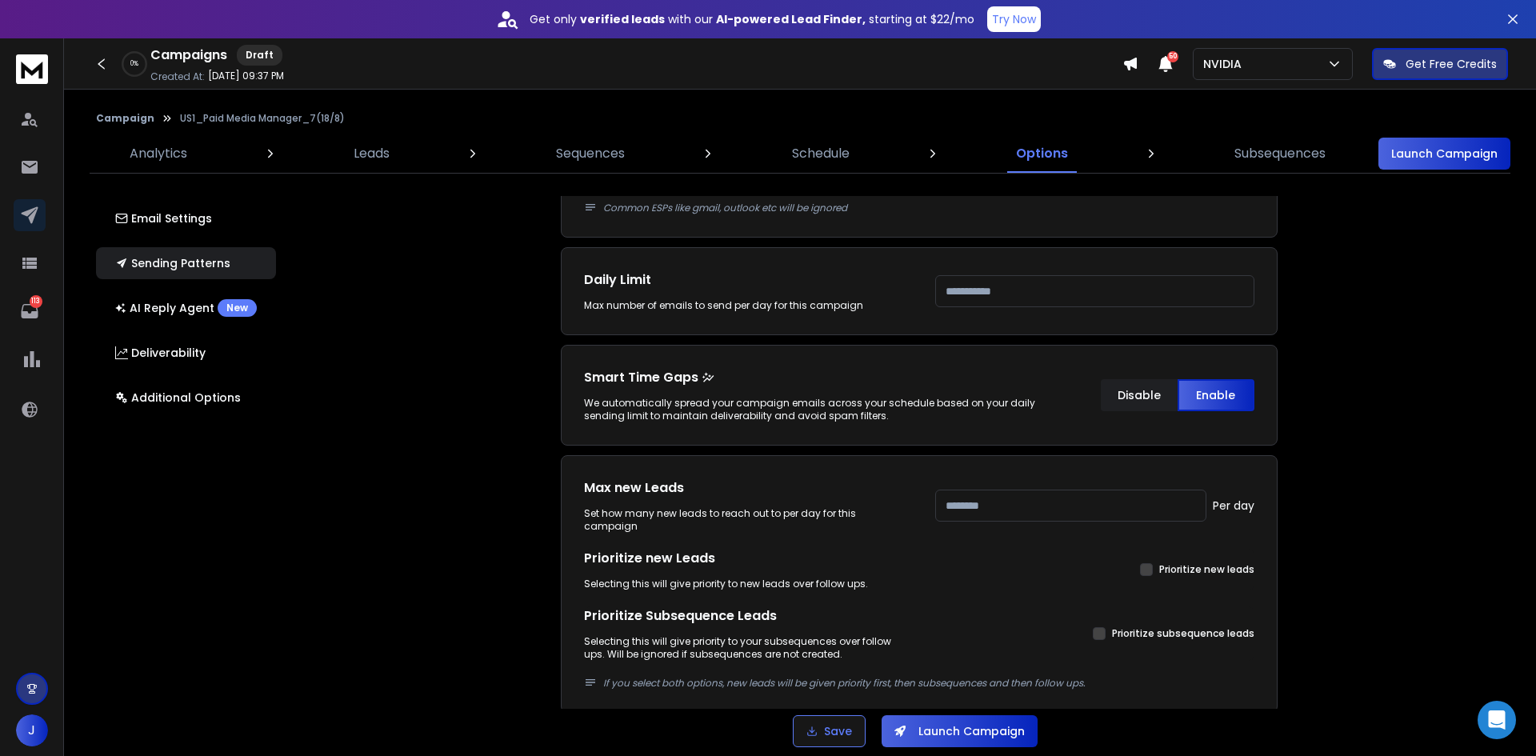
type input "***"
click at [1008, 522] on div "Max new Leads Set how many new leads to reach out to per day for this campaign …" at bounding box center [919, 505] width 670 height 54
click at [1000, 505] on input "***" at bounding box center [1070, 505] width 271 height 32
paste input "number"
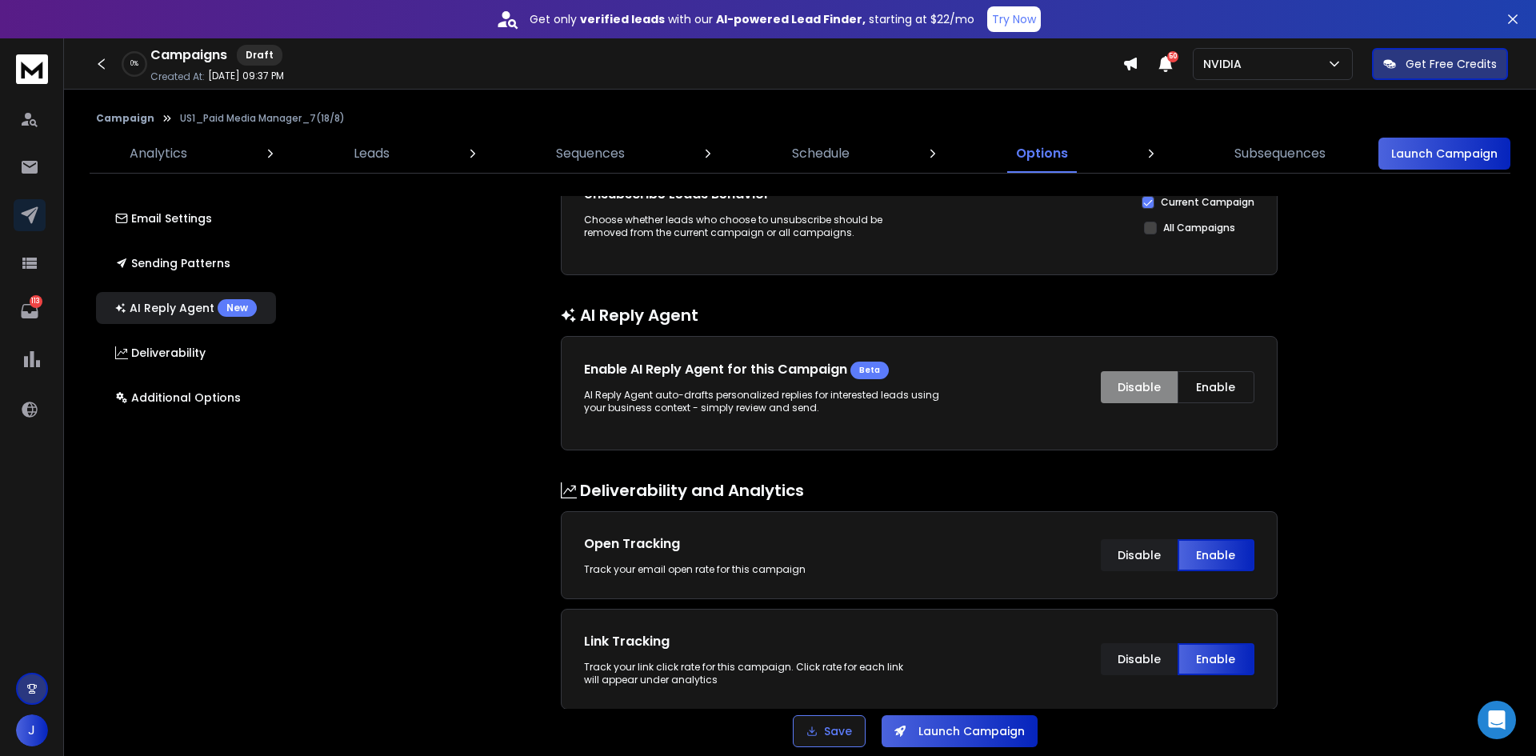
scroll to position [1531, 0]
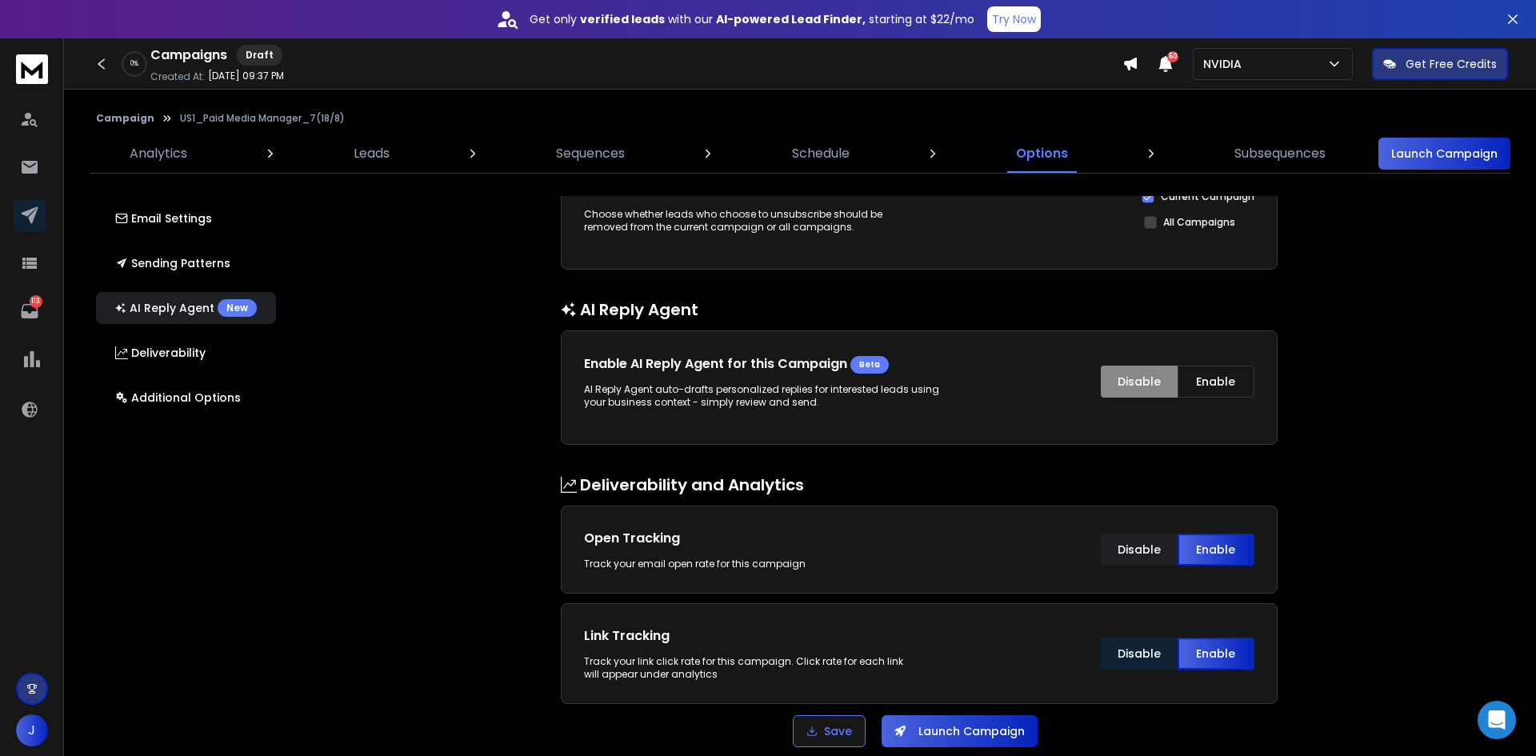
type input "***"
click at [1140, 648] on button "Disable" at bounding box center [1138, 653] width 77 height 32
click at [842, 734] on button "Save" at bounding box center [829, 731] width 73 height 32
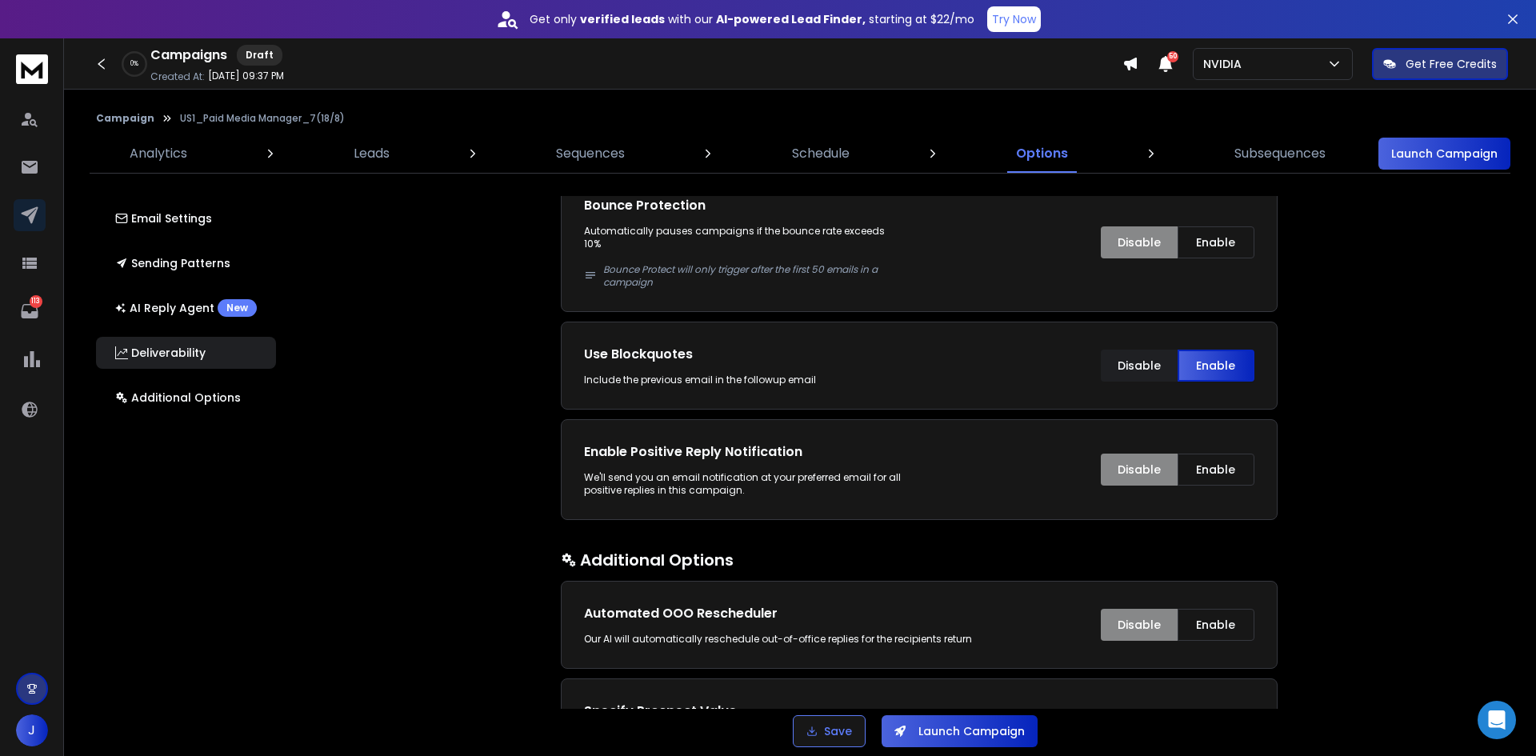
scroll to position [2559, 0]
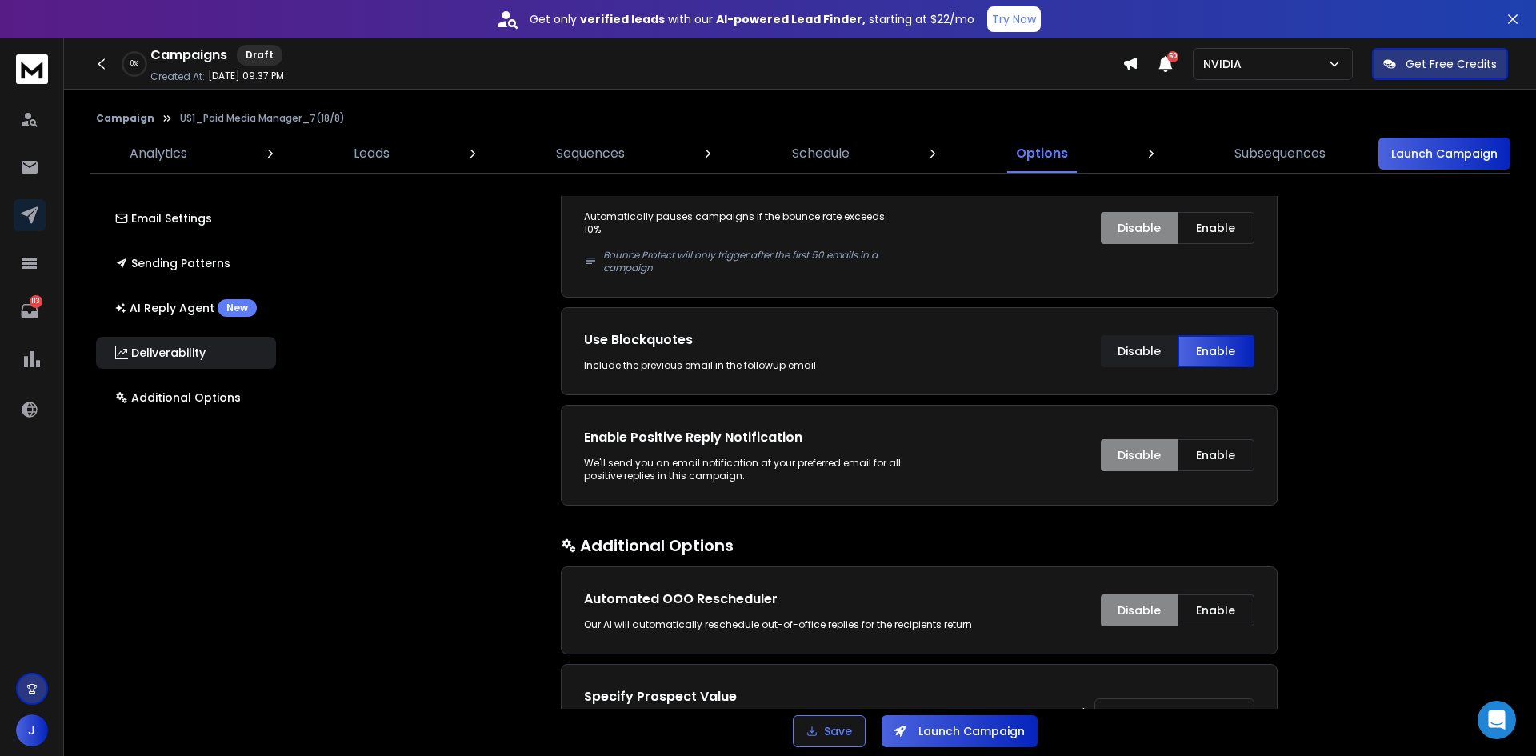
click at [972, 734] on button "Launch Campaign" at bounding box center [959, 731] width 156 height 32
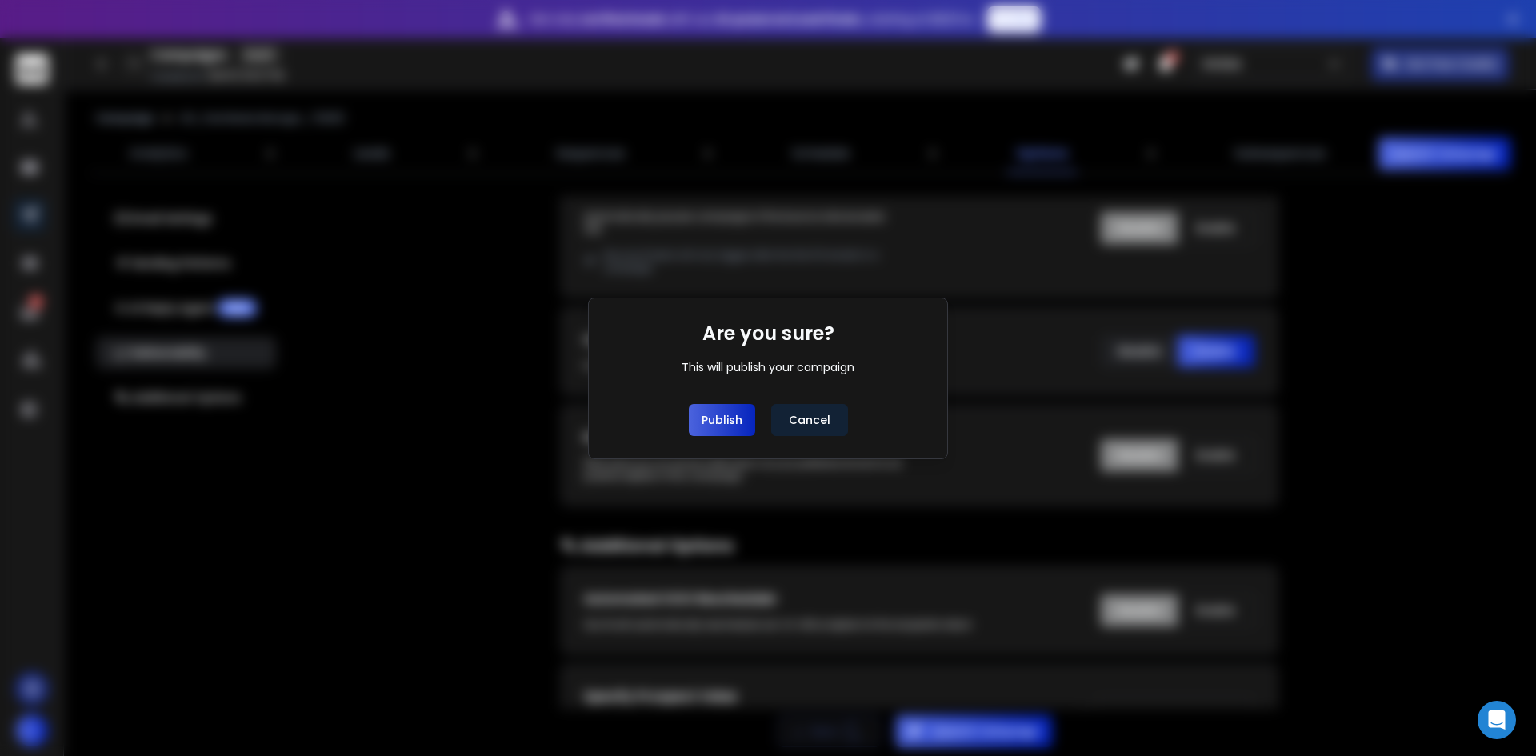
click at [697, 398] on div "Are you sure? This will publish your campaign Publish Cancel" at bounding box center [768, 378] width 314 height 115
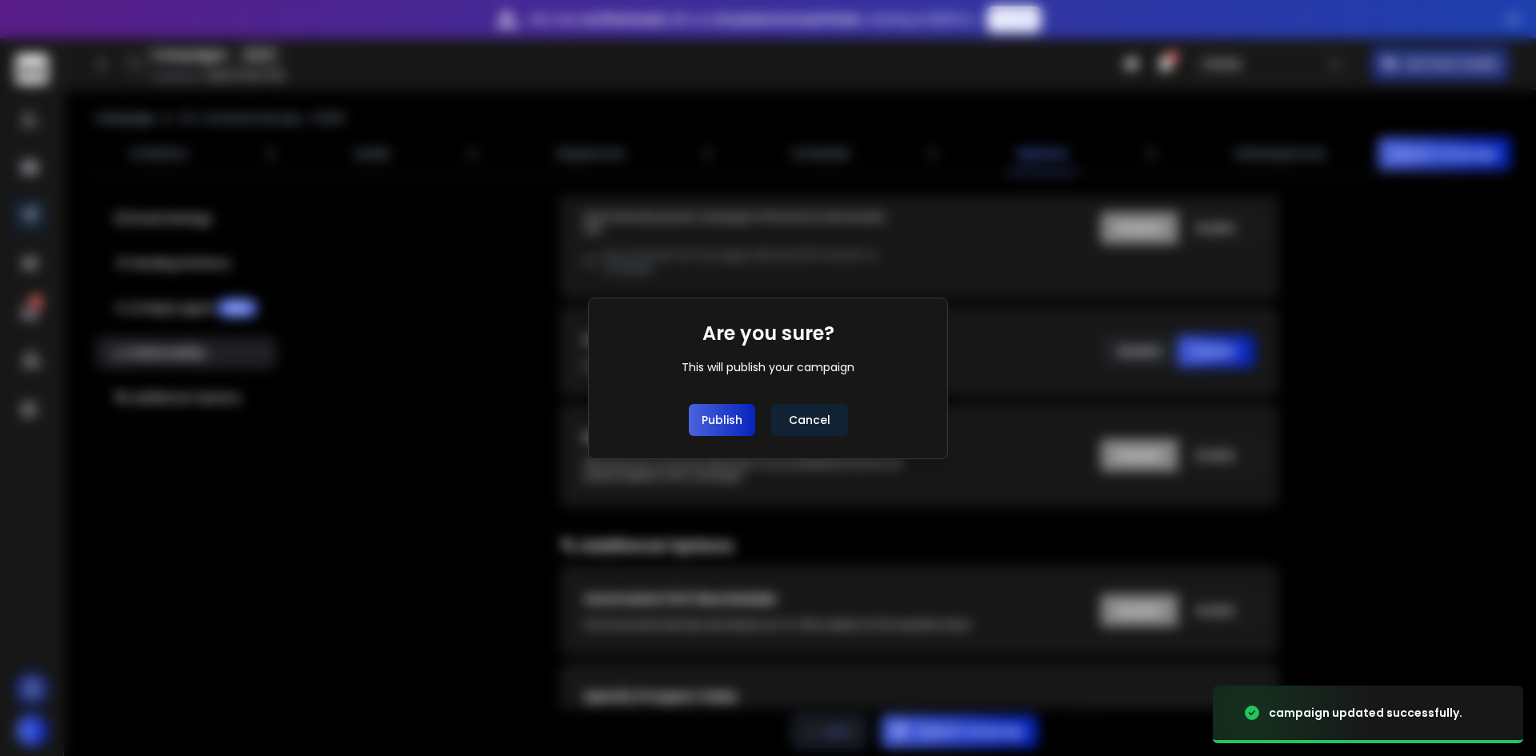
click at [717, 421] on button "Publish" at bounding box center [722, 420] width 66 height 32
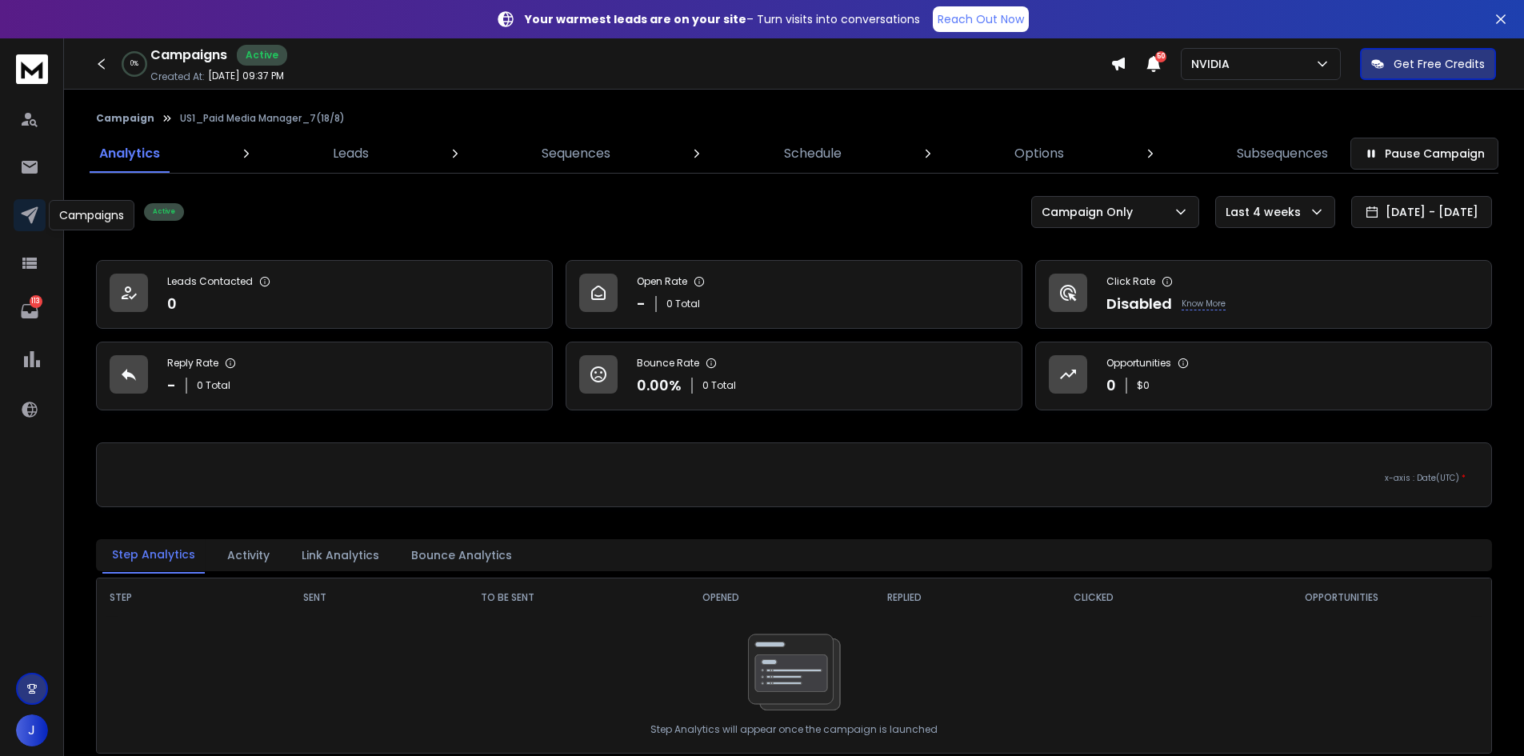
click at [31, 206] on icon at bounding box center [29, 215] width 19 height 19
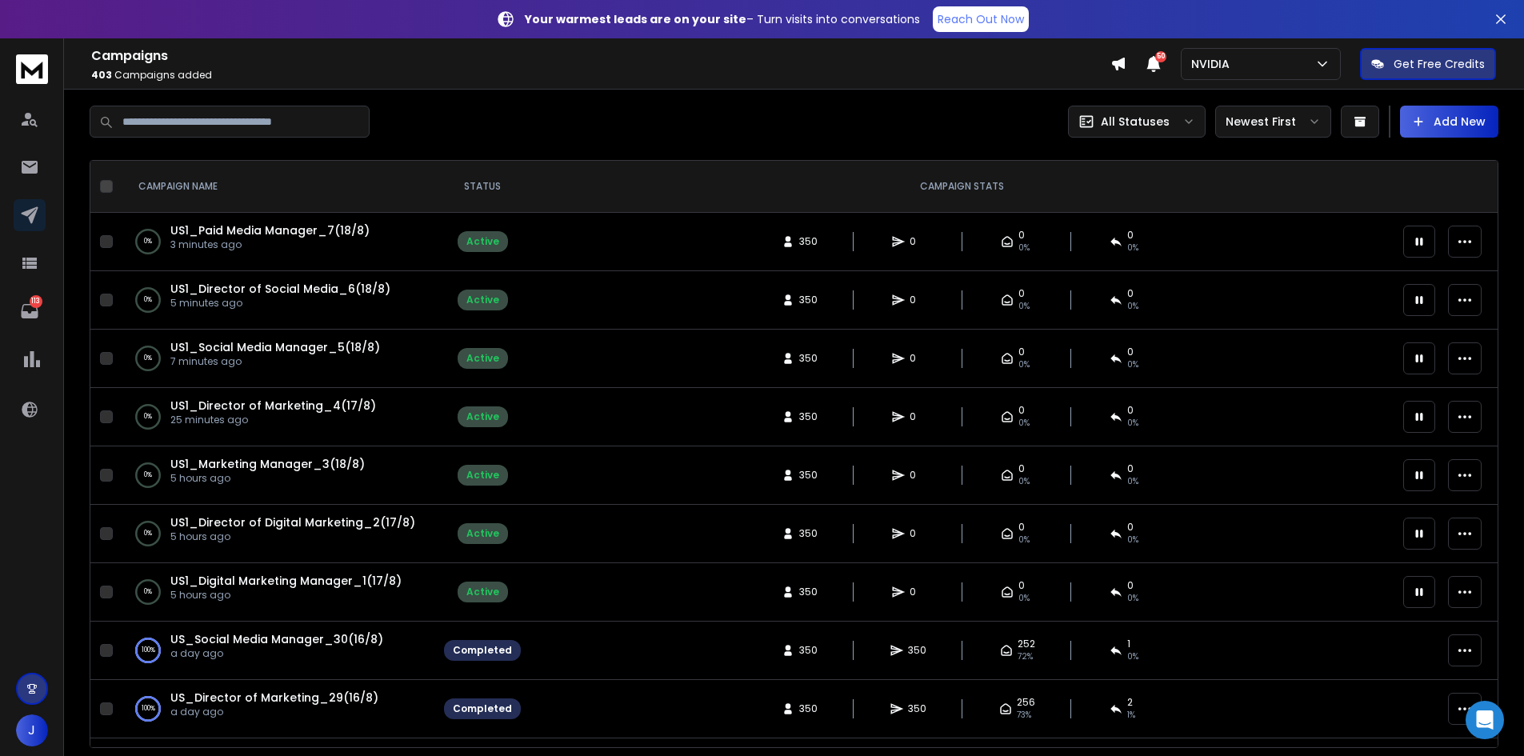
click at [1477, 121] on button "Add New" at bounding box center [1449, 122] width 98 height 32
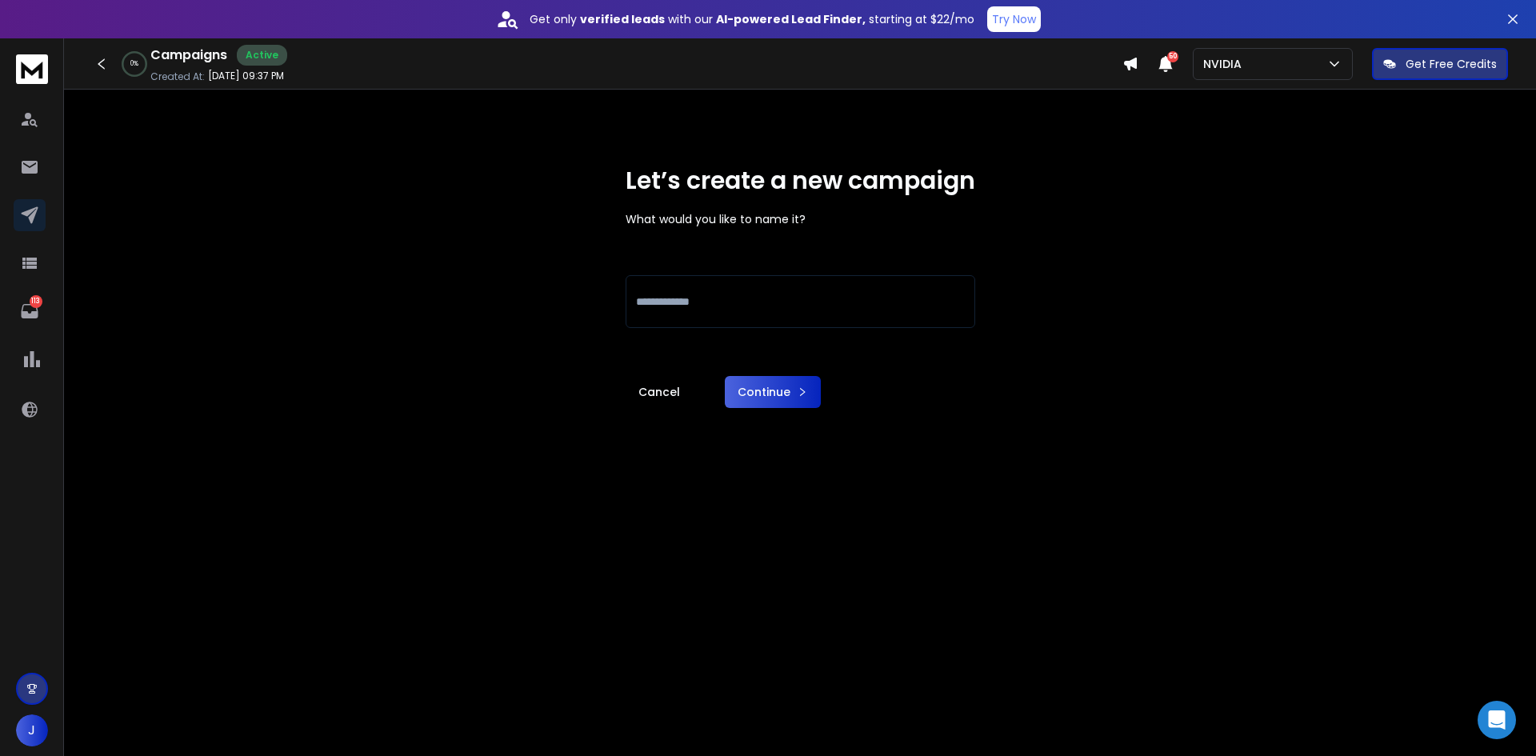
click at [726, 311] on input at bounding box center [799, 301] width 349 height 53
paste input "**********"
type input "**********"
click at [752, 389] on button "Continue" at bounding box center [773, 392] width 96 height 32
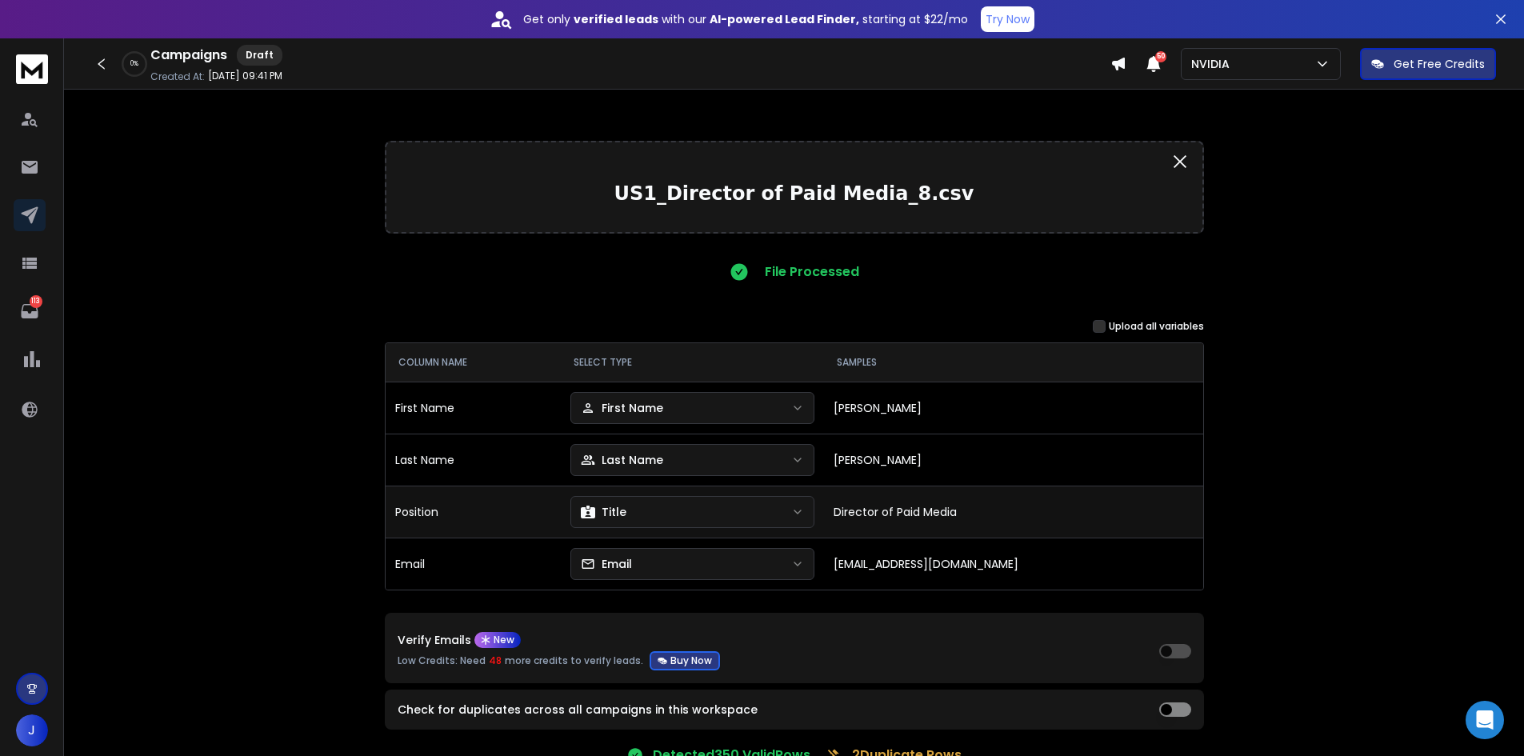
click at [741, 515] on button "Title" at bounding box center [692, 512] width 244 height 32
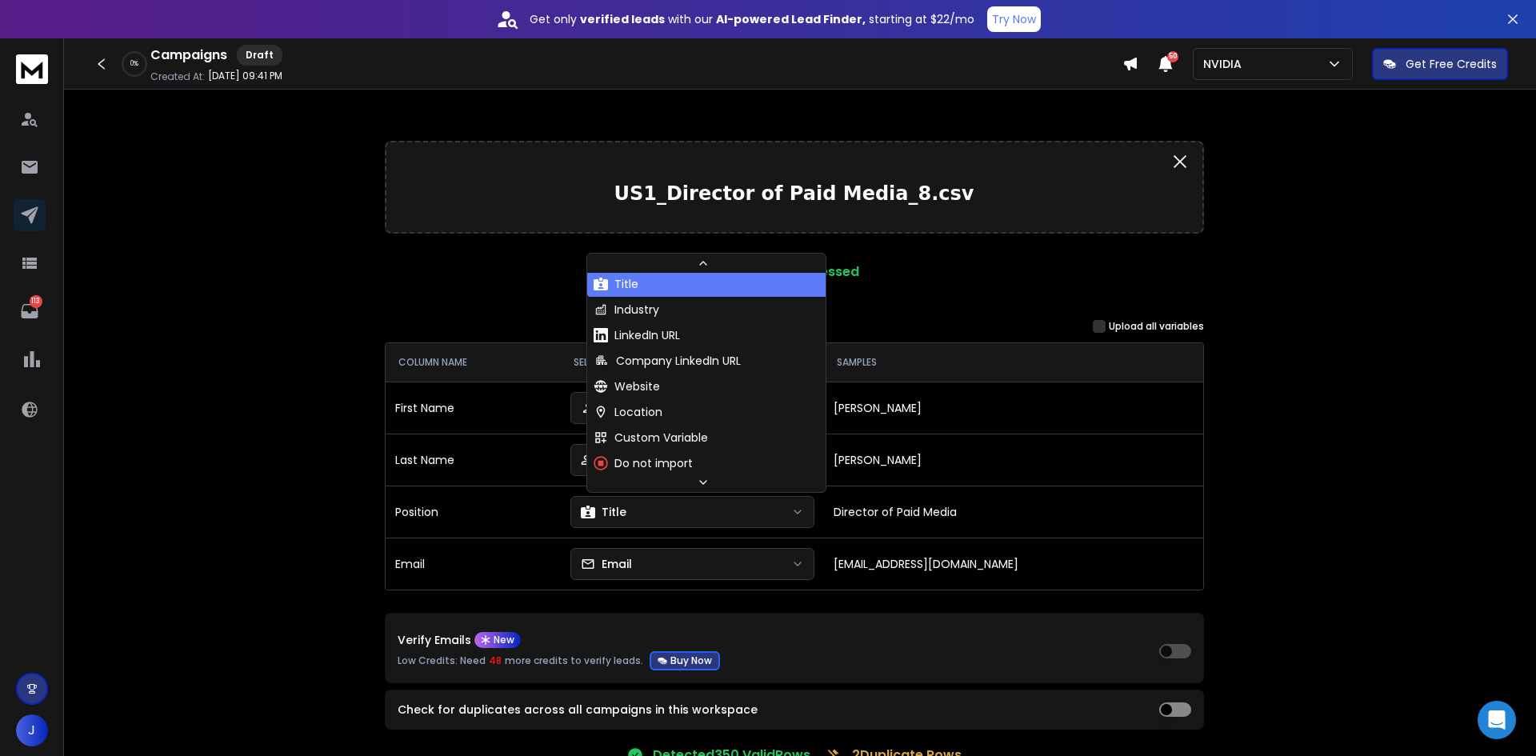
scroll to position [146, 0]
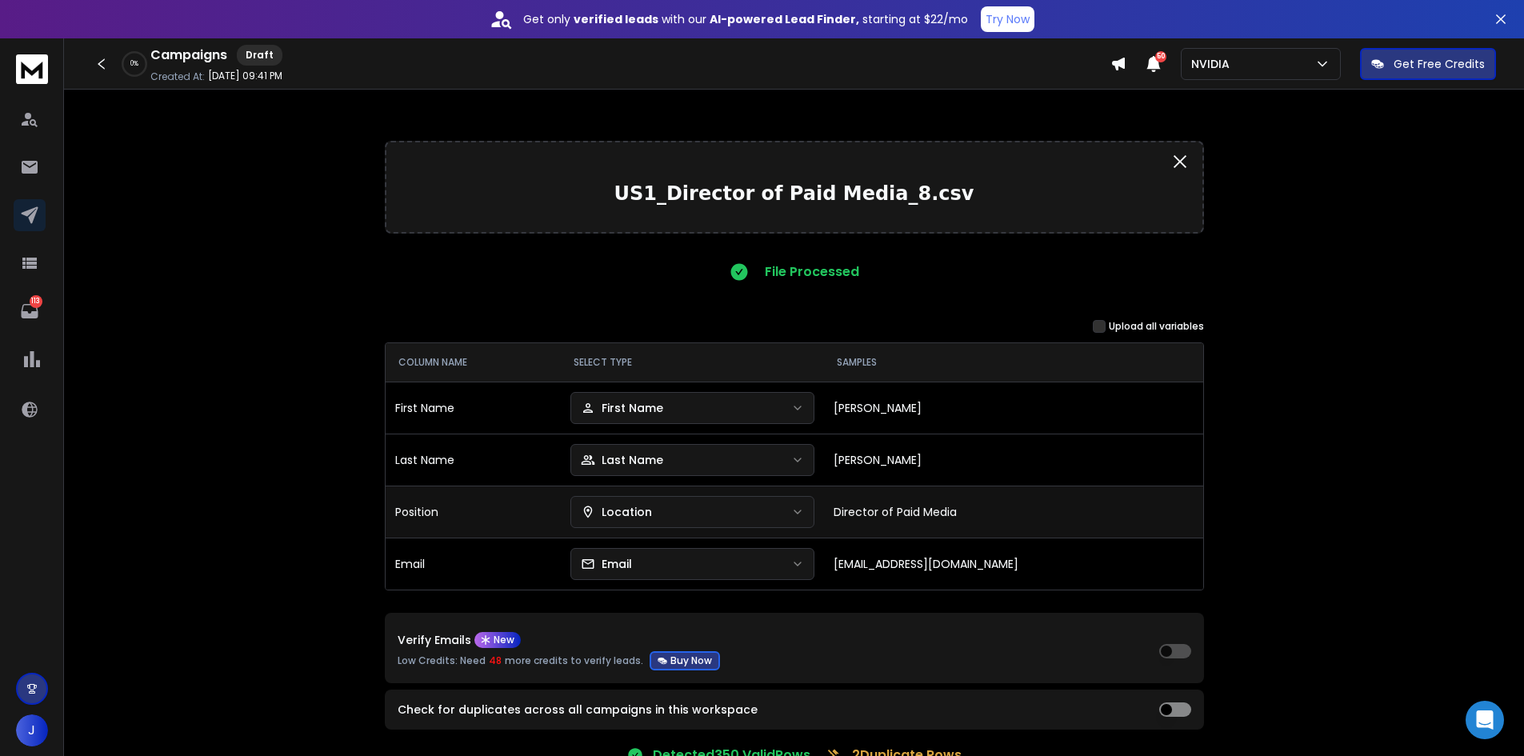
click at [652, 507] on div "Location" at bounding box center [616, 512] width 71 height 16
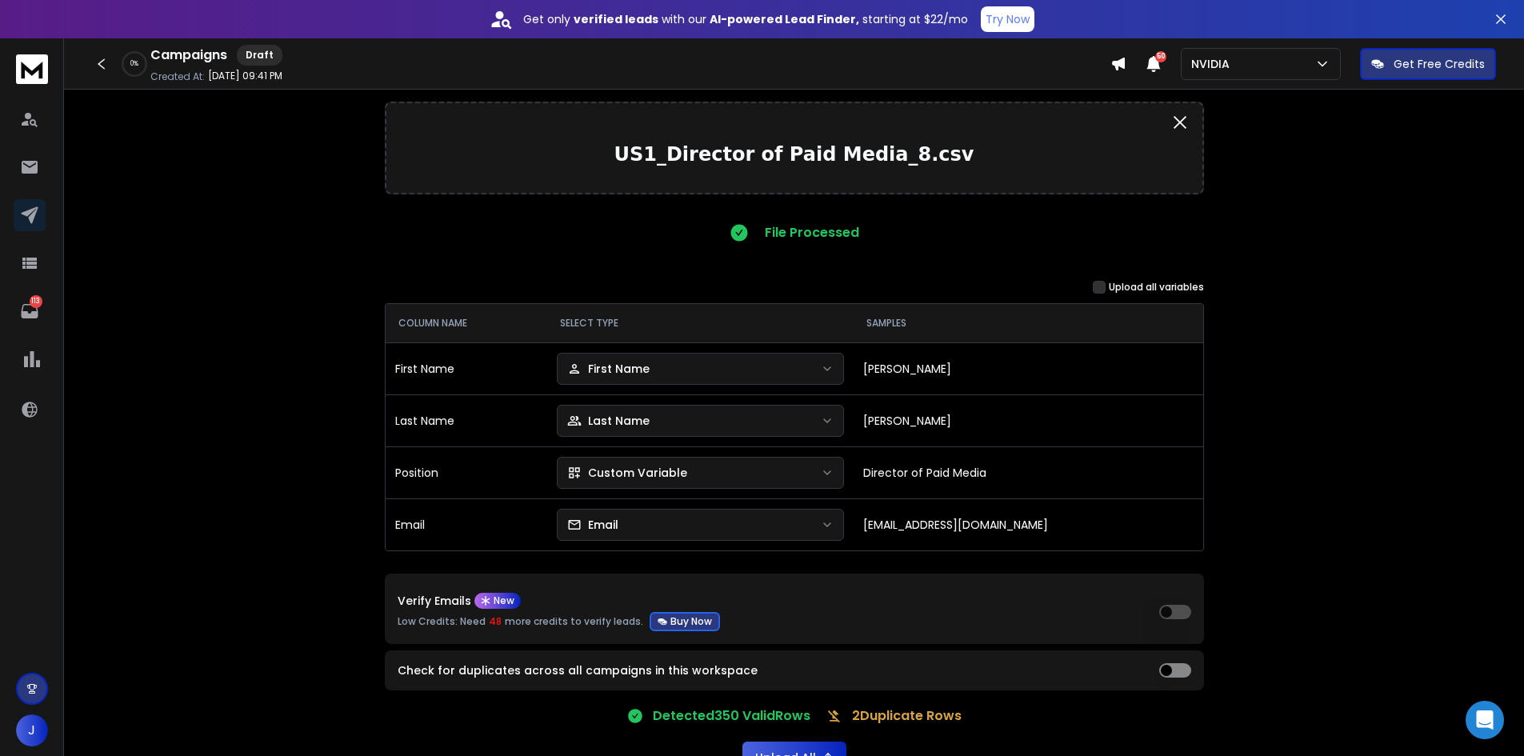
scroll to position [82, 0]
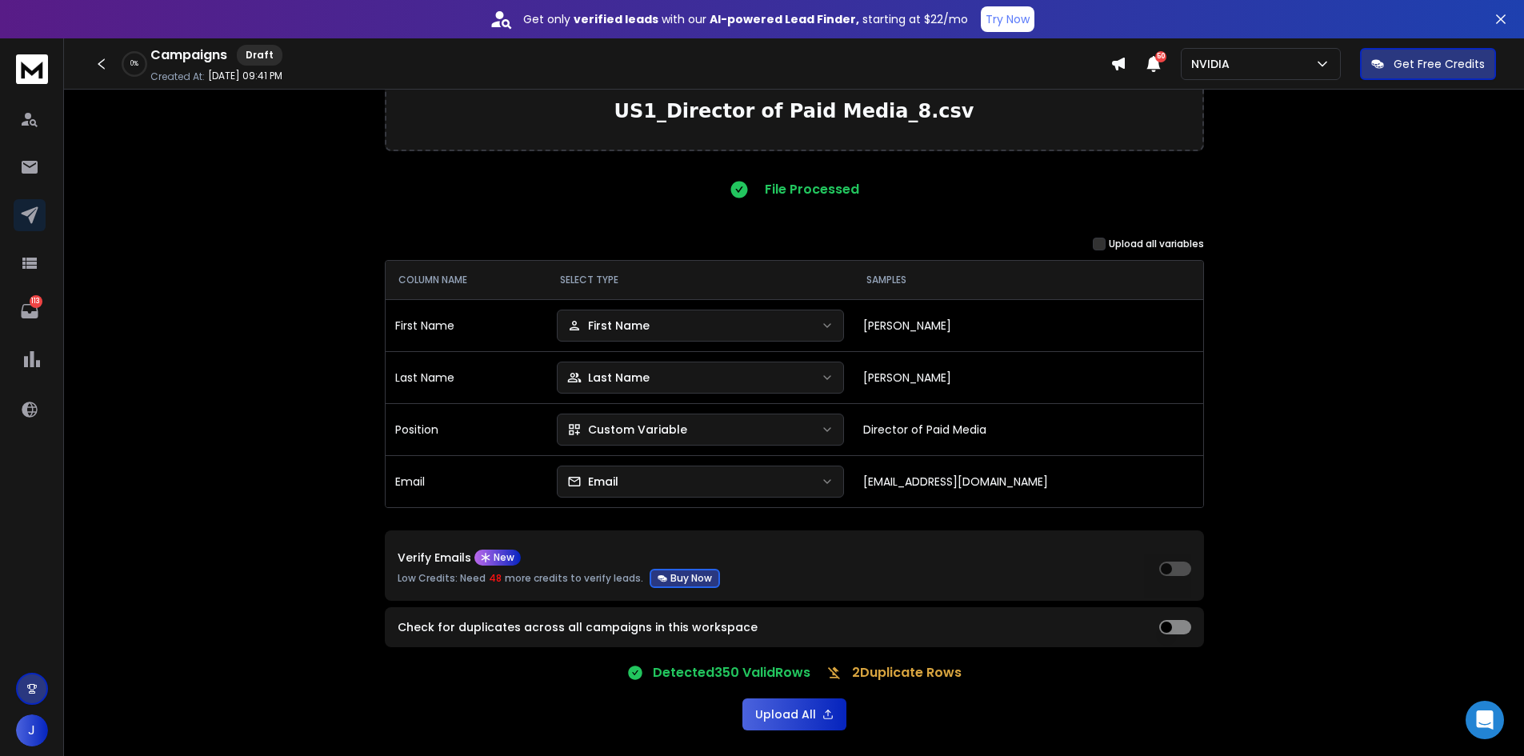
click at [802, 709] on button "Upload All" at bounding box center [794, 714] width 104 height 32
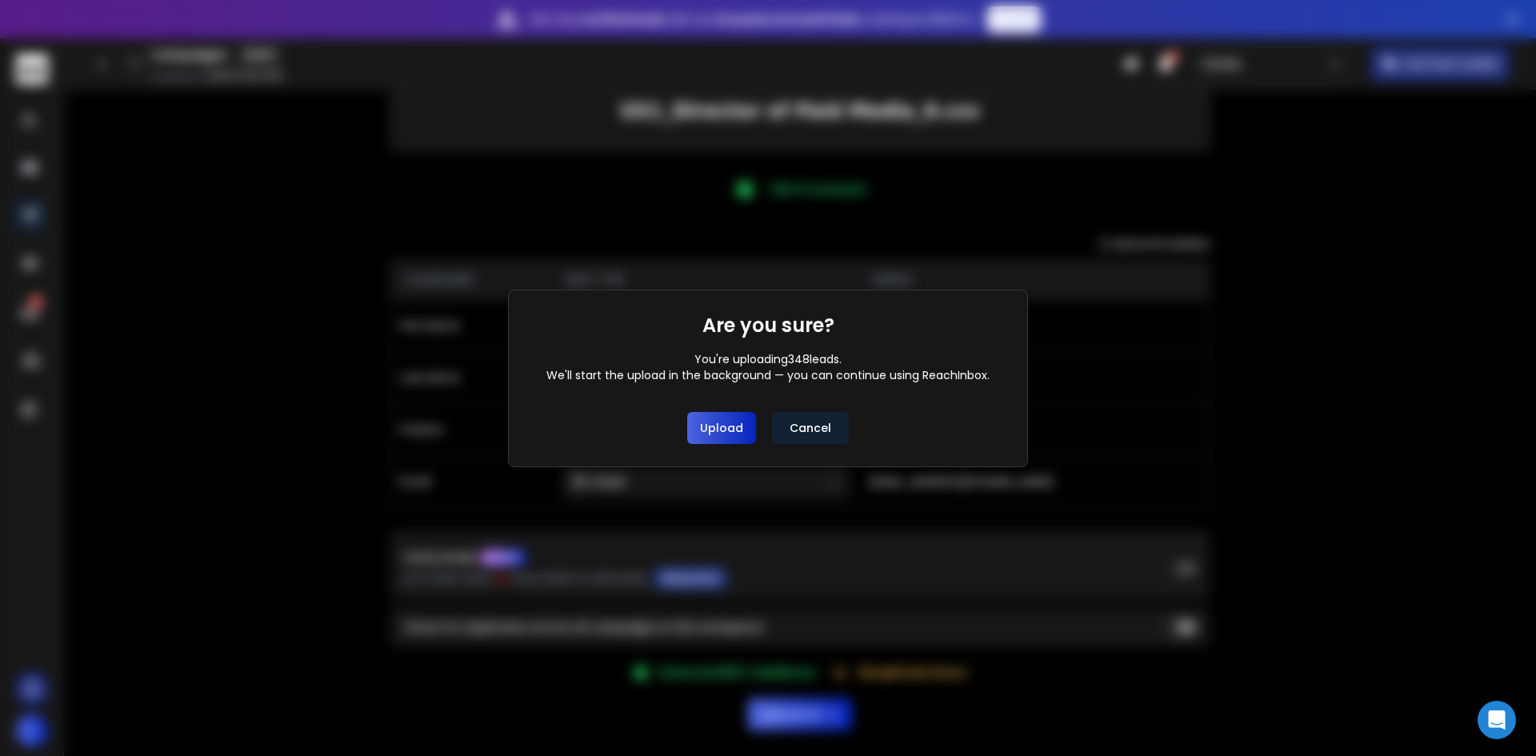
click at [691, 401] on div "Are you sure? You're uploading 348 lead s . We'll start the upload in the backg…" at bounding box center [767, 378] width 473 height 131
click at [709, 418] on button "Upload" at bounding box center [721, 428] width 69 height 32
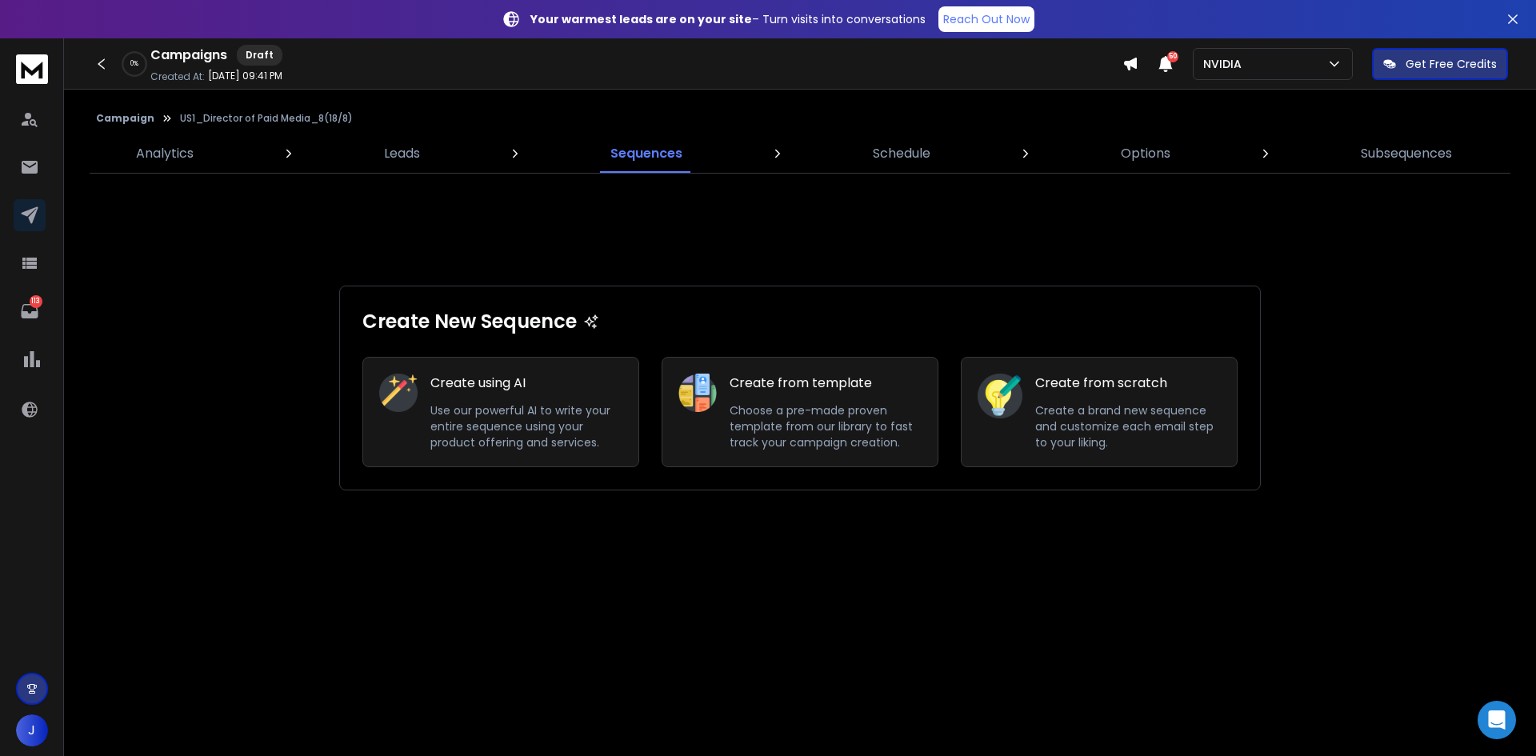
click at [1147, 433] on p "Create a brand new sequence and customize each email step to your liking." at bounding box center [1128, 426] width 186 height 48
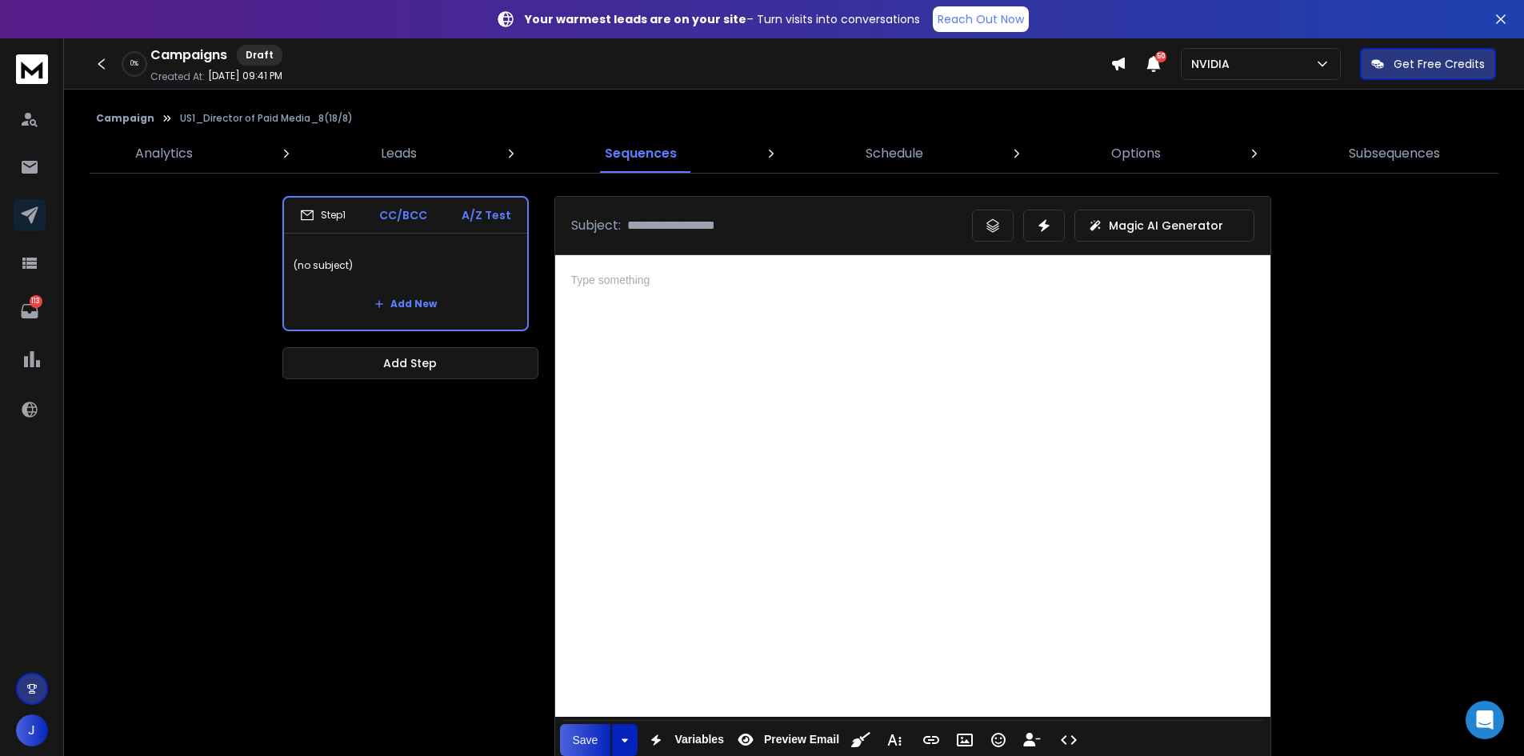
click at [764, 227] on input at bounding box center [791, 225] width 329 height 19
paste input "**********"
type input "**********"
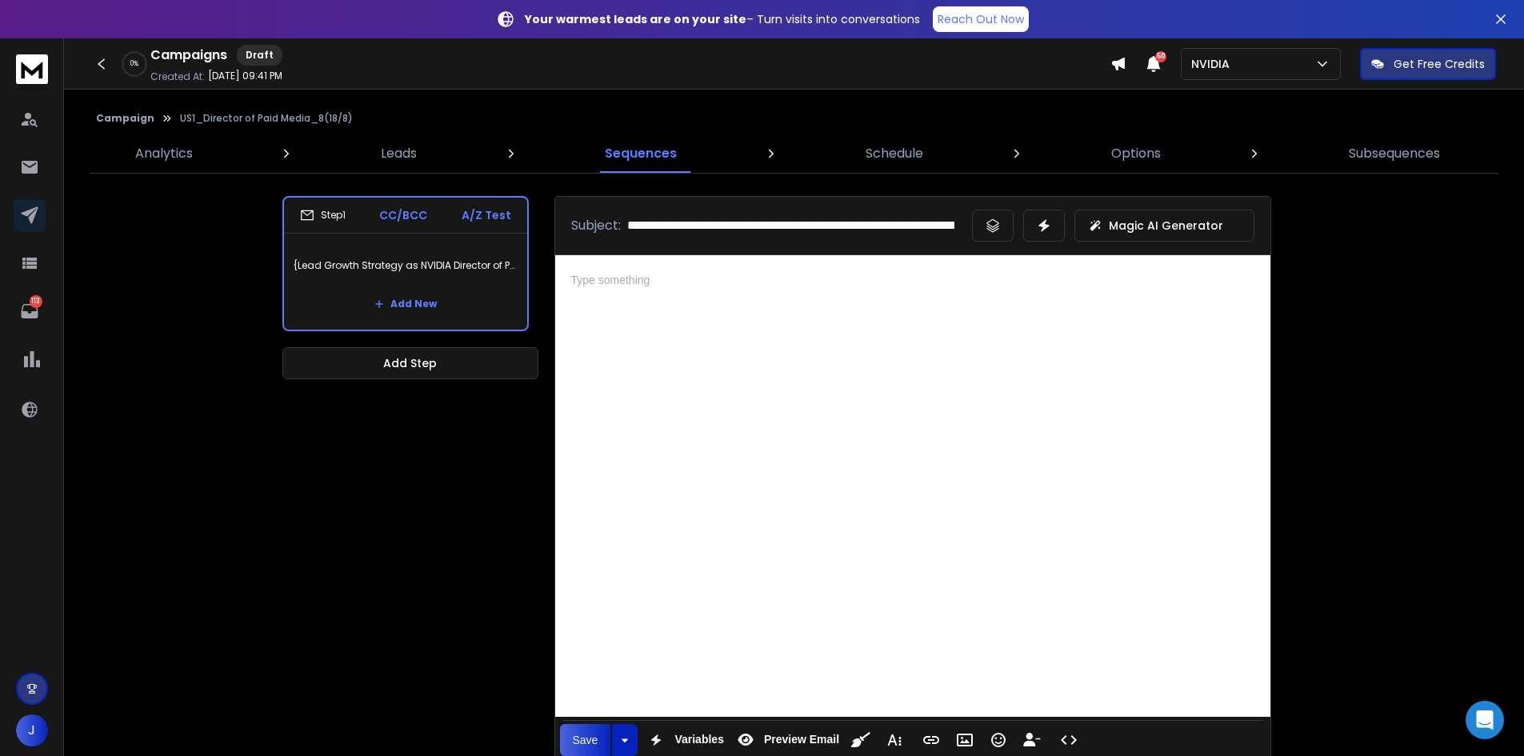
drag, startPoint x: 813, startPoint y: 348, endPoint x: 827, endPoint y: 349, distance: 14.4
click at [827, 349] on div at bounding box center [912, 481] width 715 height 453
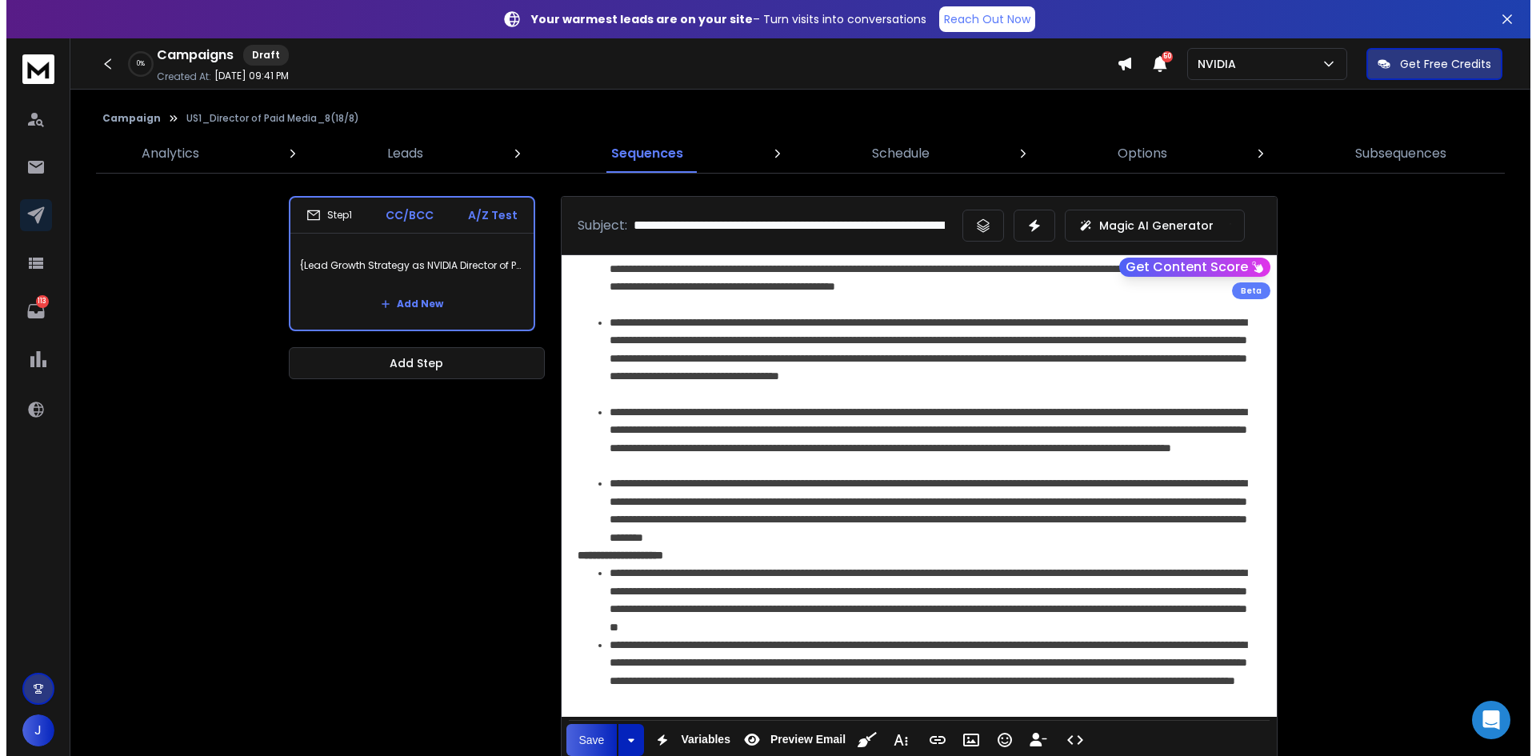
scroll to position [868, 0]
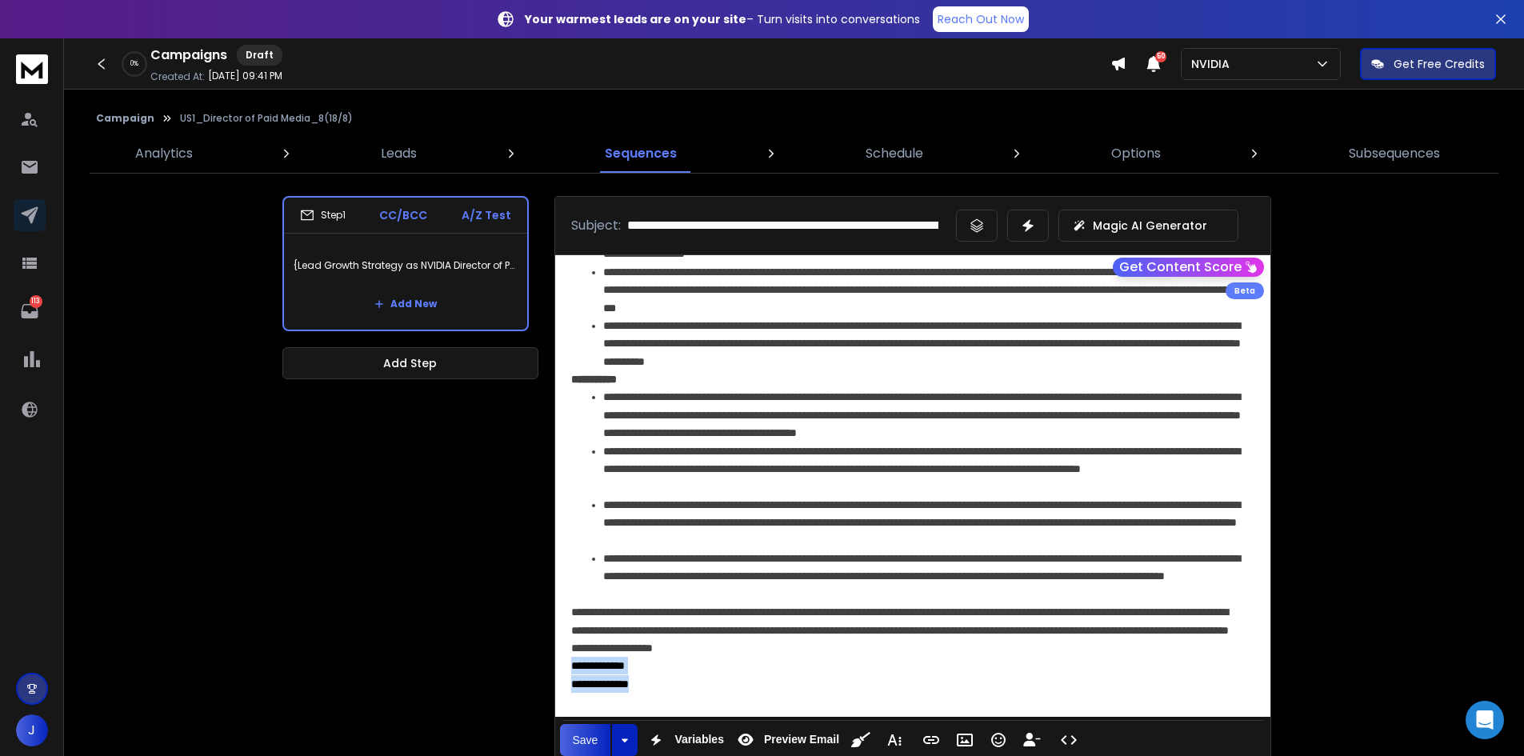
drag, startPoint x: 661, startPoint y: 698, endPoint x: 547, endPoint y: 666, distance: 118.0
click at [533, 673] on div "Step 1 CC/BCC A/Z Test {Lead Growth Strategy as NVIDIA Director of Paid Media| …" at bounding box center [794, 479] width 1024 height 567
click at [955, 653] on div "**********" at bounding box center [906, 630] width 671 height 54
click at [809, 689] on div "**********" at bounding box center [906, 693] width 671 height 36
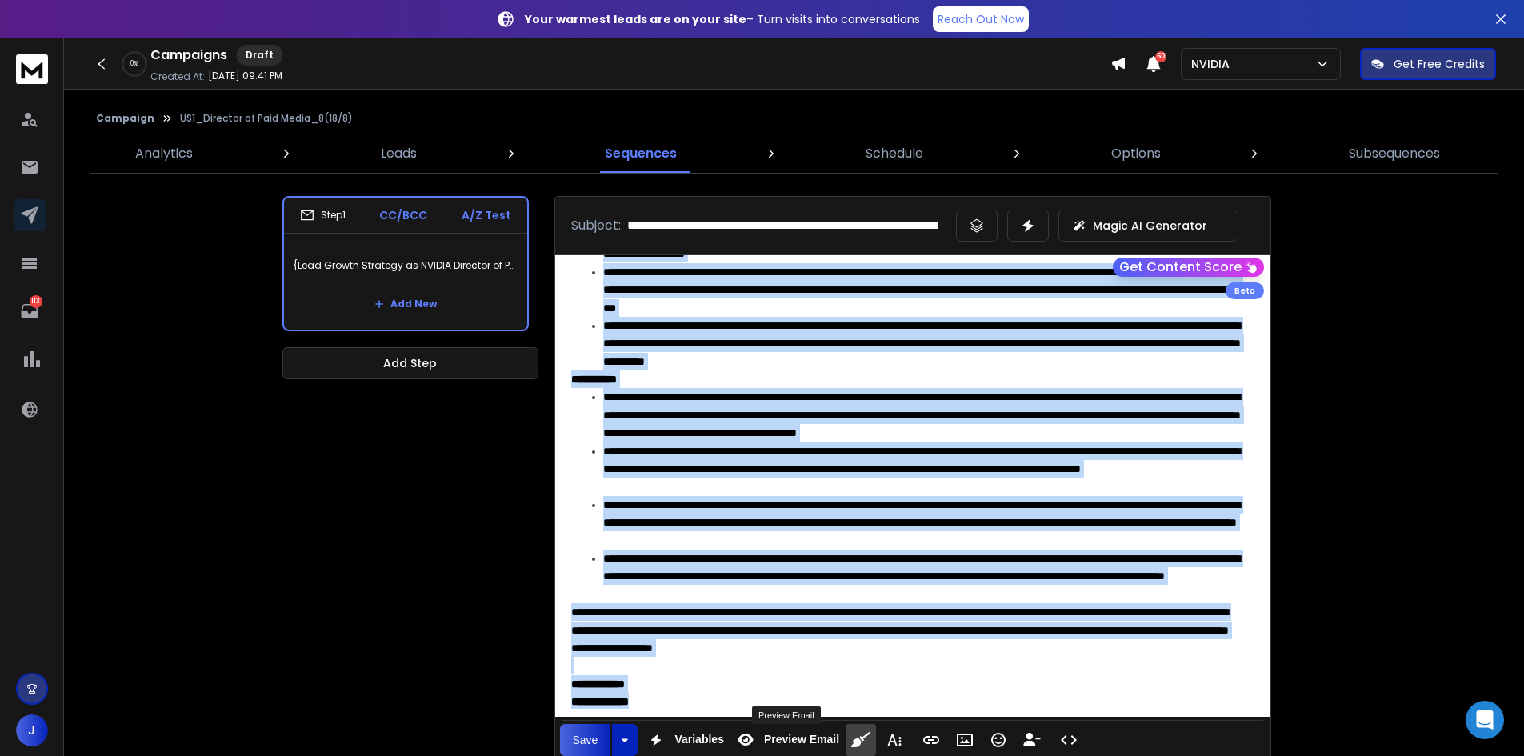
click at [860, 735] on icon "button" at bounding box center [860, 739] width 19 height 15
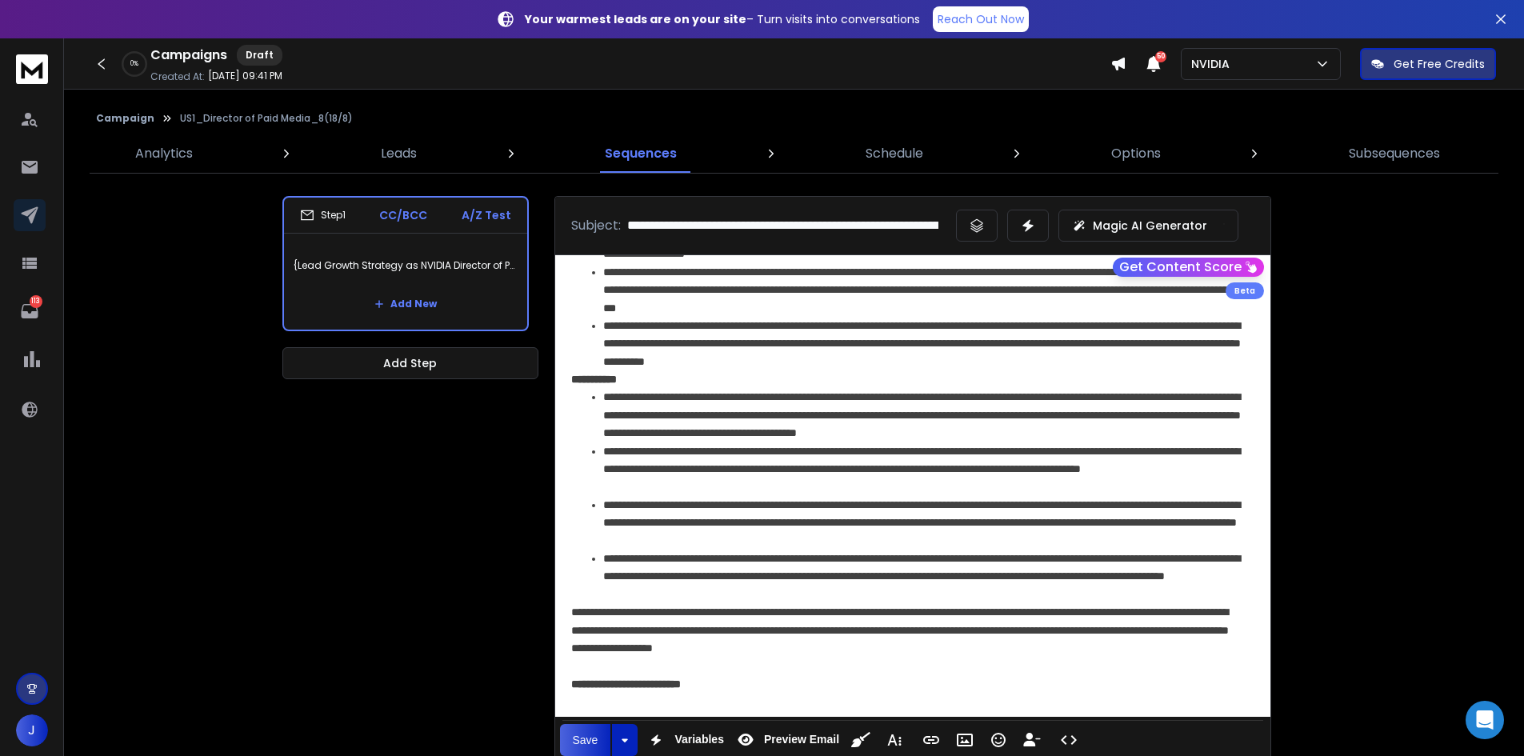
click at [842, 684] on div "**********" at bounding box center [912, 684] width 683 height 18
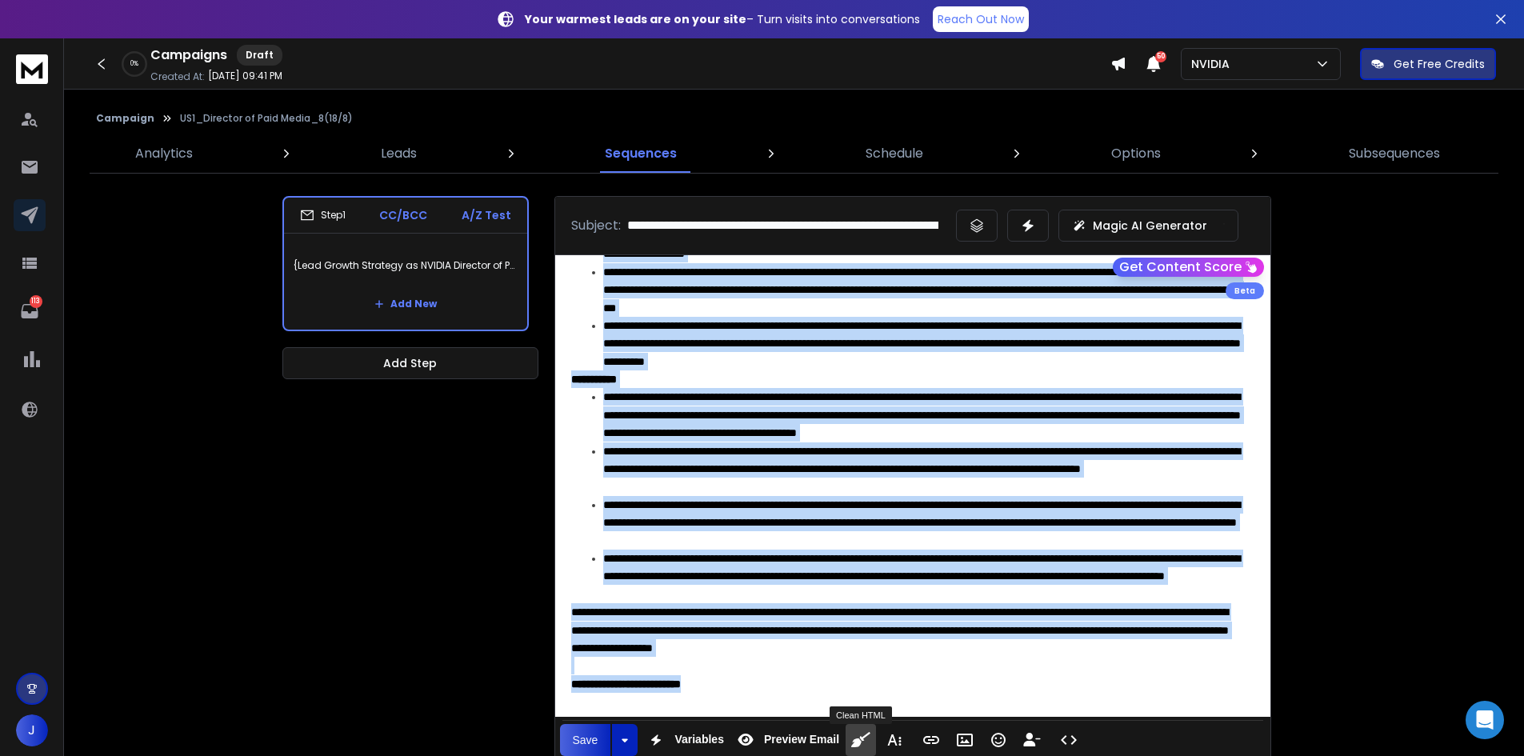
click at [861, 739] on icon "button" at bounding box center [860, 739] width 19 height 15
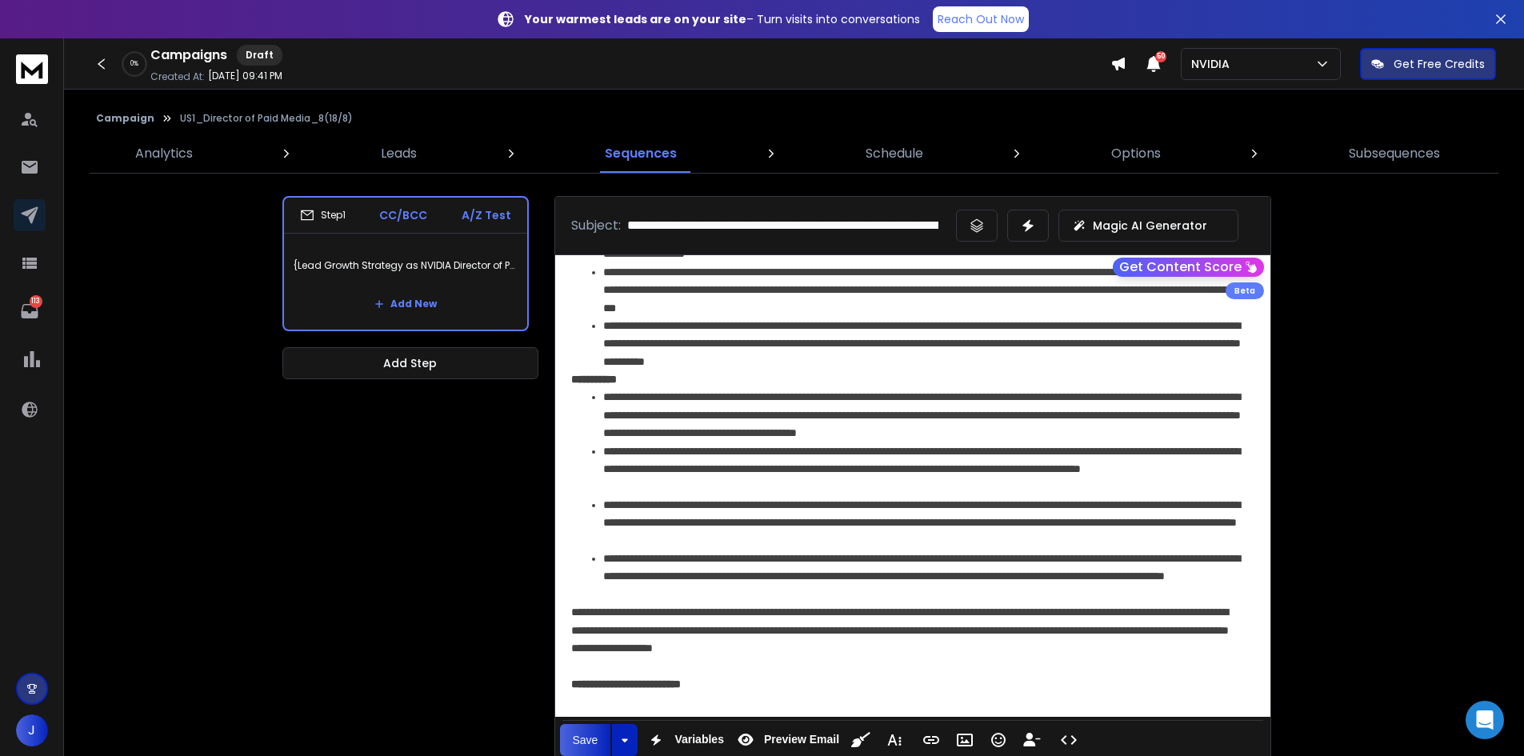
click at [842, 695] on div "**********" at bounding box center [912, 481] width 715 height 453
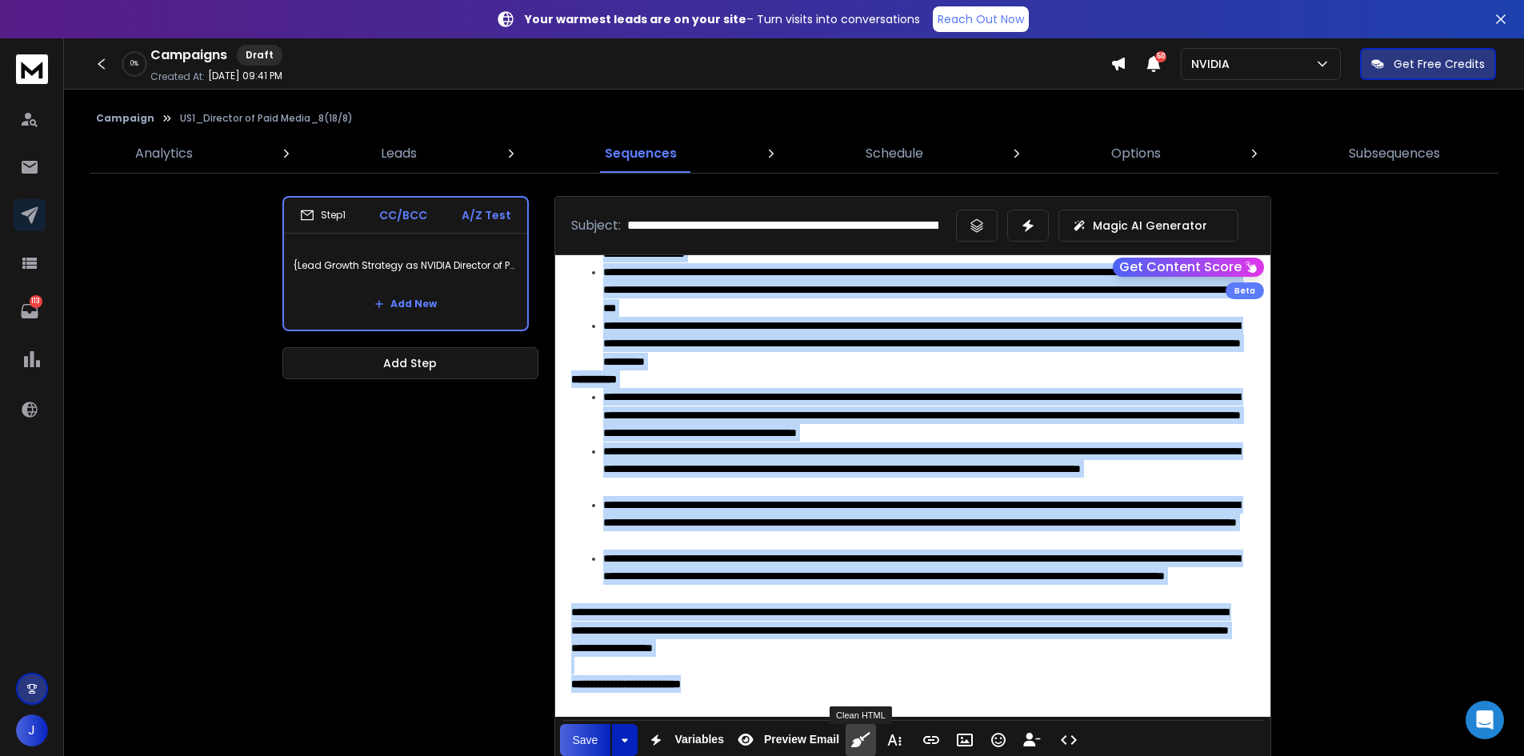
click at [859, 736] on icon "button" at bounding box center [860, 739] width 19 height 15
click at [645, 687] on strong "**********" at bounding box center [652, 683] width 57 height 11
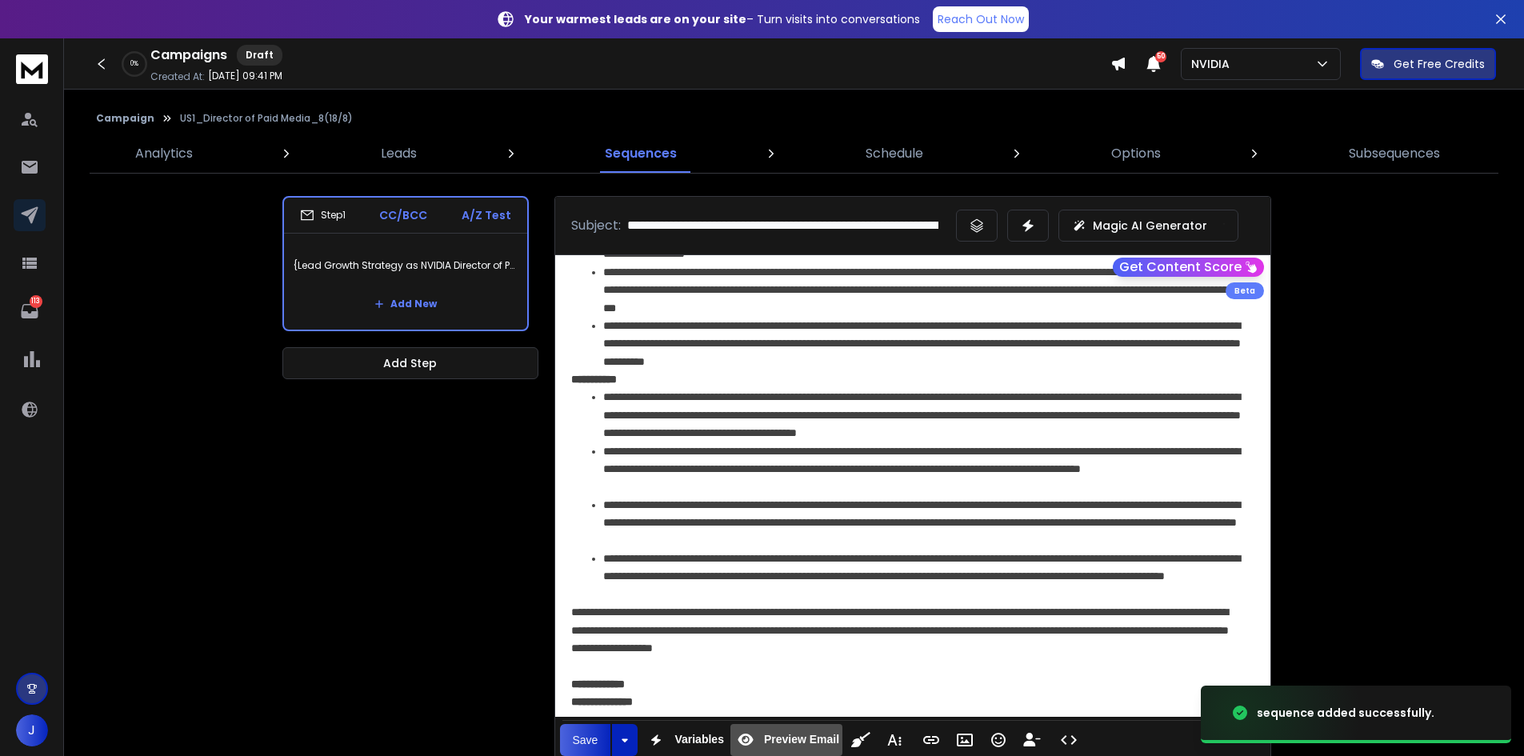
click at [793, 737] on span "Preview Email" at bounding box center [802, 740] width 82 height 14
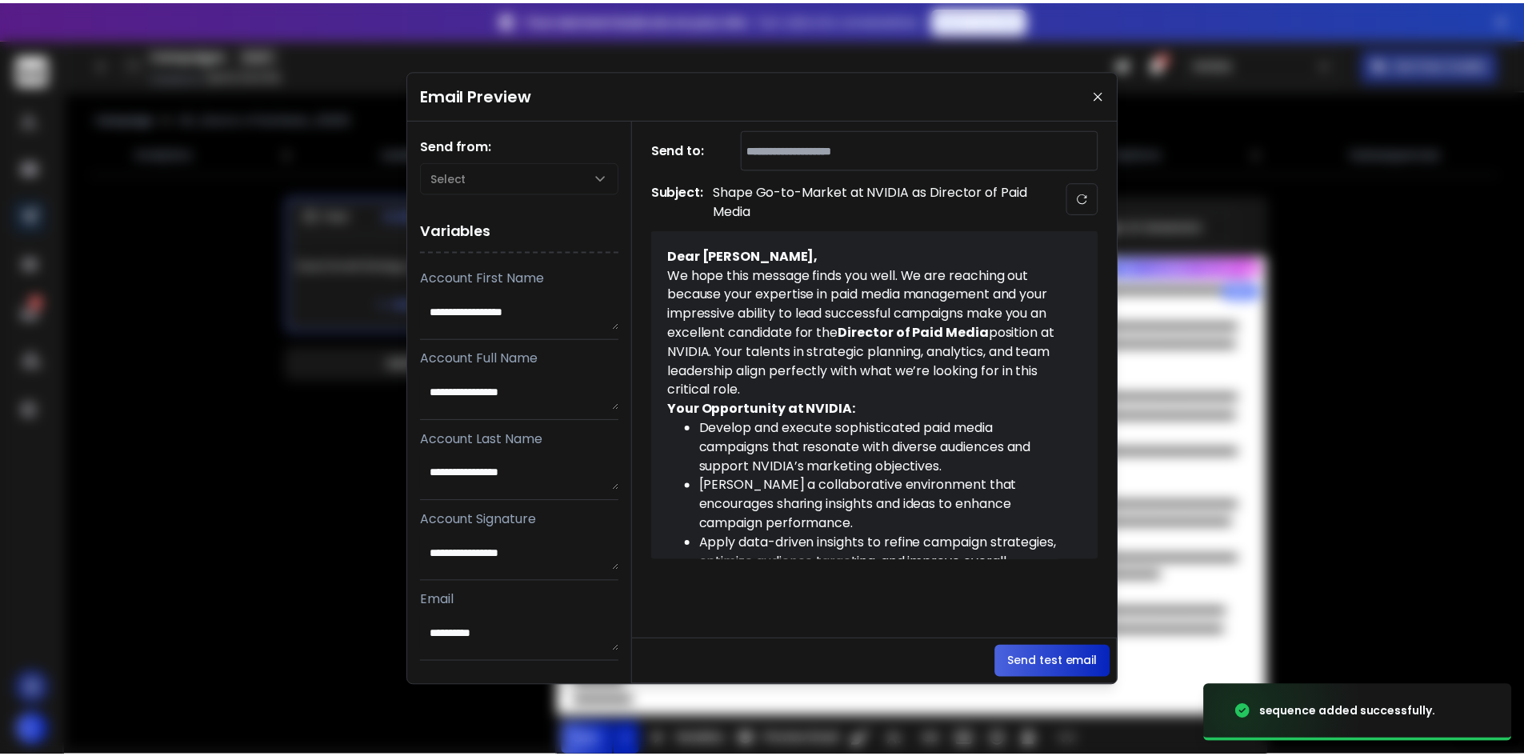
scroll to position [160, 0]
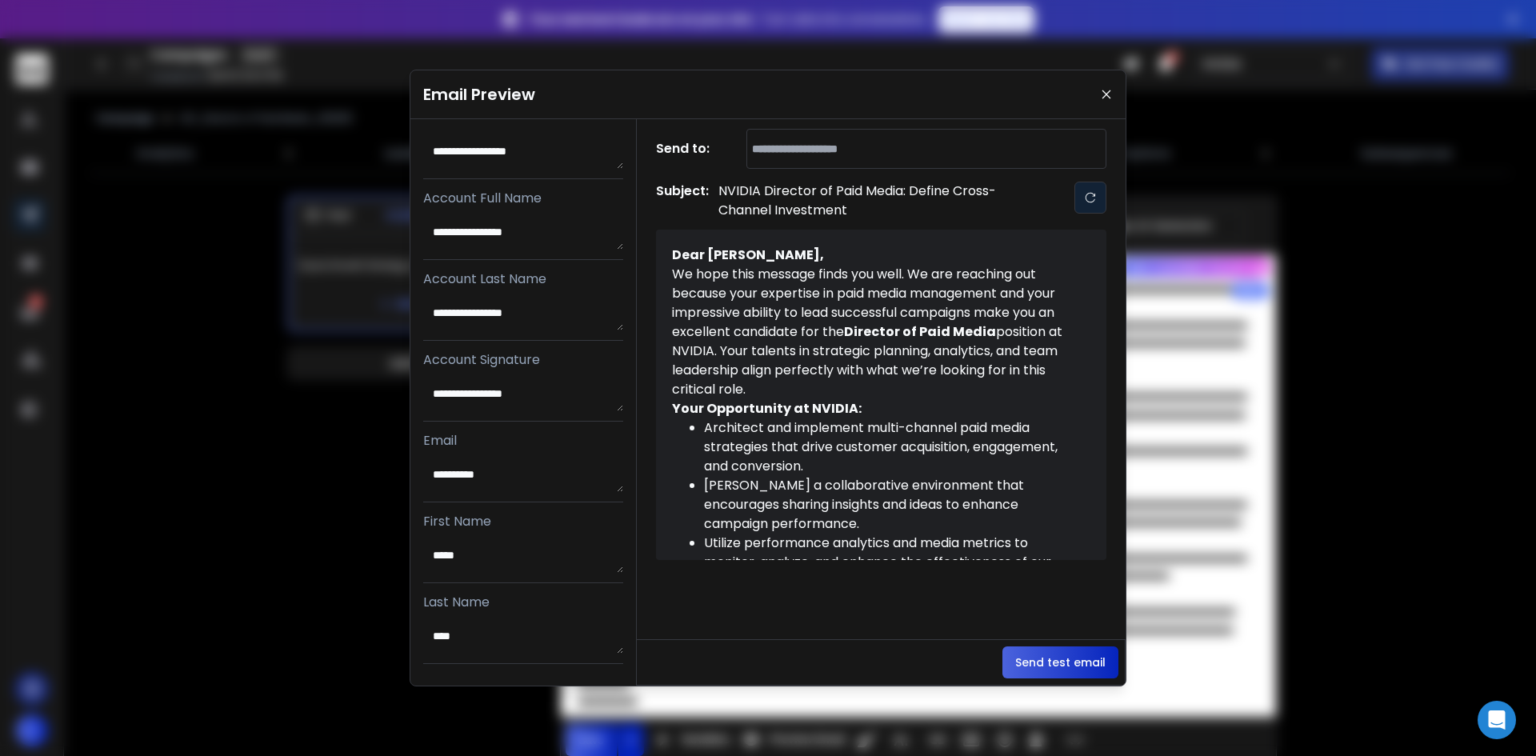
click at [1086, 198] on icon at bounding box center [1089, 197] width 11 height 11
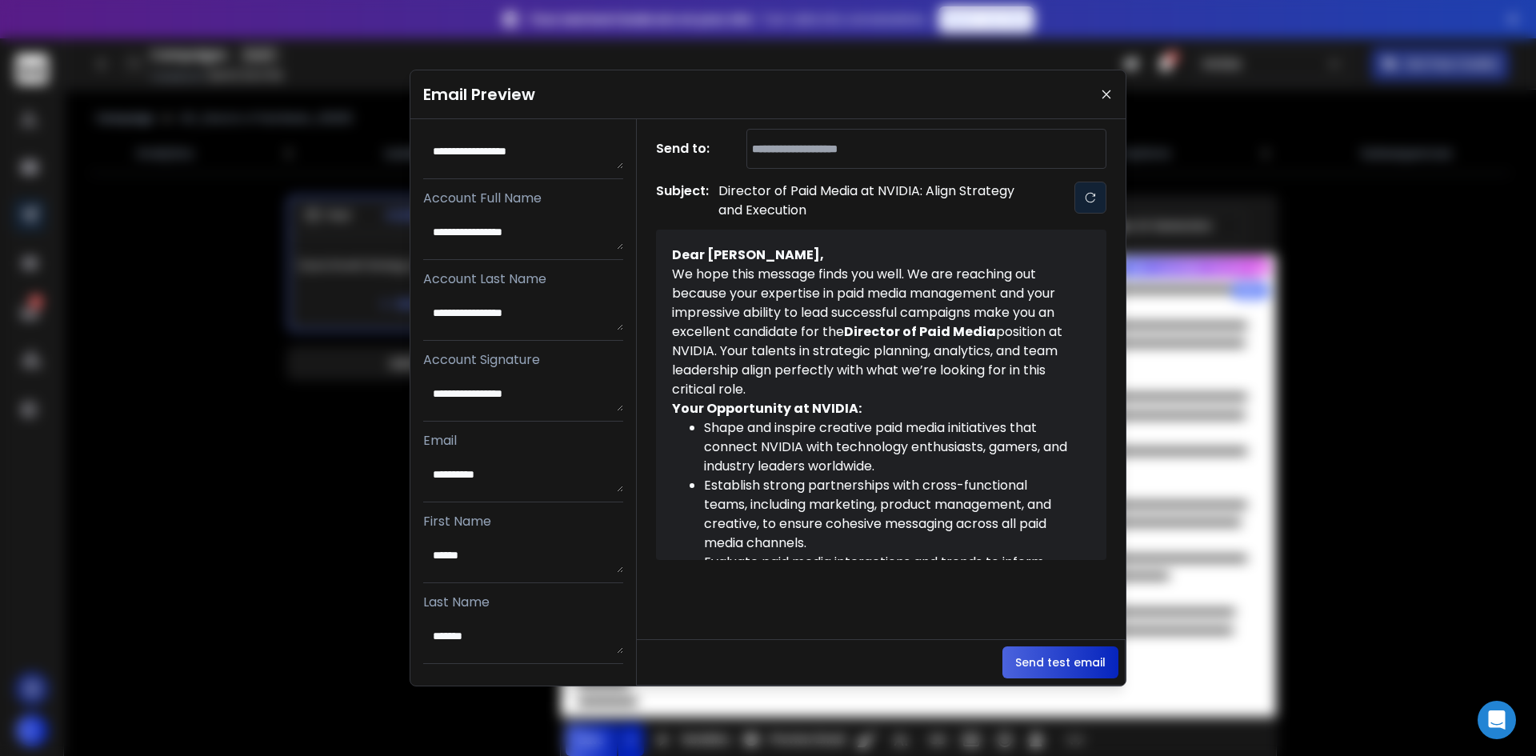
click at [1086, 198] on icon at bounding box center [1089, 197] width 11 height 11
click at [1086, 210] on button at bounding box center [1090, 198] width 32 height 32
click at [1100, 103] on div "Email Preview" at bounding box center [767, 94] width 715 height 48
click at [1111, 94] on icon at bounding box center [1106, 94] width 13 height 13
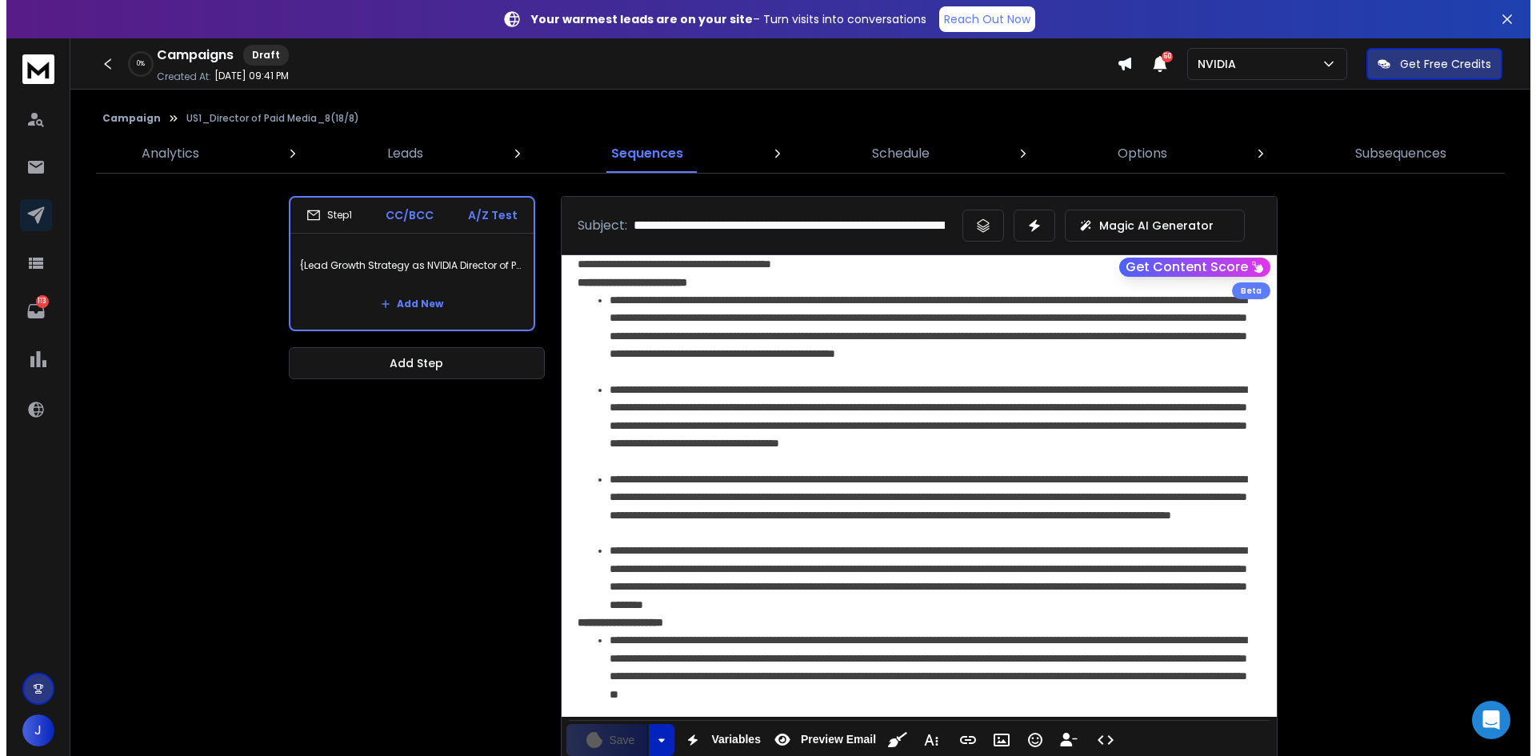
scroll to position [68, 0]
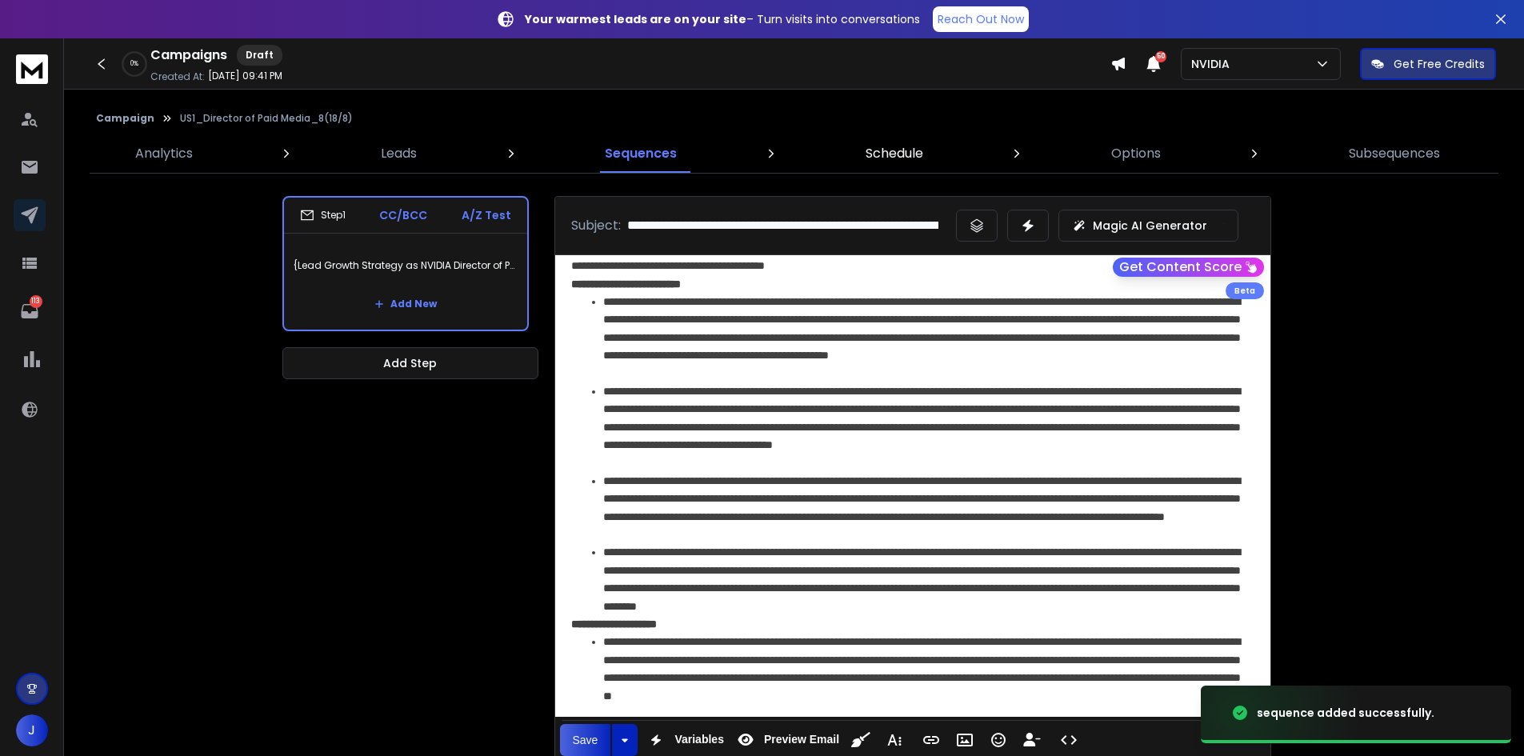
click at [865, 151] on p "Schedule" at bounding box center [894, 153] width 58 height 19
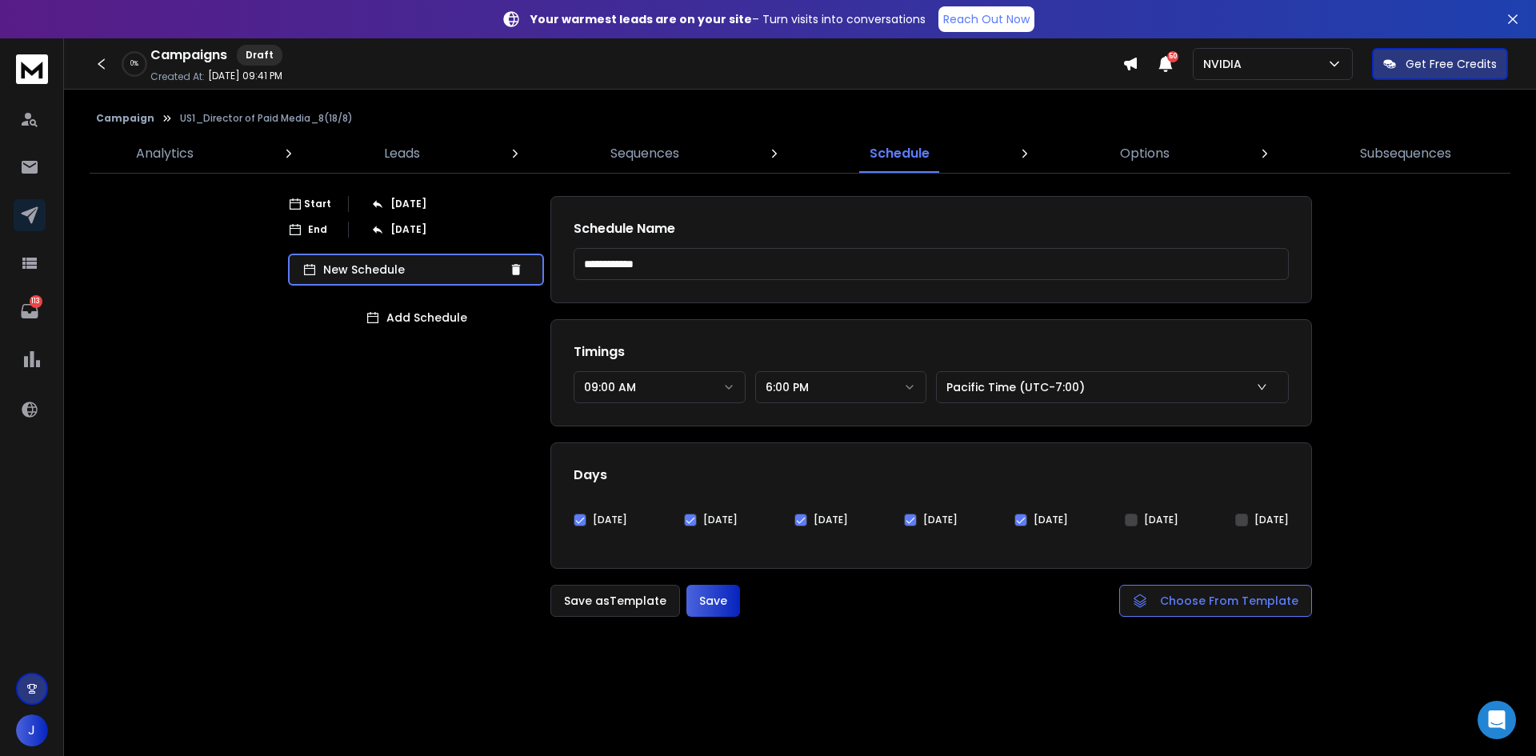
click at [613, 518] on label "[DATE]" at bounding box center [610, 519] width 34 height 13
click at [586, 518] on button "[DATE]" at bounding box center [579, 519] width 13 height 13
click at [608, 521] on label "[DATE]" at bounding box center [610, 519] width 34 height 13
click at [586, 521] on button "[DATE]" at bounding box center [579, 519] width 13 height 13
click at [719, 518] on label "[DATE]" at bounding box center [720, 519] width 34 height 13
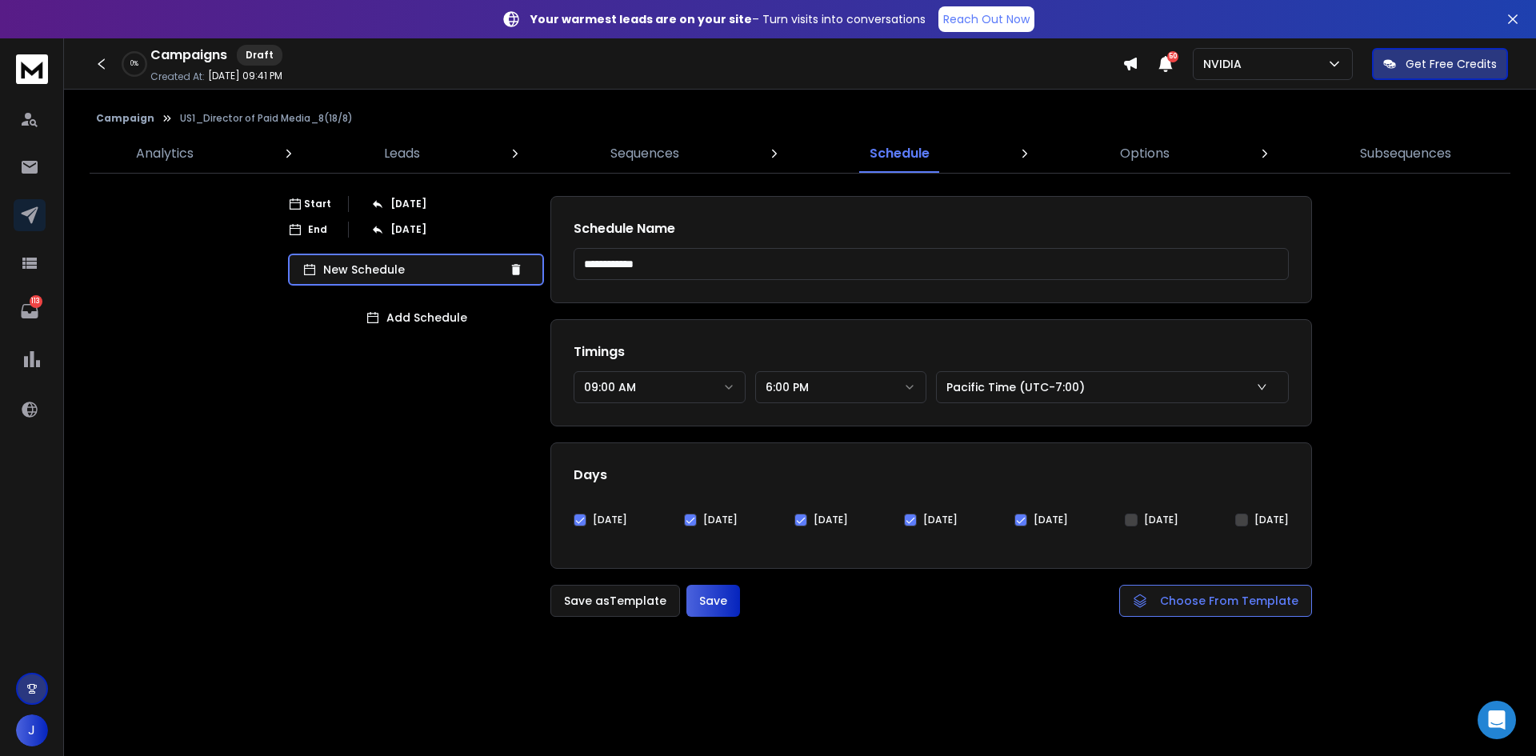
click at [697, 518] on button "[DATE]" at bounding box center [690, 519] width 13 height 13
click at [825, 525] on label "[DATE]" at bounding box center [830, 519] width 34 height 13
click at [807, 525] on button "[DATE]" at bounding box center [800, 519] width 13 height 13
click at [949, 526] on div "[DATE]" at bounding box center [931, 520] width 54 height 32
click at [957, 521] on label "[DATE]" at bounding box center [940, 519] width 34 height 13
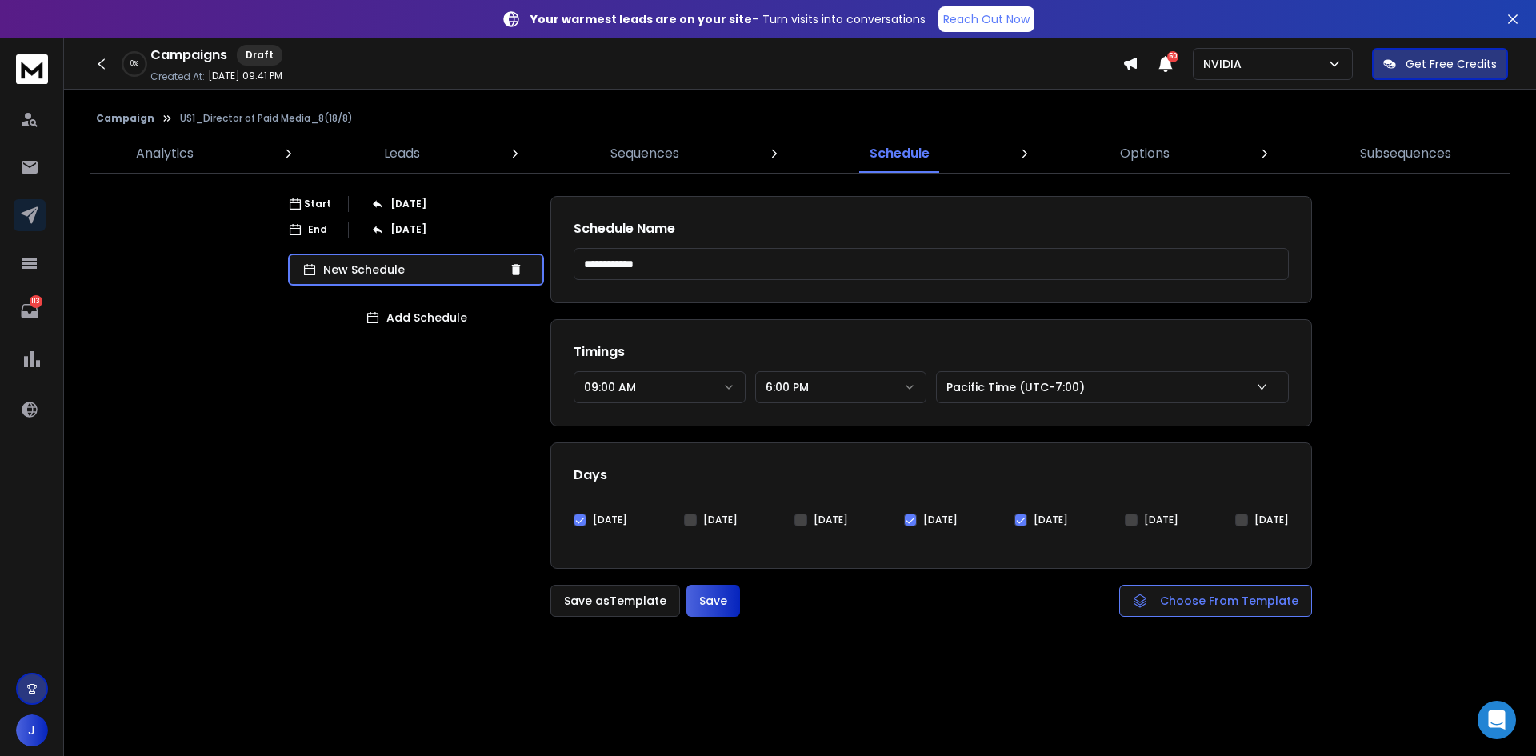
click at [917, 521] on button "[DATE]" at bounding box center [910, 519] width 13 height 13
click at [1053, 515] on label "[DATE]" at bounding box center [1050, 519] width 34 height 13
click at [1027, 515] on button "[DATE]" at bounding box center [1020, 519] width 13 height 13
click at [654, 386] on button "09:00 AM" at bounding box center [659, 387] width 172 height 32
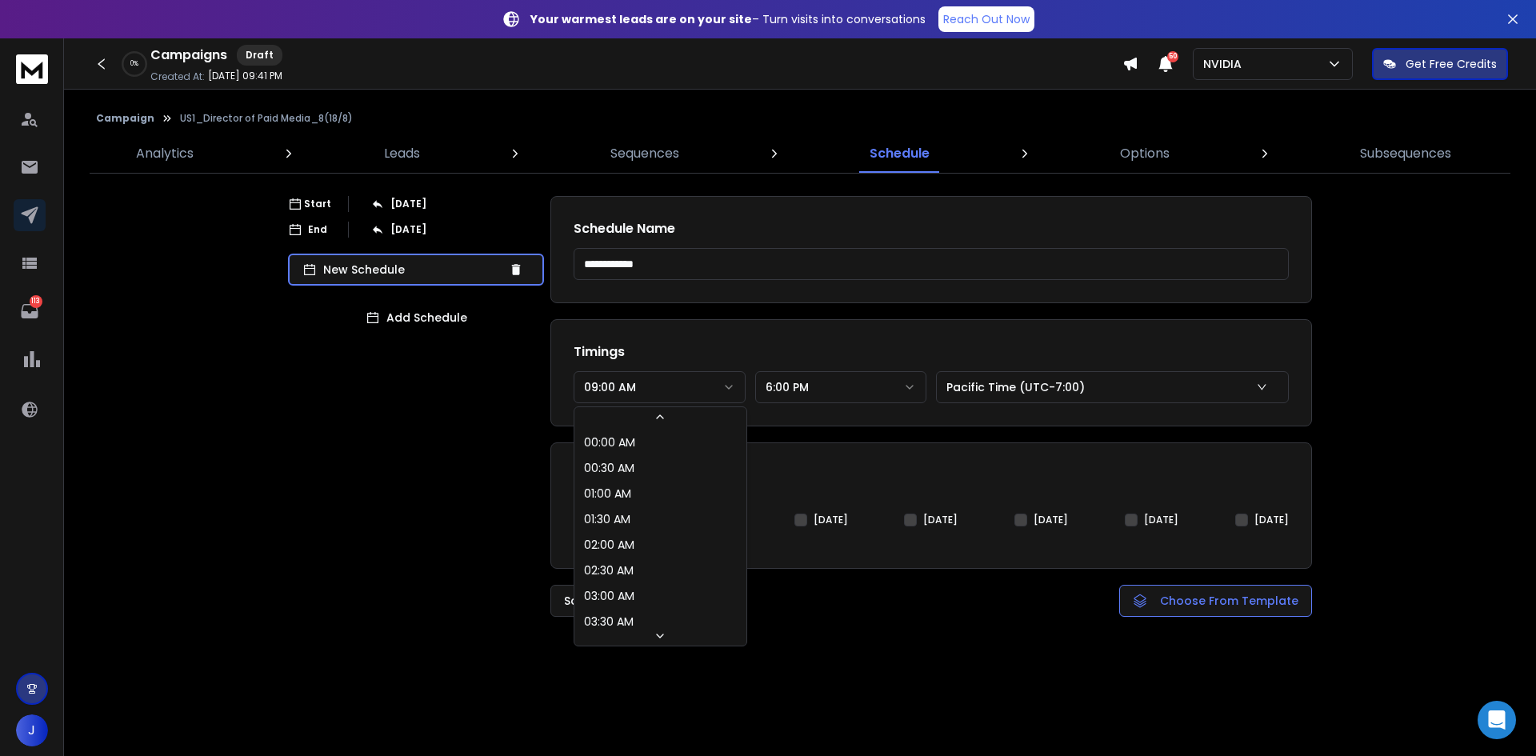
scroll to position [290, 0]
select select "********"
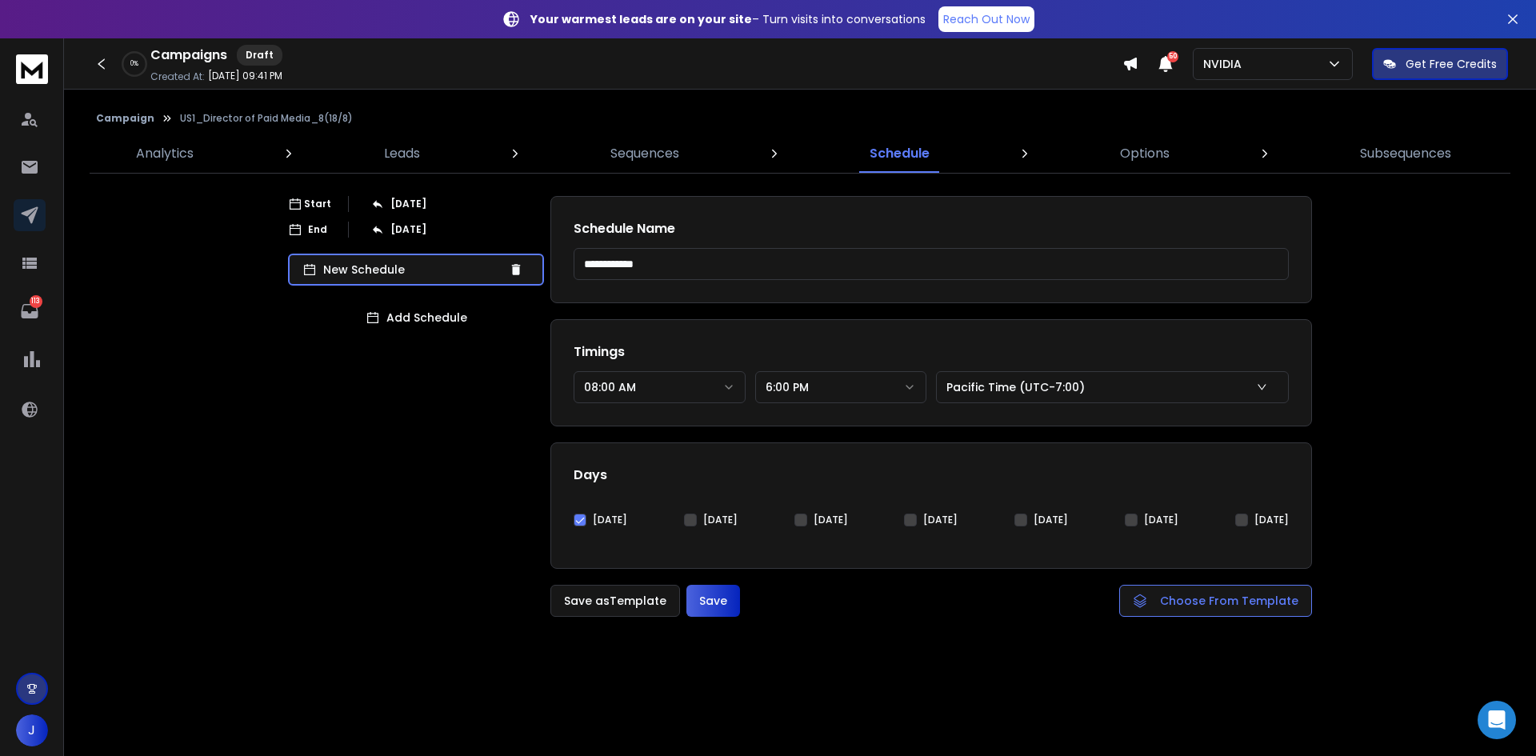
click at [829, 396] on button "6:00 PM" at bounding box center [841, 387] width 172 height 32
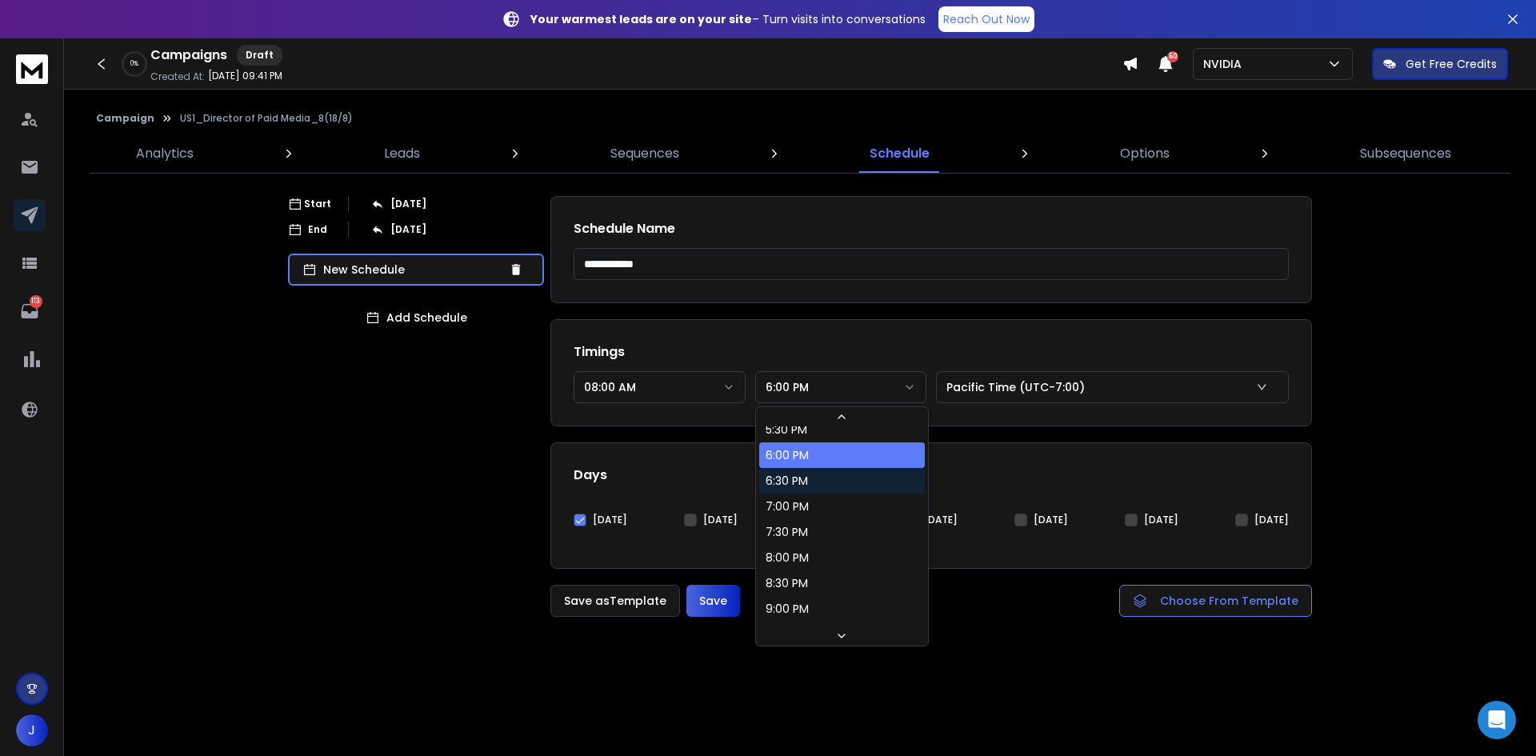
scroll to position [475, 0]
select select "********"
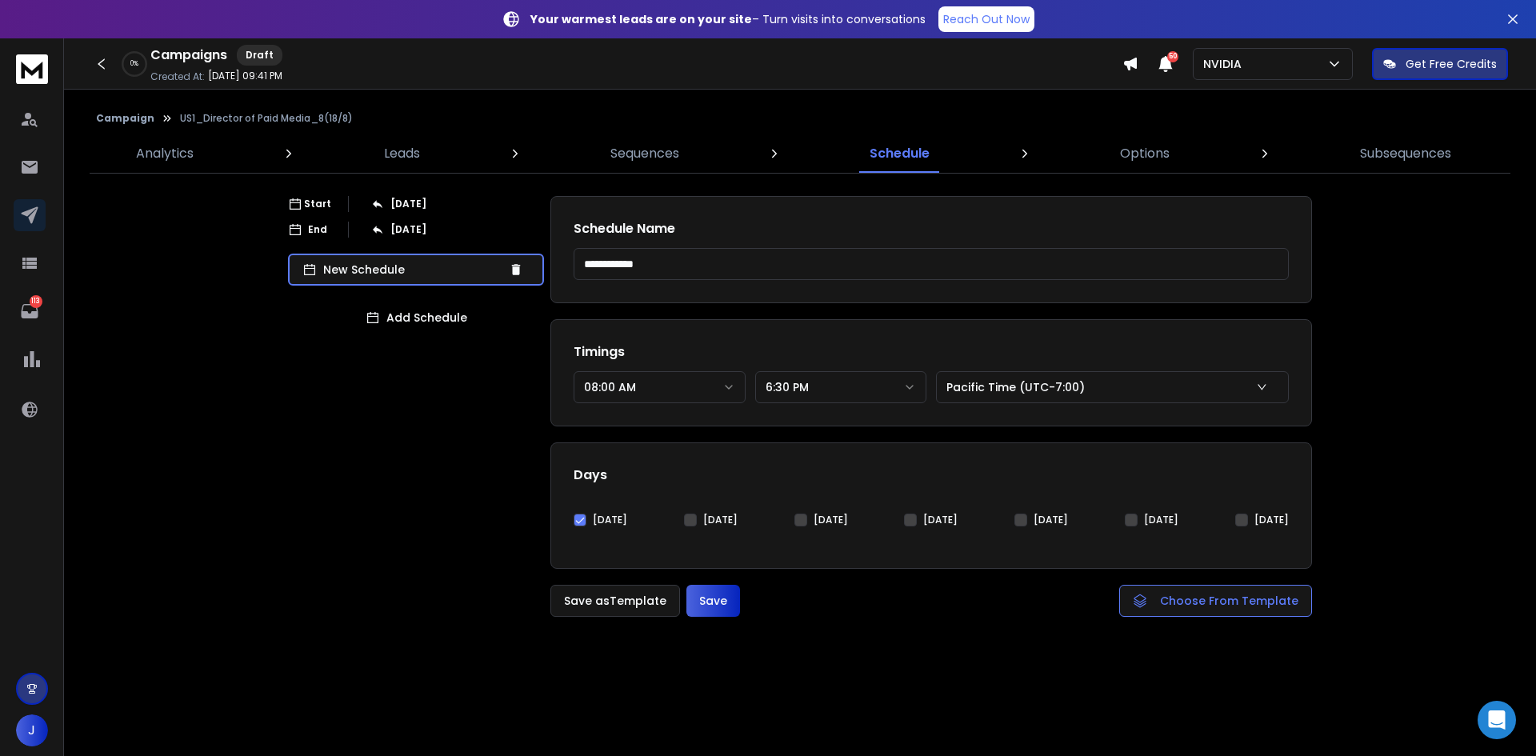
click at [738, 594] on button "Save" at bounding box center [713, 601] width 54 height 32
click at [1126, 158] on p "Options" at bounding box center [1145, 153] width 50 height 19
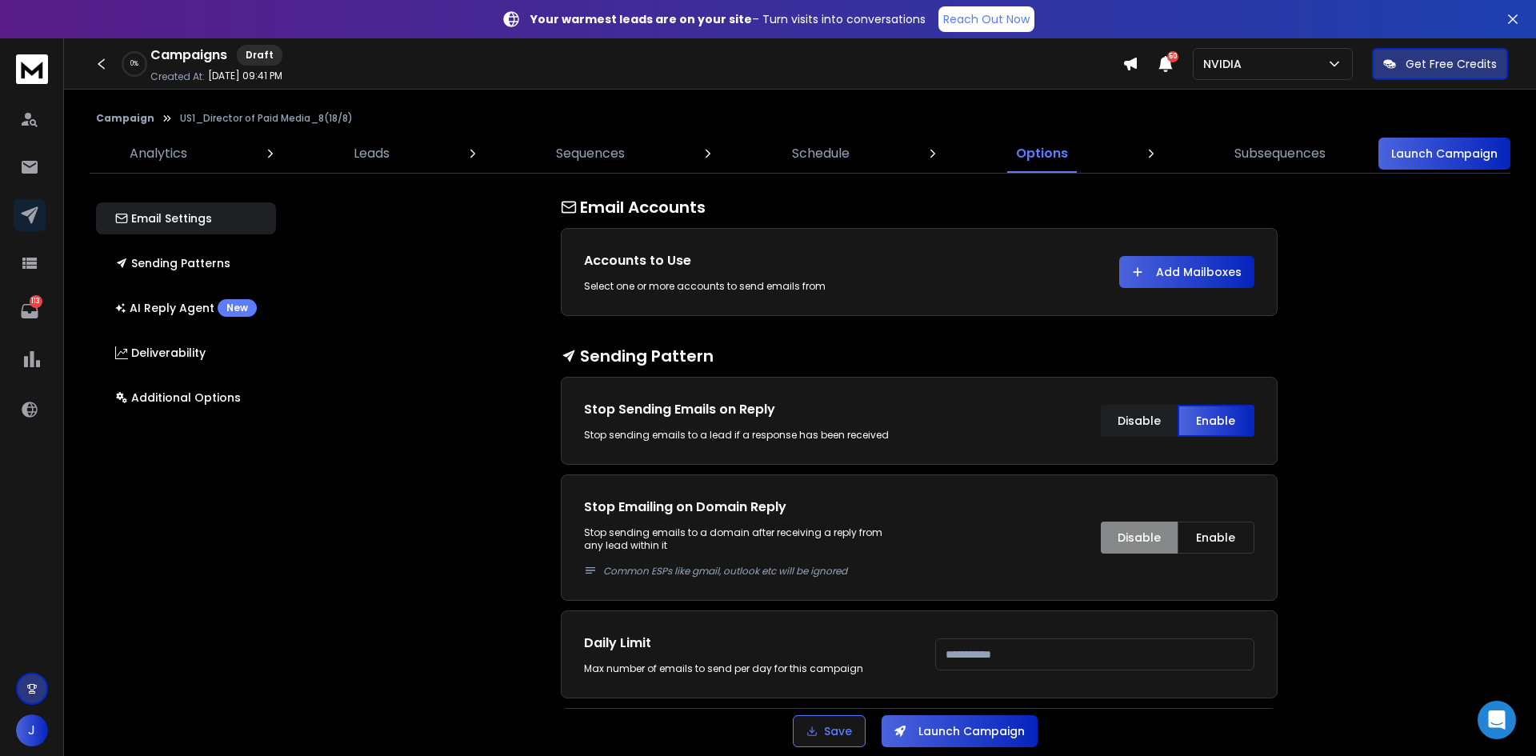
click at [1155, 274] on button "Add Mailboxes" at bounding box center [1186, 272] width 135 height 32
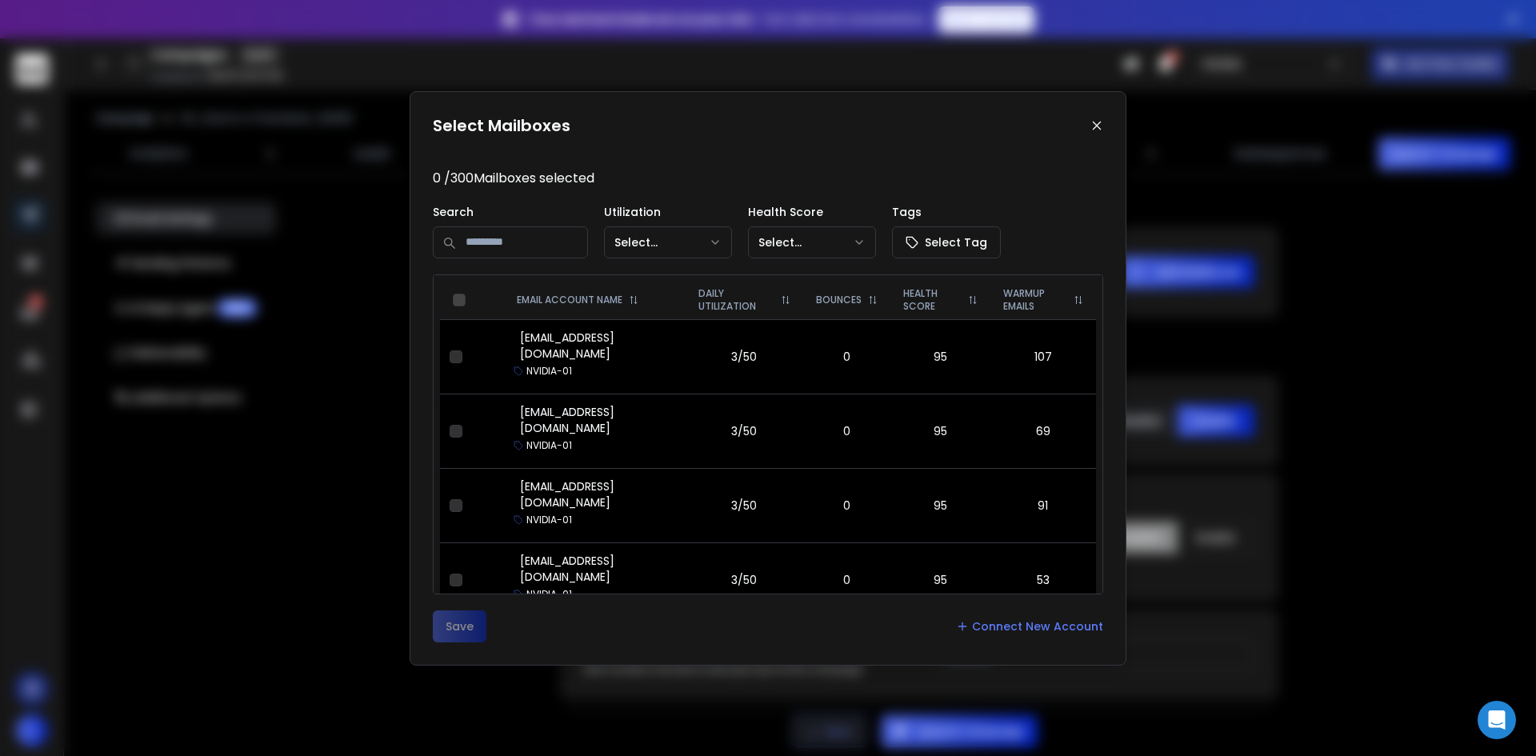
click at [1096, 122] on icon at bounding box center [1096, 125] width 13 height 13
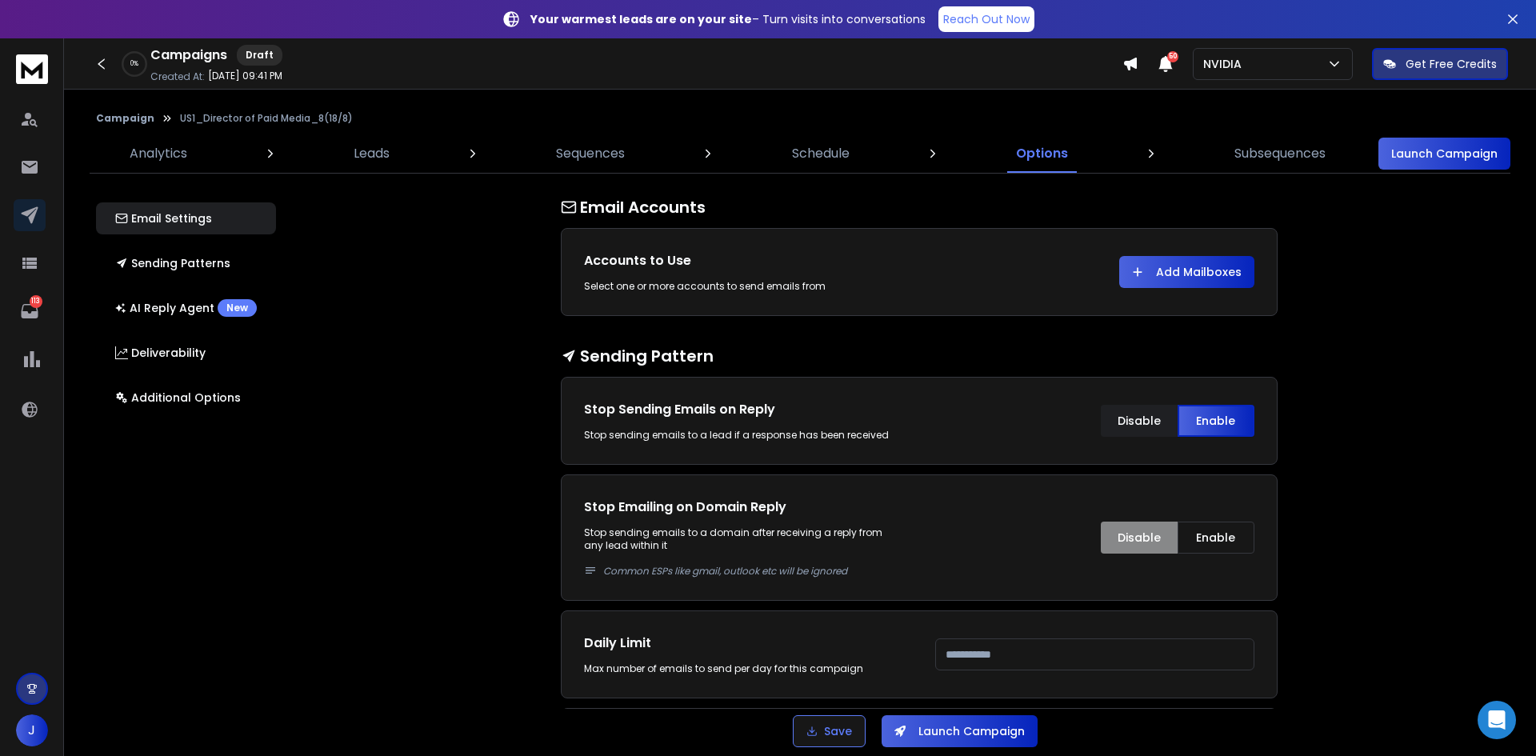
click at [1158, 270] on button "Add Mailboxes" at bounding box center [1186, 272] width 135 height 32
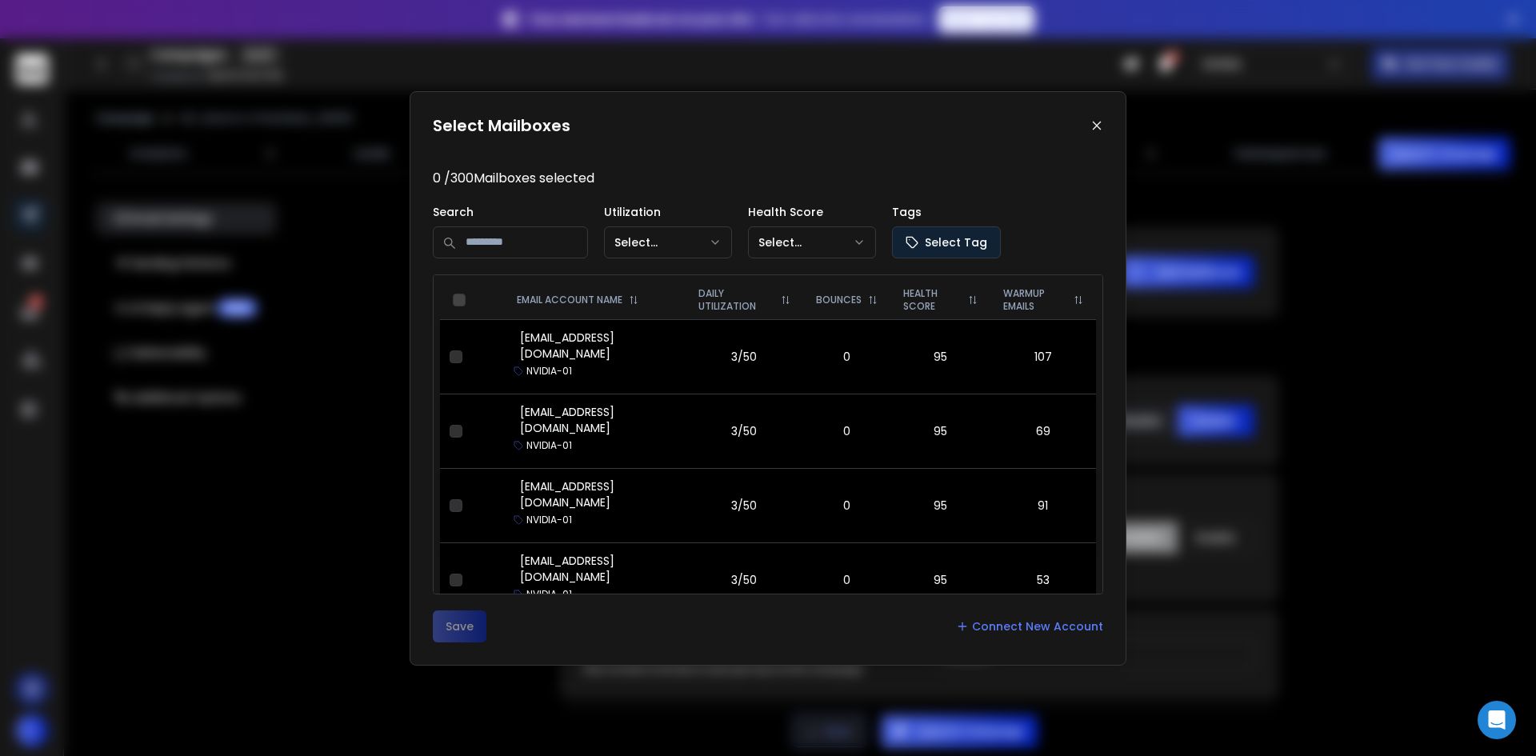
click at [993, 228] on button "Select Tag" at bounding box center [946, 242] width 109 height 32
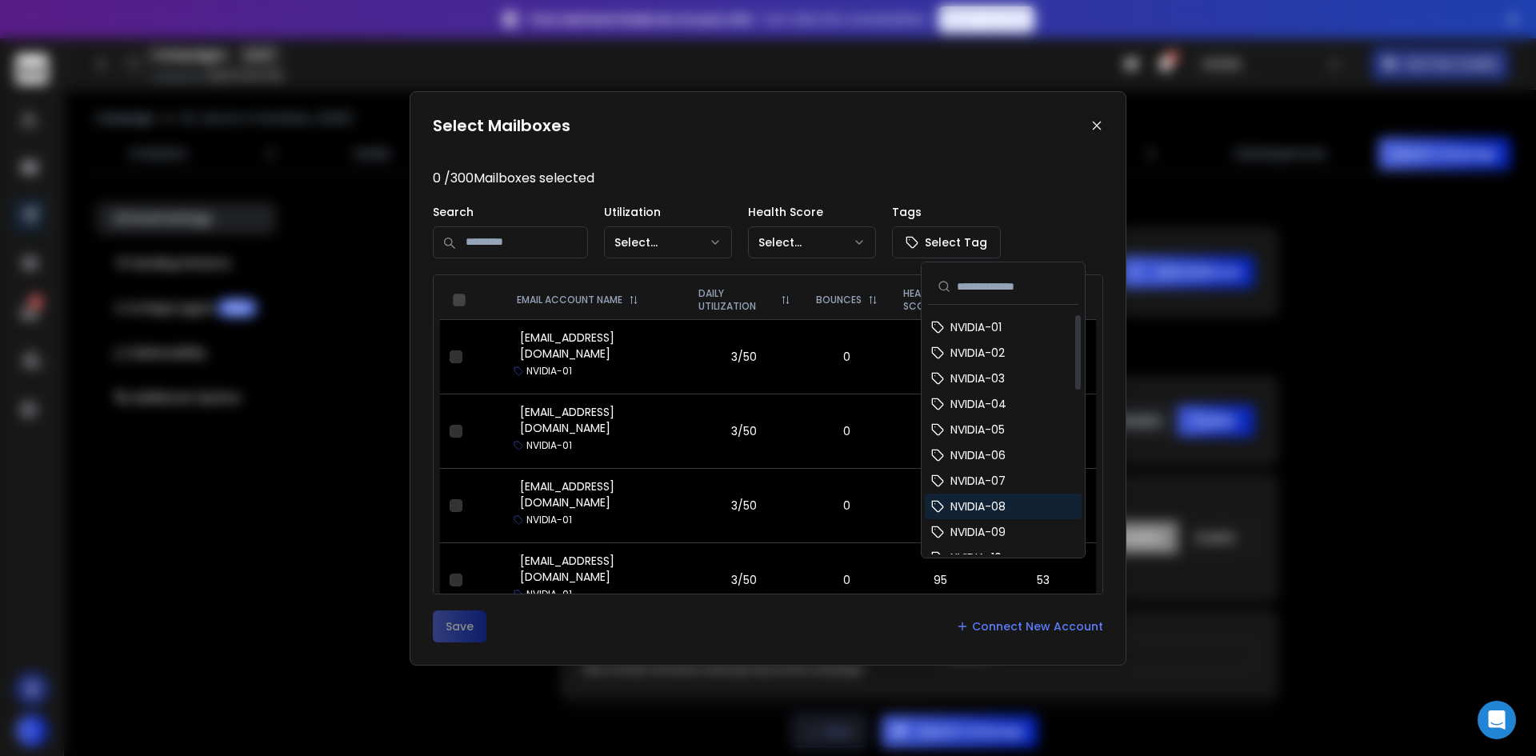
click at [997, 509] on span "NVIDIA-08" at bounding box center [977, 506] width 55 height 16
click at [853, 617] on div "Save Connect New Account" at bounding box center [768, 626] width 670 height 32
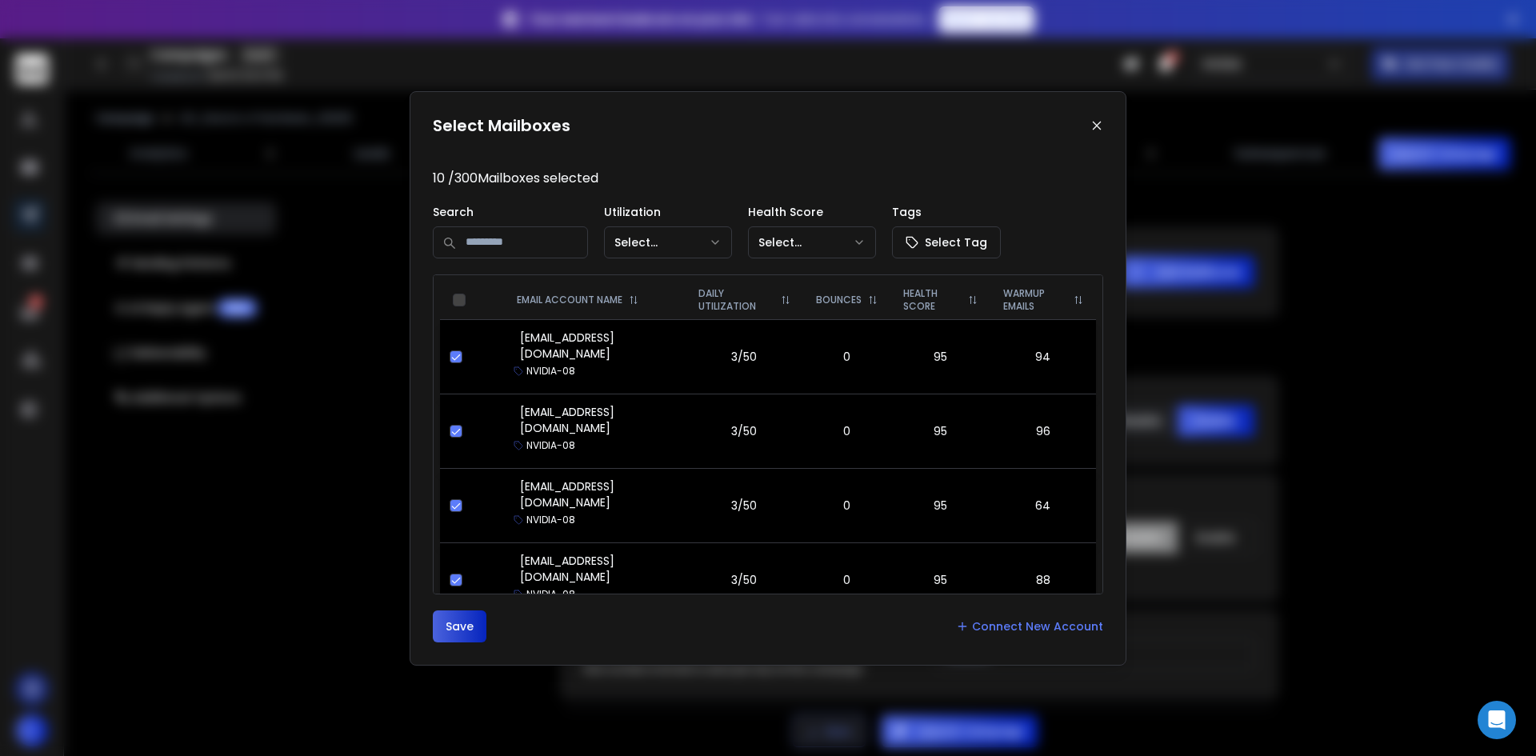
click at [429, 614] on div "Select Mailboxes 10 / 300 Mailboxes selected Search Utilization Select... Healt…" at bounding box center [767, 378] width 717 height 574
click at [449, 623] on button "Save" at bounding box center [460, 626] width 54 height 32
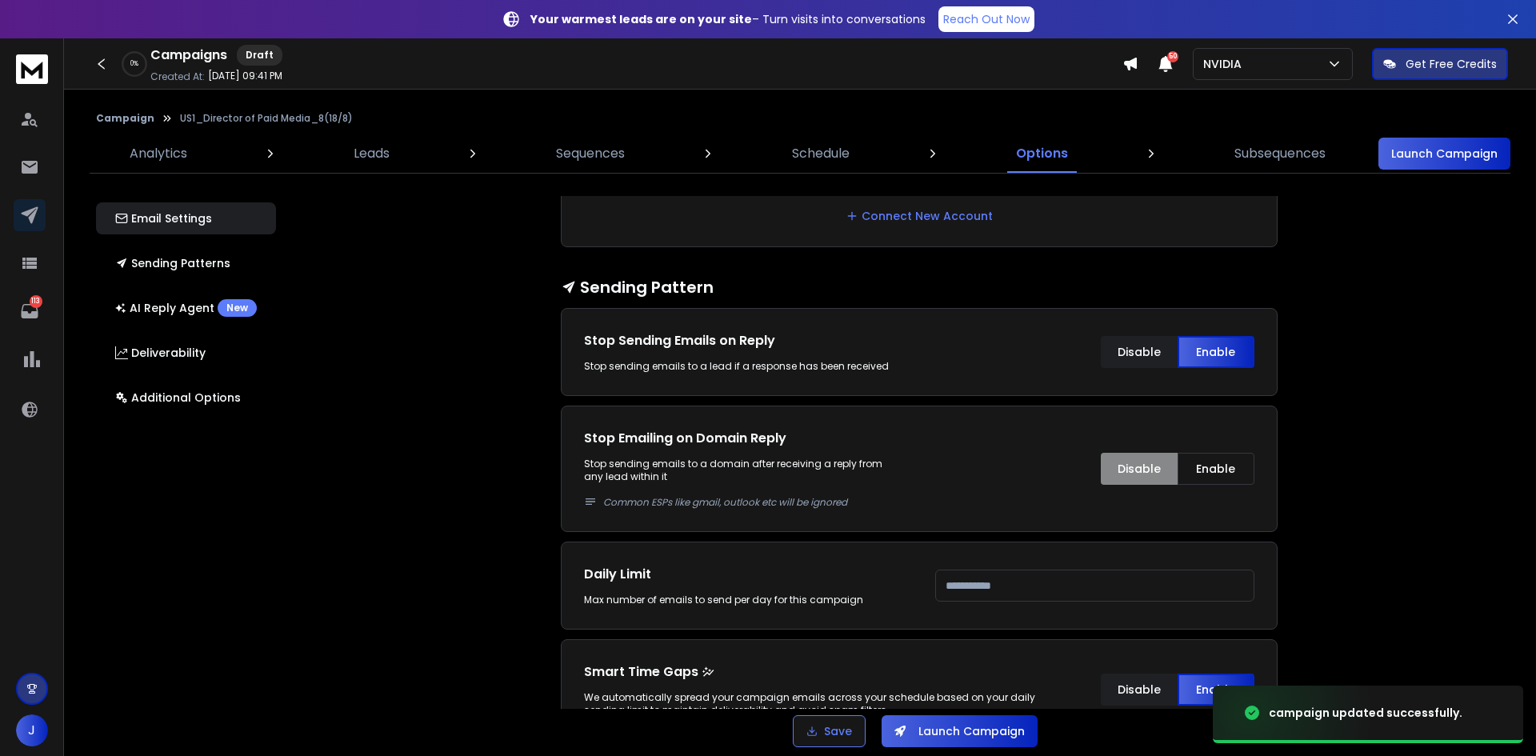
scroll to position [480, 0]
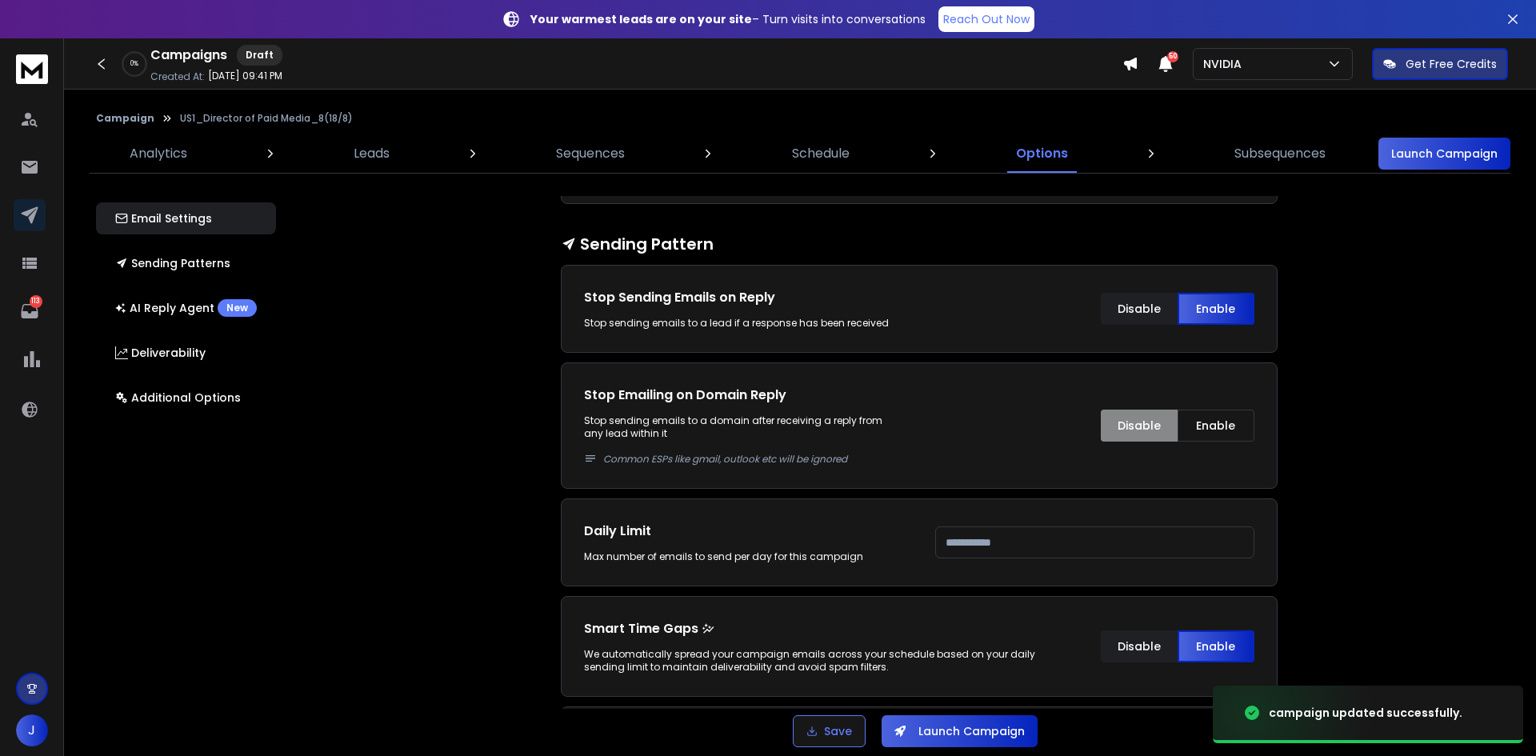
click at [1008, 545] on input "***" at bounding box center [1094, 542] width 319 height 32
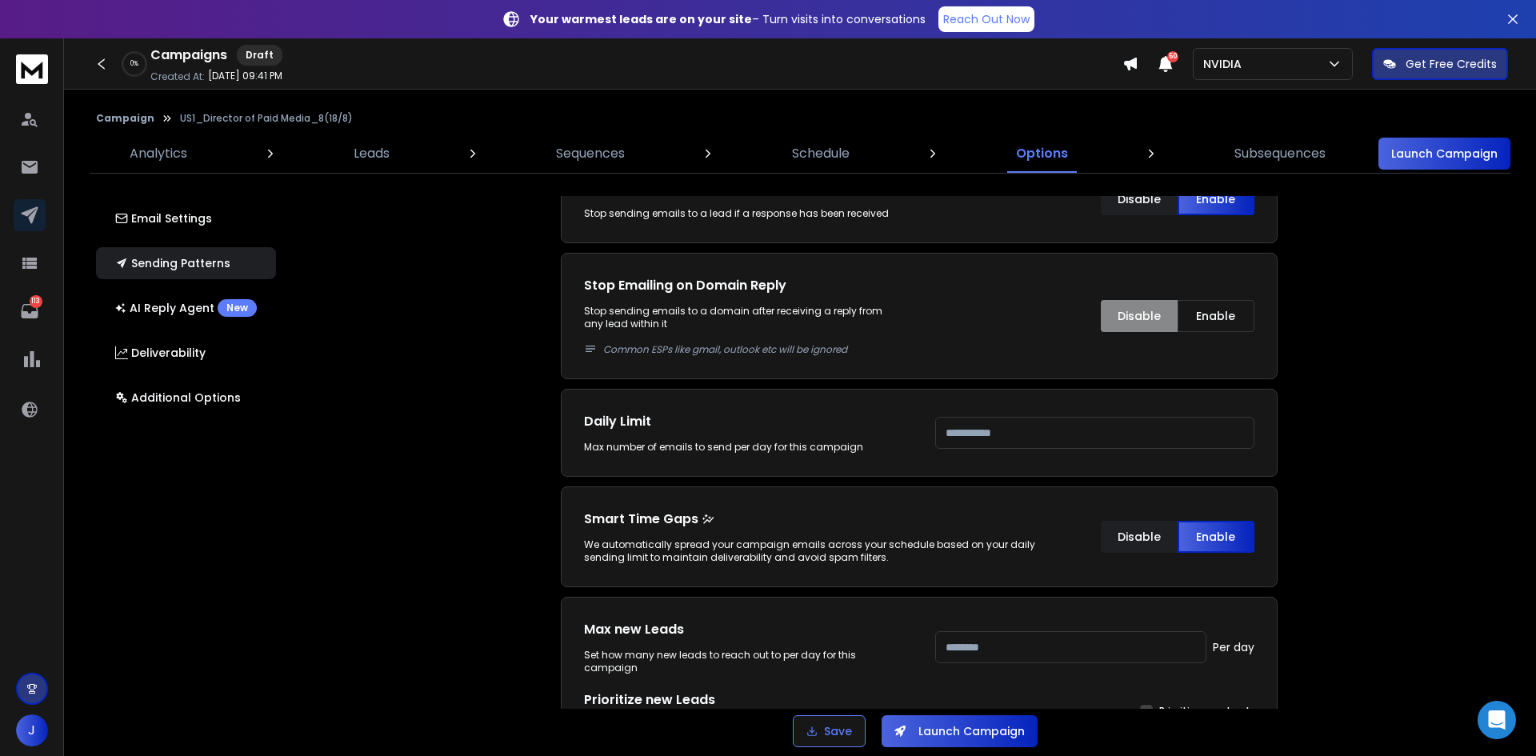
scroll to position [800, 0]
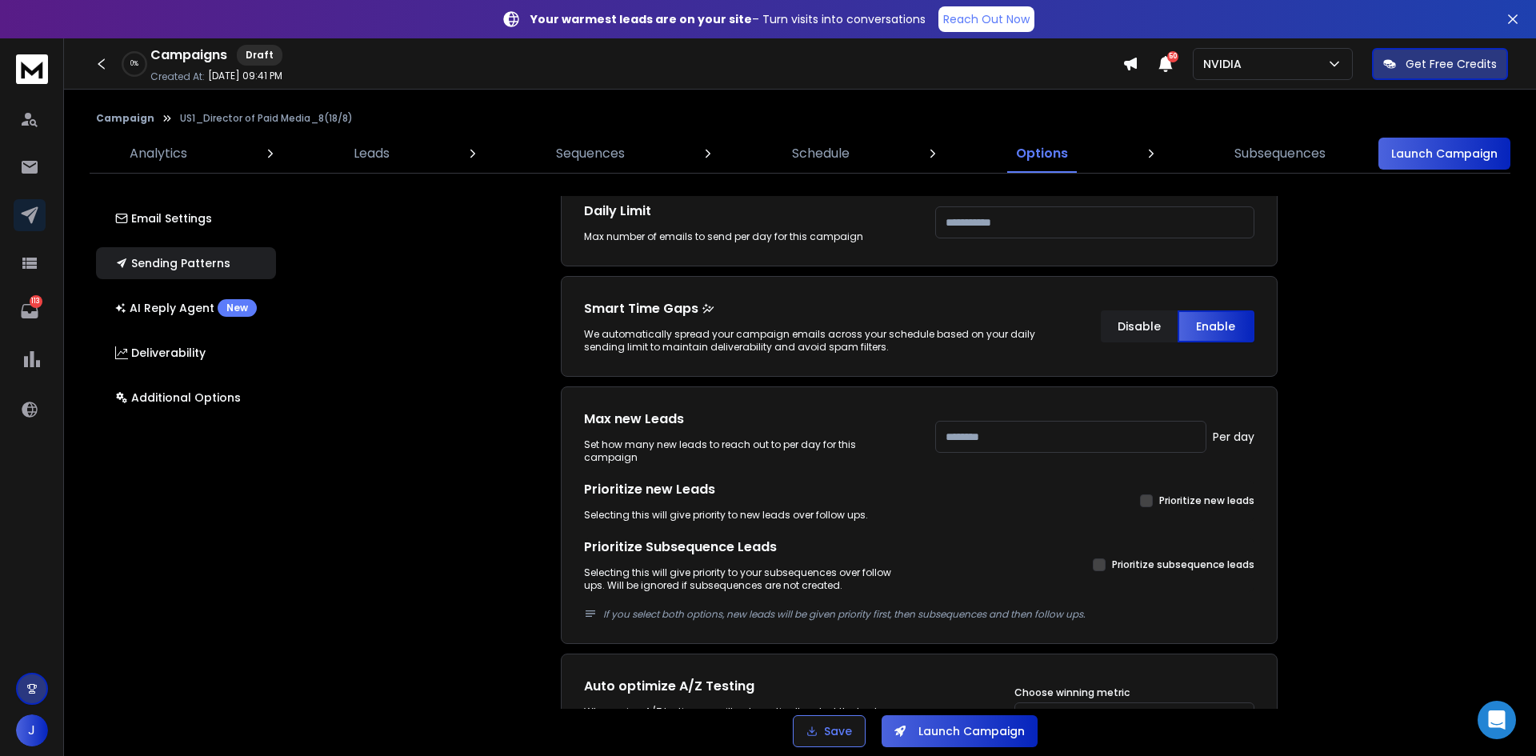
type input "***"
click at [959, 420] on div "Max new Leads Set how many new leads to reach out to per day for this campaign …" at bounding box center [919, 436] width 670 height 54
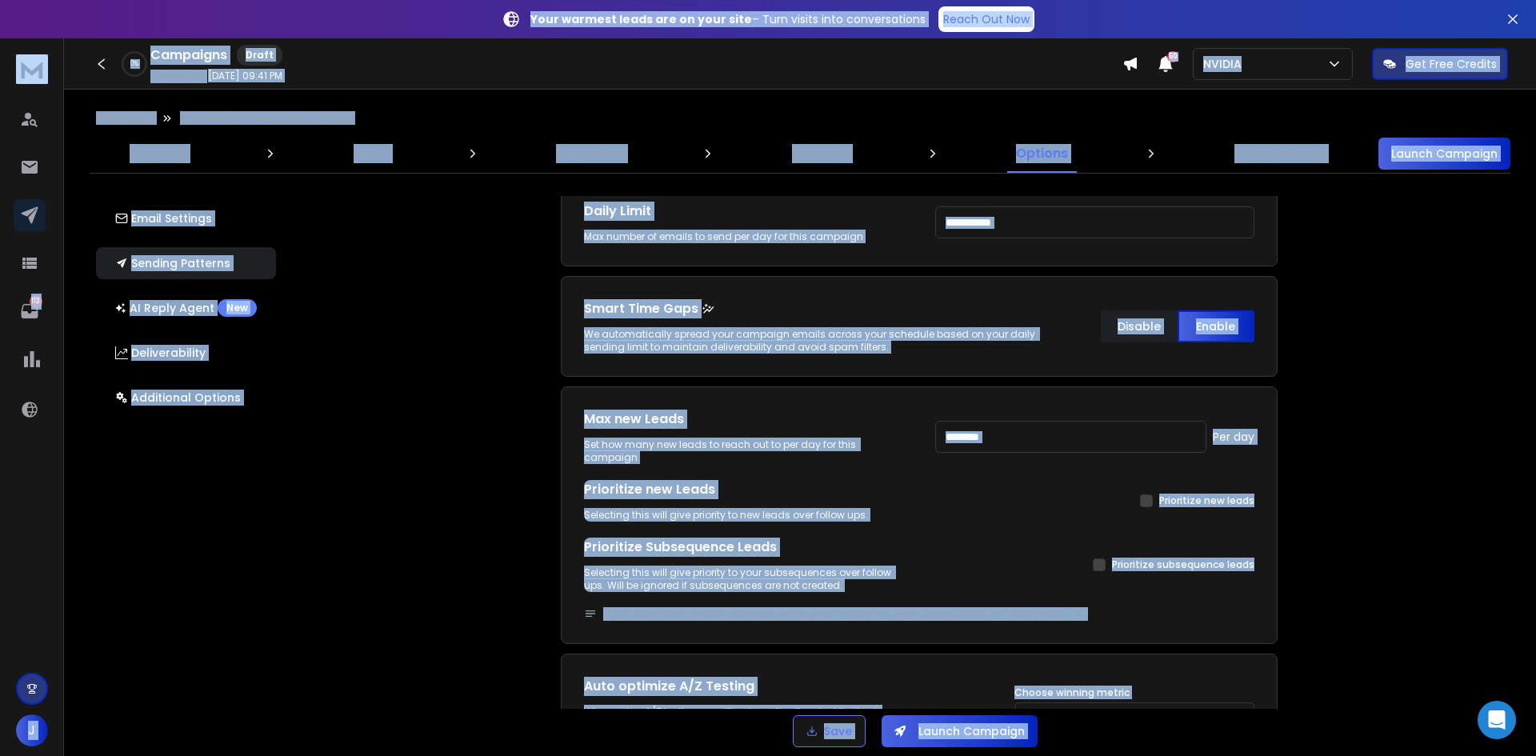
click at [968, 440] on input "***" at bounding box center [1070, 437] width 271 height 32
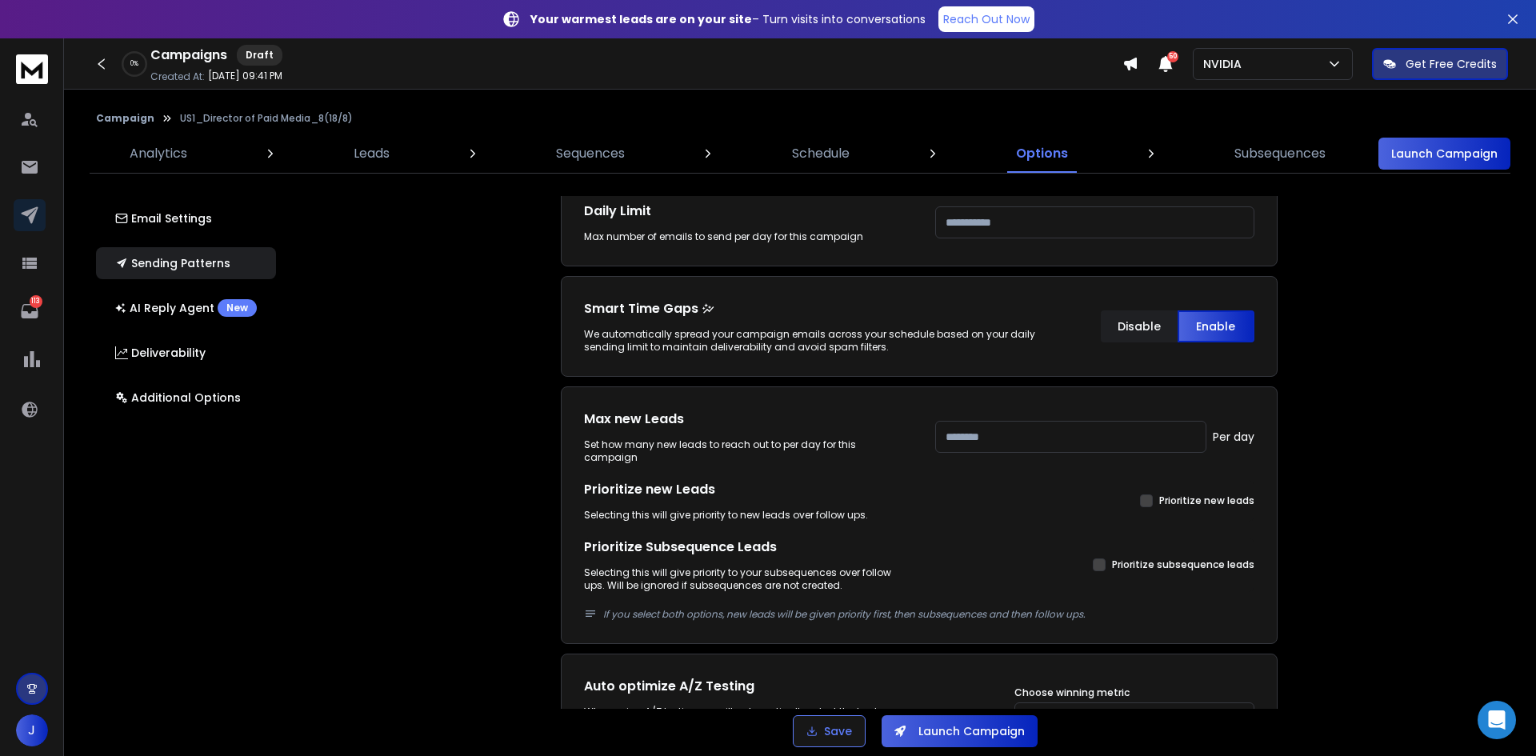
paste input "number"
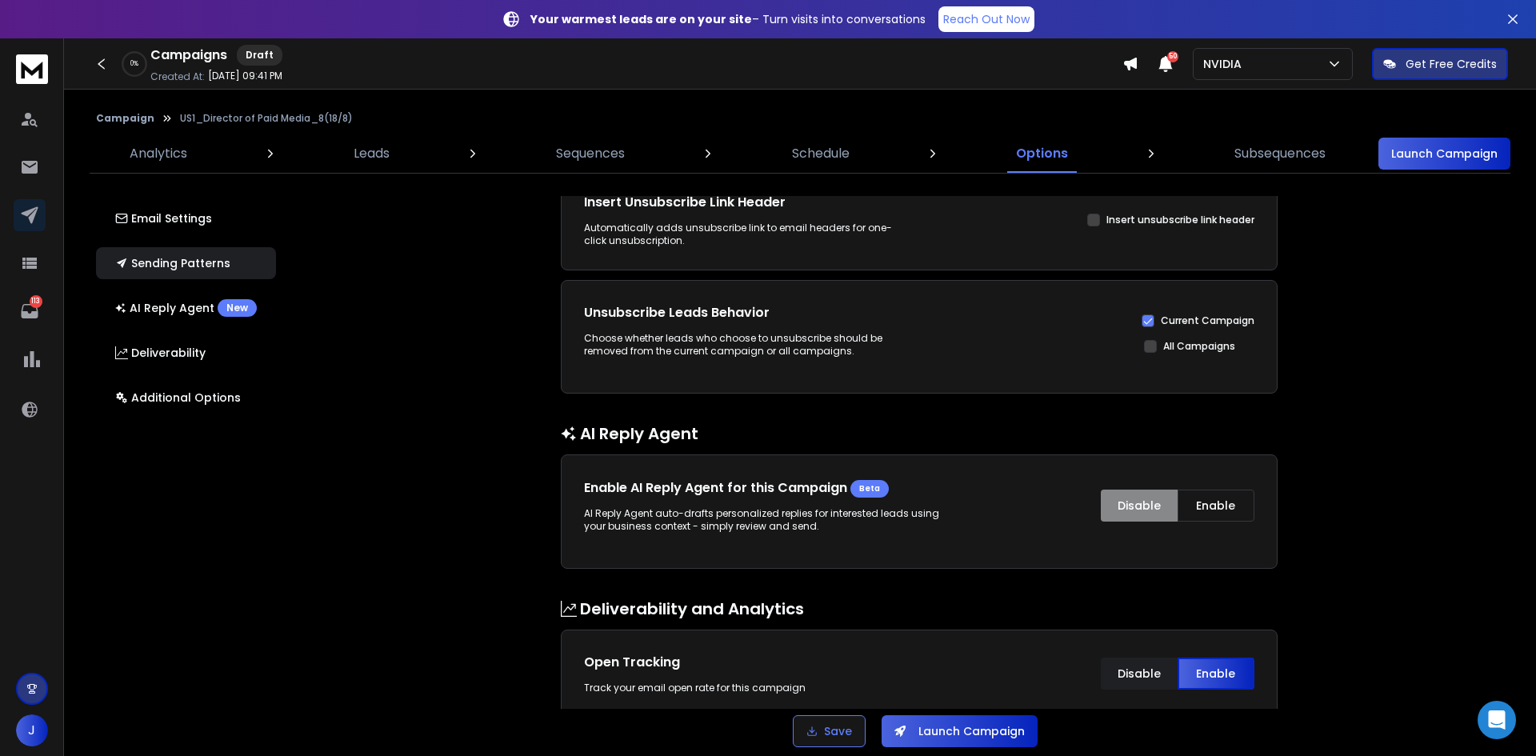
scroll to position [1600, 0]
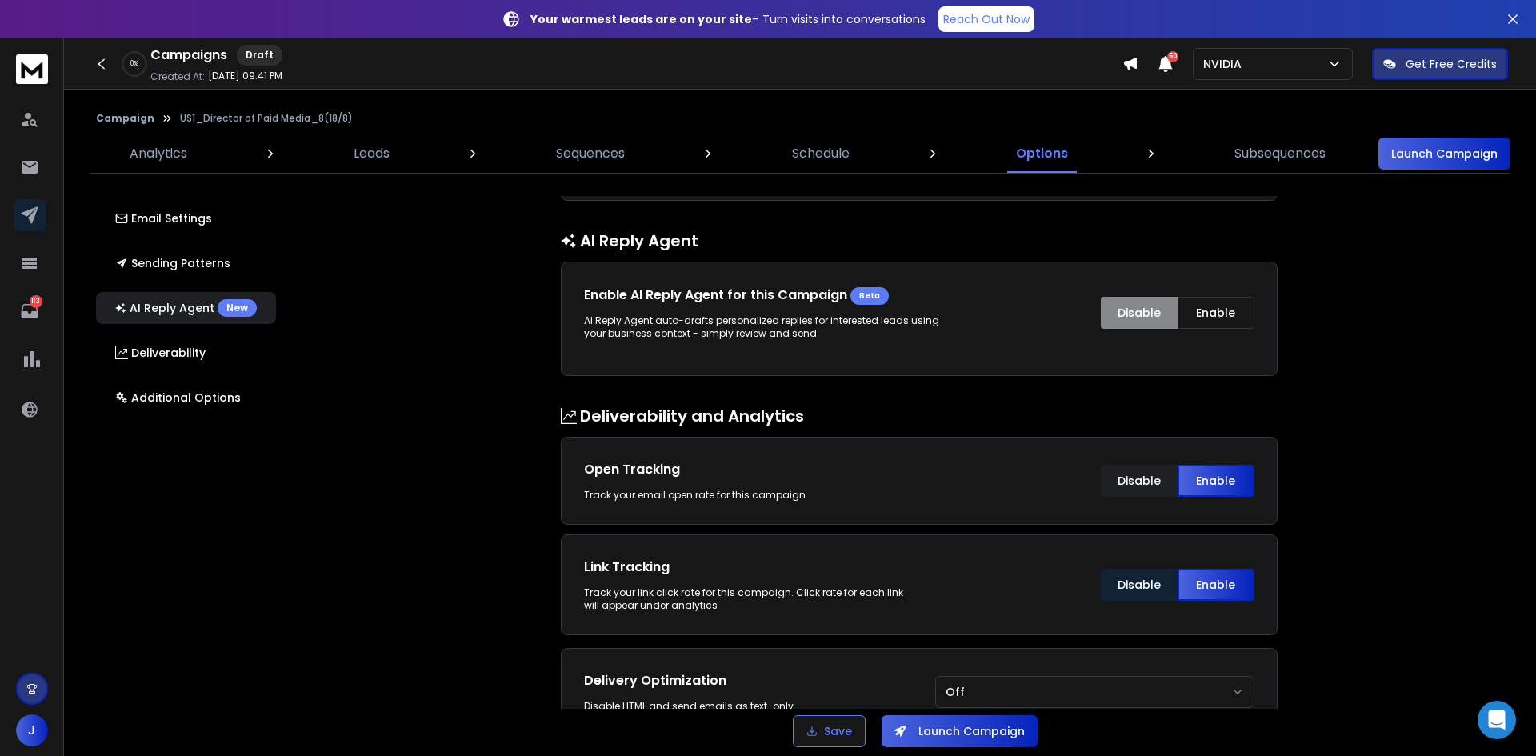
type input "***"
click at [1146, 596] on button "Disable" at bounding box center [1138, 585] width 77 height 32
click at [803, 726] on button "Save" at bounding box center [829, 731] width 73 height 32
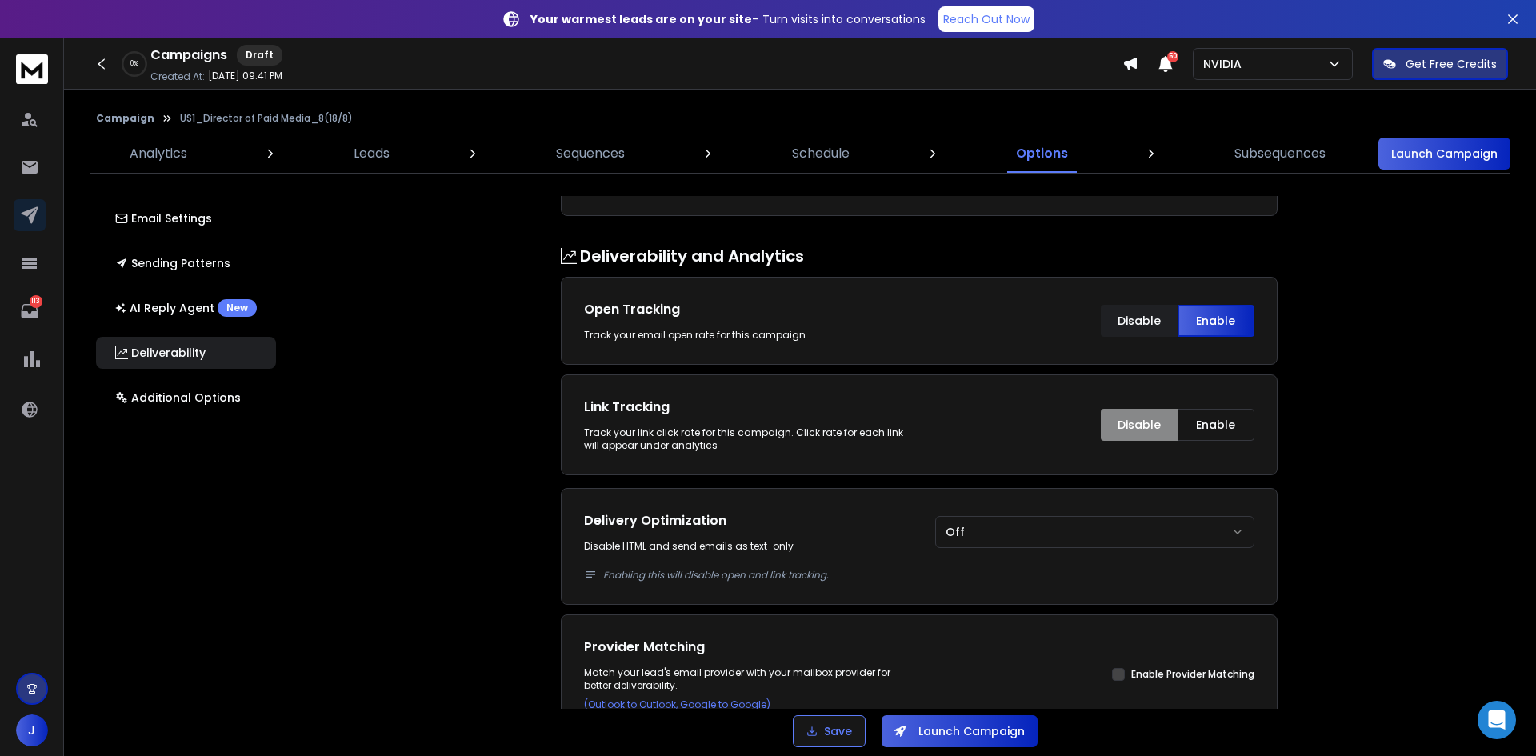
click at [929, 721] on button "Launch Campaign" at bounding box center [959, 731] width 156 height 32
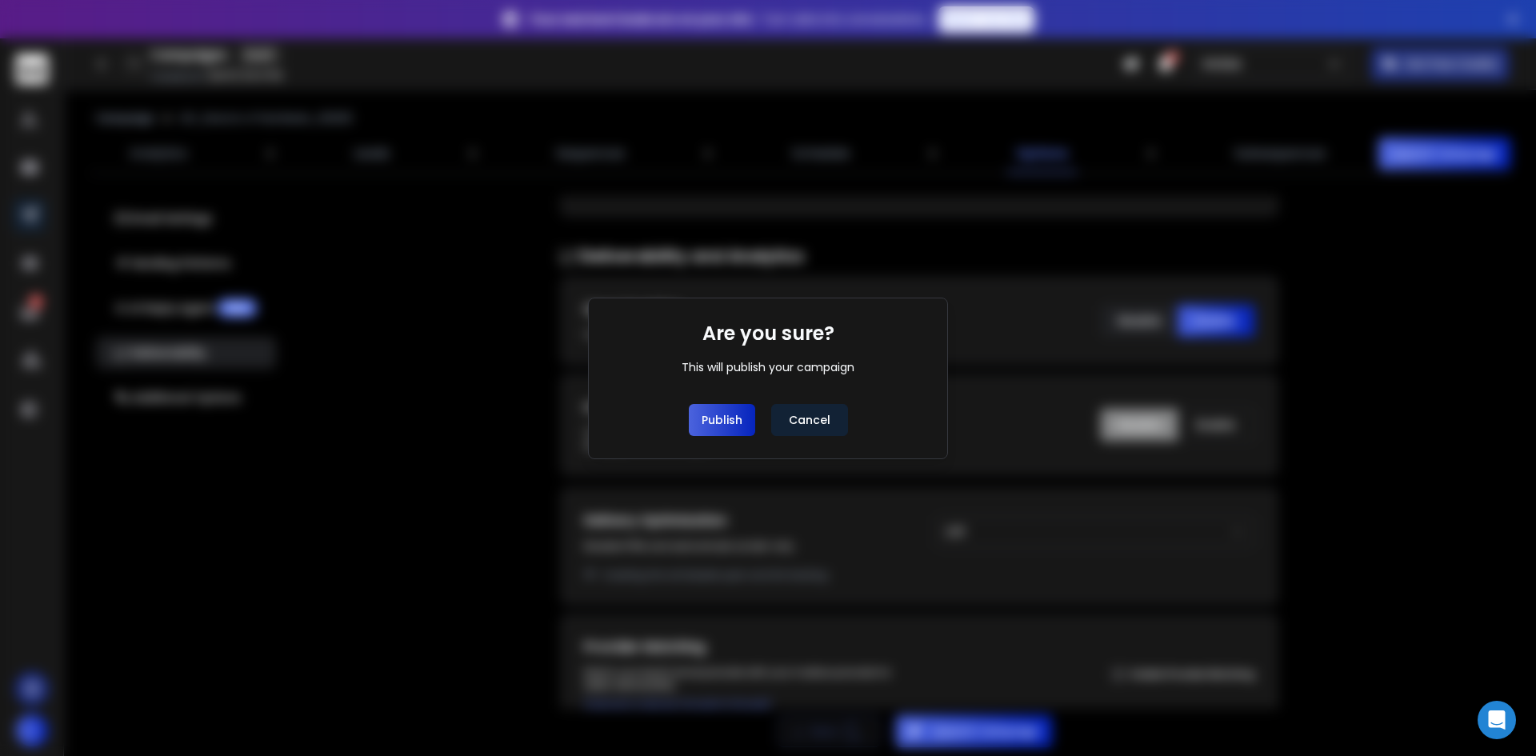
click at [731, 417] on button "Publish" at bounding box center [722, 420] width 66 height 32
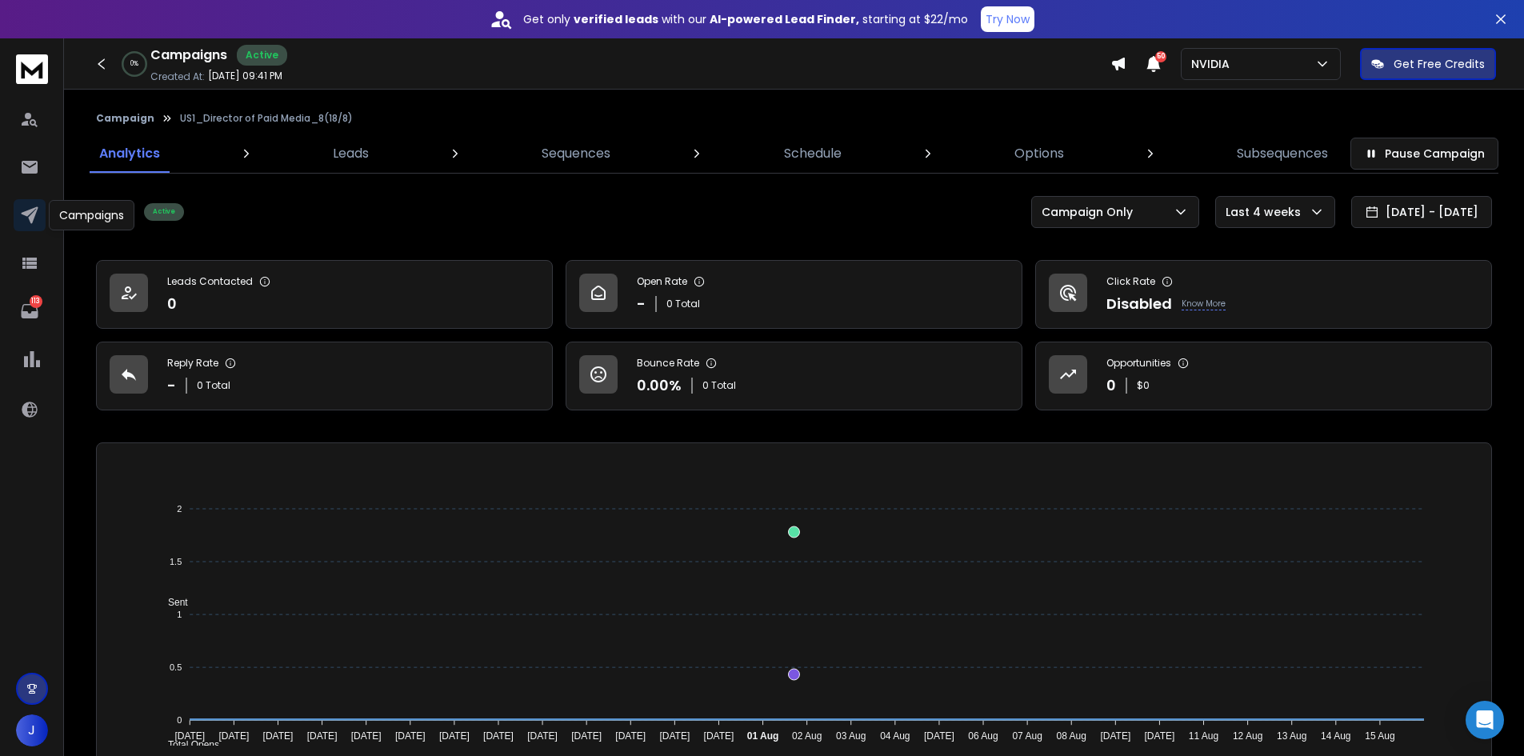
click at [26, 214] on icon at bounding box center [29, 214] width 17 height 17
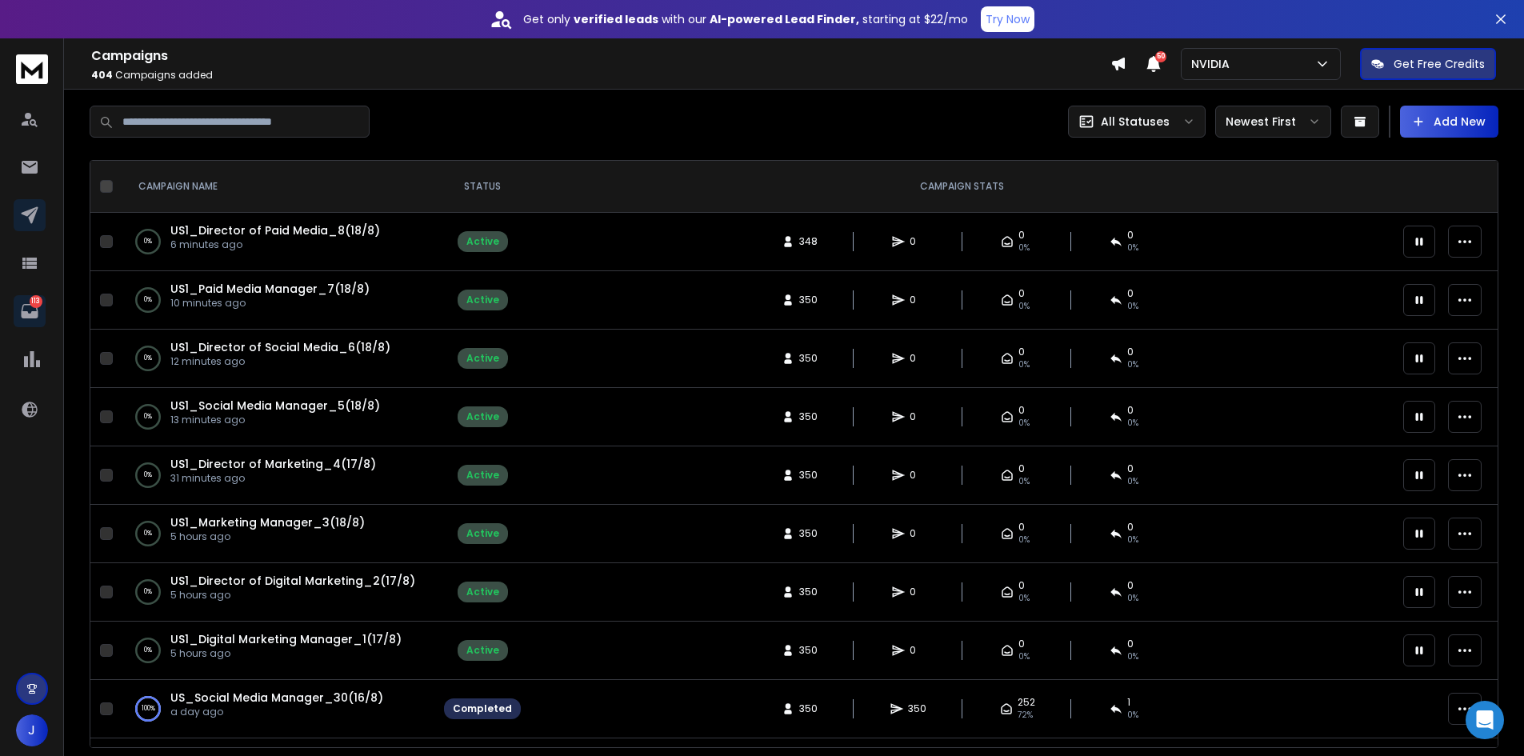
click at [22, 310] on icon at bounding box center [29, 311] width 19 height 19
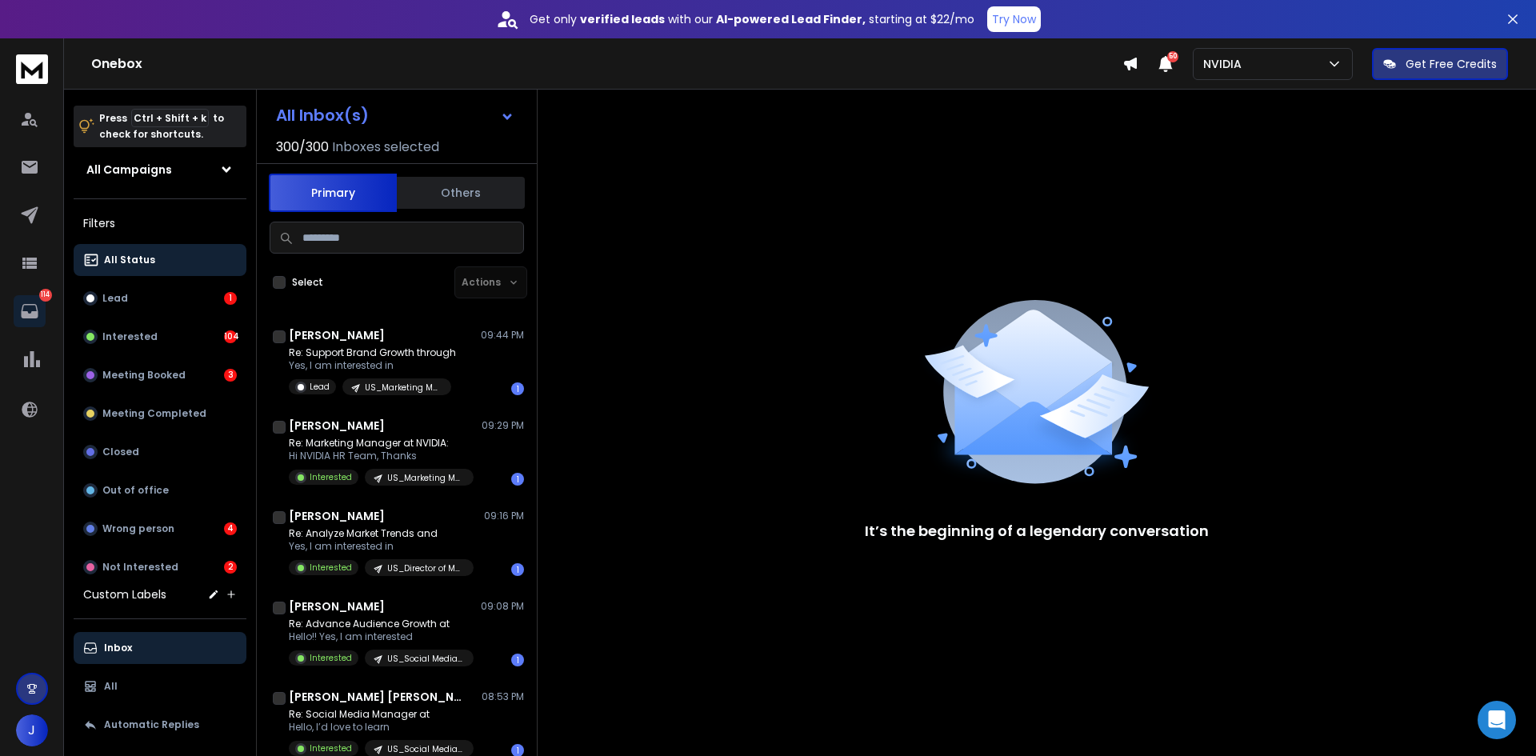
click at [349, 239] on input at bounding box center [397, 238] width 254 height 32
paste input "**********"
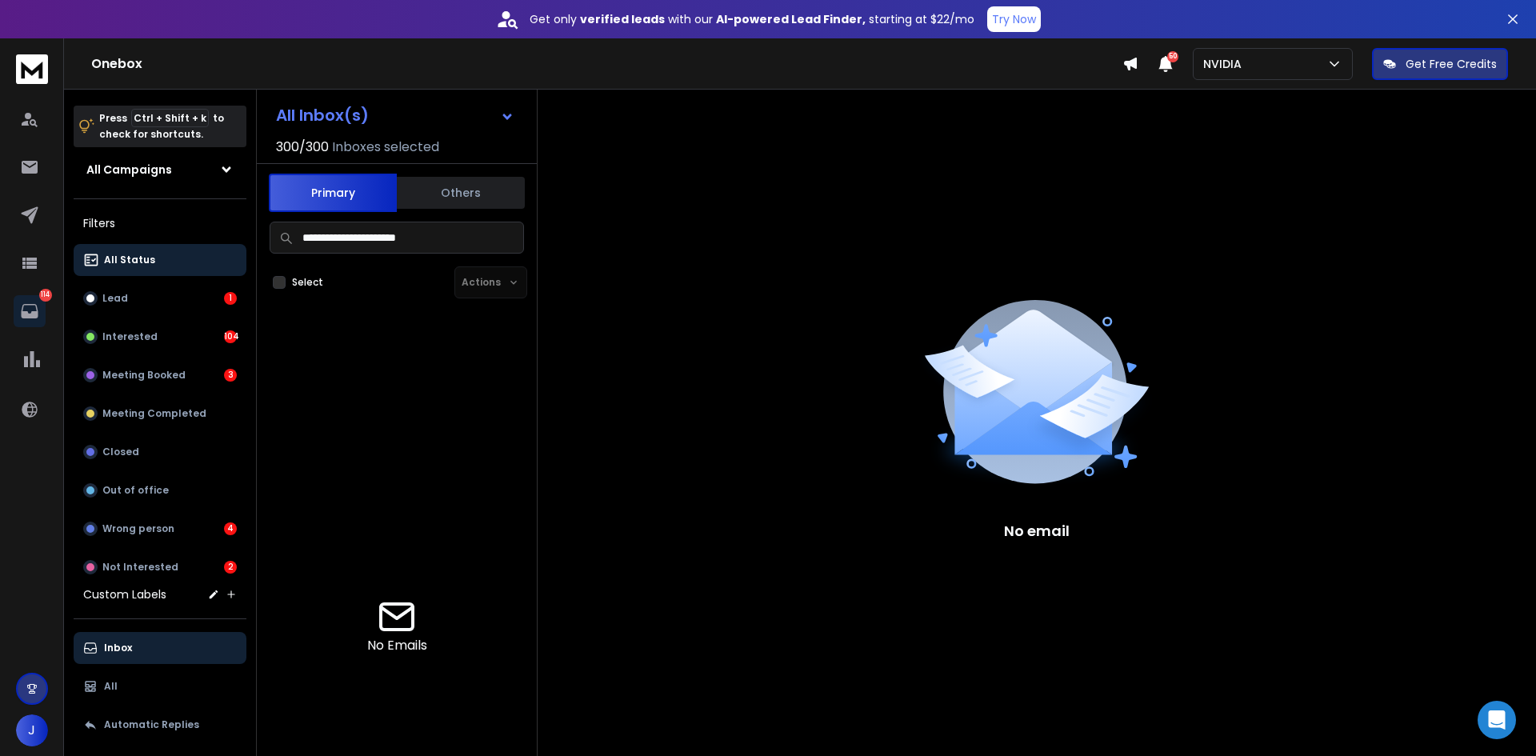
click at [427, 238] on input "**********" at bounding box center [397, 238] width 254 height 32
click at [1216, 66] on p "NVIDIA" at bounding box center [1225, 64] width 45 height 16
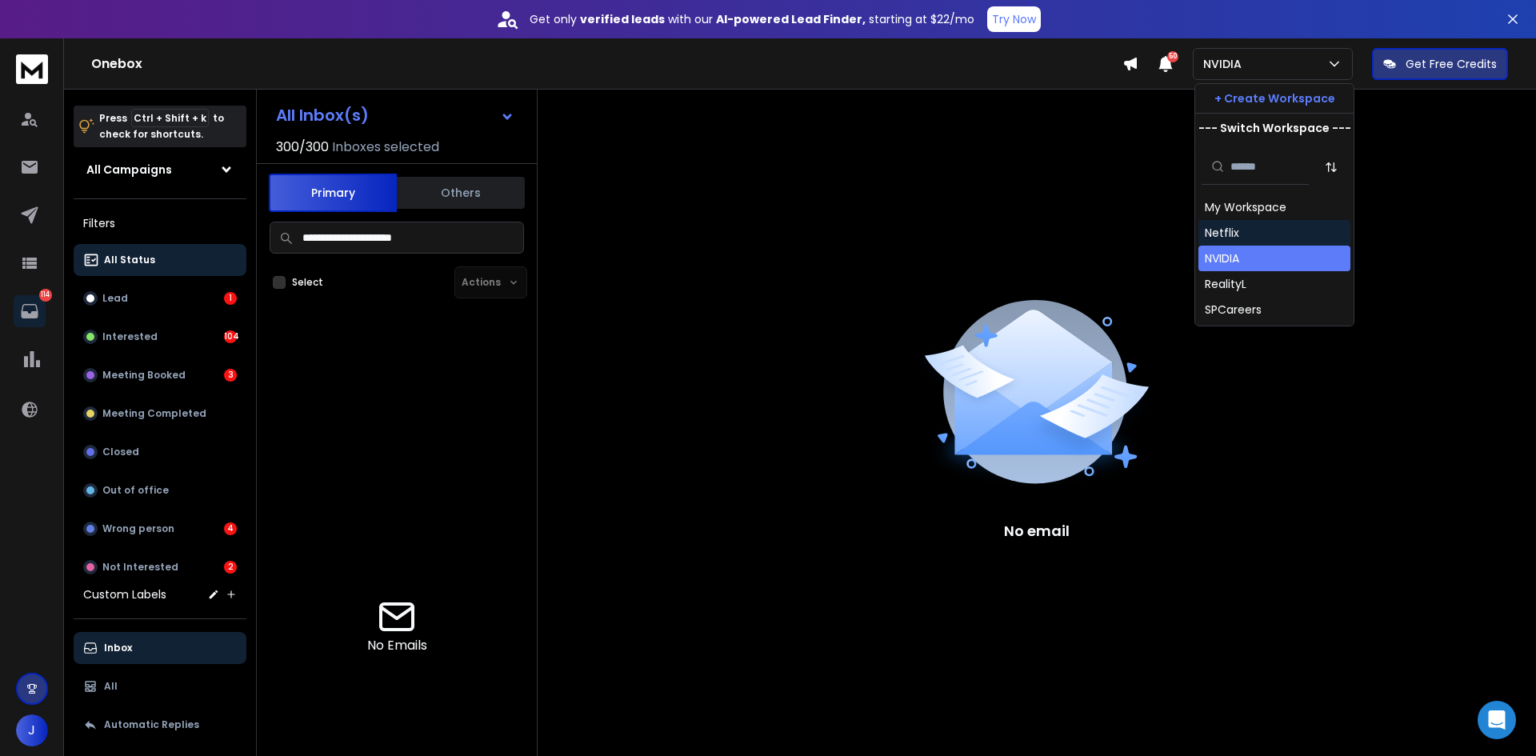
drag, startPoint x: 440, startPoint y: 237, endPoint x: 418, endPoint y: 243, distance: 22.5
click at [438, 238] on input "**********" at bounding box center [397, 238] width 254 height 32
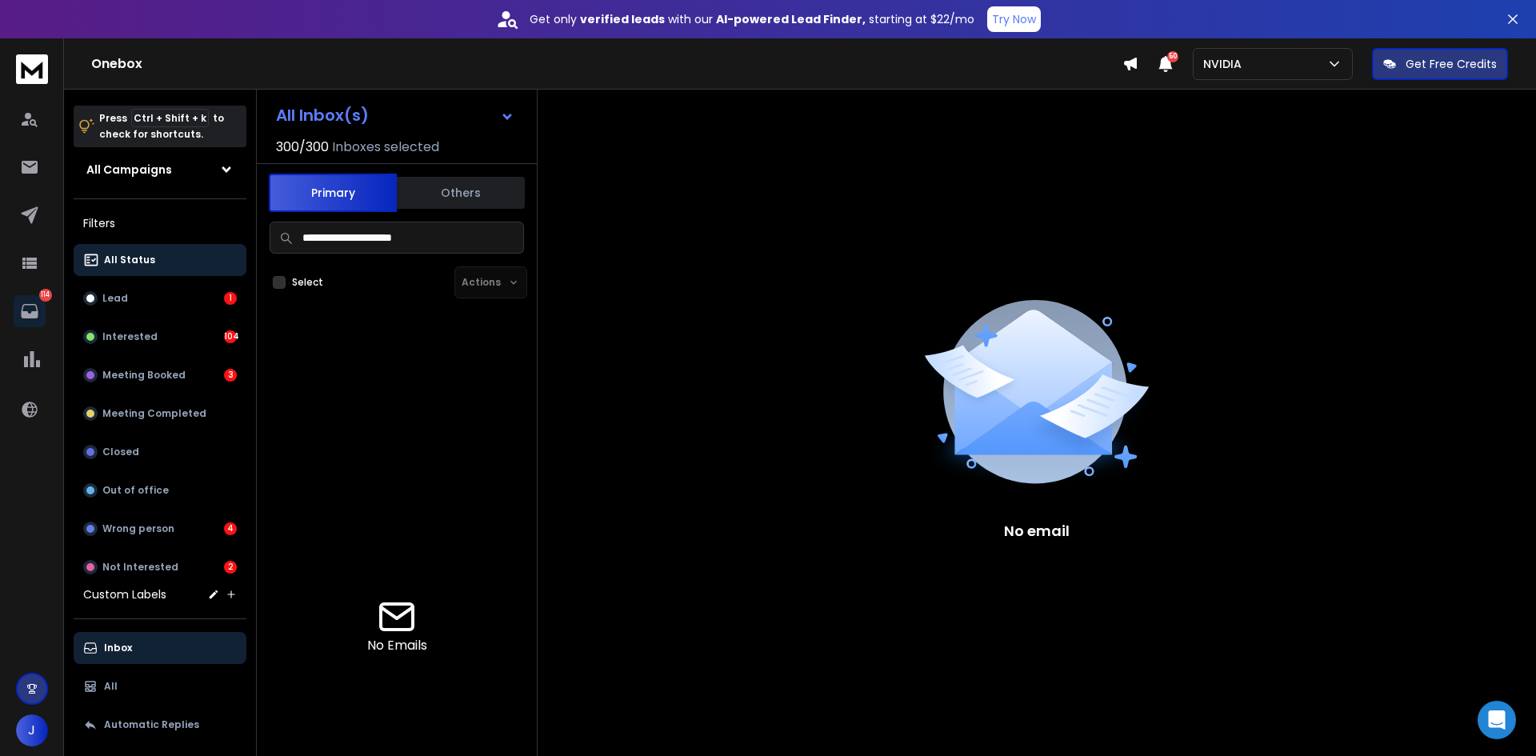
drag, startPoint x: 418, startPoint y: 243, endPoint x: 387, endPoint y: 243, distance: 31.2
click at [387, 243] on input "**********" at bounding box center [397, 238] width 254 height 32
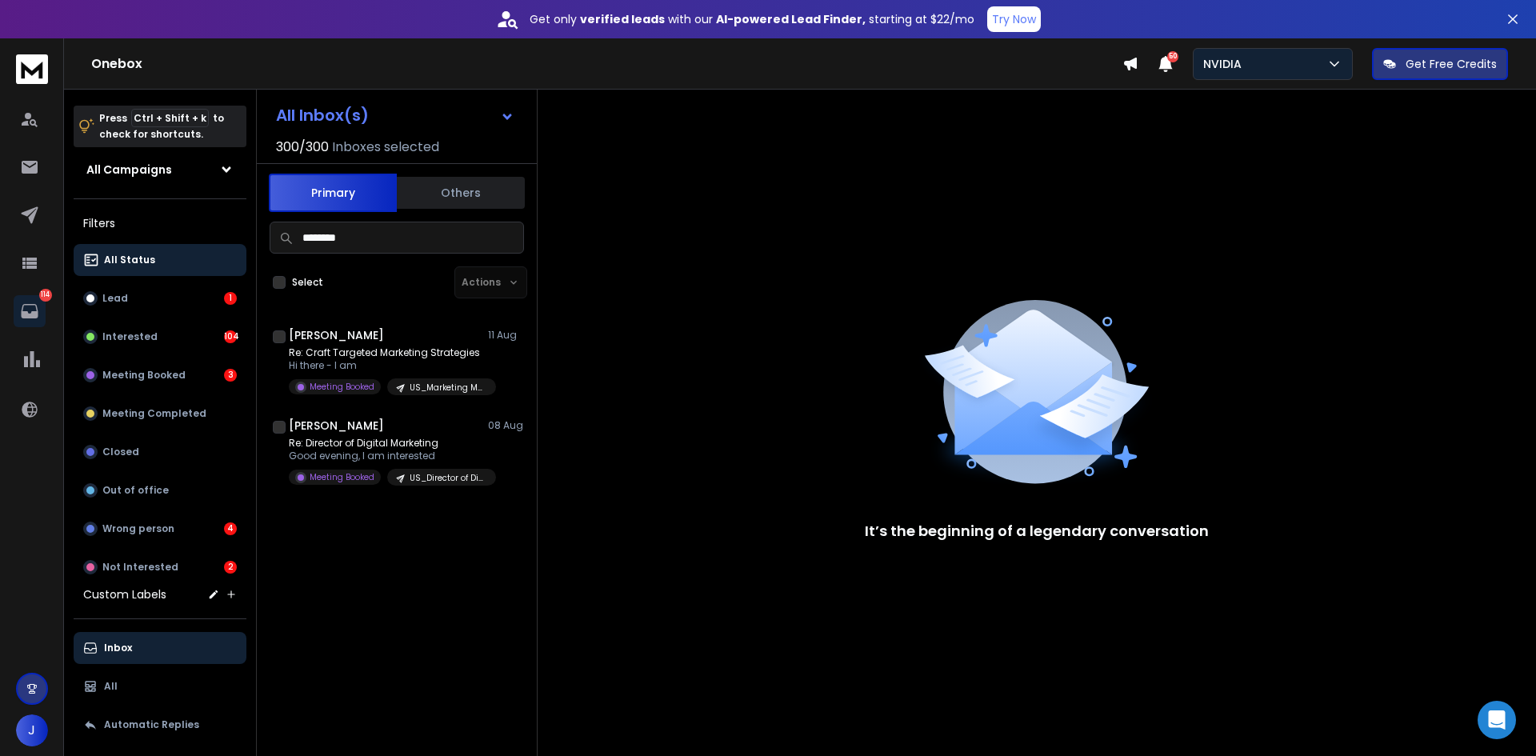
type input "********"
click at [1277, 71] on div "NVIDIA" at bounding box center [1272, 64] width 139 height 16
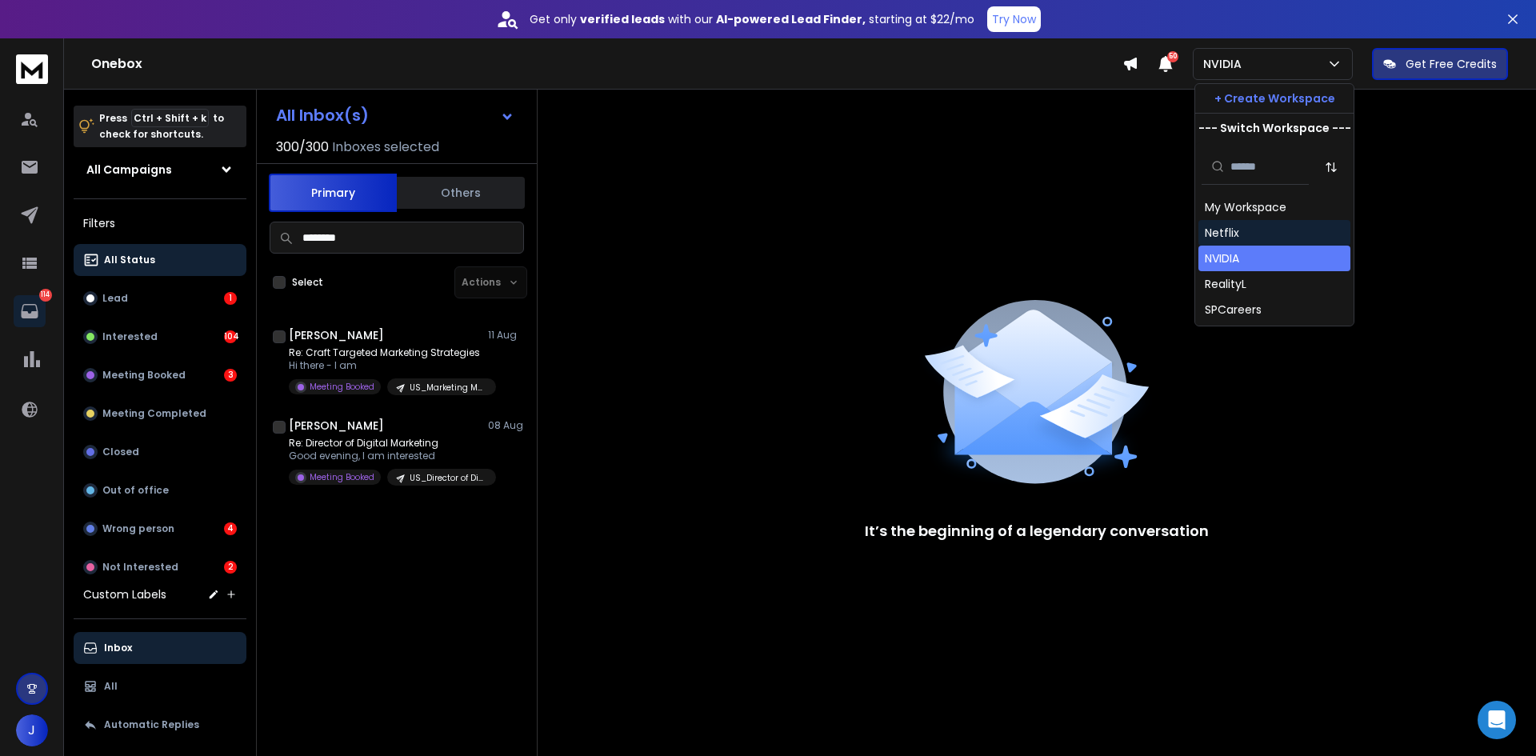
click at [1224, 227] on div "Netflix" at bounding box center [1221, 233] width 34 height 16
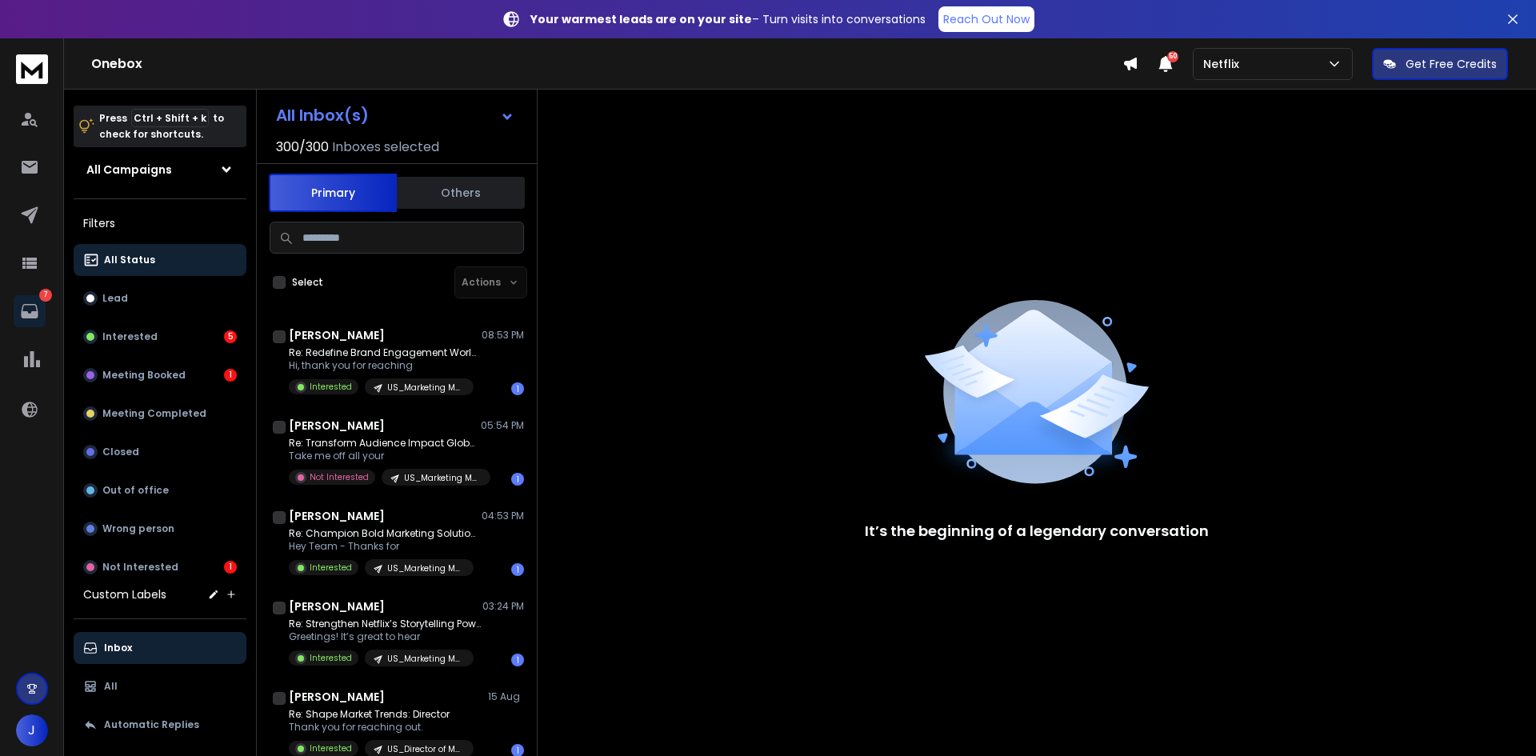
click at [417, 239] on input at bounding box center [397, 238] width 254 height 32
paste input "**********"
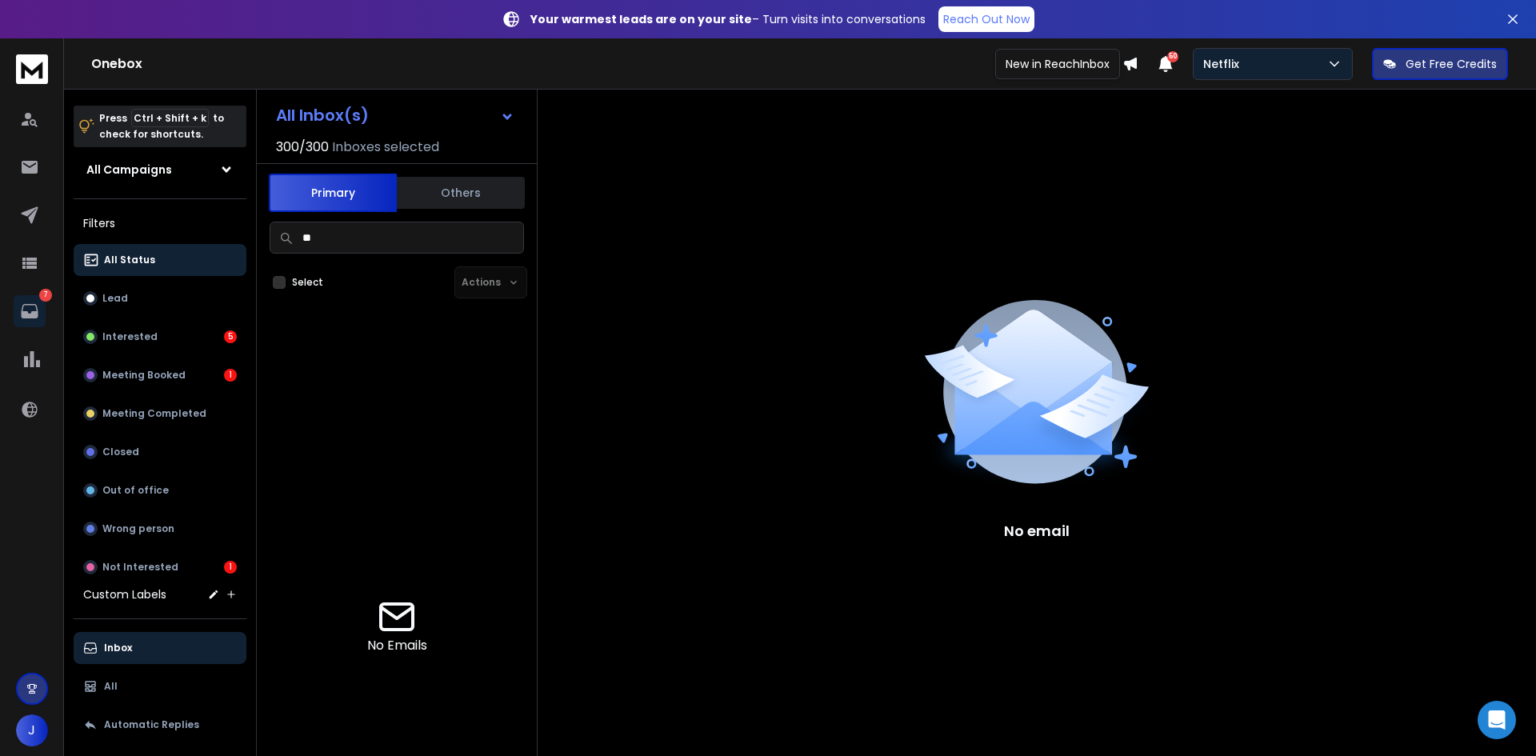
type input "**"
click at [1237, 71] on p "Netflix" at bounding box center [1224, 64] width 42 height 16
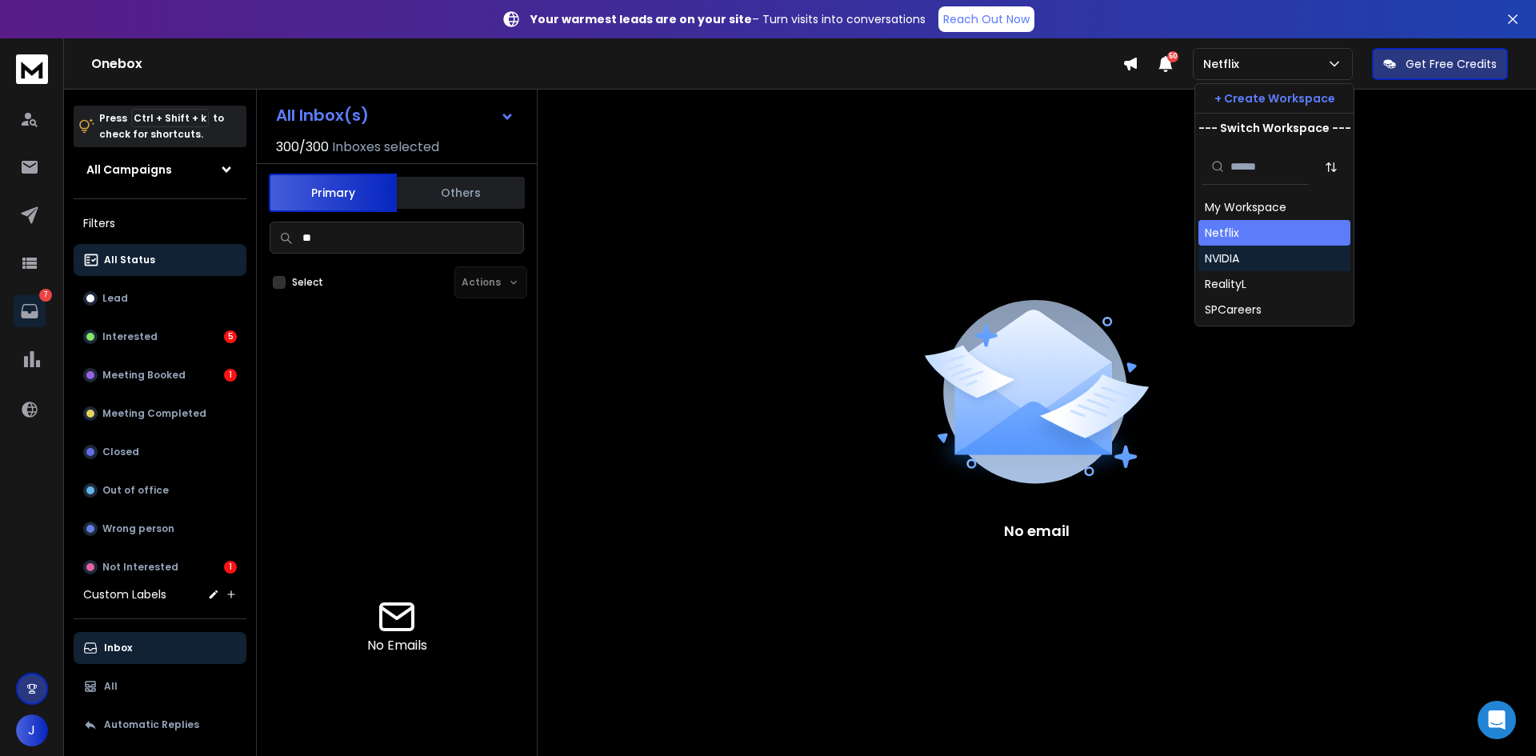
click at [1232, 258] on div "NVIDIA" at bounding box center [1221, 258] width 34 height 16
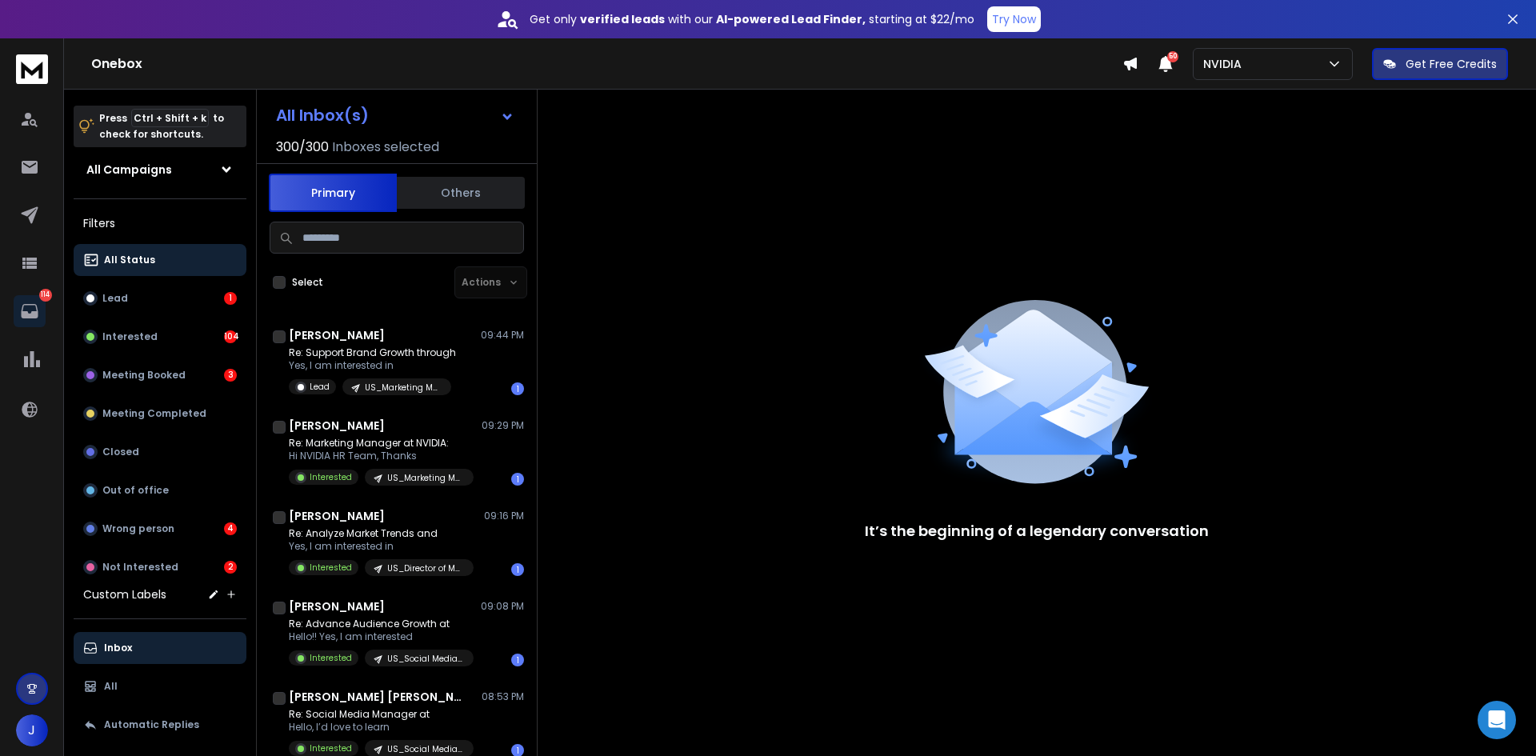
click at [406, 246] on input at bounding box center [397, 238] width 254 height 32
paste input "**********"
drag, startPoint x: 393, startPoint y: 237, endPoint x: 346, endPoint y: 231, distance: 47.5
click at [346, 231] on input "**********" at bounding box center [397, 238] width 254 height 32
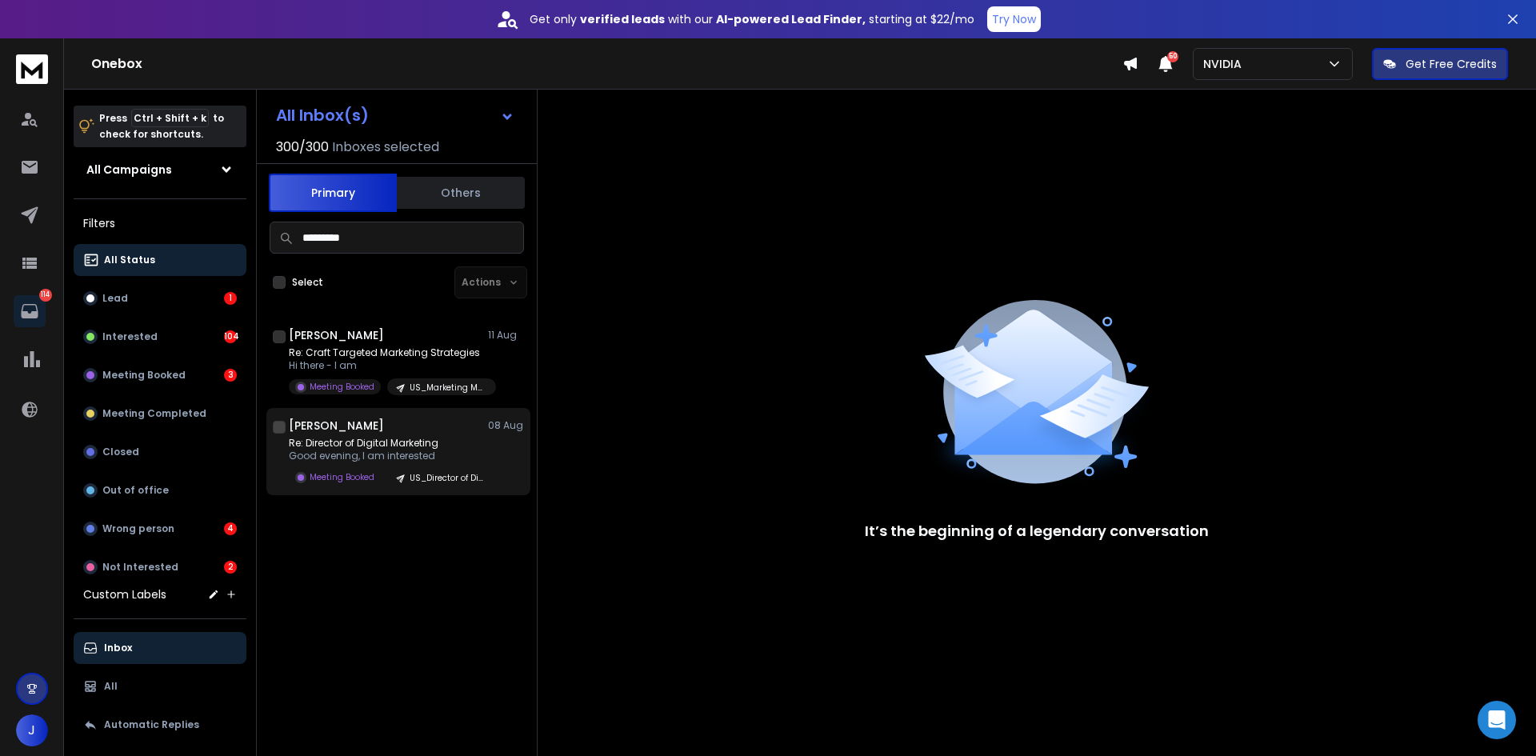
type input "********"
click at [378, 430] on div "[PERSON_NAME] [DATE]" at bounding box center [406, 425] width 235 height 16
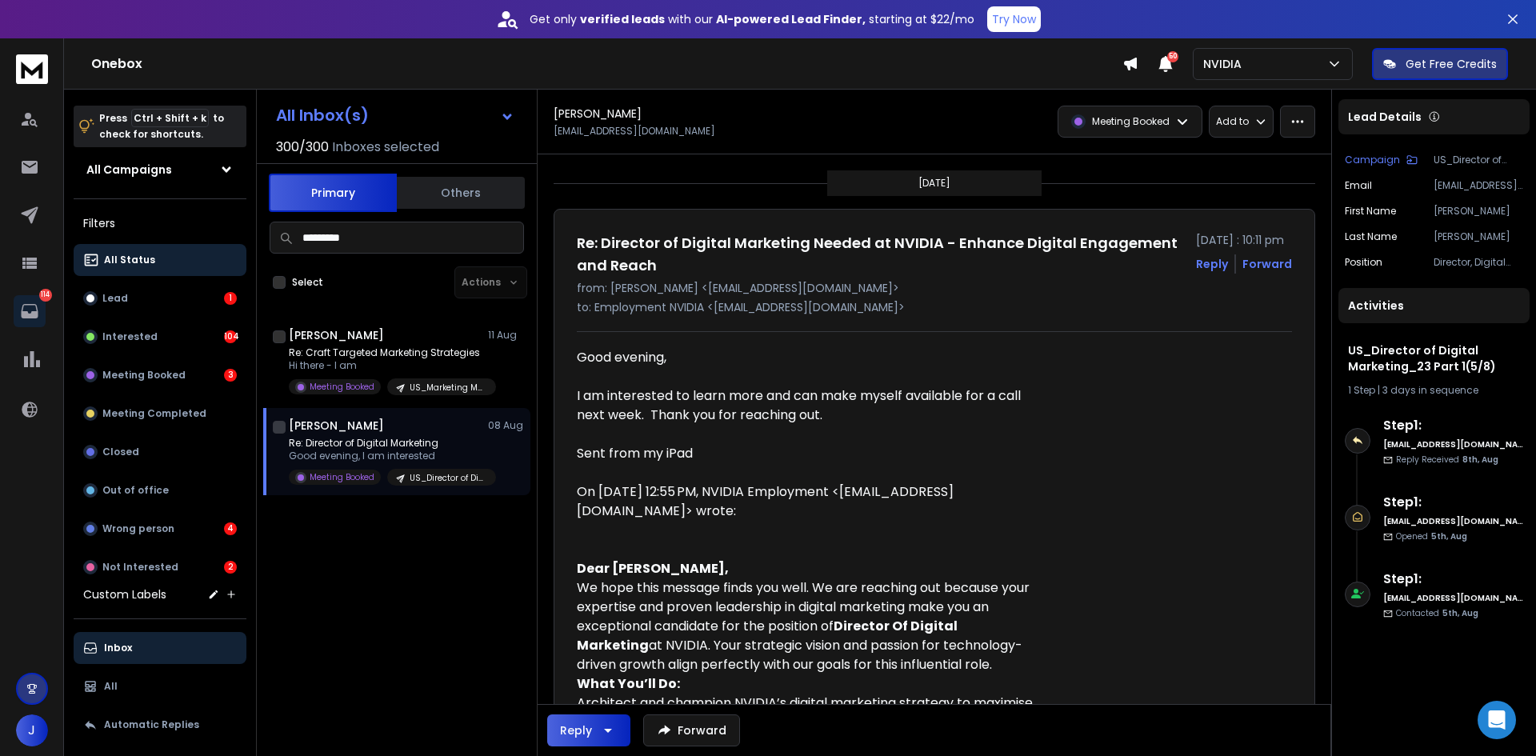
drag, startPoint x: 1038, startPoint y: 309, endPoint x: 713, endPoint y: 313, distance: 324.7
click at [713, 313] on p "to: Employment NVIDIA <[EMAIL_ADDRESS][DOMAIN_NAME]>" at bounding box center [934, 307] width 715 height 16
copy p "[EMAIL_ADDRESS][DOMAIN_NAME]"
drag, startPoint x: 757, startPoint y: 491, endPoint x: 419, endPoint y: 148, distance: 481.8
click at [757, 491] on blockquote "On [DATE] 12:55 PM, NVIDIA Employment <[EMAIL_ADDRESS][DOMAIN_NAME]> wrote:" at bounding box center [810, 511] width 467 height 58
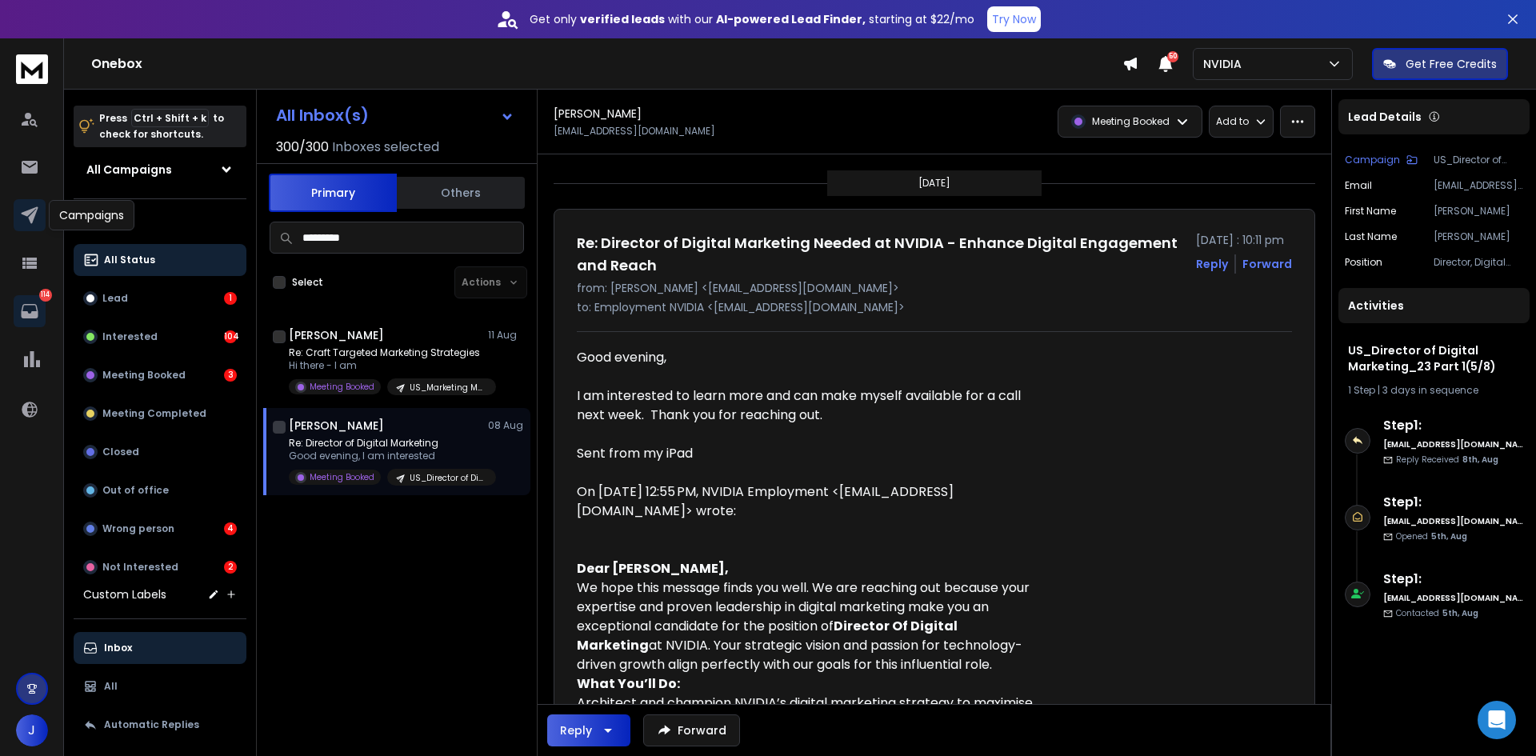
click at [22, 218] on icon at bounding box center [29, 215] width 19 height 19
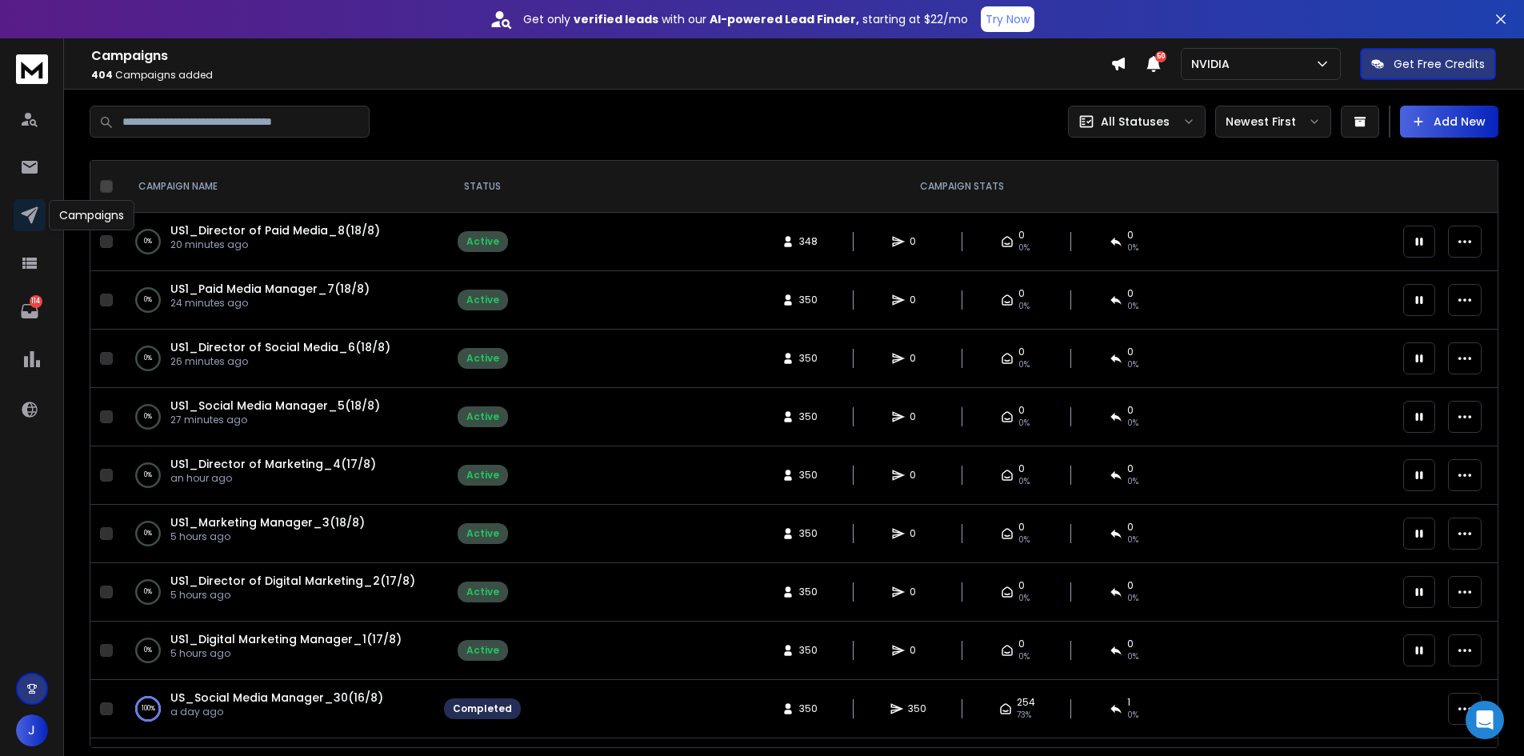
click at [545, 110] on div at bounding box center [442, 122] width 705 height 32
click at [1444, 125] on button "Add New" at bounding box center [1449, 122] width 98 height 32
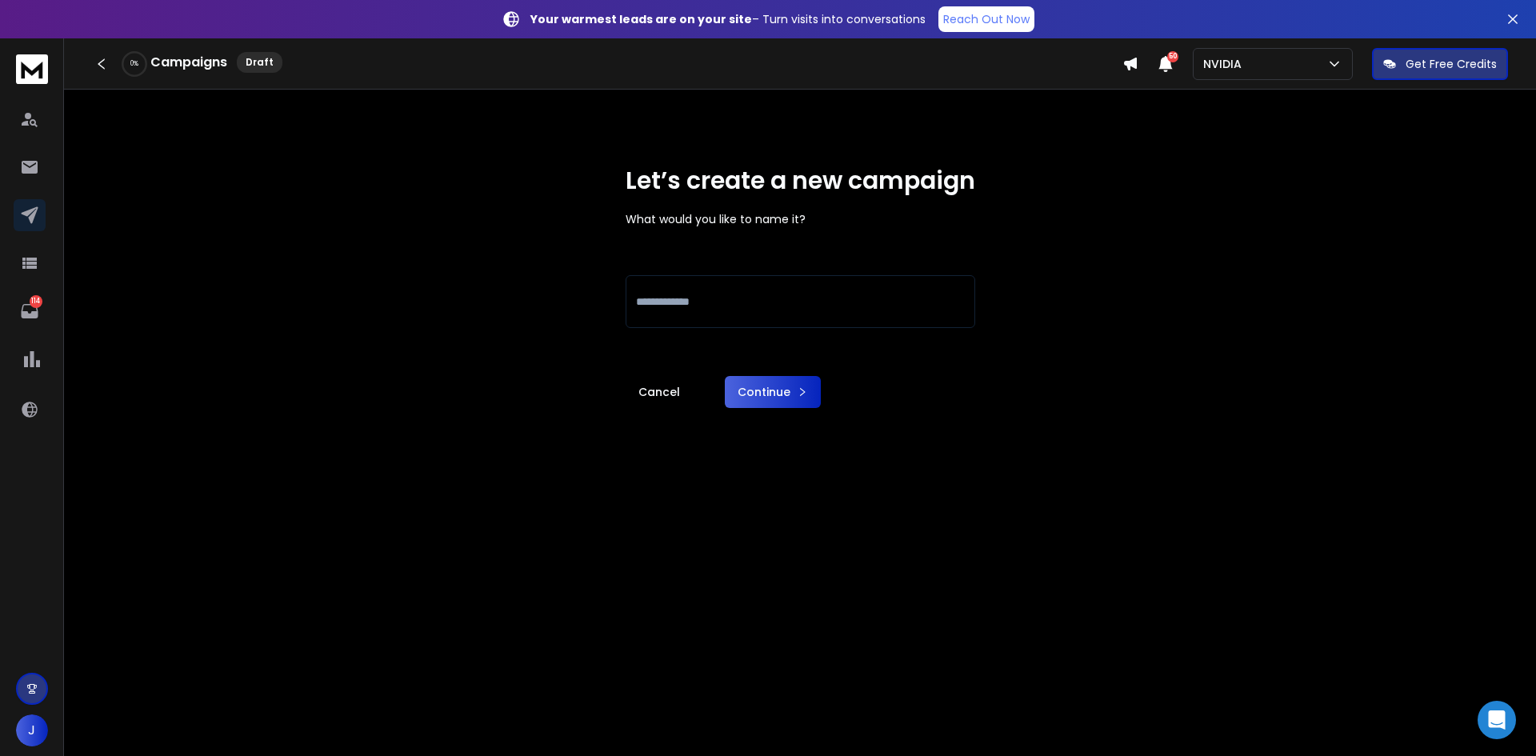
drag, startPoint x: 807, startPoint y: 268, endPoint x: 817, endPoint y: 293, distance: 26.9
click at [807, 269] on form "Cancel Continue" at bounding box center [799, 325] width 349 height 165
click at [824, 302] on input at bounding box center [799, 301] width 349 height 53
paste input "**********"
type input "**********"
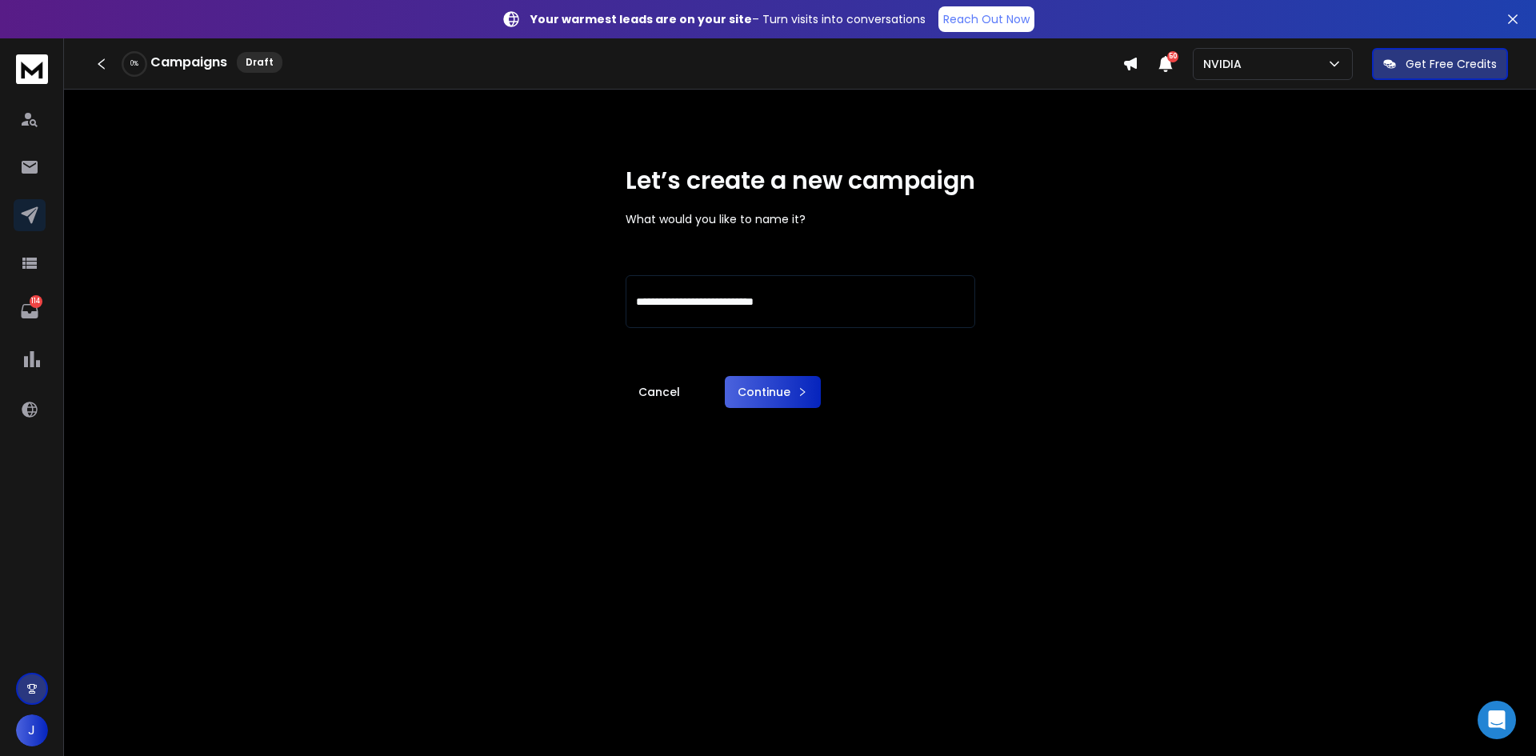
click at [797, 395] on icon "submit" at bounding box center [802, 391] width 11 height 11
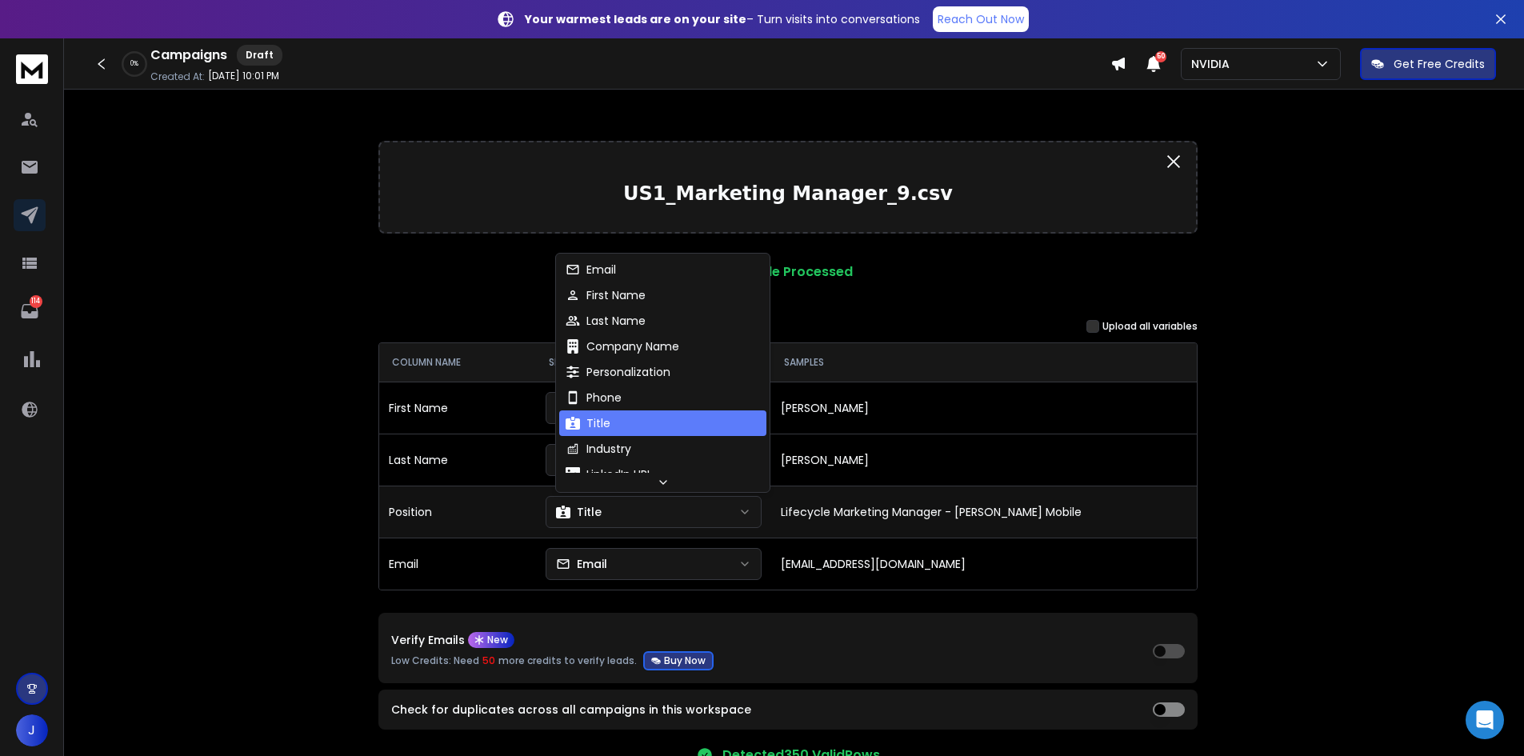
click at [599, 515] on div "Title" at bounding box center [579, 512] width 46 height 16
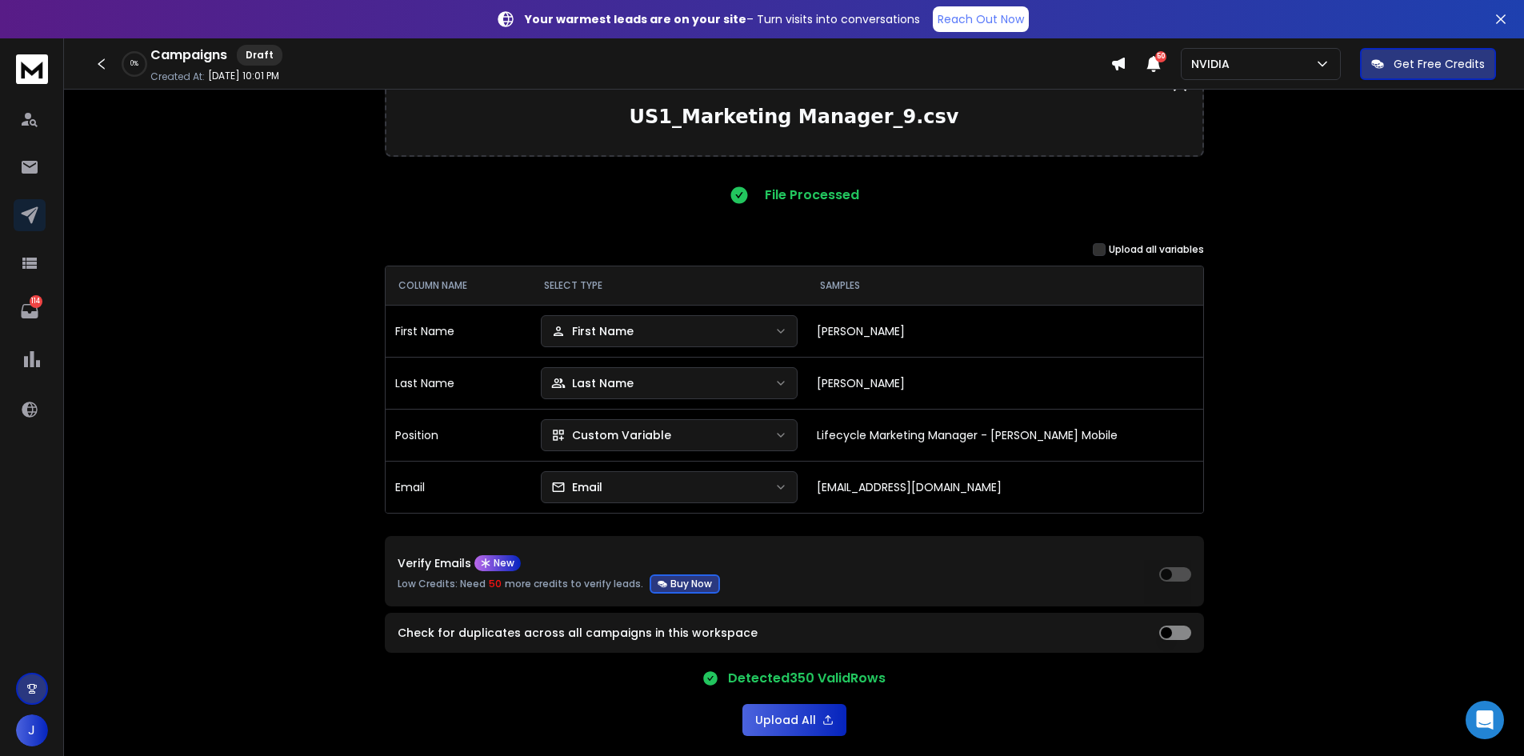
scroll to position [82, 0]
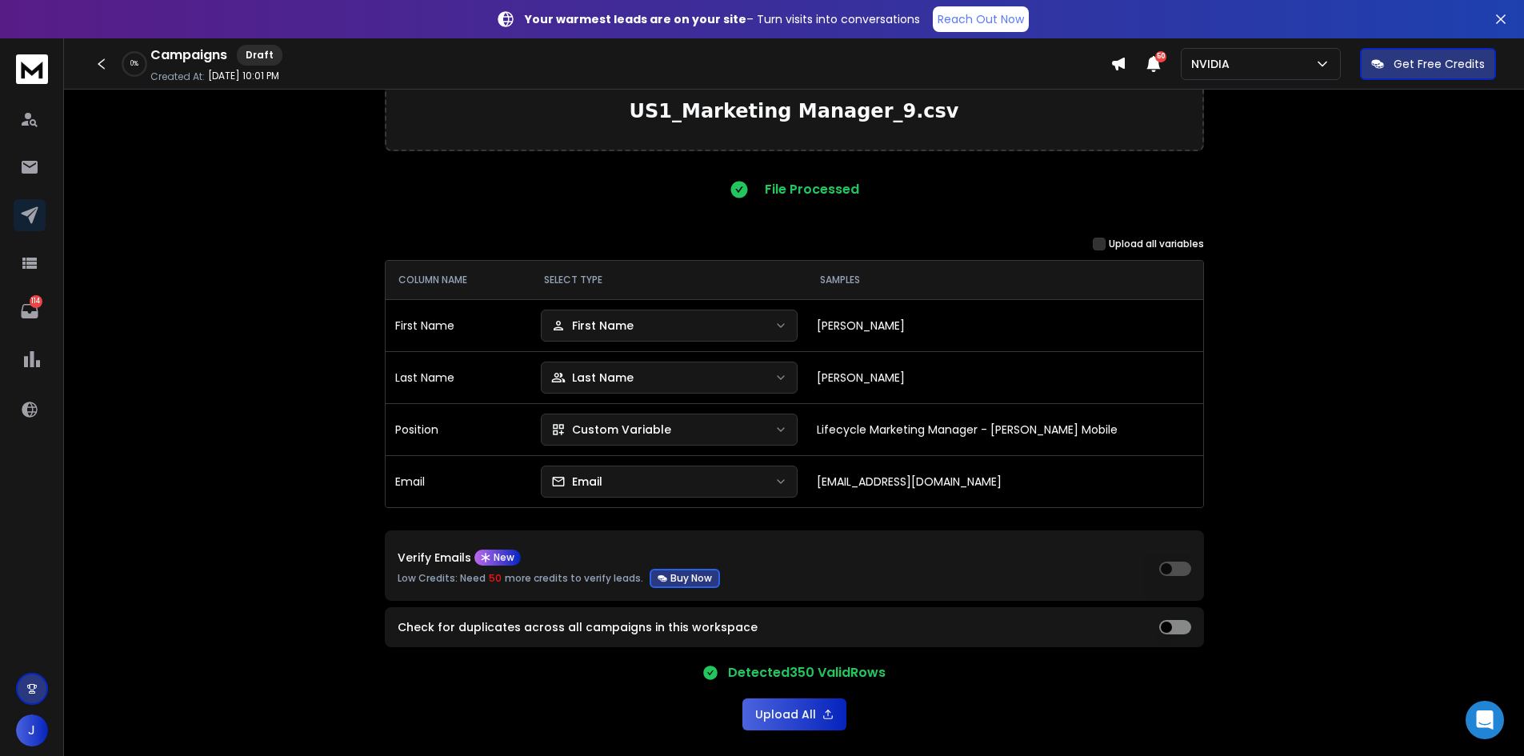
click at [796, 702] on button "Upload All" at bounding box center [794, 714] width 104 height 32
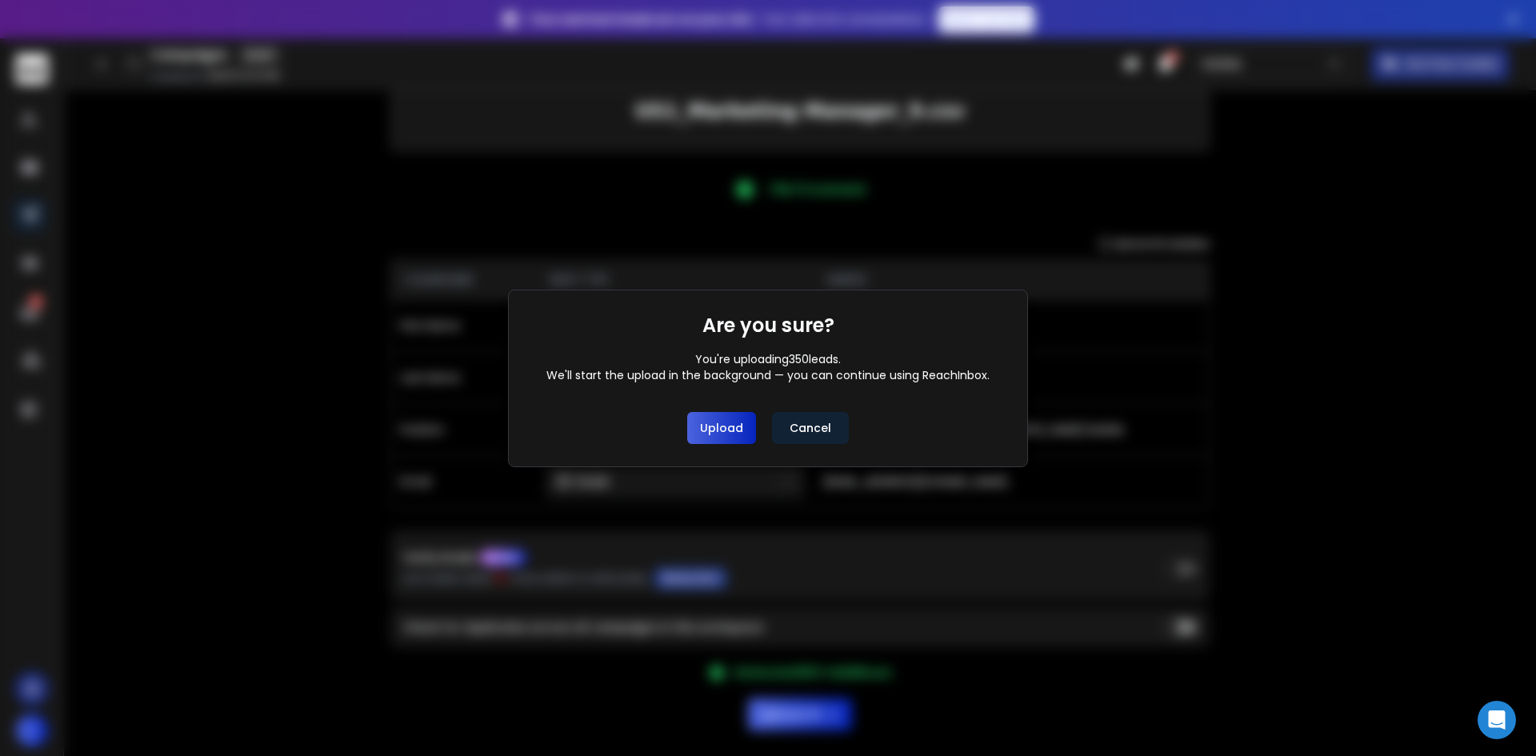
click at [696, 444] on div "Are you sure? You're uploading 350 lead s . We'll start the upload in the backg…" at bounding box center [768, 379] width 520 height 178
click at [711, 433] on button "Upload" at bounding box center [721, 428] width 69 height 32
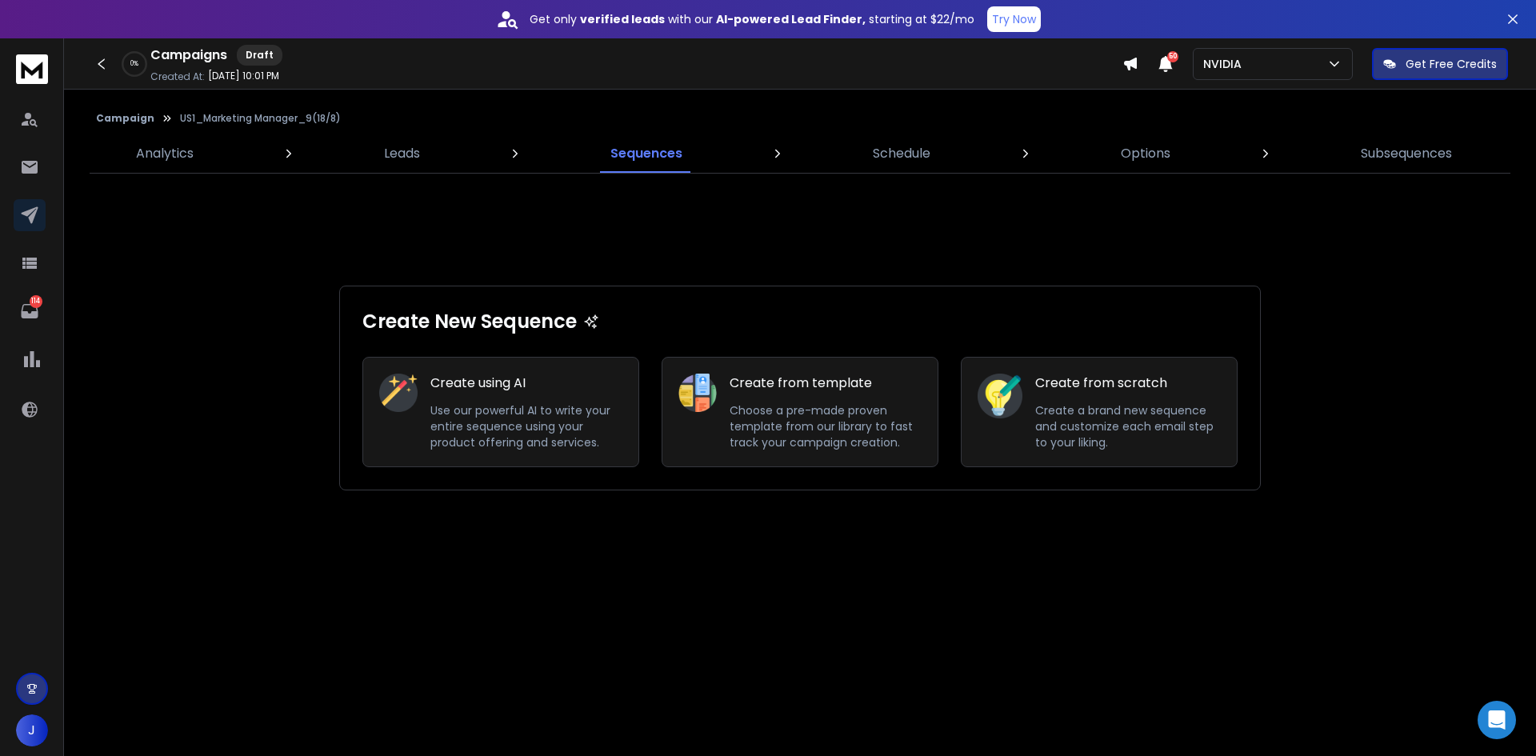
click at [1116, 398] on div "Create from scratch Create a brand new sequence and customize each email step t…" at bounding box center [1128, 411] width 186 height 77
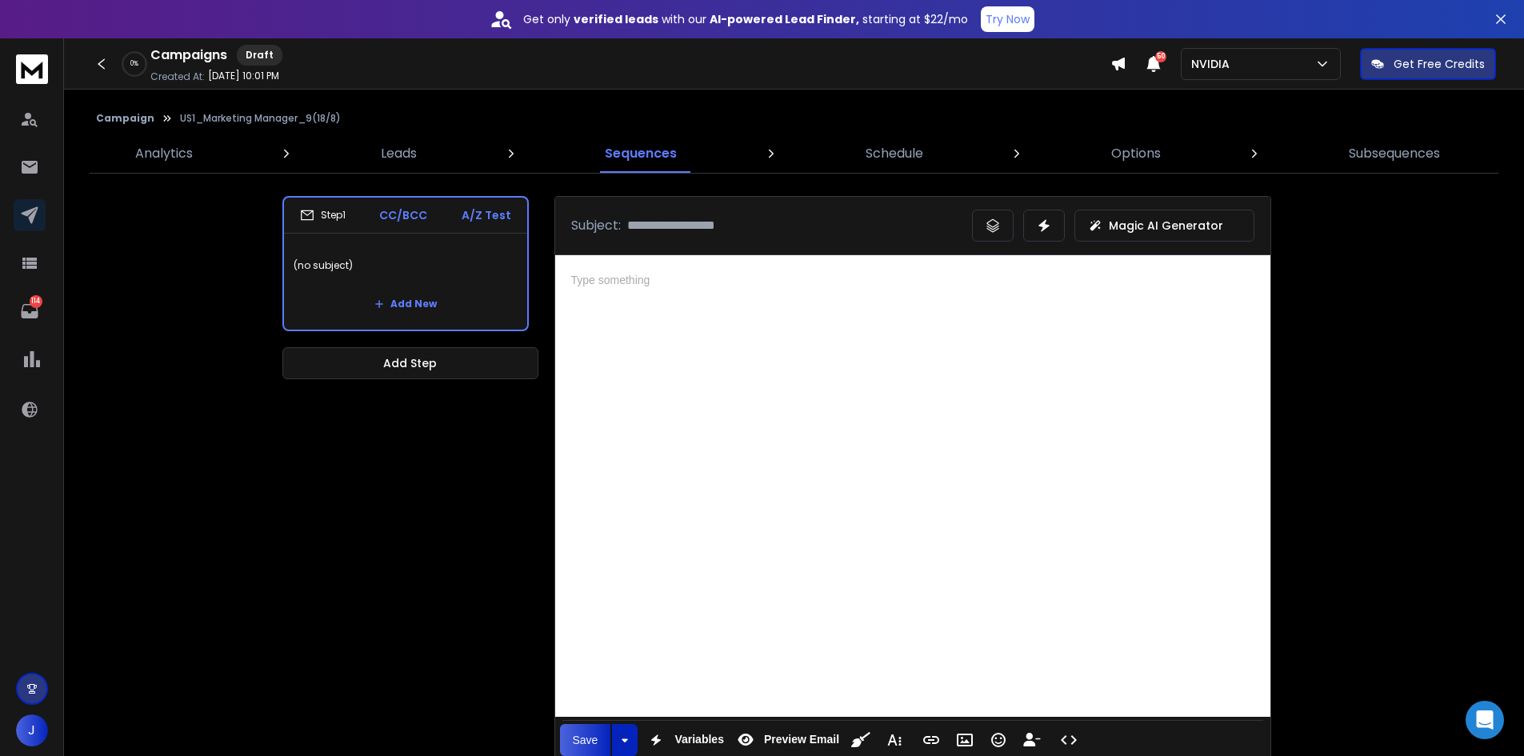
click at [713, 226] on input at bounding box center [791, 225] width 329 height 19
paste input "**********"
type input "**********"
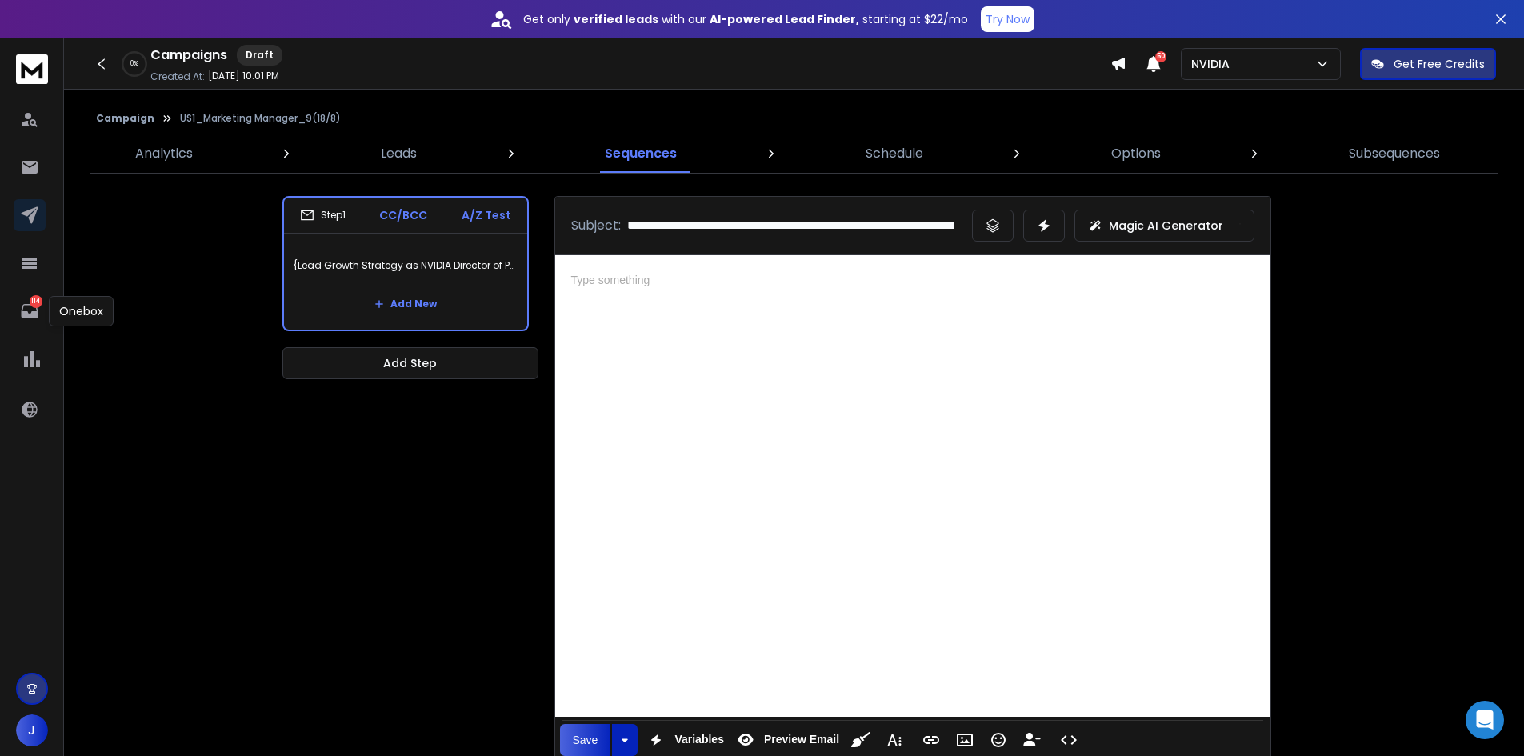
click at [956, 375] on div at bounding box center [912, 481] width 715 height 453
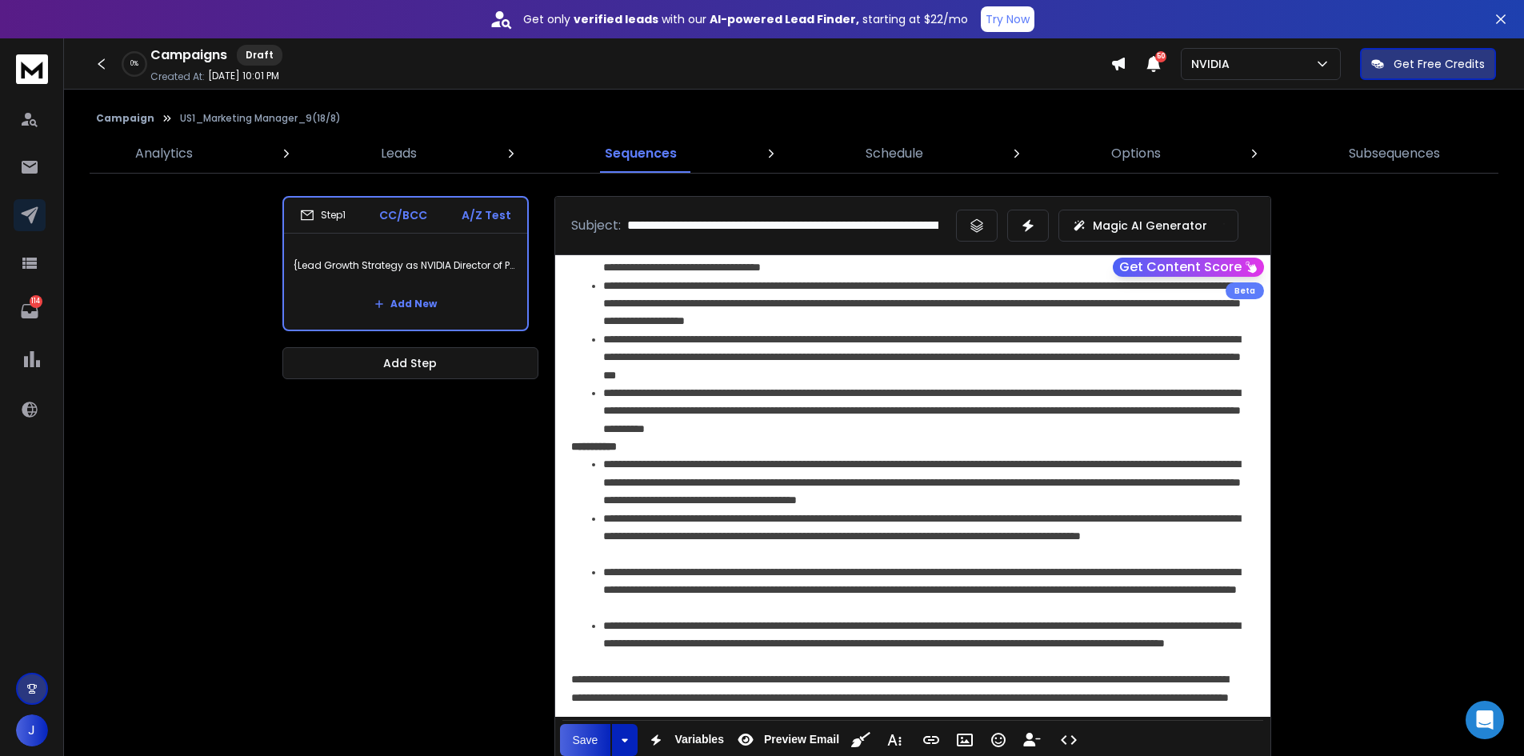
scroll to position [868, 0]
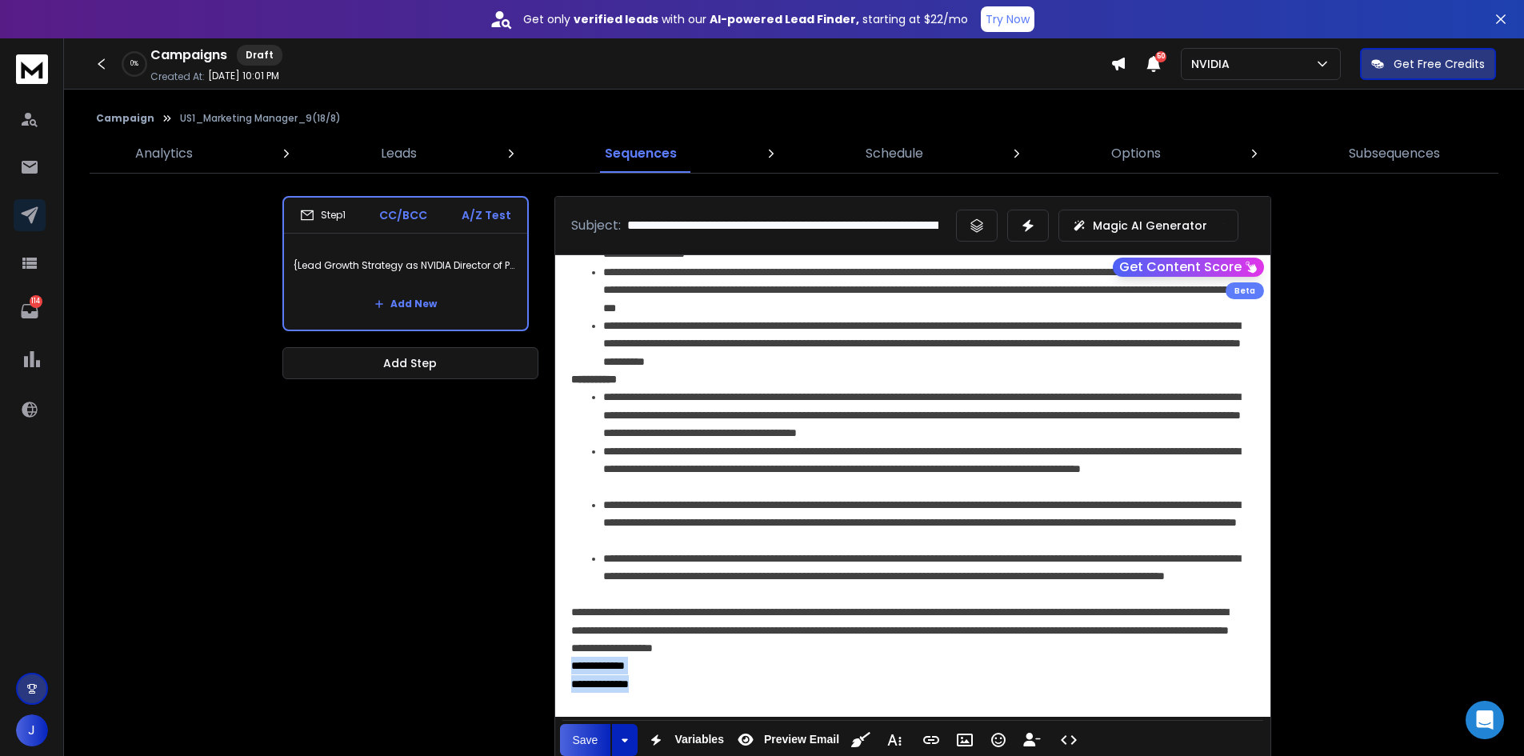
drag, startPoint x: 688, startPoint y: 702, endPoint x: 524, endPoint y: 662, distance: 168.8
click at [524, 662] on div "Step 1 CC/BCC A/Z Test {Lead Growth Strategy as NVIDIA Director of Paid Media| …" at bounding box center [794, 479] width 1024 height 567
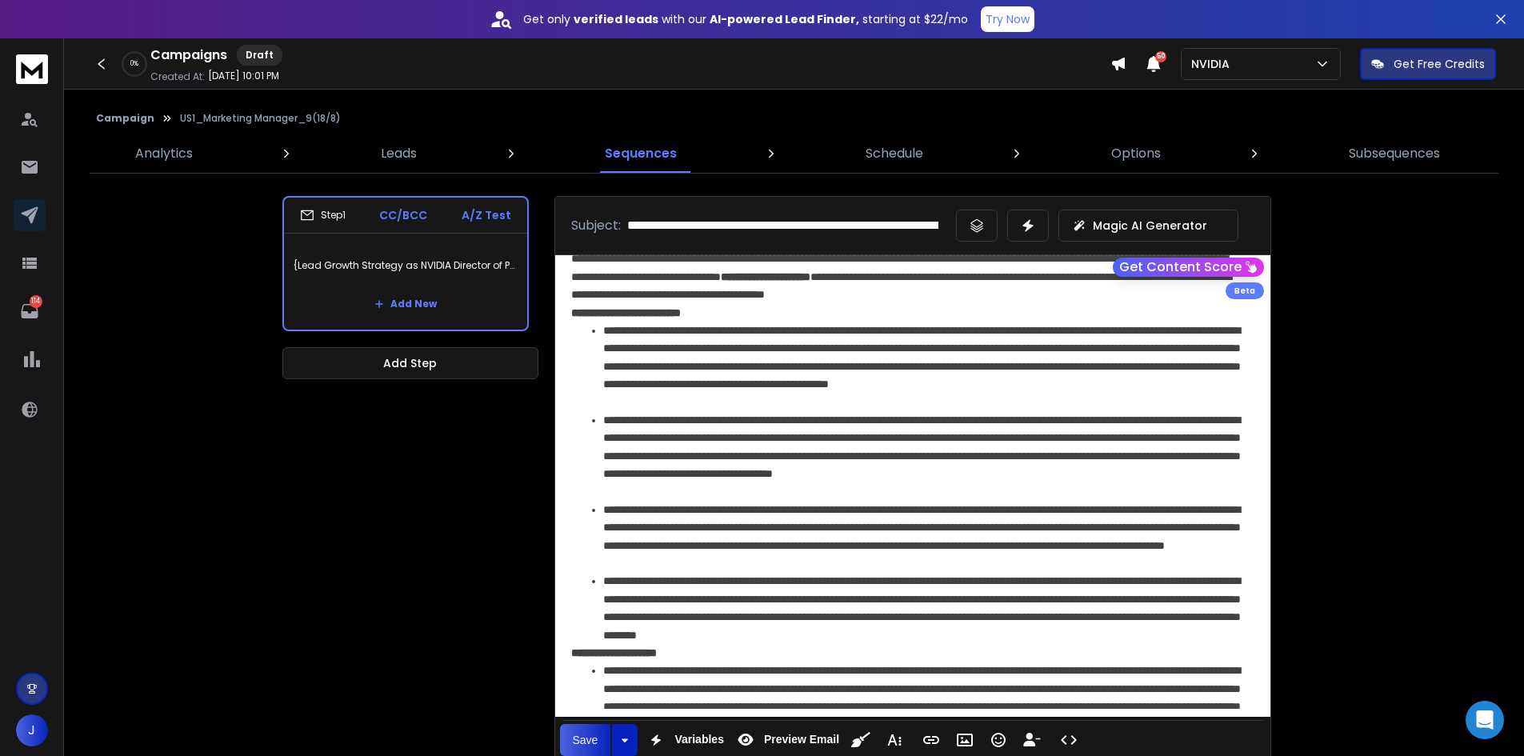
scroll to position [0, 0]
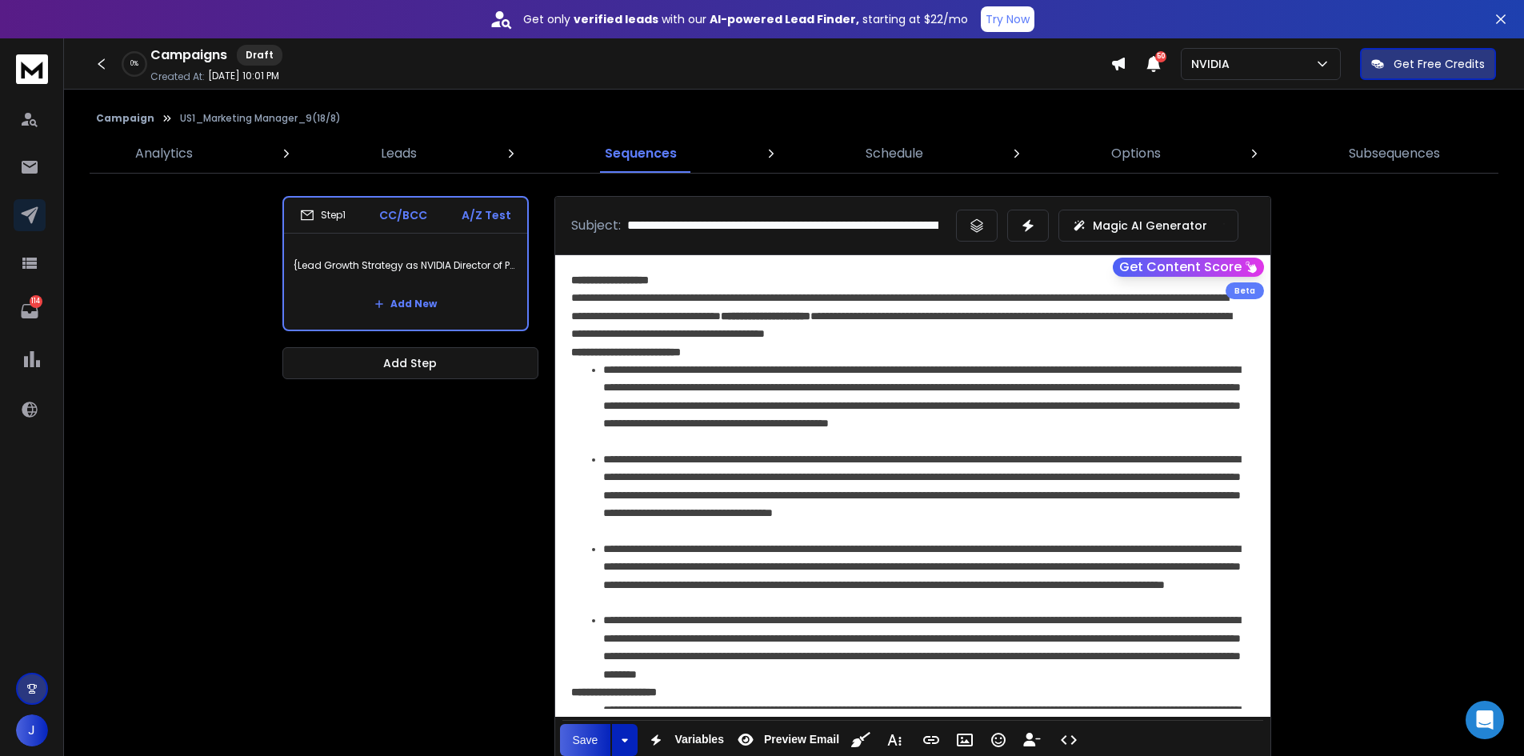
click at [899, 549] on li "**********" at bounding box center [922, 576] width 639 height 72
click at [862, 362] on li "**********" at bounding box center [922, 406] width 639 height 90
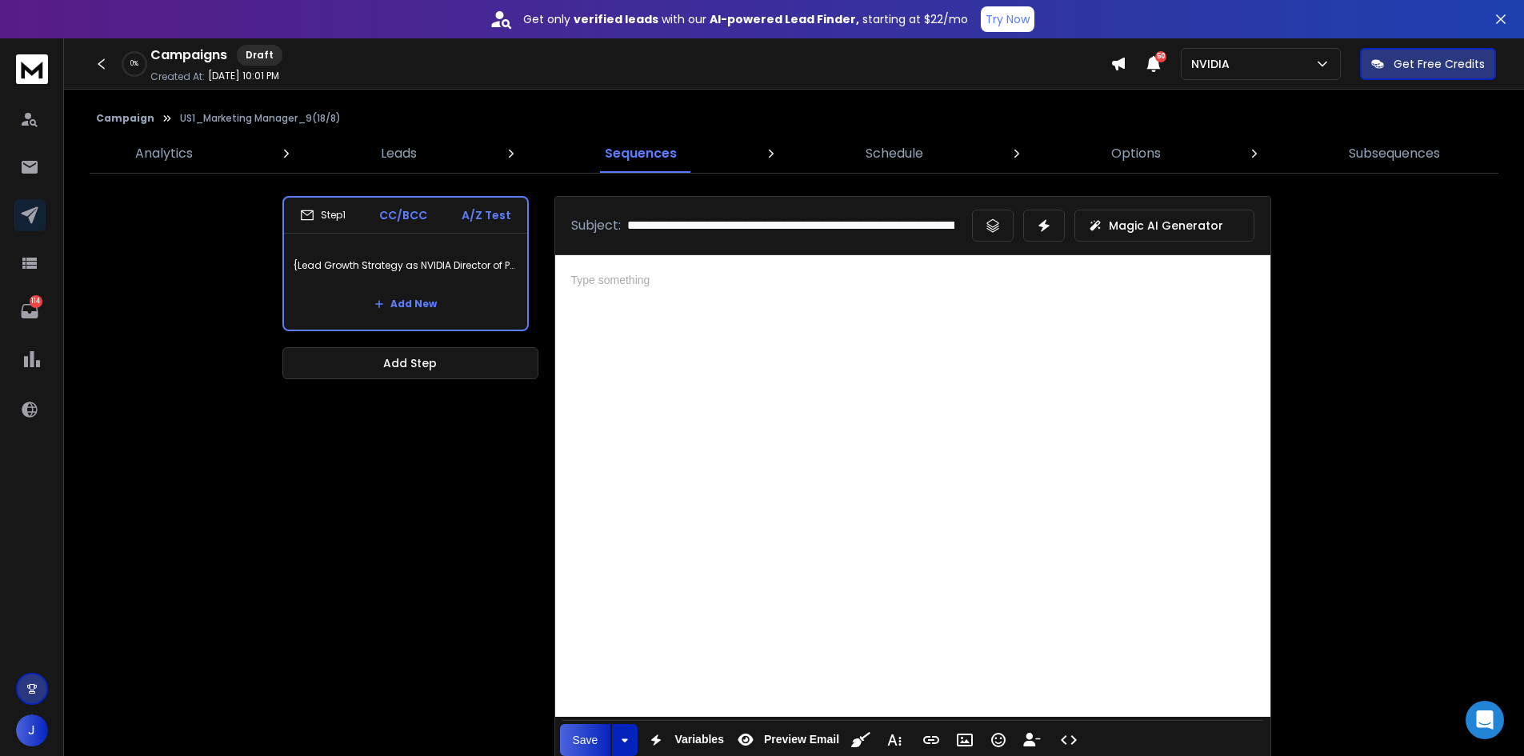
click at [749, 229] on input "**********" at bounding box center [791, 225] width 328 height 19
click at [748, 227] on input at bounding box center [791, 225] width 328 height 19
paste input "**********"
type input "**********"
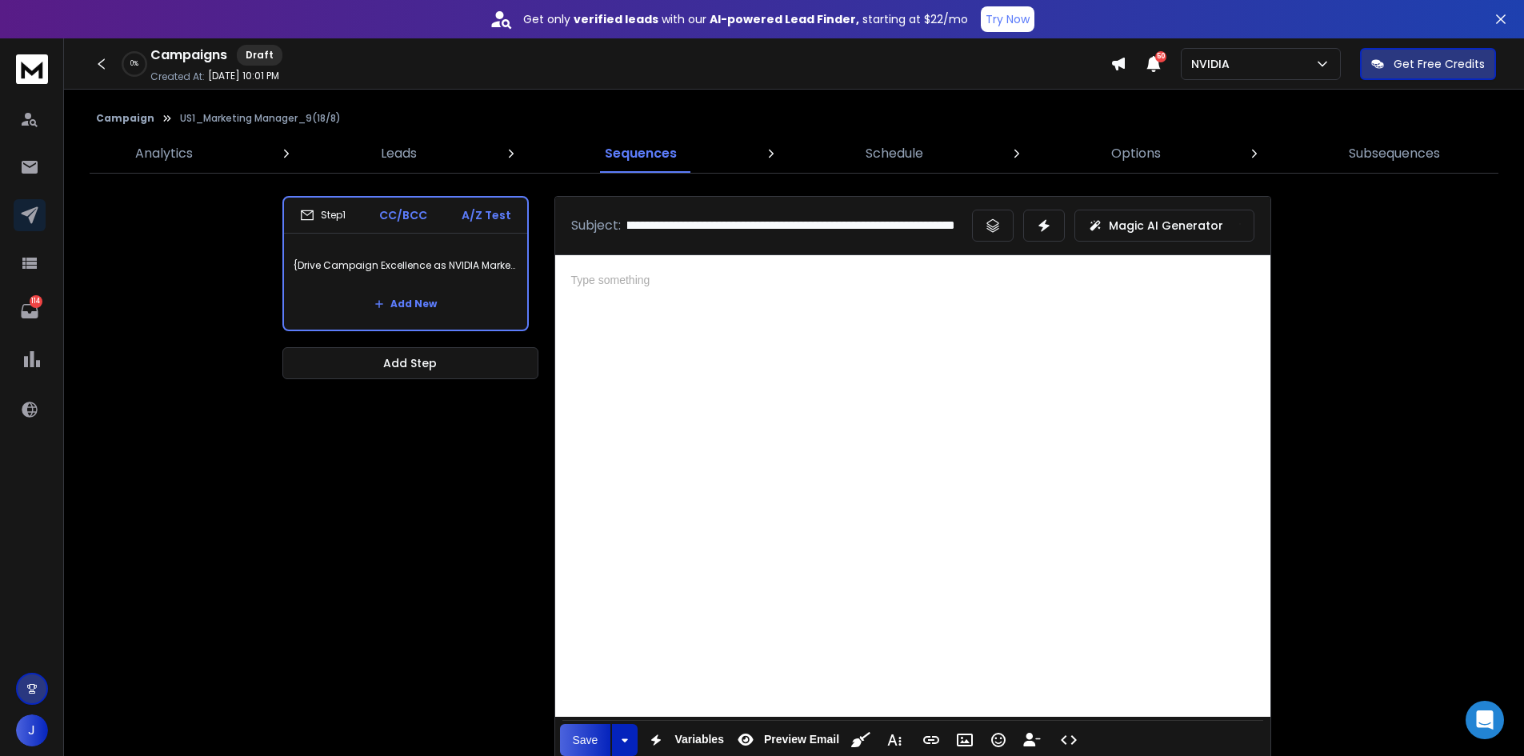
scroll to position [0, 0]
click at [781, 431] on div at bounding box center [912, 481] width 715 height 453
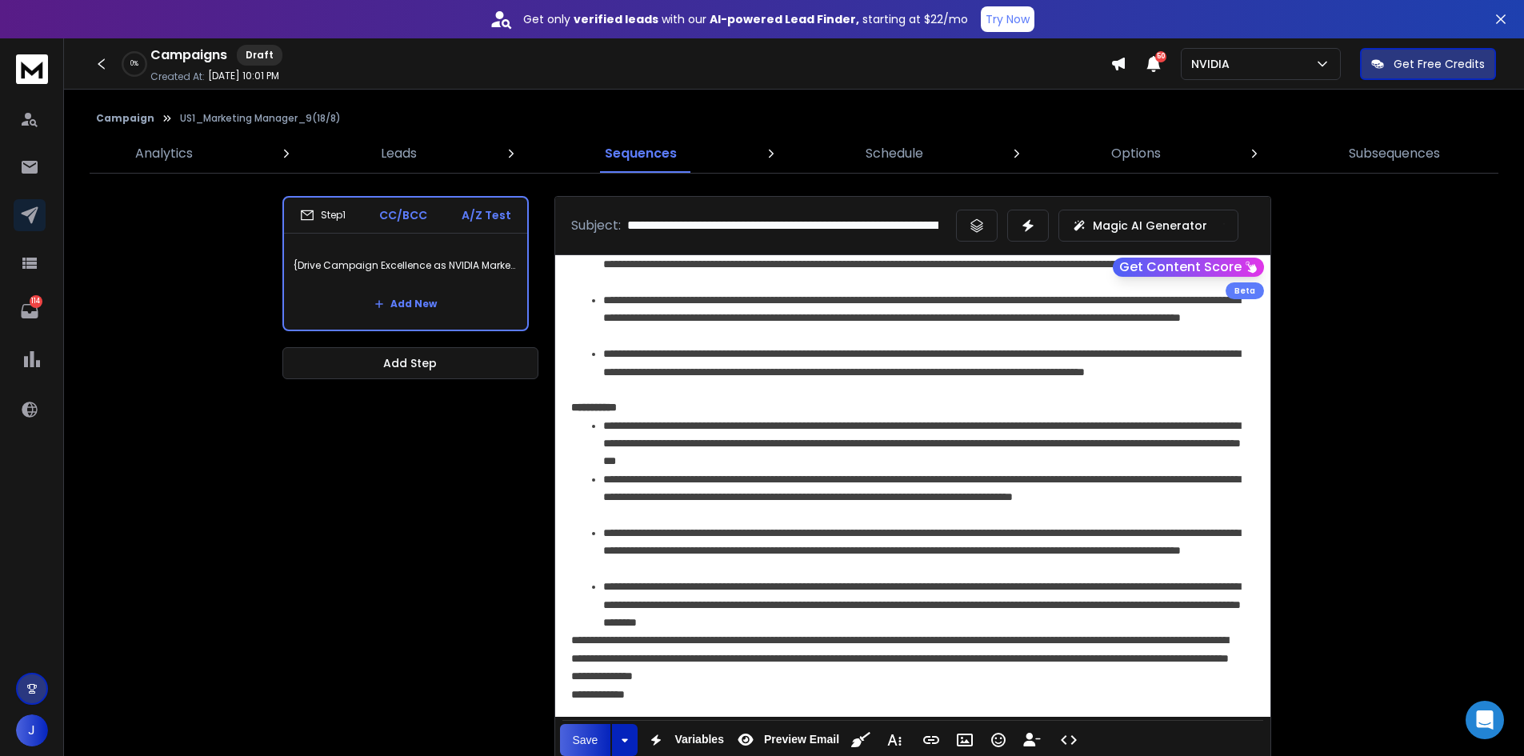
scroll to position [832, 0]
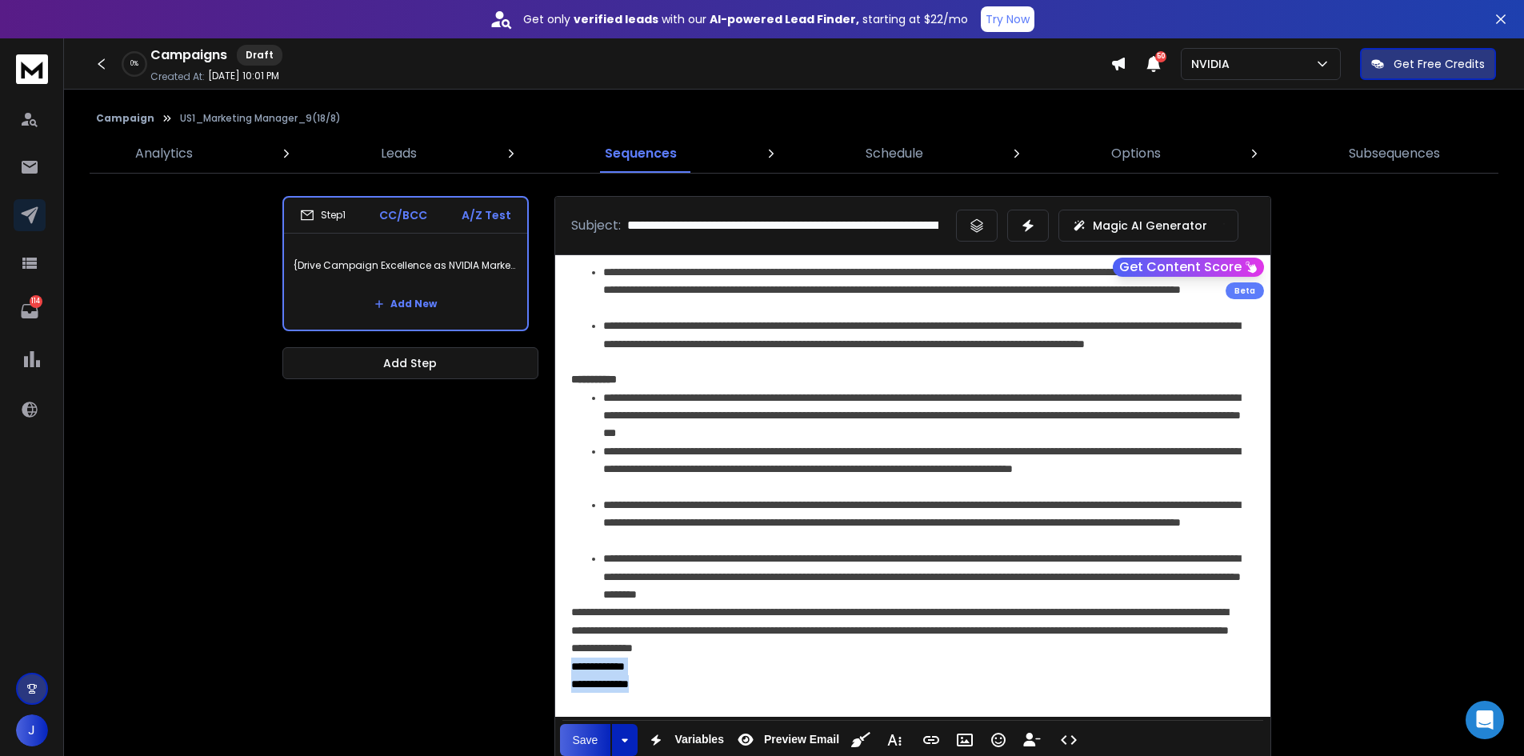
drag, startPoint x: 660, startPoint y: 692, endPoint x: 541, endPoint y: 666, distance: 121.1
click at [541, 666] on div "**********" at bounding box center [794, 479] width 1024 height 567
click at [929, 649] on div "**********" at bounding box center [906, 630] width 671 height 54
click at [957, 653] on div "**********" at bounding box center [906, 630] width 671 height 54
click at [953, 646] on div "**********" at bounding box center [906, 630] width 671 height 54
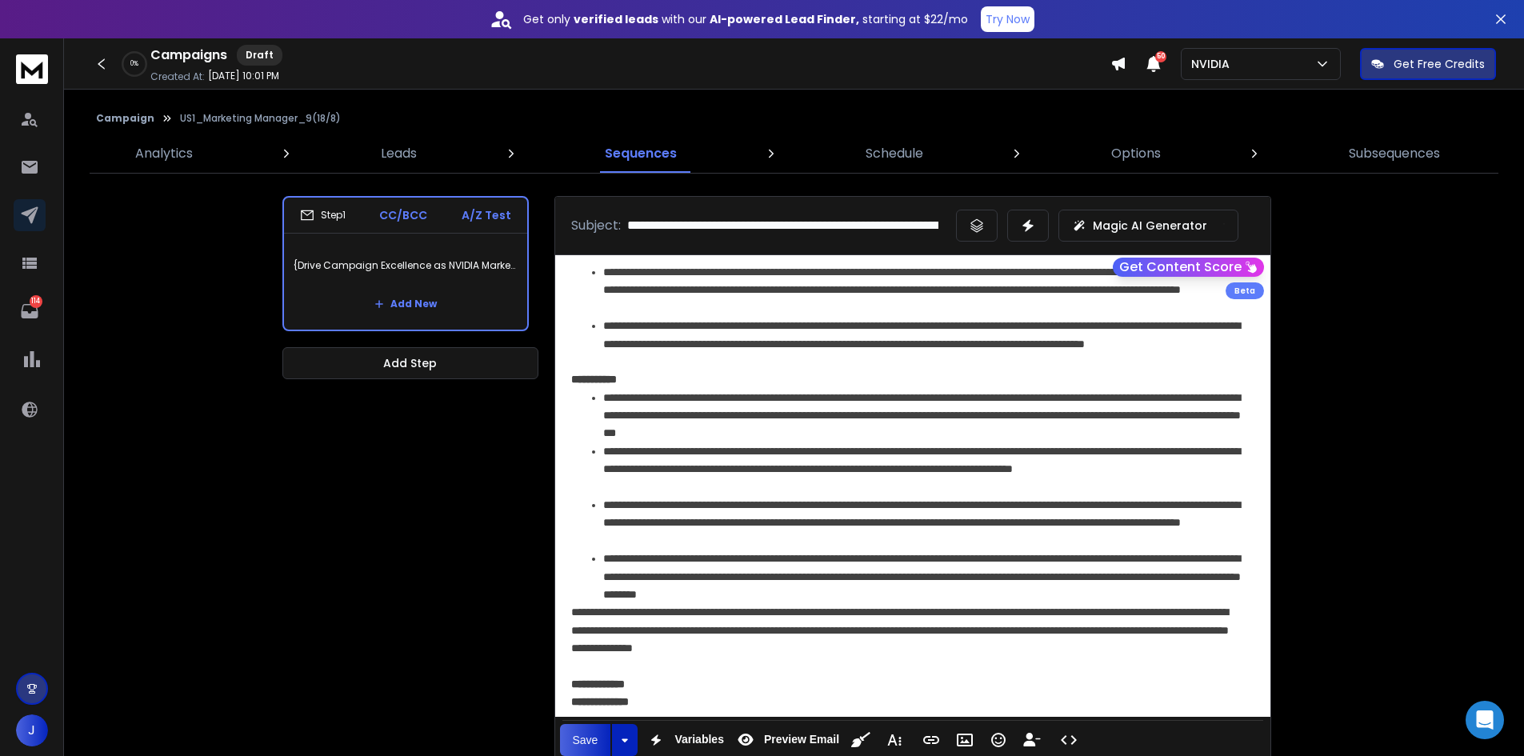
click at [916, 682] on div "**********" at bounding box center [906, 693] width 671 height 36
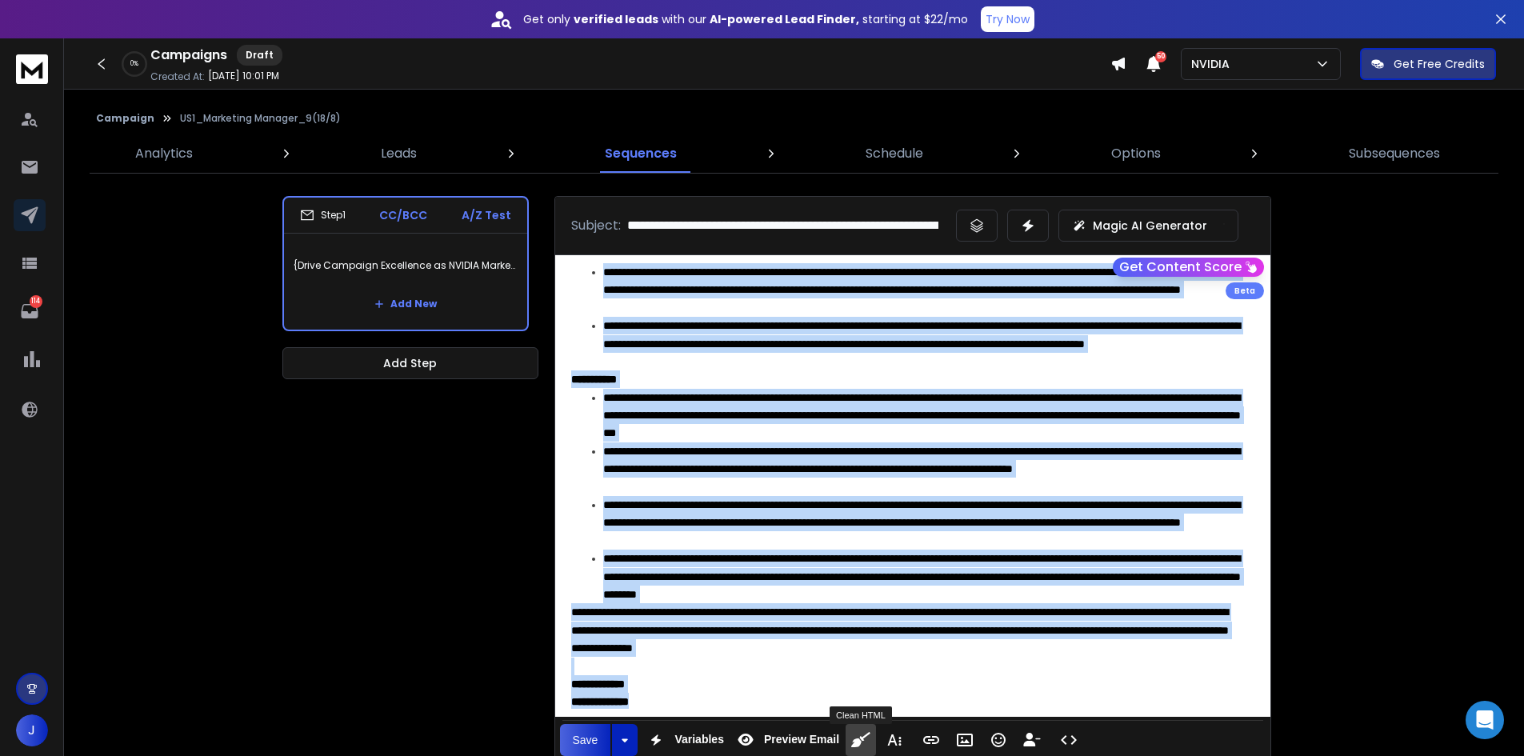
click at [865, 729] on button "Clean HTML" at bounding box center [860, 740] width 30 height 32
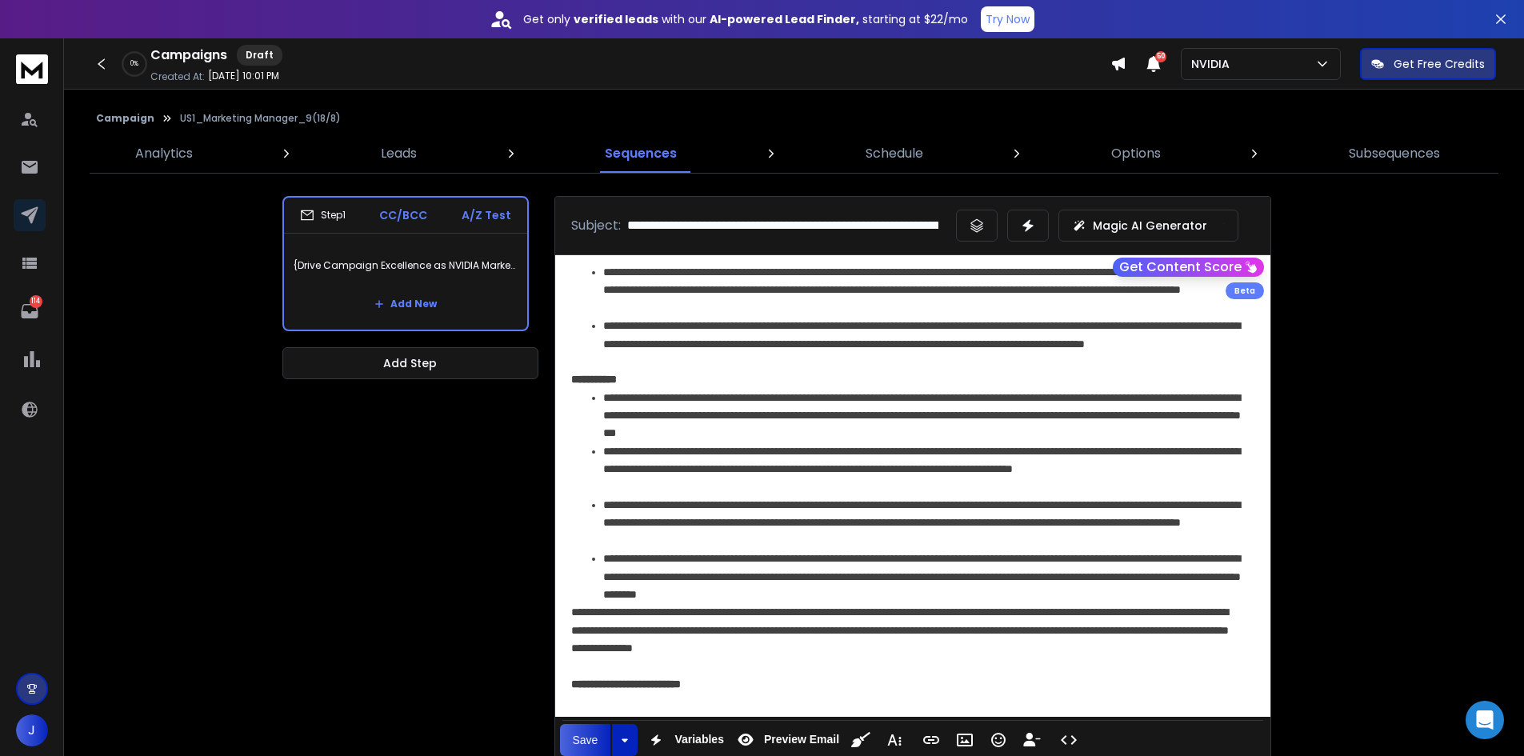
click at [861, 693] on div "**********" at bounding box center [912, 684] width 683 height 18
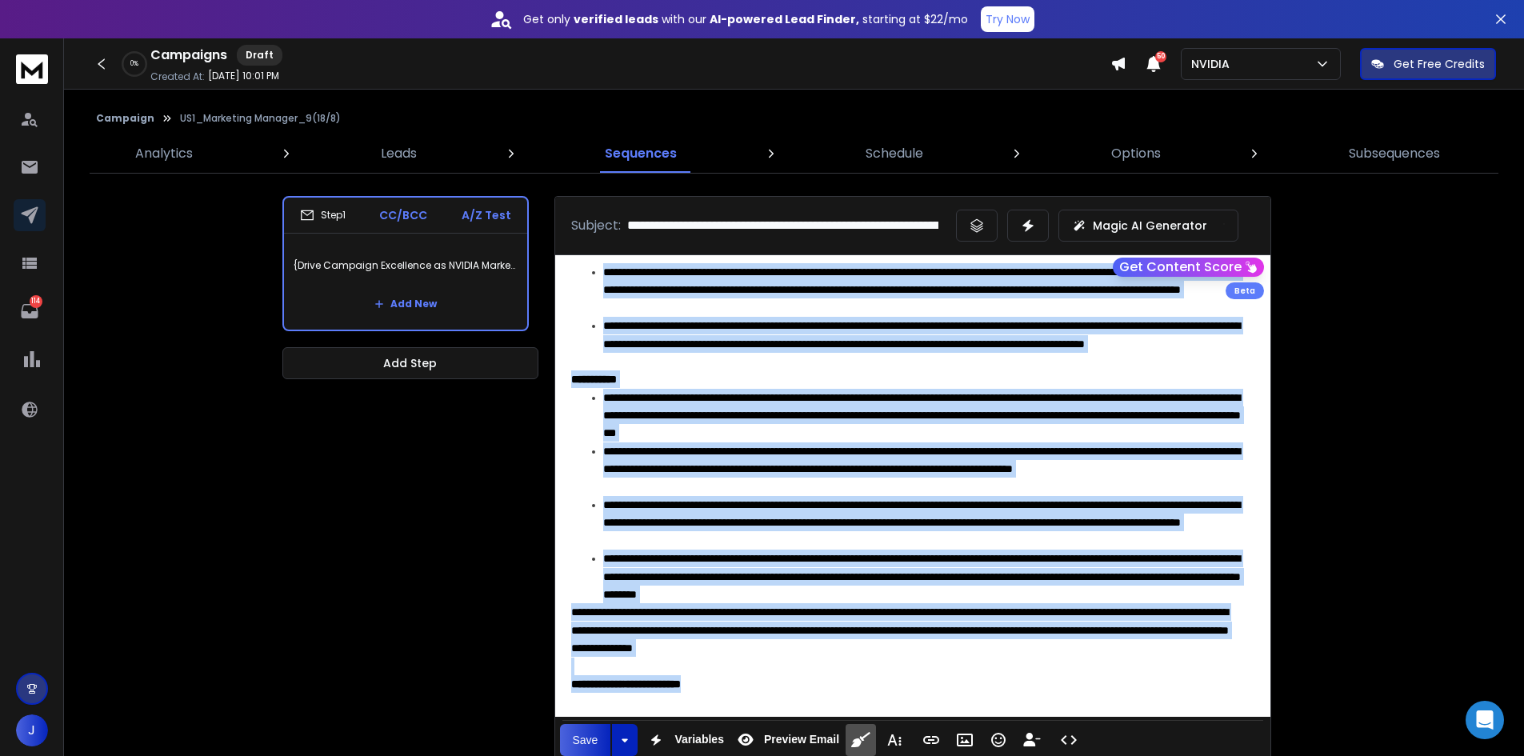
click at [862, 731] on button "Clean HTML" at bounding box center [860, 740] width 30 height 32
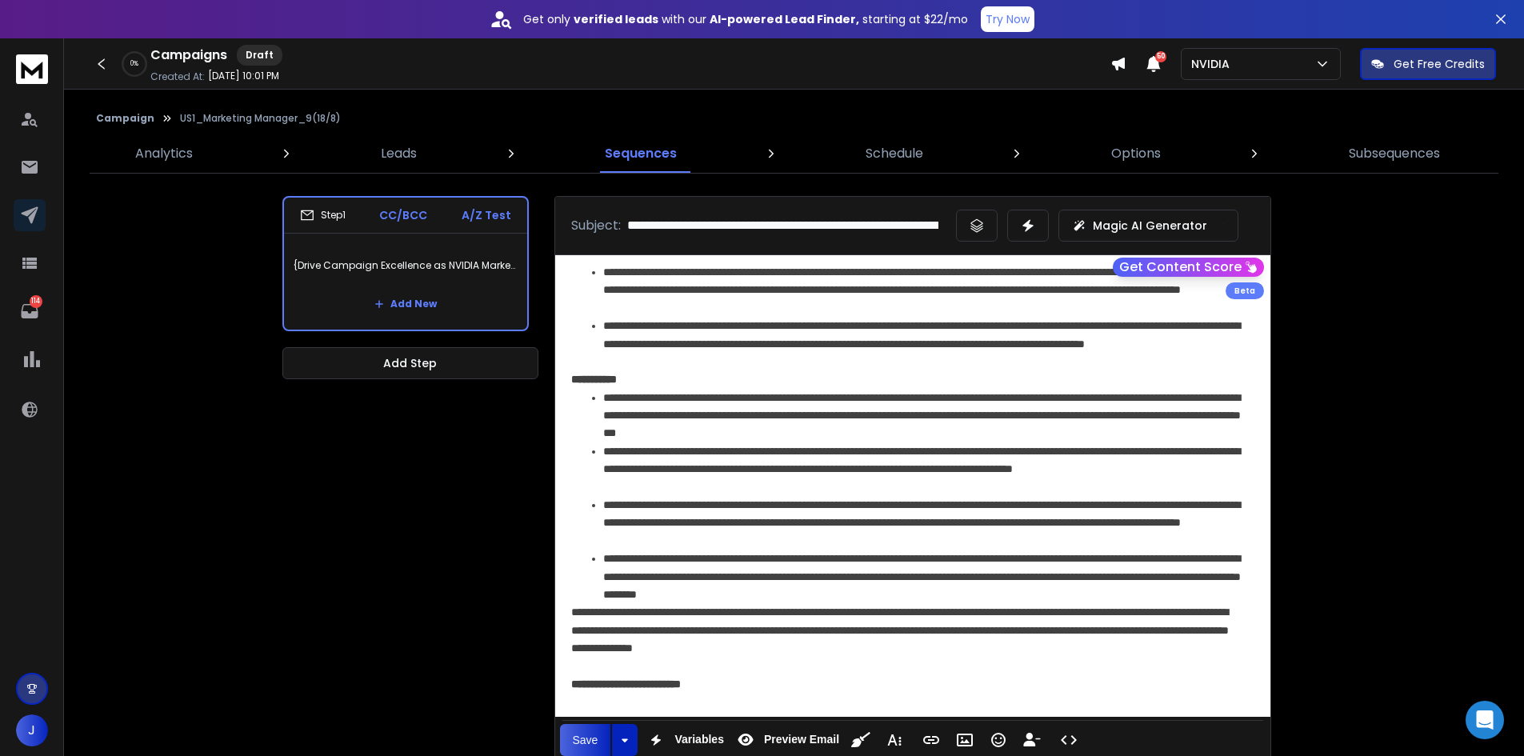
click at [852, 689] on div "**********" at bounding box center [912, 684] width 683 height 18
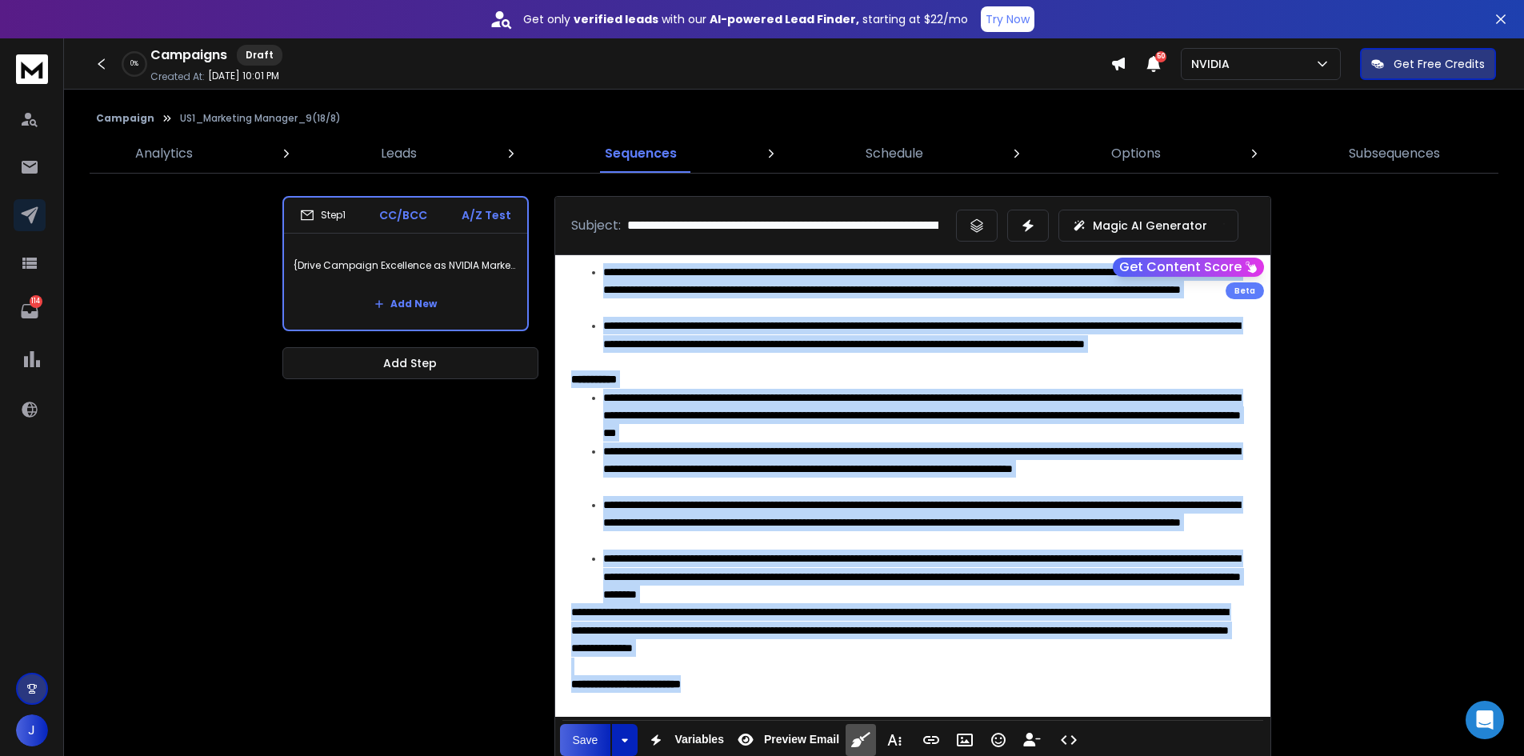
click at [858, 736] on icon "button" at bounding box center [860, 739] width 19 height 15
click at [644, 685] on strong "**********" at bounding box center [652, 683] width 57 height 11
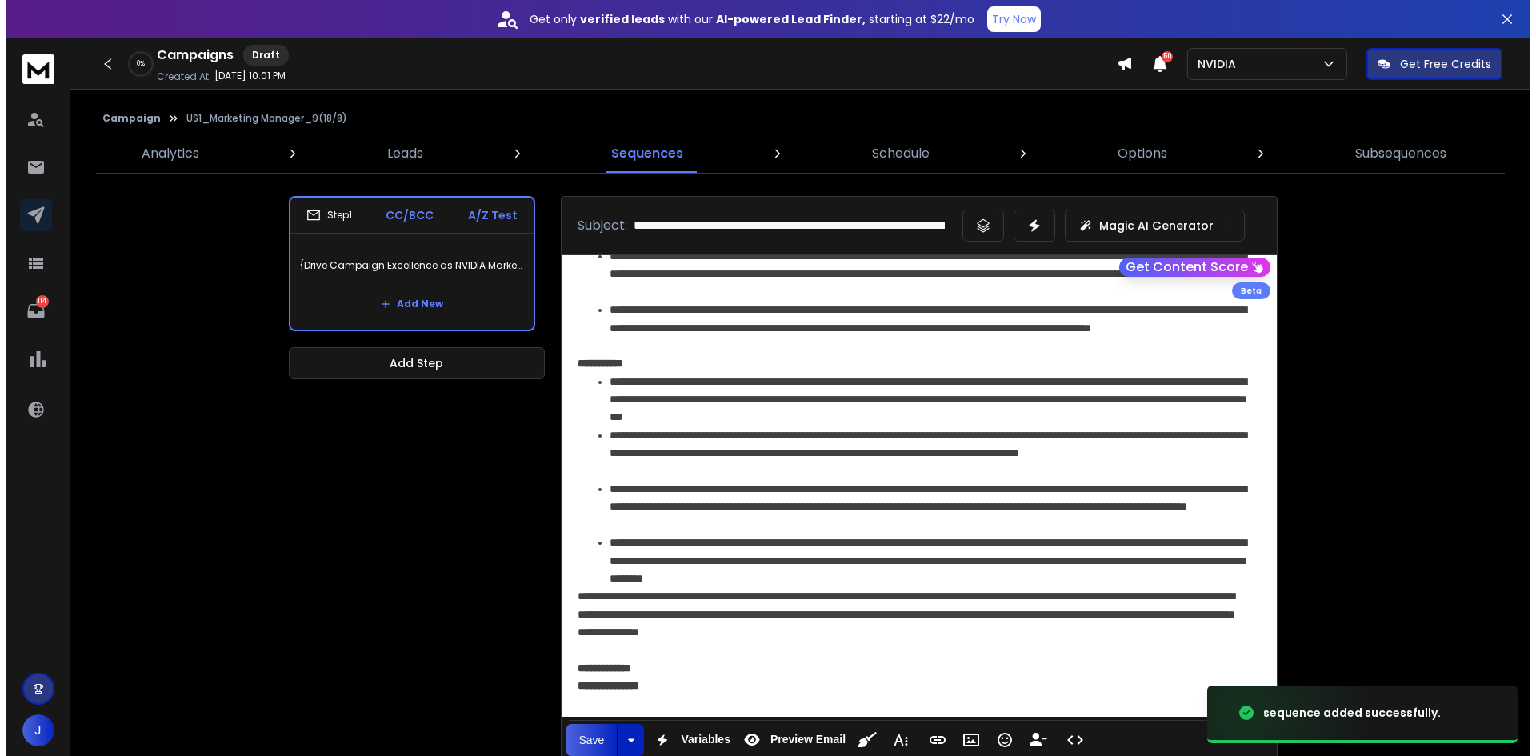
scroll to position [850, 0]
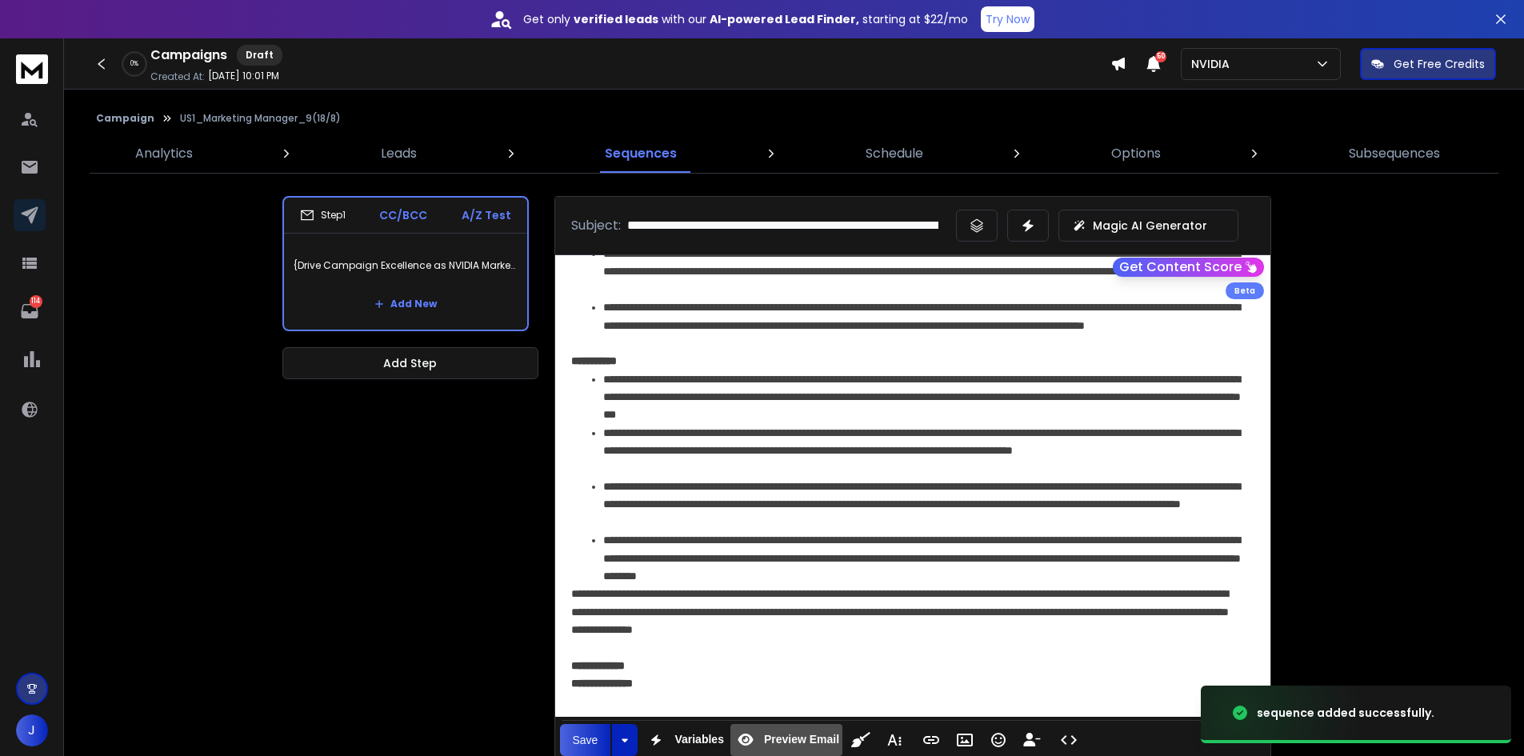
click at [817, 728] on div "Preview Email" at bounding box center [786, 739] width 112 height 26
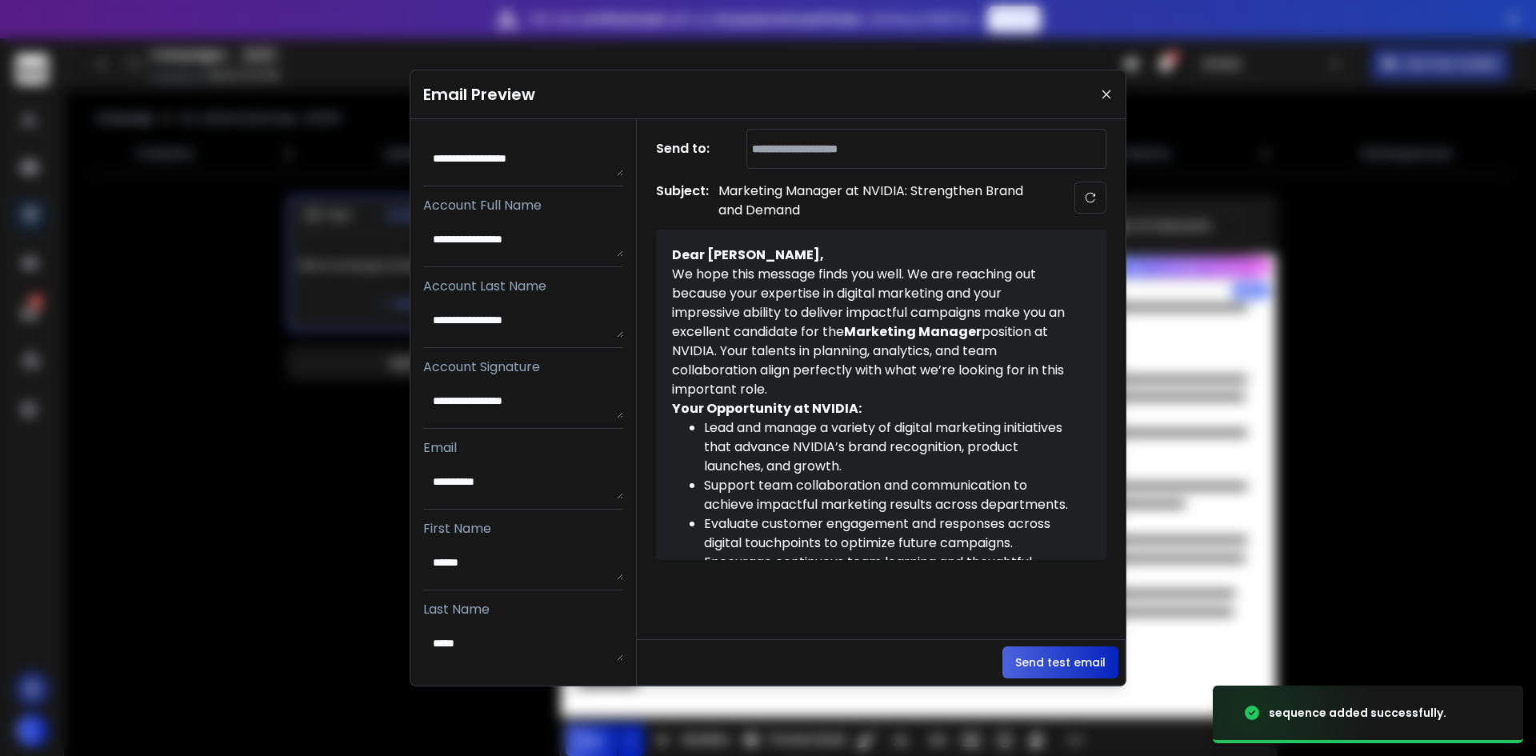
scroll to position [160, 0]
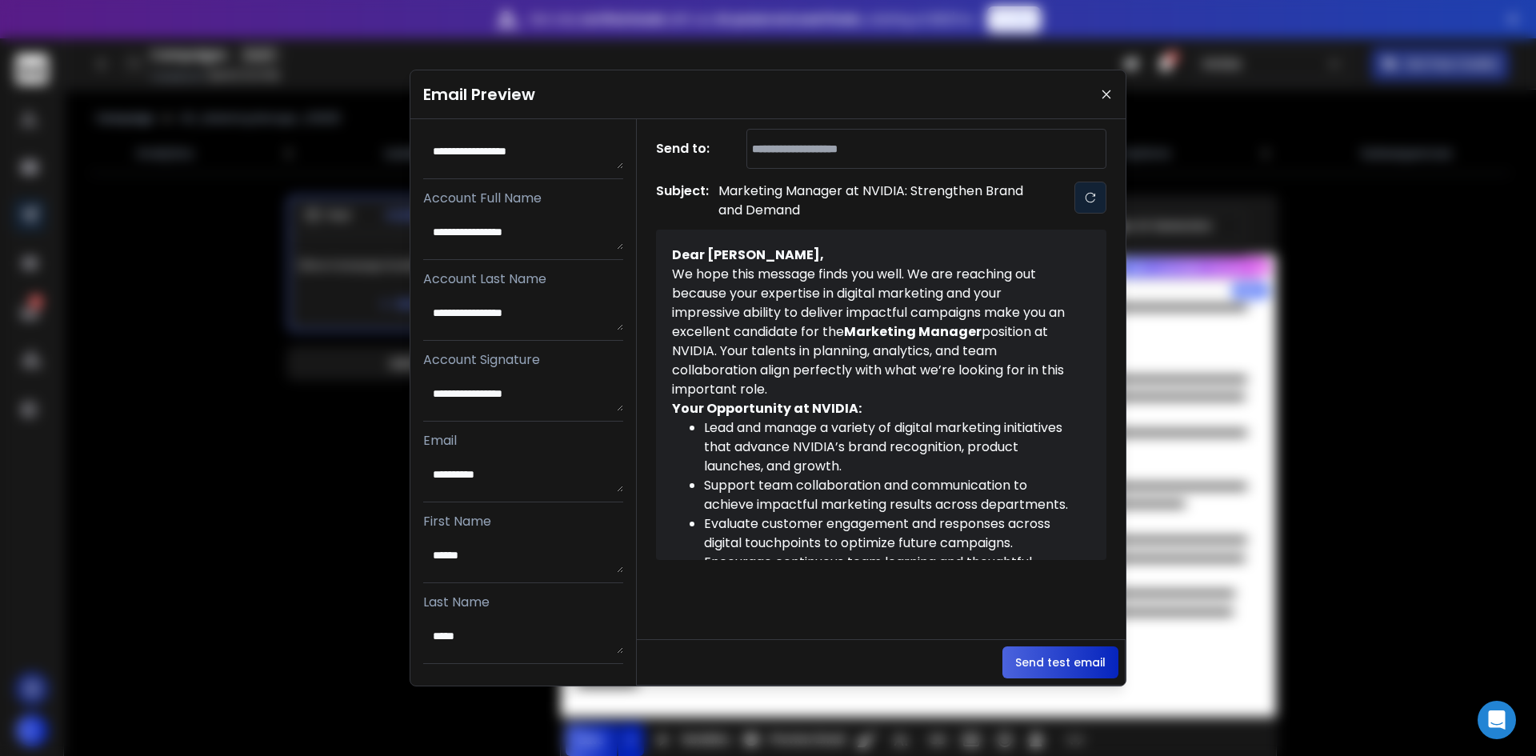
click at [1084, 194] on icon at bounding box center [1089, 197] width 11 height 11
click at [1083, 194] on button at bounding box center [1090, 198] width 32 height 32
click at [1094, 102] on div "Email Preview" at bounding box center [767, 94] width 715 height 48
click at [1108, 96] on icon at bounding box center [1106, 94] width 13 height 13
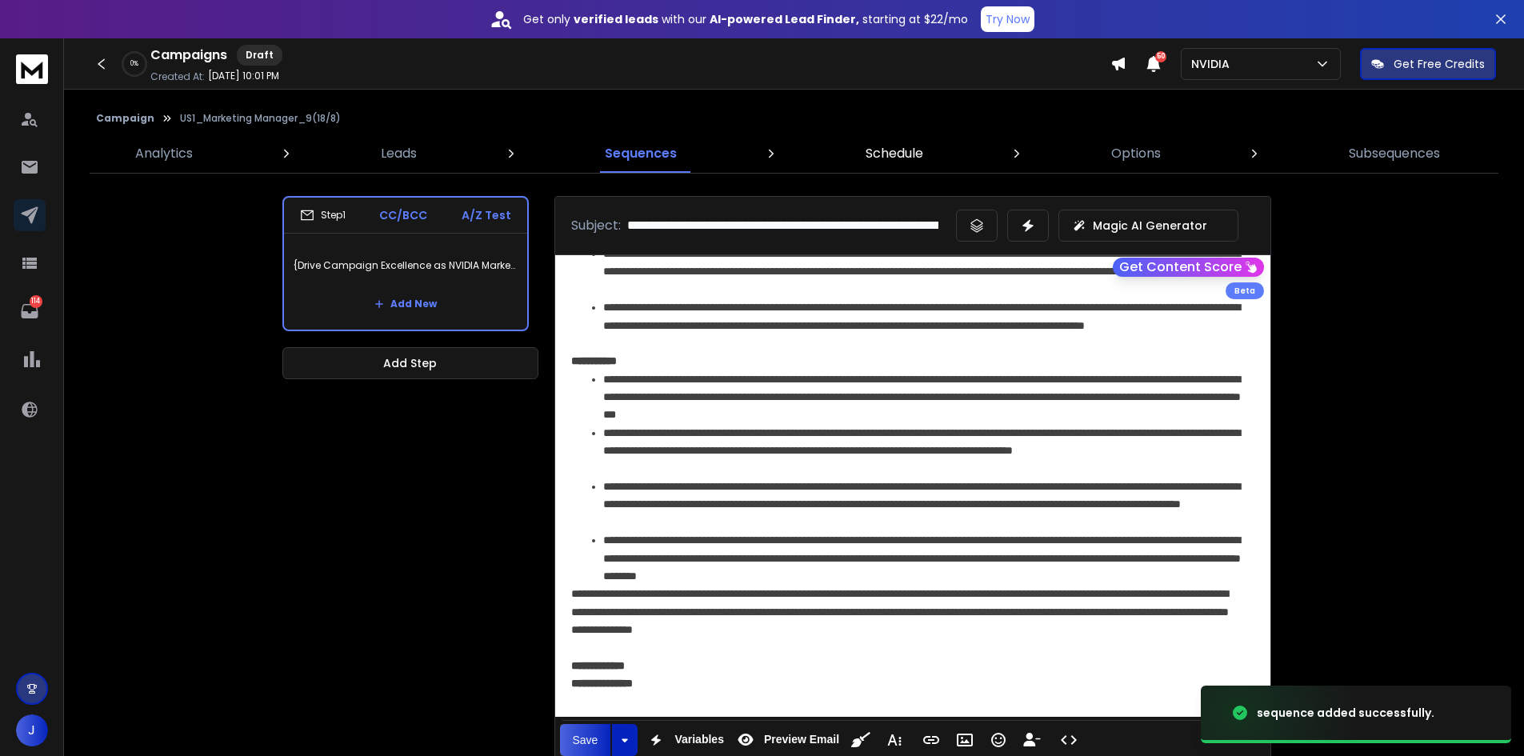
click at [881, 151] on p "Schedule" at bounding box center [894, 153] width 58 height 19
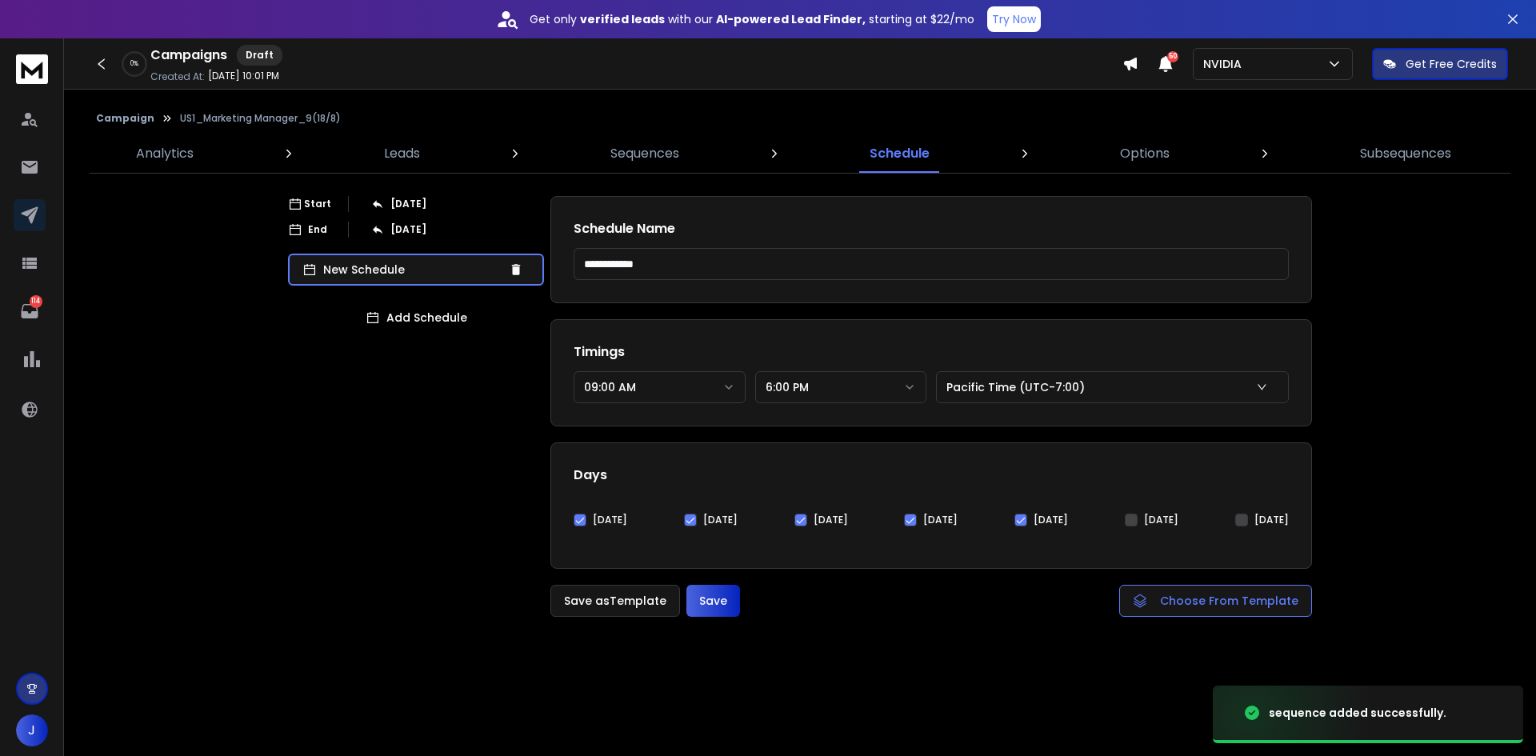
drag, startPoint x: 625, startPoint y: 523, endPoint x: 653, endPoint y: 523, distance: 28.0
click at [625, 523] on label "[DATE]" at bounding box center [610, 519] width 34 height 13
click at [586, 523] on button "[DATE]" at bounding box center [579, 519] width 13 height 13
click at [741, 523] on div "[DATE] [DATE] [DATE] [DATE] [DATE] [DATE] [DATE]" at bounding box center [930, 519] width 715 height 51
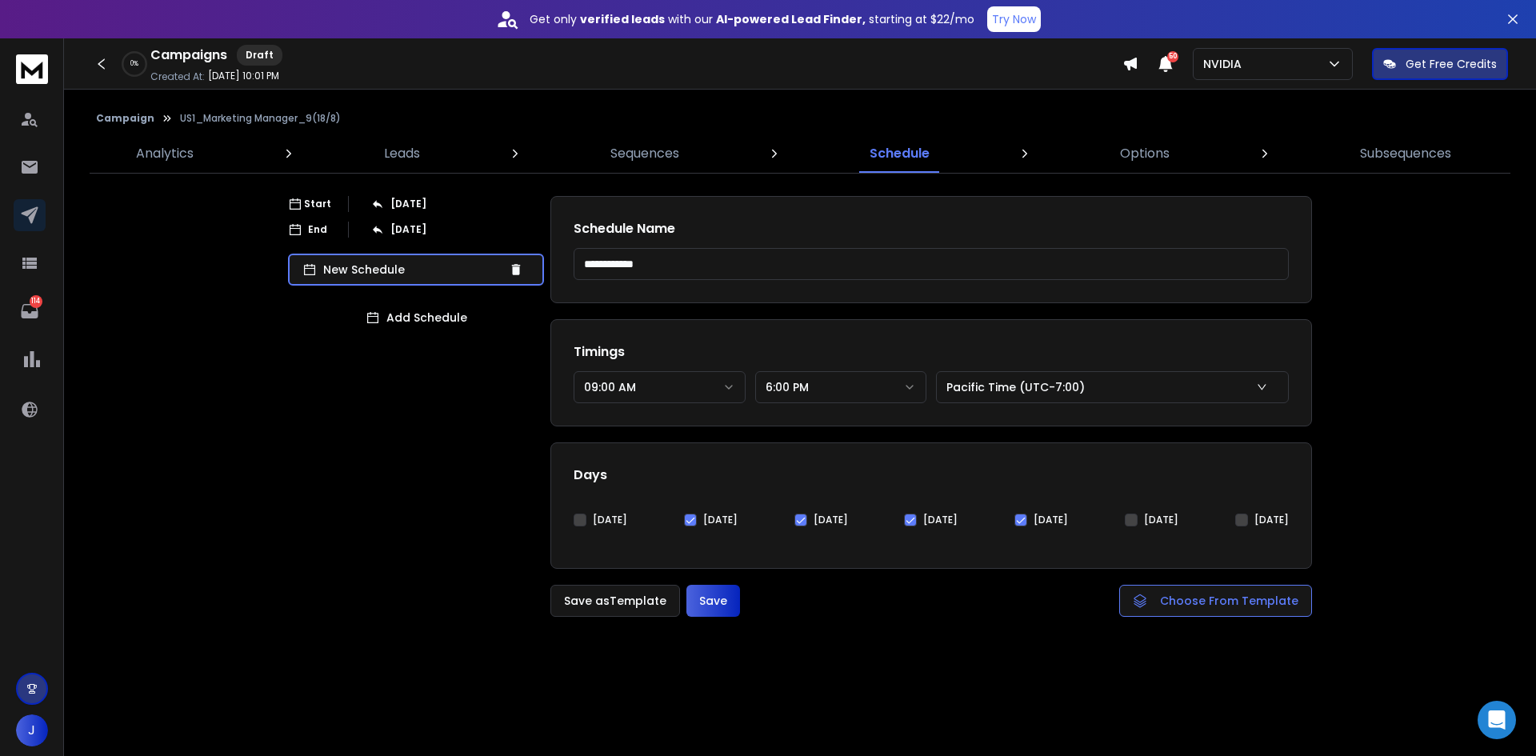
click at [721, 513] on label "[DATE]" at bounding box center [720, 519] width 34 height 13
click at [697, 513] on button "[DATE]" at bounding box center [690, 519] width 13 height 13
click at [814, 513] on label "[DATE]" at bounding box center [830, 519] width 34 height 13
click at [807, 513] on button "[DATE]" at bounding box center [800, 519] width 13 height 13
click at [917, 517] on button "[DATE]" at bounding box center [910, 519] width 13 height 13
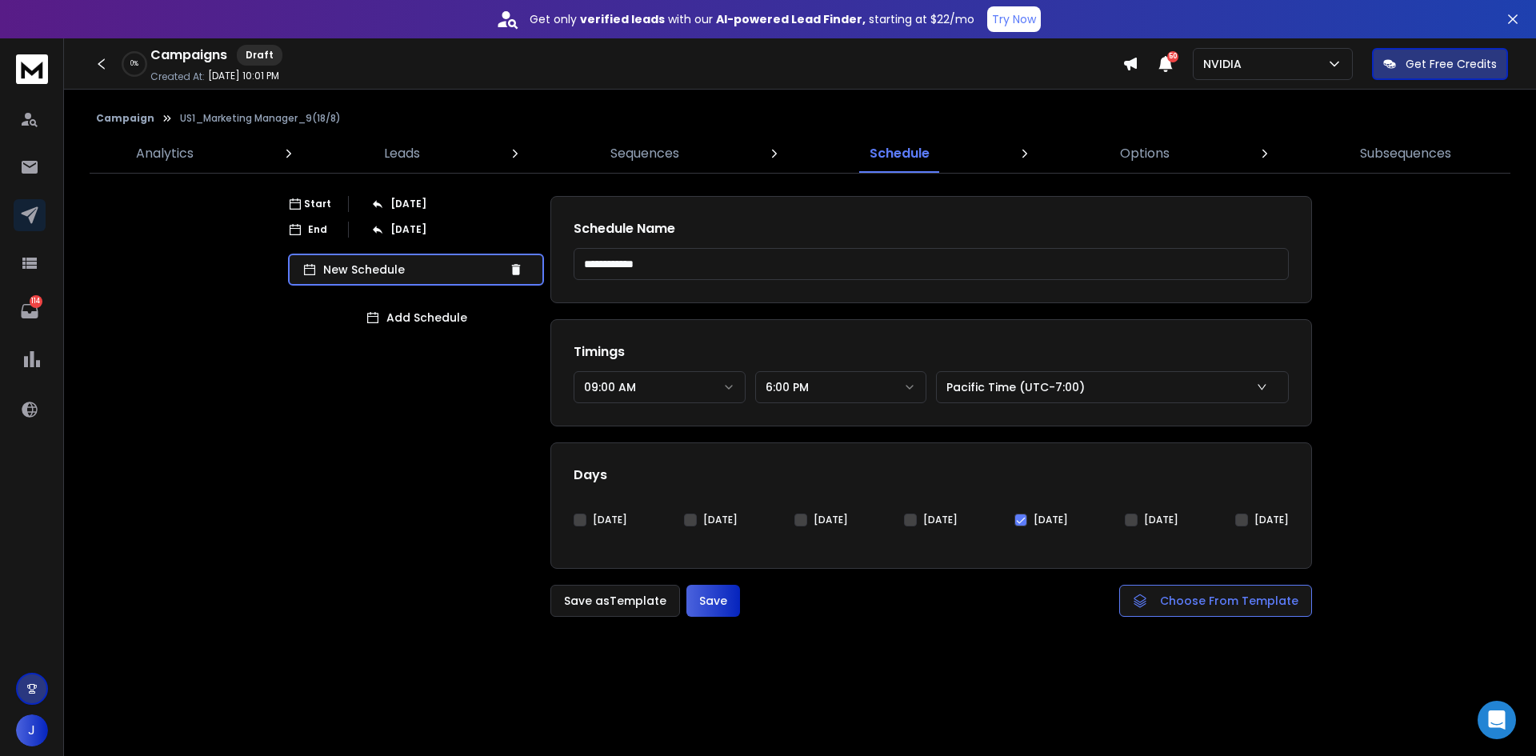
click at [1043, 515] on div "[DATE]" at bounding box center [1041, 519] width 54 height 13
drag, startPoint x: 1048, startPoint y: 520, endPoint x: 785, endPoint y: 516, distance: 263.1
click at [1046, 521] on label "[DATE]" at bounding box center [1050, 519] width 34 height 13
click at [643, 520] on div "[DATE] [DATE] [DATE] [DATE] [DATE] [DATE] [DATE]" at bounding box center [930, 519] width 715 height 51
click at [611, 519] on label "[DATE]" at bounding box center [610, 519] width 34 height 13
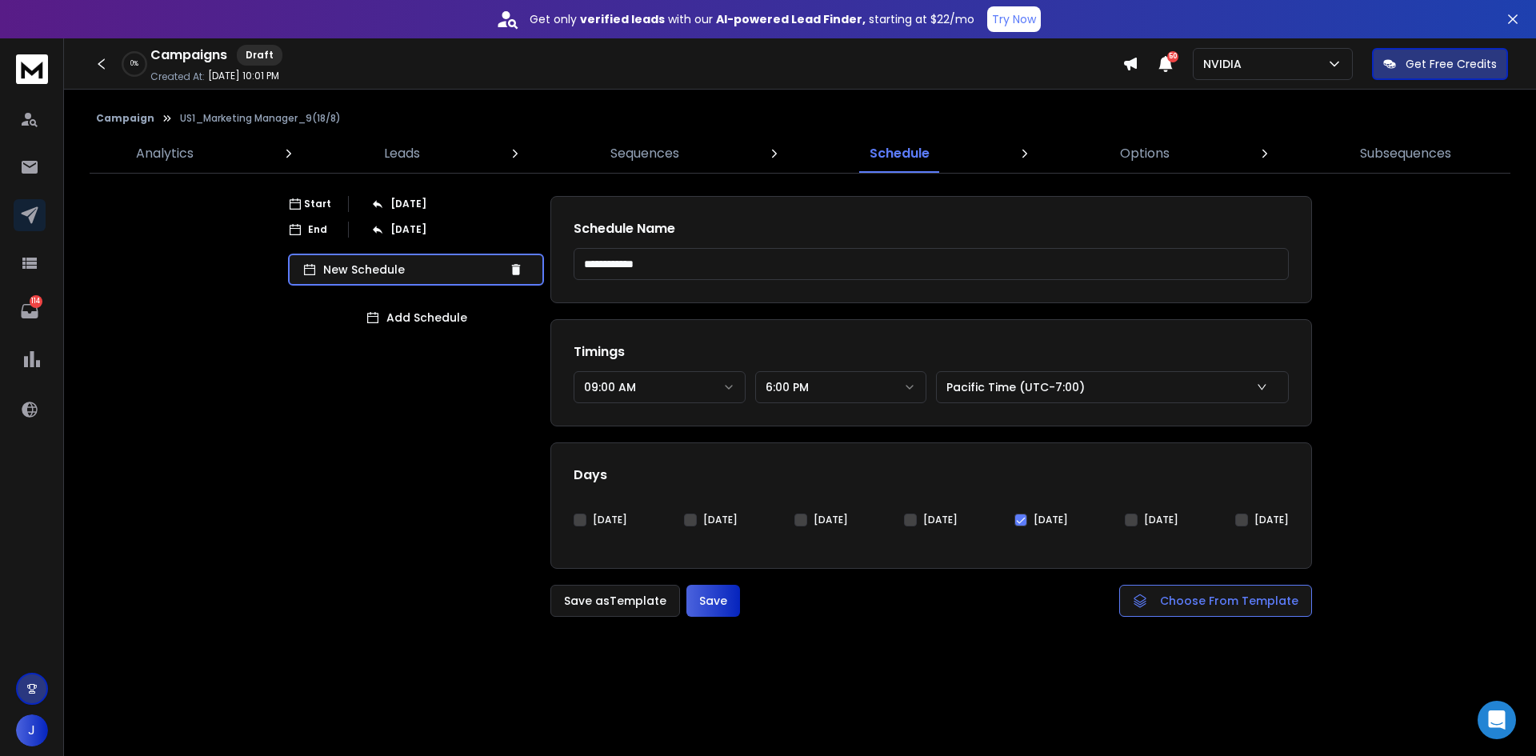
click at [586, 519] on button "[DATE]" at bounding box center [579, 519] width 13 height 13
click at [1027, 524] on button "[DATE]" at bounding box center [1020, 519] width 13 height 13
click at [673, 386] on button "09:00 AM" at bounding box center [659, 387] width 172 height 32
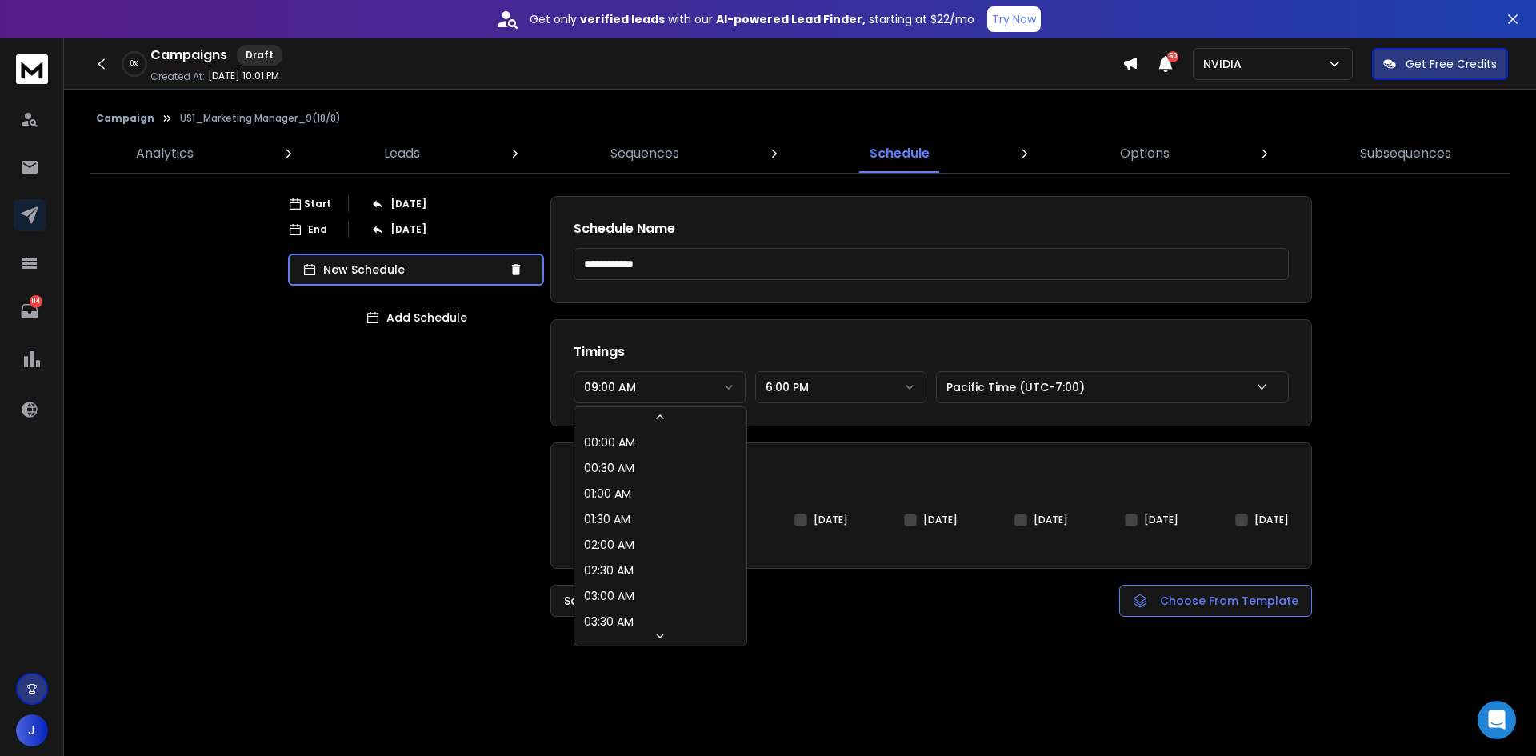
scroll to position [290, 0]
select select "********"
drag, startPoint x: 631, startPoint y: 562, endPoint x: 674, endPoint y: 505, distance: 72.0
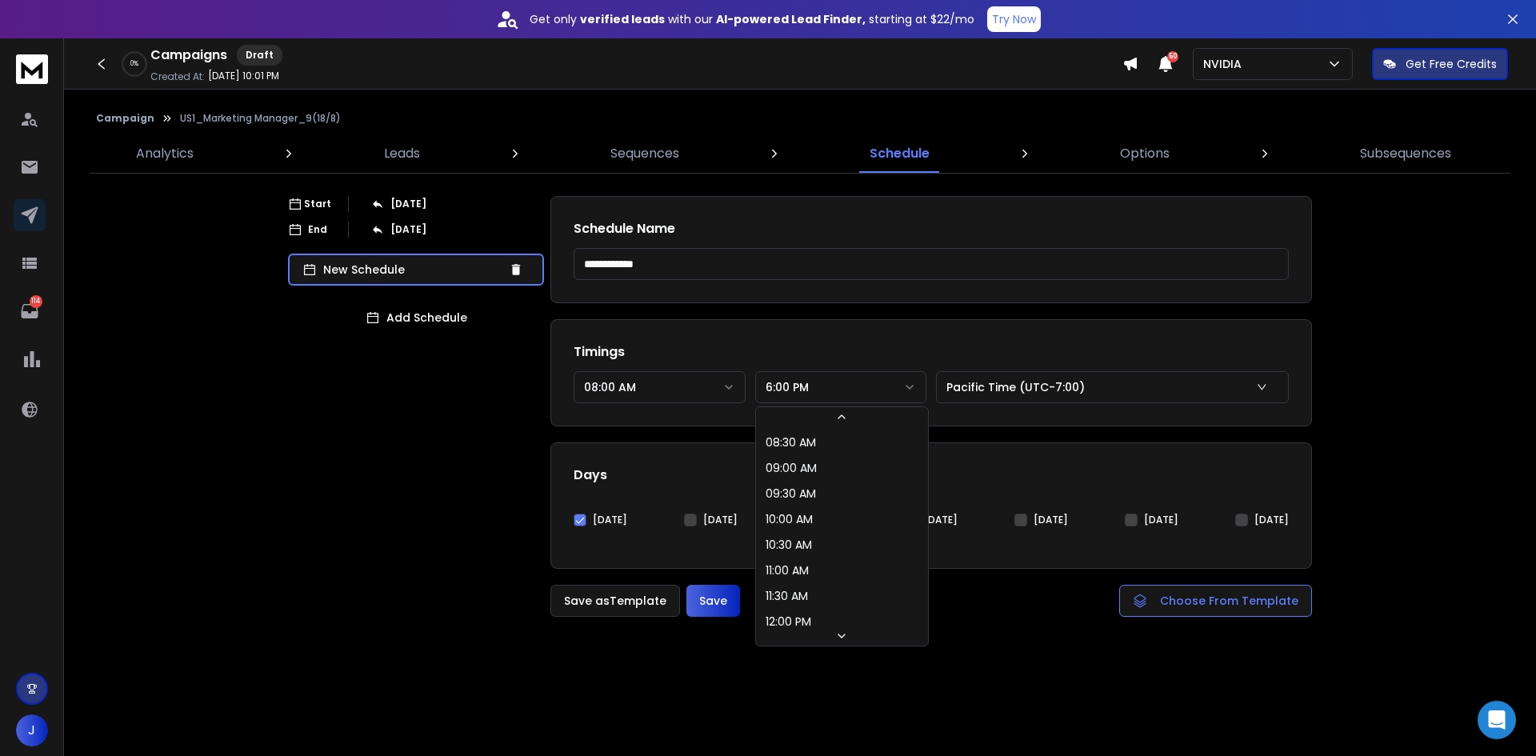
click at [828, 389] on button "6:00 PM" at bounding box center [841, 387] width 172 height 32
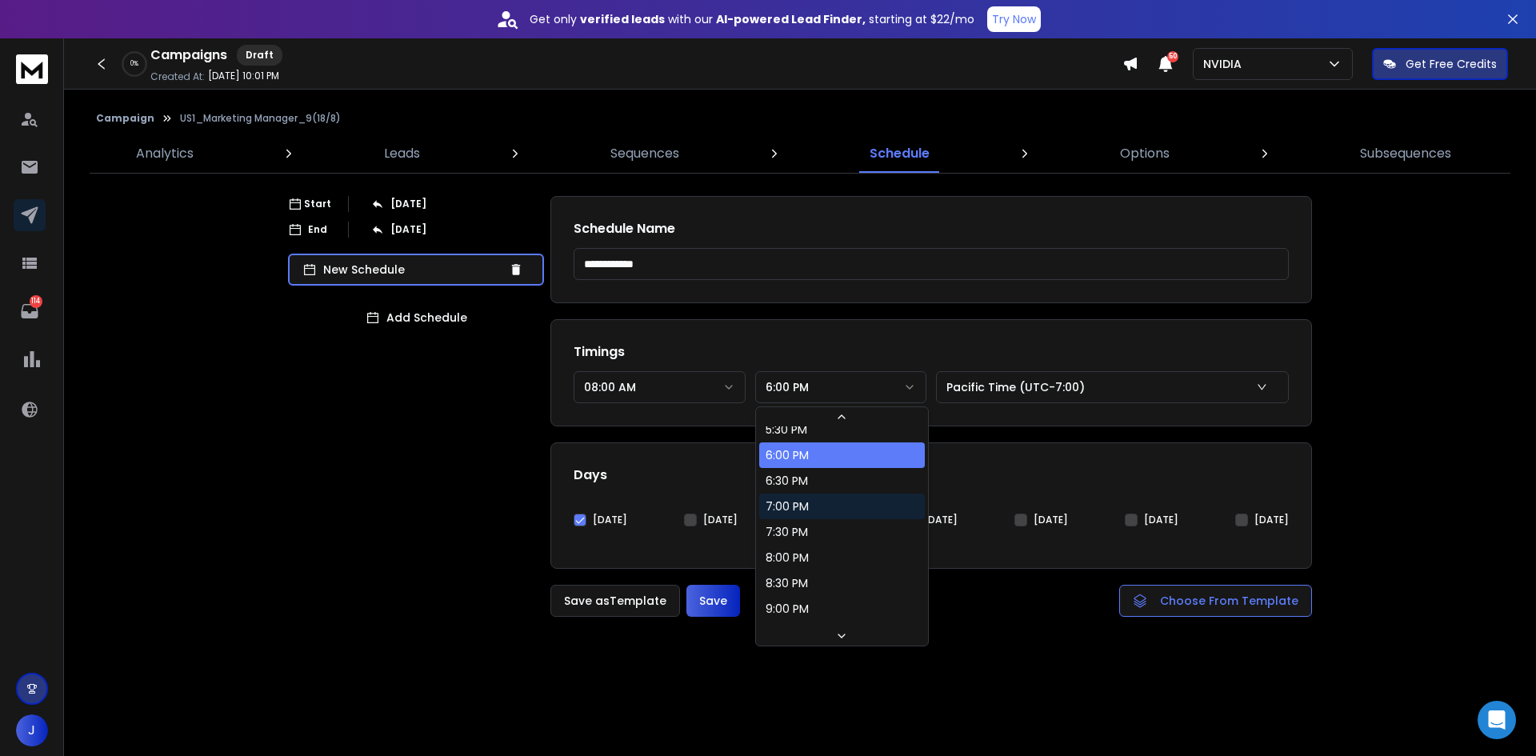
scroll to position [475, 0]
select select "********"
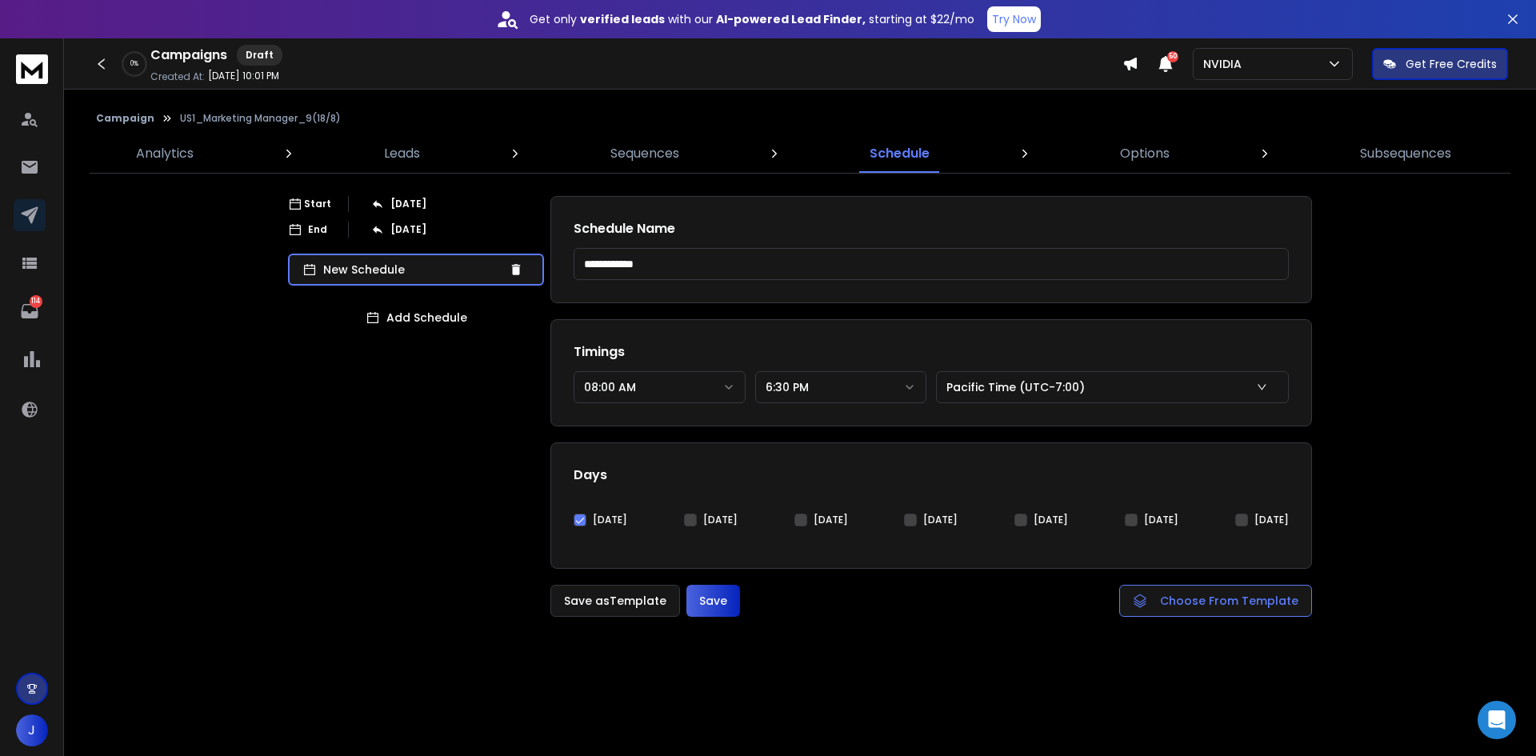
click at [720, 585] on button "Save" at bounding box center [713, 601] width 54 height 32
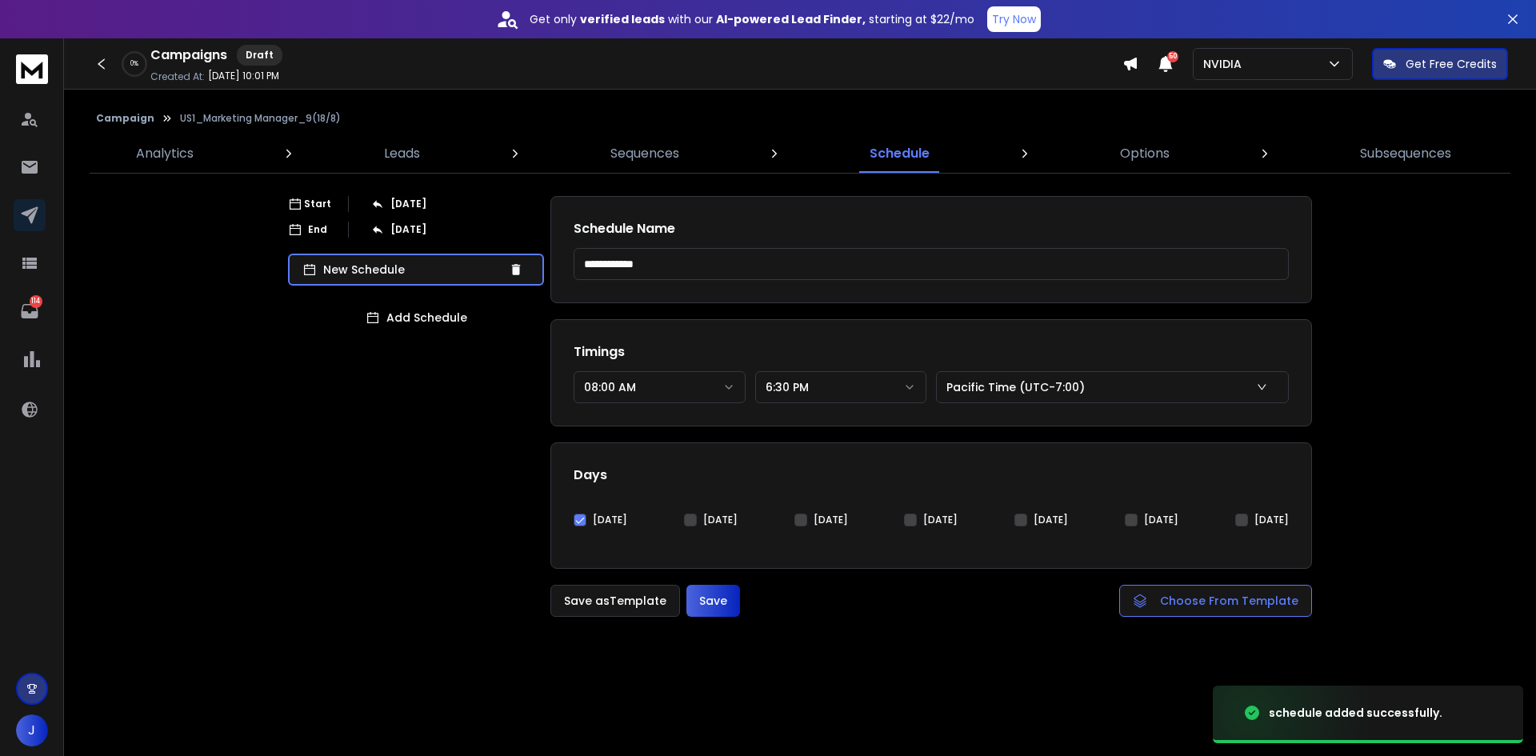
click at [734, 604] on button "Save" at bounding box center [713, 601] width 54 height 32
click at [1154, 146] on p "Options" at bounding box center [1145, 153] width 50 height 19
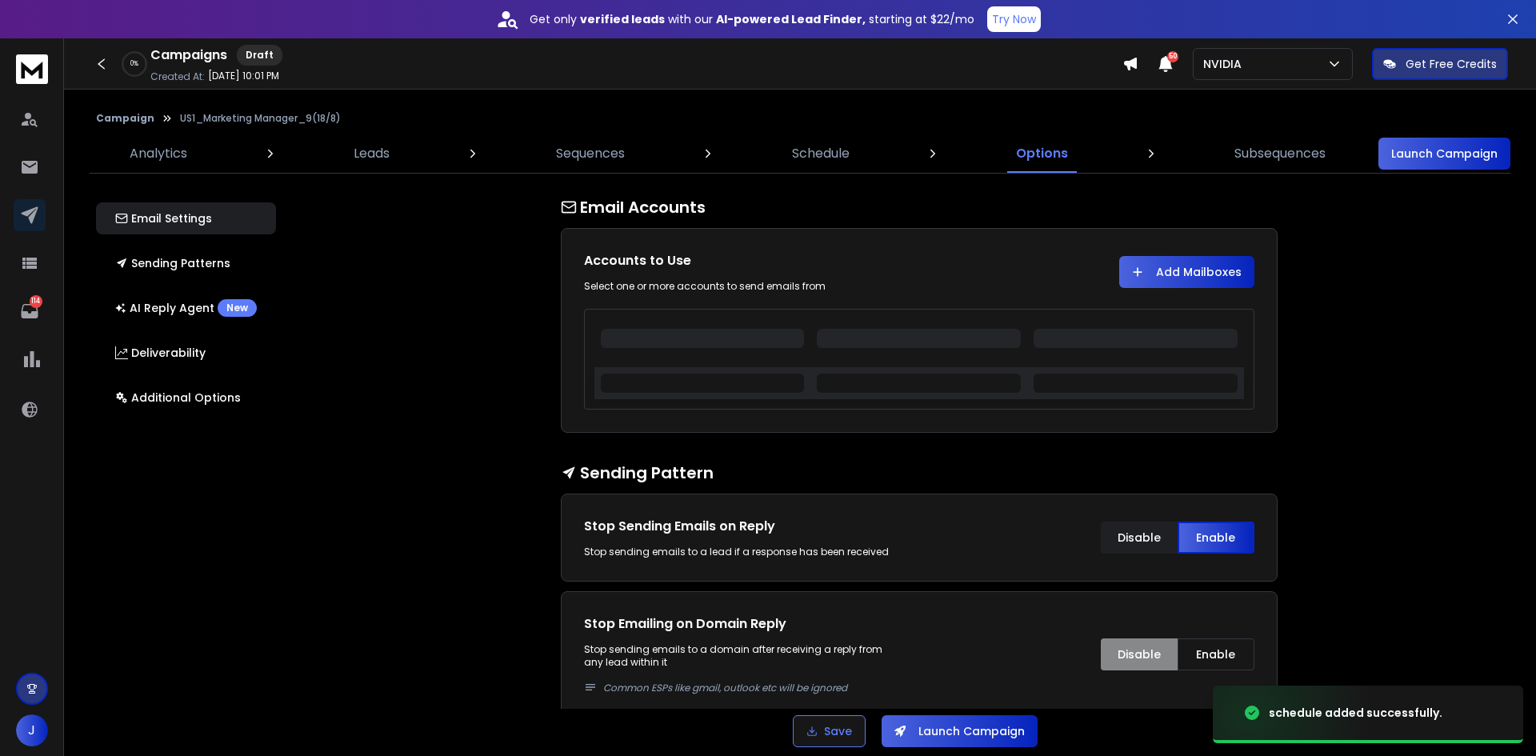
click at [1134, 280] on button "Add Mailboxes" at bounding box center [1186, 272] width 135 height 32
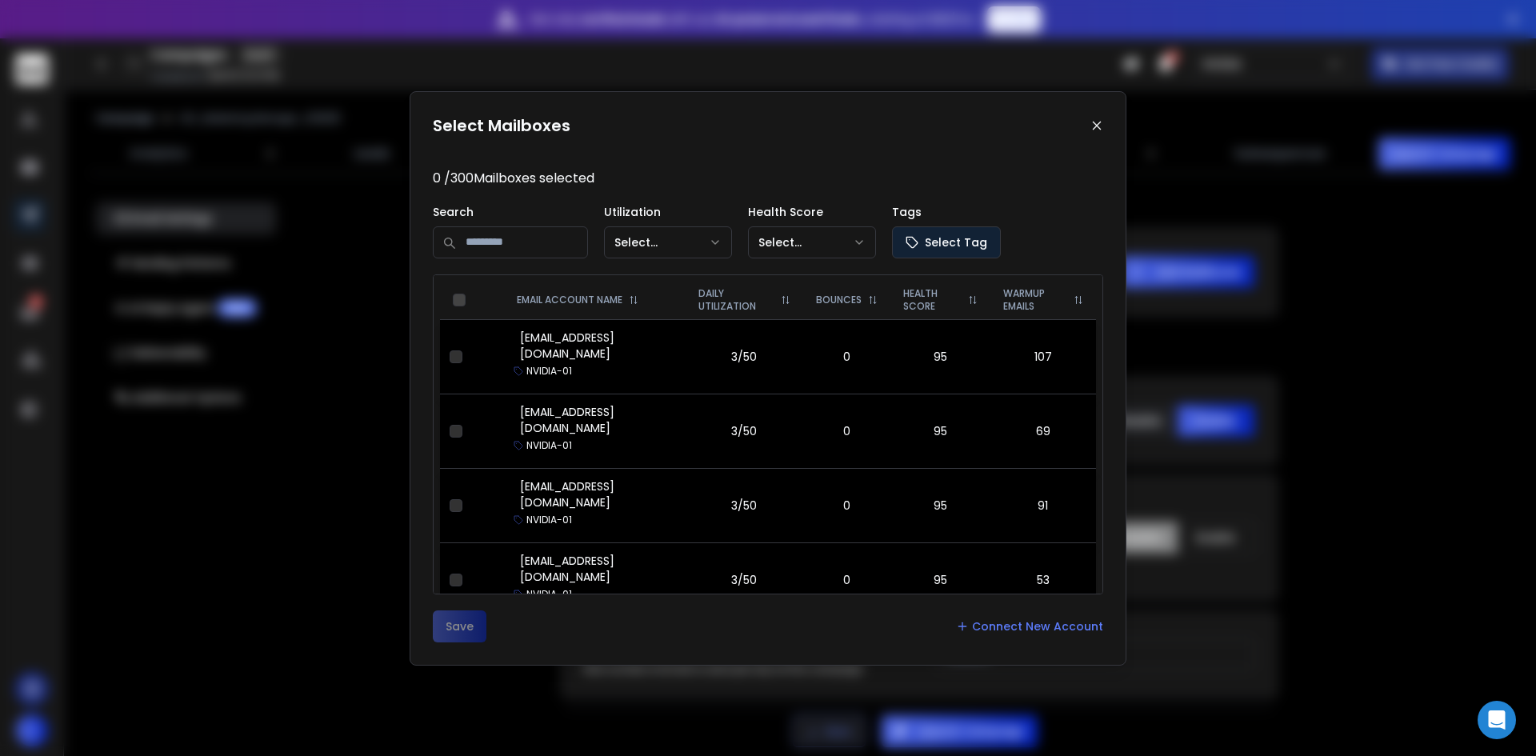
click at [968, 243] on button "Select Tag" at bounding box center [946, 242] width 109 height 32
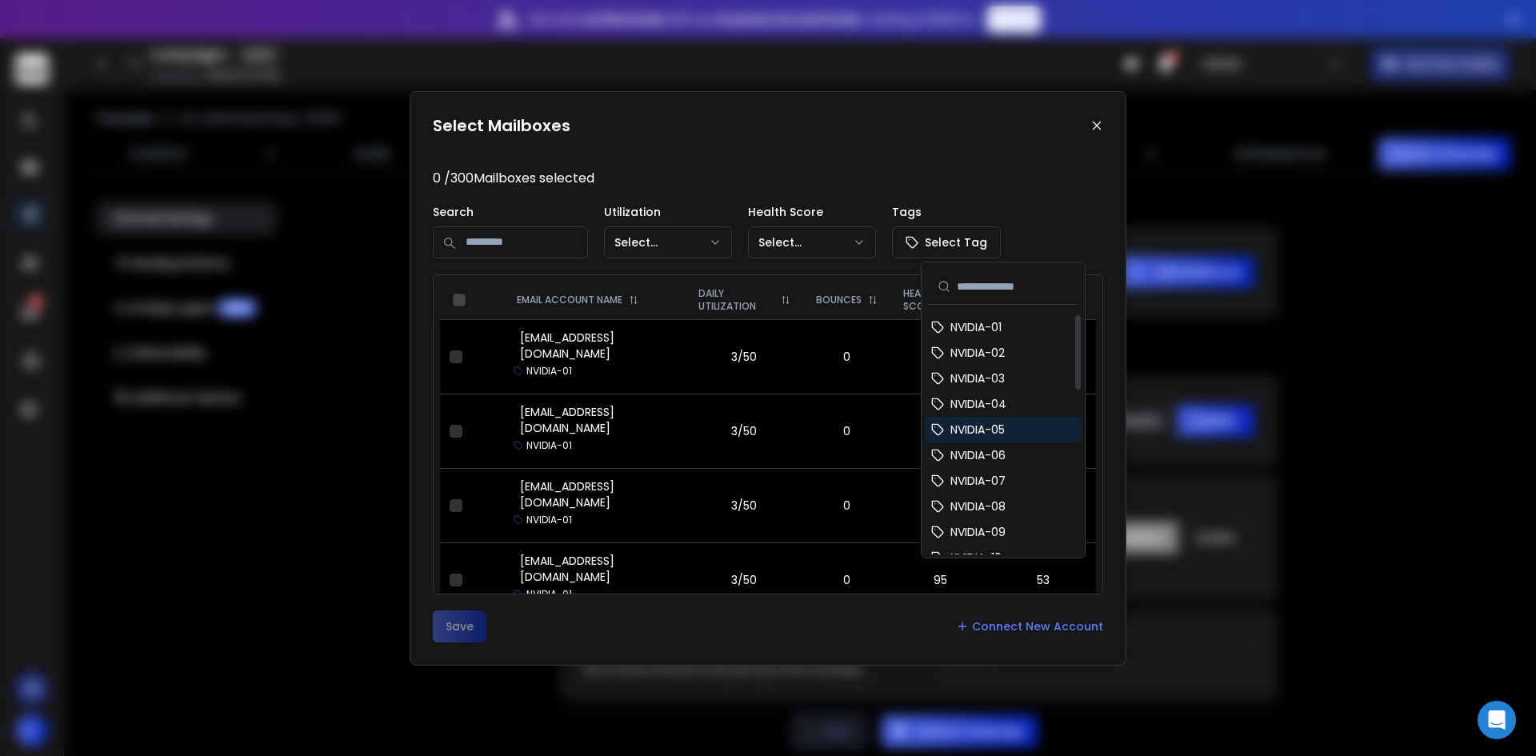
scroll to position [160, 0]
click at [1009, 373] on div "NVIDIA-09" at bounding box center [1003, 372] width 144 height 16
drag, startPoint x: 856, startPoint y: 623, endPoint x: 724, endPoint y: 617, distance: 132.1
click at [855, 623] on div "Save Connect New Account" at bounding box center [768, 626] width 670 height 32
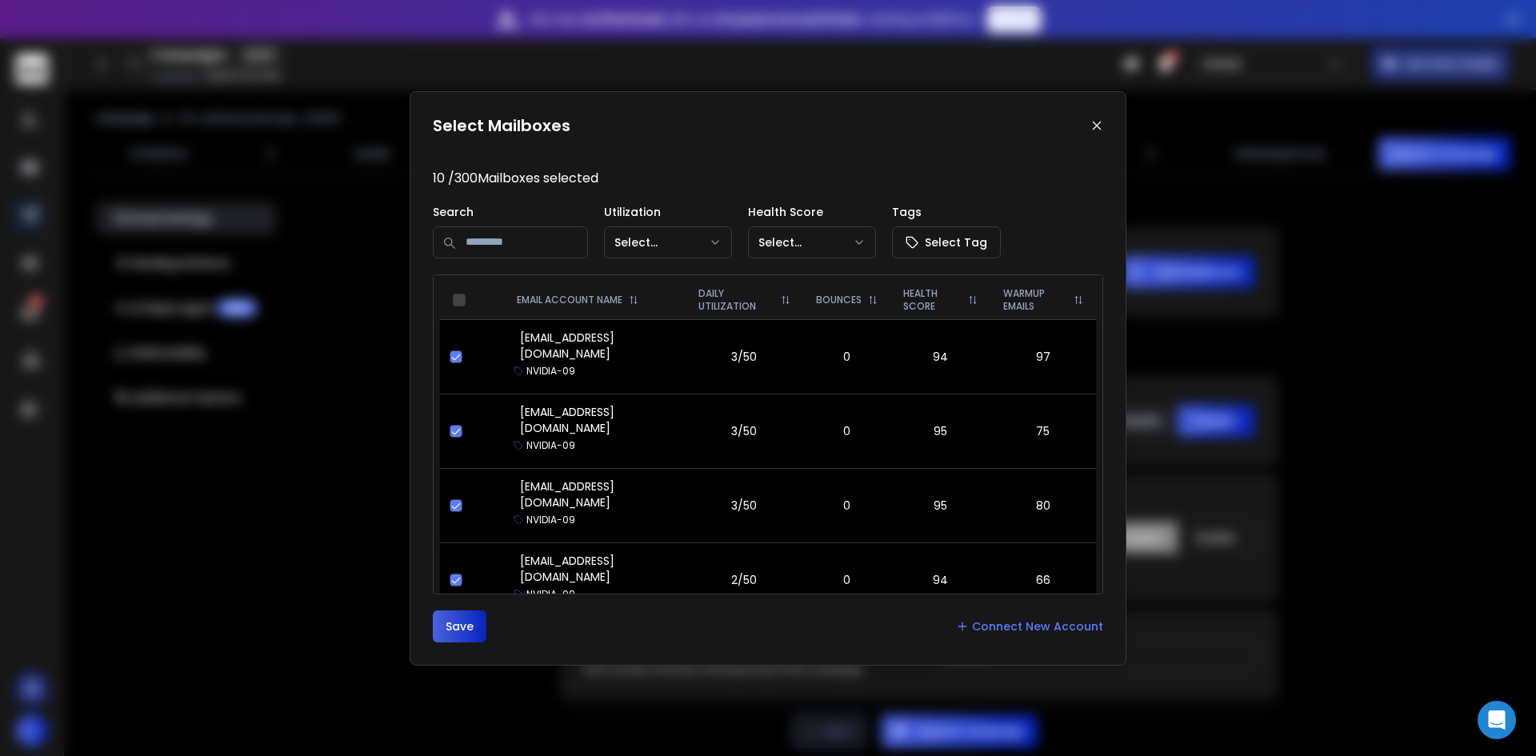
click at [461, 621] on button "Save" at bounding box center [460, 626] width 54 height 32
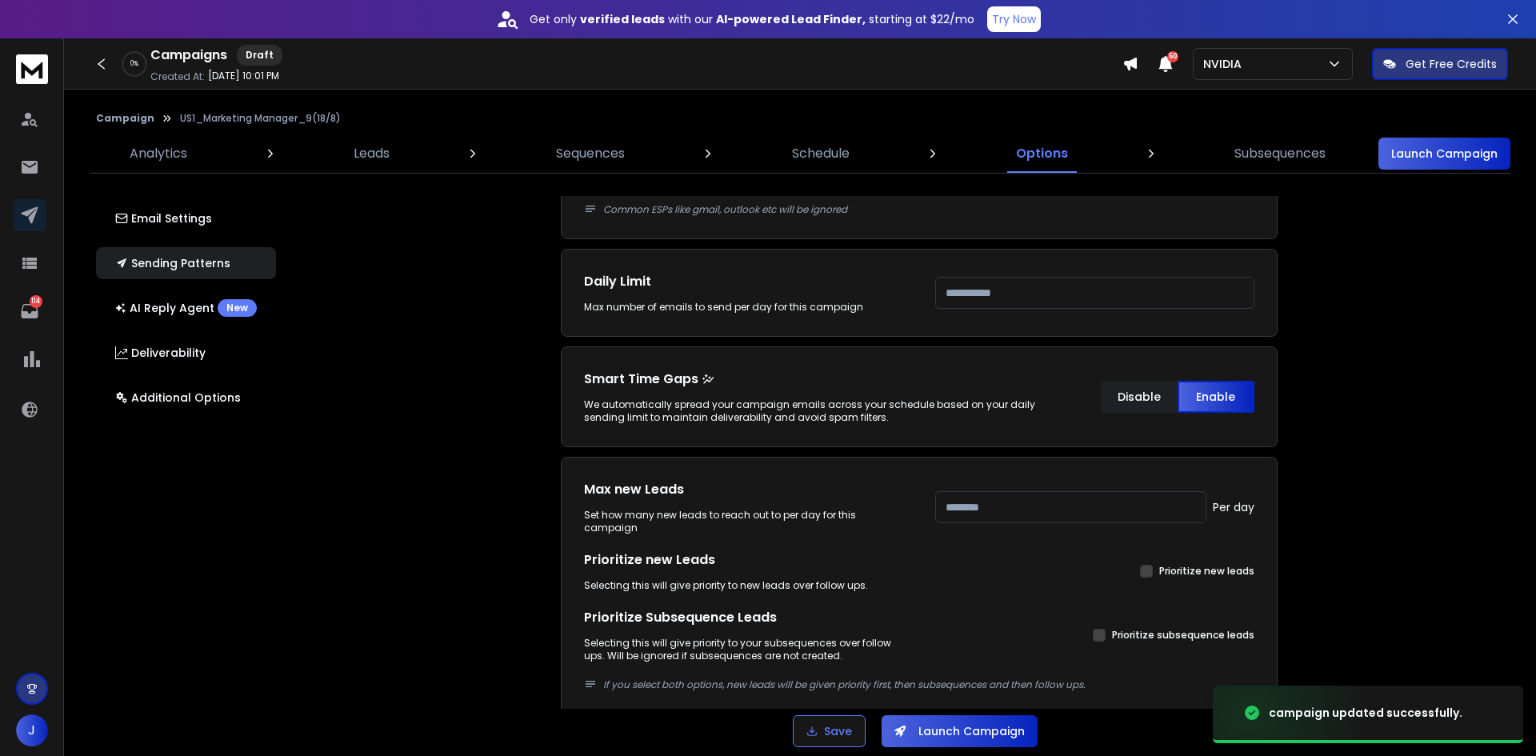
scroll to position [480, 0]
click at [970, 293] on input "***" at bounding box center [1094, 291] width 319 height 32
type input "***"
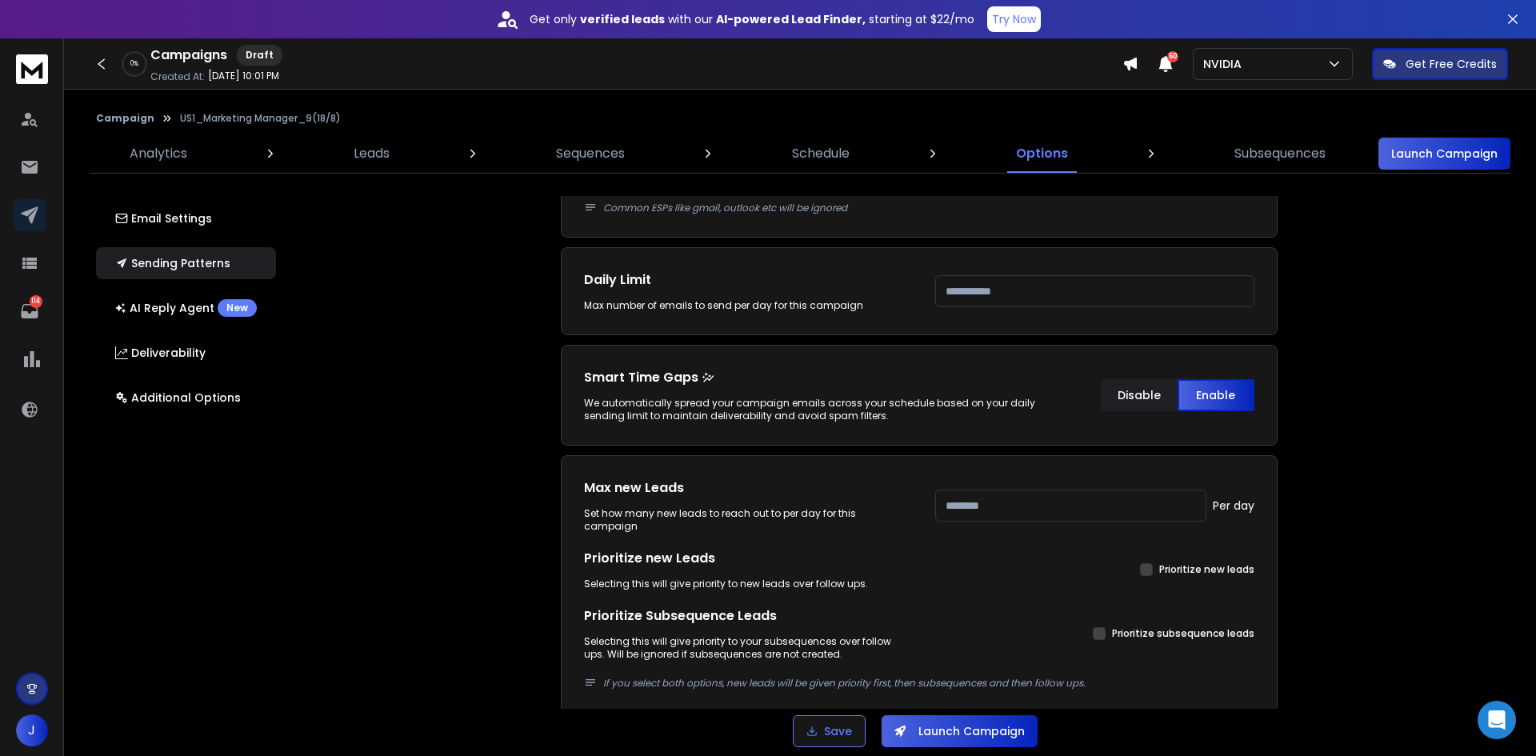
click at [953, 499] on input "***" at bounding box center [1070, 505] width 271 height 32
paste input "number"
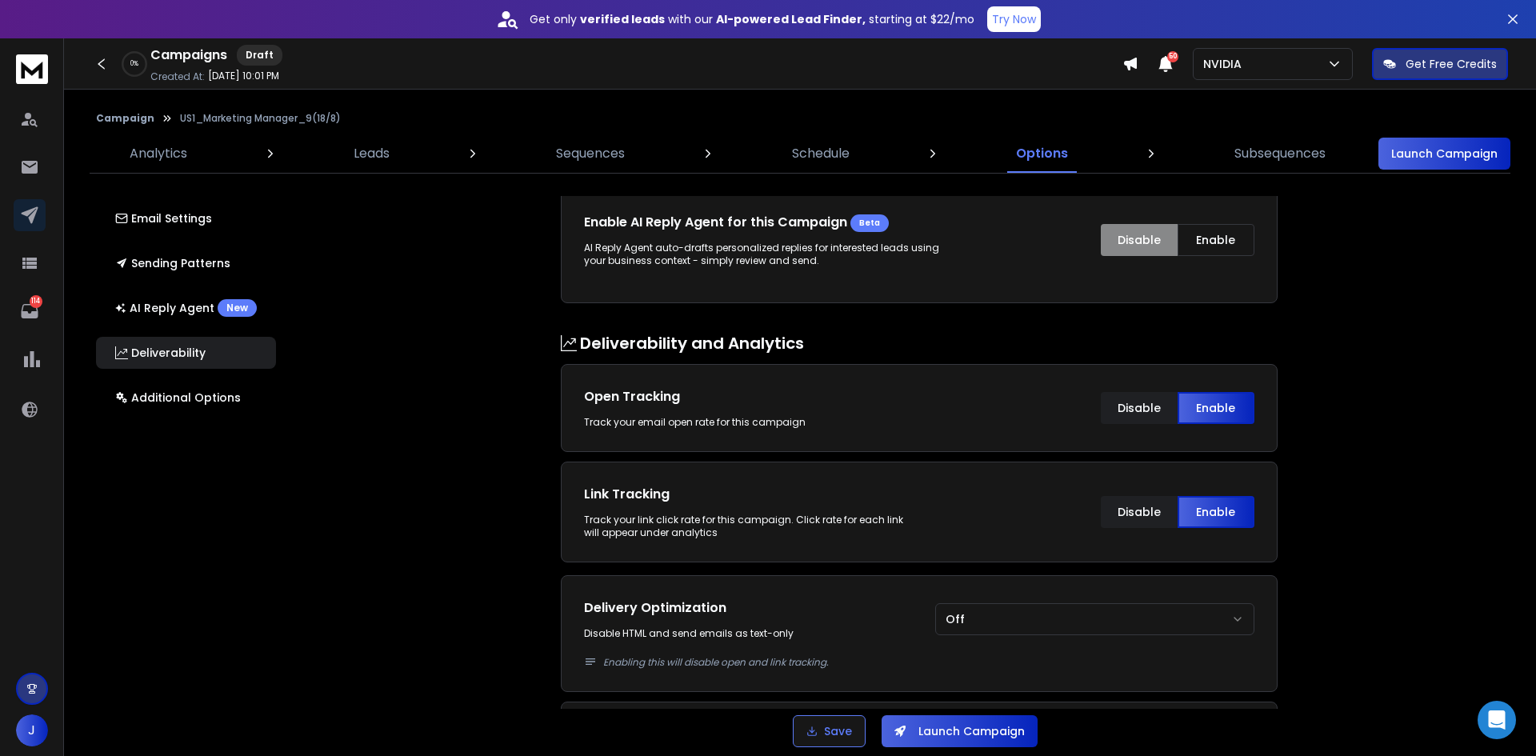
scroll to position [1691, 0]
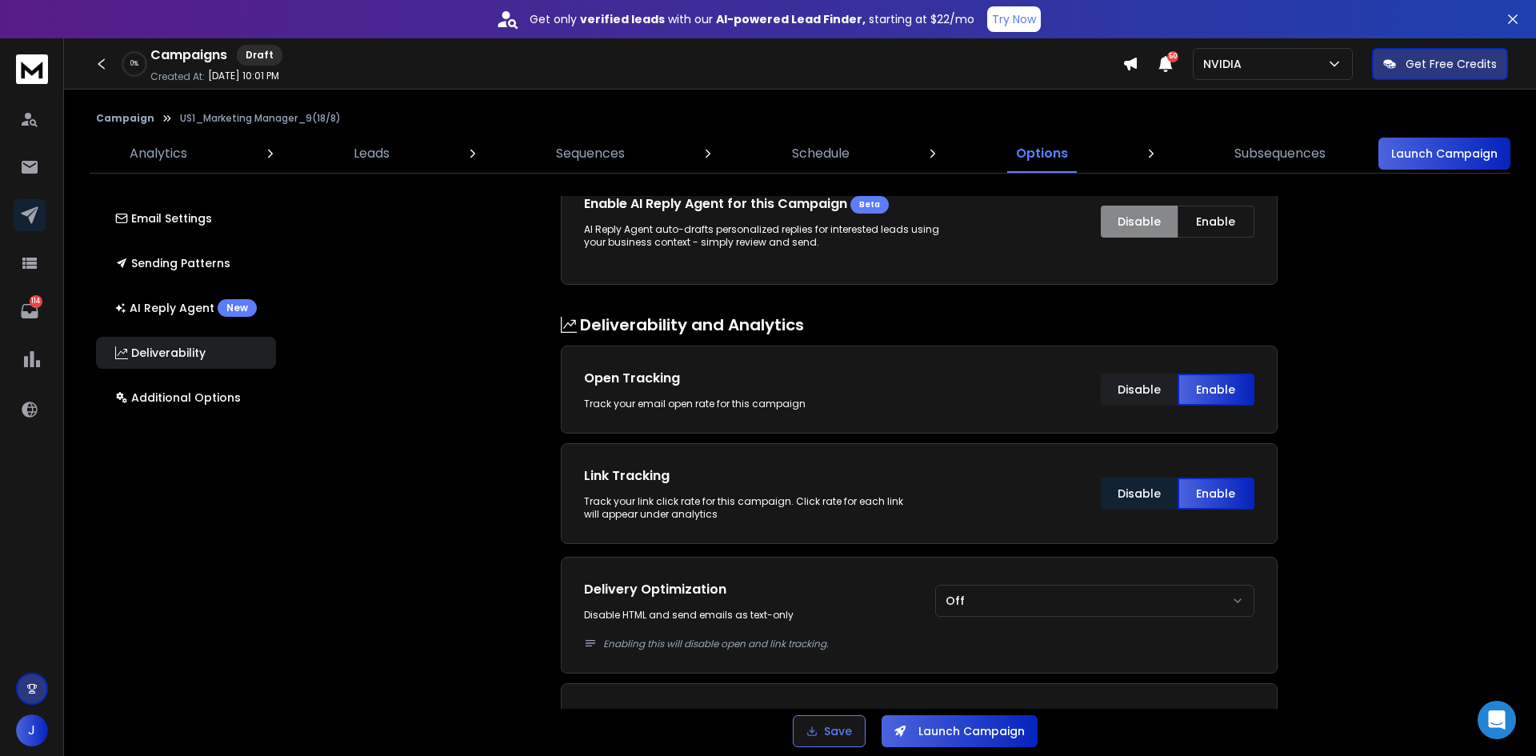
type input "***"
click at [1120, 495] on button "Disable" at bounding box center [1138, 493] width 77 height 32
click at [831, 725] on button "Save" at bounding box center [829, 731] width 73 height 32
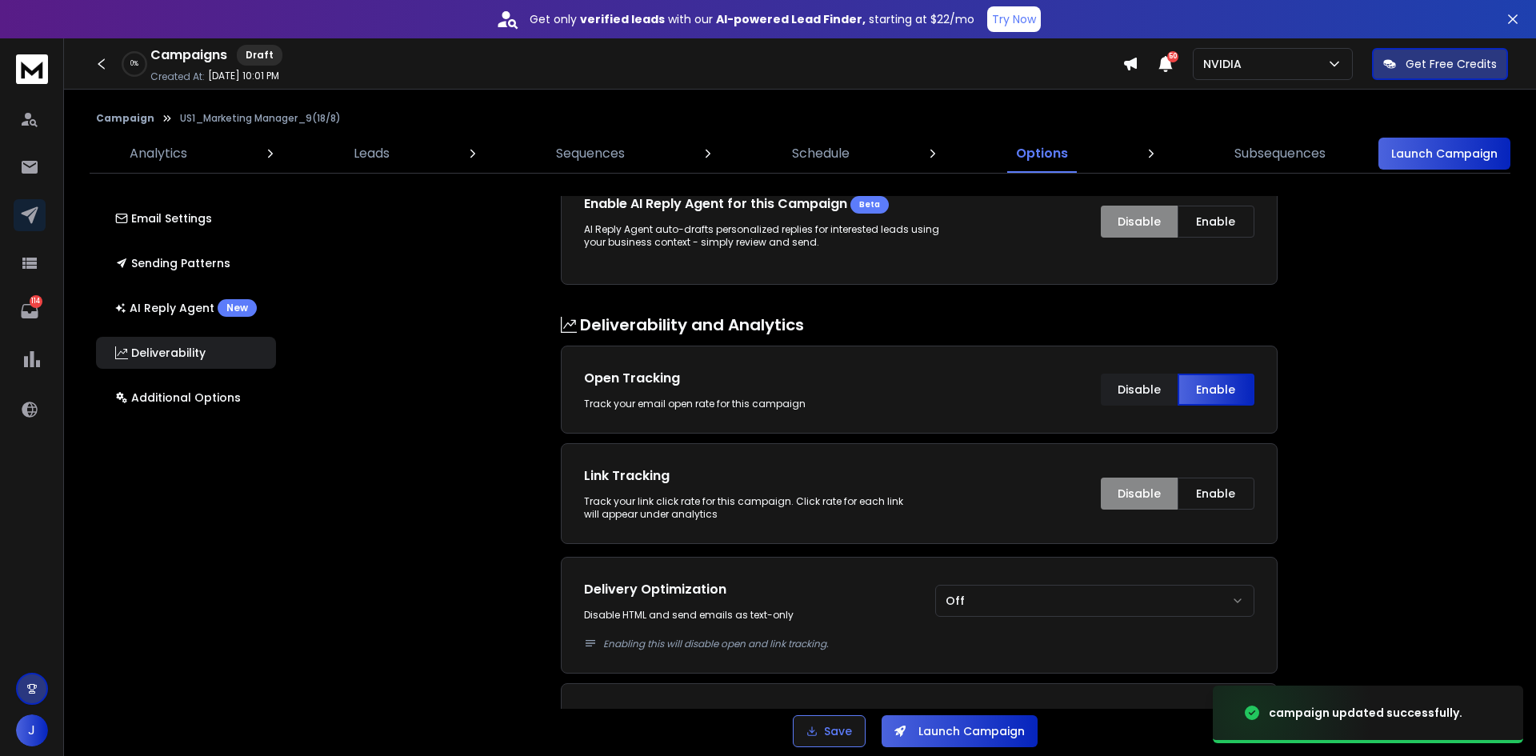
click at [926, 732] on button "Launch Campaign" at bounding box center [959, 731] width 156 height 32
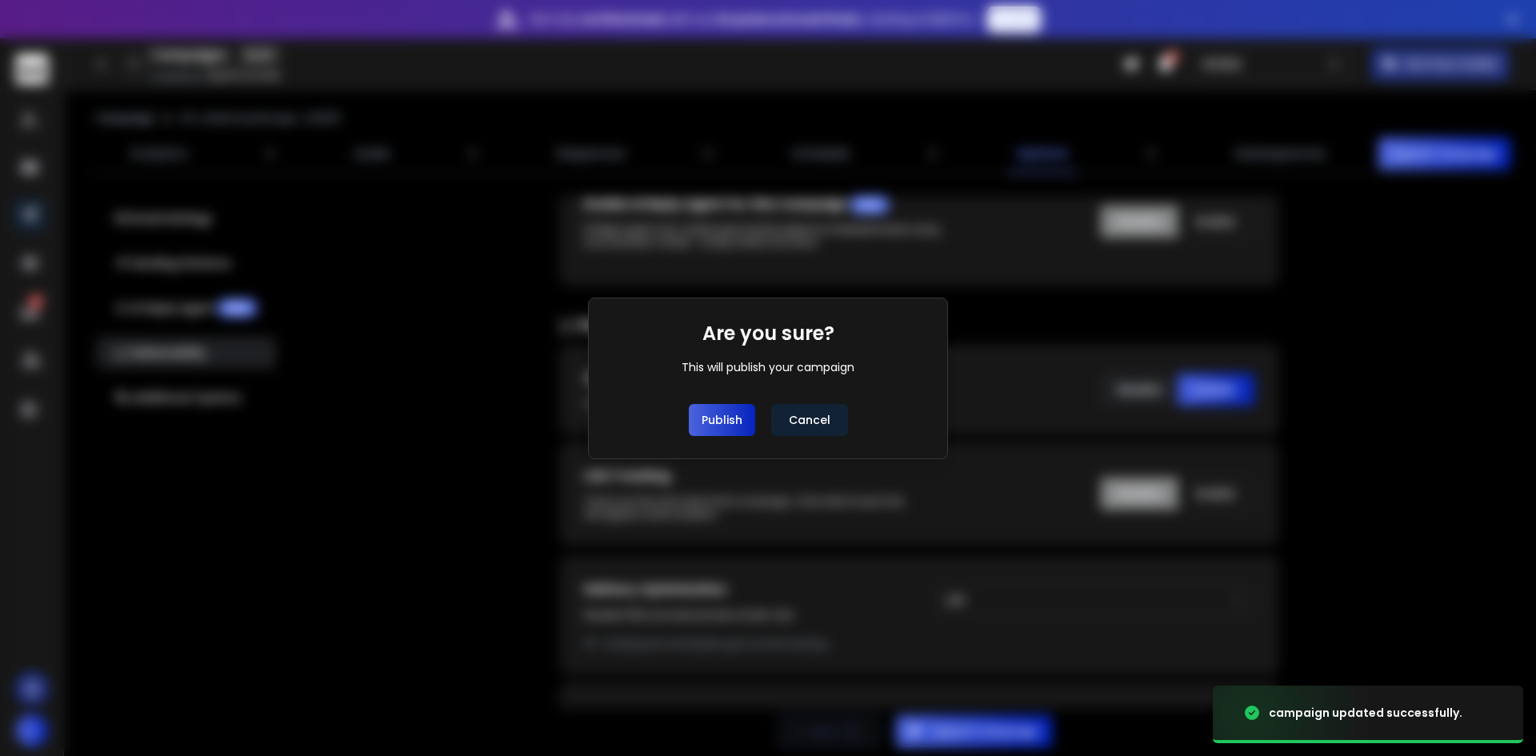
click at [737, 422] on button "Publish" at bounding box center [722, 420] width 66 height 32
